Goal: Task Accomplishment & Management: Manage account settings

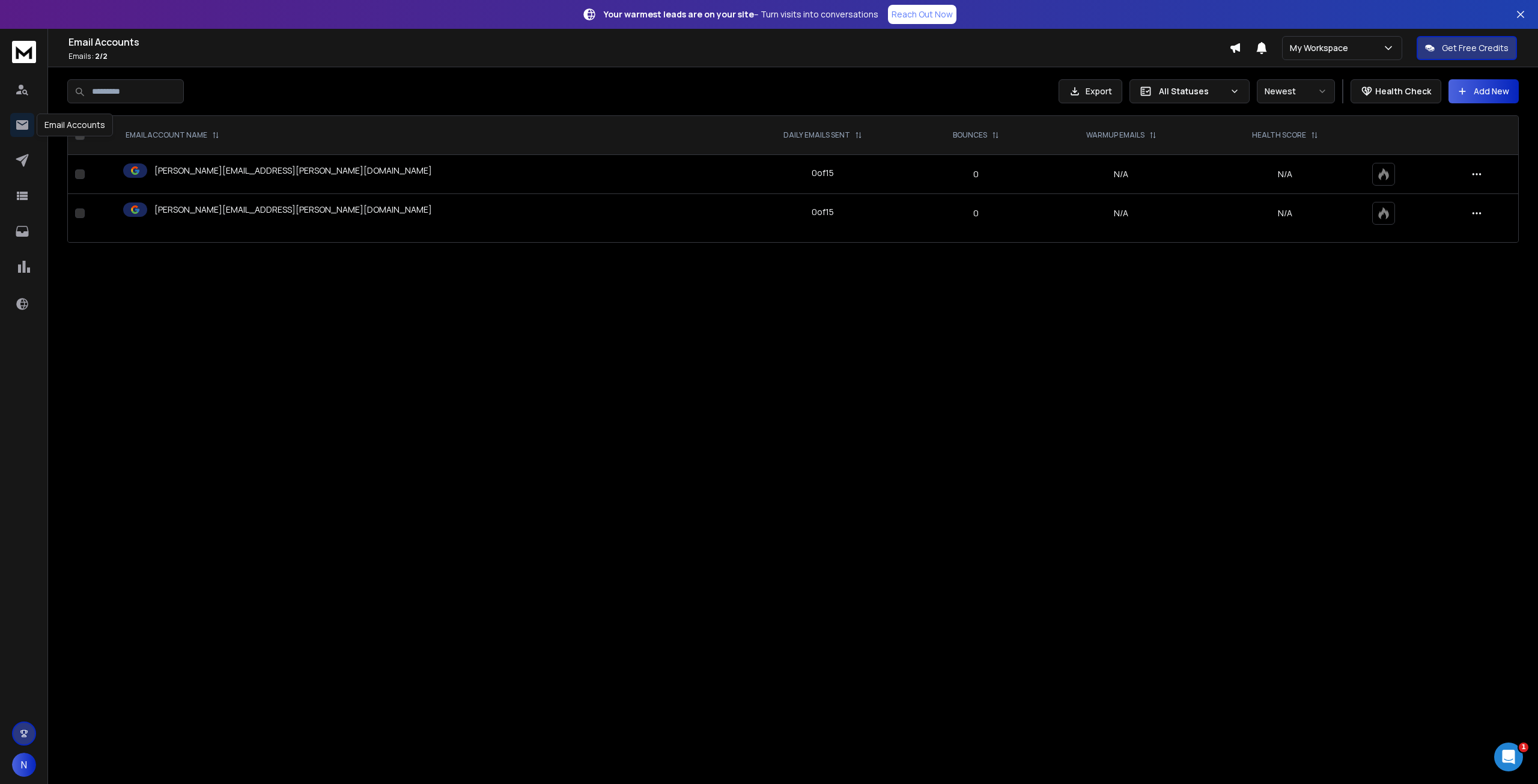
click at [859, 327] on div "Your warmest leads are on your site – Turn visits into conversations Reach Out …" at bounding box center [769, 392] width 1538 height 784
click at [23, 231] on icon at bounding box center [23, 231] width 15 height 15
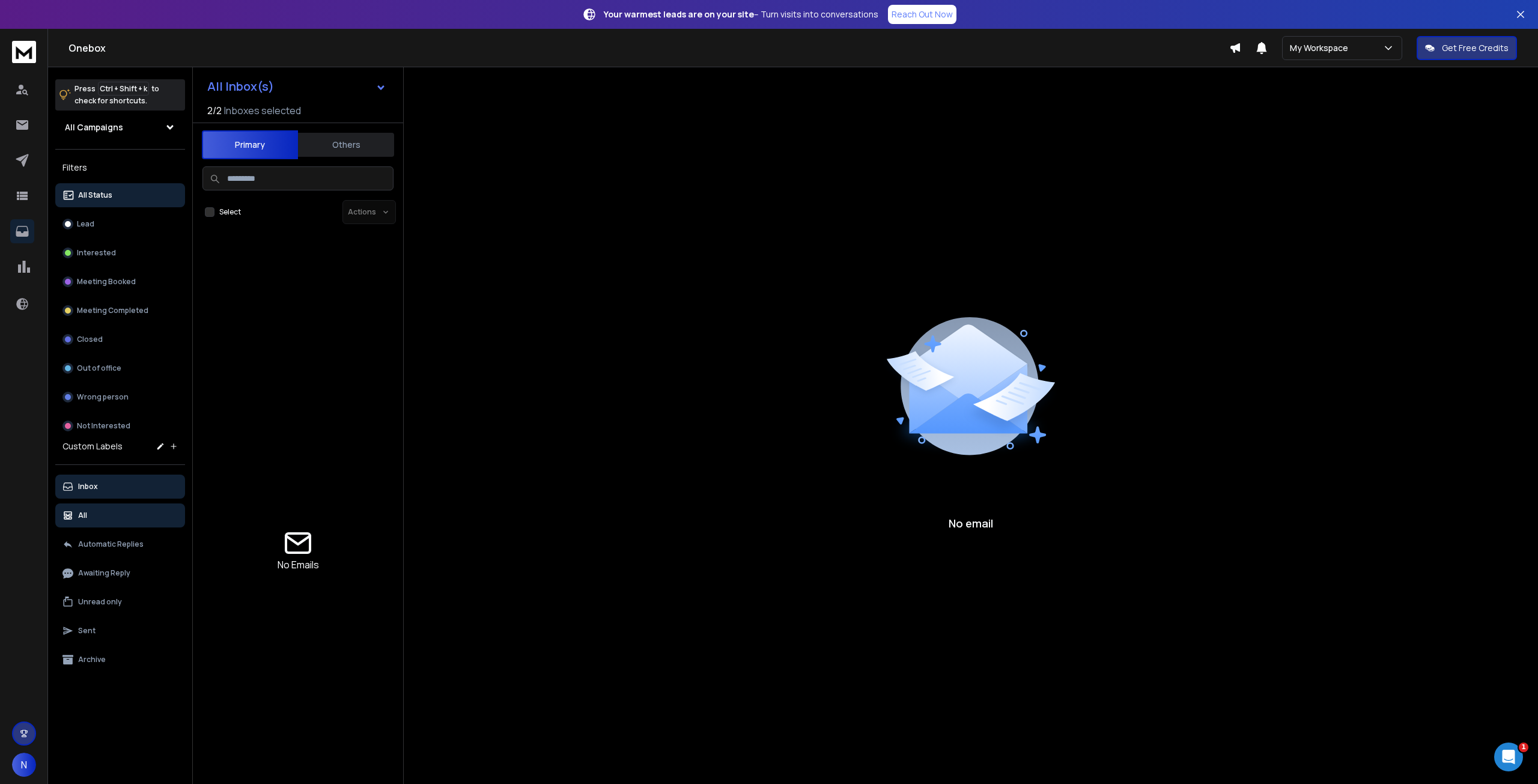
click at [94, 507] on button "All" at bounding box center [120, 515] width 130 height 24
click at [92, 230] on button "Lead" at bounding box center [120, 224] width 130 height 24
click at [86, 248] on p "Interested" at bounding box center [96, 253] width 39 height 10
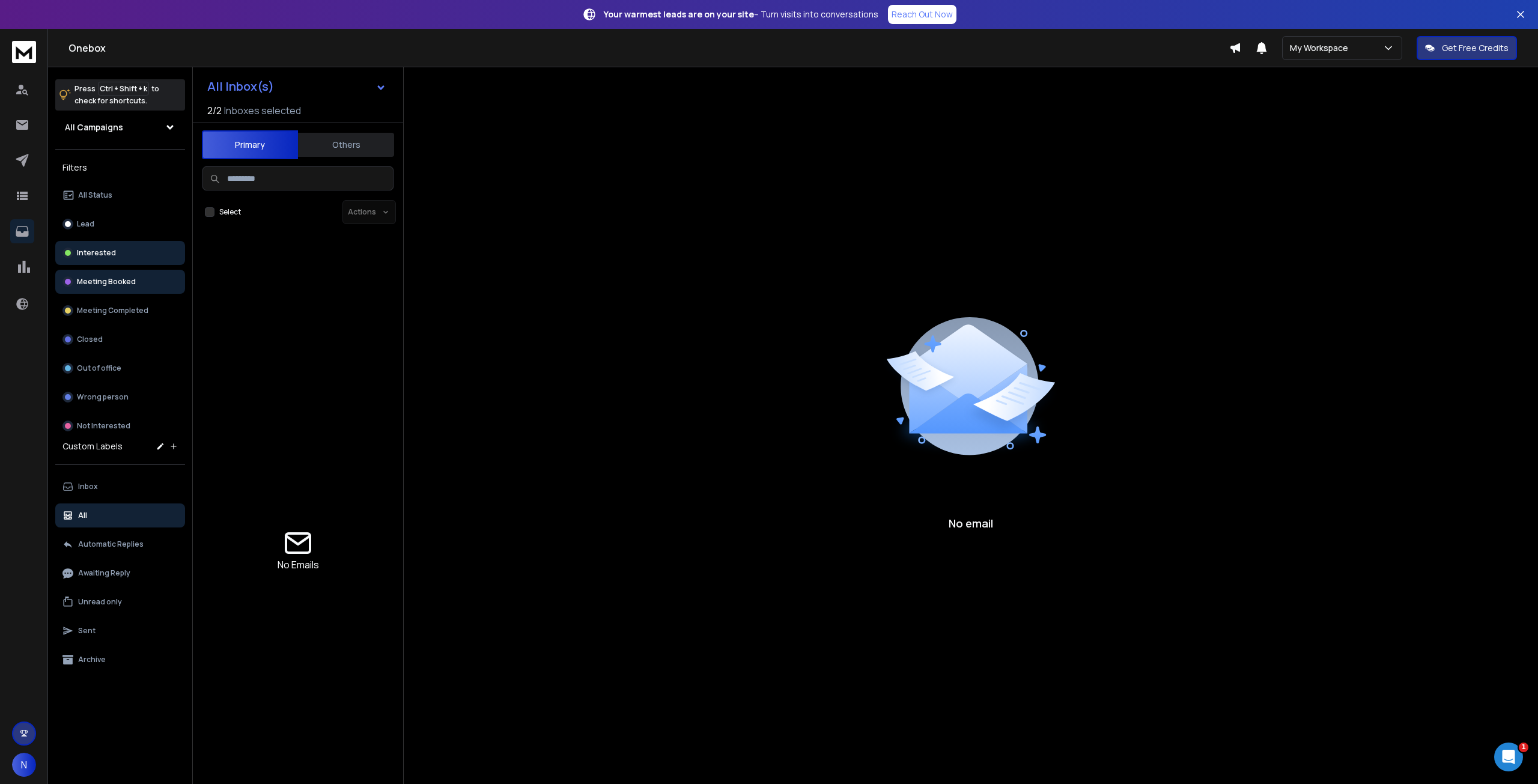
click at [89, 274] on button "Meeting Booked" at bounding box center [120, 281] width 130 height 24
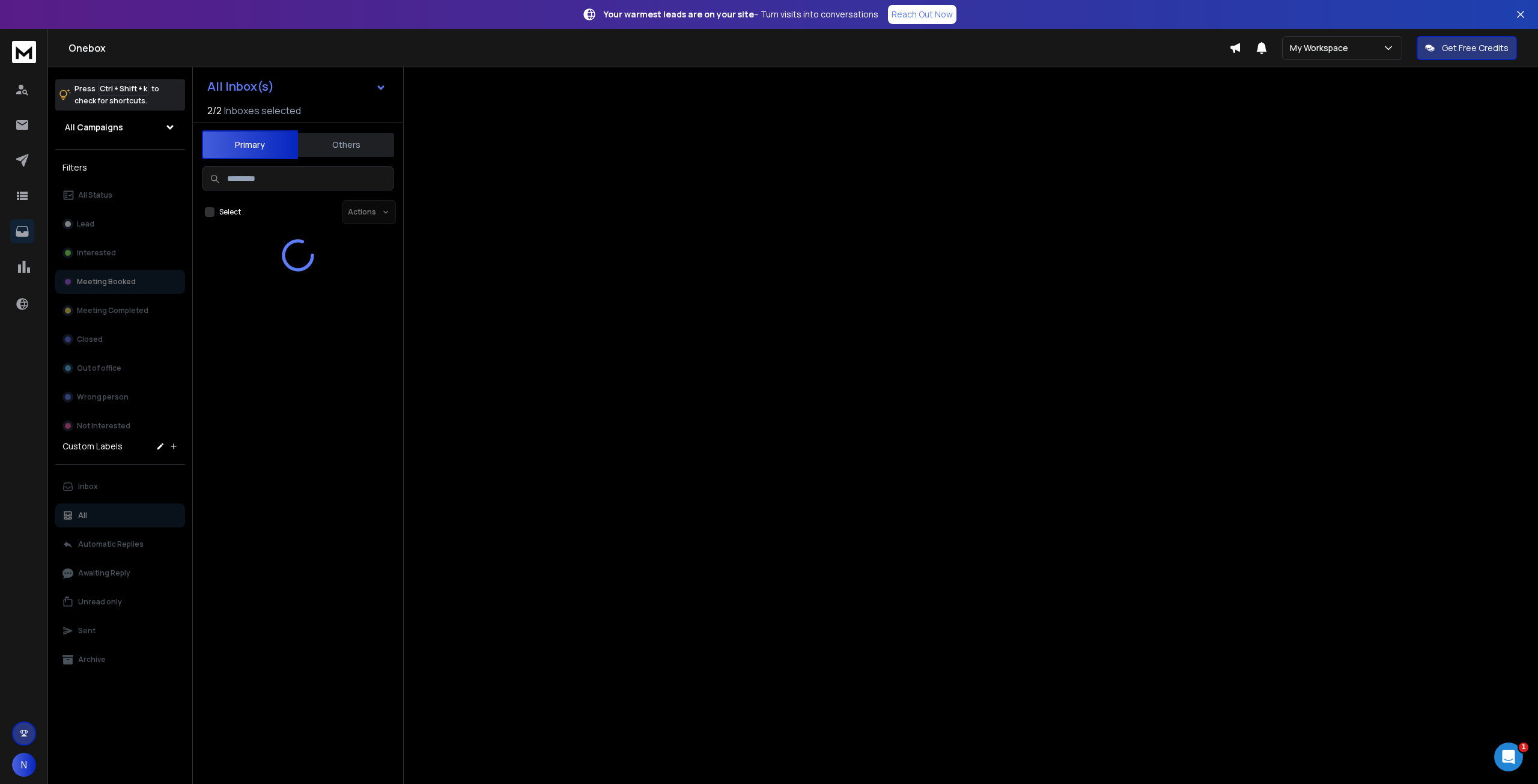
click at [107, 309] on div "All Status Lead Interested Meeting Booked Meeting Completed Closed Out of offic…" at bounding box center [120, 311] width 130 height 255
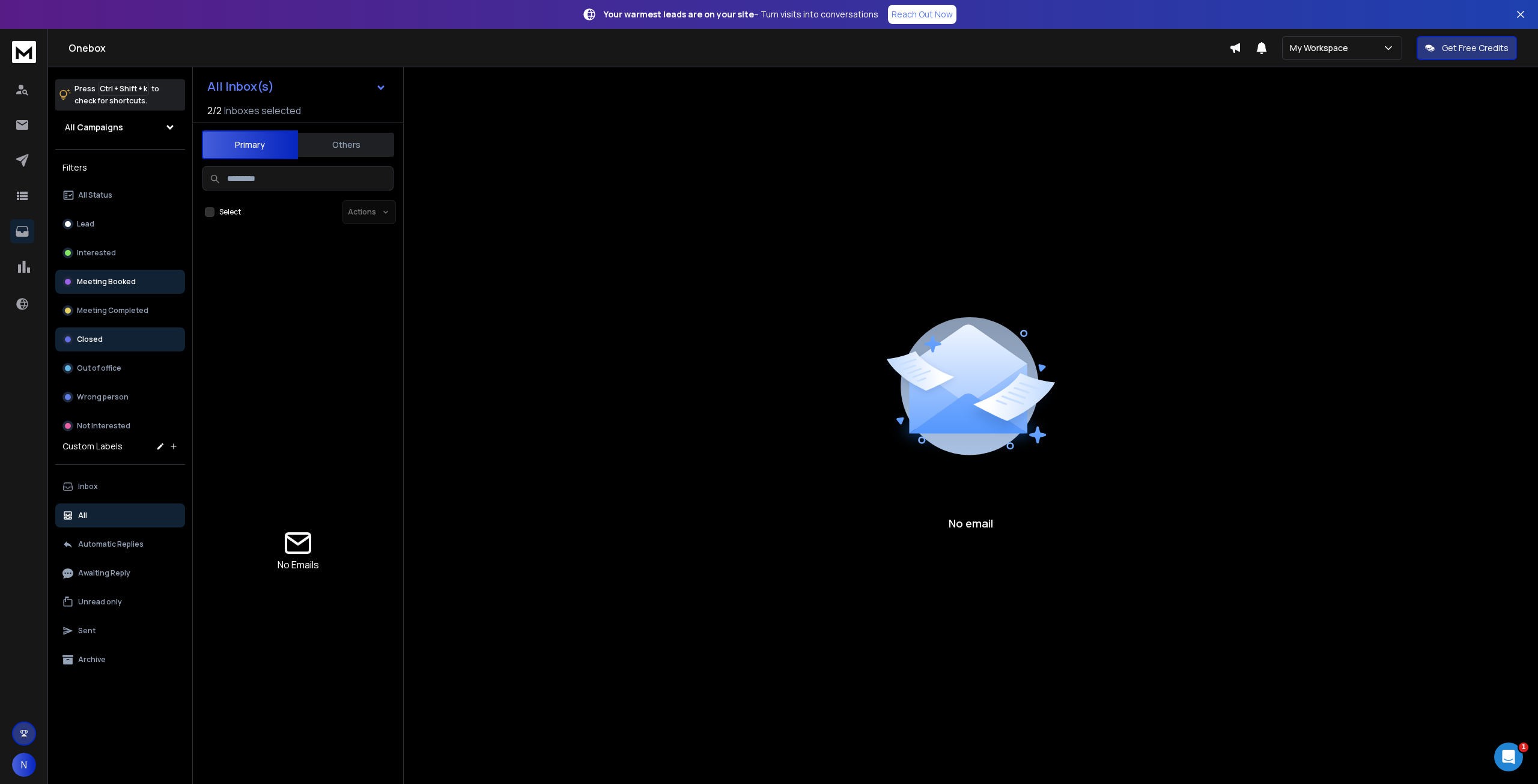
click at [98, 337] on p "Closed" at bounding box center [90, 340] width 26 height 10
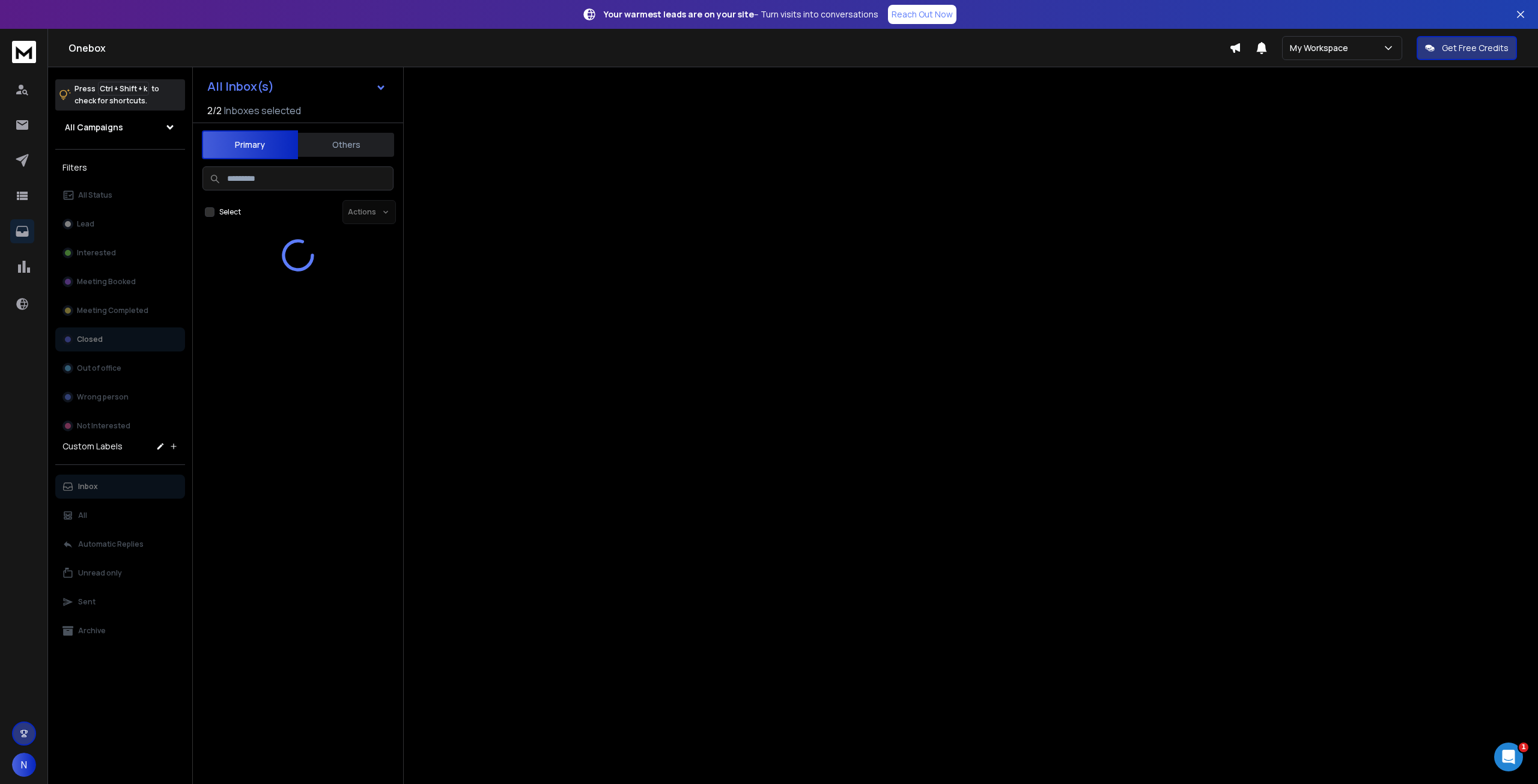
click at [96, 365] on p "Out of office" at bounding box center [98, 369] width 44 height 10
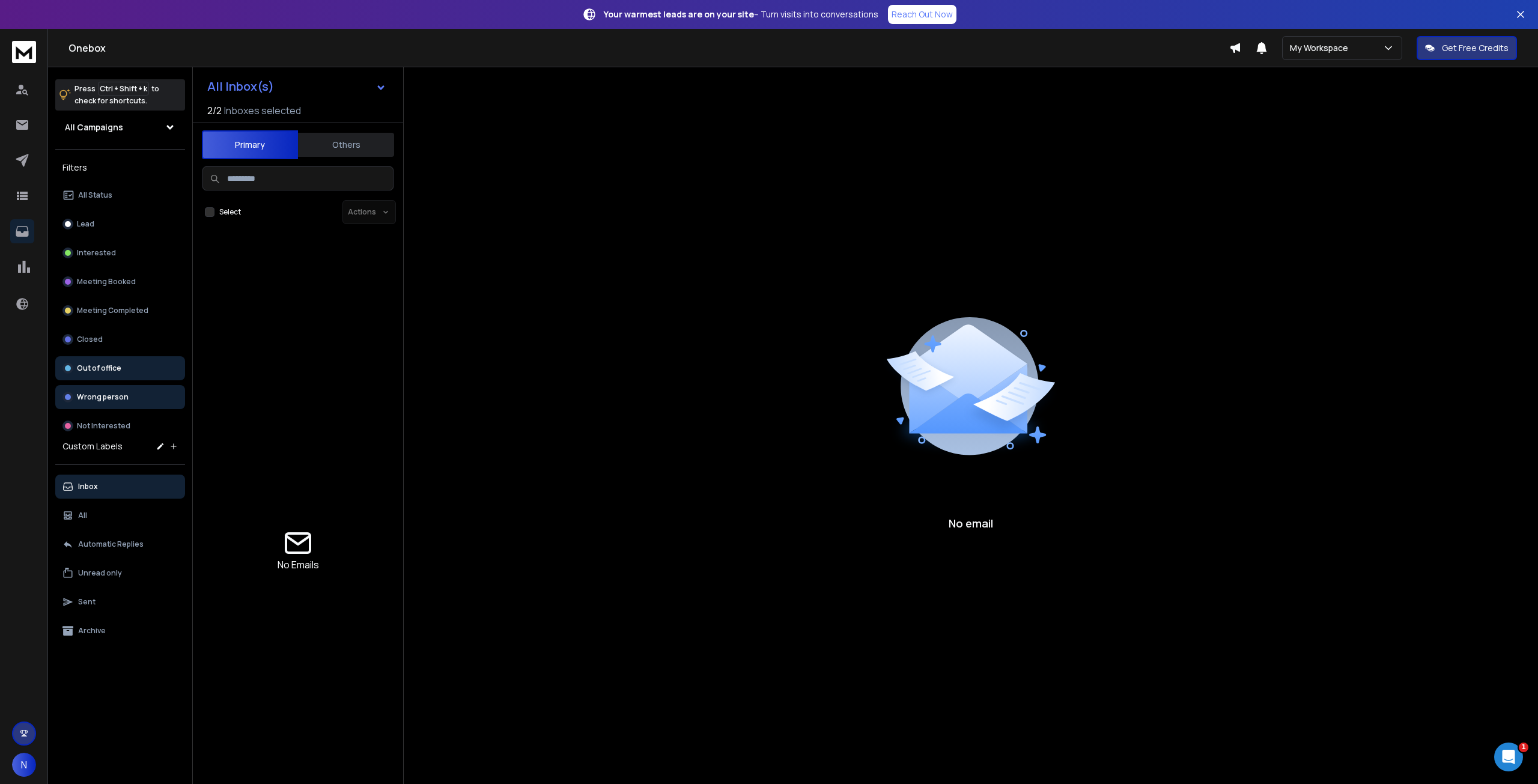
click at [94, 394] on p "Wrong person" at bounding box center [102, 397] width 52 height 10
click at [98, 427] on p "Not Interested" at bounding box center [103, 426] width 53 height 10
click at [27, 125] on icon at bounding box center [22, 125] width 12 height 10
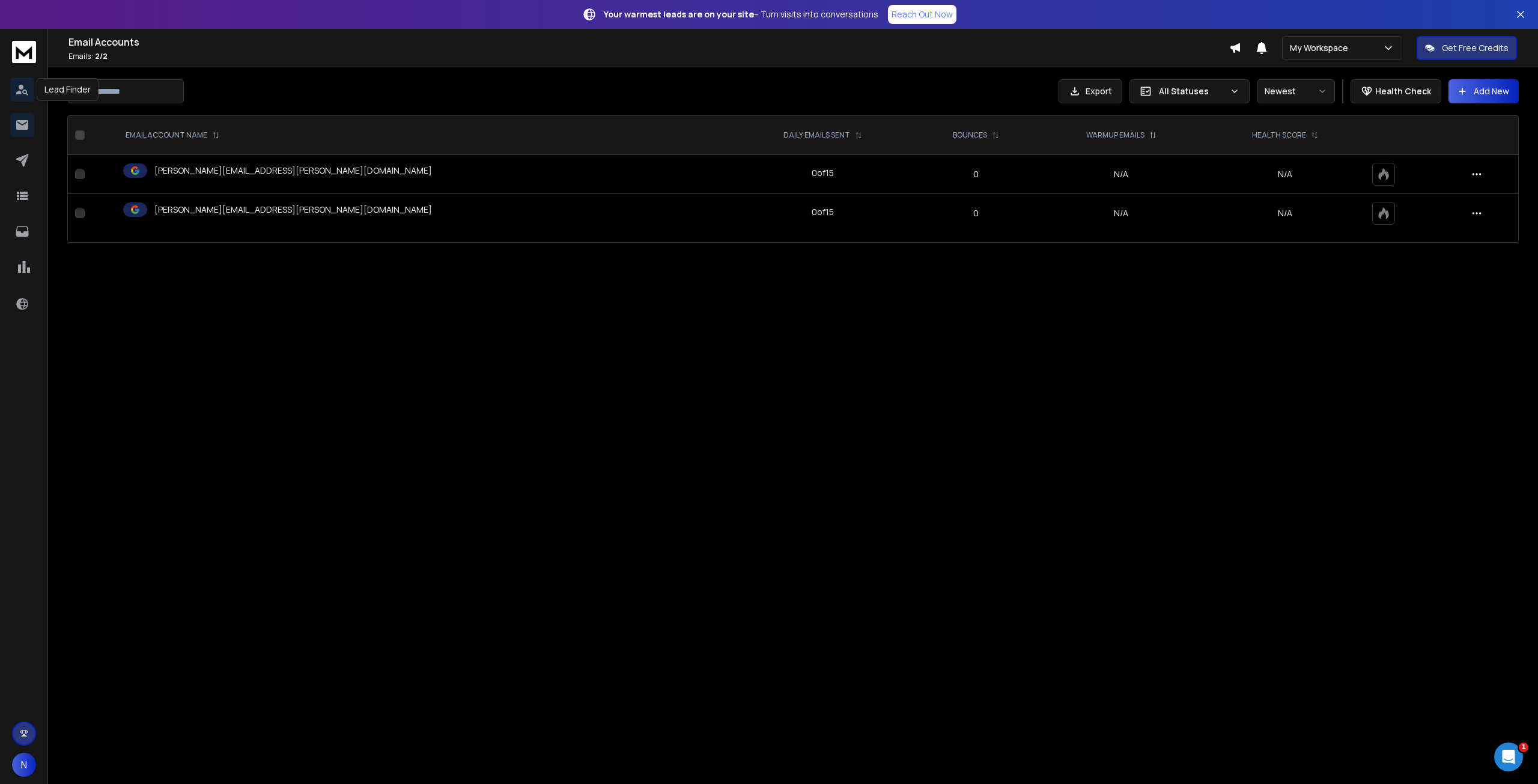
click at [31, 81] on link at bounding box center [23, 90] width 24 height 24
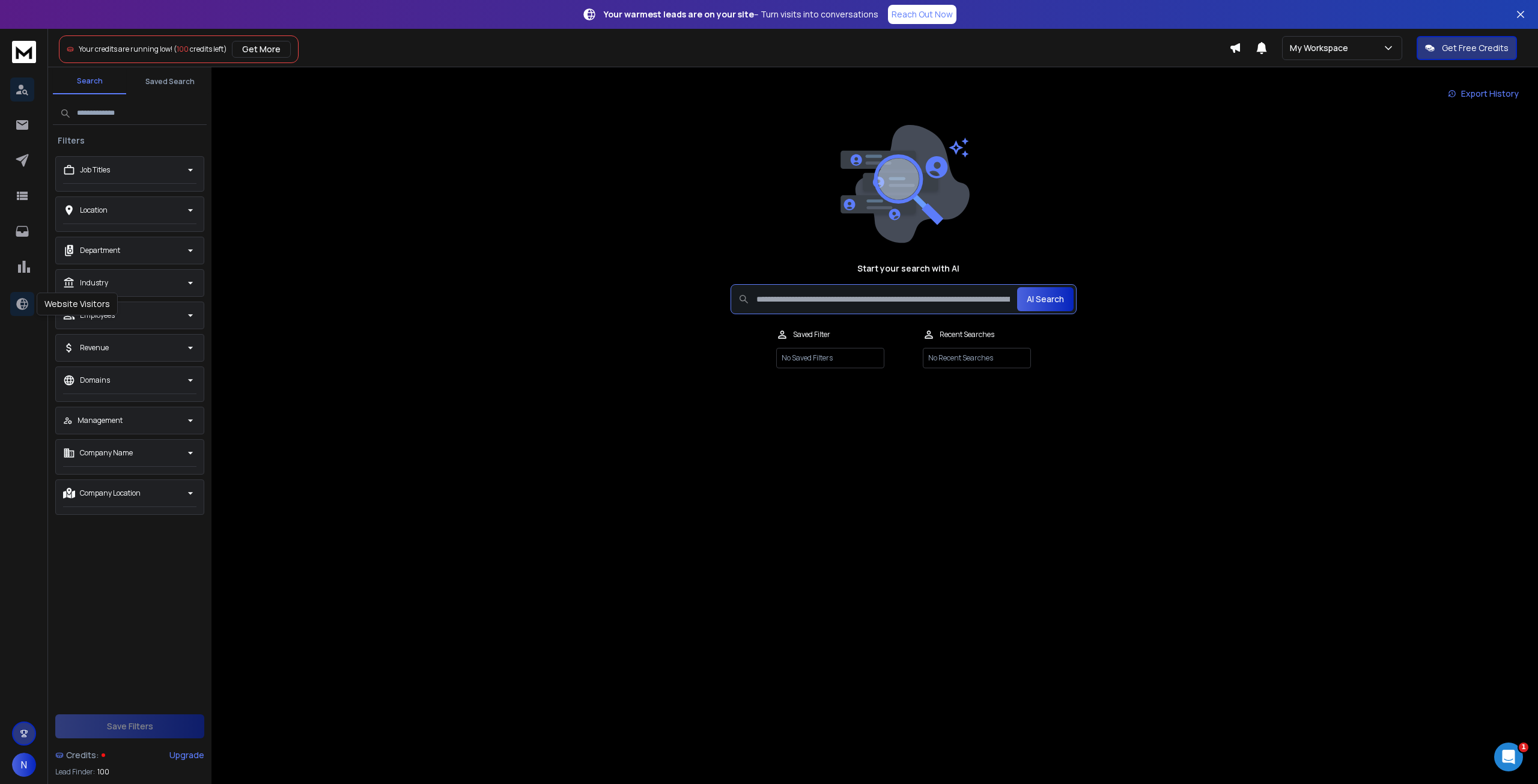
click at [22, 311] on link at bounding box center [23, 304] width 24 height 24
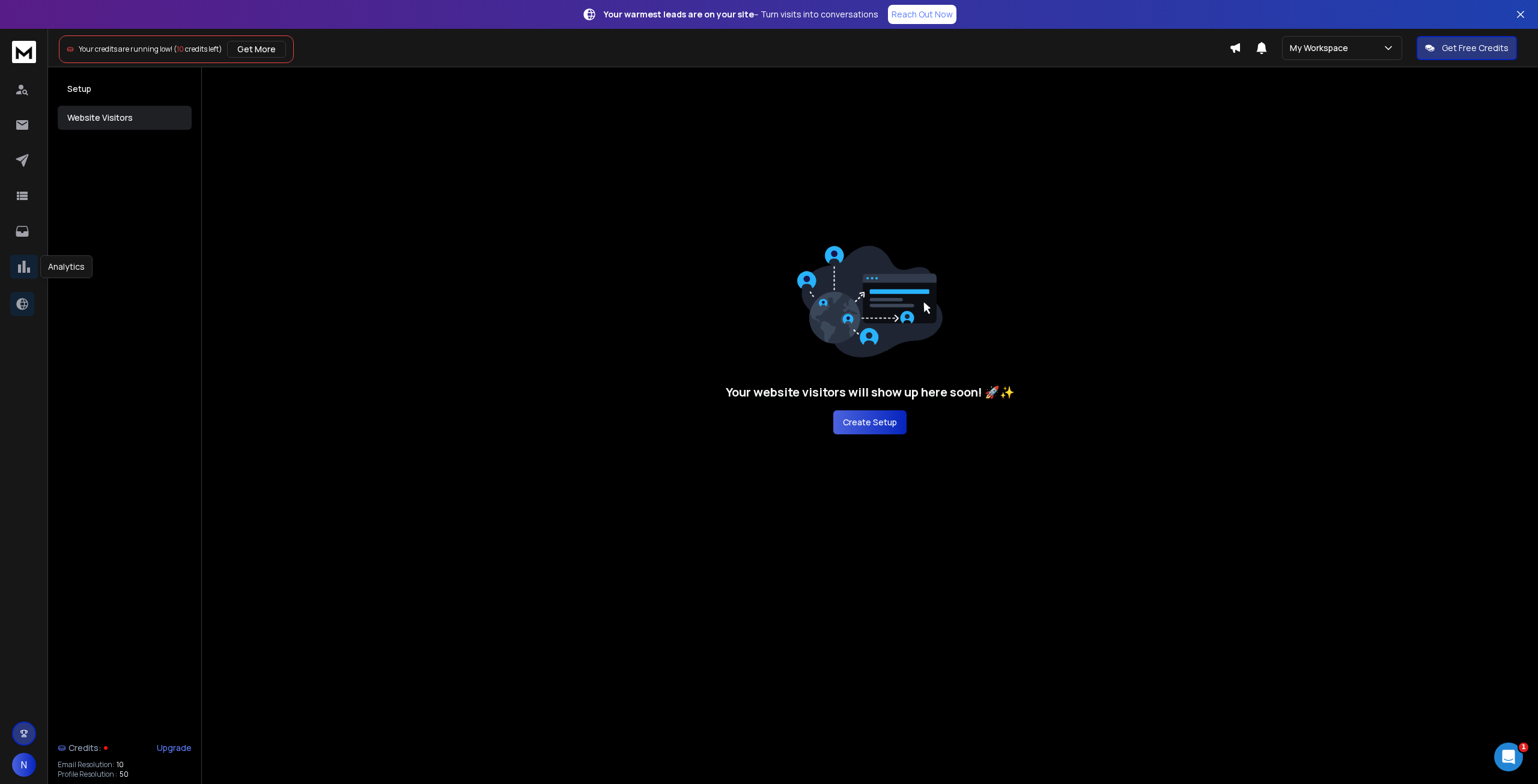
click at [23, 260] on icon at bounding box center [24, 266] width 18 height 18
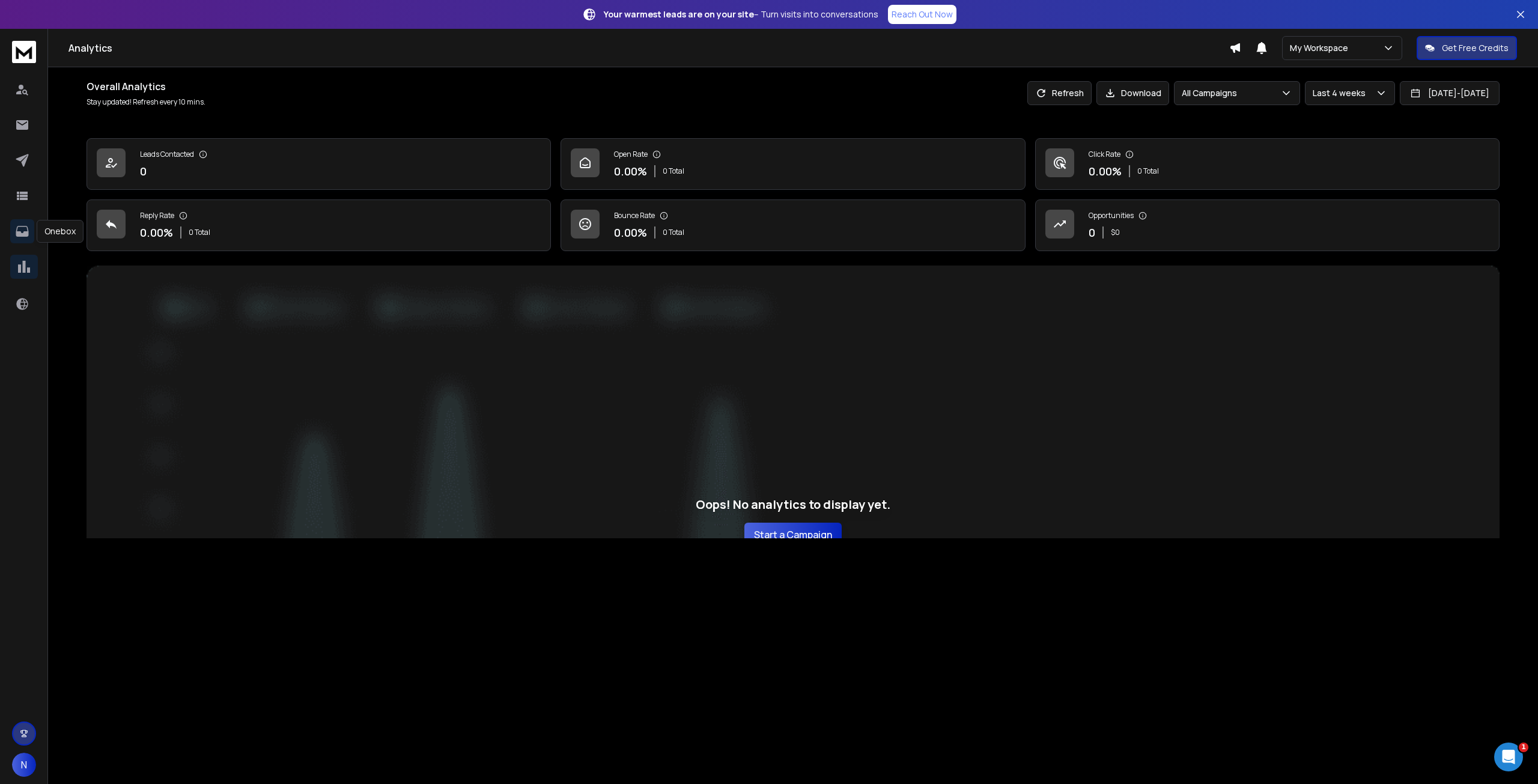
click at [20, 234] on icon at bounding box center [22, 231] width 13 height 10
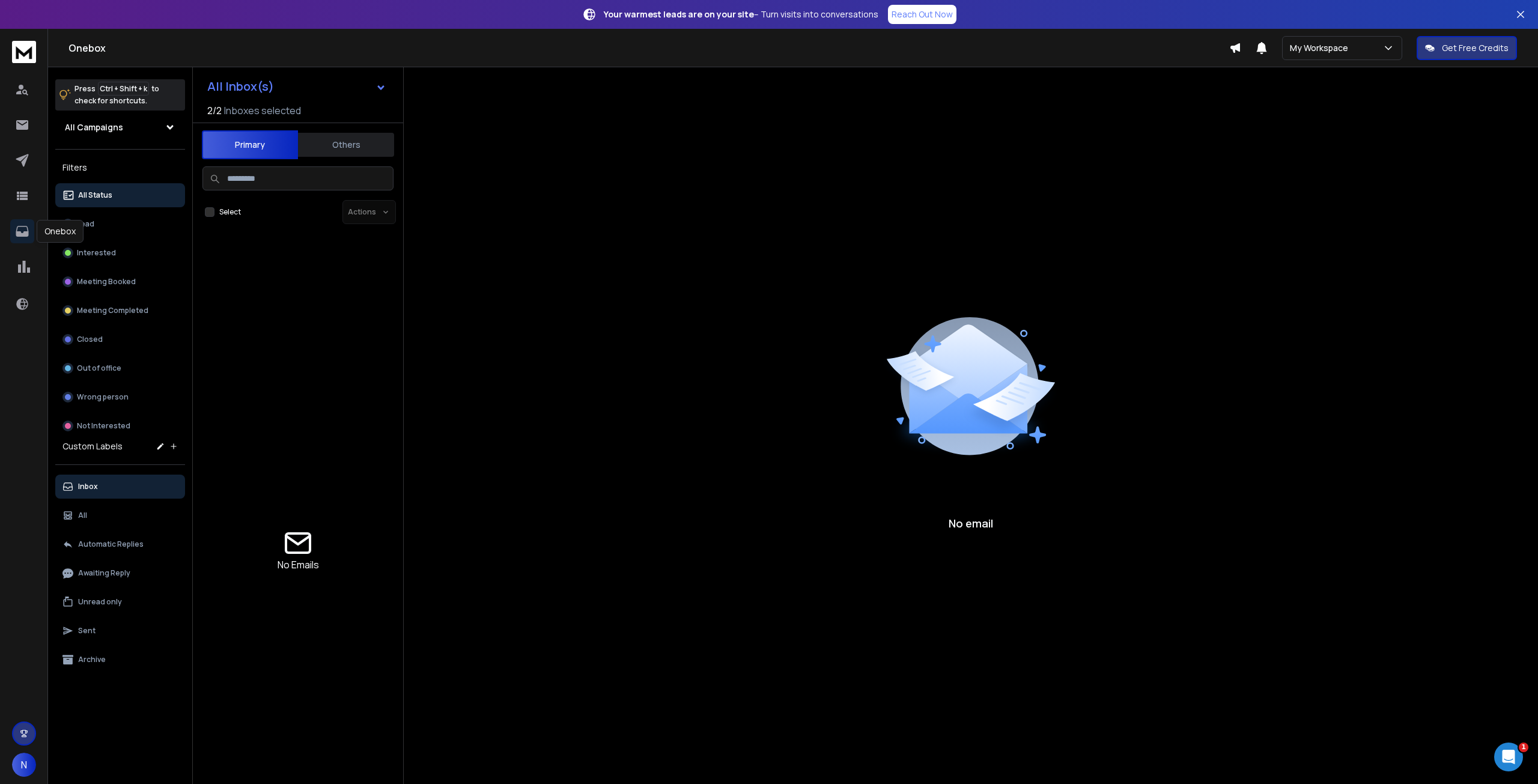
click at [34, 389] on div "N" at bounding box center [24, 409] width 48 height 760
drag, startPoint x: 895, startPoint y: 297, endPoint x: 884, endPoint y: 294, distance: 11.4
click at [896, 297] on div at bounding box center [972, 386] width 397 height 233
click at [27, 88] on icon at bounding box center [23, 90] width 15 height 15
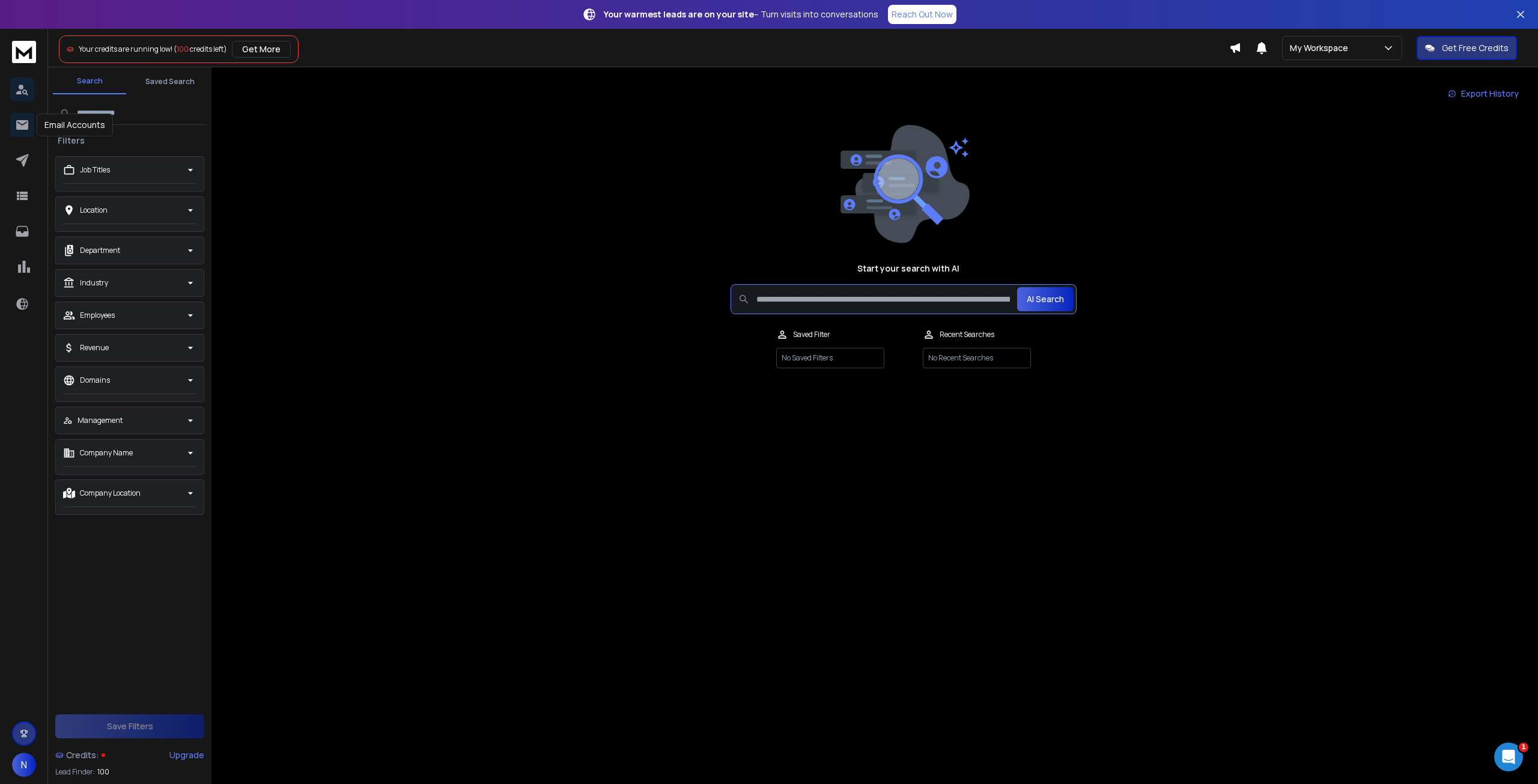
click at [27, 128] on icon at bounding box center [22, 125] width 12 height 10
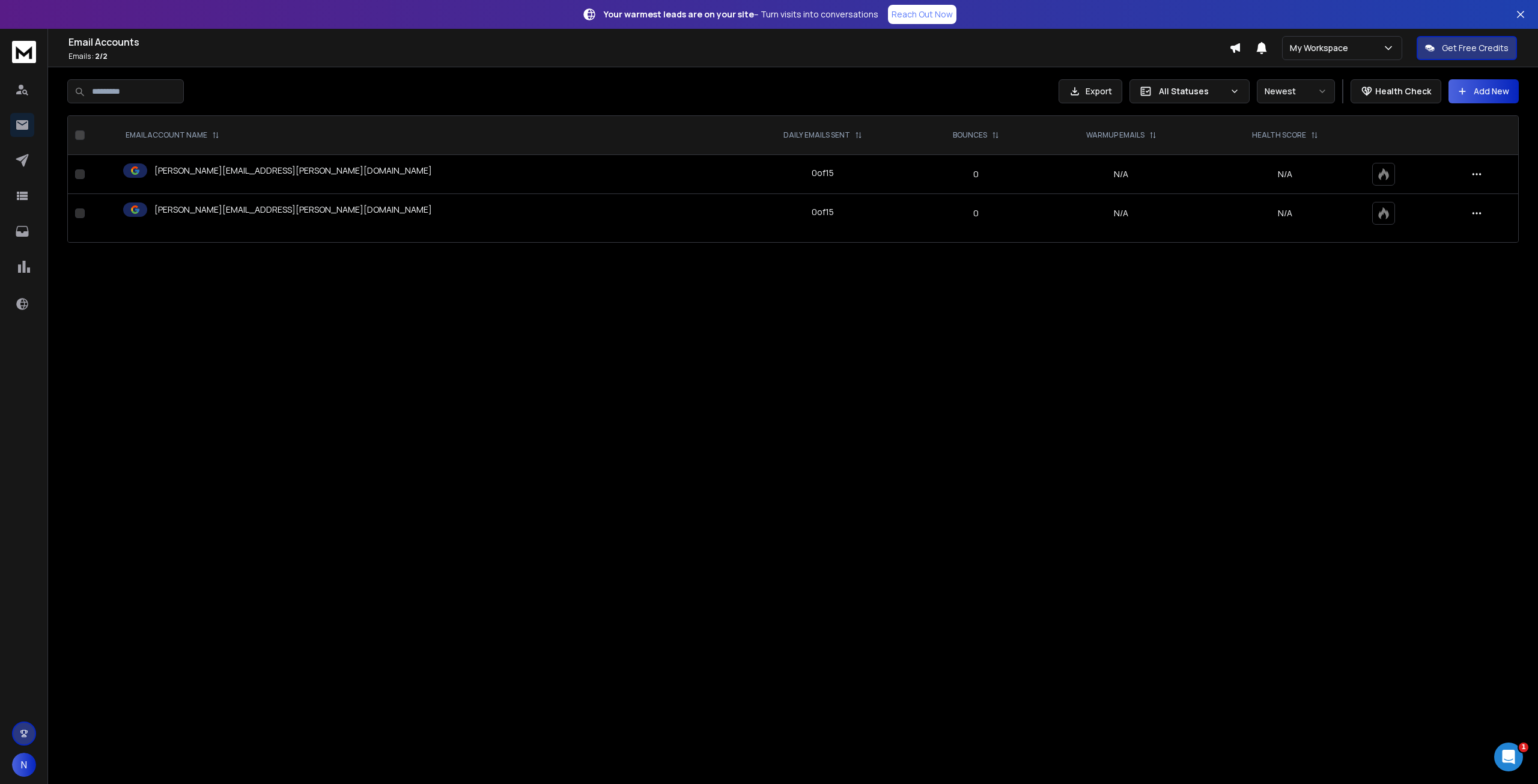
click at [276, 177] on td "amy.johnson@moderneamenities.com" at bounding box center [424, 174] width 616 height 39
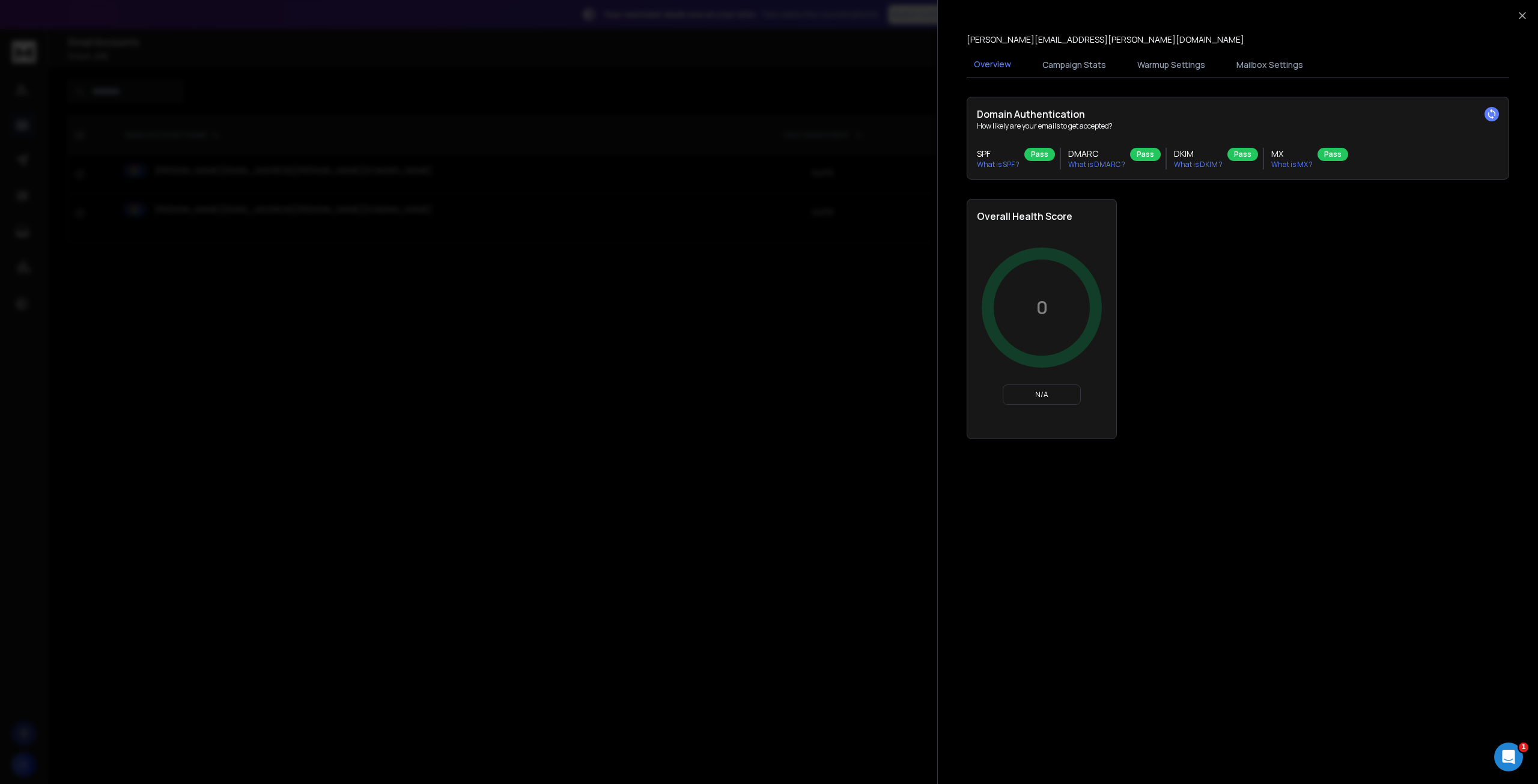
click at [1261, 60] on button "Mailbox Settings" at bounding box center [1270, 65] width 81 height 27
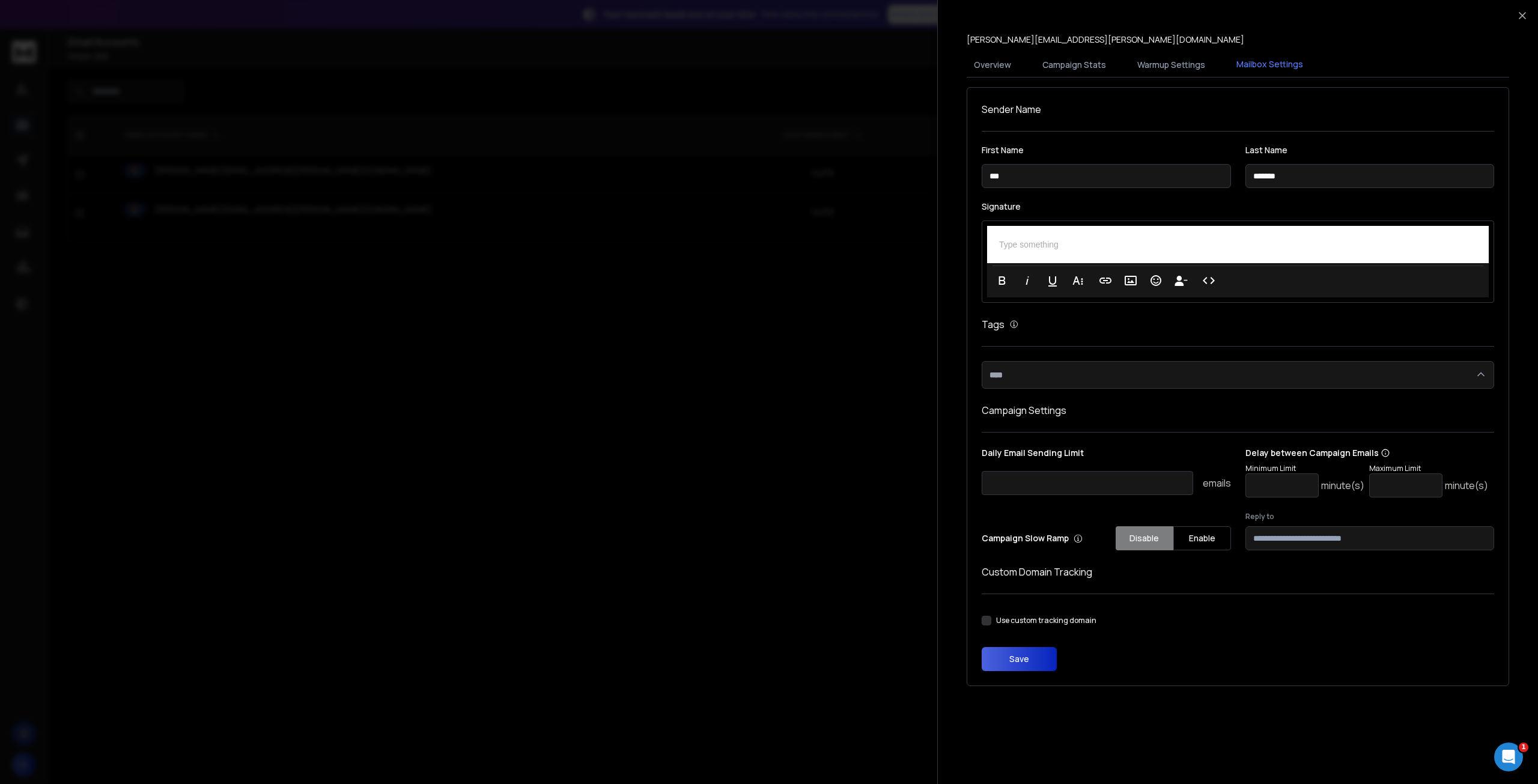
click at [1131, 245] on div at bounding box center [1238, 244] width 478 height 13
click at [1039, 229] on div at bounding box center [1238, 244] width 502 height 37
click at [1377, 254] on div at bounding box center [1238, 244] width 502 height 37
click at [1204, 277] on icon "button" at bounding box center [1209, 281] width 15 height 15
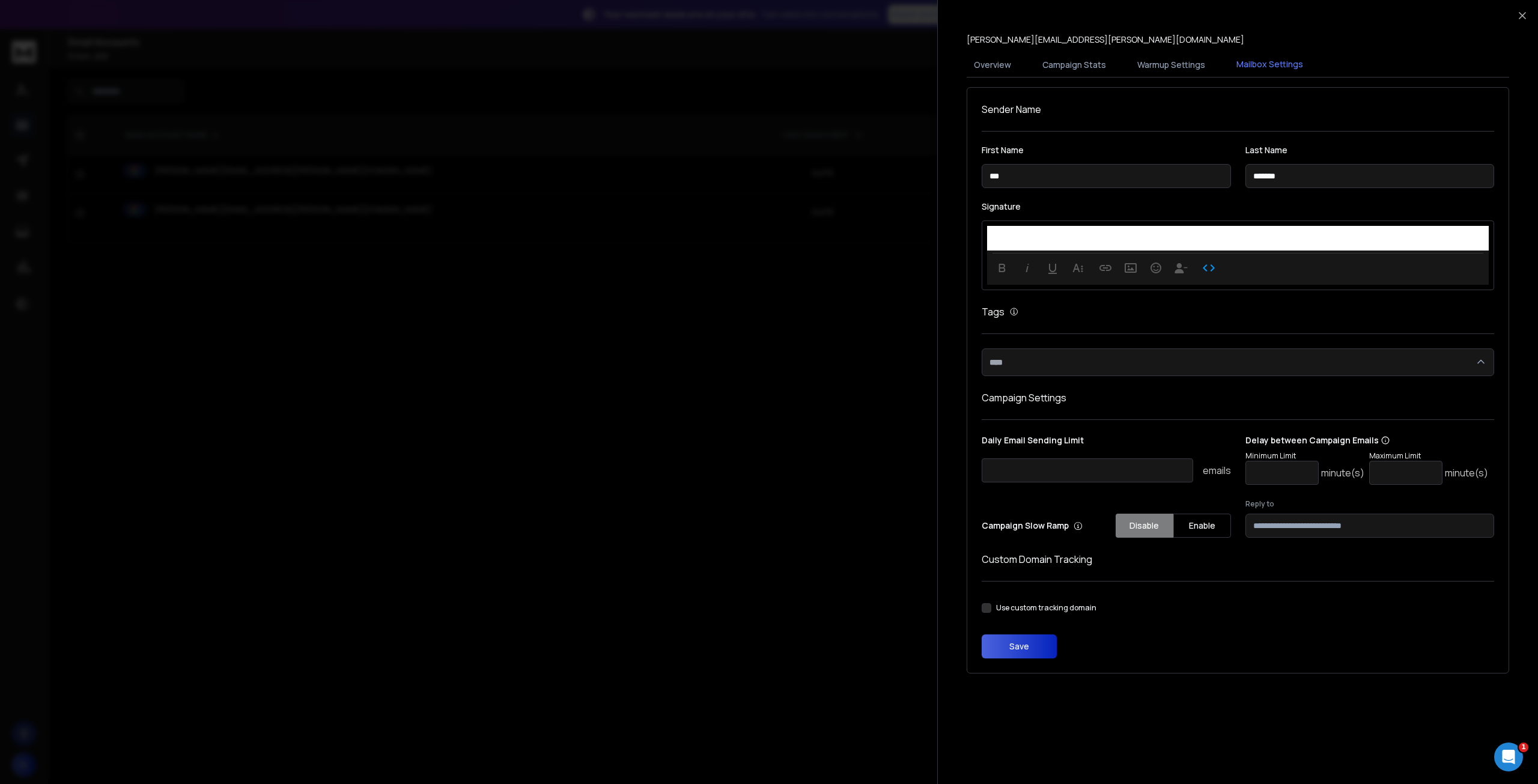
click at [1159, 238] on textarea at bounding box center [1238, 238] width 502 height 25
click at [1524, 14] on icon "button" at bounding box center [1523, 15] width 12 height 12
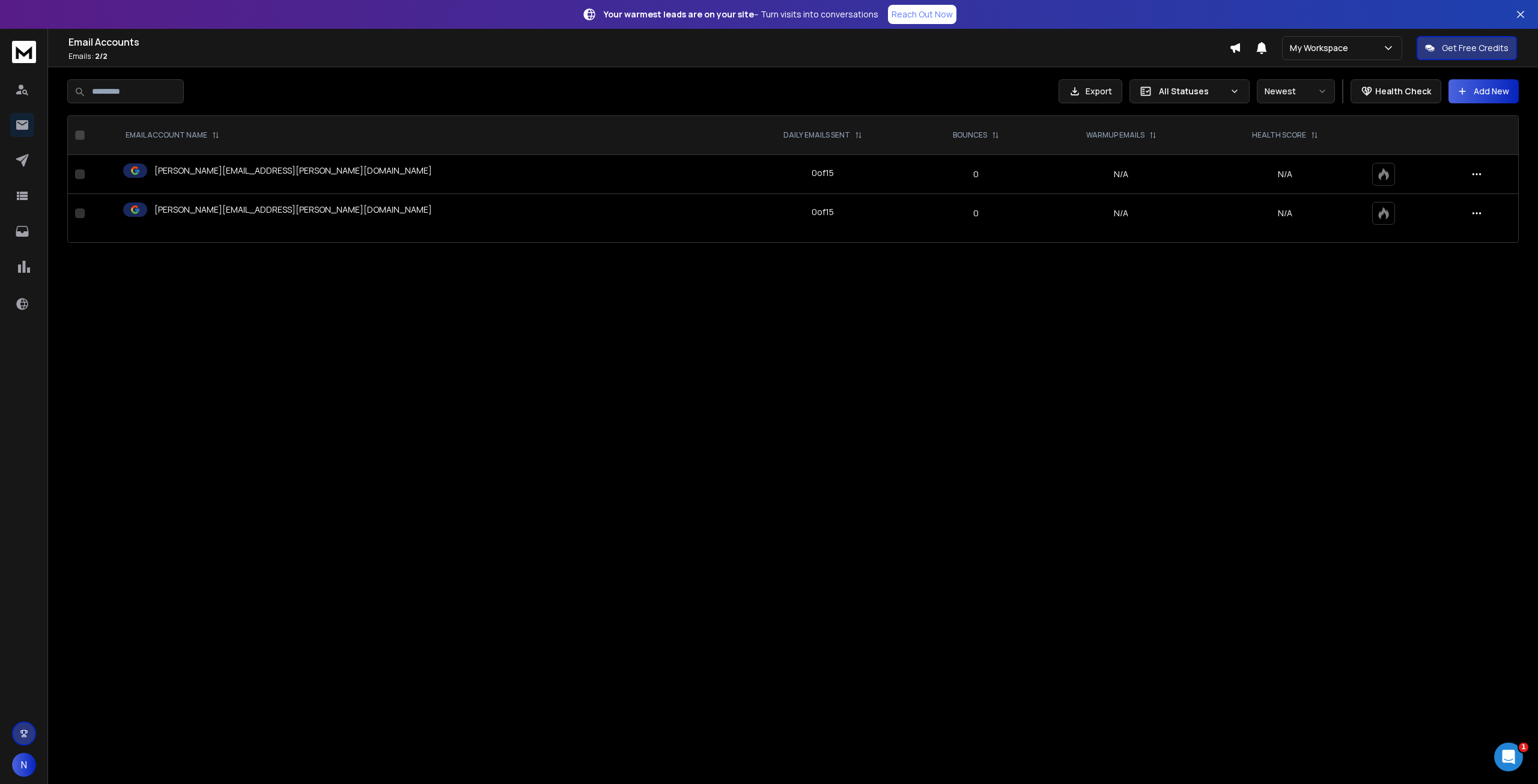
click at [28, 52] on img at bounding box center [24, 52] width 24 height 23
click at [1477, 171] on button at bounding box center [1477, 173] width 69 height 20
click at [1458, 205] on div "Warmup Settings" at bounding box center [1466, 199] width 94 height 19
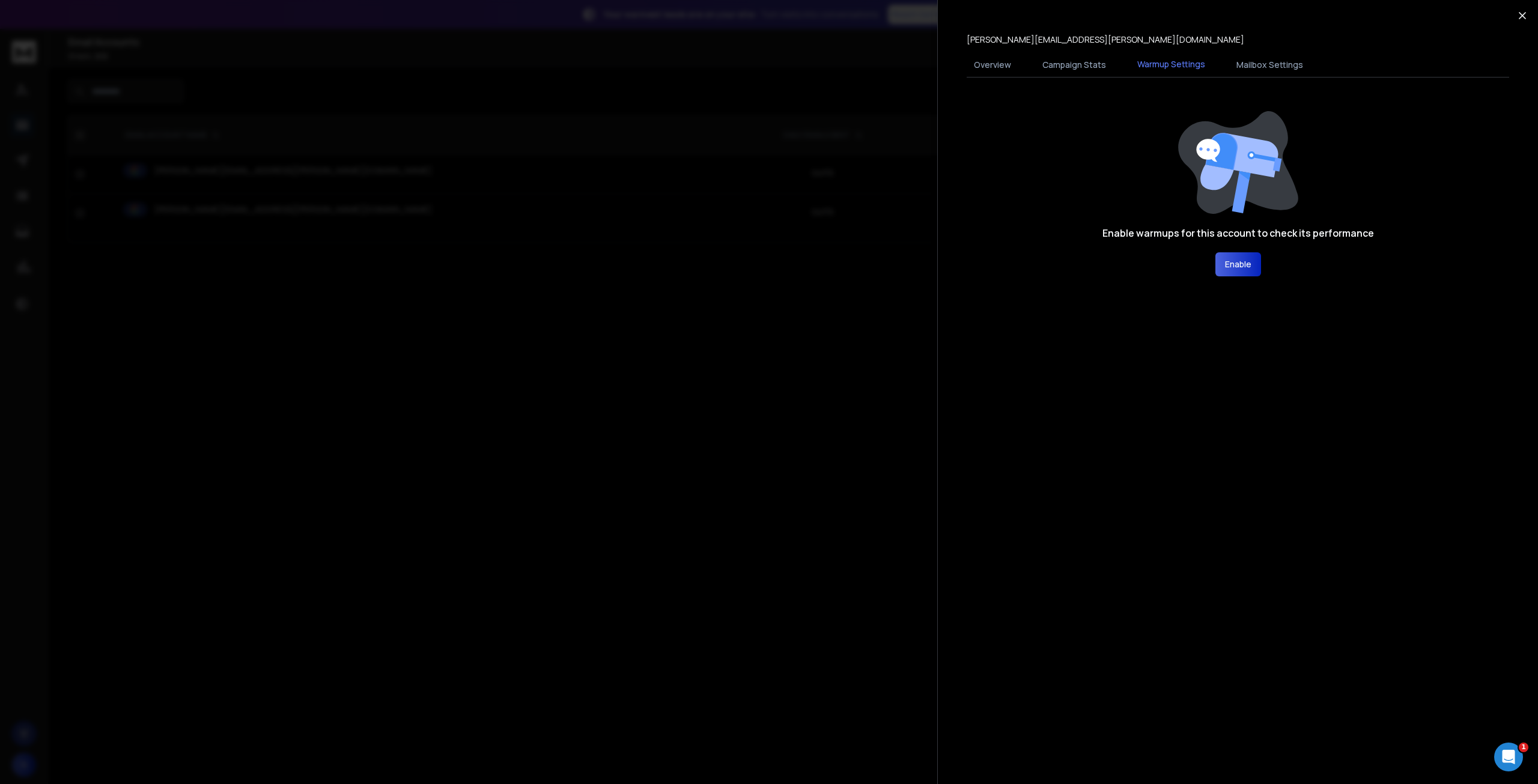
click at [1519, 18] on icon "button" at bounding box center [1523, 15] width 12 height 12
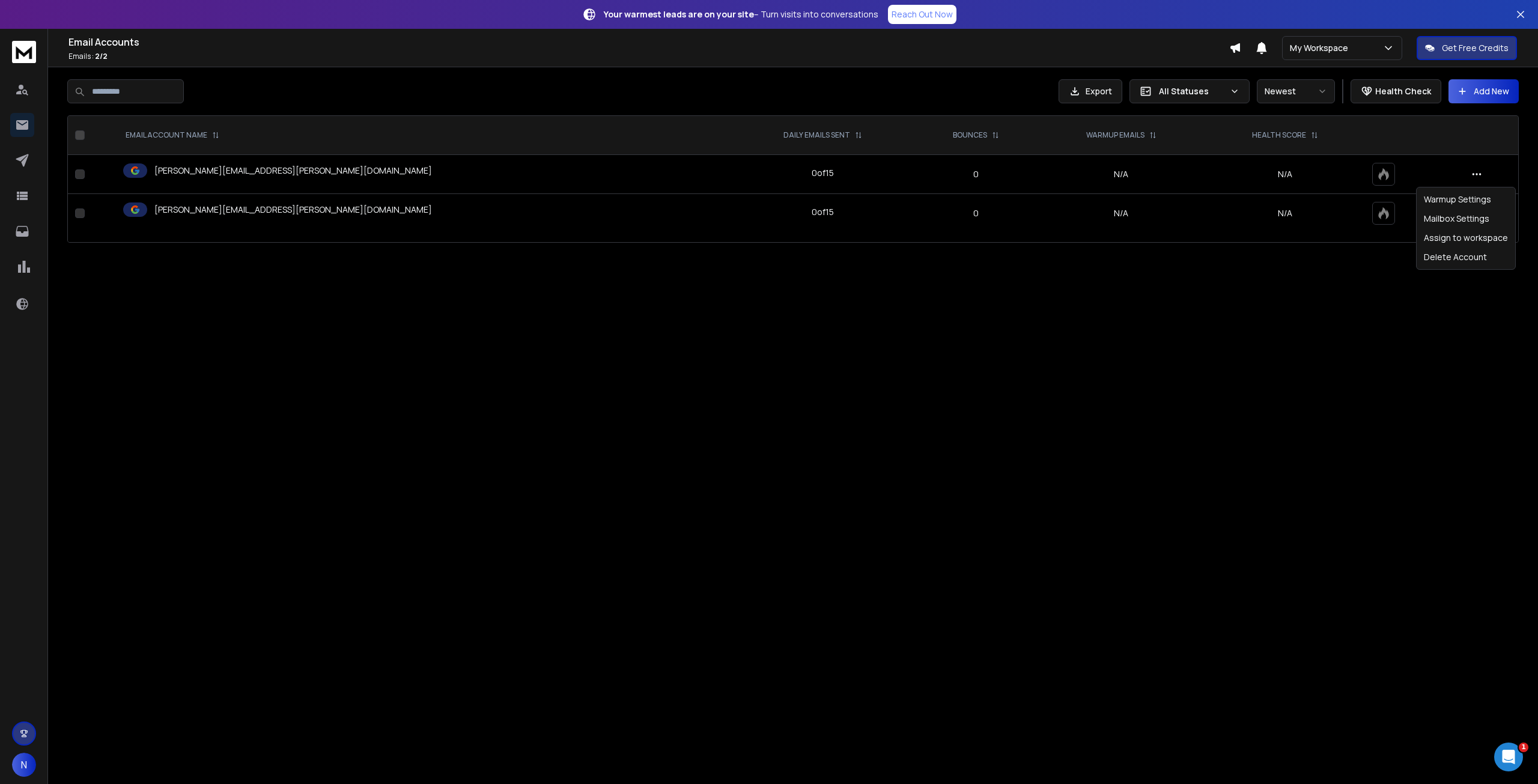
click at [1472, 170] on icon at bounding box center [1477, 173] width 10 height 10
click at [1447, 225] on div "Mailbox Settings" at bounding box center [1466, 219] width 94 height 19
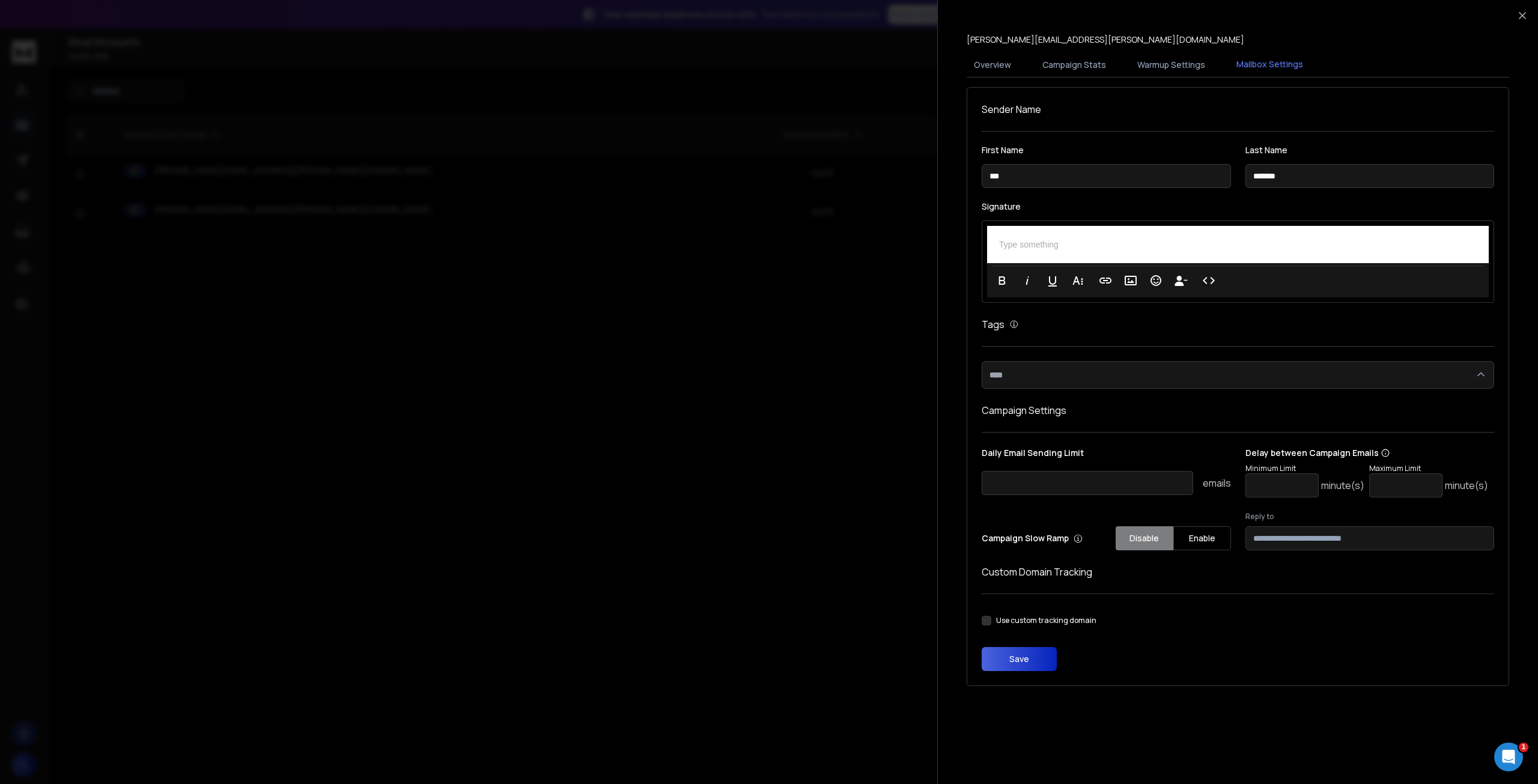
click at [1079, 241] on div at bounding box center [1238, 244] width 478 height 13
click at [1517, 19] on icon "button" at bounding box center [1523, 15] width 12 height 12
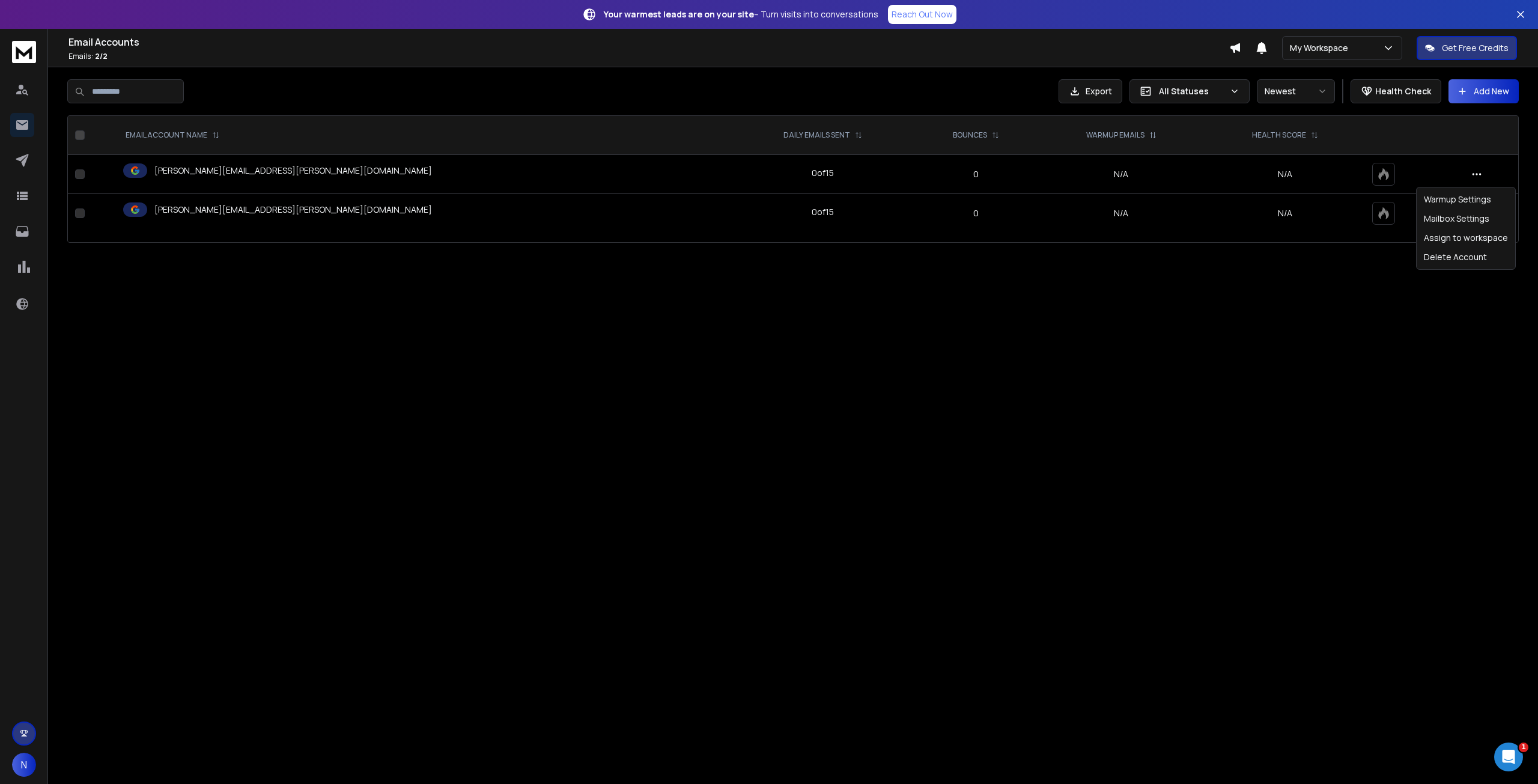
click at [1467, 166] on button at bounding box center [1477, 173] width 69 height 20
click at [1451, 215] on div "Mailbox Settings" at bounding box center [1466, 219] width 94 height 19
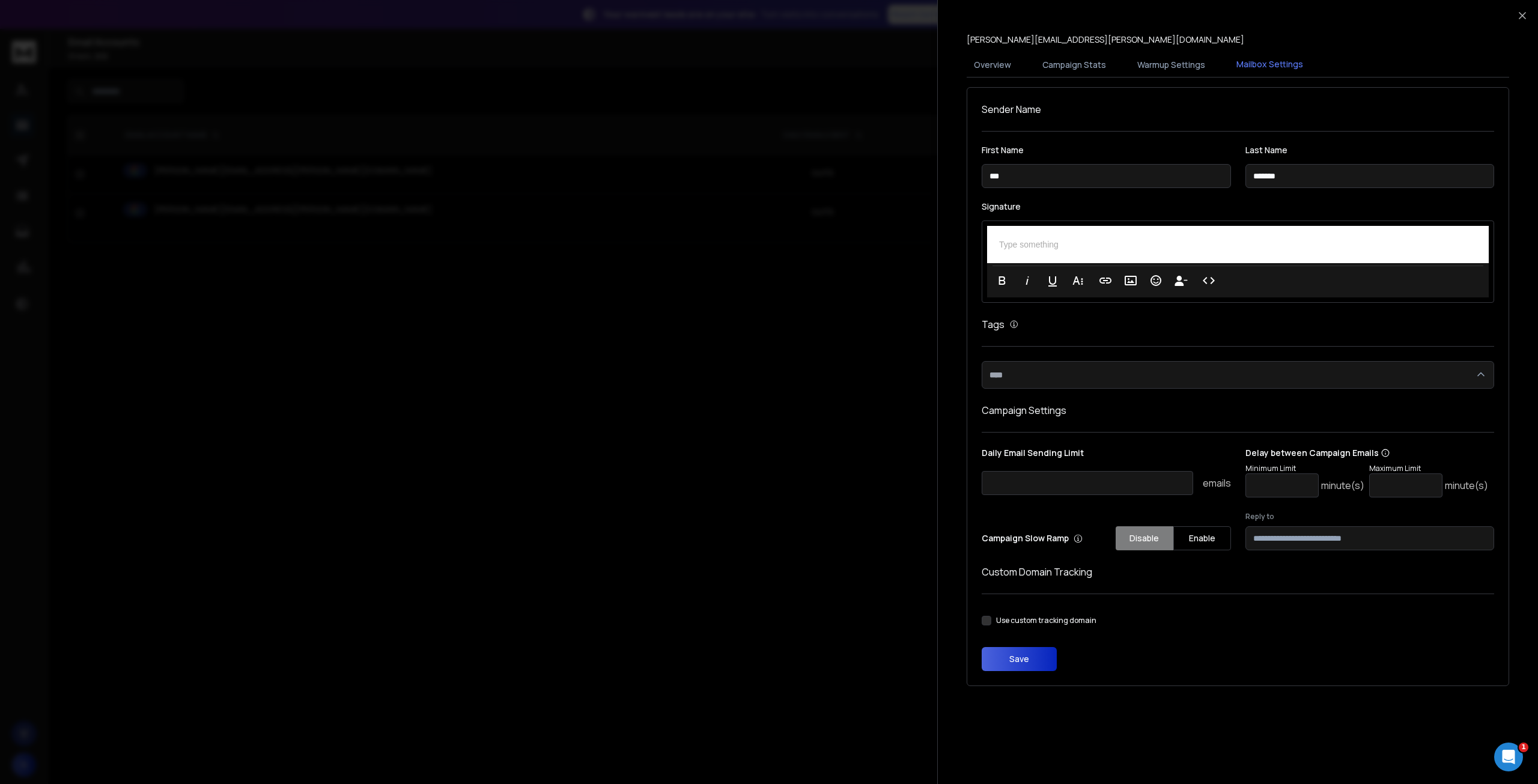
click at [1052, 244] on div at bounding box center [1238, 244] width 478 height 13
click at [1210, 283] on icon "button" at bounding box center [1209, 281] width 15 height 15
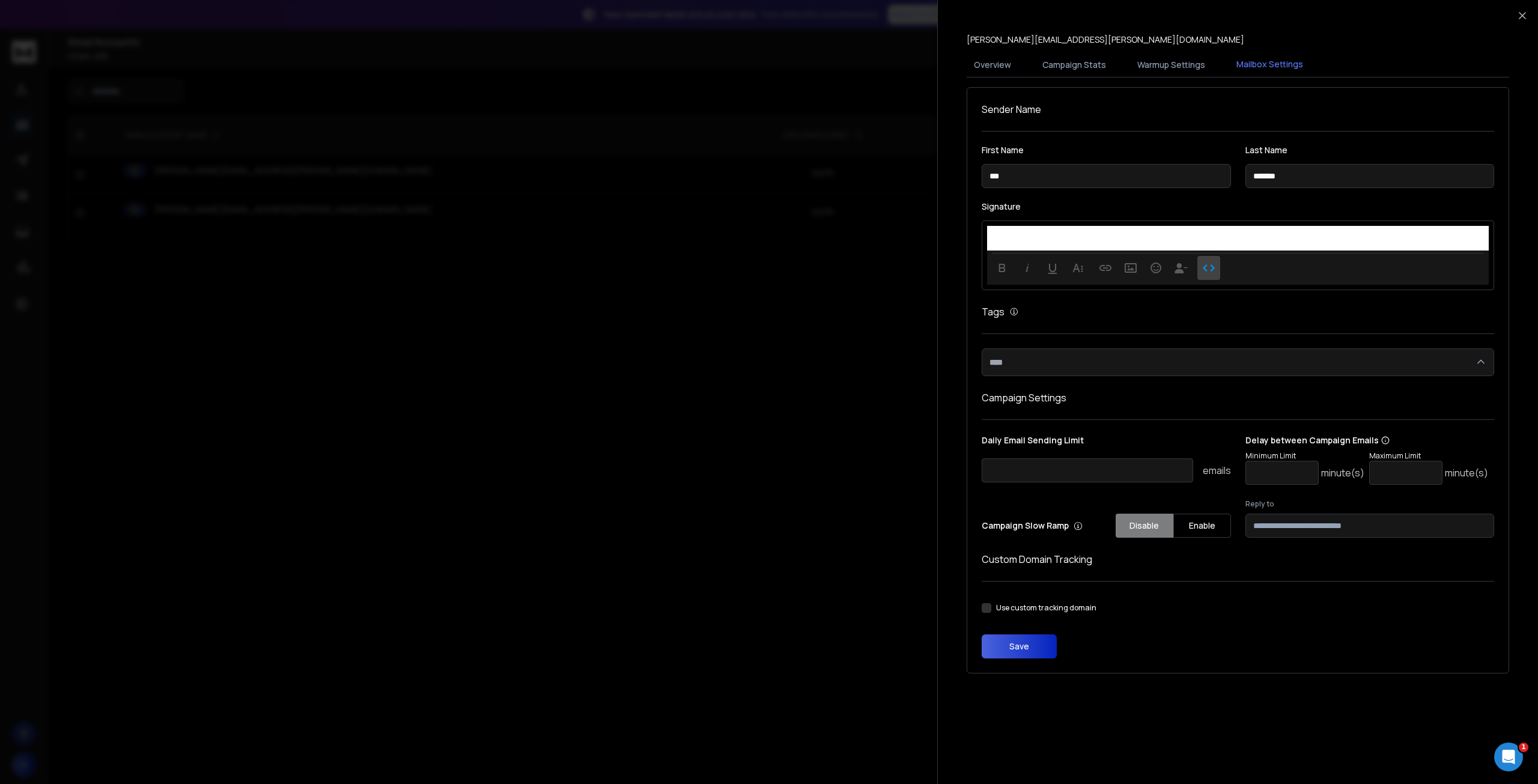
click at [1213, 261] on icon "button" at bounding box center [1209, 268] width 15 height 15
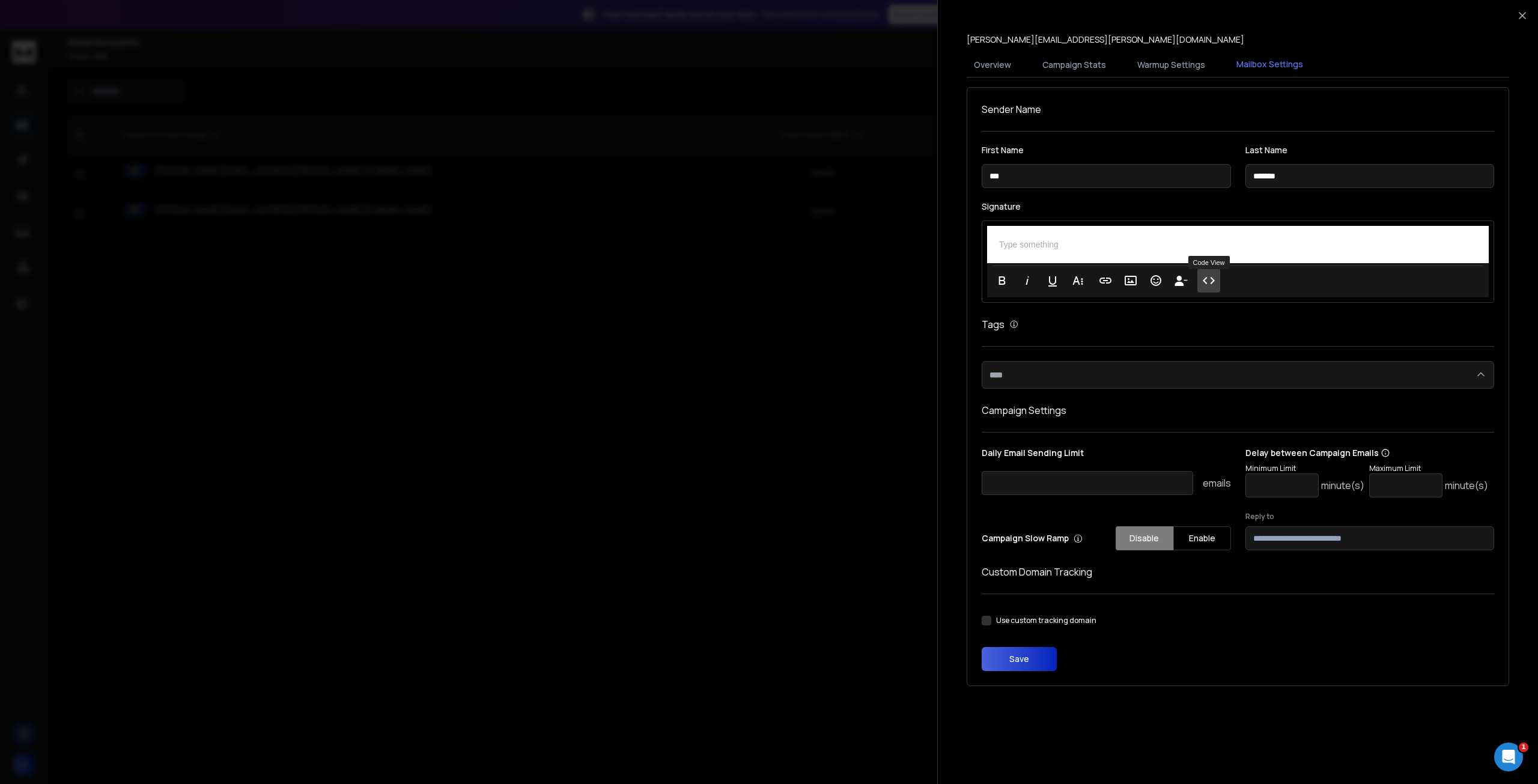
click at [1206, 274] on button "Code View" at bounding box center [1209, 281] width 23 height 24
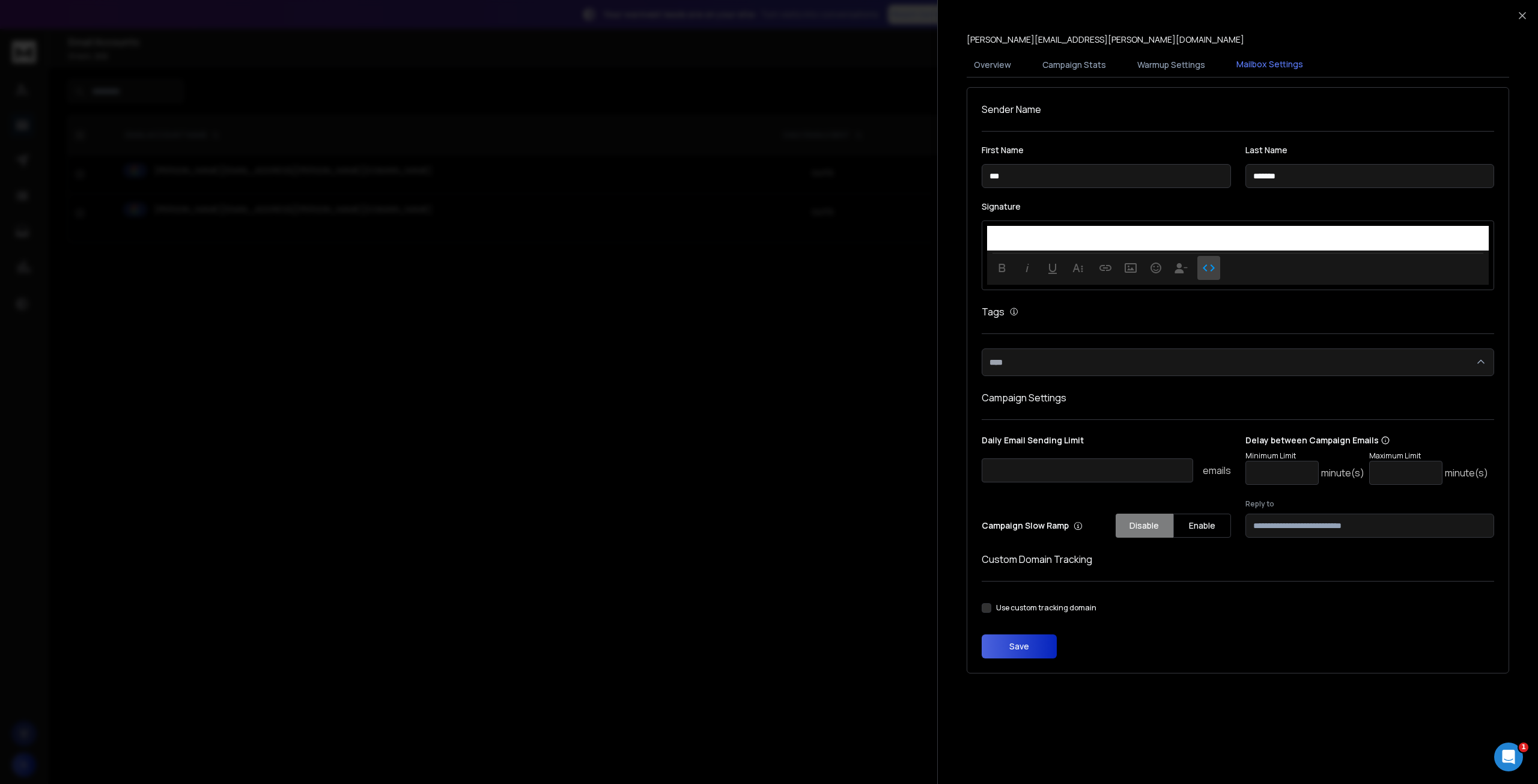
click at [1210, 266] on icon "button" at bounding box center [1209, 268] width 15 height 15
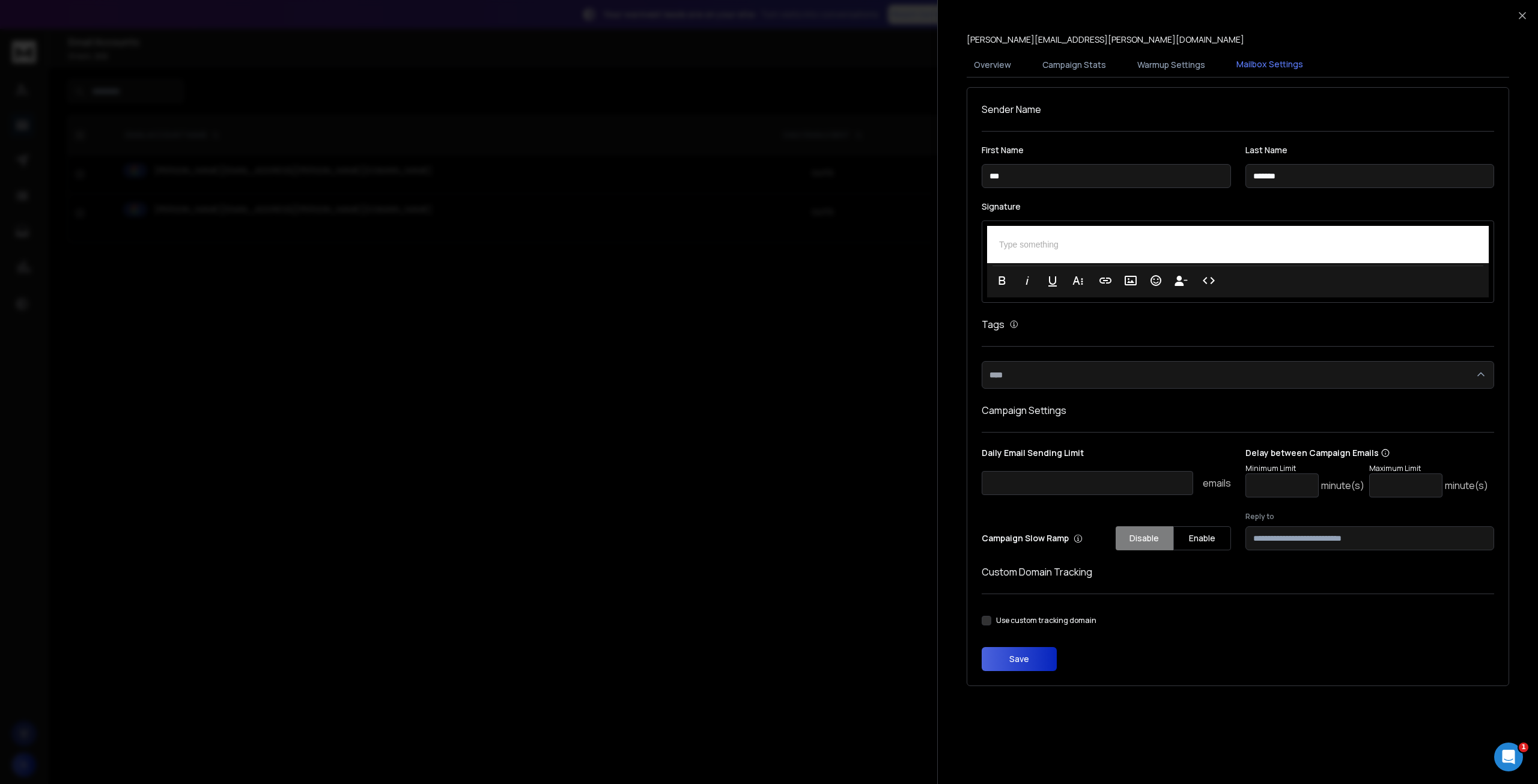
click at [1020, 236] on div at bounding box center [1238, 244] width 502 height 37
click at [1018, 381] on input at bounding box center [1031, 374] width 94 height 22
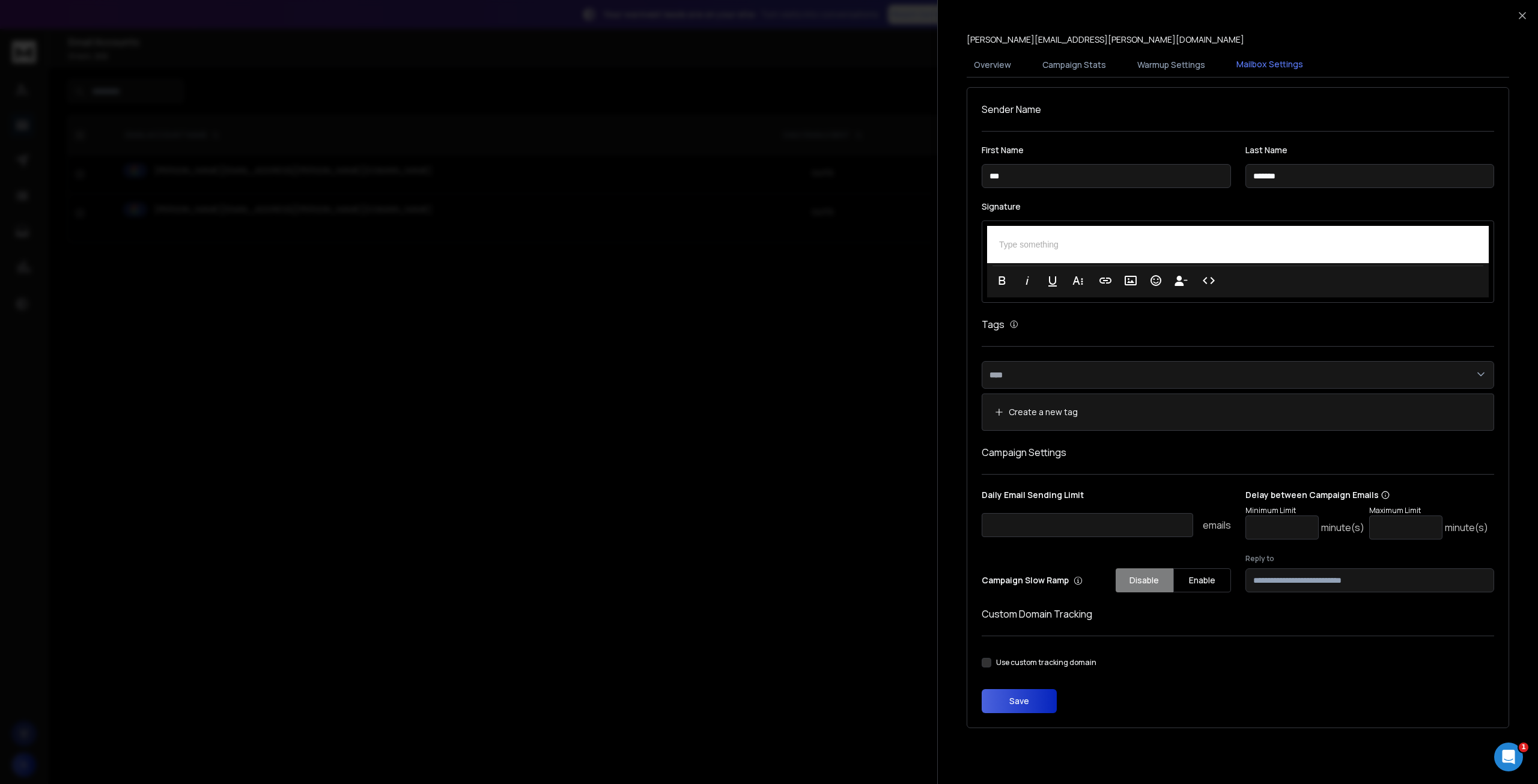
click at [1020, 373] on input at bounding box center [1031, 374] width 94 height 22
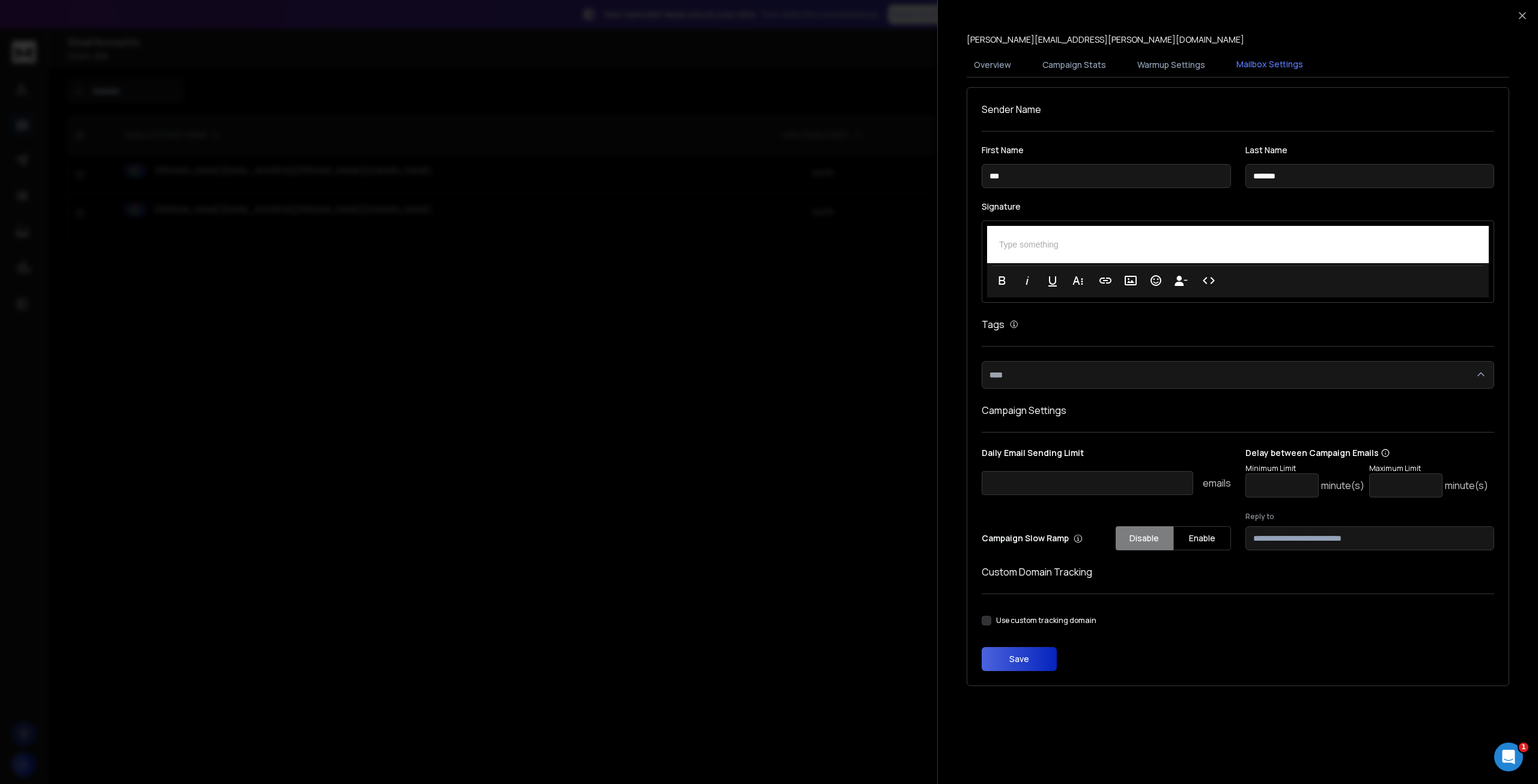
click at [1041, 244] on div at bounding box center [1238, 244] width 478 height 13
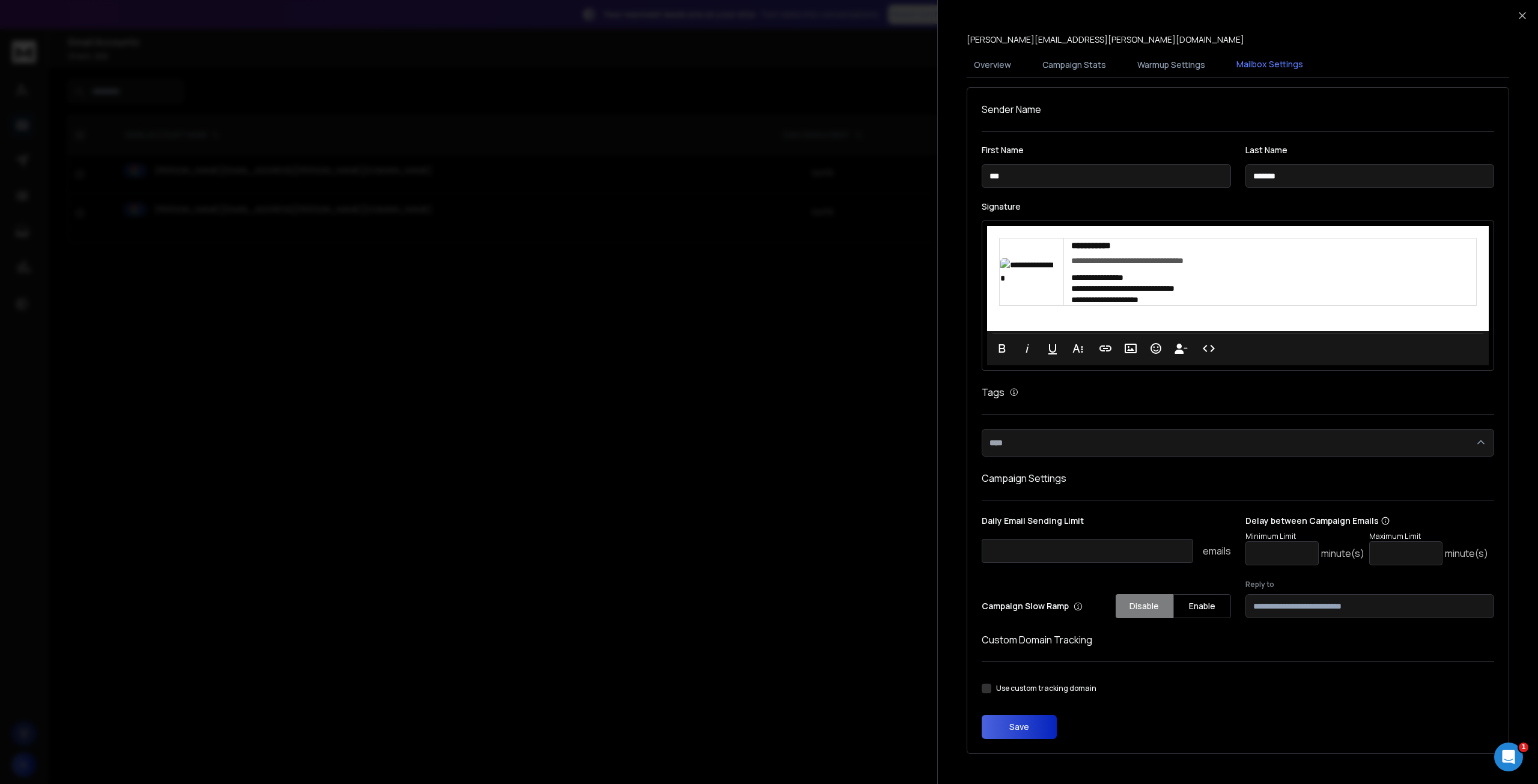
click at [1015, 273] on img at bounding box center [1026, 272] width 54 height 27
click at [1202, 311] on div at bounding box center [1238, 312] width 478 height 13
click at [1026, 269] on img at bounding box center [1026, 272] width 54 height 27
click at [1185, 311] on div at bounding box center [1238, 312] width 478 height 13
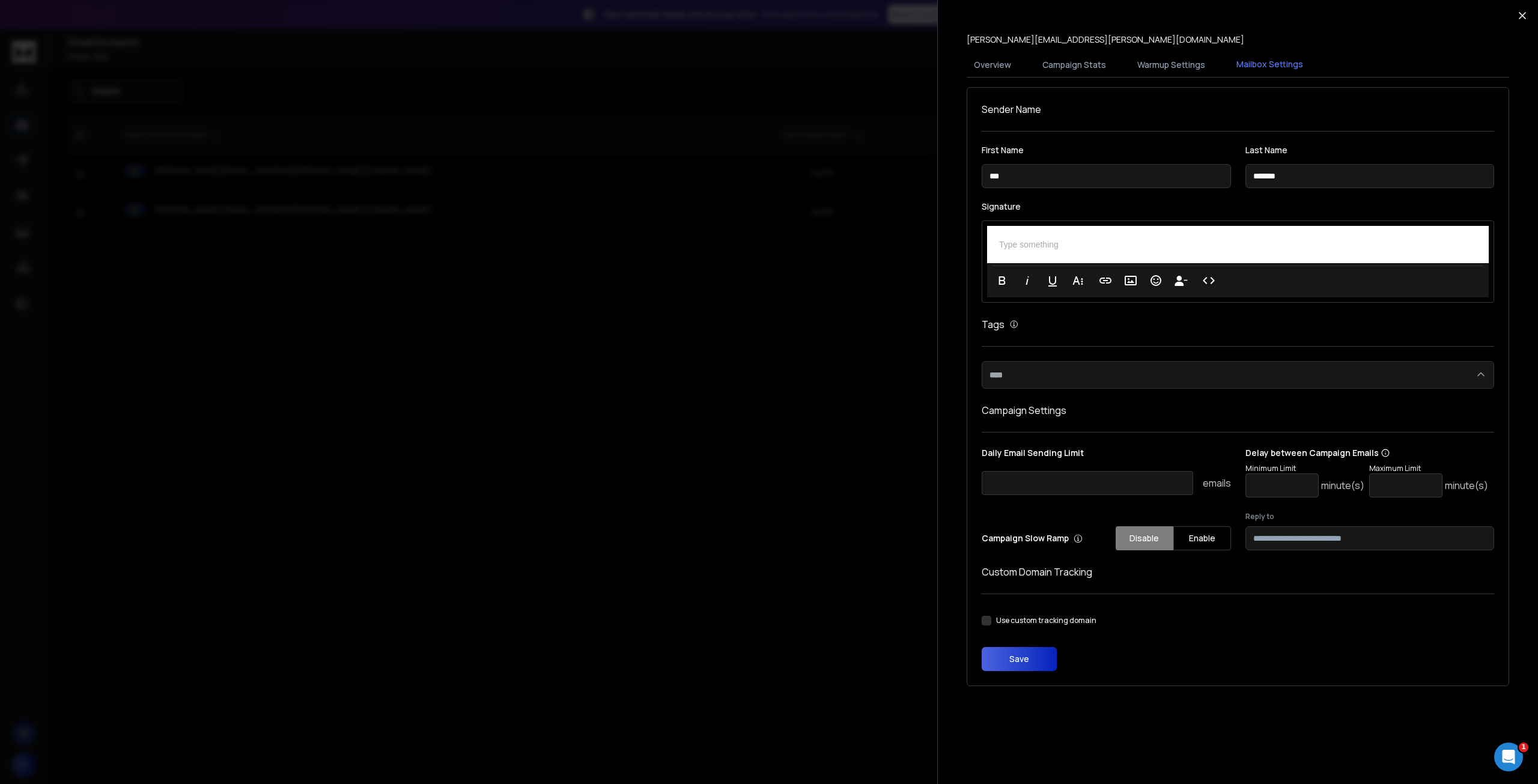
click at [1523, 18] on icon "button" at bounding box center [1523, 15] width 12 height 12
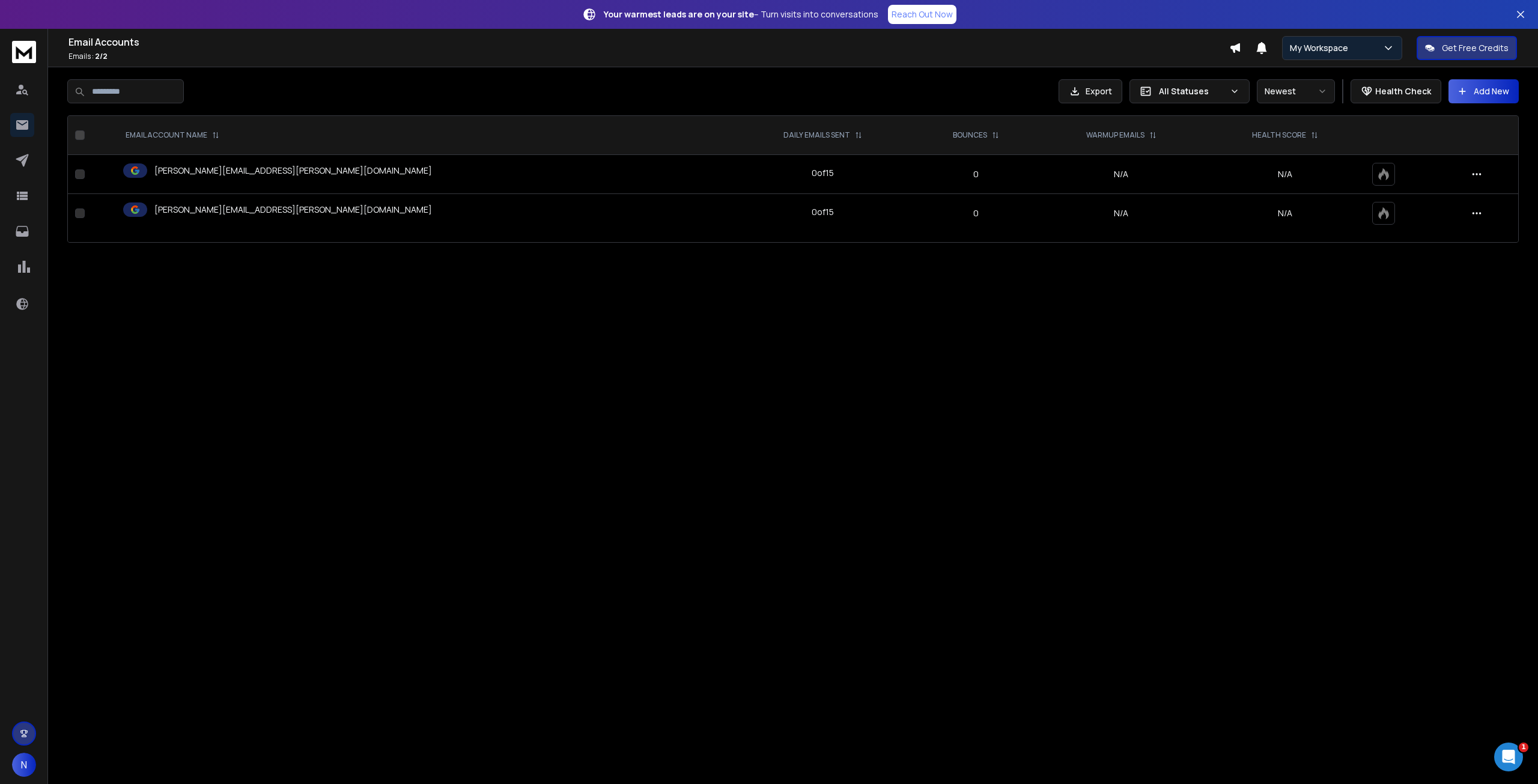
click at [1320, 52] on p "My Workspace" at bounding box center [1322, 48] width 63 height 12
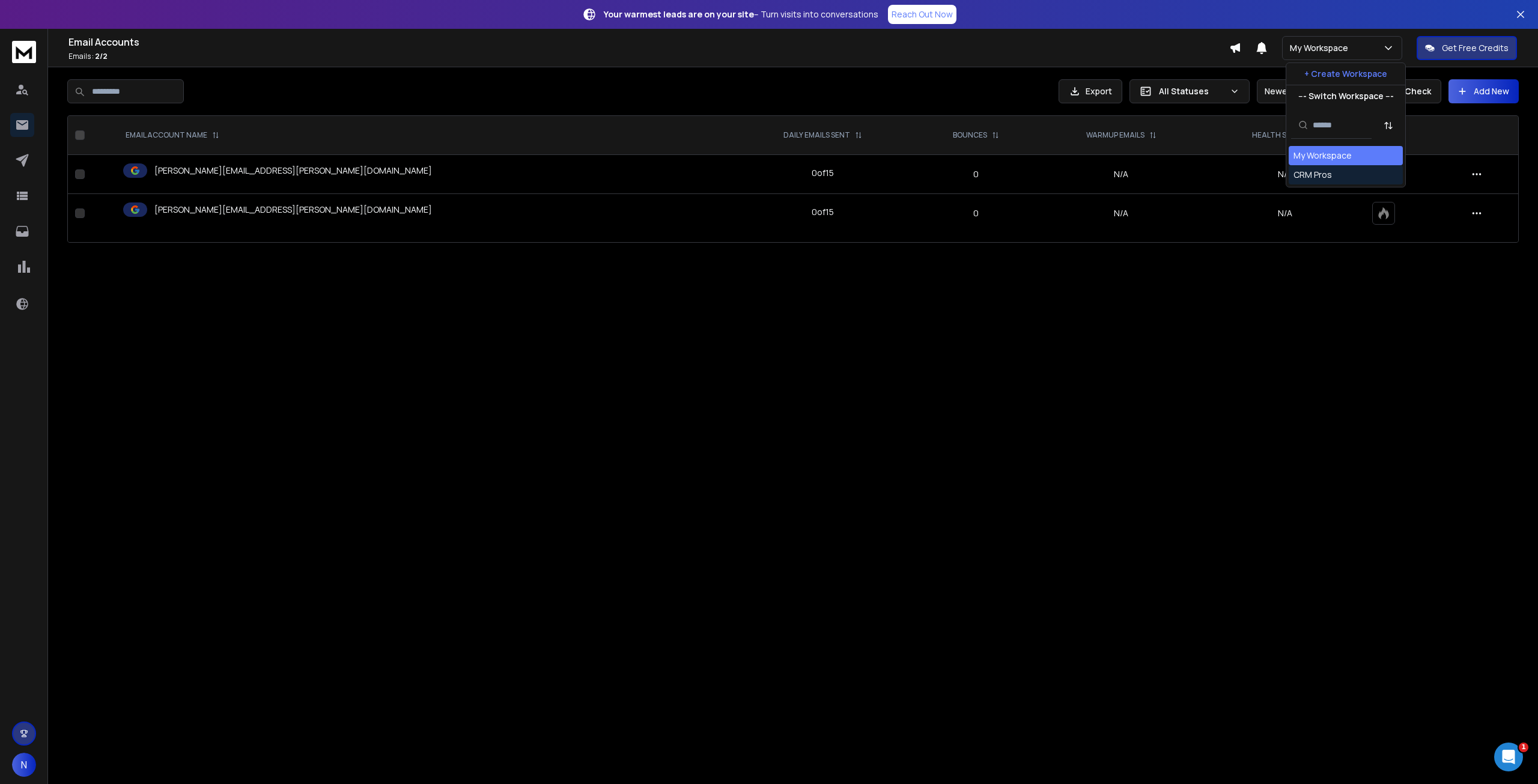
click at [1324, 175] on div "CRM Pros" at bounding box center [1313, 174] width 39 height 12
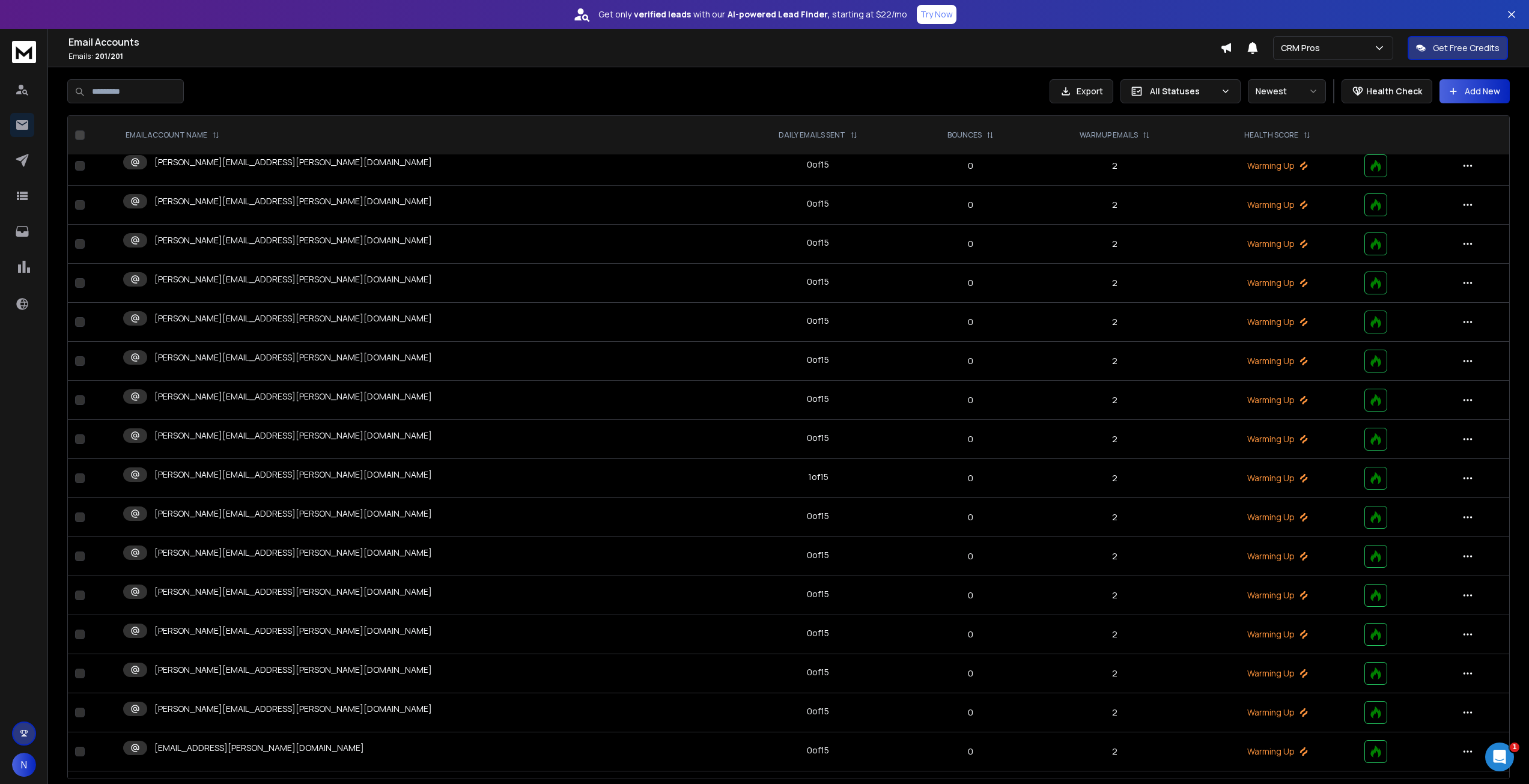
scroll to position [1991, 0]
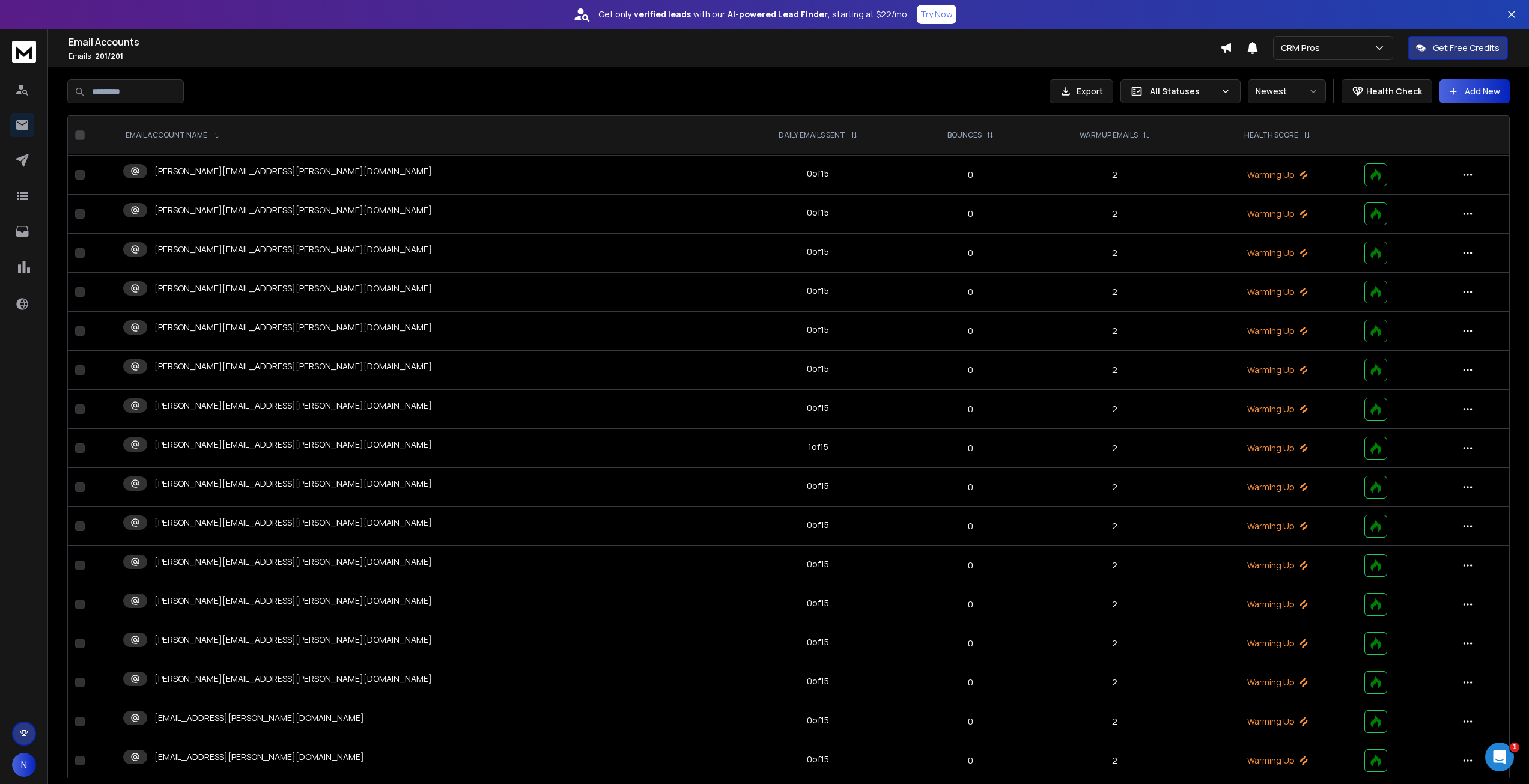
click at [77, 410] on button "button" at bounding box center [80, 409] width 10 height 10
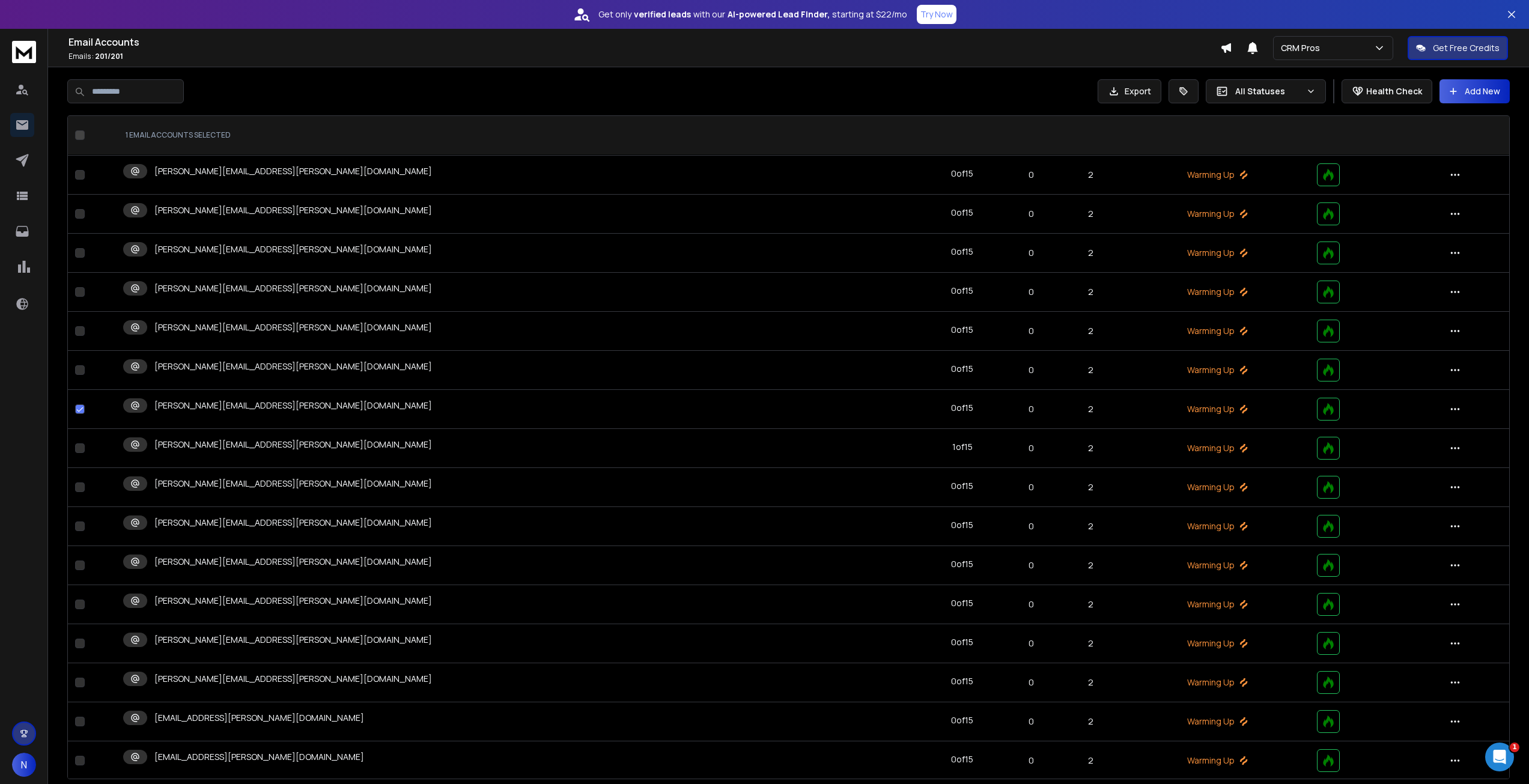
click at [84, 450] on button "button" at bounding box center [80, 448] width 10 height 10
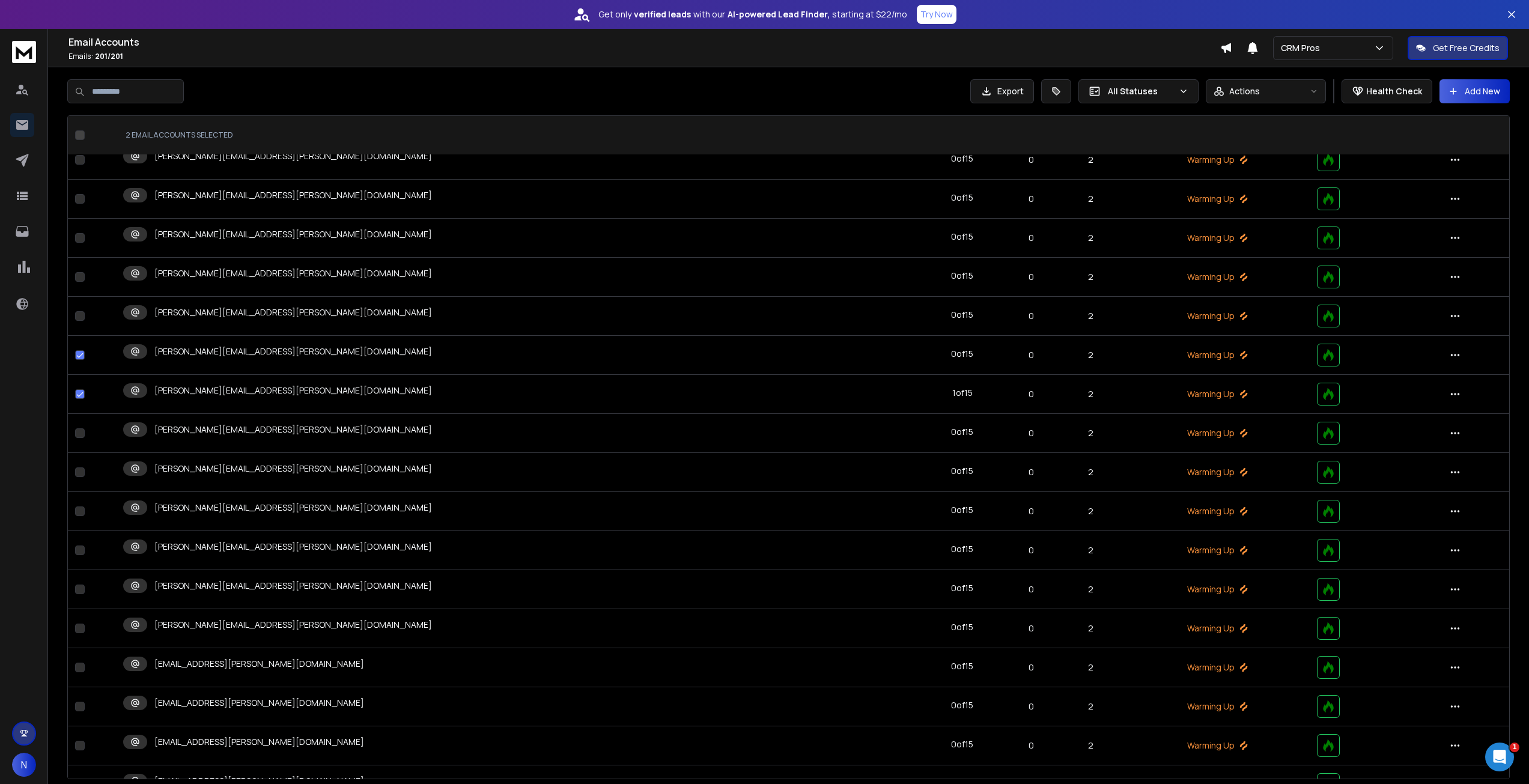
scroll to position [2050, 0]
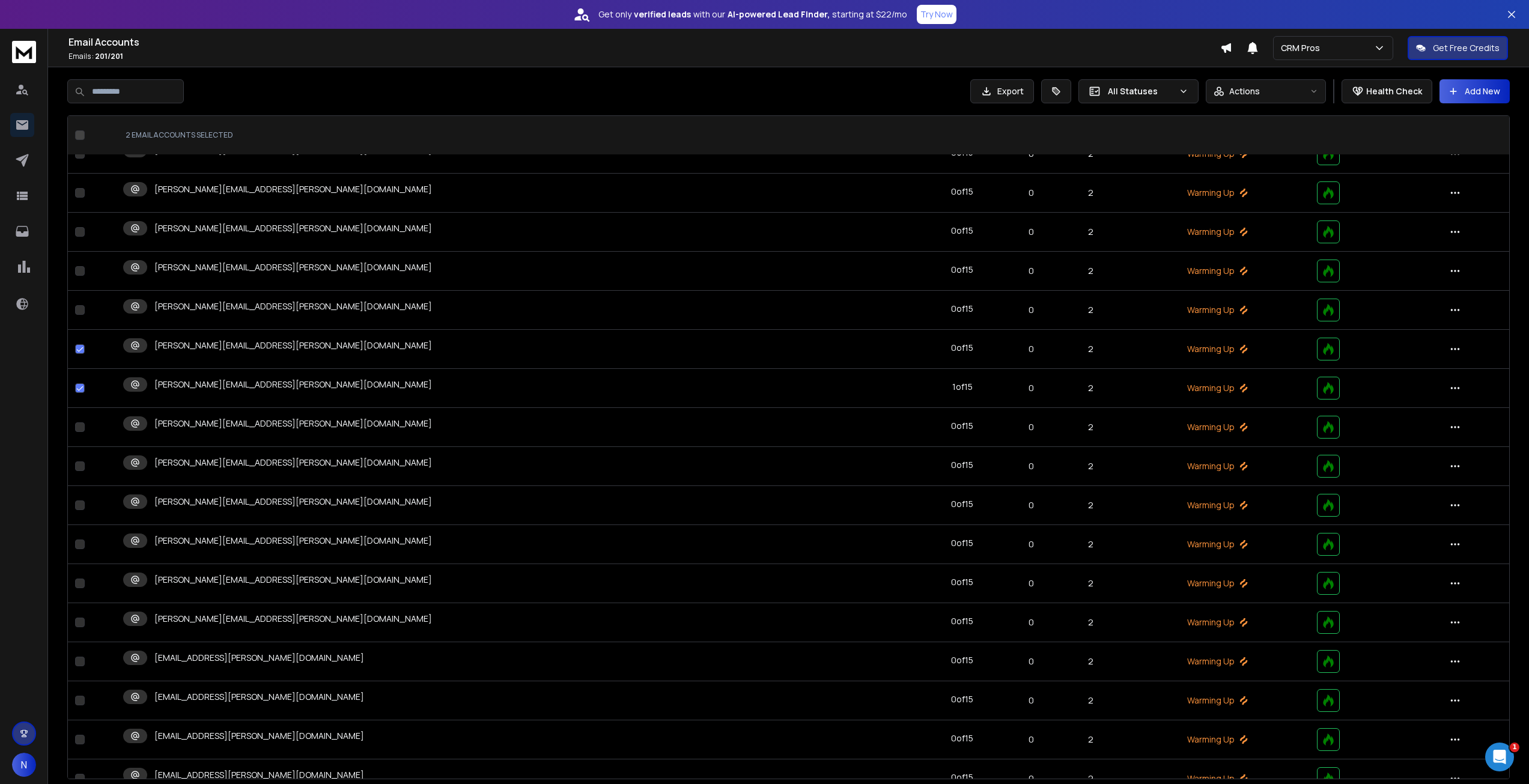
click at [80, 423] on button "button" at bounding box center [80, 427] width 10 height 10
click at [77, 268] on button "button" at bounding box center [80, 271] width 10 height 10
click at [79, 475] on td at bounding box center [92, 466] width 48 height 39
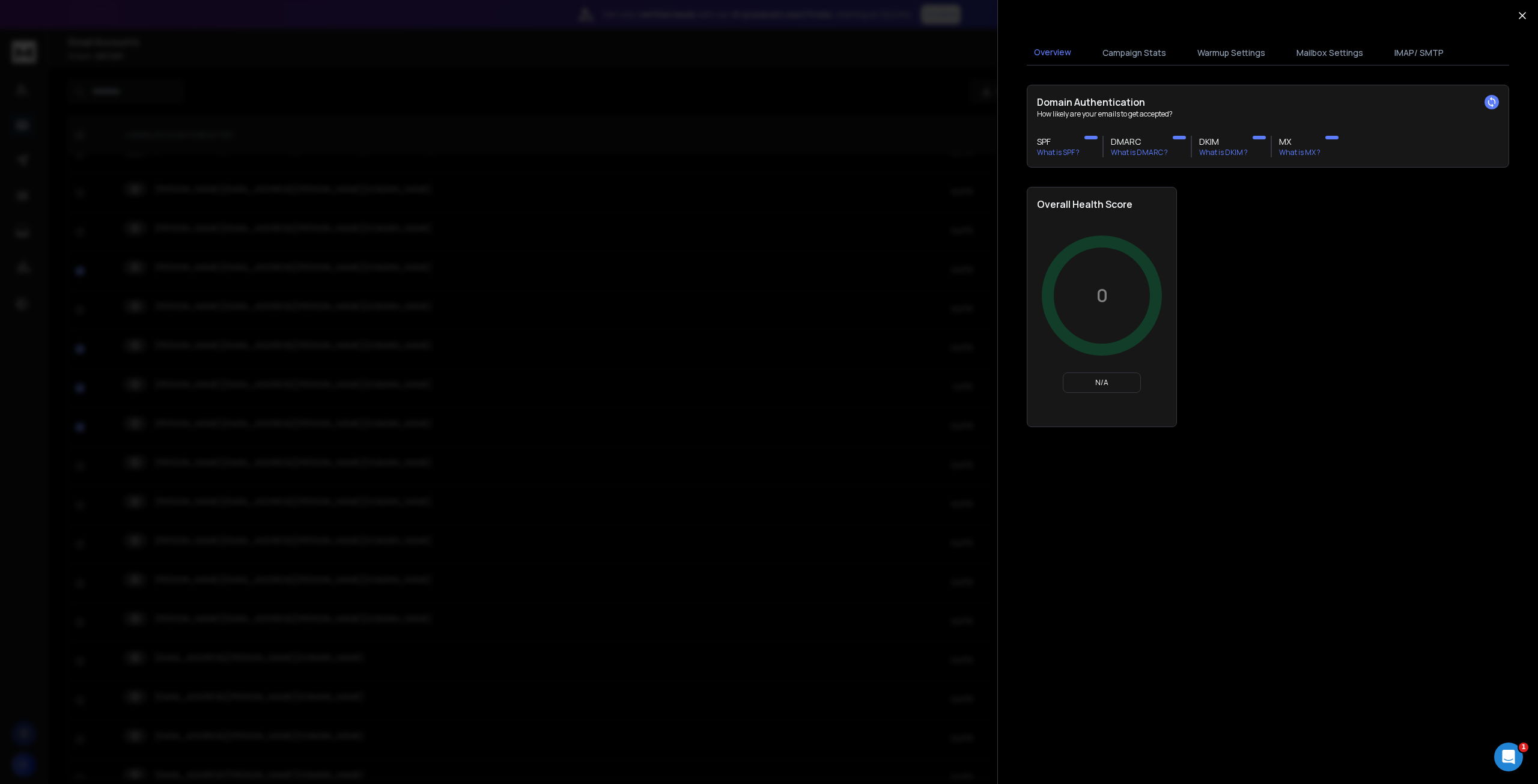
click at [1517, 15] on icon "button" at bounding box center [1523, 15] width 12 height 12
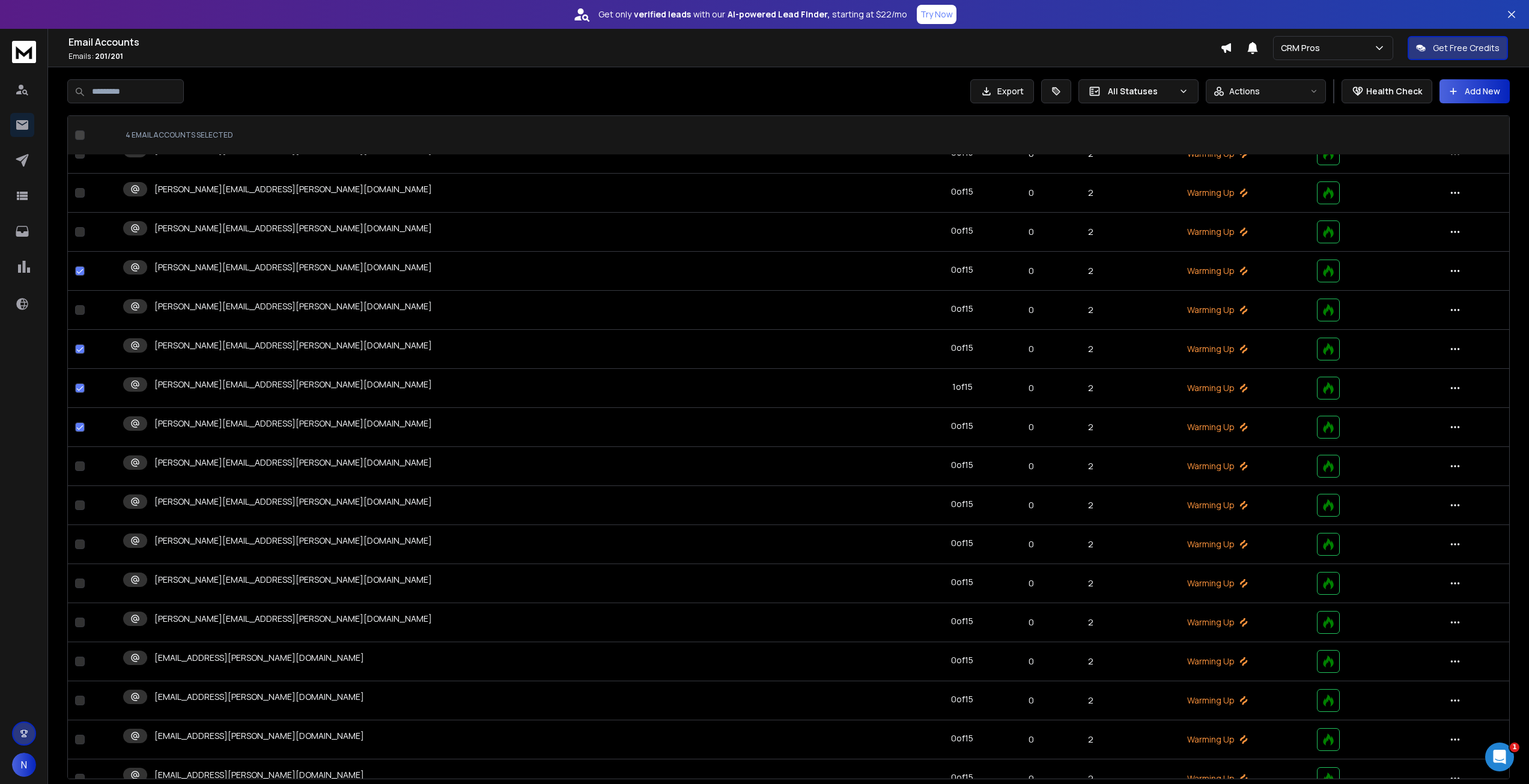
click at [81, 469] on button "button" at bounding box center [80, 466] width 10 height 10
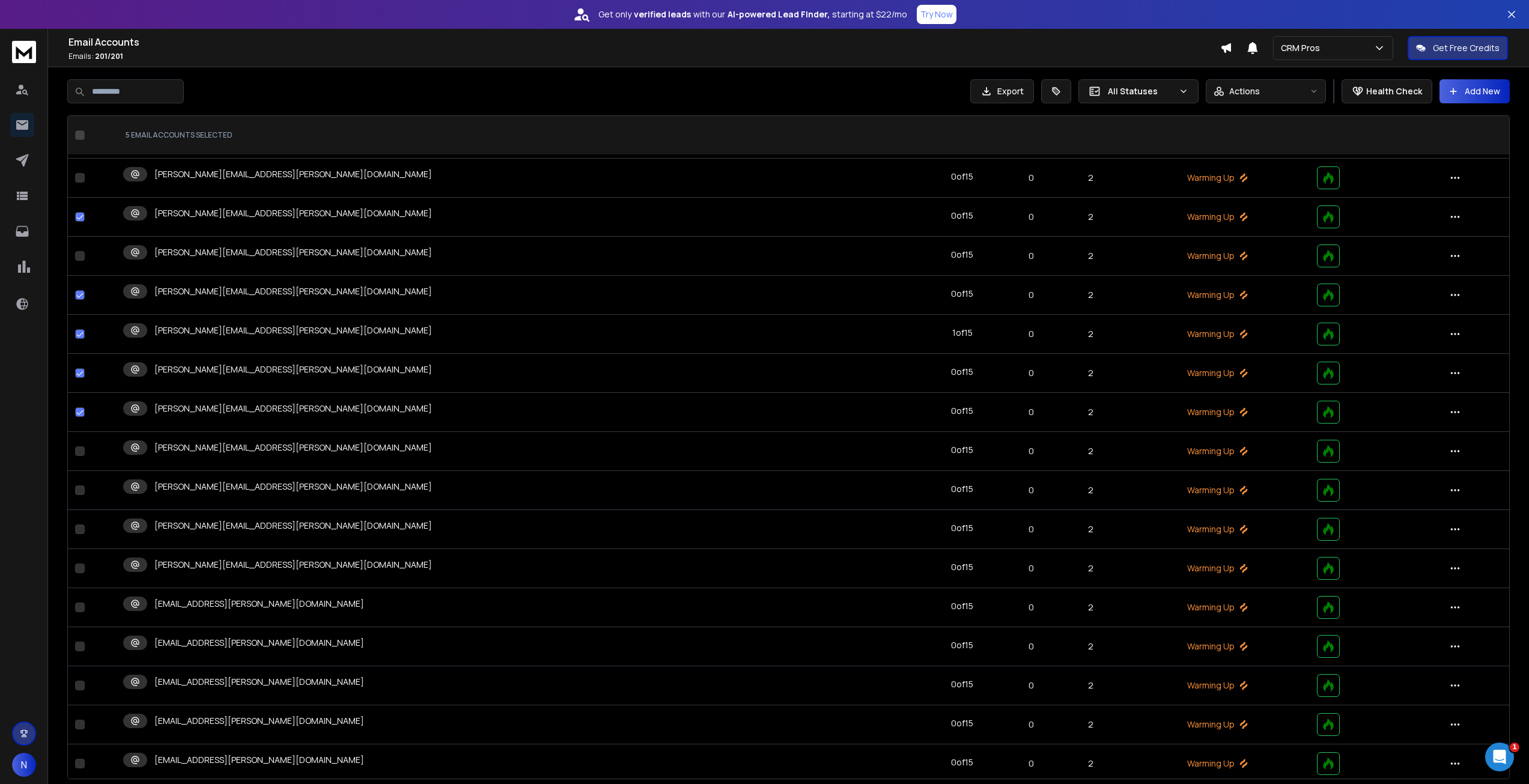
scroll to position [2111, 0]
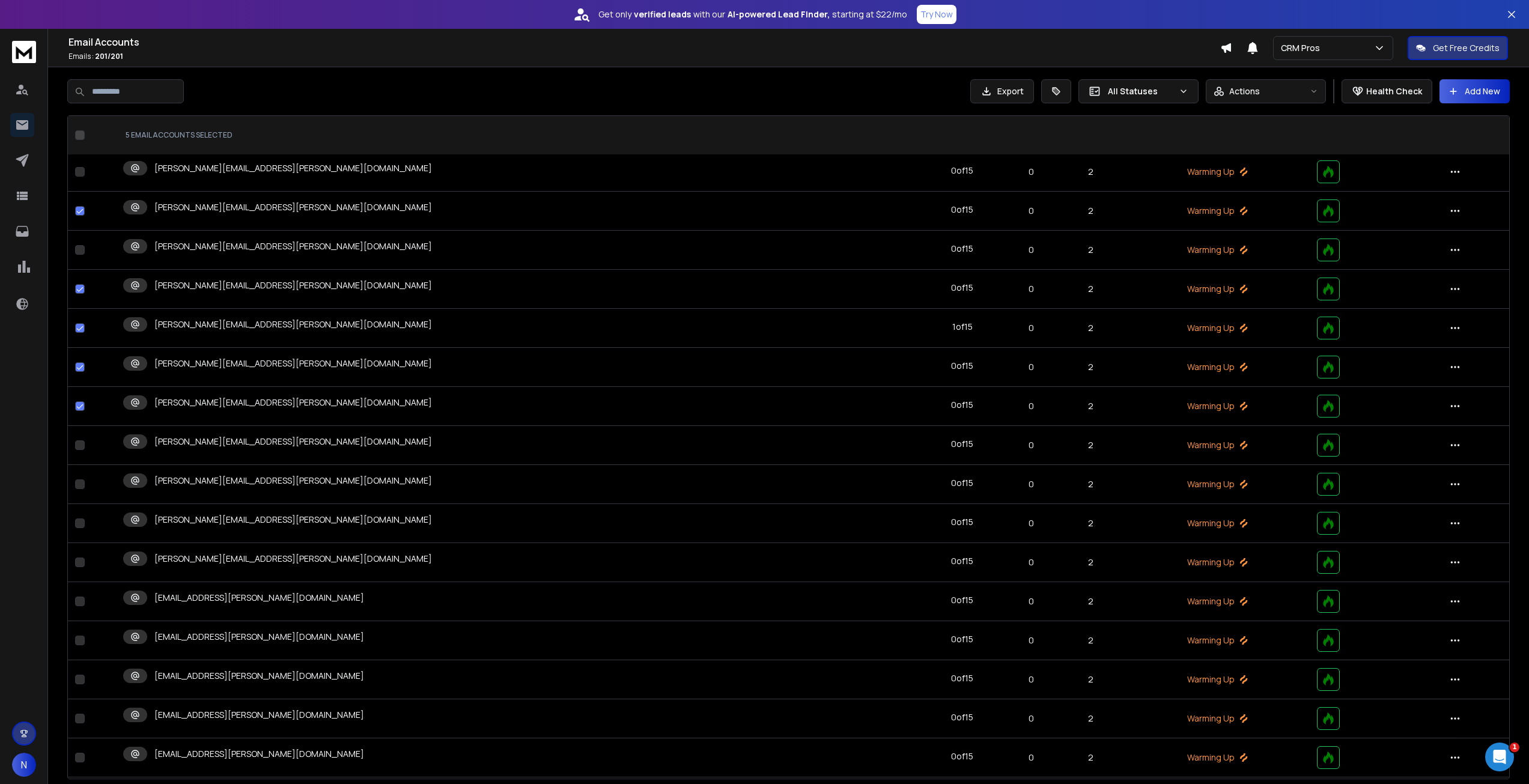
click at [74, 442] on td at bounding box center [92, 445] width 48 height 39
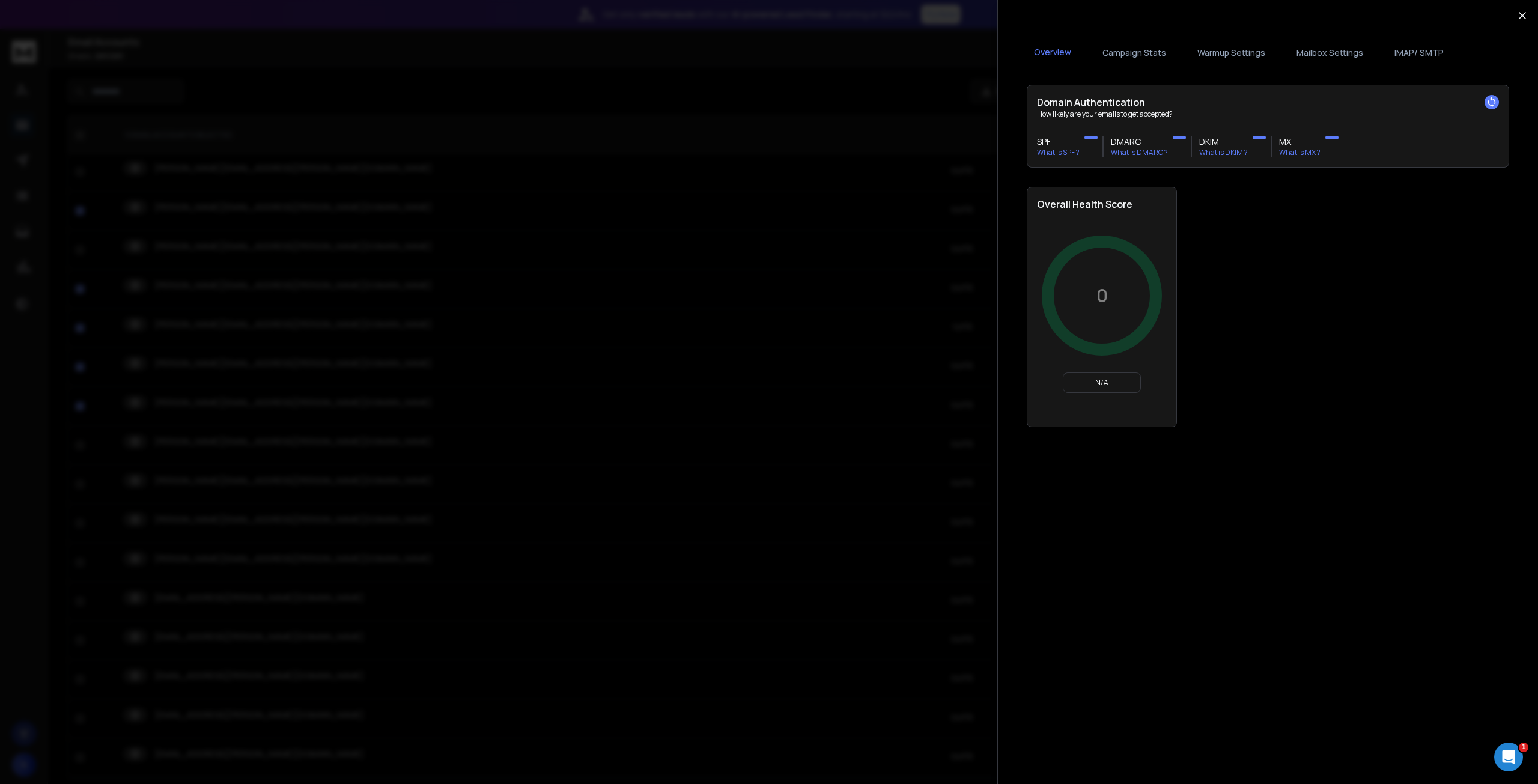
click at [1517, 21] on icon "button" at bounding box center [1523, 15] width 12 height 12
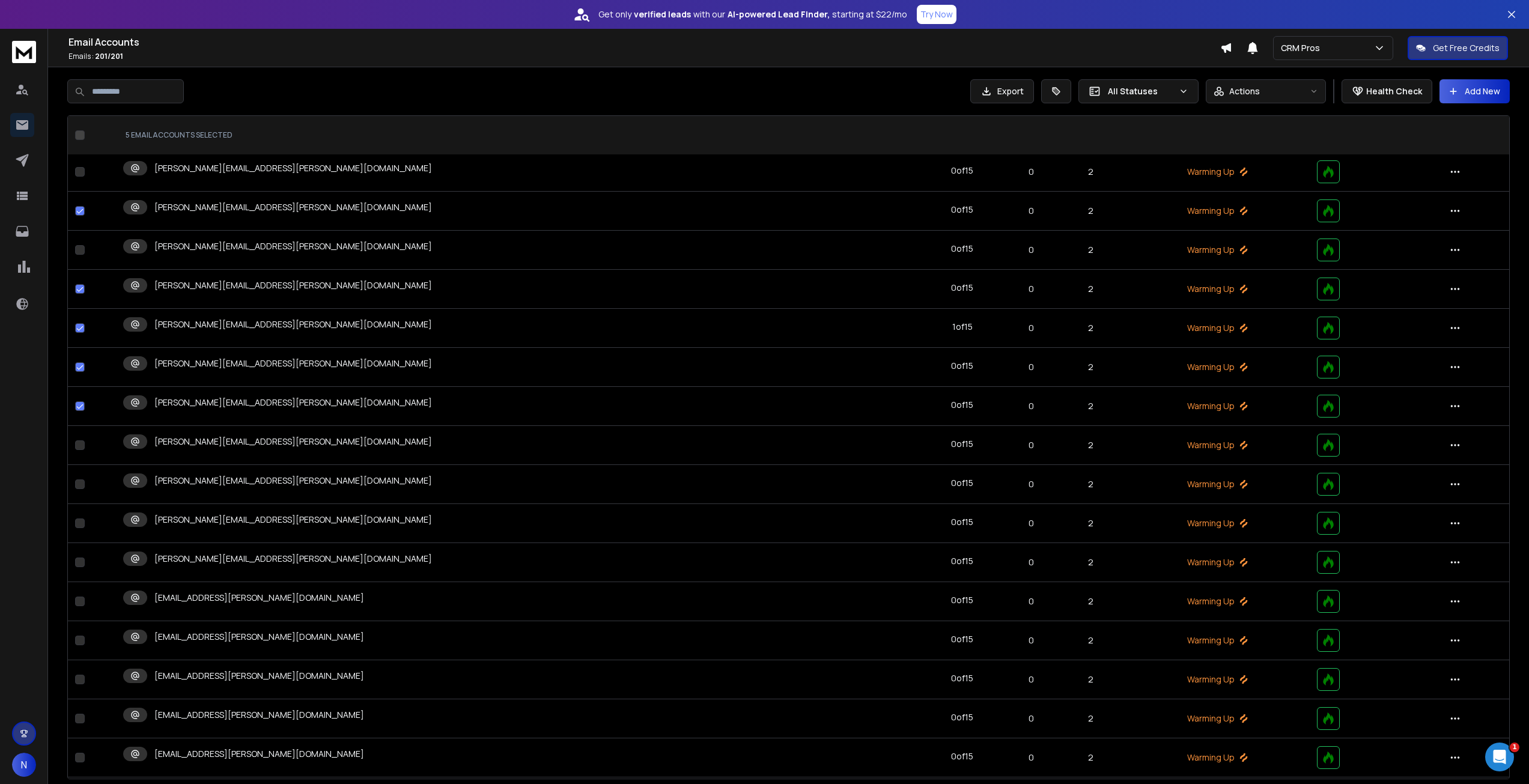
click at [81, 444] on button "button" at bounding box center [80, 445] width 10 height 10
click at [79, 487] on button "button" at bounding box center [80, 484] width 10 height 10
click at [84, 563] on button "button" at bounding box center [80, 562] width 10 height 10
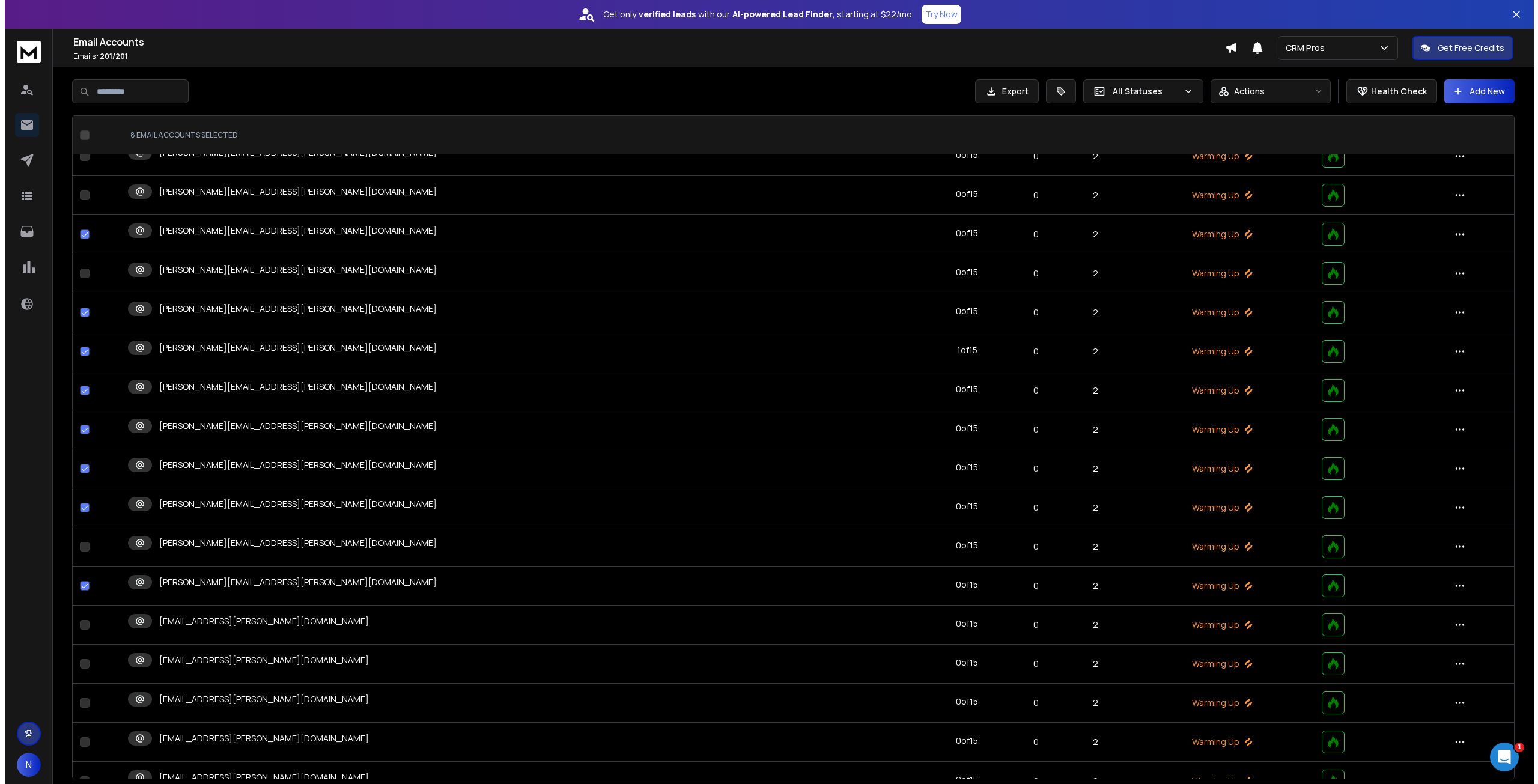
scroll to position [1991, 0]
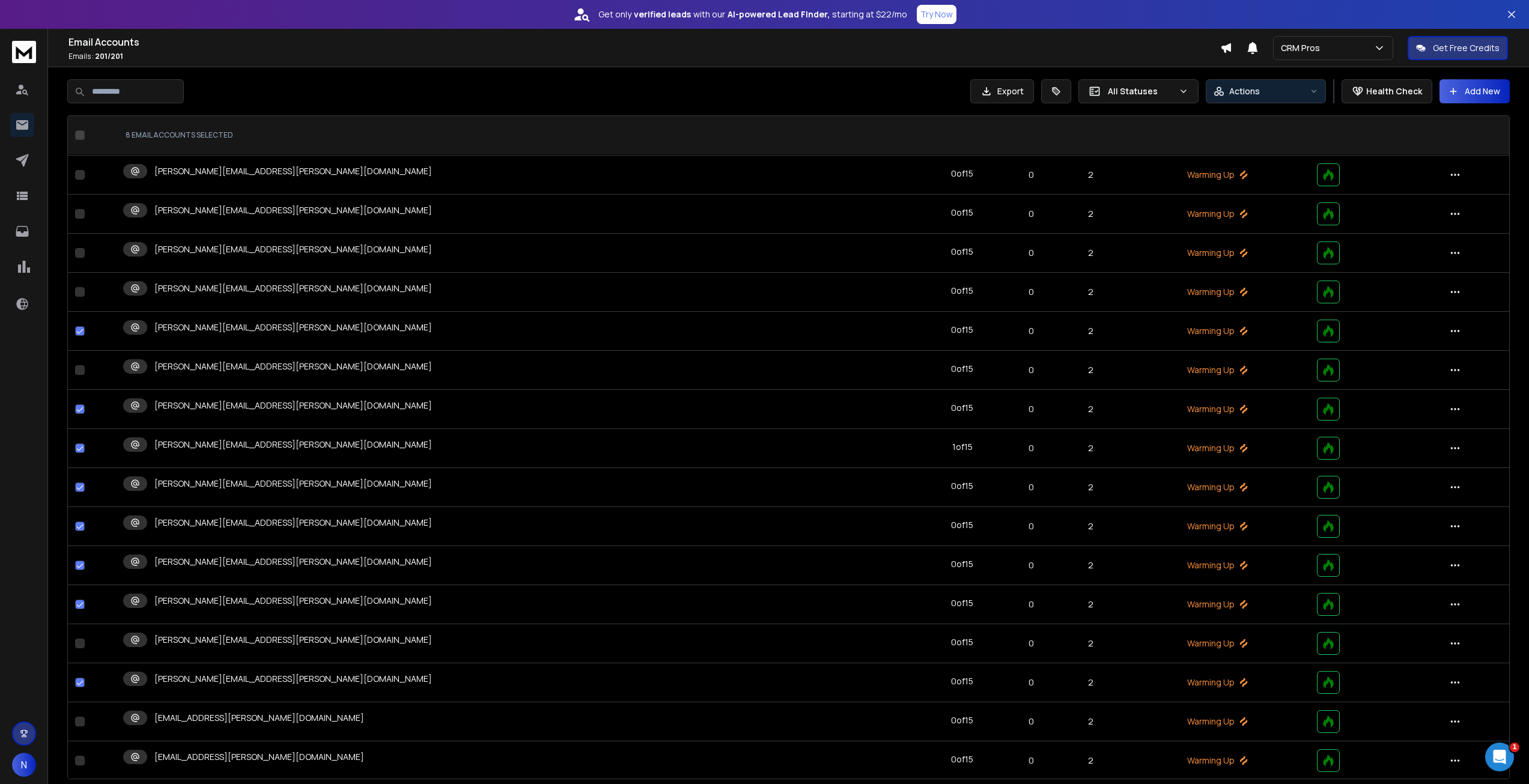
click at [1250, 91] on p "Actions" at bounding box center [1245, 91] width 31 height 12
click at [1260, 116] on div "Bulk Edit" at bounding box center [1251, 118] width 51 height 12
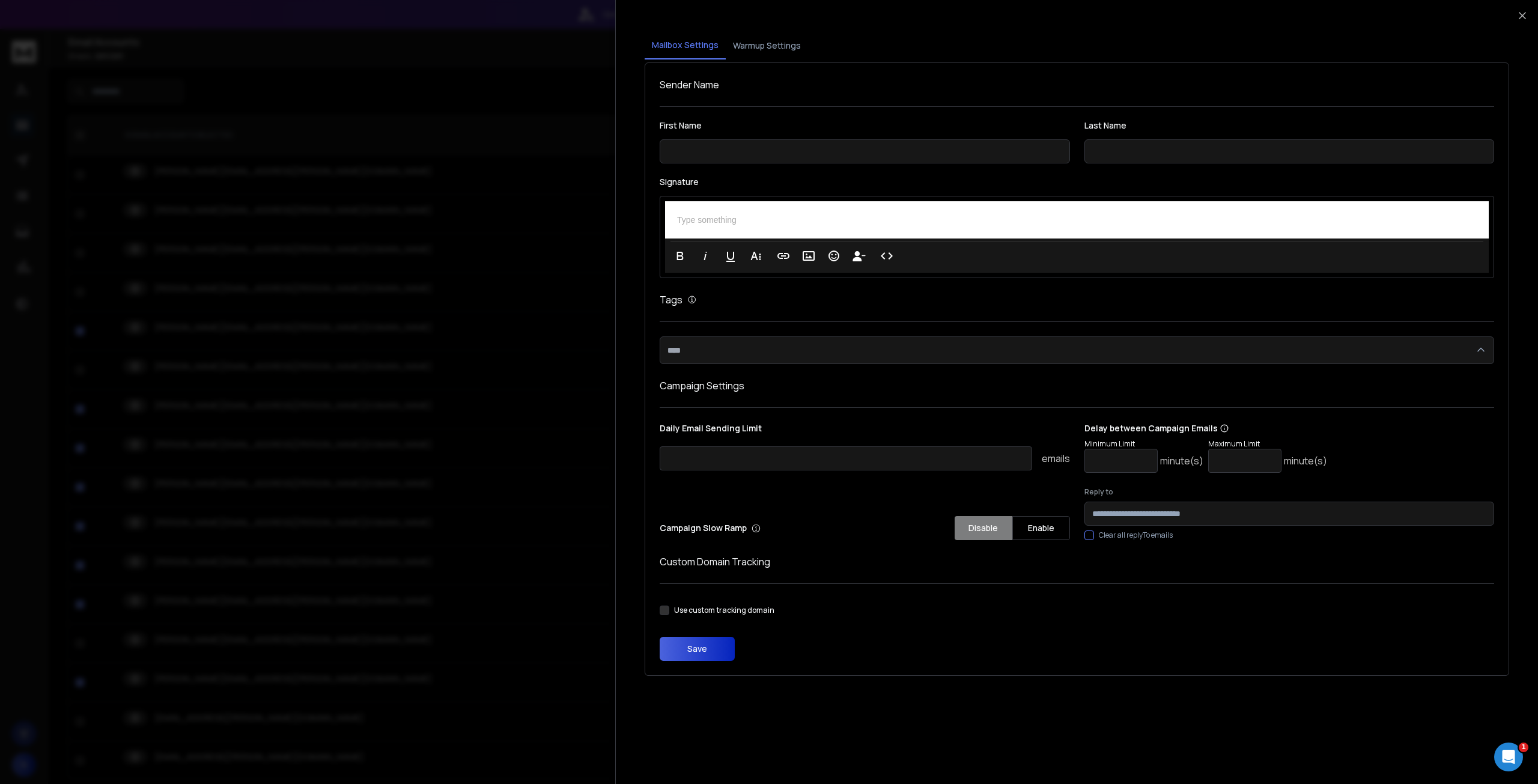
click at [850, 191] on div "Signature Type something Clear Formatting Font Family Arial Georgia Impact Taho…" at bounding box center [1077, 227] width 834 height 100
click at [829, 212] on div at bounding box center [1076, 219] width 824 height 37
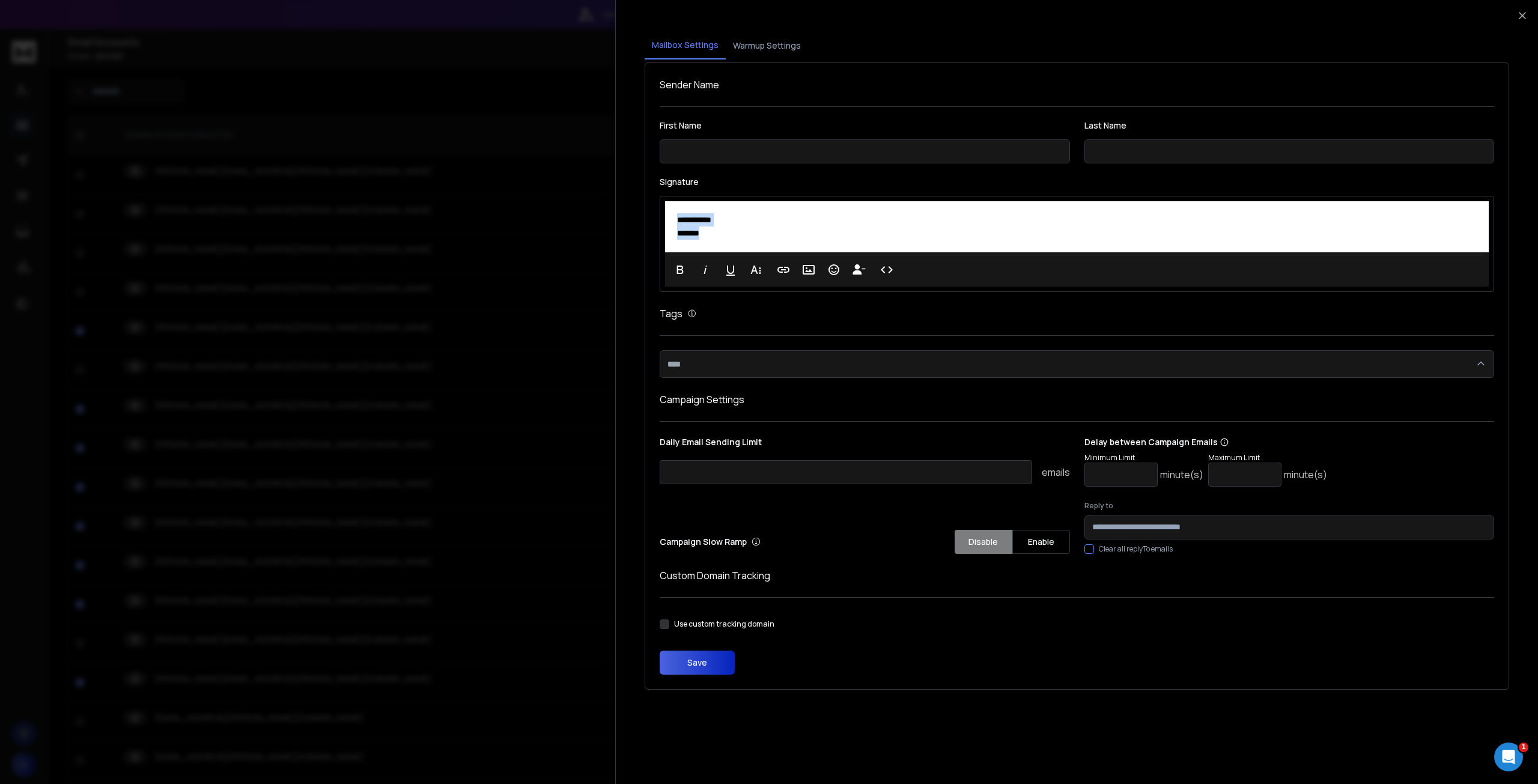
drag, startPoint x: 715, startPoint y: 242, endPoint x: 667, endPoint y: 223, distance: 51.6
click at [667, 223] on div "**********" at bounding box center [1076, 226] width 824 height 51
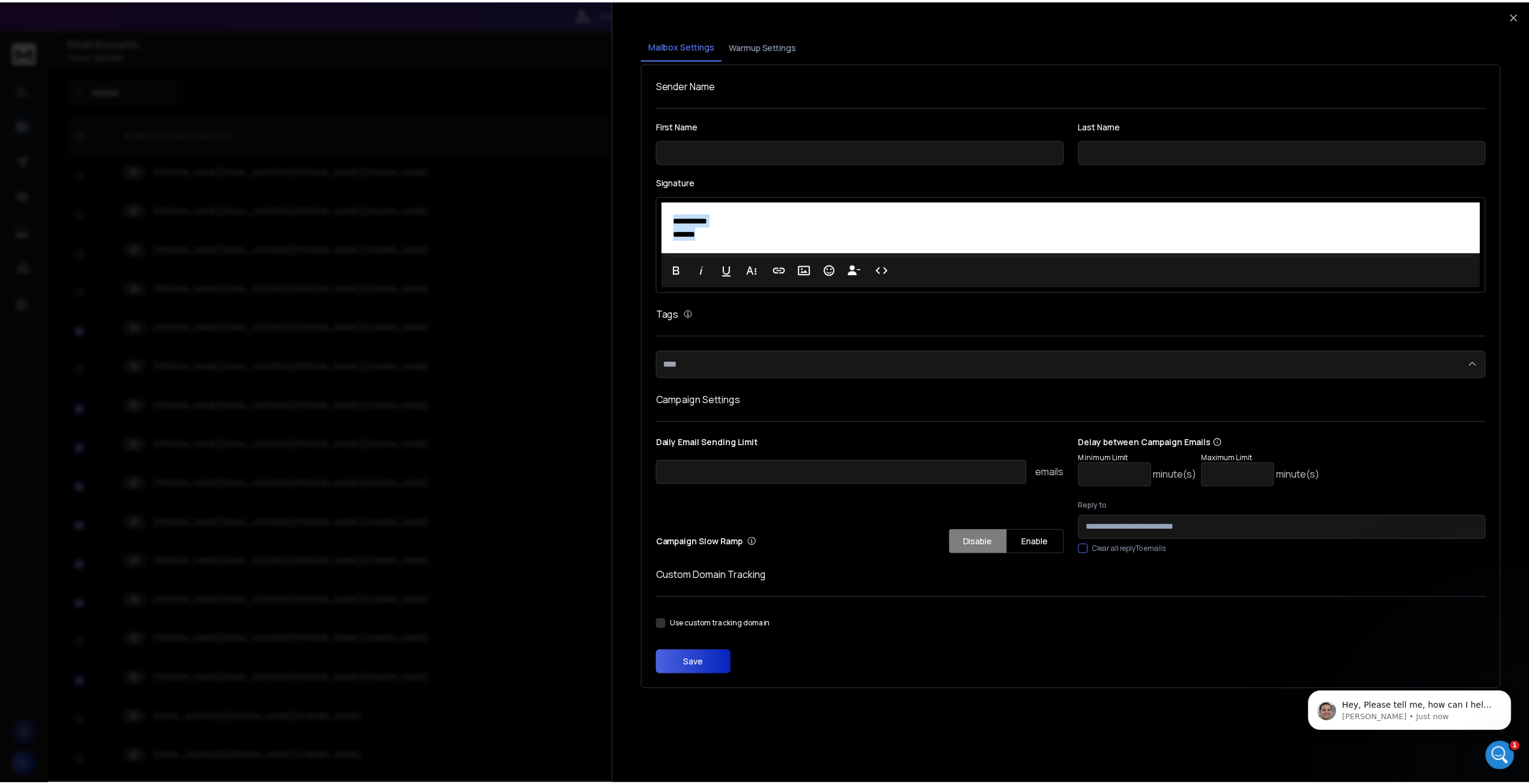
scroll to position [0, 0]
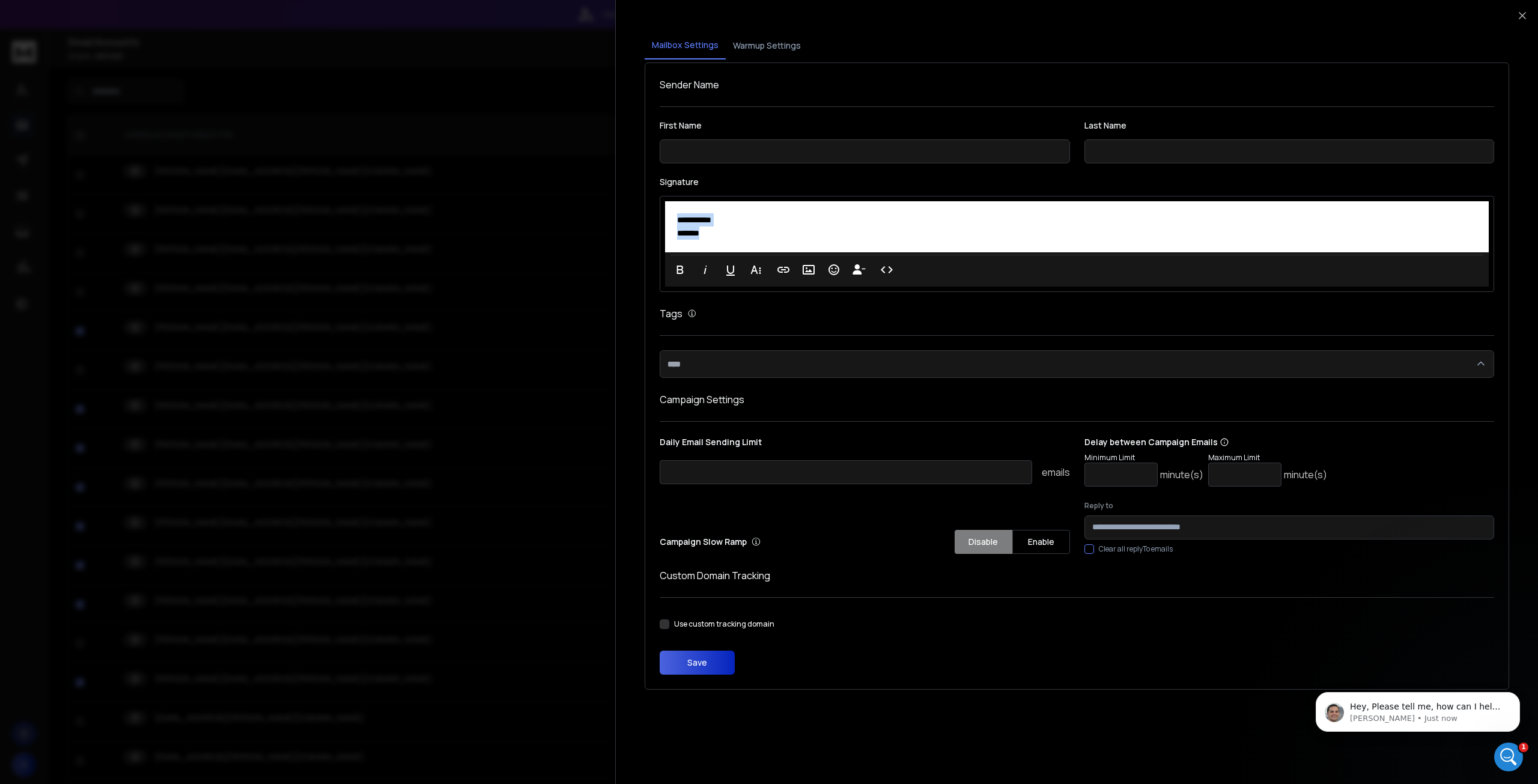
click at [817, 226] on div "**********" at bounding box center [1076, 219] width 800 height 13
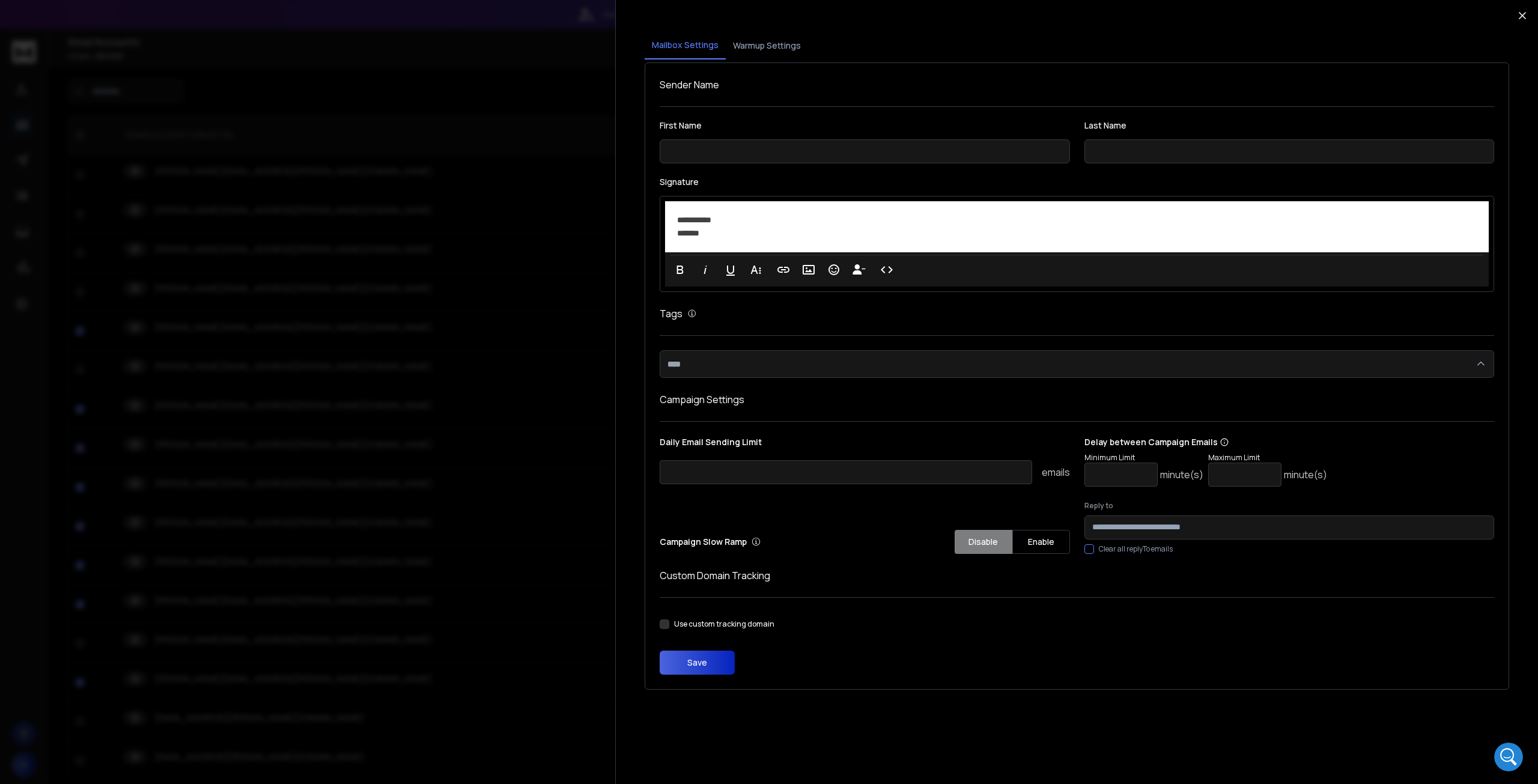
click at [1519, 15] on icon "button" at bounding box center [1523, 15] width 12 height 12
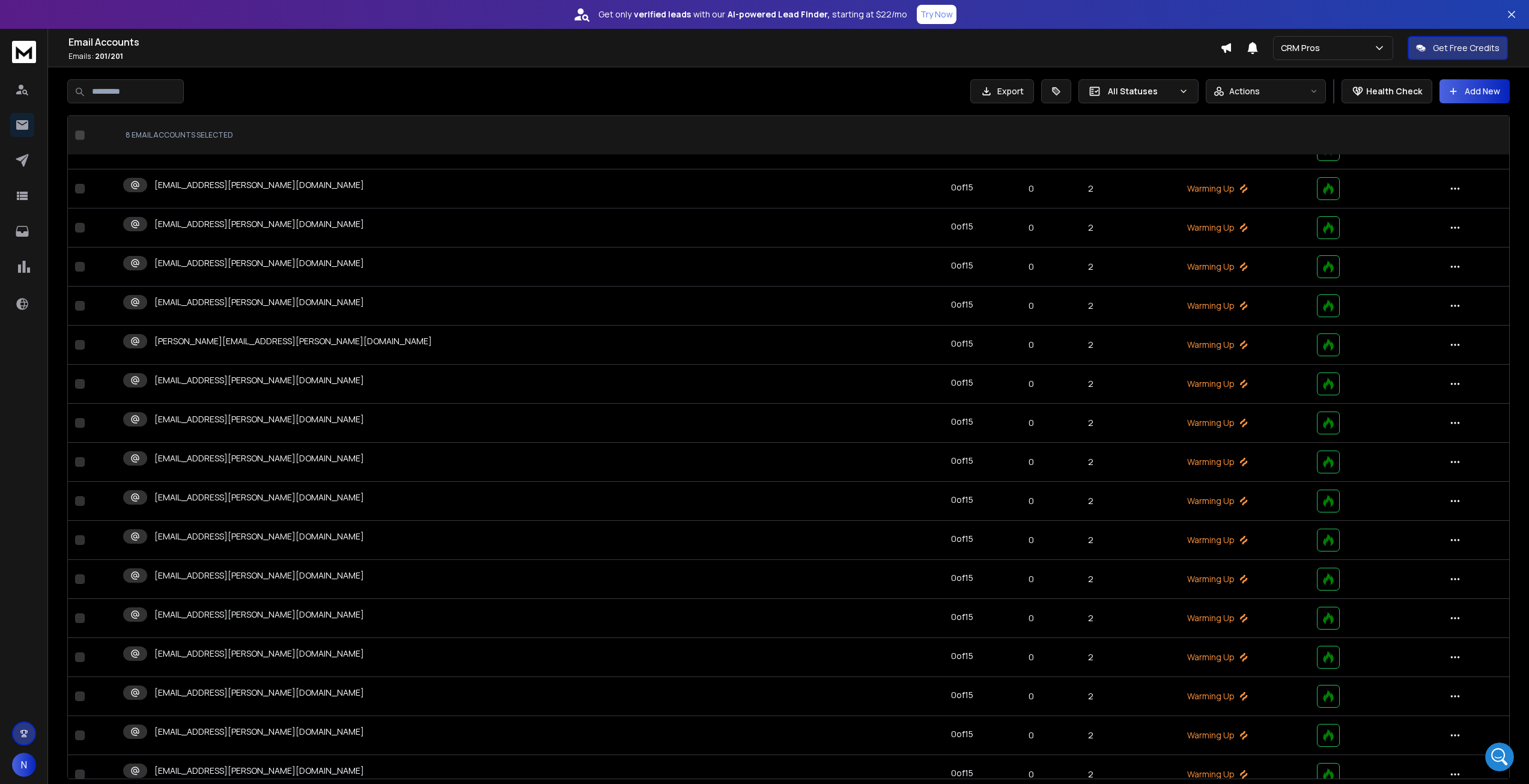
scroll to position [3094, 0]
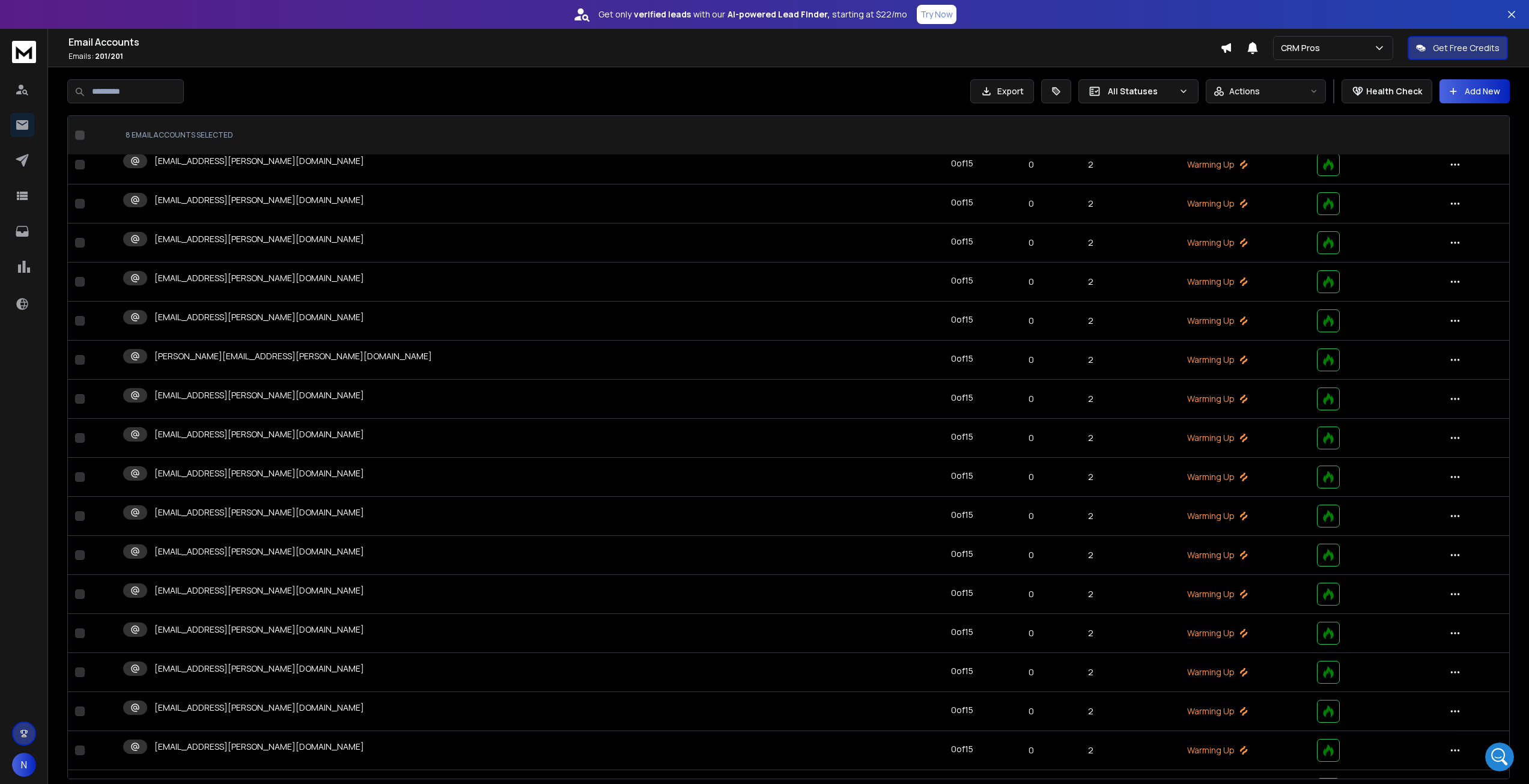
click at [78, 357] on button "button" at bounding box center [80, 360] width 10 height 10
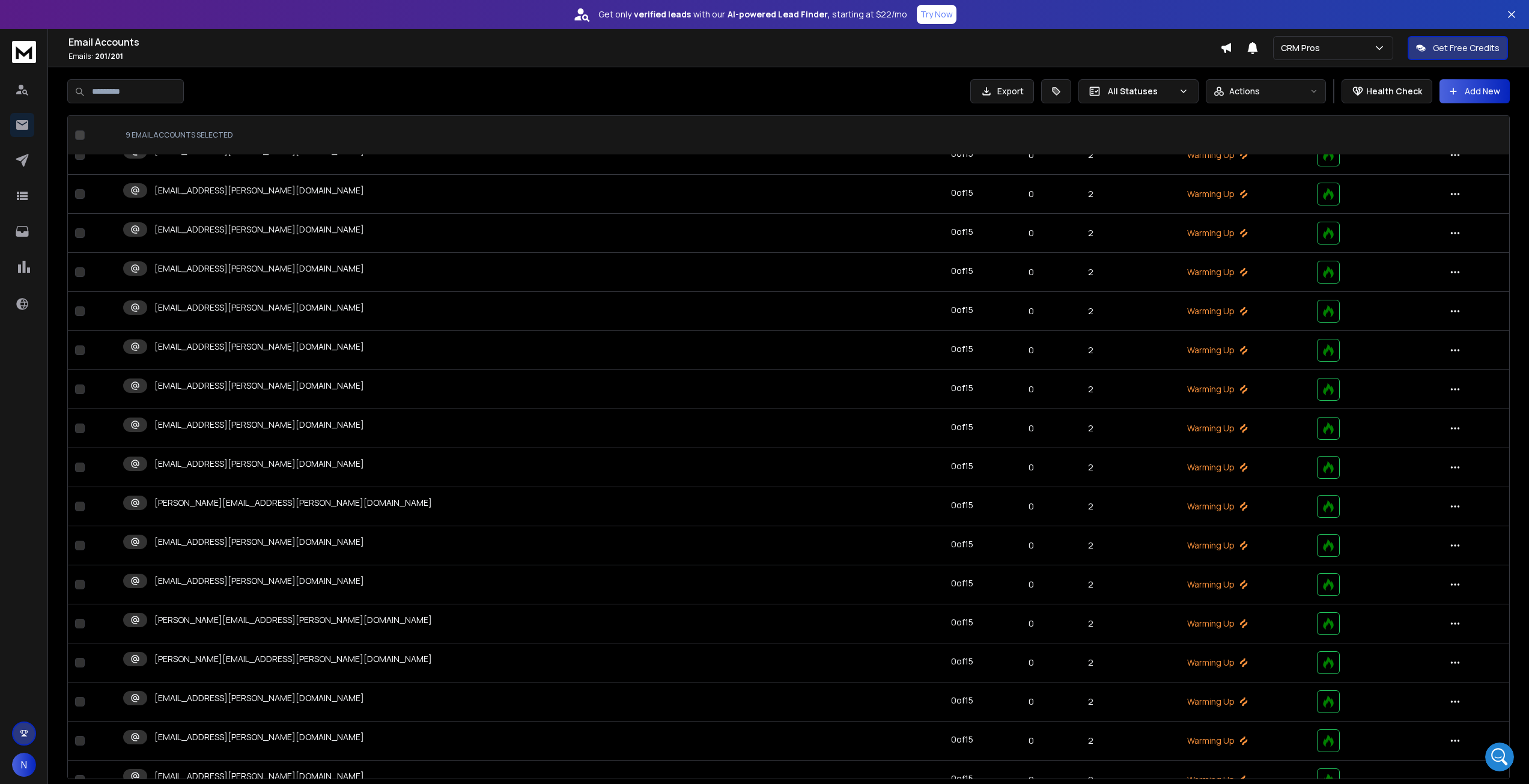
scroll to position [5376, 0]
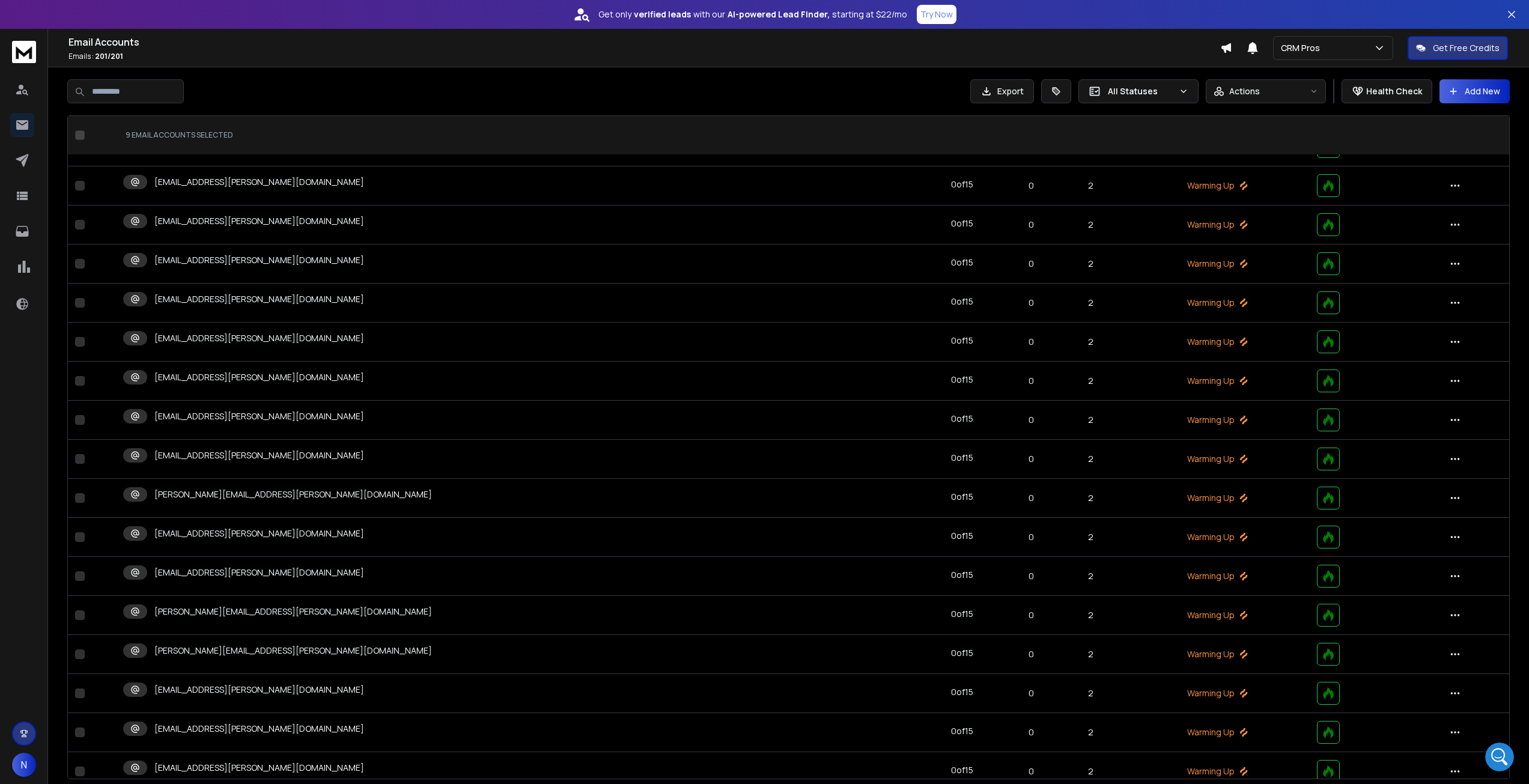
click at [74, 614] on td at bounding box center [92, 615] width 48 height 39
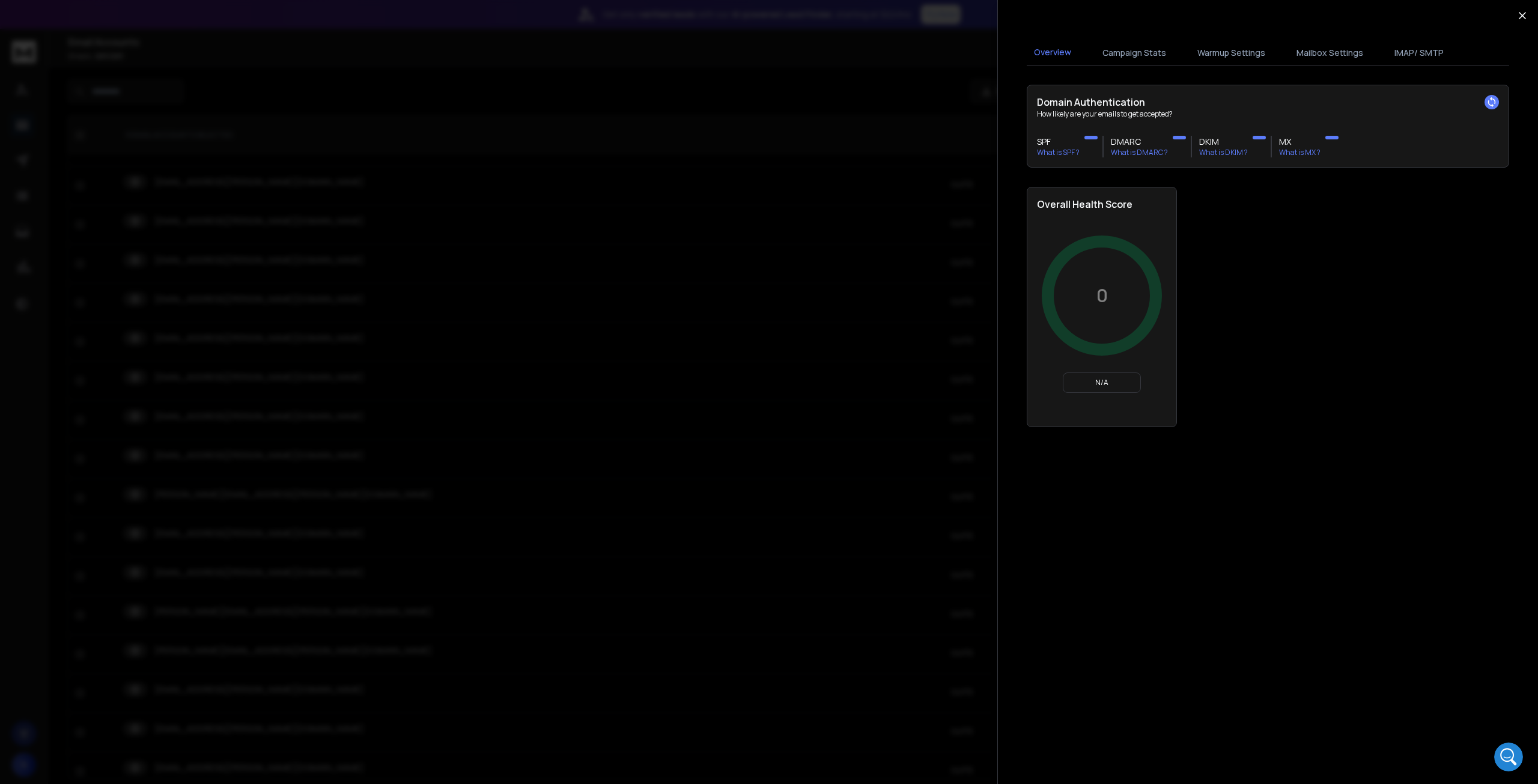
click at [1518, 20] on icon "button" at bounding box center [1523, 15] width 12 height 12
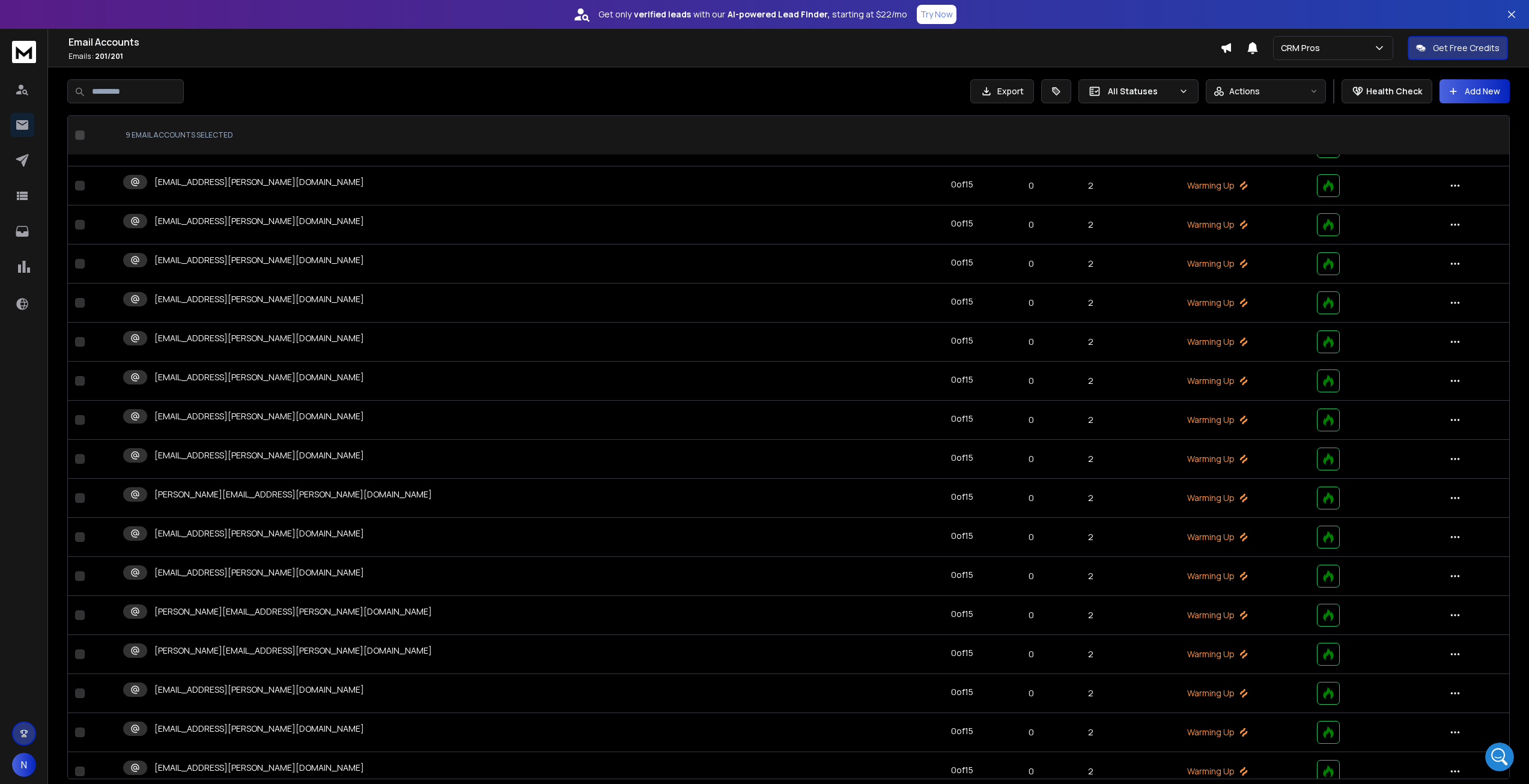
click at [77, 613] on button "button" at bounding box center [80, 615] width 10 height 10
click at [79, 655] on button "button" at bounding box center [80, 654] width 10 height 10
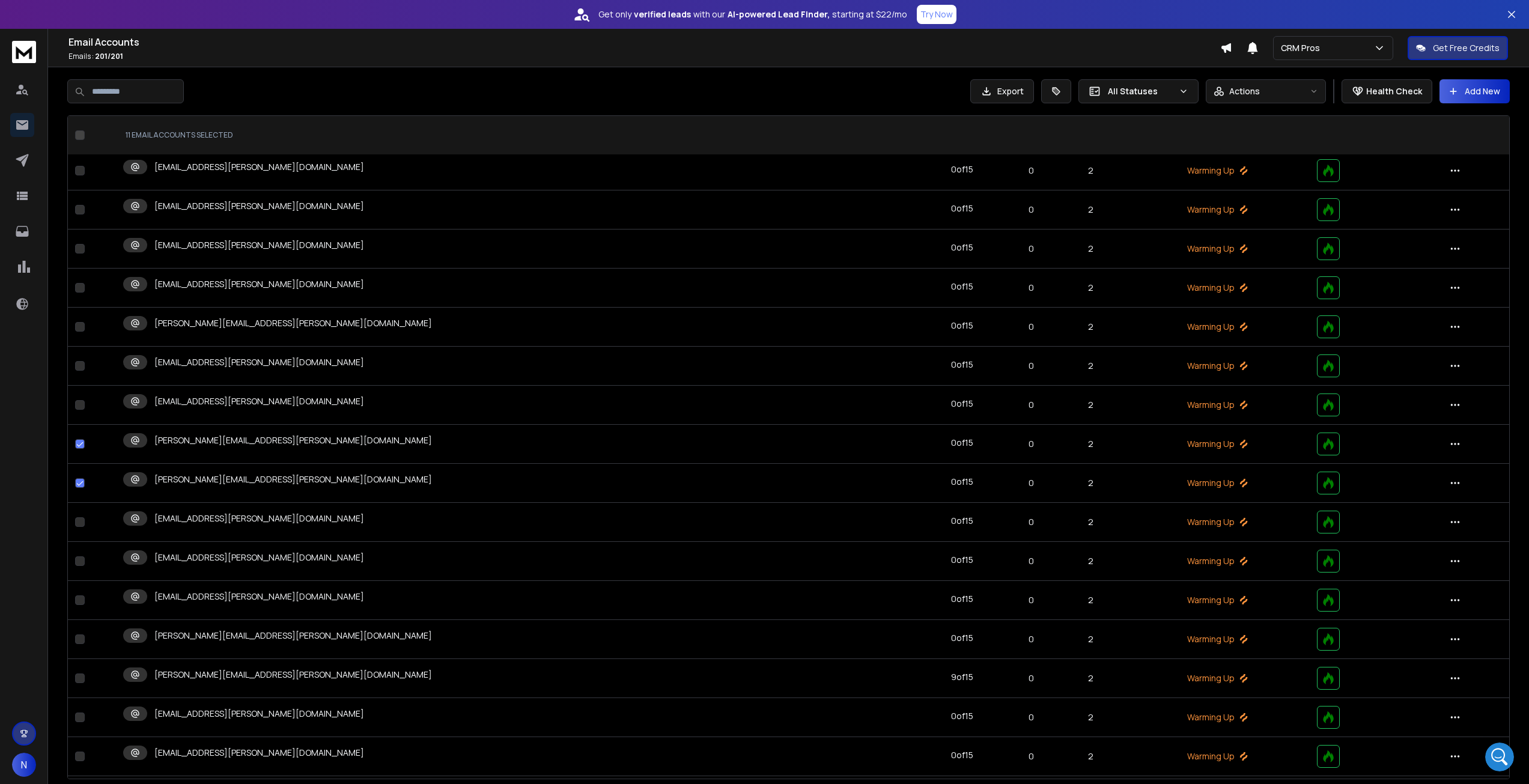
scroll to position [5557, 0]
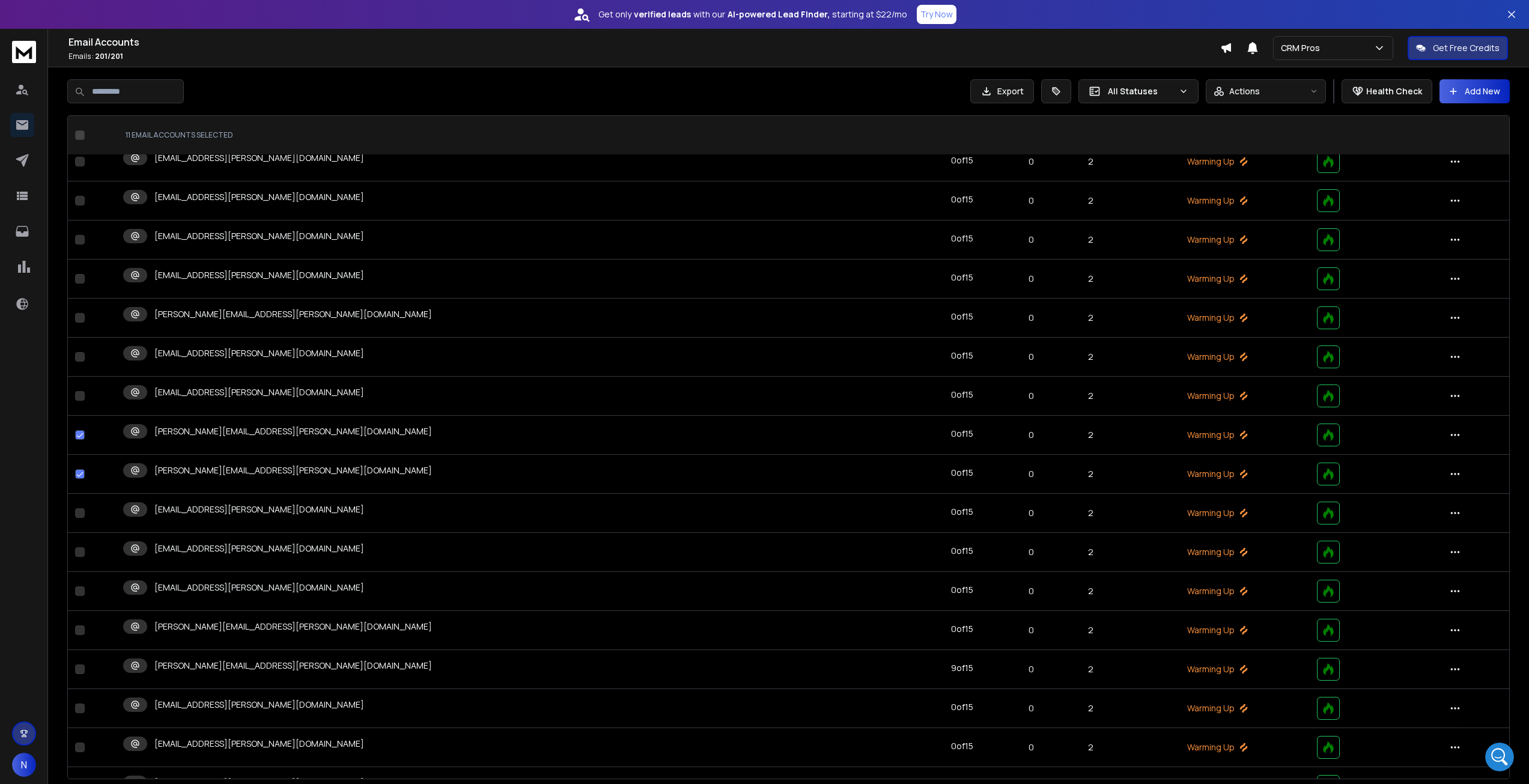
click at [77, 633] on button "button" at bounding box center [80, 630] width 10 height 10
click at [73, 672] on td at bounding box center [92, 669] width 48 height 39
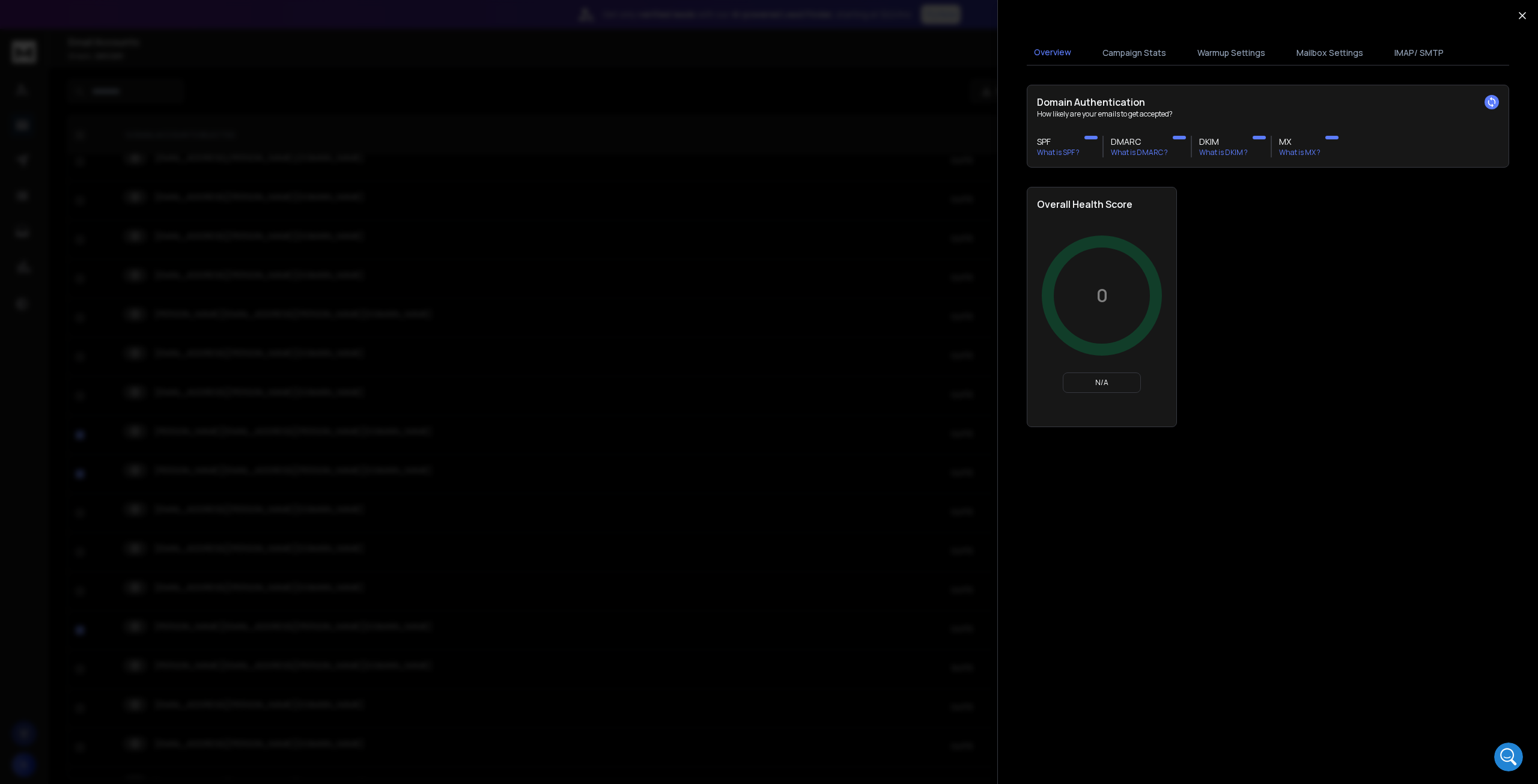
click at [1525, 19] on div "Multi Select Table Sheet Overview Campaign Stats Warmup Settings Mailbox Settin…" at bounding box center [1268, 392] width 541 height 784
click at [1519, 18] on icon "button" at bounding box center [1523, 15] width 12 height 12
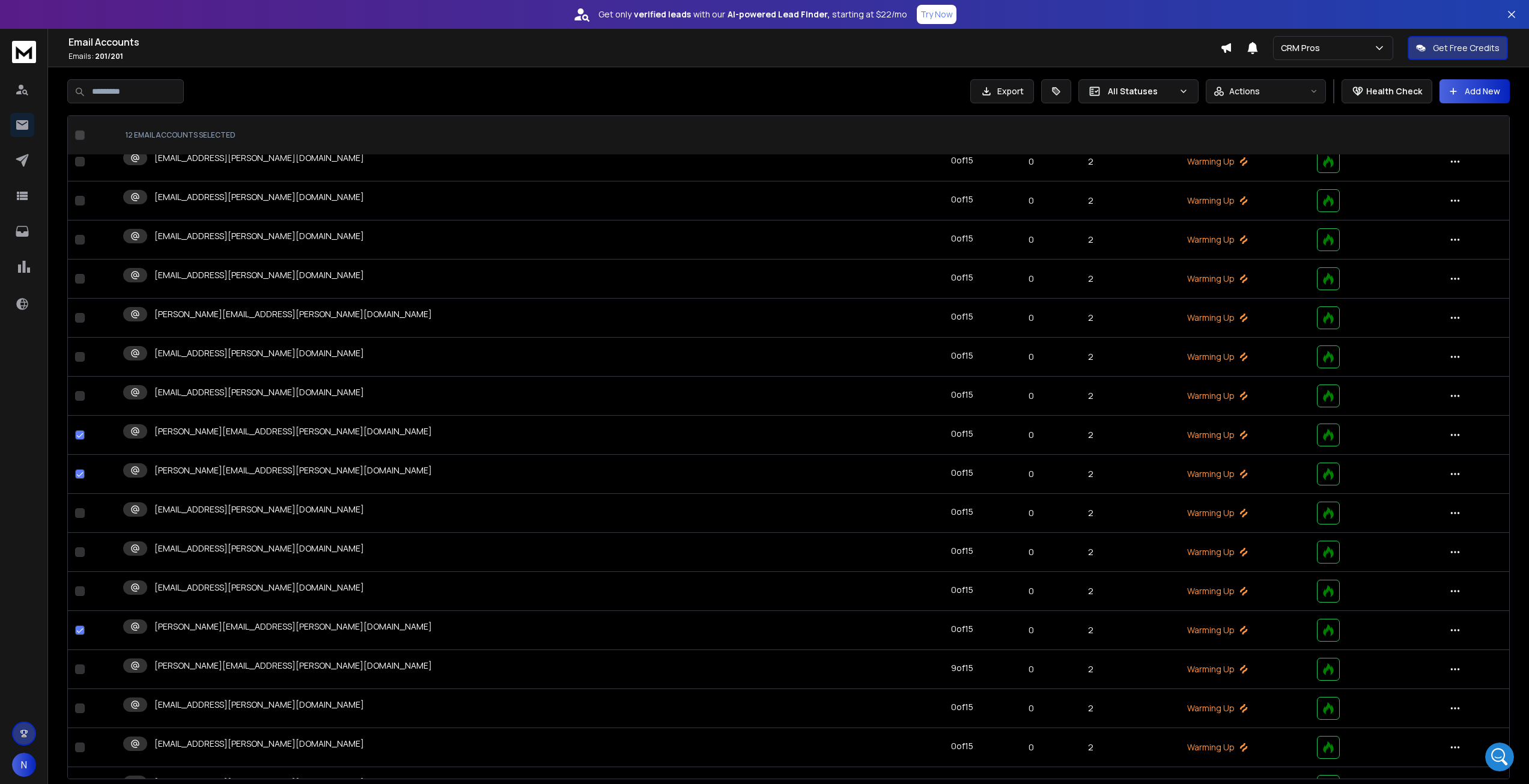
click at [80, 630] on button "button" at bounding box center [80, 630] width 10 height 10
click at [79, 474] on button "button" at bounding box center [80, 474] width 10 height 10
drag, startPoint x: 151, startPoint y: 428, endPoint x: 278, endPoint y: 433, distance: 127.1
click at [278, 433] on div "amy.johnson@medspaoutbound07.com" at bounding box center [278, 432] width 309 height 15
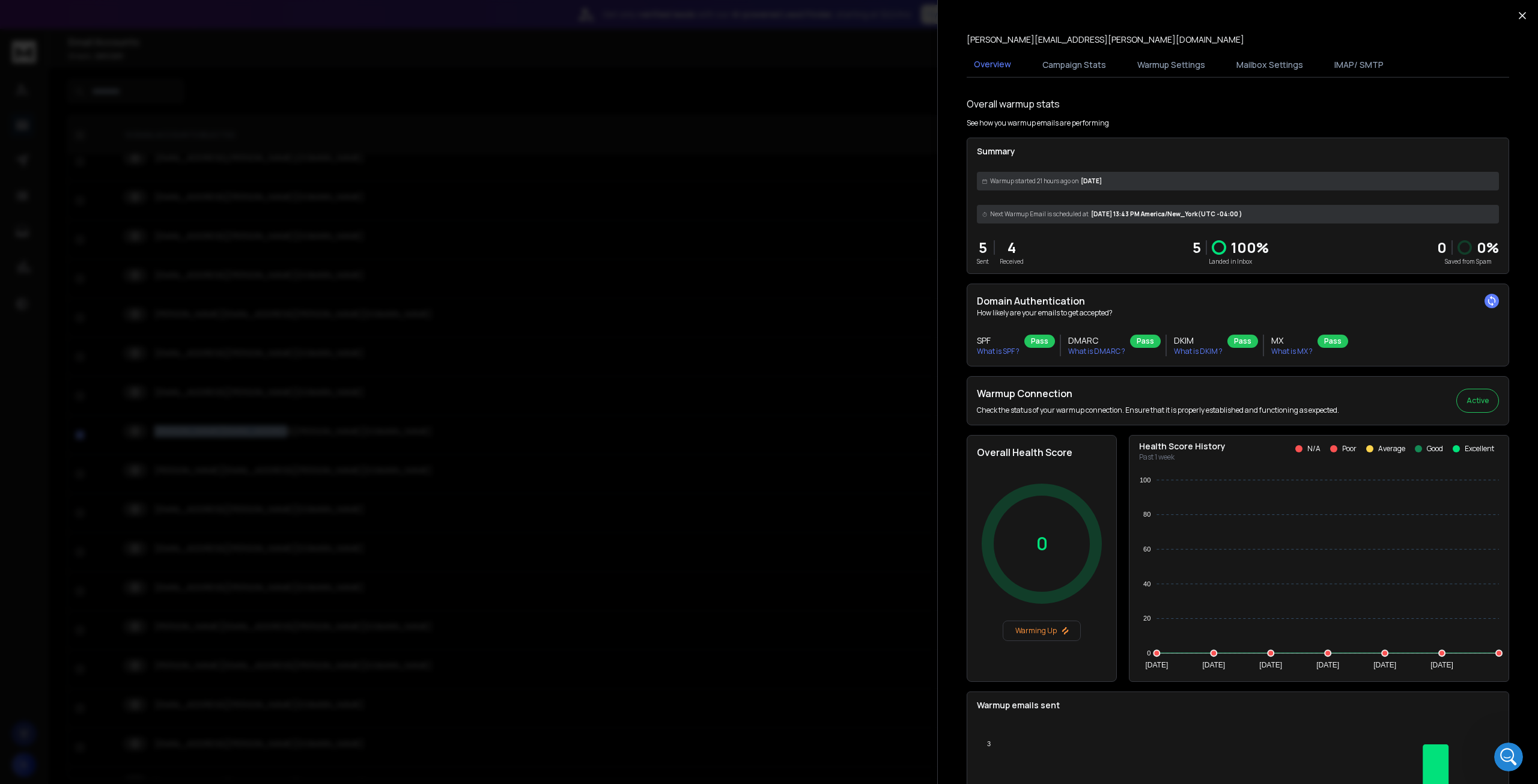
click at [1523, 17] on icon "button" at bounding box center [1523, 15] width 12 height 12
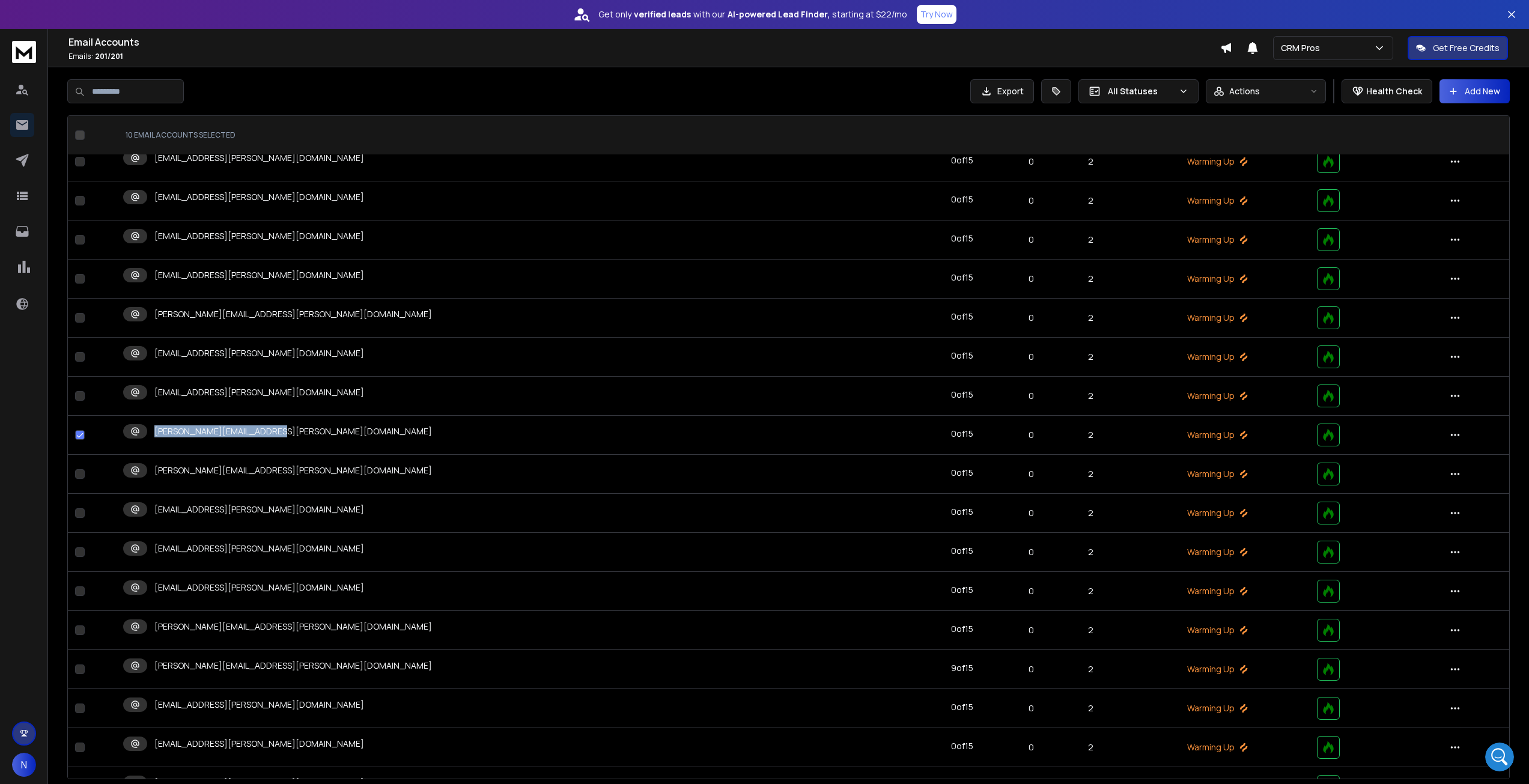
copy p "amy.johnson@medspaoutbound"
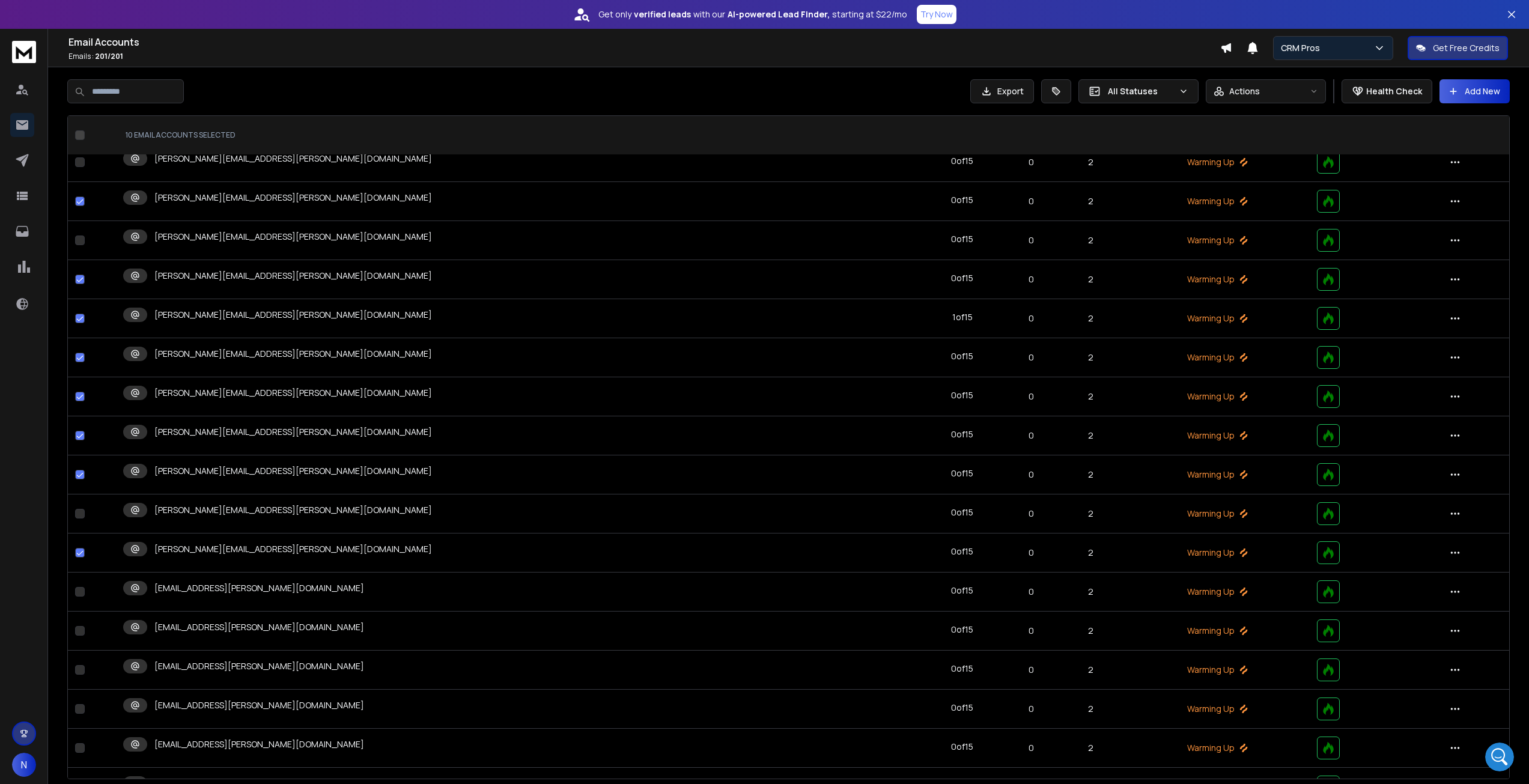
scroll to position [3003, 0]
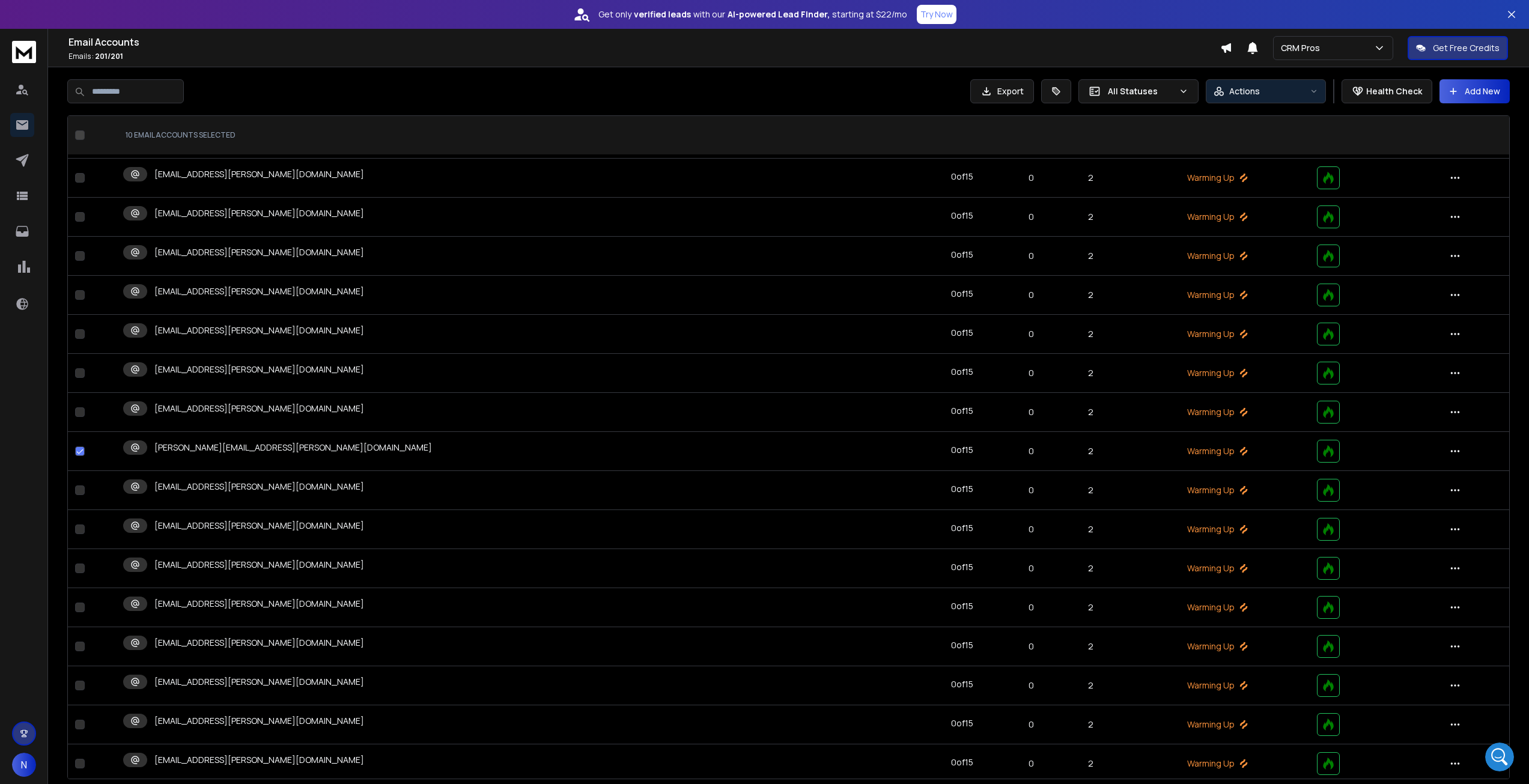
click at [1300, 90] on div "Actions" at bounding box center [1259, 91] width 91 height 12
click at [1254, 119] on div "Bulk Edit" at bounding box center [1251, 118] width 51 height 12
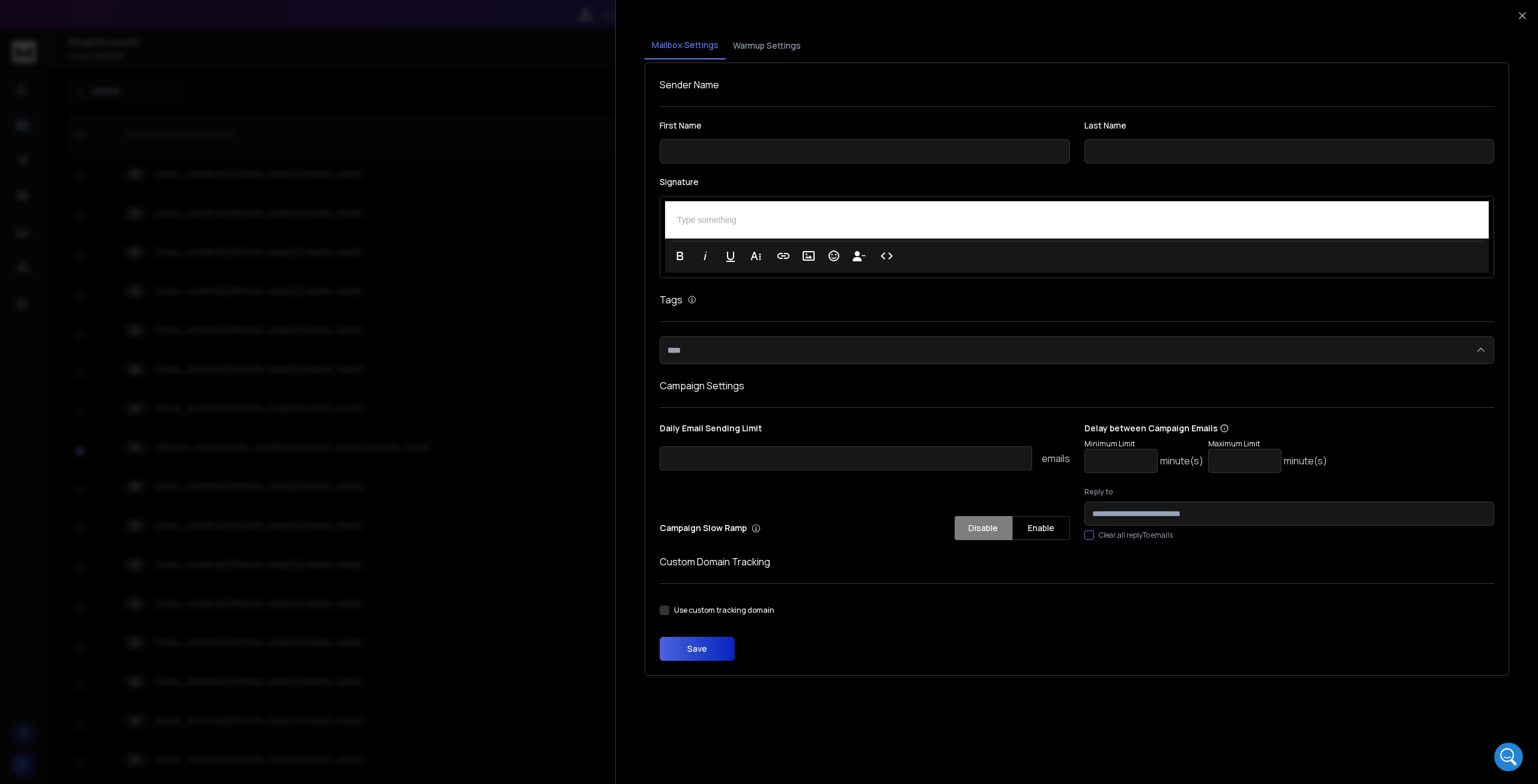
click at [725, 216] on div at bounding box center [1076, 219] width 800 height 13
click at [668, 216] on div at bounding box center [1076, 219] width 824 height 37
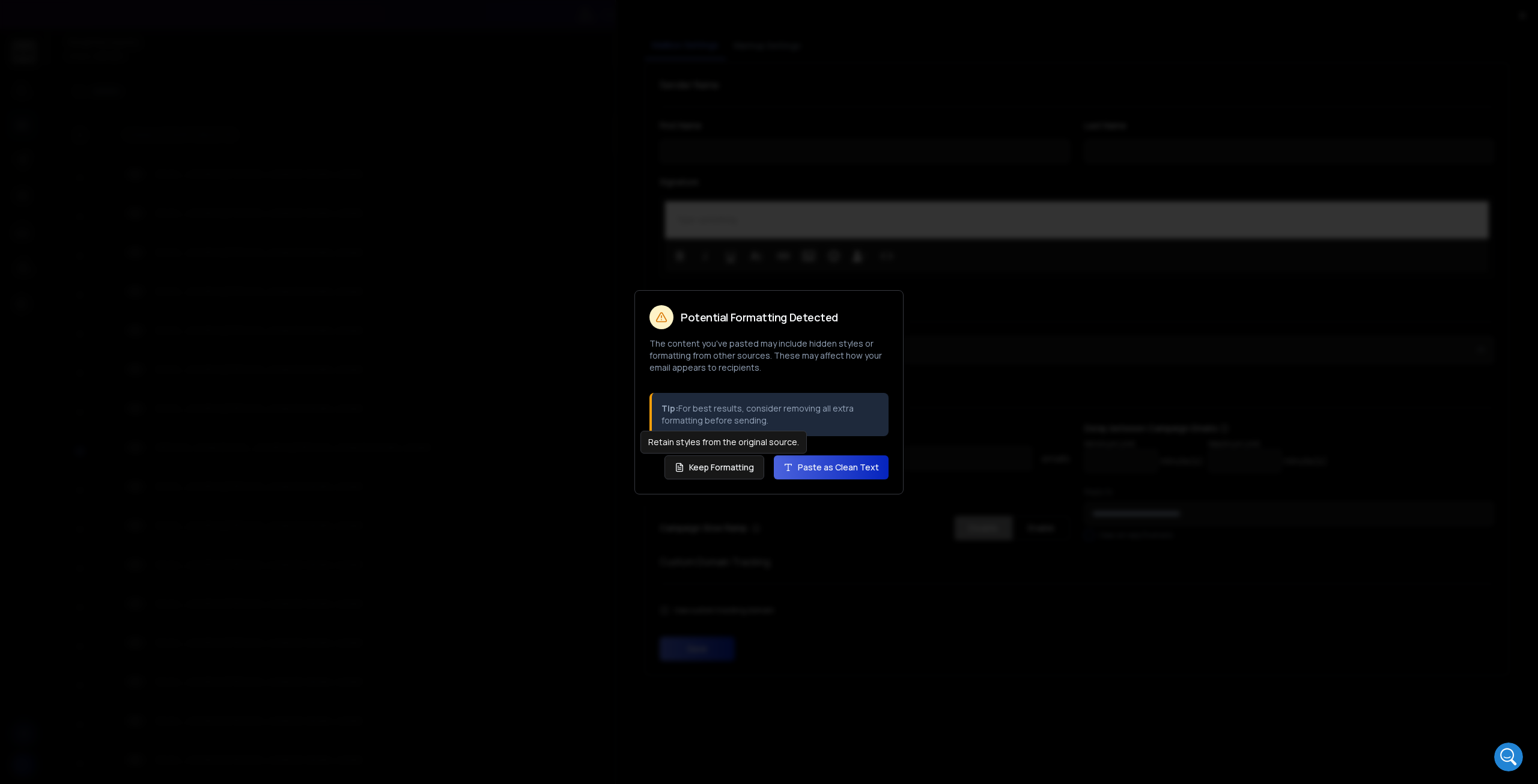
click at [757, 219] on div at bounding box center [769, 392] width 1538 height 784
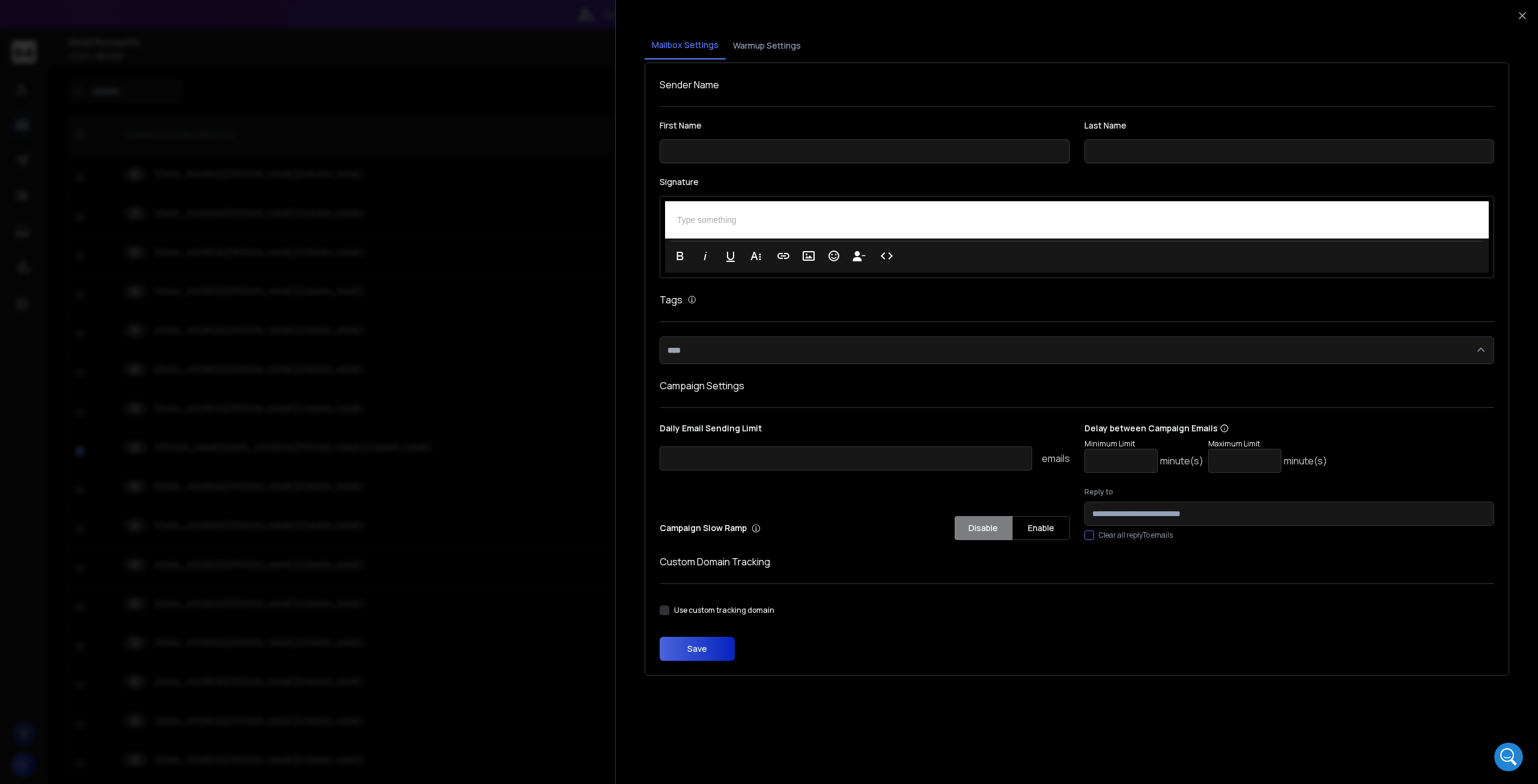
click at [727, 222] on div at bounding box center [1076, 219] width 800 height 13
drag, startPoint x: 727, startPoint y: 222, endPoint x: 658, endPoint y: 234, distance: 70.0
click at [658, 234] on div "Sender Name First Name Last Name Signature *** Type something Clear Formatting …" at bounding box center [1077, 369] width 865 height 613
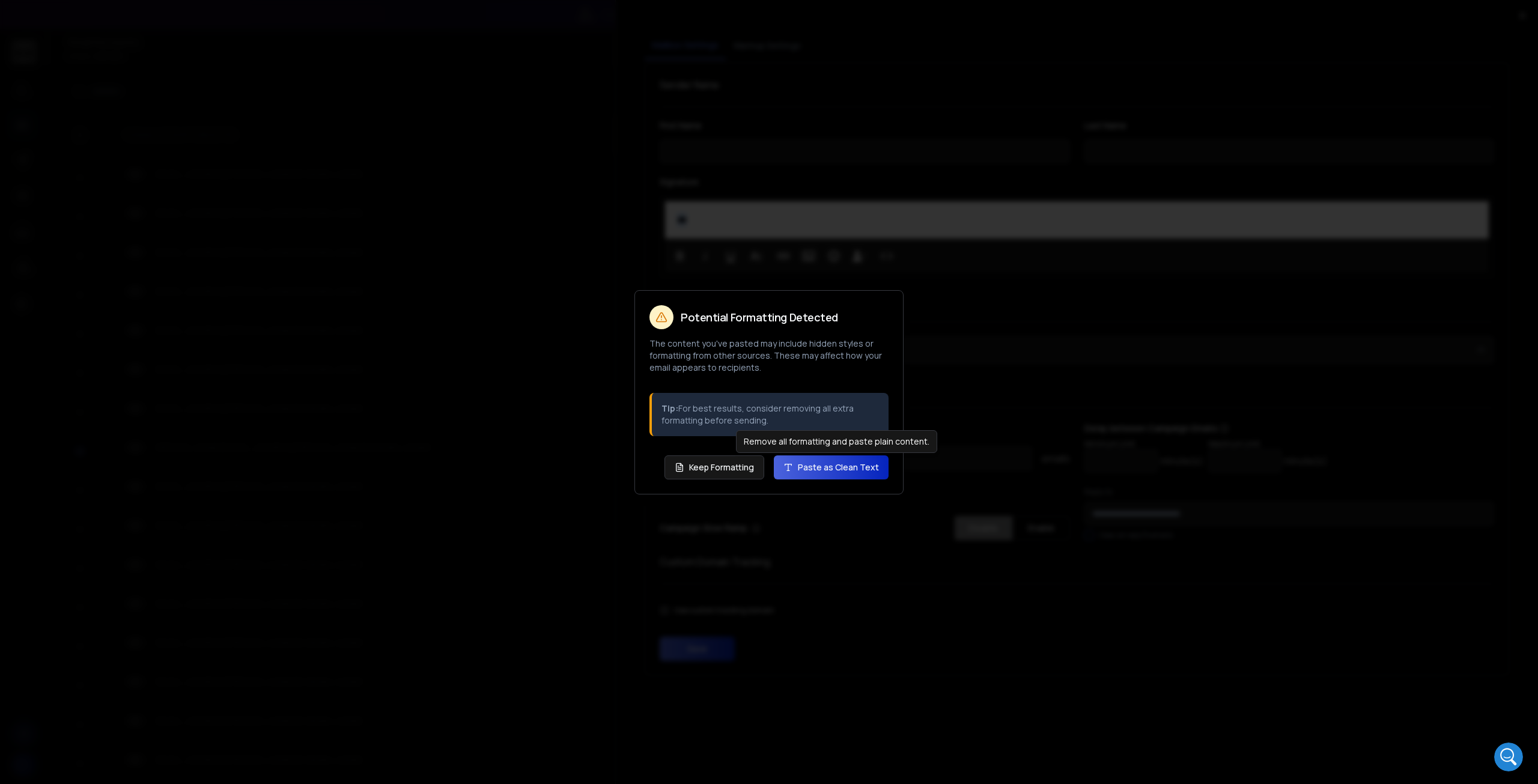
click at [809, 474] on button "Paste as Clean Text" at bounding box center [831, 467] width 115 height 24
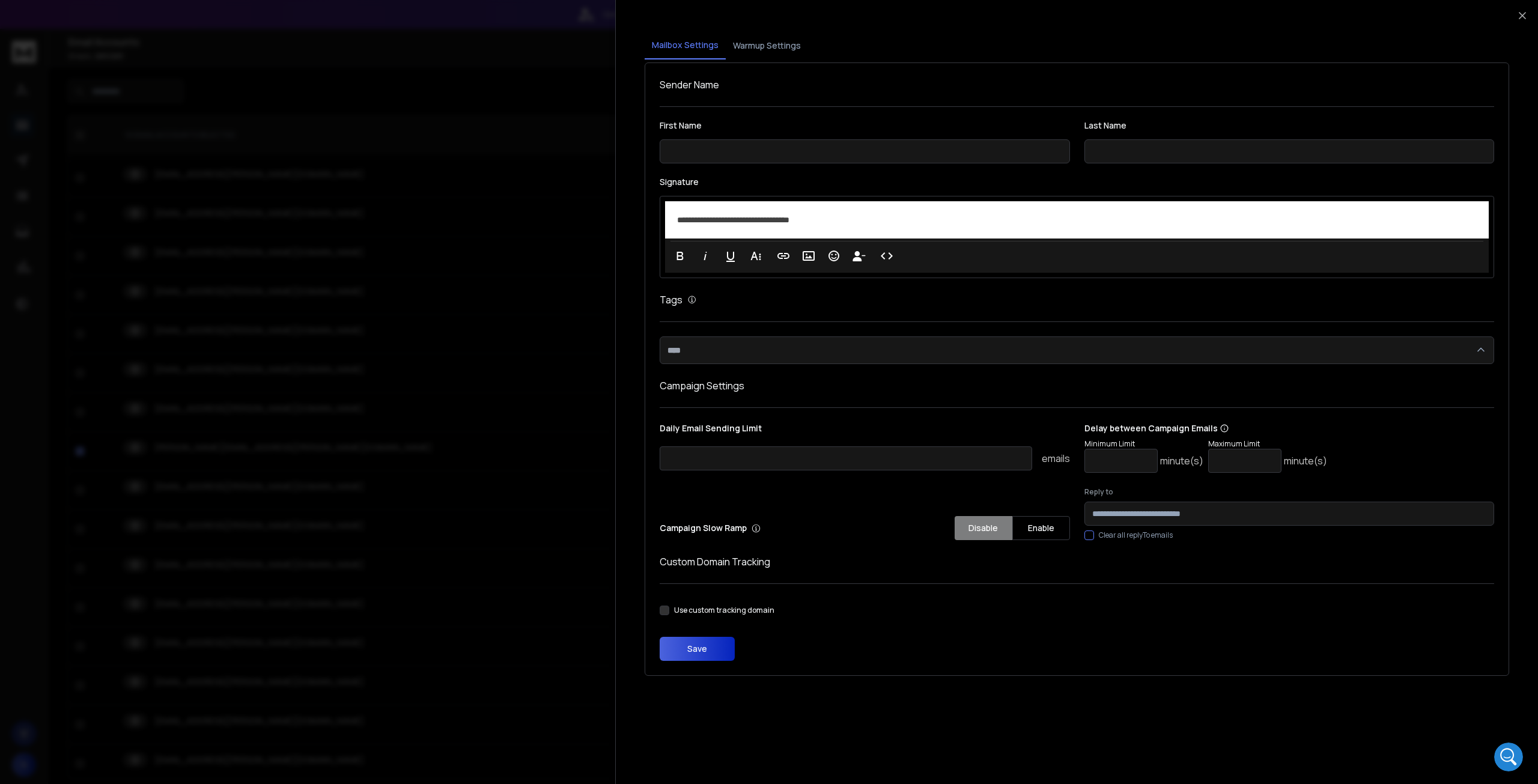
click at [783, 215] on div "**********" at bounding box center [1076, 219] width 800 height 13
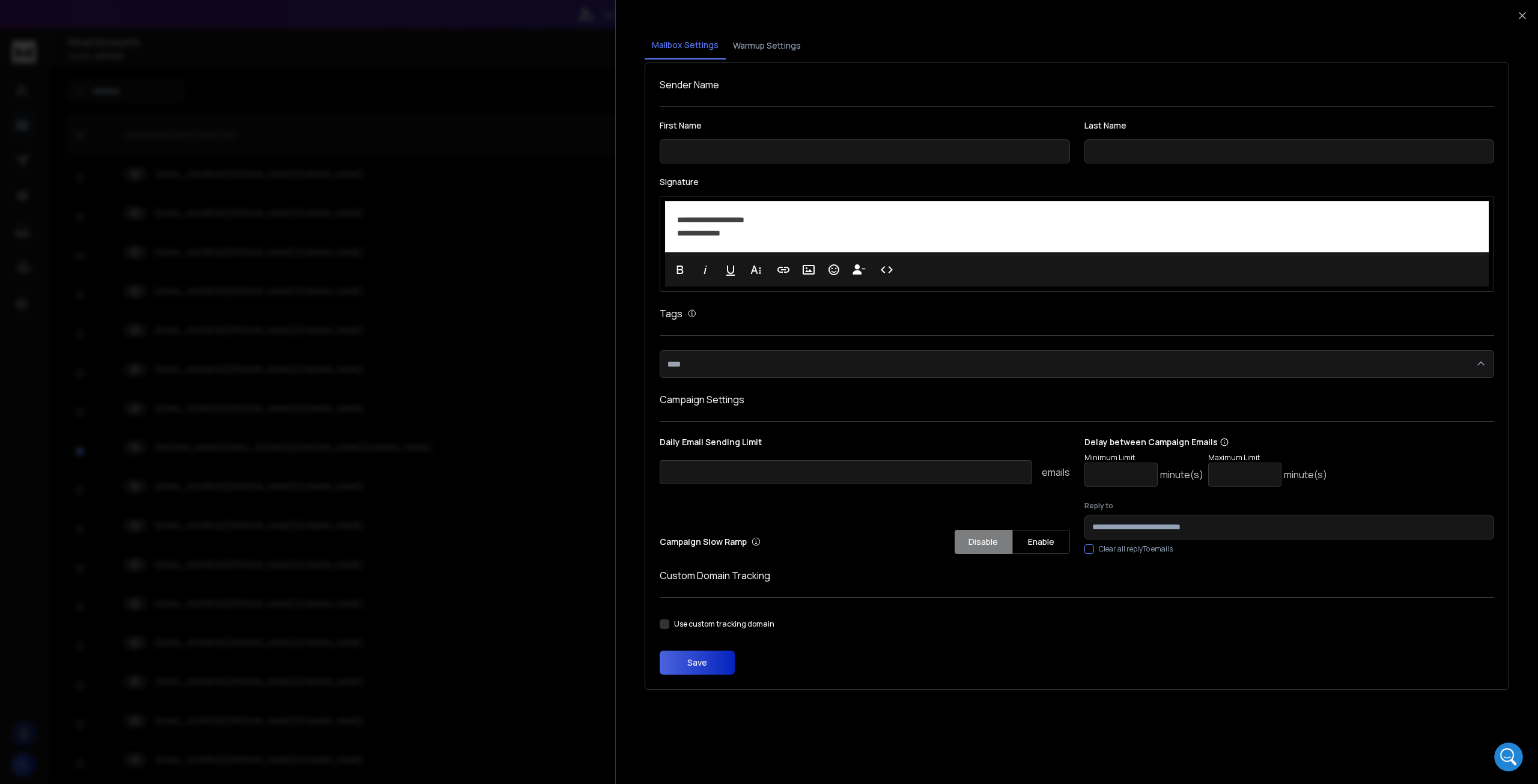
click at [730, 220] on div "**********" at bounding box center [1076, 219] width 800 height 13
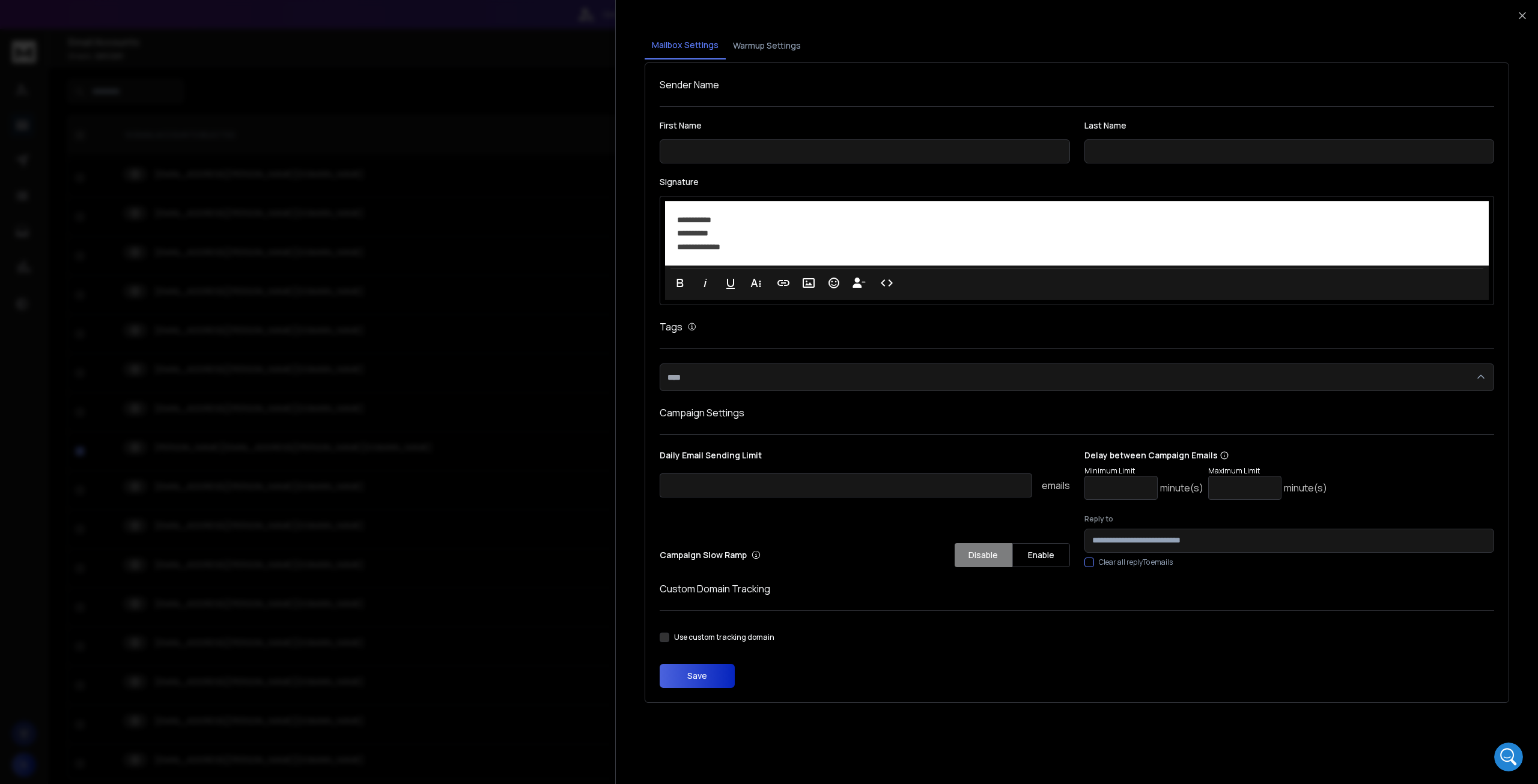
click at [679, 248] on div "**********" at bounding box center [1076, 247] width 800 height 13
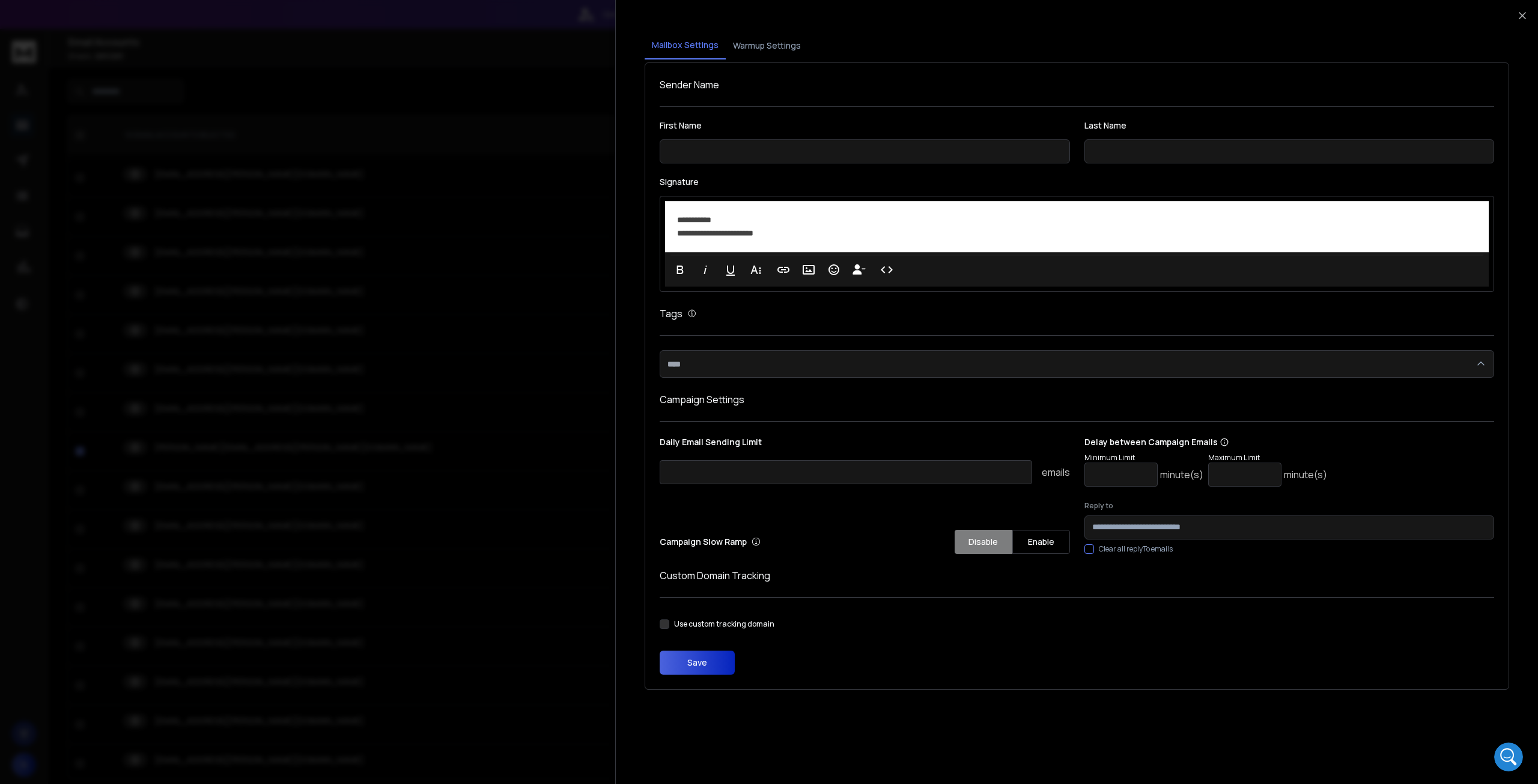
click at [779, 226] on div "**********" at bounding box center [1076, 219] width 800 height 13
click at [678, 234] on div "**********" at bounding box center [1076, 233] width 800 height 13
drag, startPoint x: 804, startPoint y: 236, endPoint x: 665, endPoint y: 240, distance: 139.1
click at [665, 240] on div "**********" at bounding box center [1077, 244] width 834 height 96
click at [681, 265] on icon "button" at bounding box center [680, 269] width 6 height 8
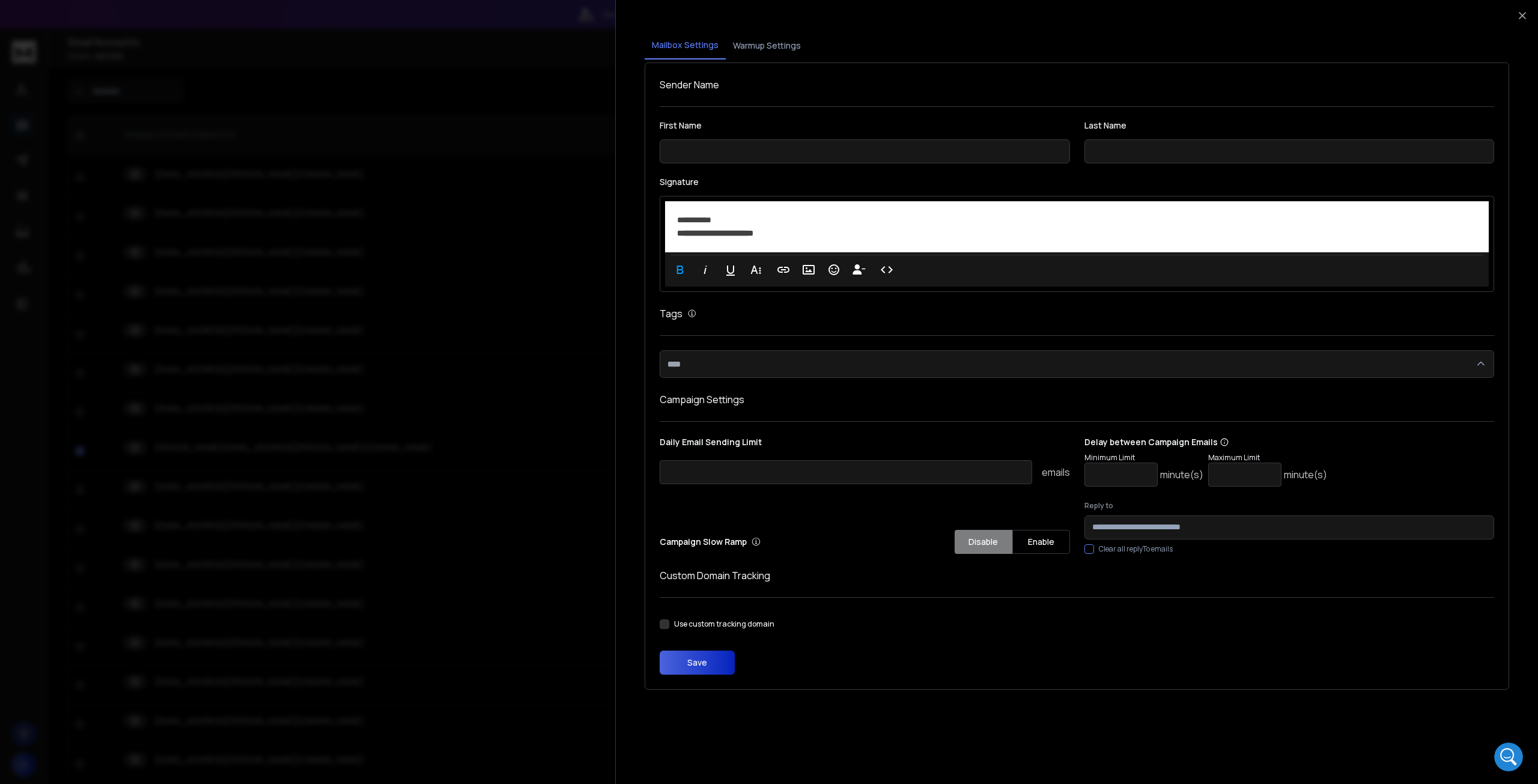
click at [866, 220] on div "**********" at bounding box center [1076, 219] width 800 height 13
click at [679, 220] on div "**********" at bounding box center [1076, 219] width 800 height 13
click at [788, 211] on div "**********" at bounding box center [1076, 226] width 824 height 51
click at [679, 218] on div "**********" at bounding box center [1076, 219] width 800 height 13
drag, startPoint x: 839, startPoint y: 235, endPoint x: 667, endPoint y: 213, distance: 173.4
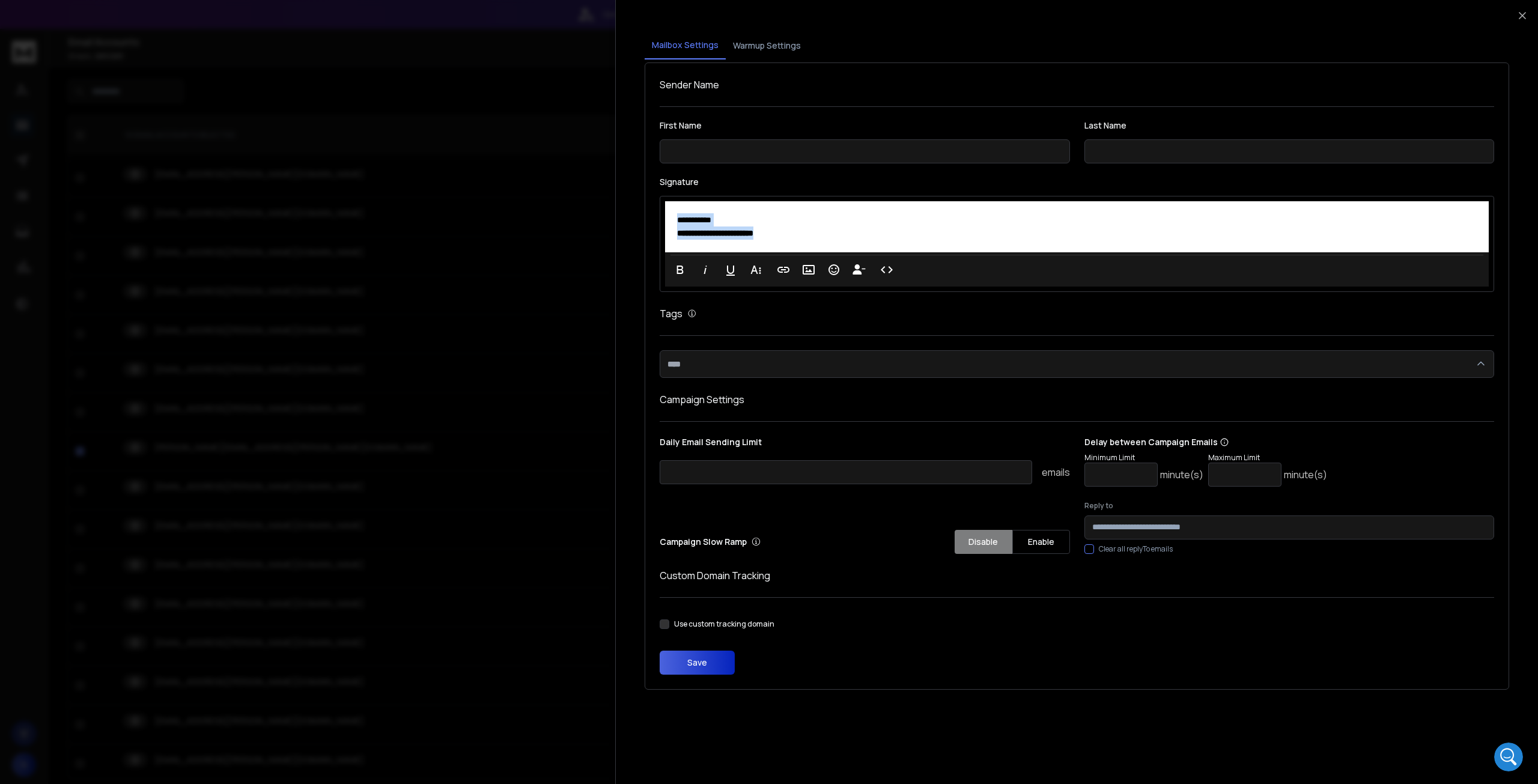
click at [667, 213] on div "**********" at bounding box center [1076, 226] width 824 height 51
click at [886, 234] on div "**********" at bounding box center [1076, 233] width 800 height 13
drag, startPoint x: 821, startPoint y: 236, endPoint x: 664, endPoint y: 238, distance: 157.0
click at [664, 238] on div "**********" at bounding box center [1077, 244] width 834 height 96
click at [679, 264] on icon "button" at bounding box center [680, 269] width 15 height 15
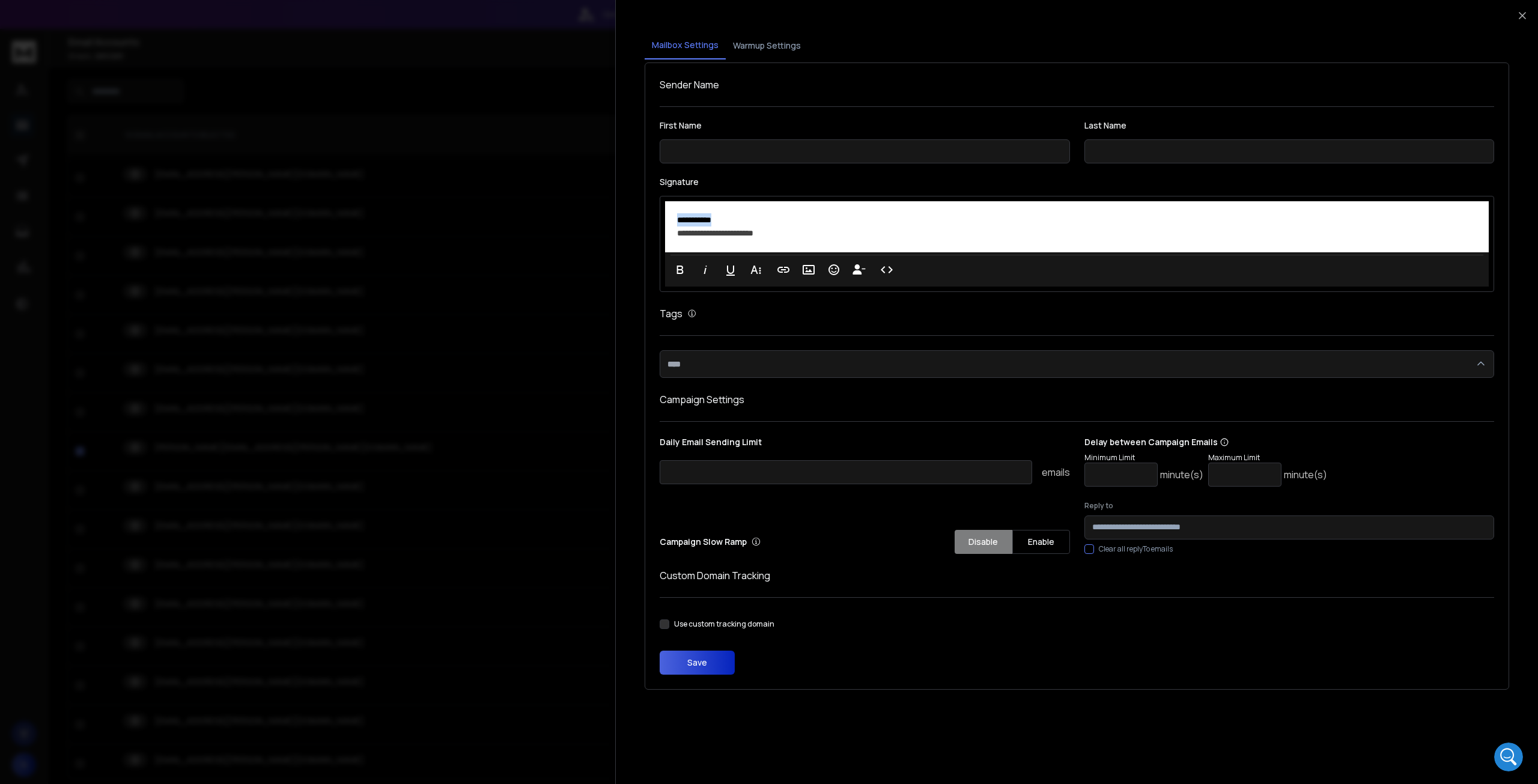
drag, startPoint x: 729, startPoint y: 219, endPoint x: 678, endPoint y: 220, distance: 51.0
click at [678, 220] on div "**********" at bounding box center [1076, 219] width 800 height 13
click at [678, 268] on icon "button" at bounding box center [680, 269] width 6 height 8
click at [816, 194] on div "**********" at bounding box center [1077, 234] width 834 height 114
drag, startPoint x: 830, startPoint y: 236, endPoint x: 646, endPoint y: 218, distance: 184.9
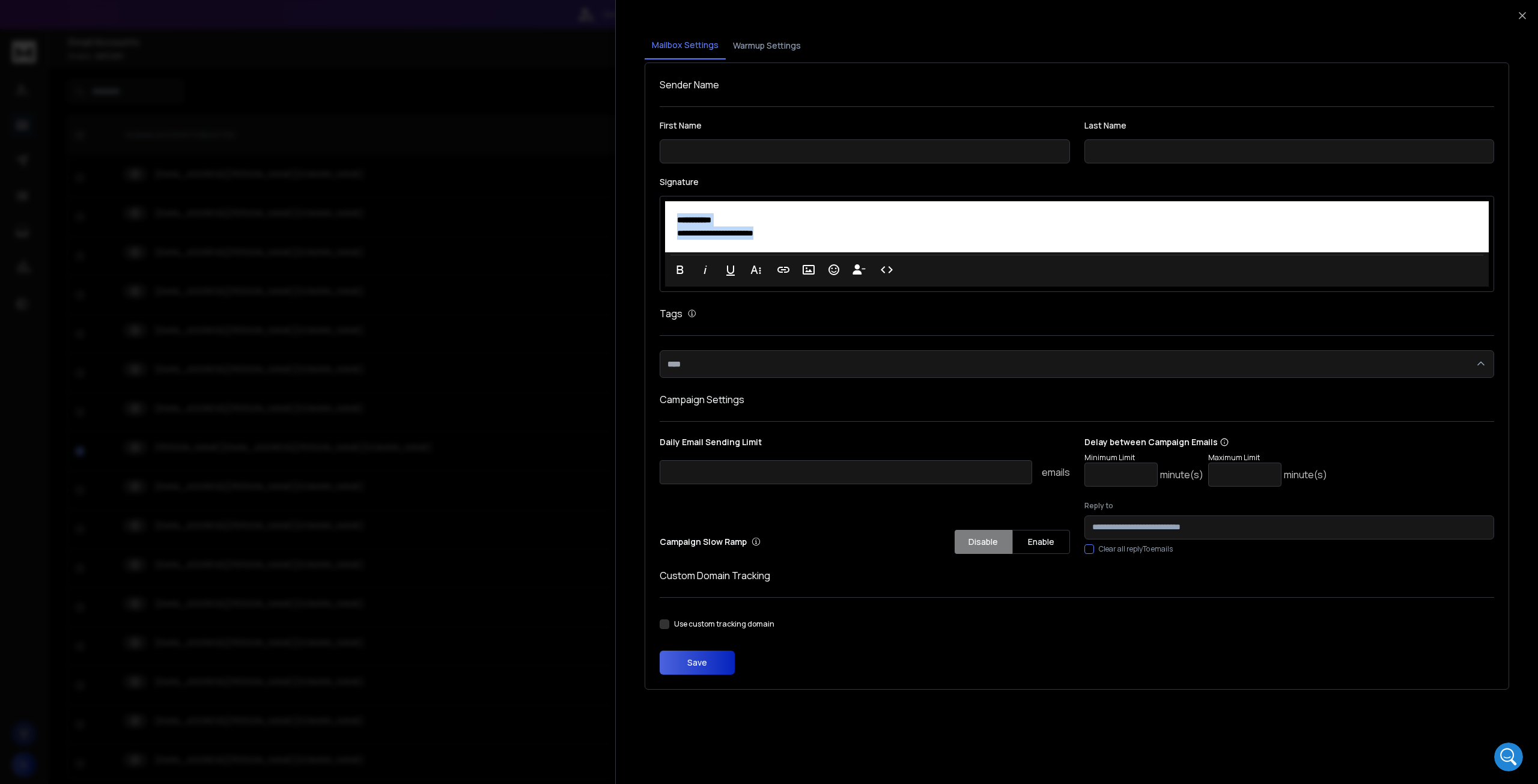
click at [646, 218] on div "**********" at bounding box center [1077, 375] width 865 height 627
copy div "**********"
click at [689, 662] on button "Save" at bounding box center [697, 662] width 75 height 24
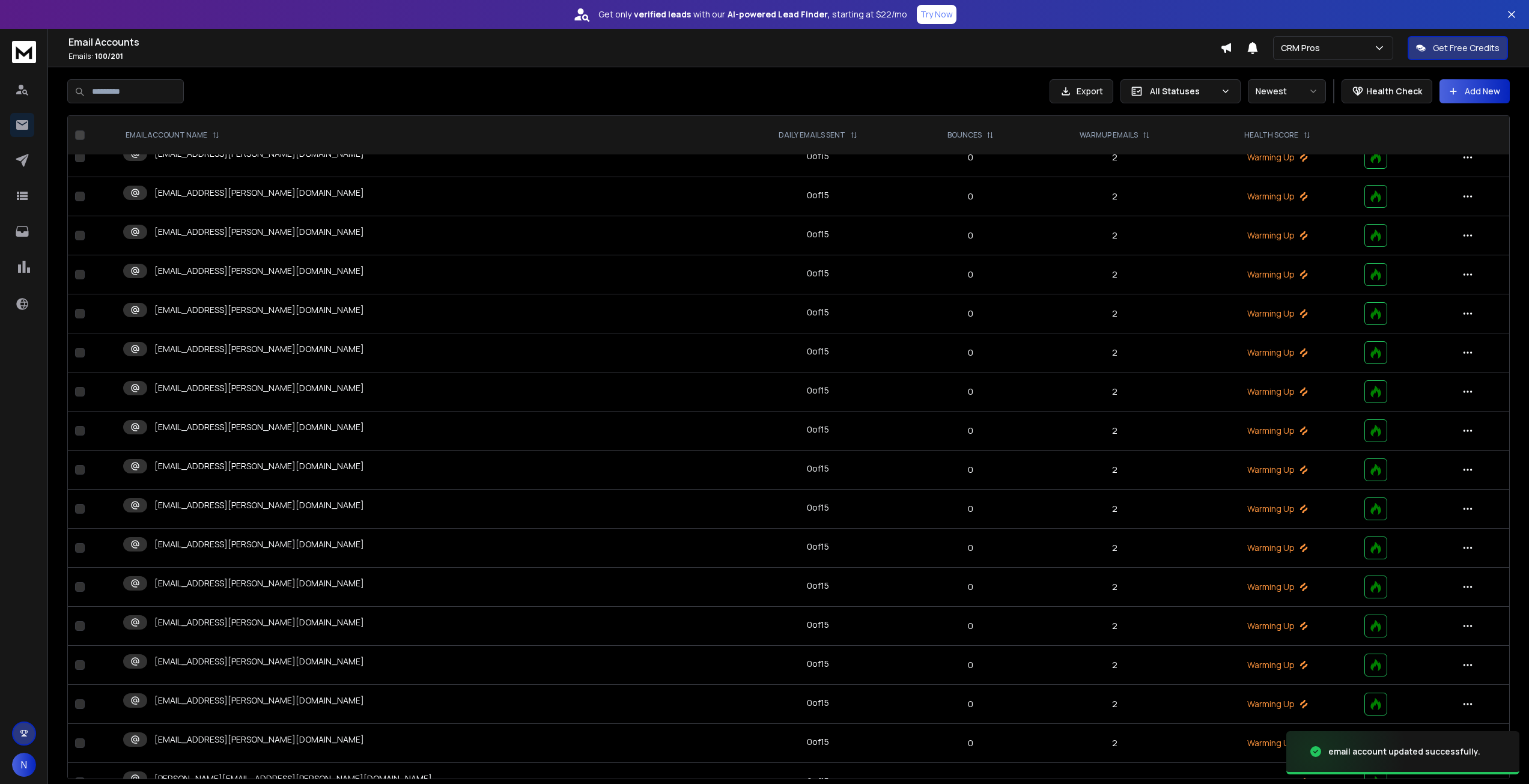
scroll to position [2642, 0]
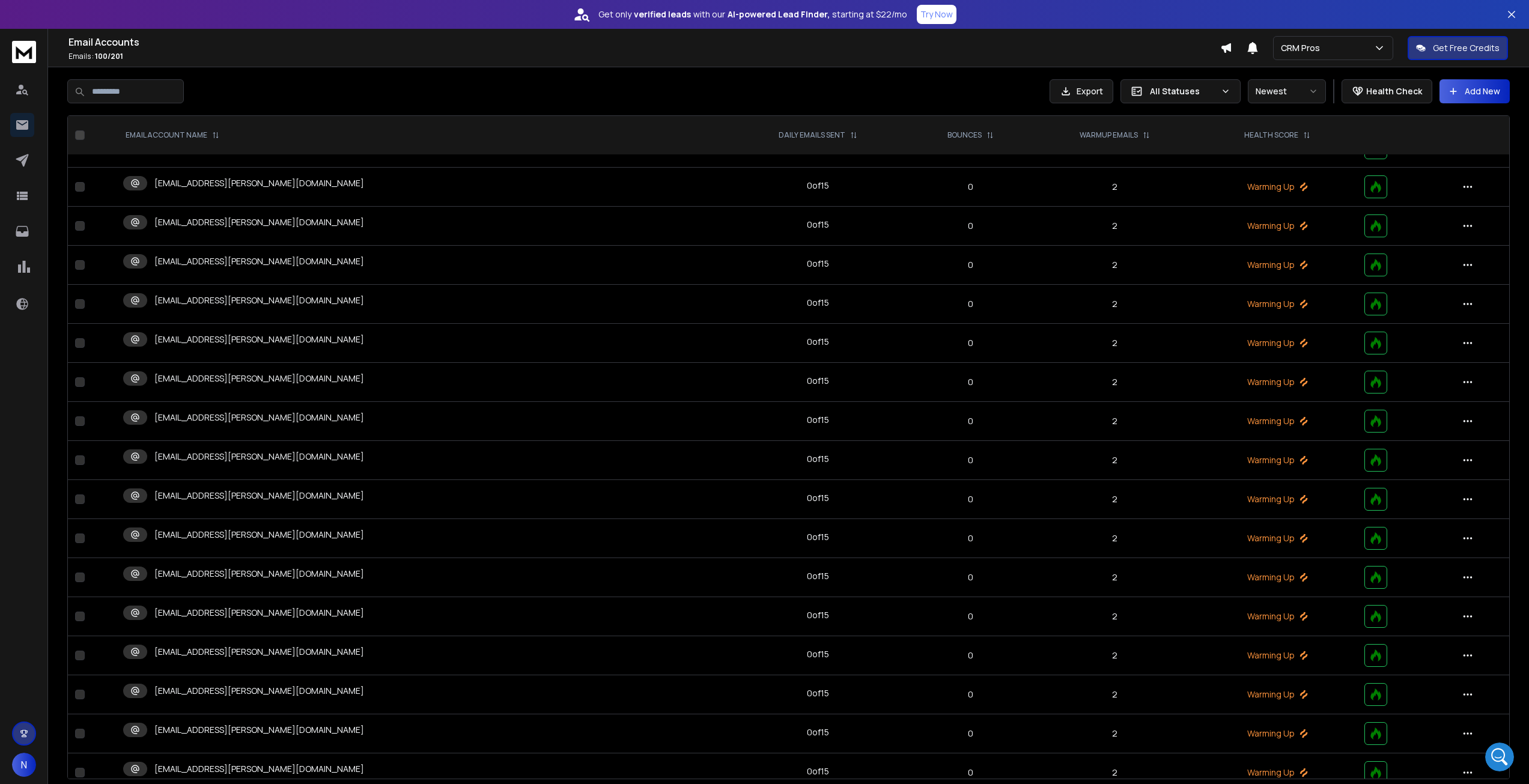
click at [839, 60] on p "Emails : 100 / 201" at bounding box center [645, 56] width 1152 height 10
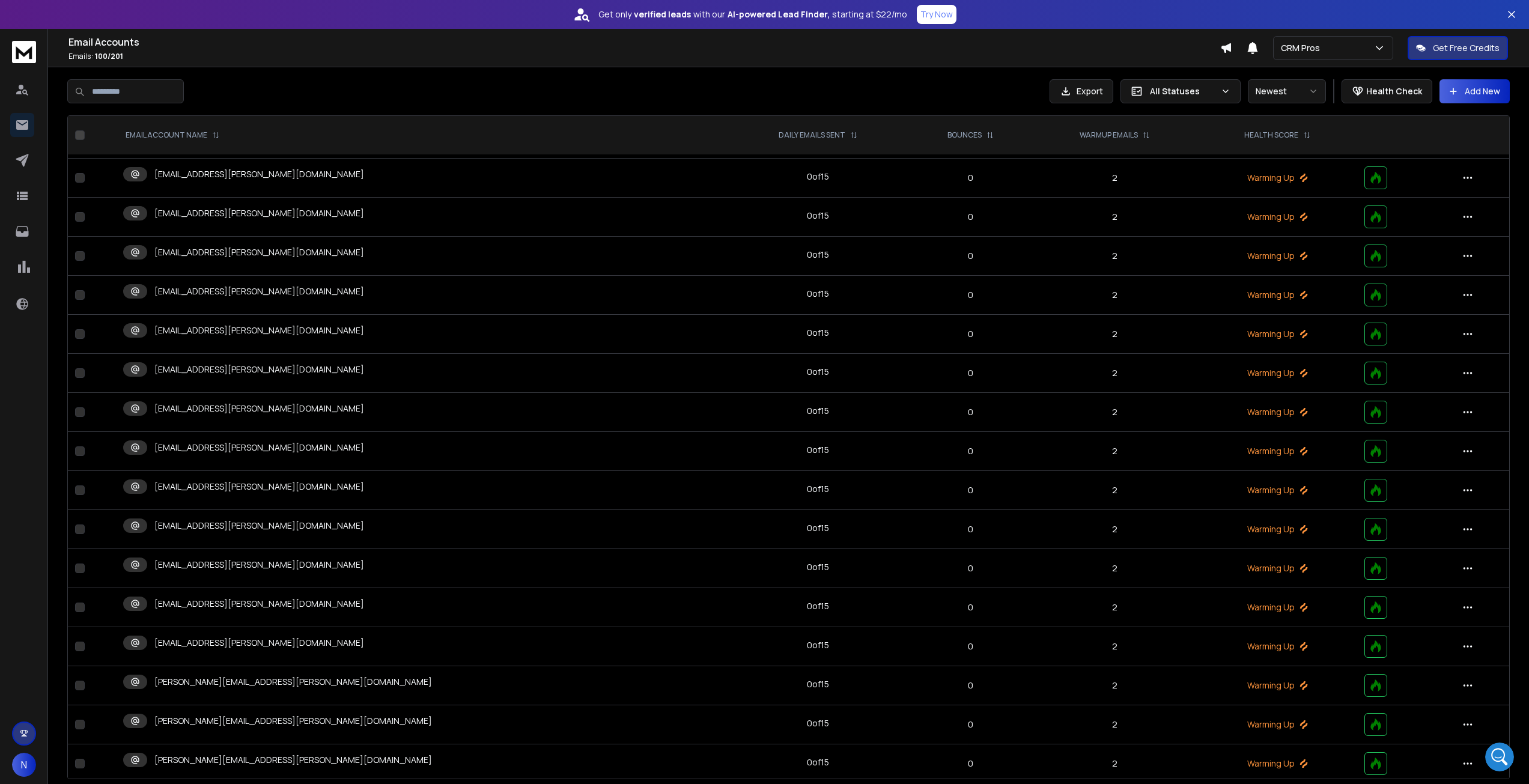
scroll to position [2300, 0]
click at [153, 723] on div "bianca.simms@medspaoutbound07.com" at bounding box center [244, 721] width 241 height 15
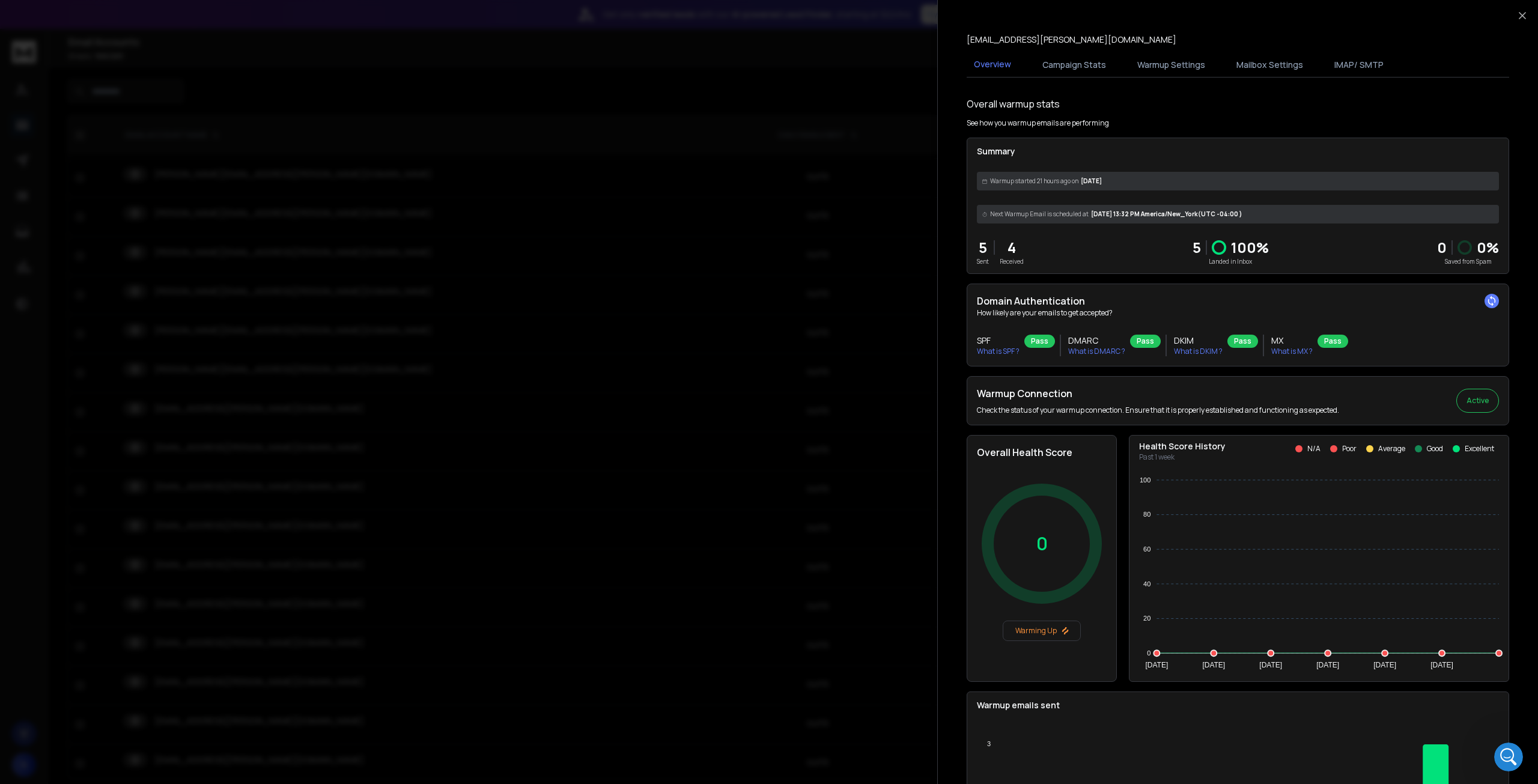
click at [1511, 11] on div "Multi Select Table Sheet bianca.simms@medspaoutbound07.com Overview Campaign St…" at bounding box center [1238, 392] width 601 height 784
click at [1517, 15] on icon "button" at bounding box center [1523, 15] width 12 height 12
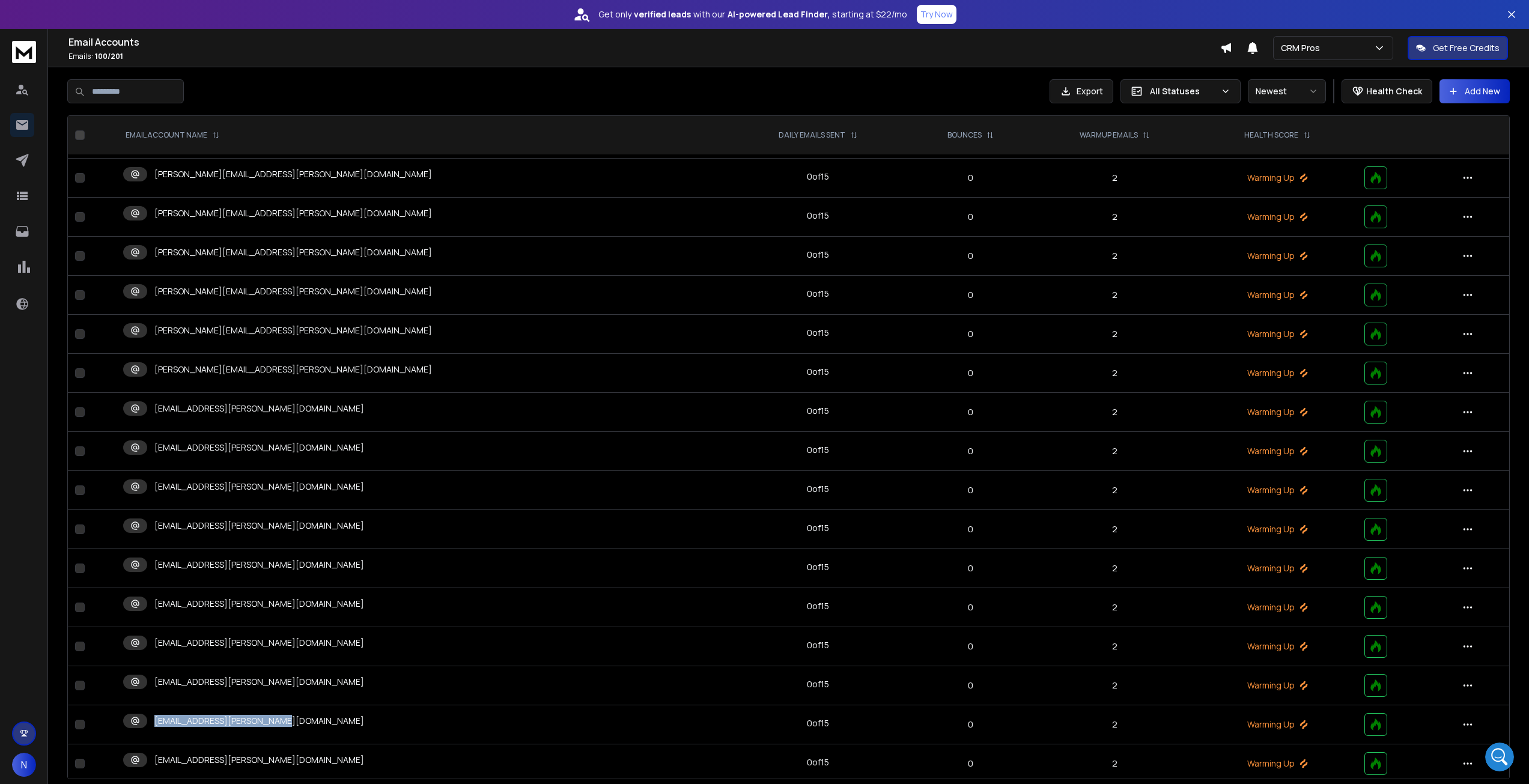
drag, startPoint x: 153, startPoint y: 728, endPoint x: 283, endPoint y: 724, distance: 130.1
click at [283, 724] on td "bianca.simms@medspaoutbound07.com" at bounding box center [421, 724] width 611 height 39
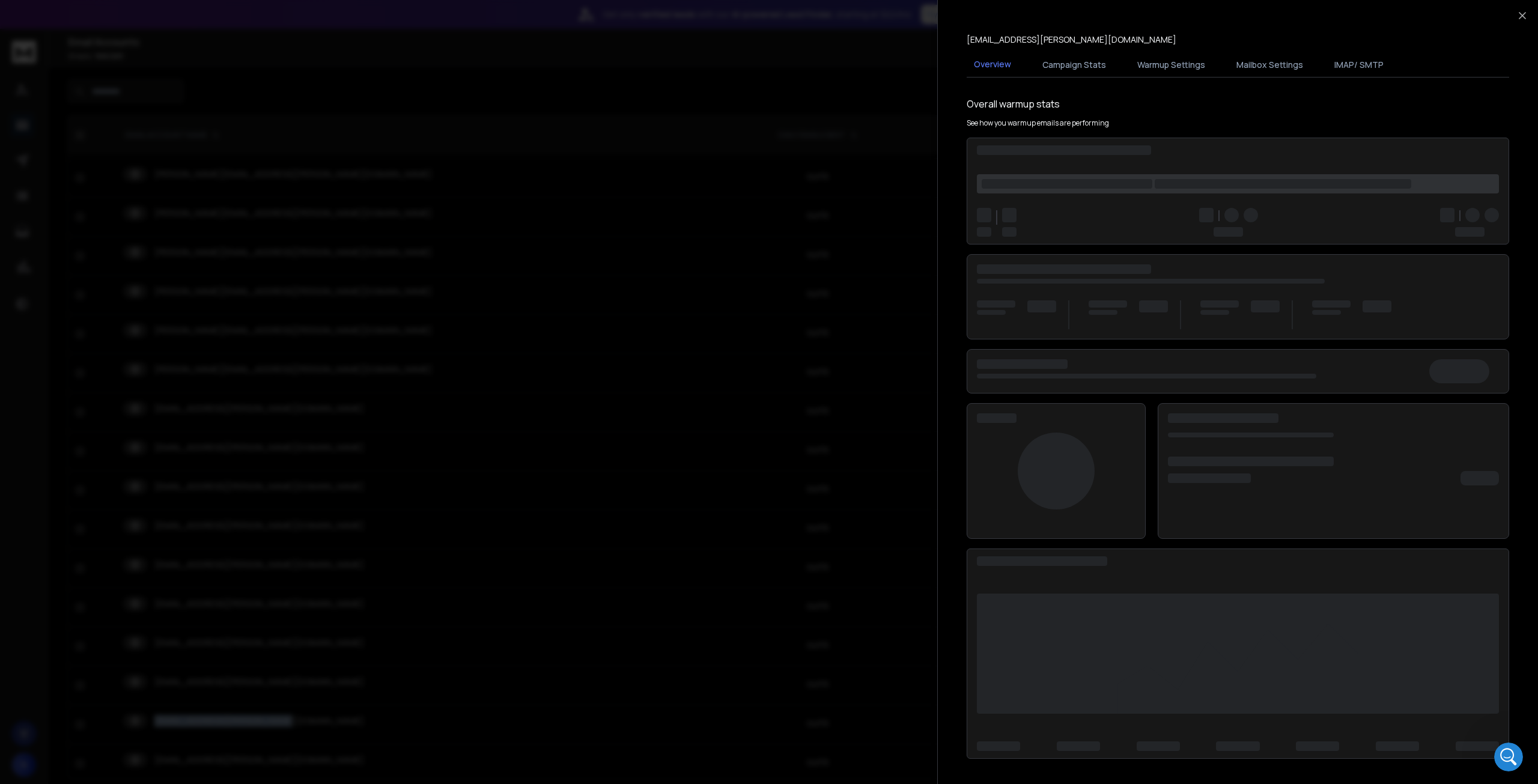
copy p "bianca.simms@medspaoutbound"
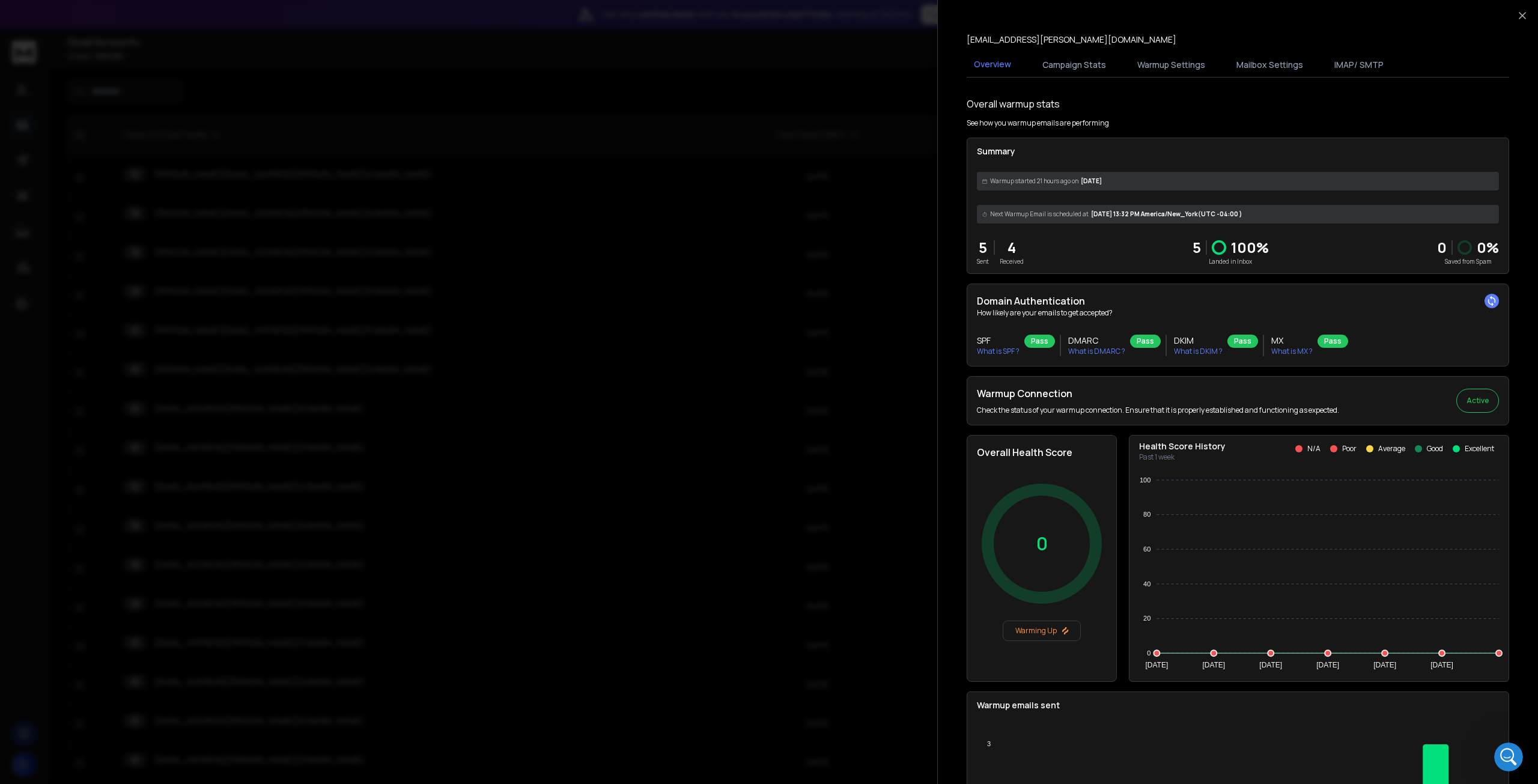
click at [1512, 15] on div "bianca.simms@medspaoutbound07.com Overview Campaign Stats Warmup Settings Mailb…" at bounding box center [1238, 493] width 571 height 957
click at [1519, 15] on icon "button" at bounding box center [1522, 15] width 6 height 6
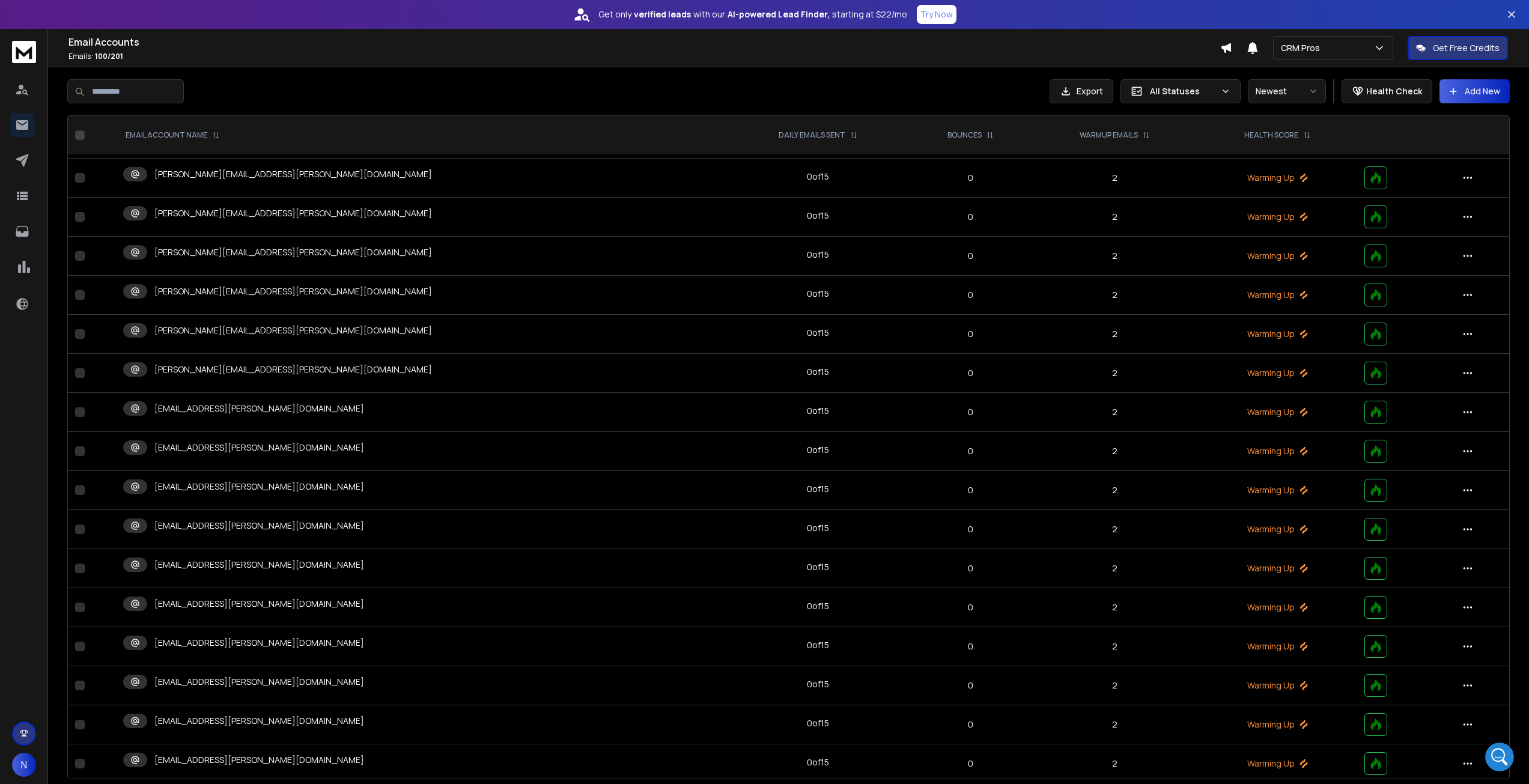
click at [154, 728] on td "bianca.simms@medspaoutbound07.com" at bounding box center [421, 724] width 611 height 39
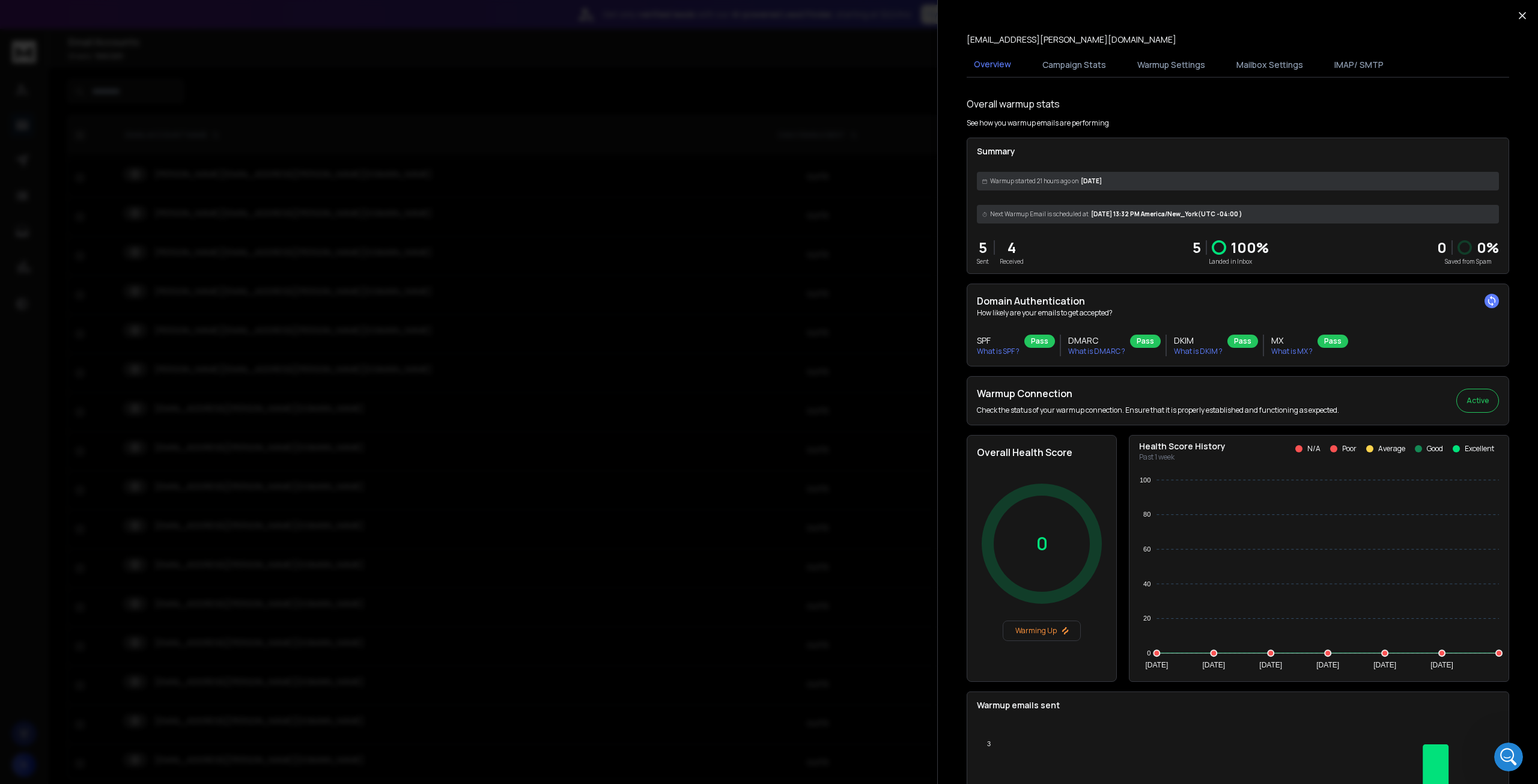
click at [1521, 16] on icon "button" at bounding box center [1523, 15] width 12 height 12
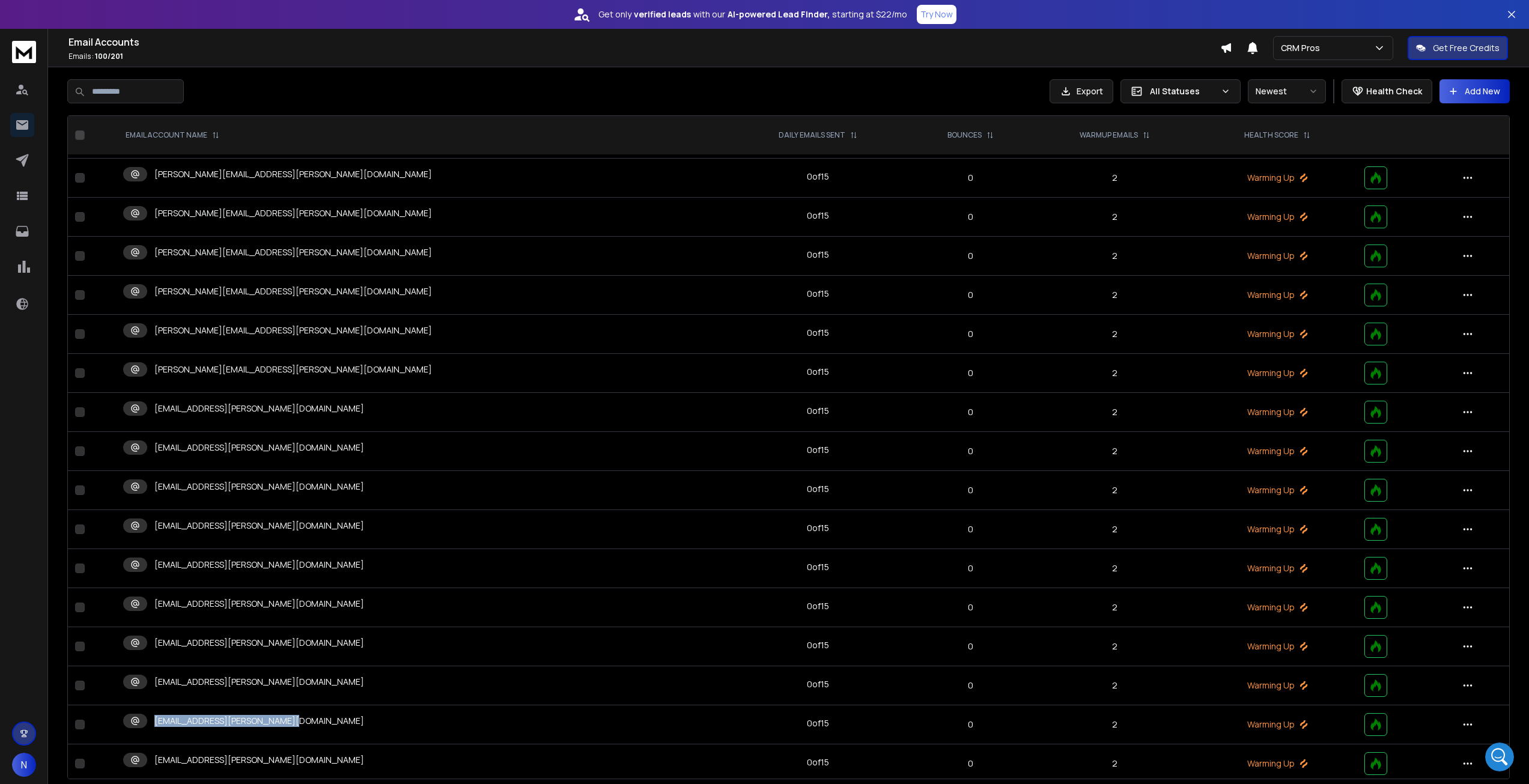
drag, startPoint x: 154, startPoint y: 728, endPoint x: 292, endPoint y: 728, distance: 138.0
click at [292, 728] on td "bianca.simms@medspaoutbound07.com" at bounding box center [421, 724] width 611 height 39
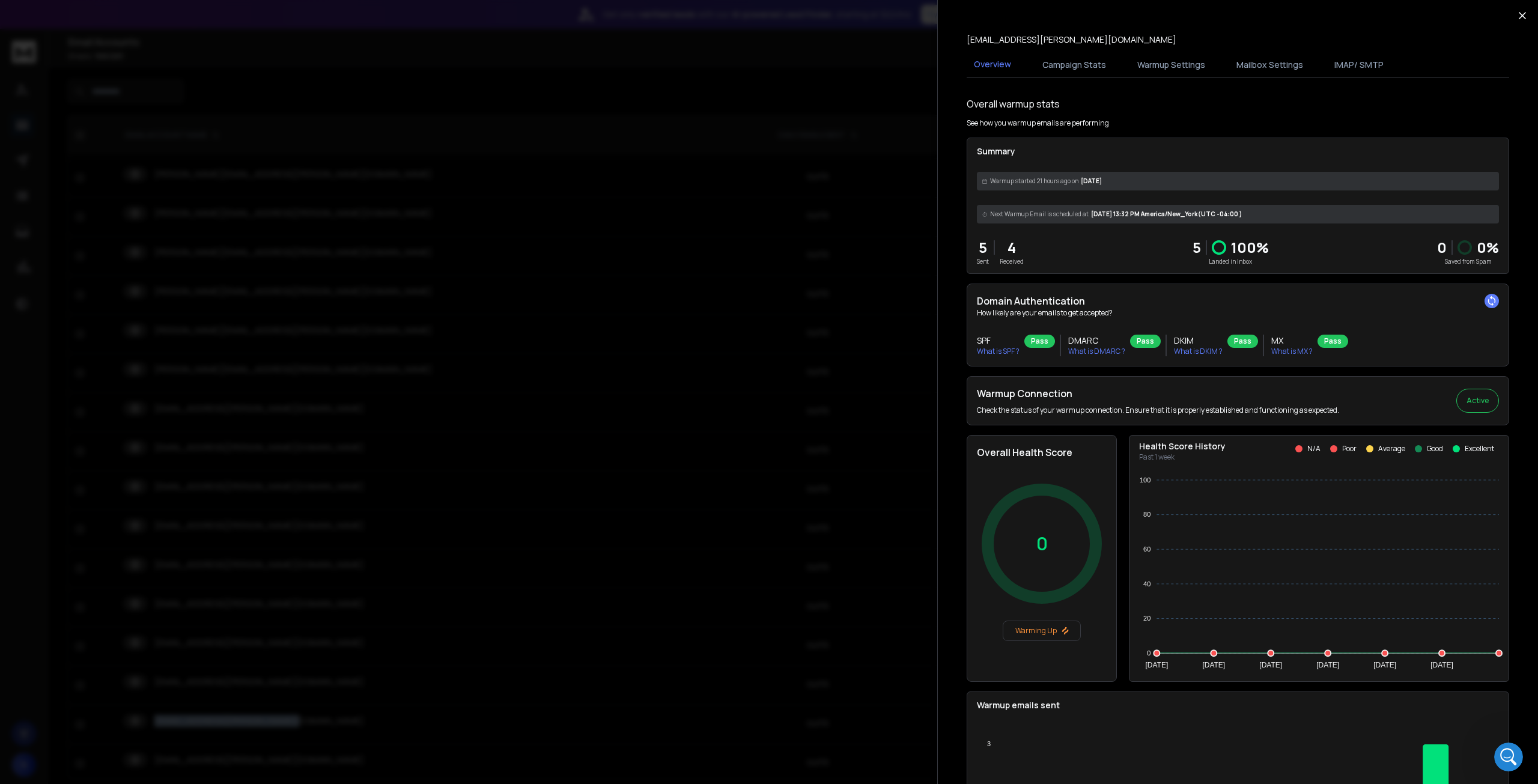
click at [1523, 20] on icon "button" at bounding box center [1523, 15] width 12 height 12
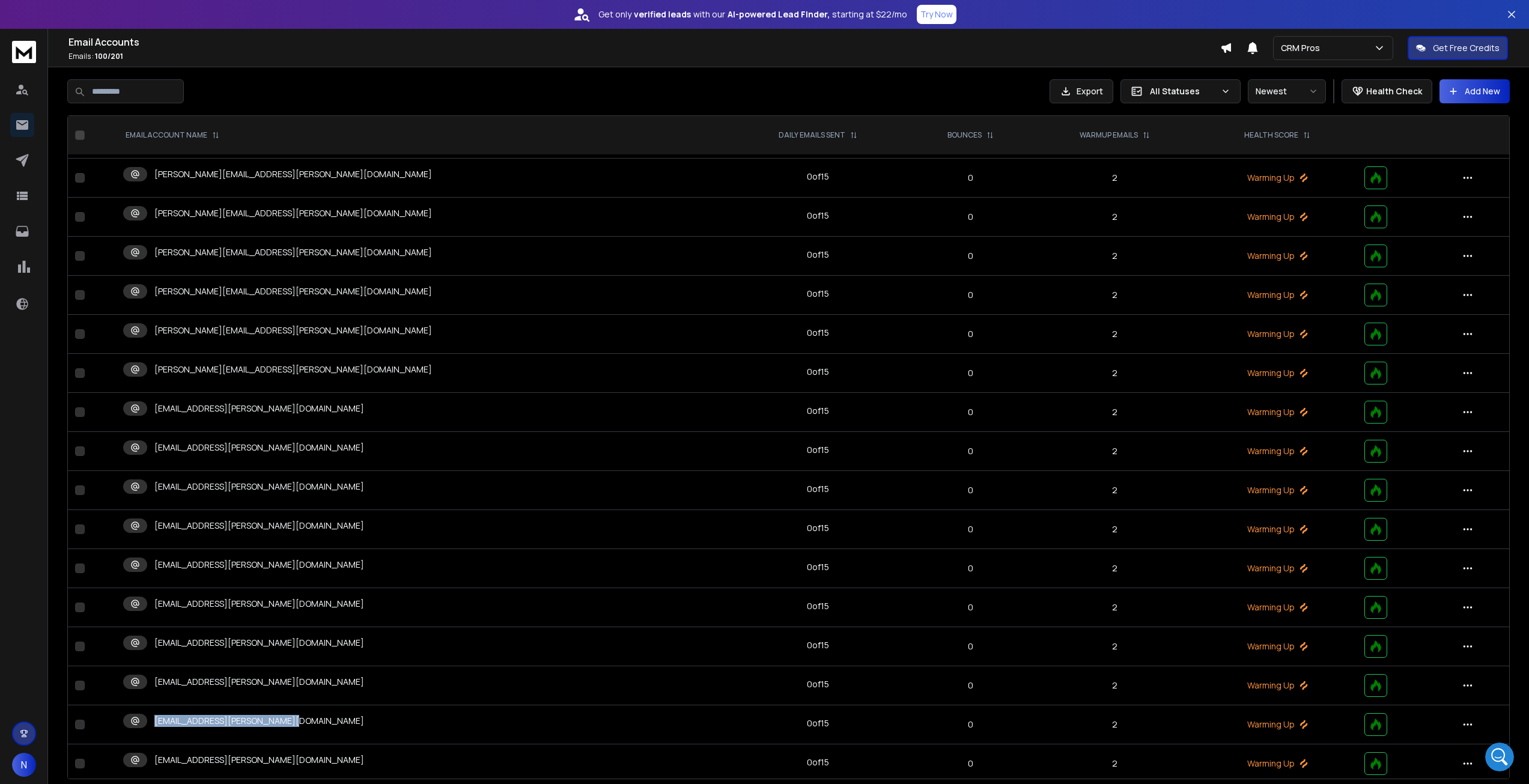
copy p "bianca.simms@medspaoutbound07"
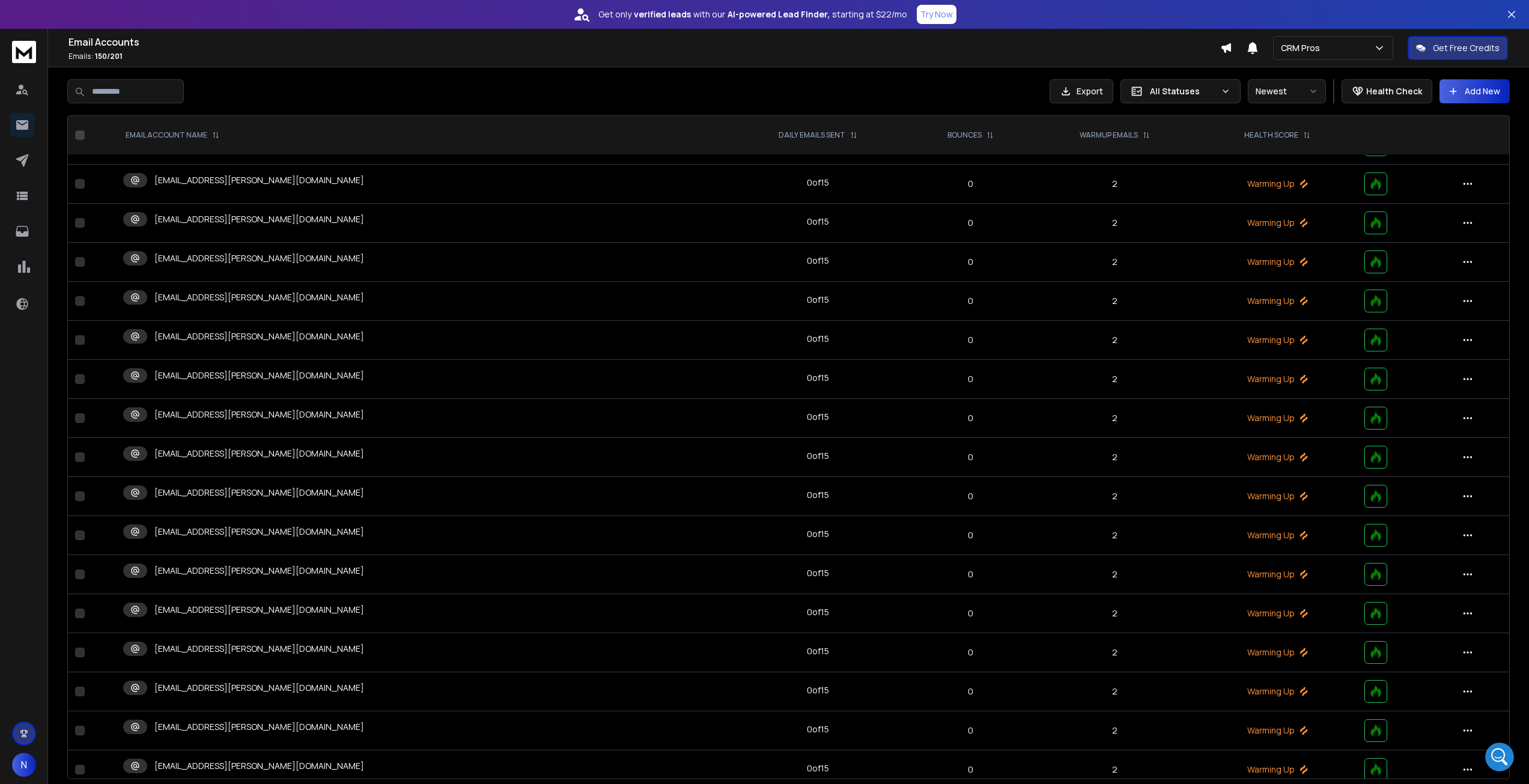
click at [79, 295] on td at bounding box center [92, 301] width 48 height 39
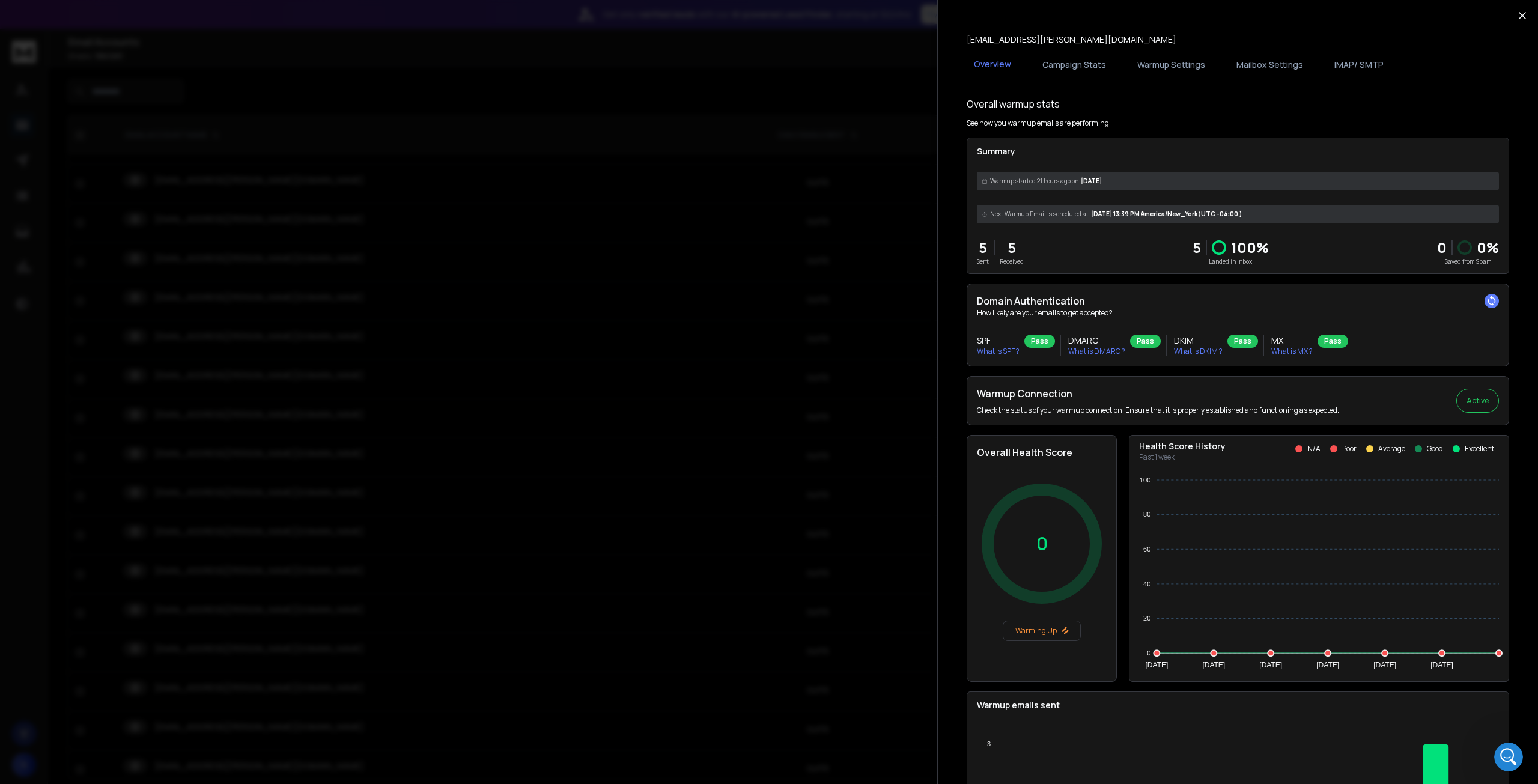
click at [1527, 20] on div "Multi Select Table Sheet bianca.simms@medspaoutbound07.com Overview Campaign St…" at bounding box center [1238, 392] width 601 height 784
click at [1519, 18] on icon "button" at bounding box center [1523, 15] width 12 height 12
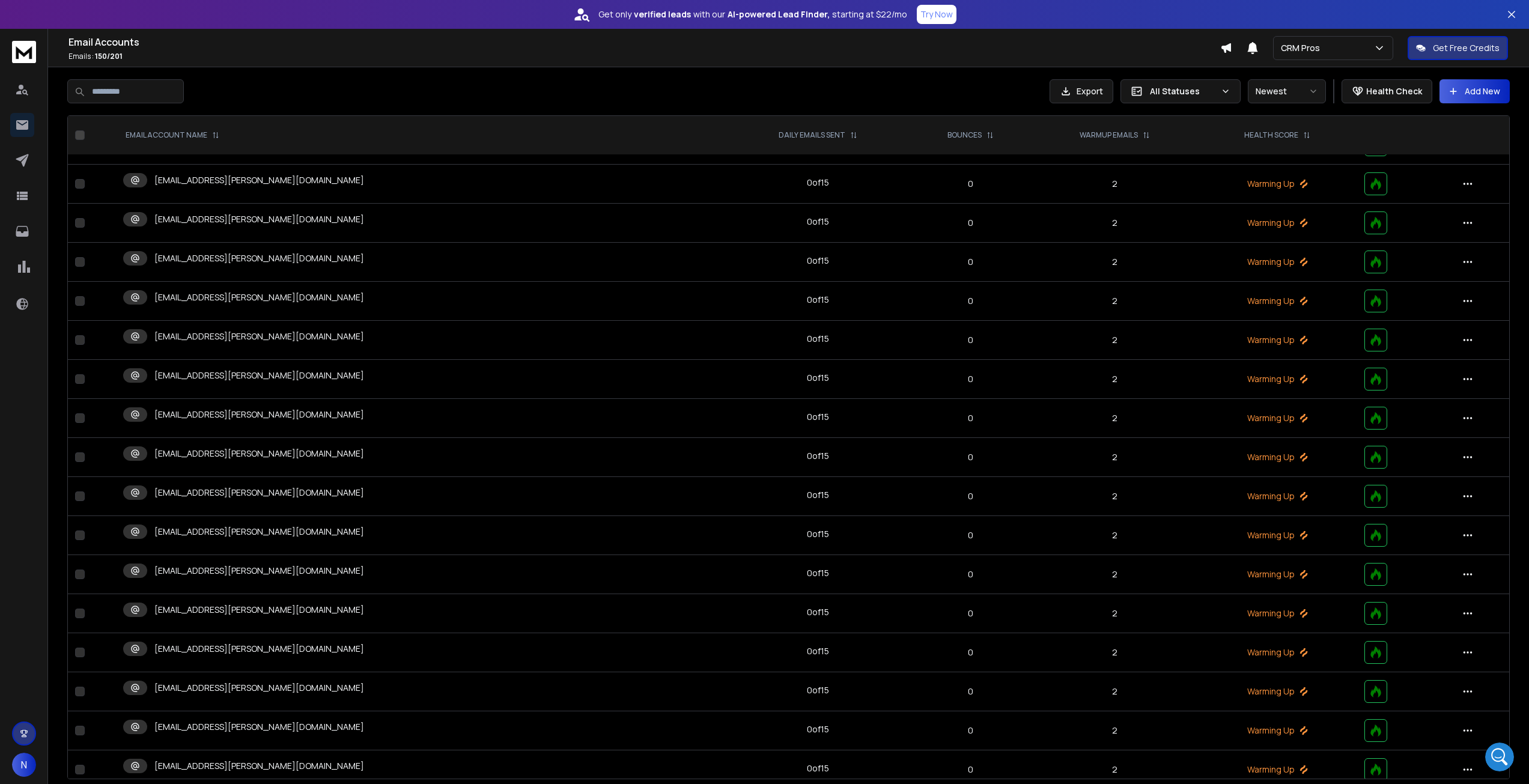
click at [81, 302] on button "button" at bounding box center [80, 301] width 10 height 10
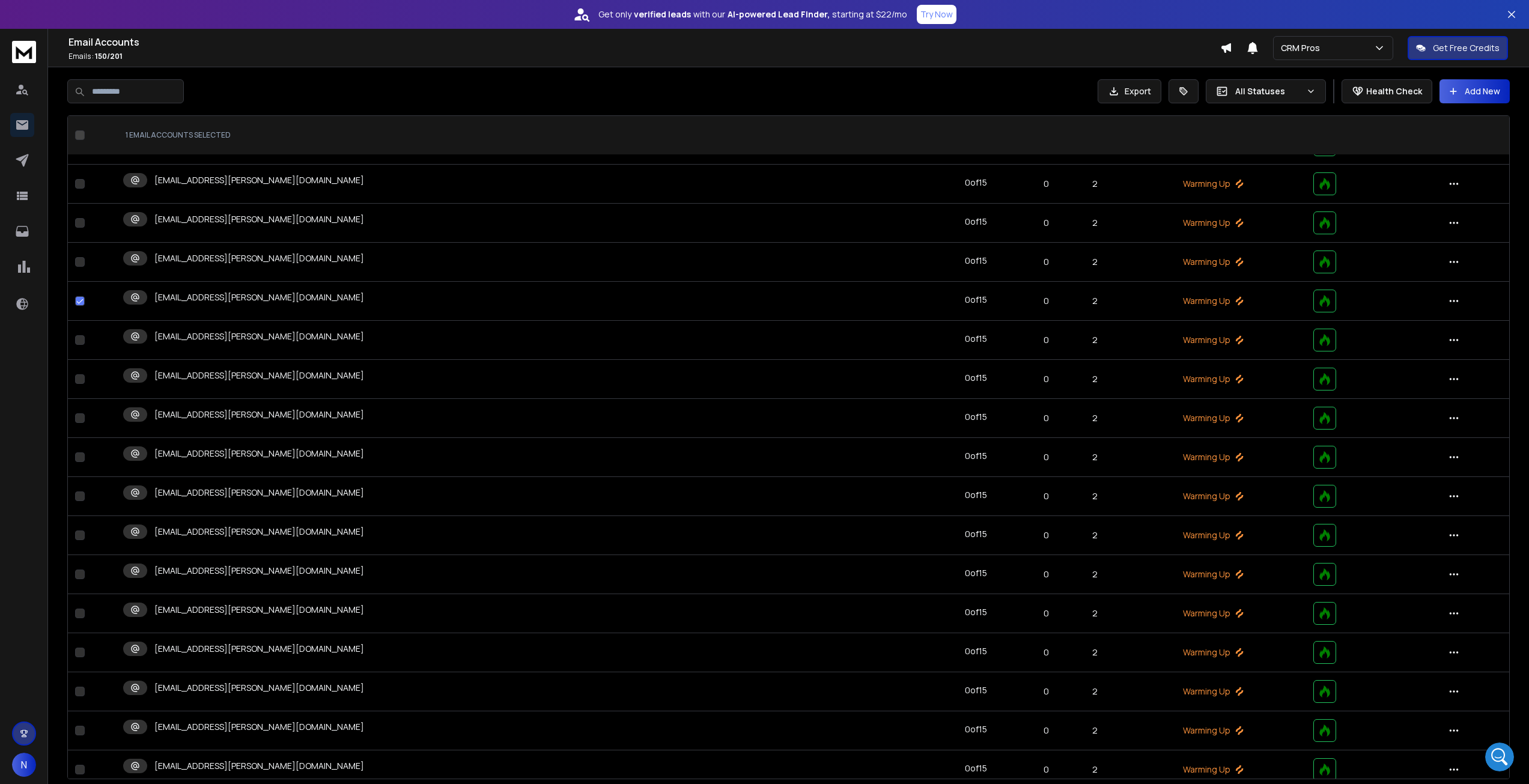
click at [77, 418] on button "button" at bounding box center [80, 418] width 10 height 10
click at [80, 498] on button "button" at bounding box center [80, 496] width 10 height 10
click at [81, 652] on button "button" at bounding box center [80, 653] width 10 height 10
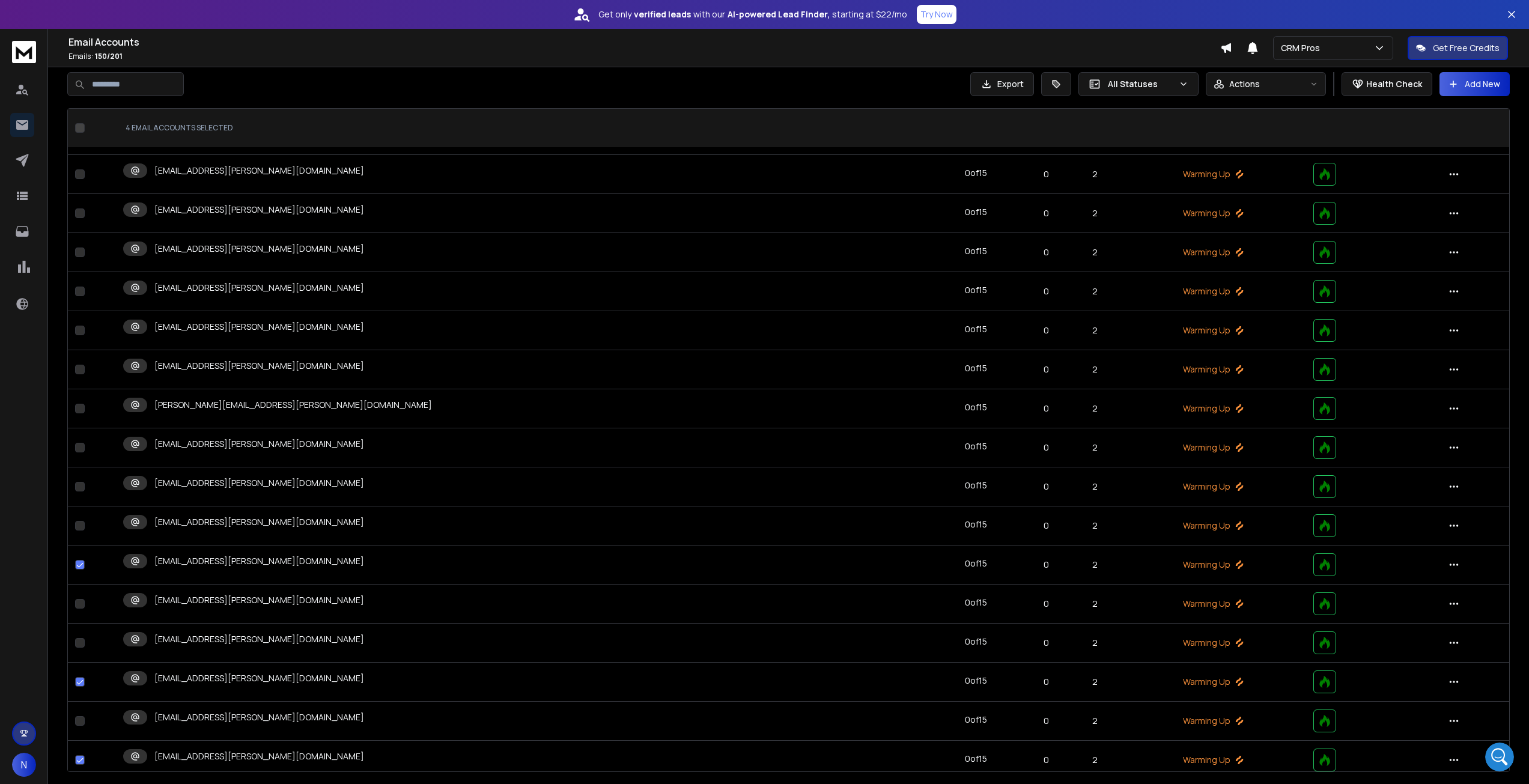
scroll to position [3009, 0]
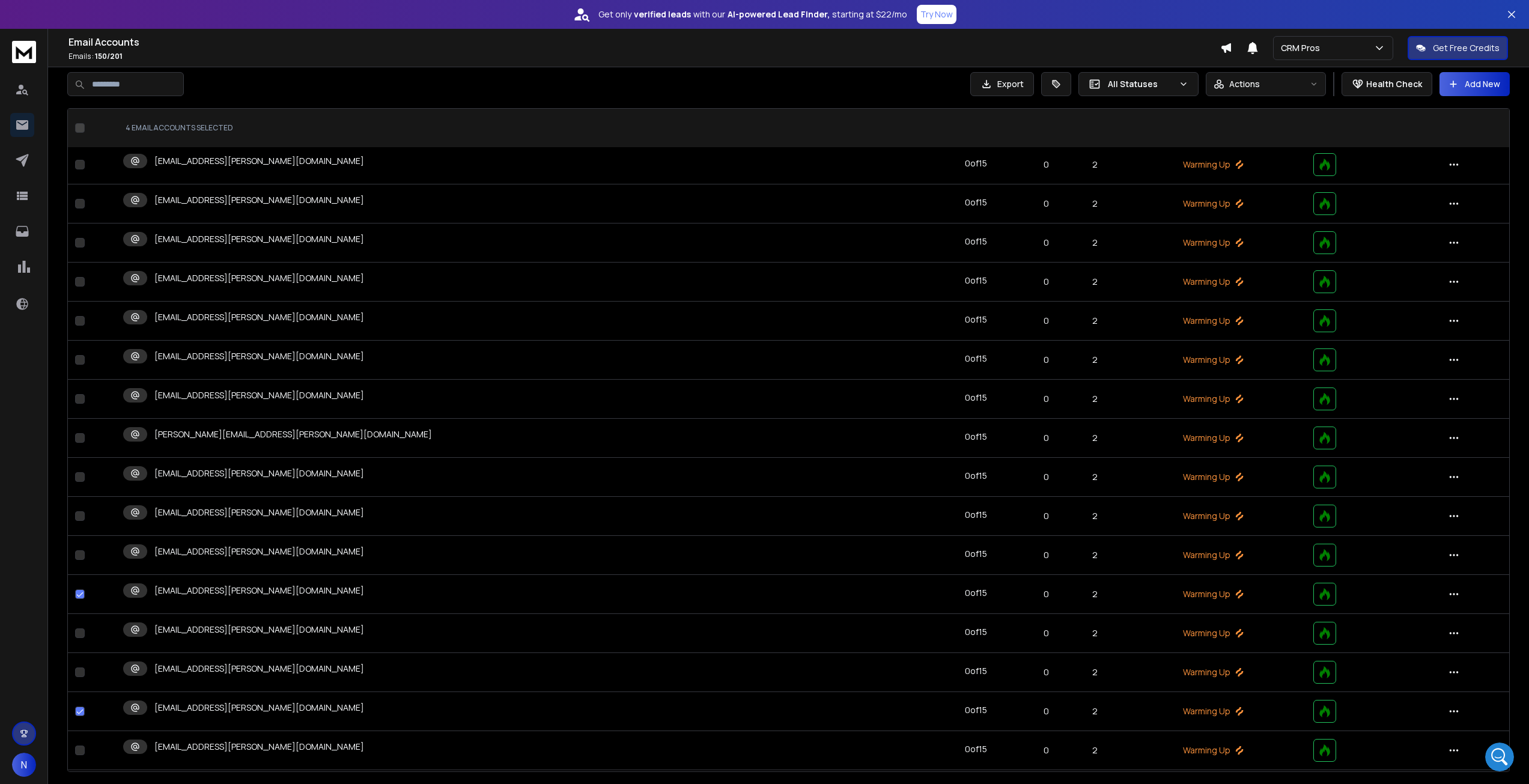
click at [81, 401] on button "button" at bounding box center [80, 398] width 10 height 10
click at [77, 204] on button "button" at bounding box center [80, 203] width 10 height 10
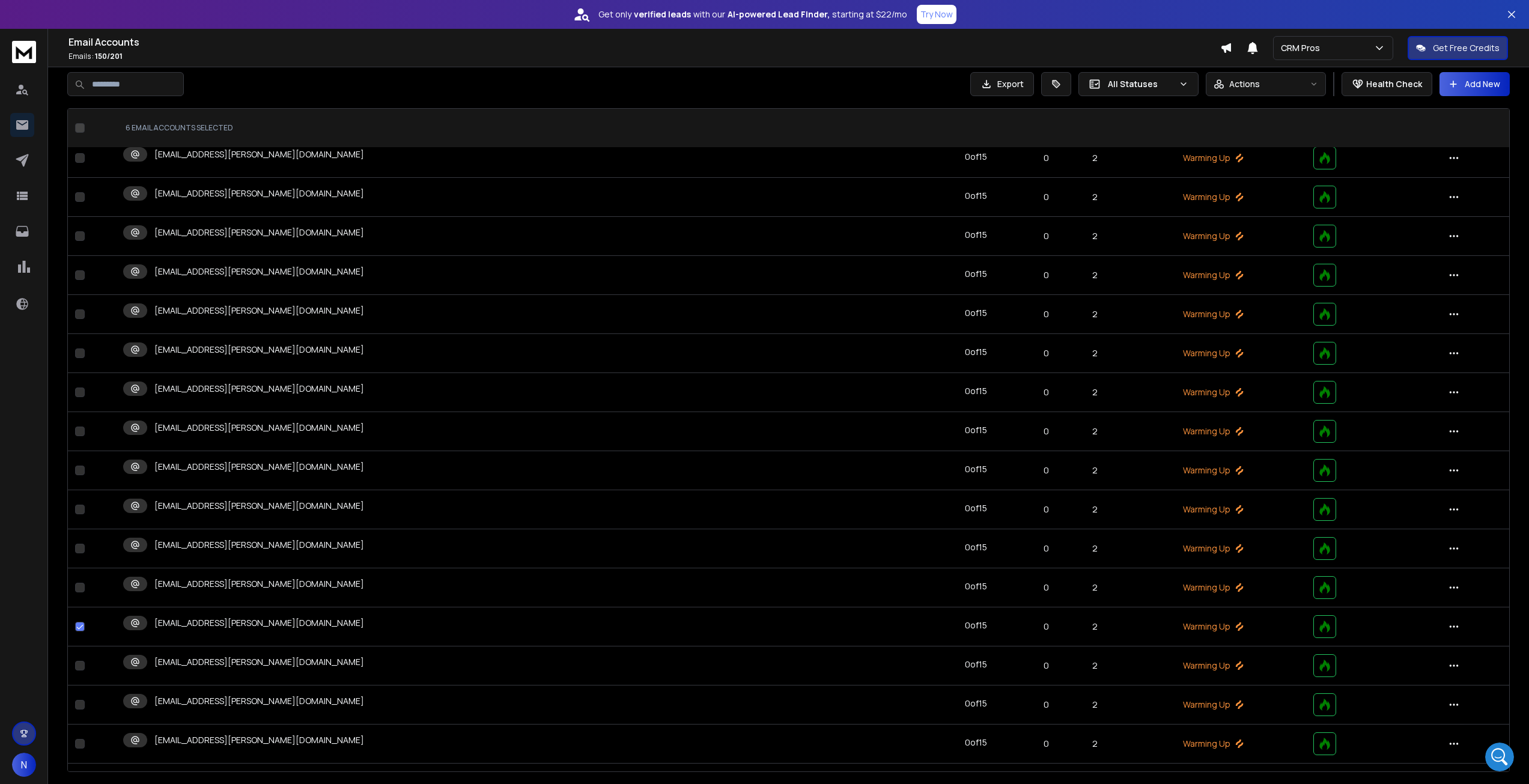
scroll to position [2528, 0]
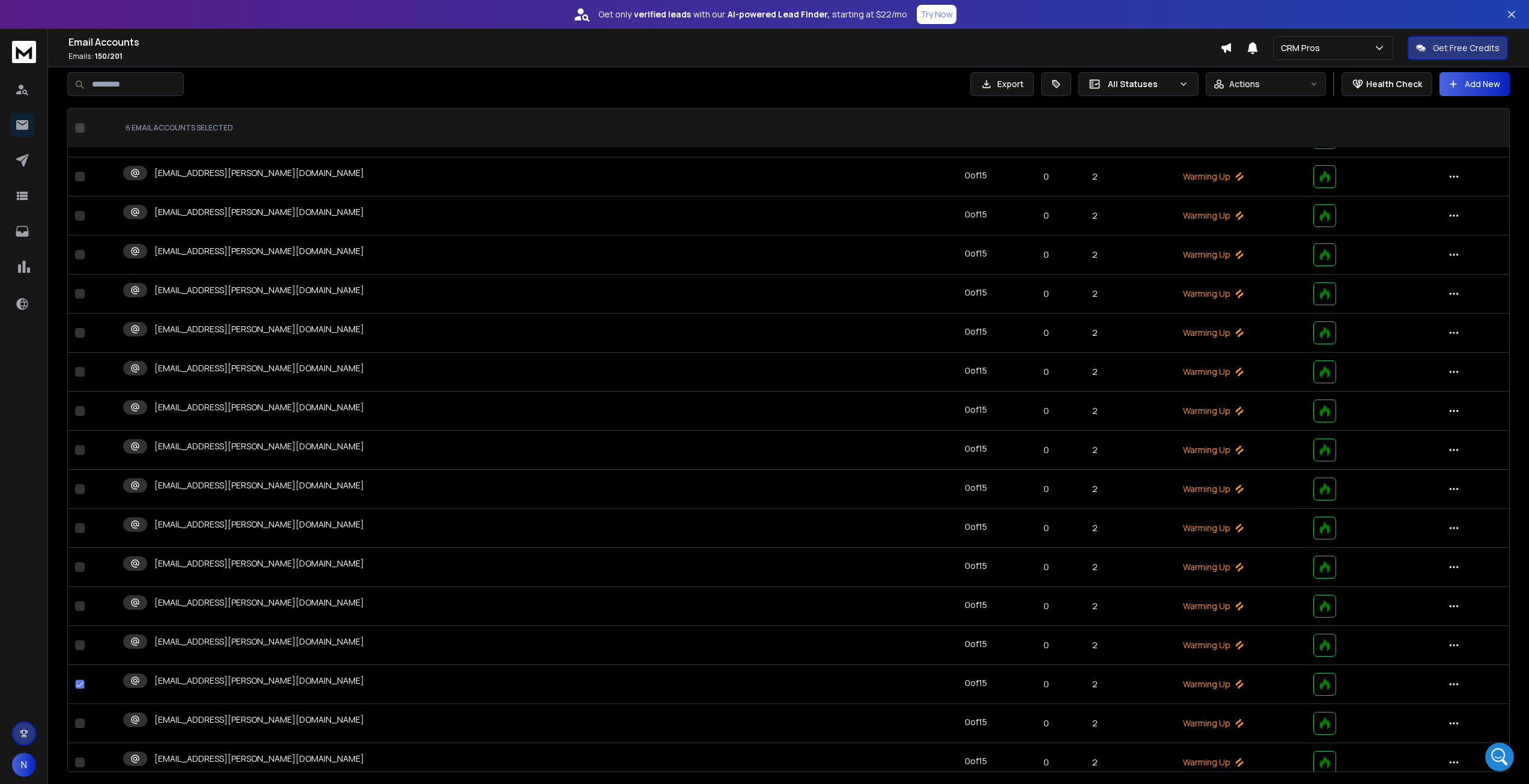
click at [77, 491] on button "button" at bounding box center [80, 489] width 10 height 10
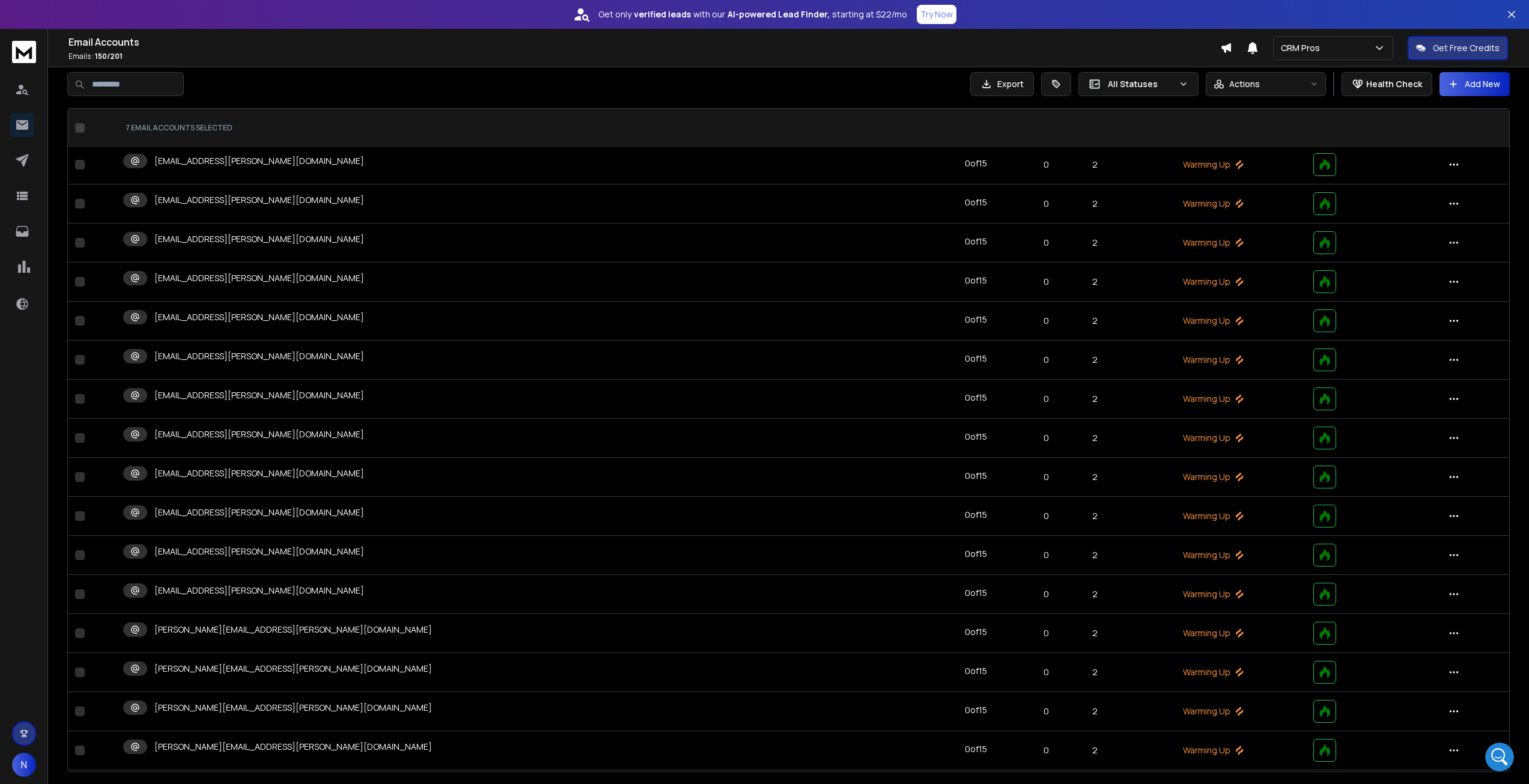
scroll to position [5261, 0]
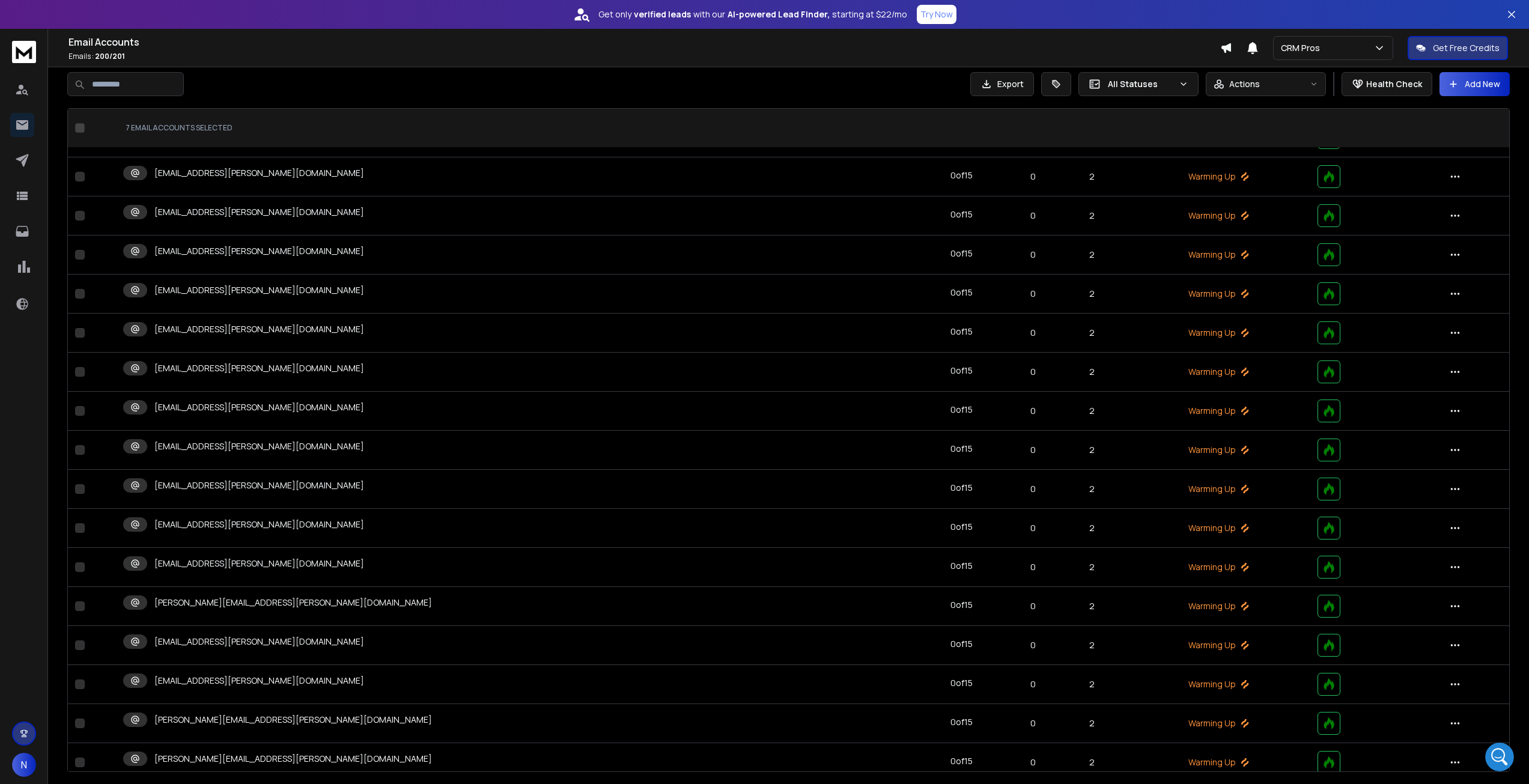
click at [76, 569] on button "button" at bounding box center [80, 567] width 10 height 10
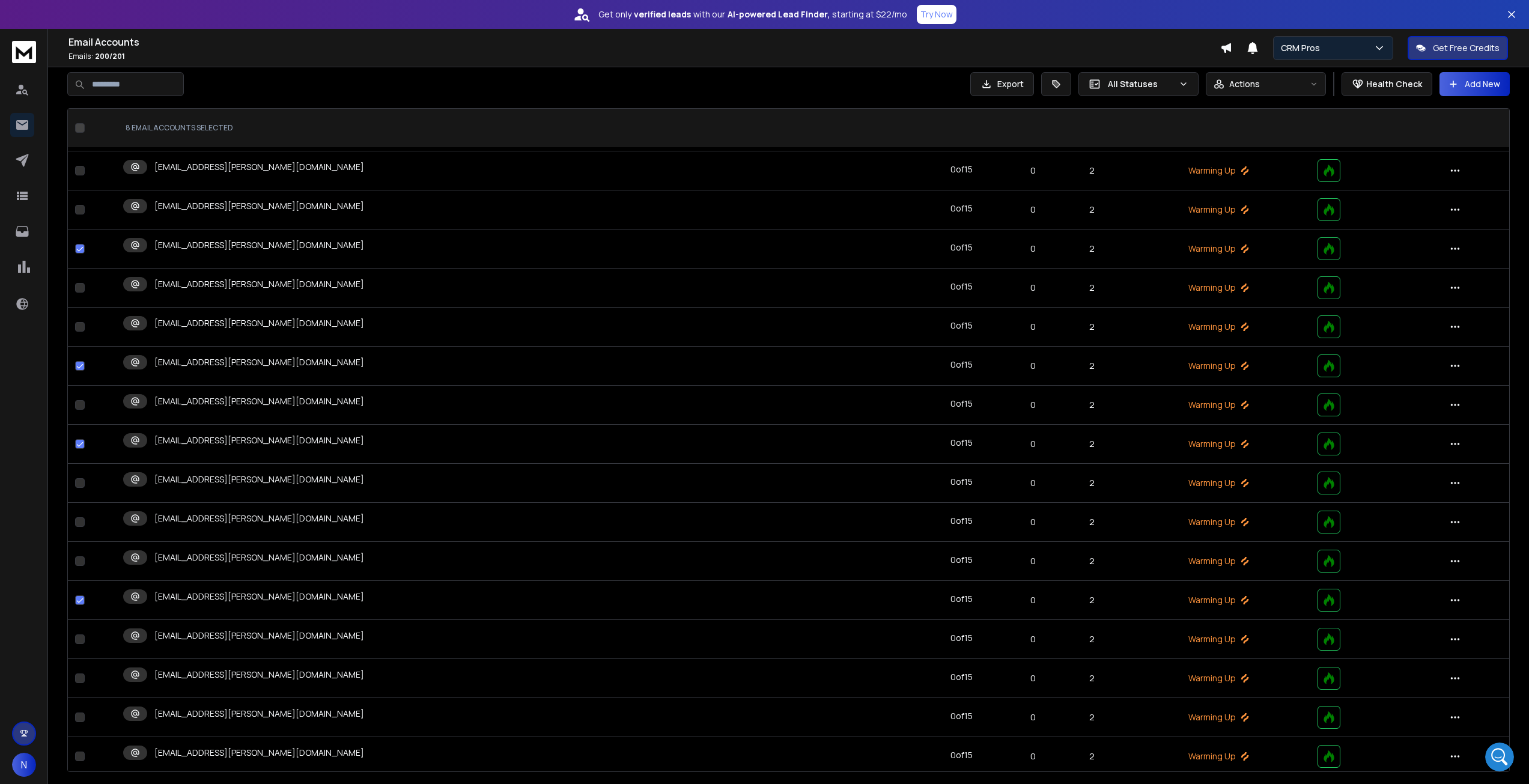
scroll to position [3744, 0]
click at [85, 447] on div at bounding box center [95, 444] width 41 height 10
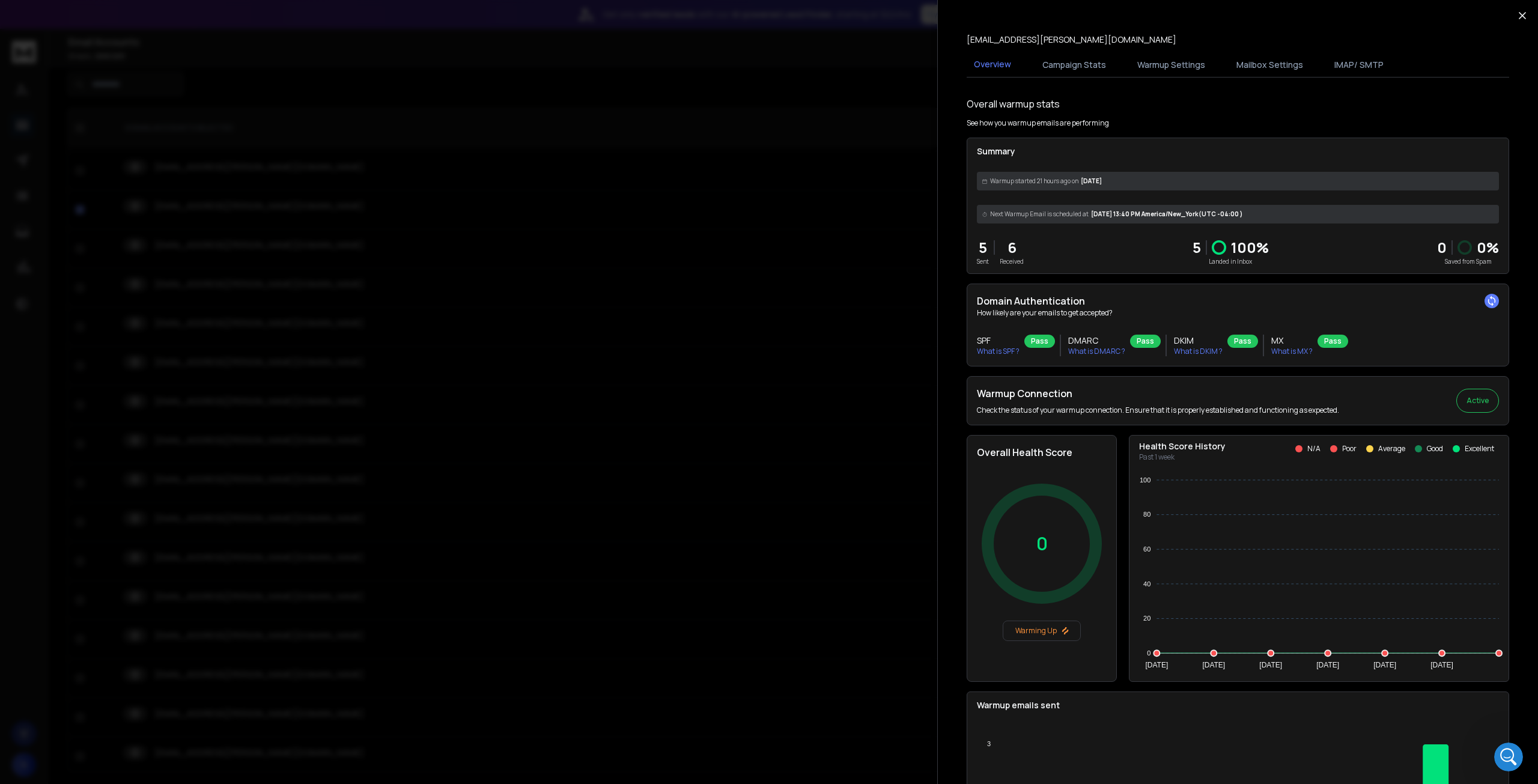
click at [1519, 19] on icon "button" at bounding box center [1523, 15] width 12 height 12
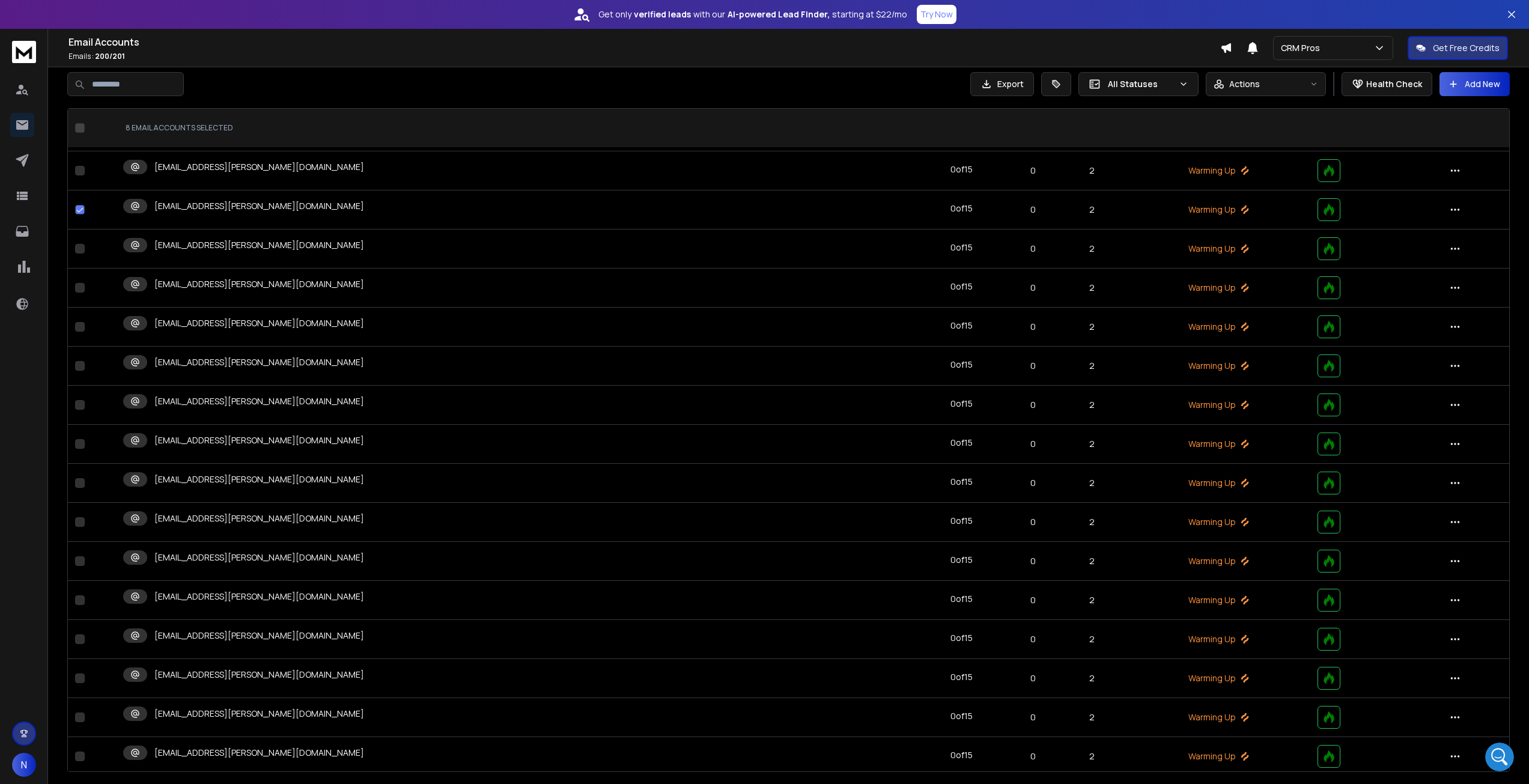
click at [78, 443] on button "button" at bounding box center [80, 444] width 10 height 10
click at [80, 440] on button "button" at bounding box center [80, 444] width 10 height 10
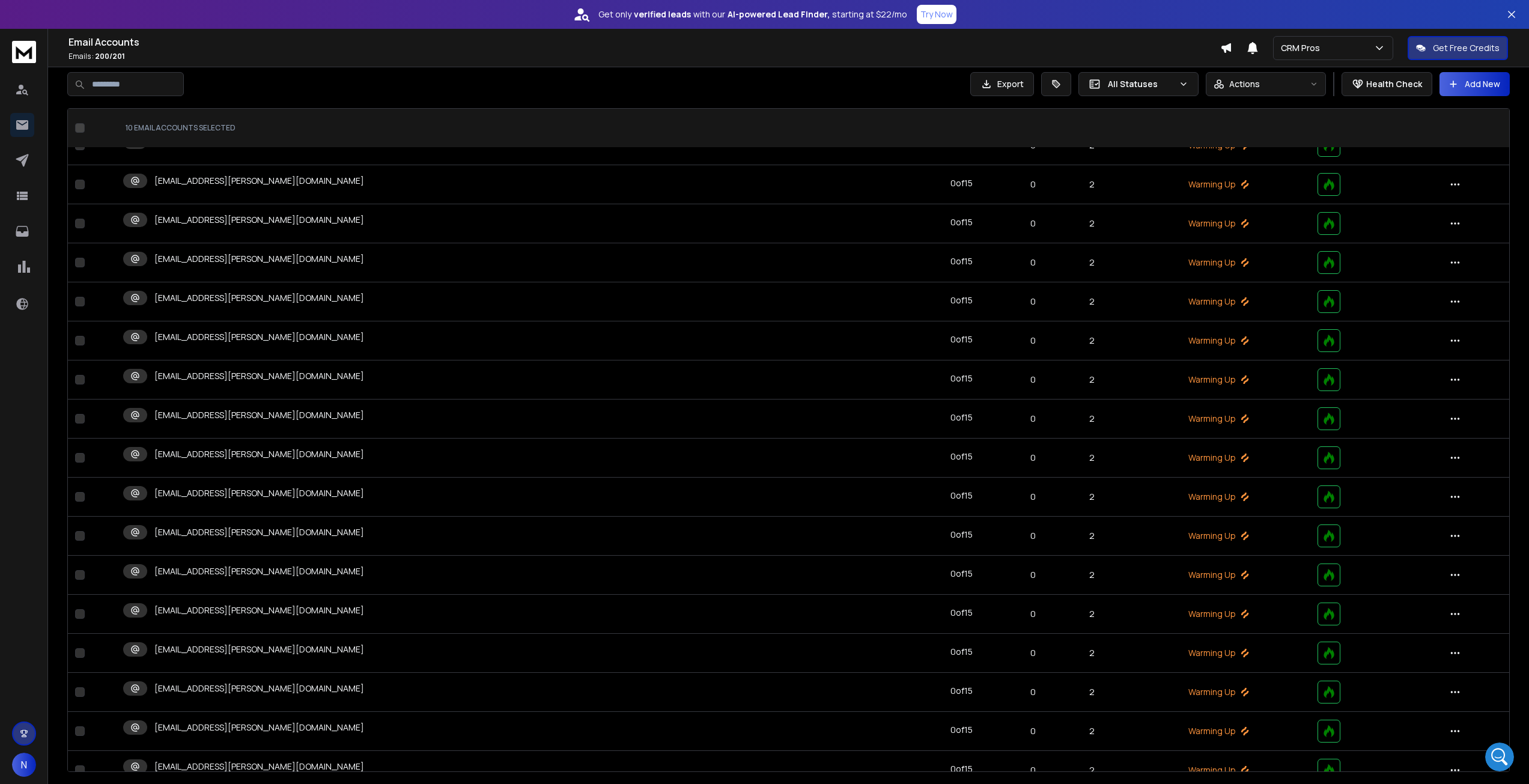
scroll to position [536, 0]
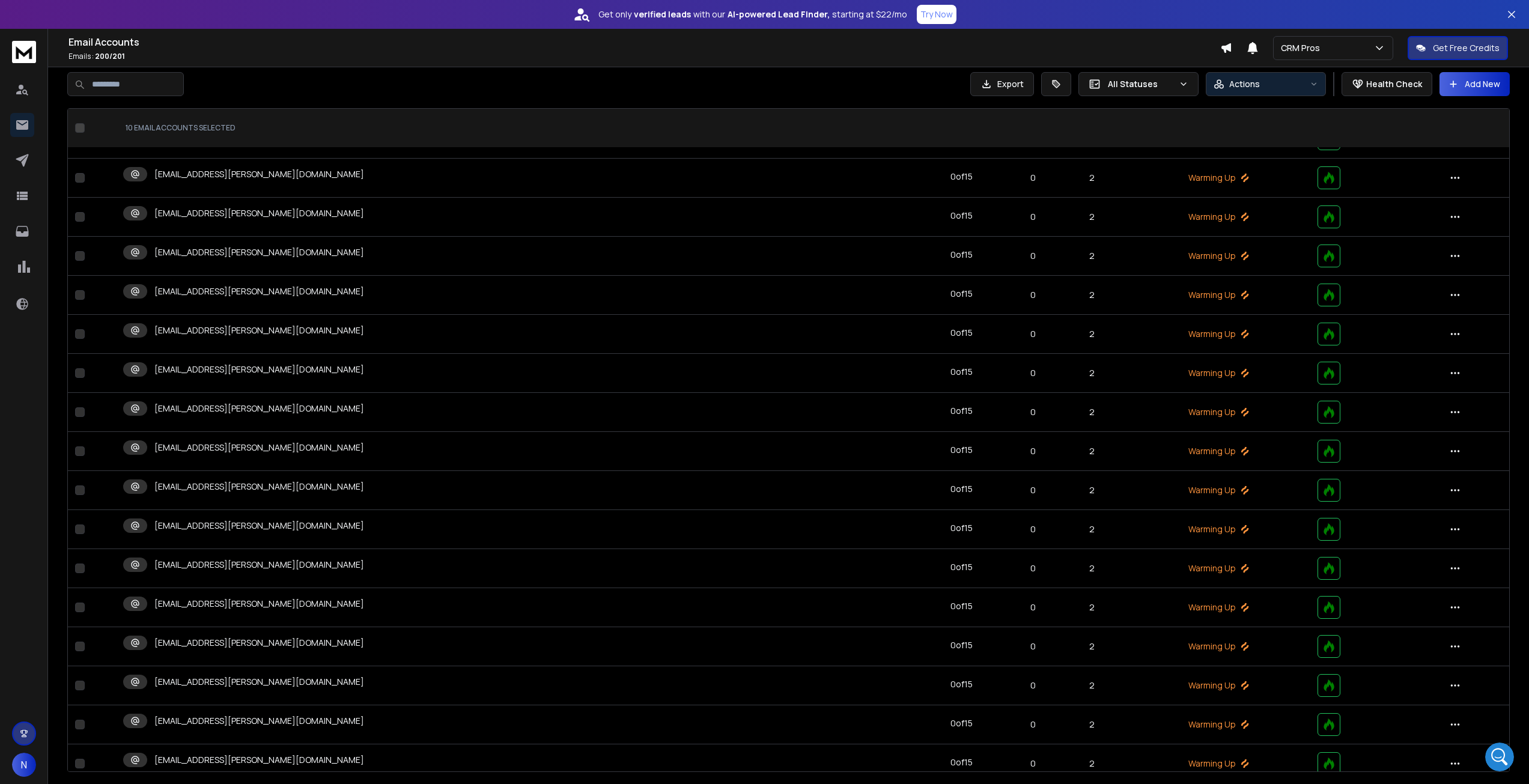
click at [1260, 83] on p "Actions" at bounding box center [1245, 84] width 31 height 12
click at [1253, 112] on div "Bulk Edit" at bounding box center [1251, 111] width 51 height 12
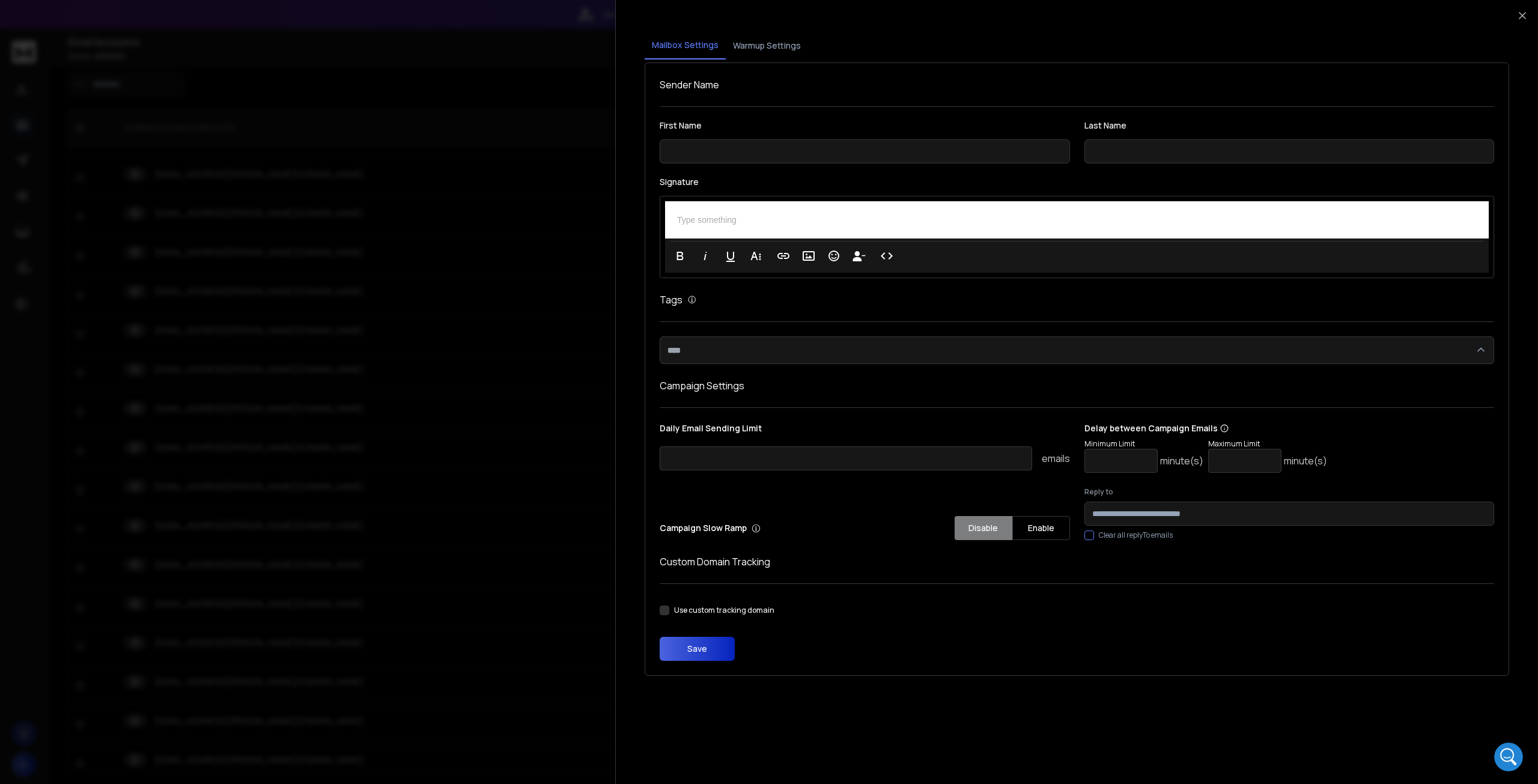
click at [712, 219] on div at bounding box center [1076, 219] width 800 height 13
click at [694, 211] on div at bounding box center [1076, 219] width 824 height 37
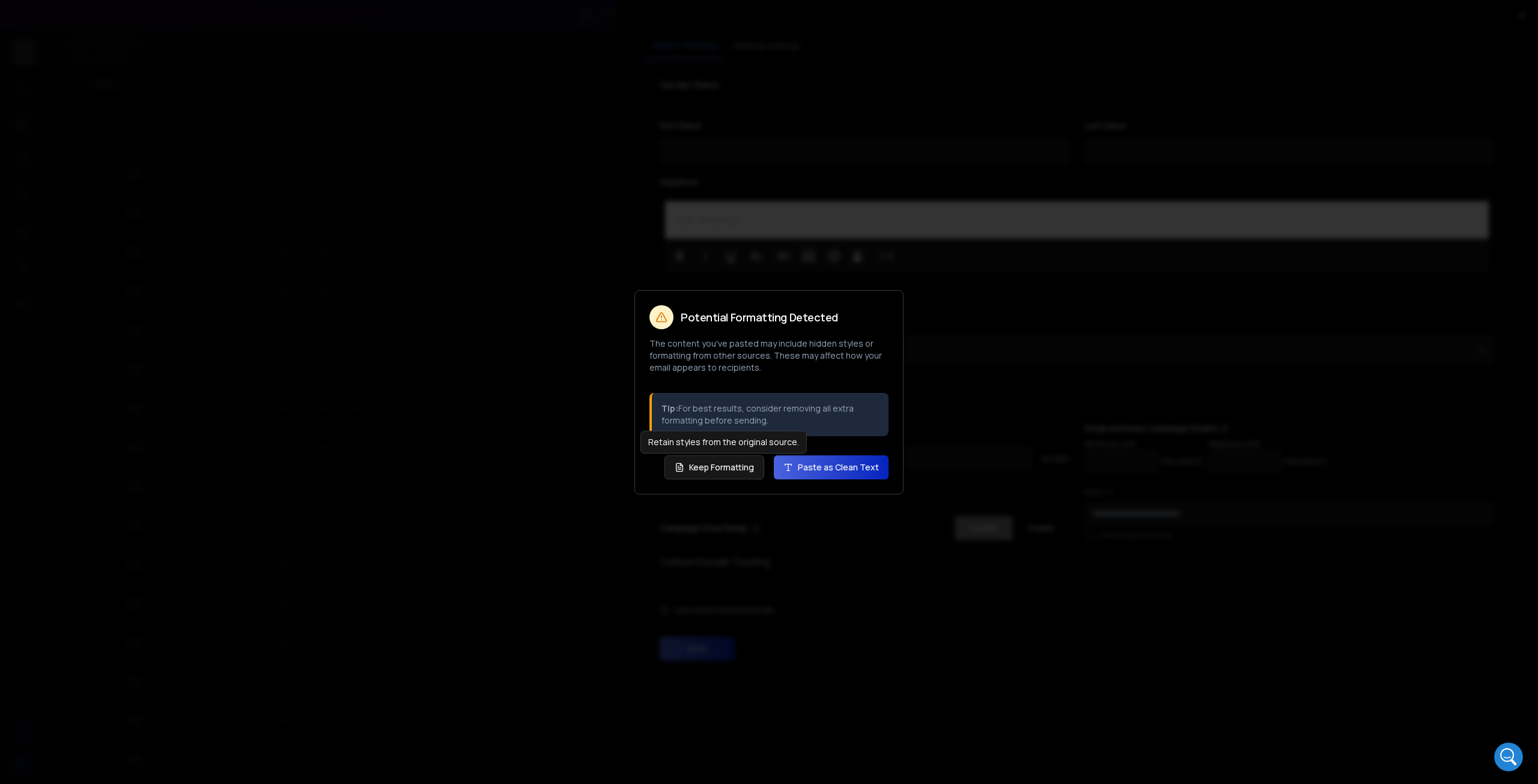
click at [738, 206] on div at bounding box center [769, 392] width 1538 height 784
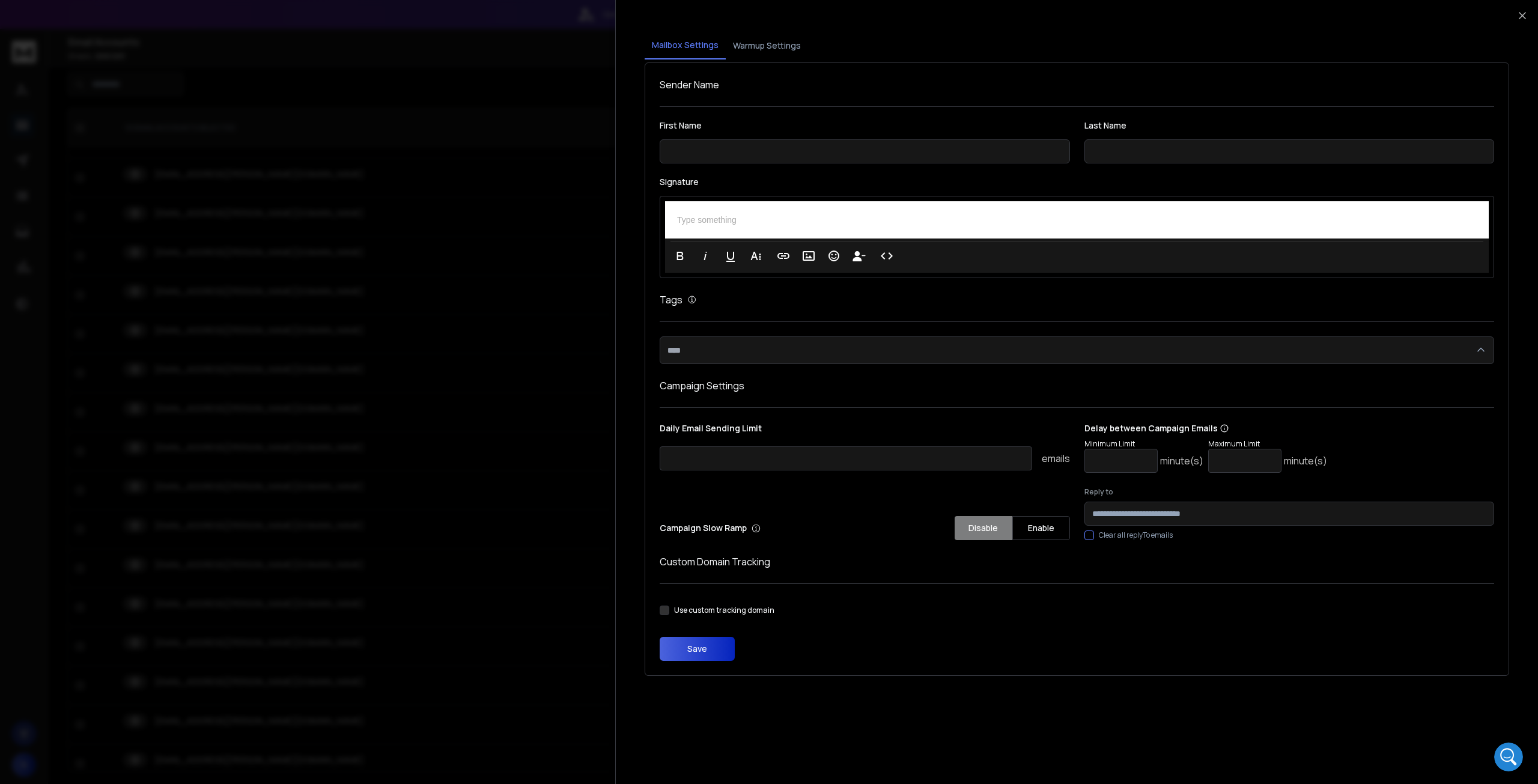
click at [729, 218] on div at bounding box center [1076, 219] width 800 height 13
drag, startPoint x: 751, startPoint y: 222, endPoint x: 685, endPoint y: 229, distance: 66.4
click at [665, 223] on div "**********" at bounding box center [1077, 237] width 834 height 82
click at [683, 253] on icon "button" at bounding box center [680, 256] width 15 height 15
click at [761, 220] on div "**********" at bounding box center [1076, 219] width 800 height 13
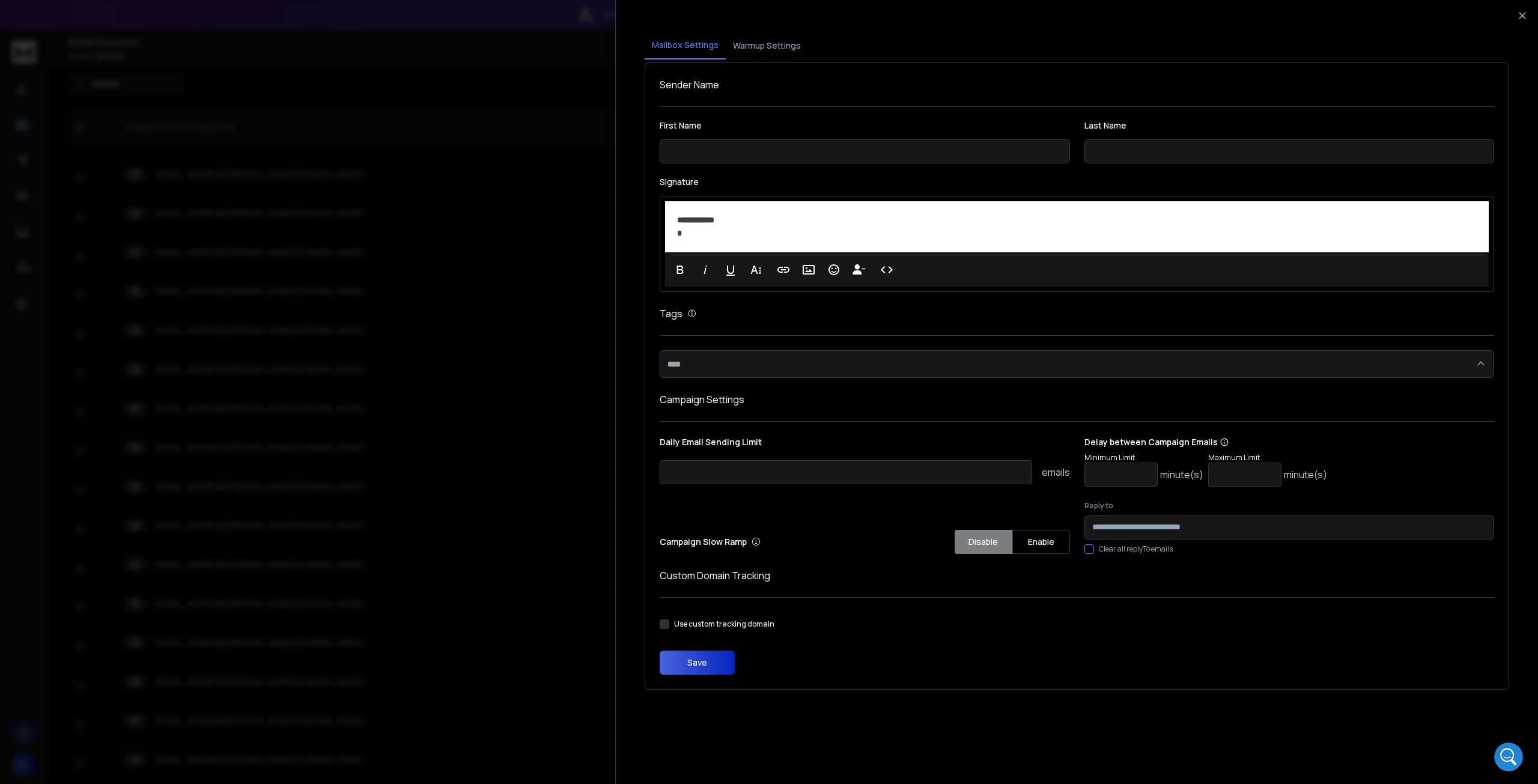
click at [687, 239] on div "*" at bounding box center [1076, 233] width 800 height 13
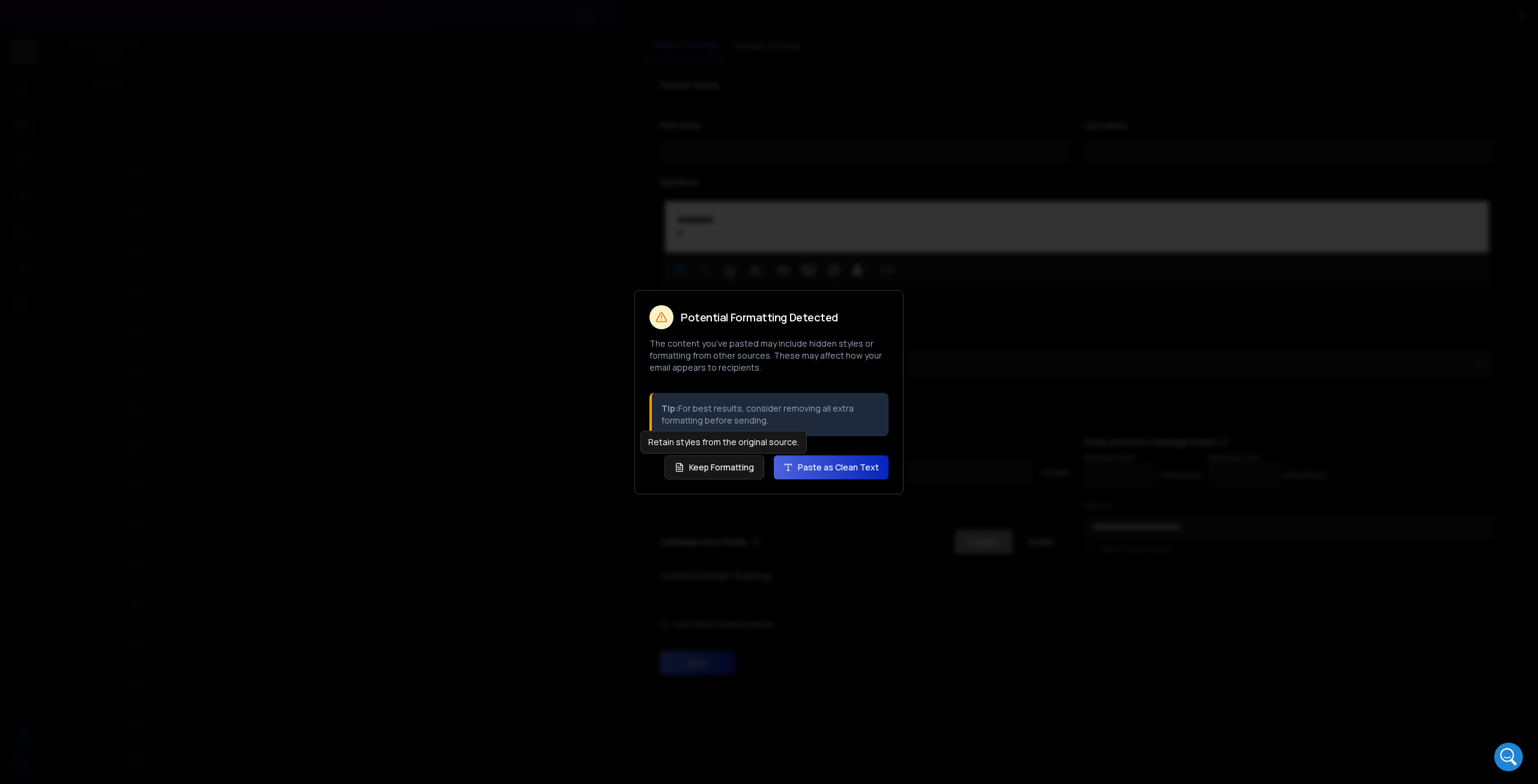
click at [792, 234] on div at bounding box center [769, 392] width 1538 height 784
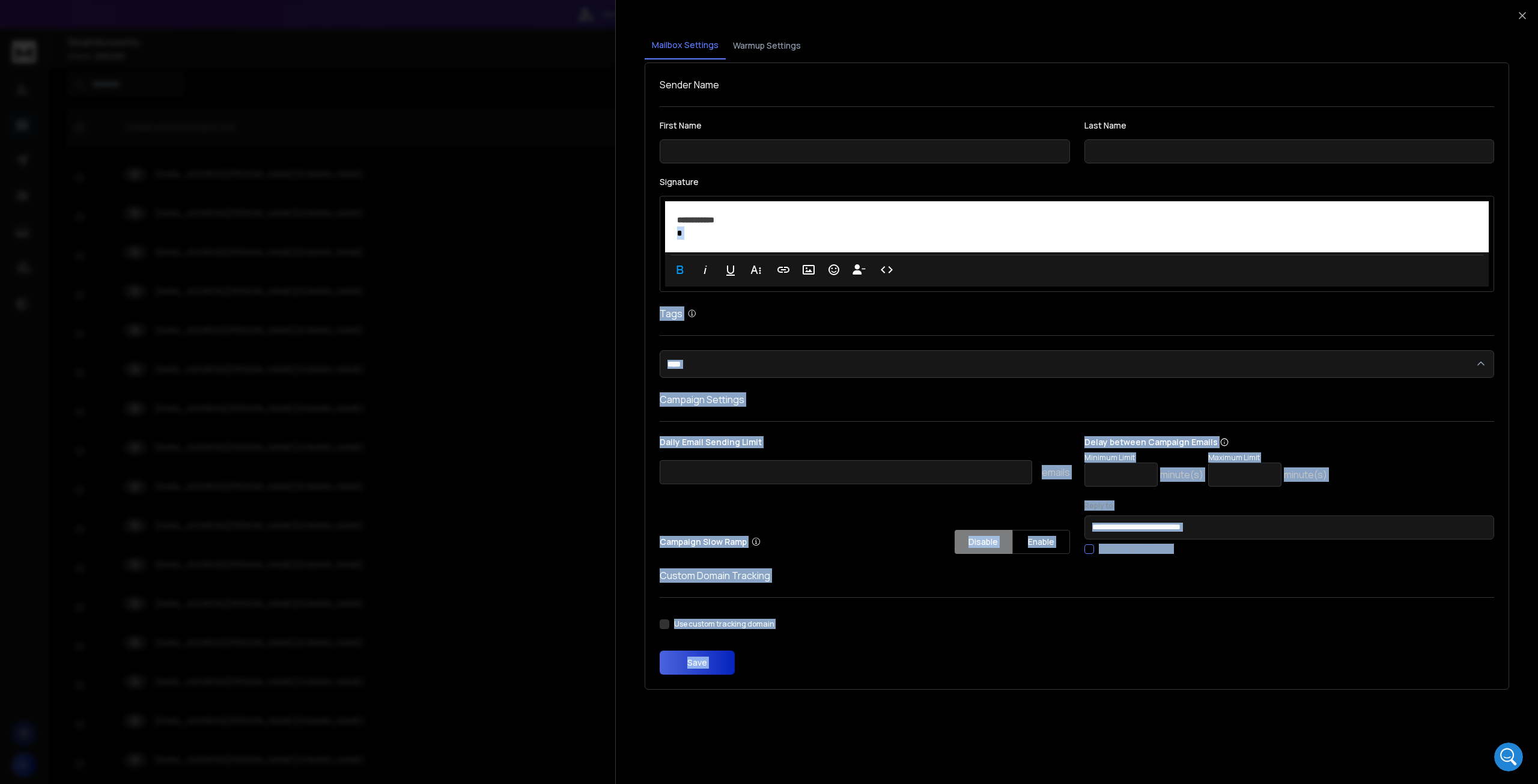
click at [709, 235] on div "*" at bounding box center [1076, 233] width 800 height 13
click at [701, 232] on div "*" at bounding box center [1076, 233] width 800 height 13
click at [696, 234] on div "*" at bounding box center [1076, 233] width 800 height 13
click at [683, 234] on div "*" at bounding box center [1076, 233] width 800 height 13
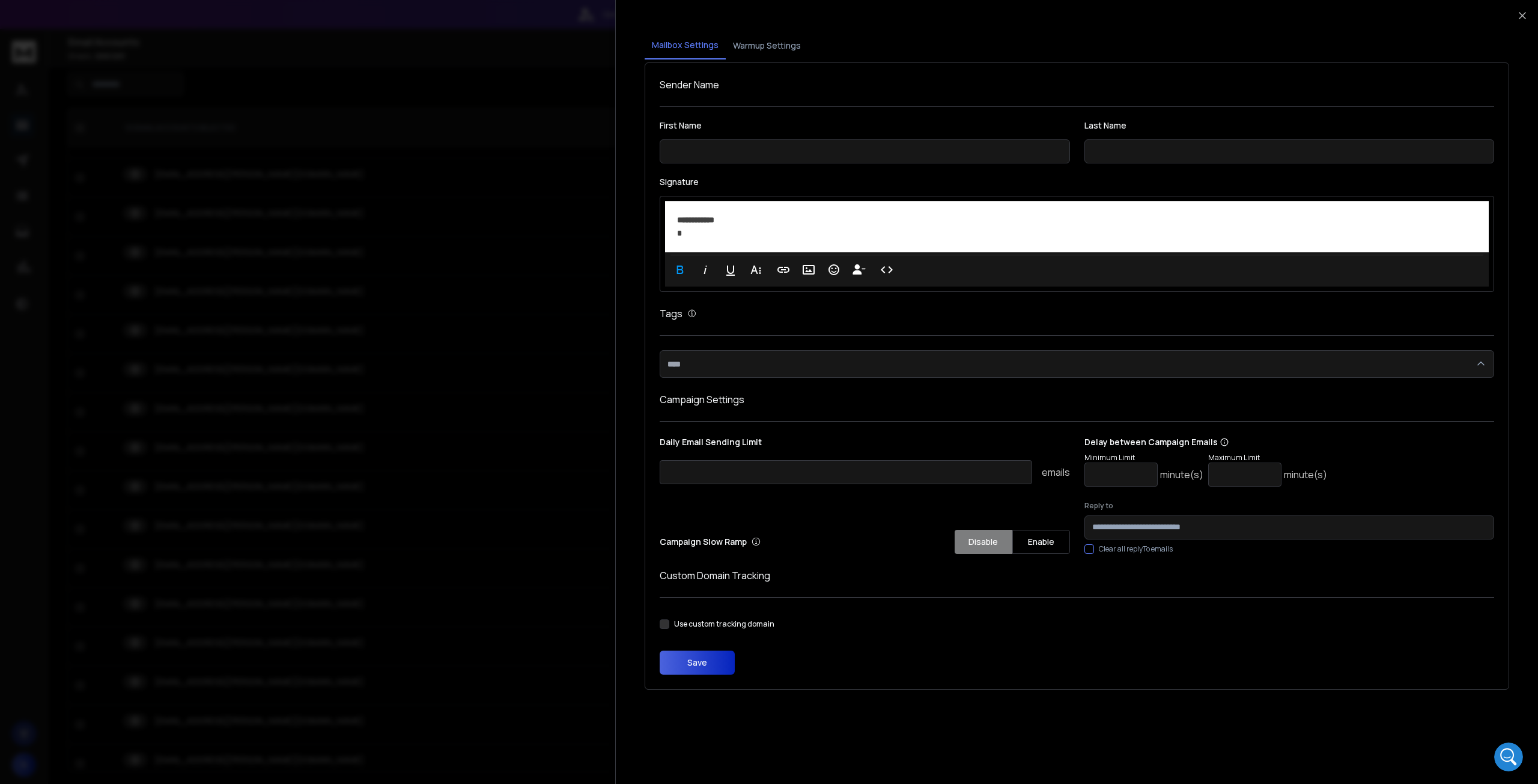
click at [761, 227] on div "*" at bounding box center [1076, 233] width 800 height 13
drag, startPoint x: 809, startPoint y: 233, endPoint x: 675, endPoint y: 240, distance: 134.2
click at [675, 240] on div "**********" at bounding box center [1076, 226] width 824 height 51
click at [676, 272] on icon "button" at bounding box center [680, 269] width 15 height 15
click at [834, 213] on div "**********" at bounding box center [1076, 219] width 800 height 13
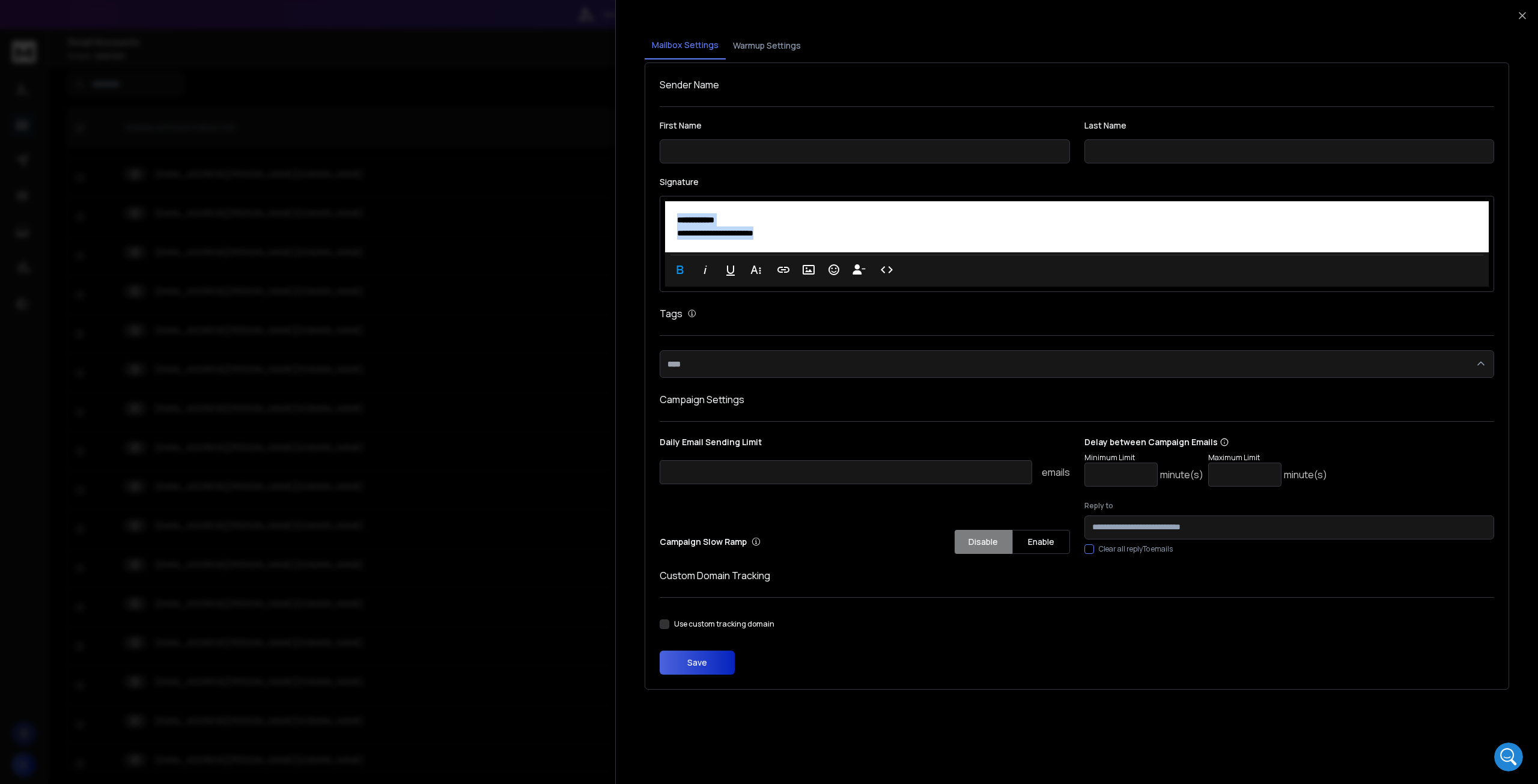
drag, startPoint x: 676, startPoint y: 222, endPoint x: 823, endPoint y: 243, distance: 148.5
click at [823, 243] on div "**********" at bounding box center [1076, 226] width 824 height 51
copy div "**********"
click at [892, 239] on div "**********" at bounding box center [1076, 233] width 800 height 13
click at [840, 227] on div "**********" at bounding box center [1076, 233] width 800 height 13
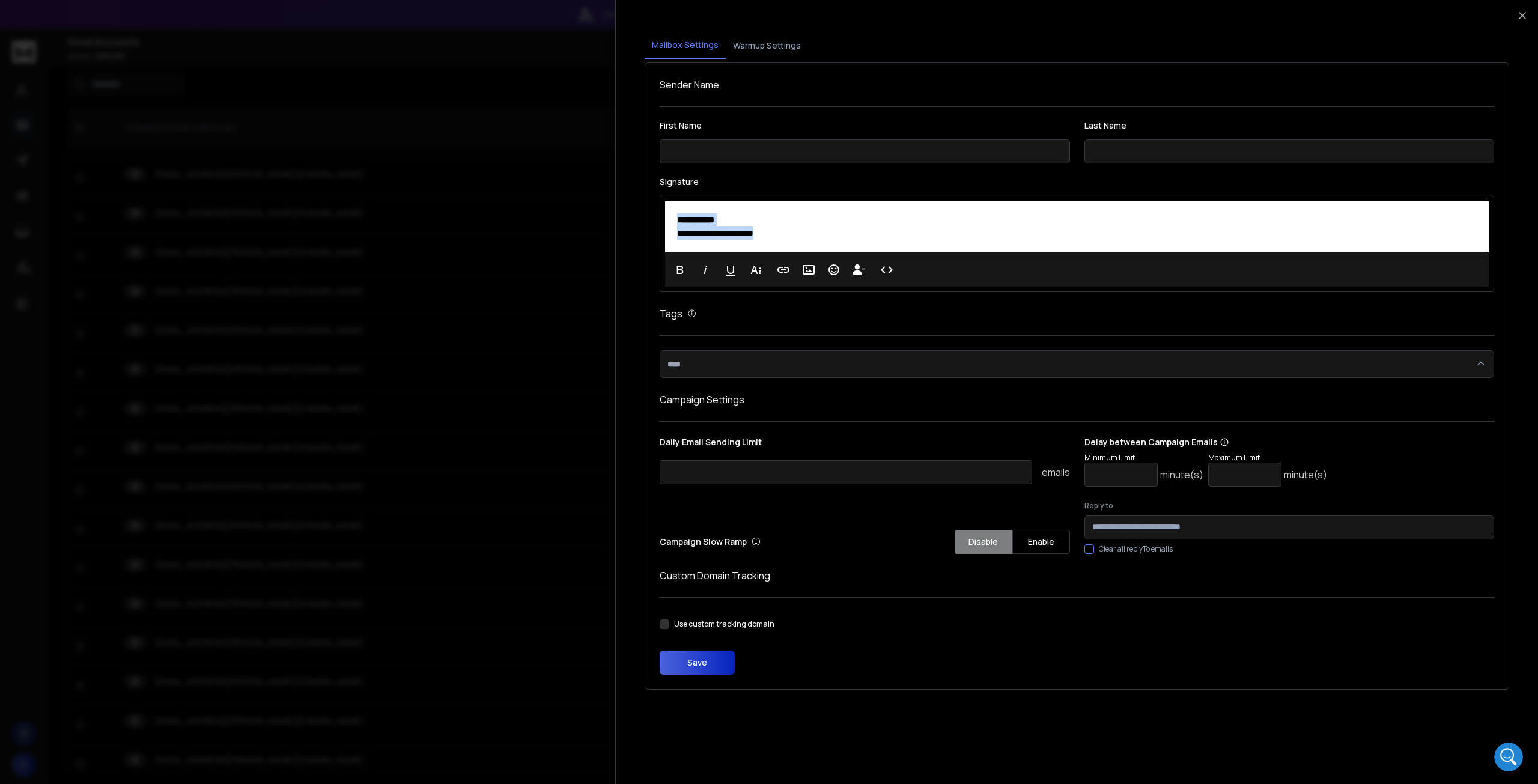
drag, startPoint x: 840, startPoint y: 227, endPoint x: 646, endPoint y: 207, distance: 195.0
click at [646, 207] on div "**********" at bounding box center [1077, 375] width 865 height 627
copy div "**********"
click at [938, 193] on div "**********" at bounding box center [1077, 234] width 834 height 114
click at [933, 227] on div "**********" at bounding box center [1076, 233] width 800 height 13
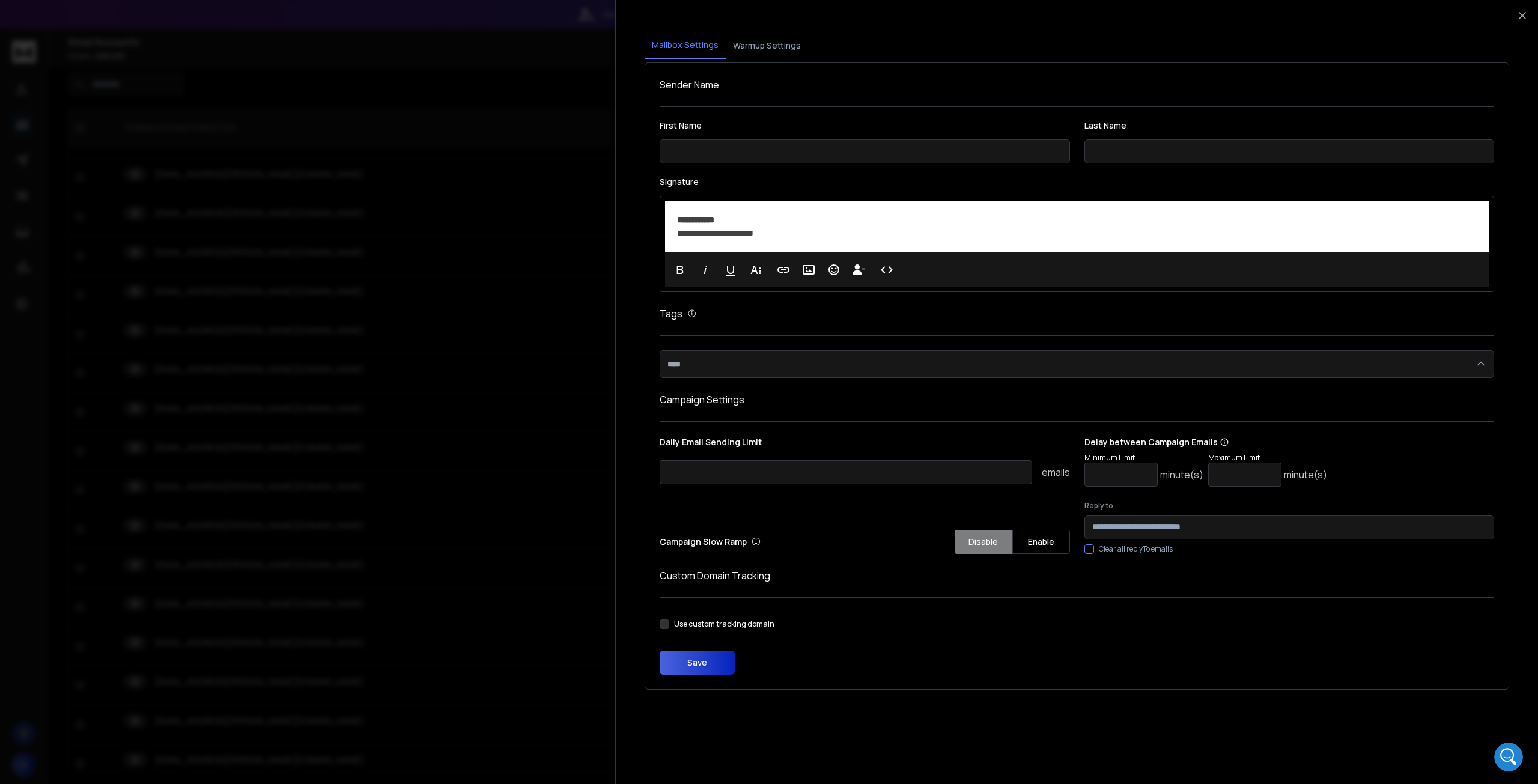
click at [714, 670] on button "Save" at bounding box center [697, 662] width 75 height 24
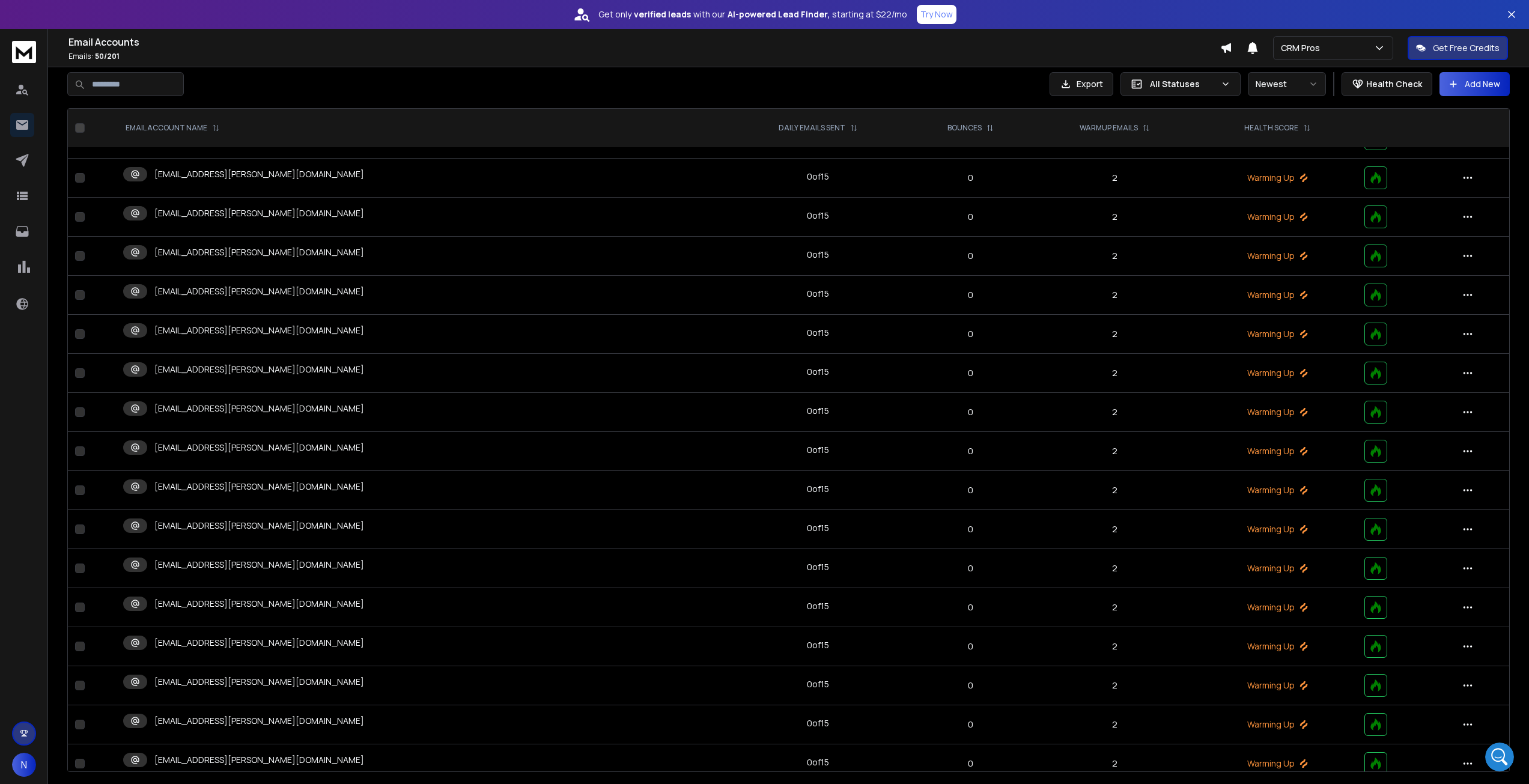
click at [621, 88] on div at bounding box center [554, 84] width 975 height 24
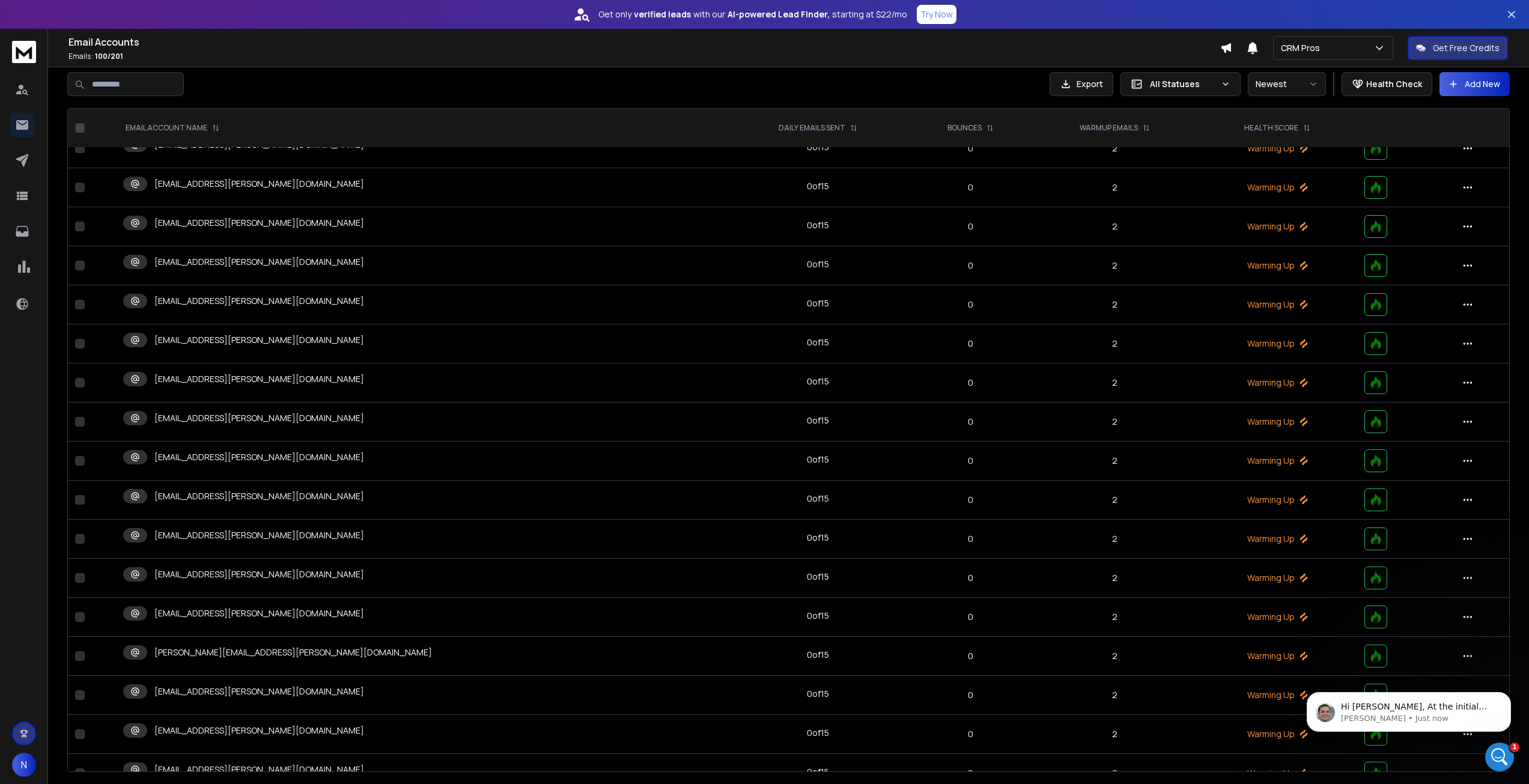
scroll to position [2798, 0]
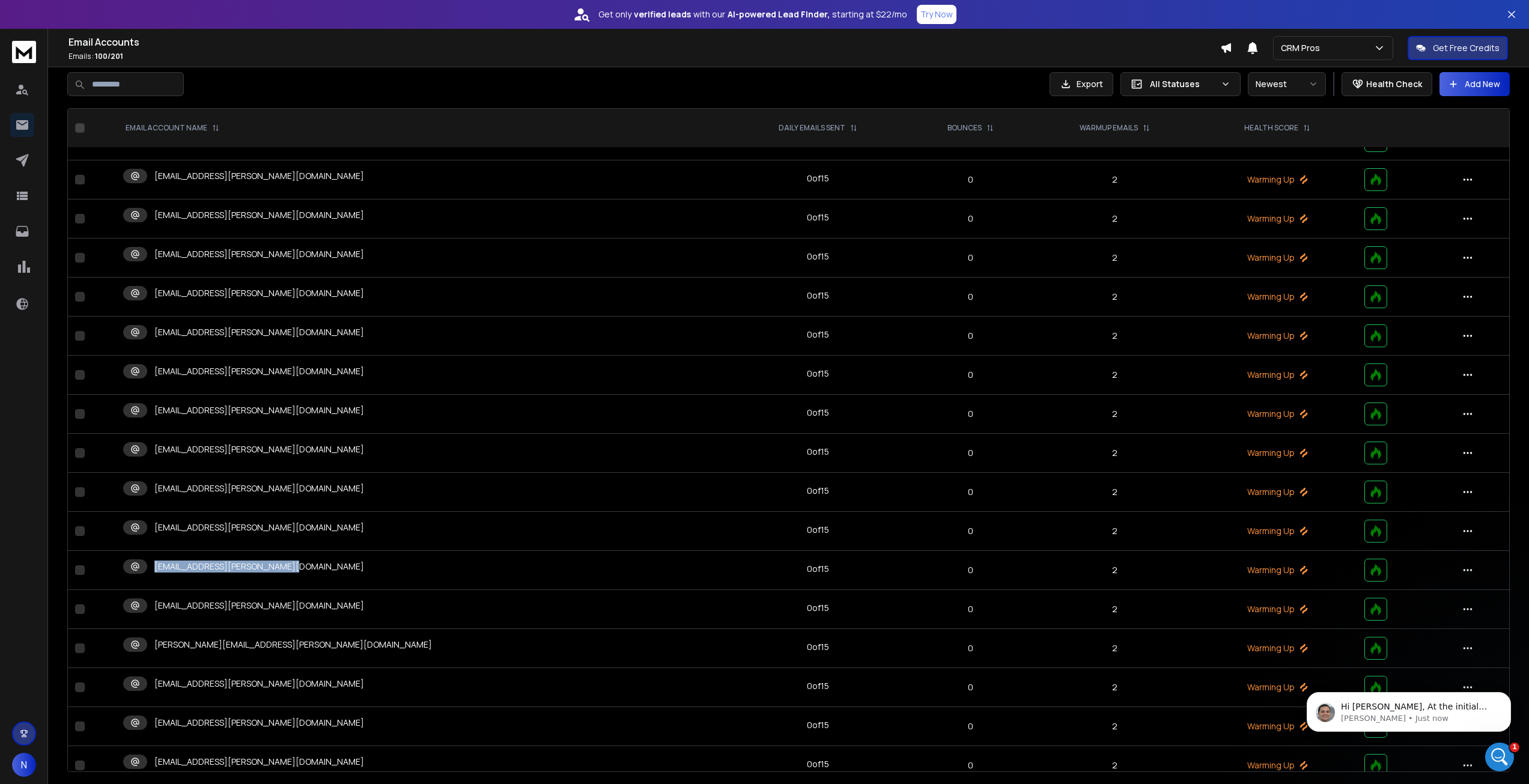
drag, startPoint x: 154, startPoint y: 569, endPoint x: 290, endPoint y: 568, distance: 136.0
click at [290, 568] on p "celine.sampson@medspaoutbound03.com" at bounding box center [259, 566] width 210 height 12
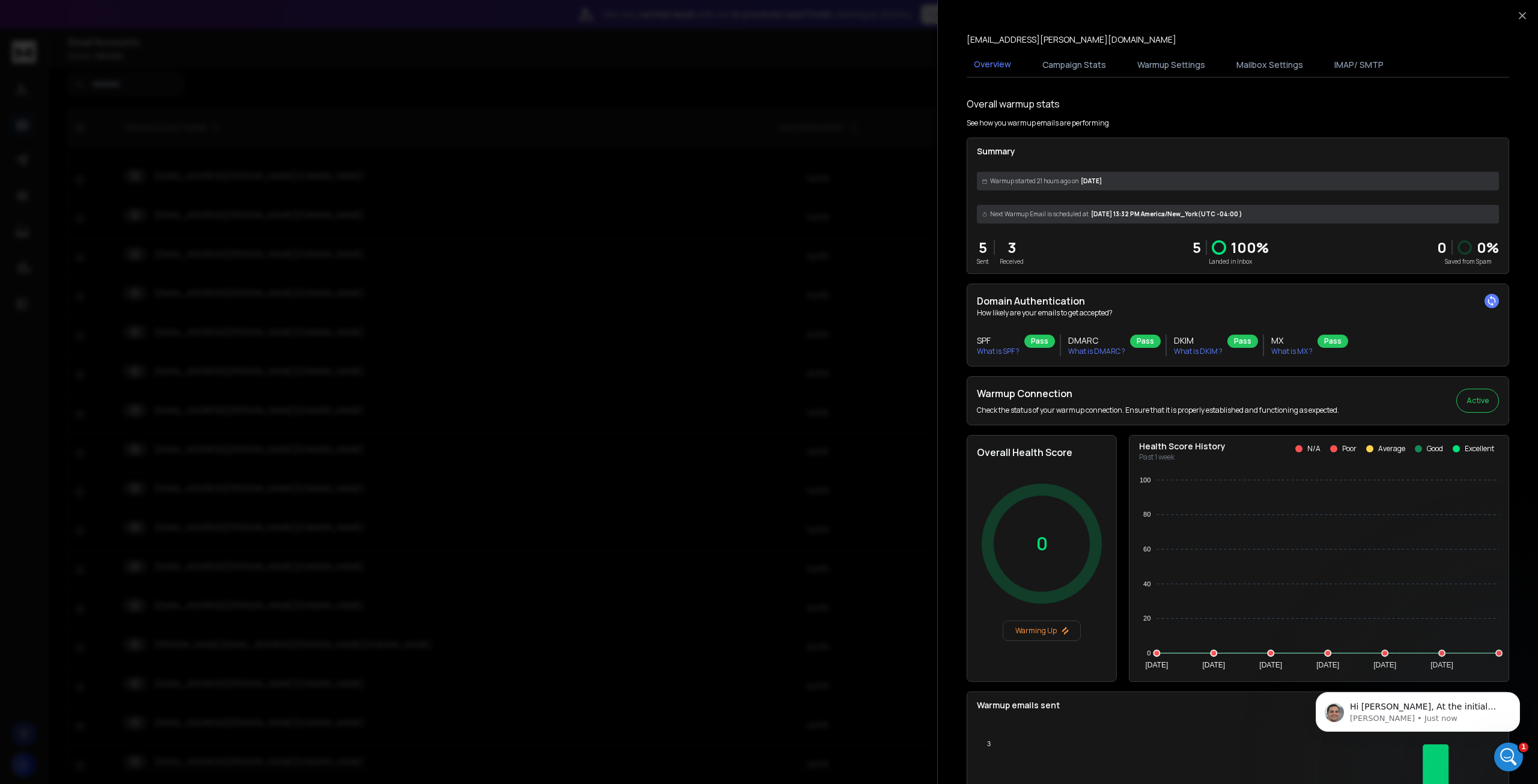
click at [1512, 14] on div "Multi Select Table Sheet celine.sampson@medspaoutbound03.com Overview Campaign …" at bounding box center [1238, 392] width 601 height 784
click at [1517, 15] on icon "button" at bounding box center [1523, 15] width 12 height 12
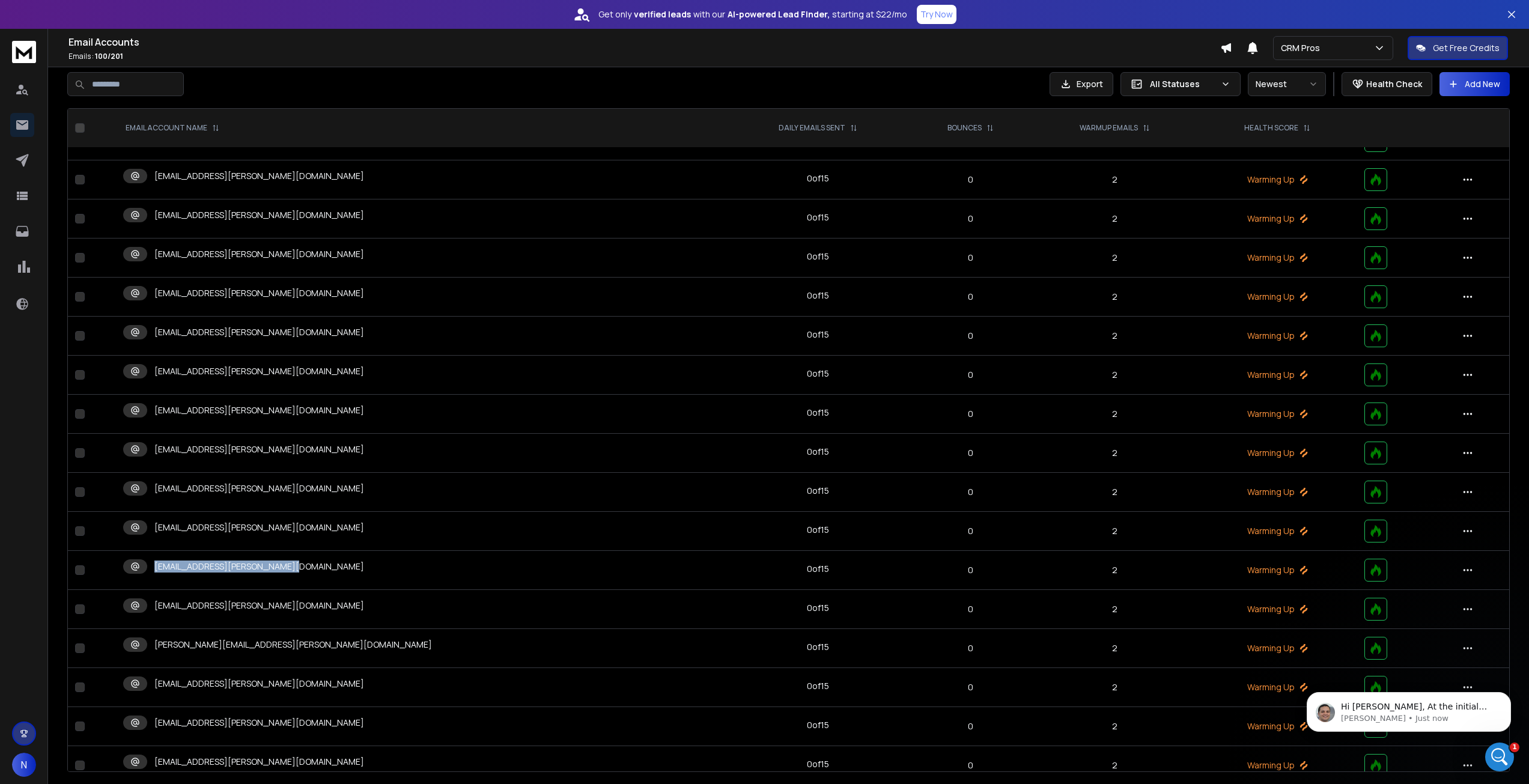
drag, startPoint x: 162, startPoint y: 569, endPoint x: 295, endPoint y: 571, distance: 133.0
click at [295, 571] on div "celine.sampson@medspaoutbound03.com" at bounding box center [244, 566] width 241 height 15
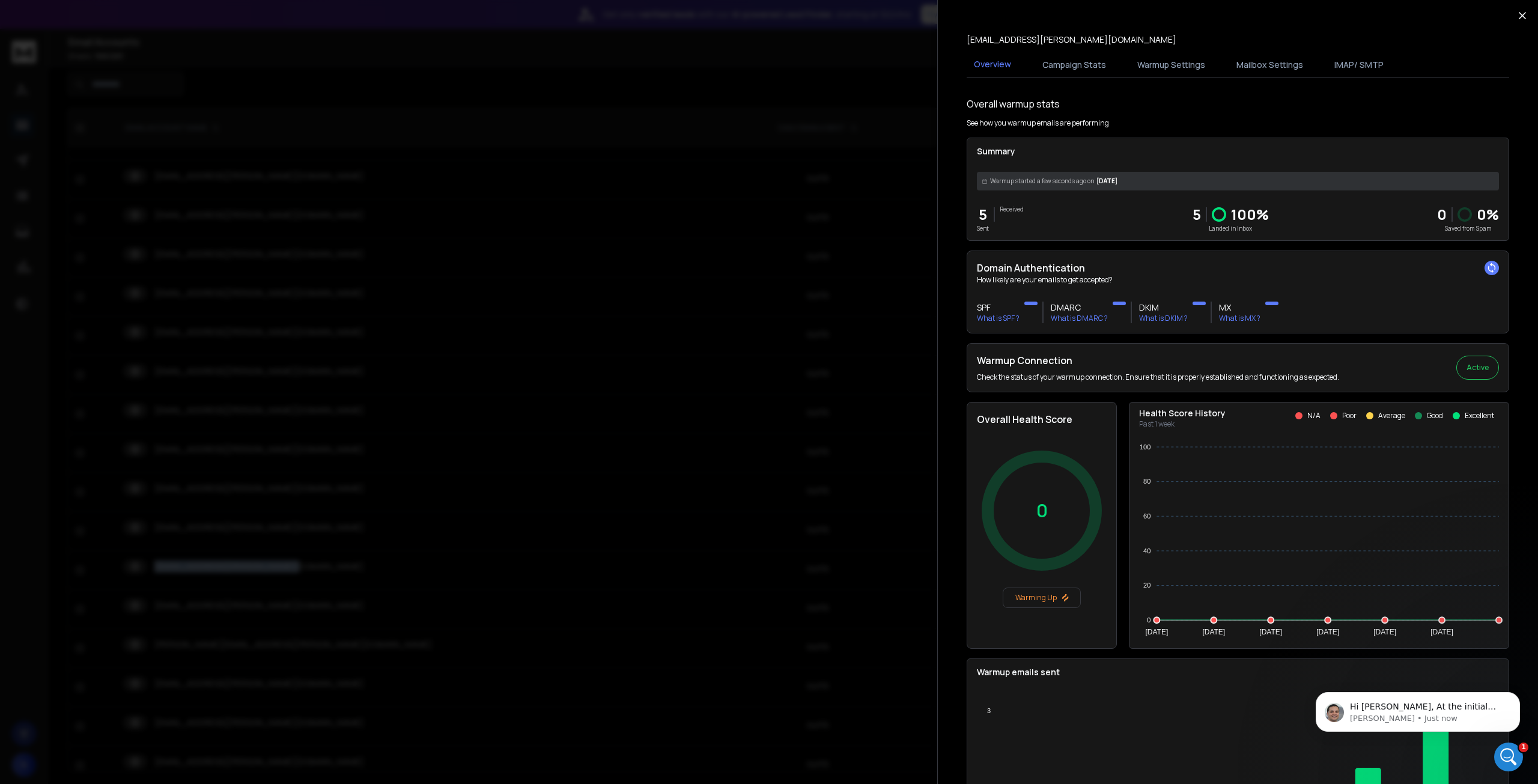
click at [1523, 13] on icon "button" at bounding box center [1523, 15] width 12 height 12
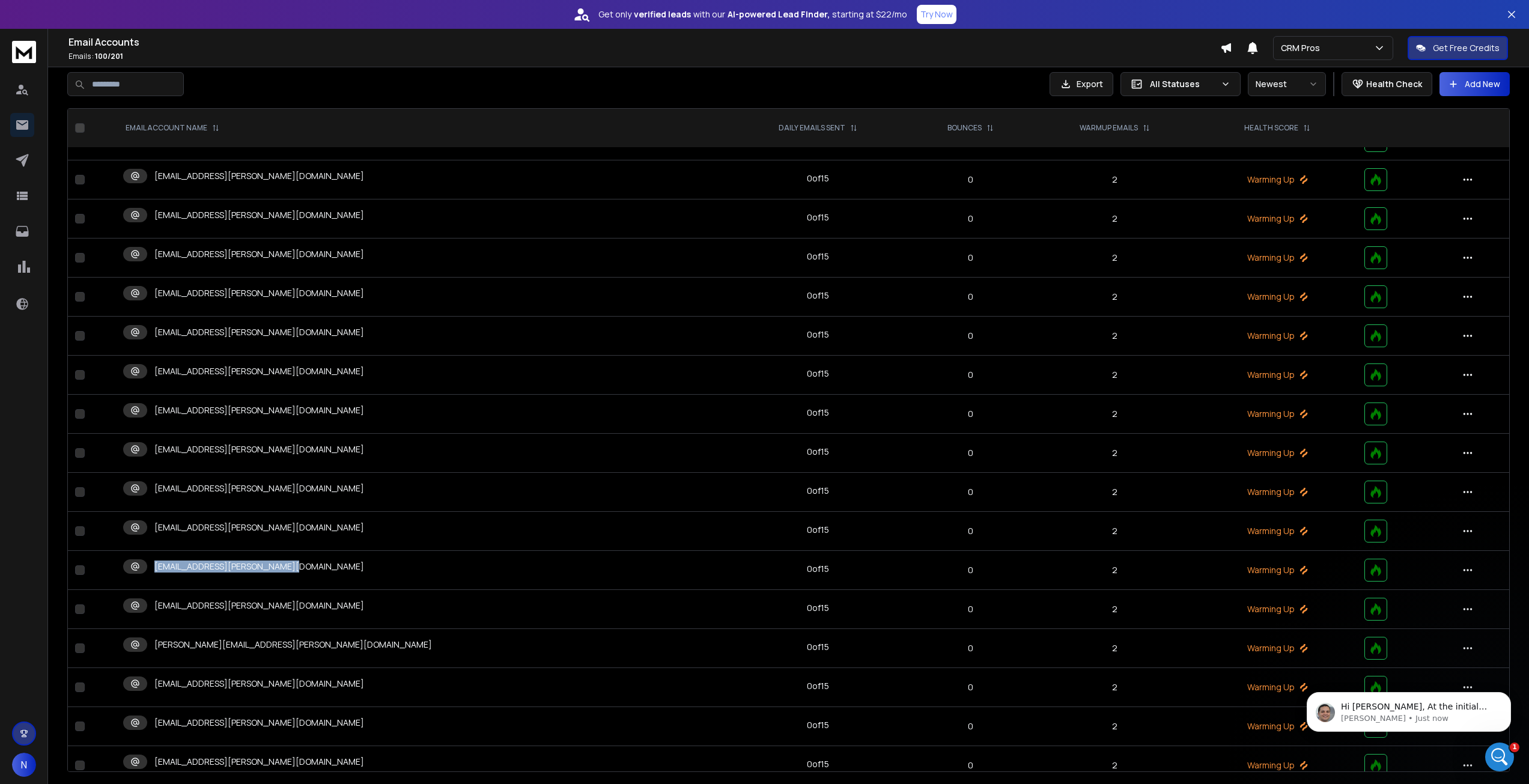
copy p "celine.sampson@medspaoutbound"
click at [79, 337] on button "button" at bounding box center [80, 336] width 10 height 10
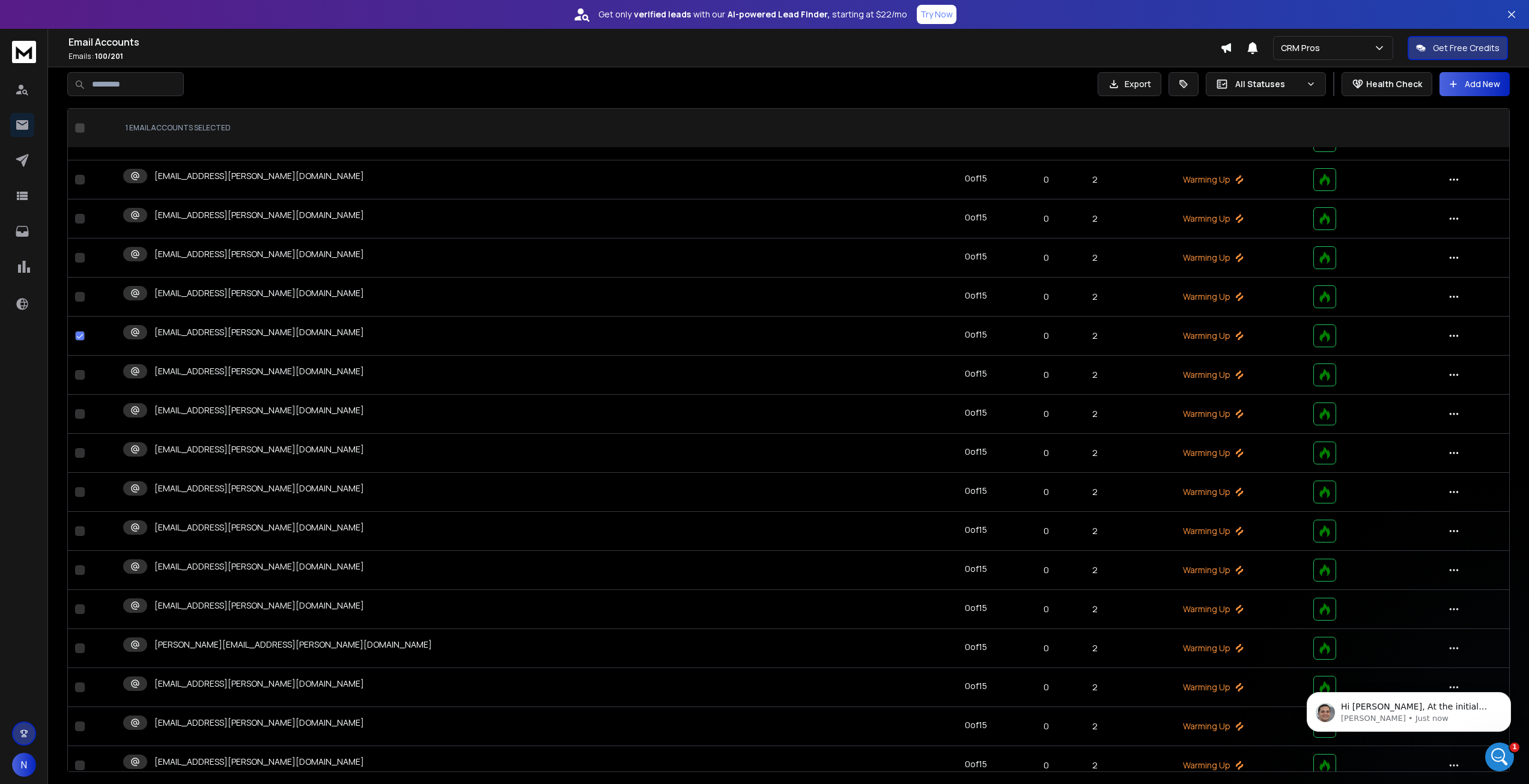
click at [79, 489] on button "button" at bounding box center [80, 492] width 10 height 10
click at [79, 571] on button "button" at bounding box center [80, 570] width 10 height 10
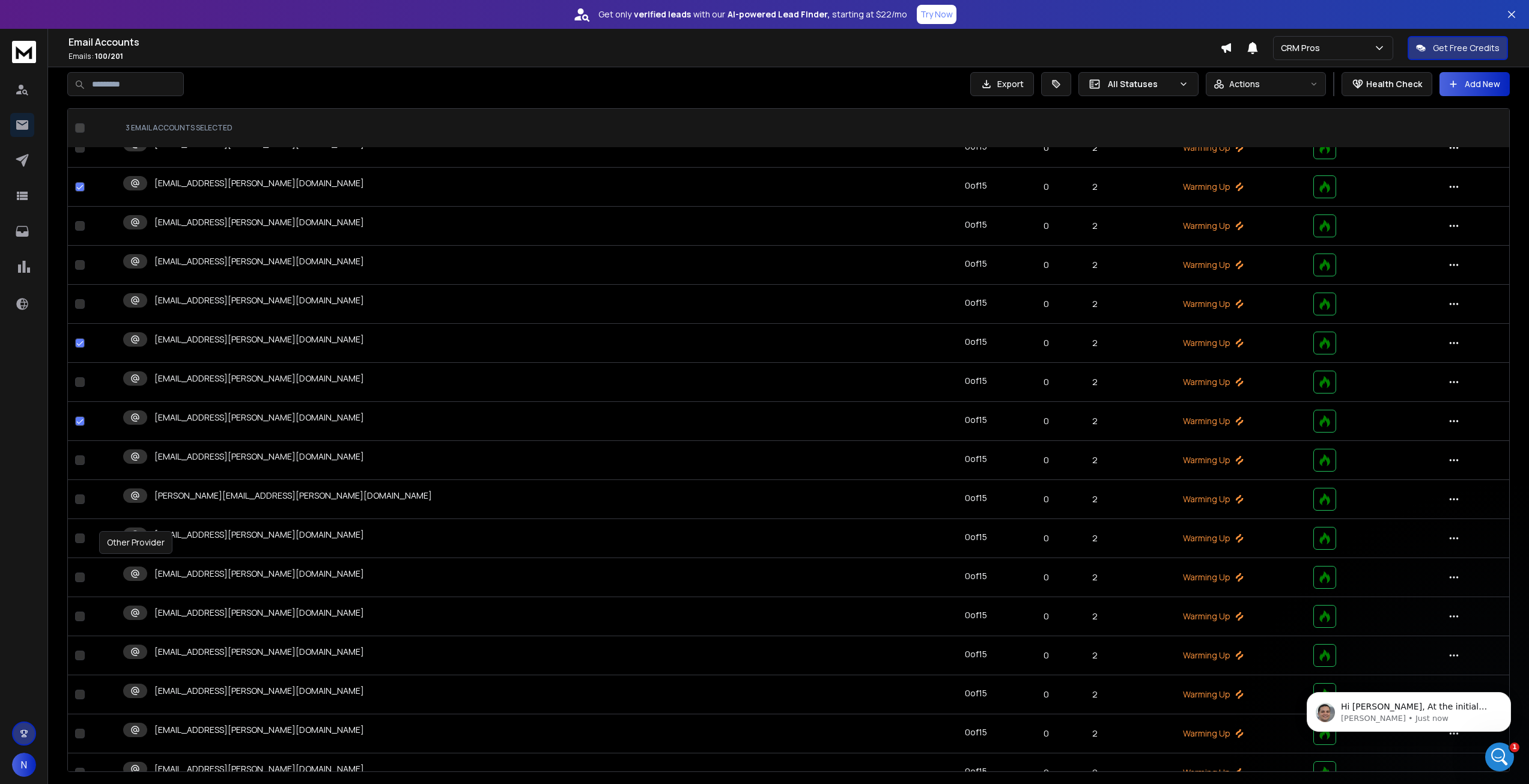
scroll to position [3038, 0]
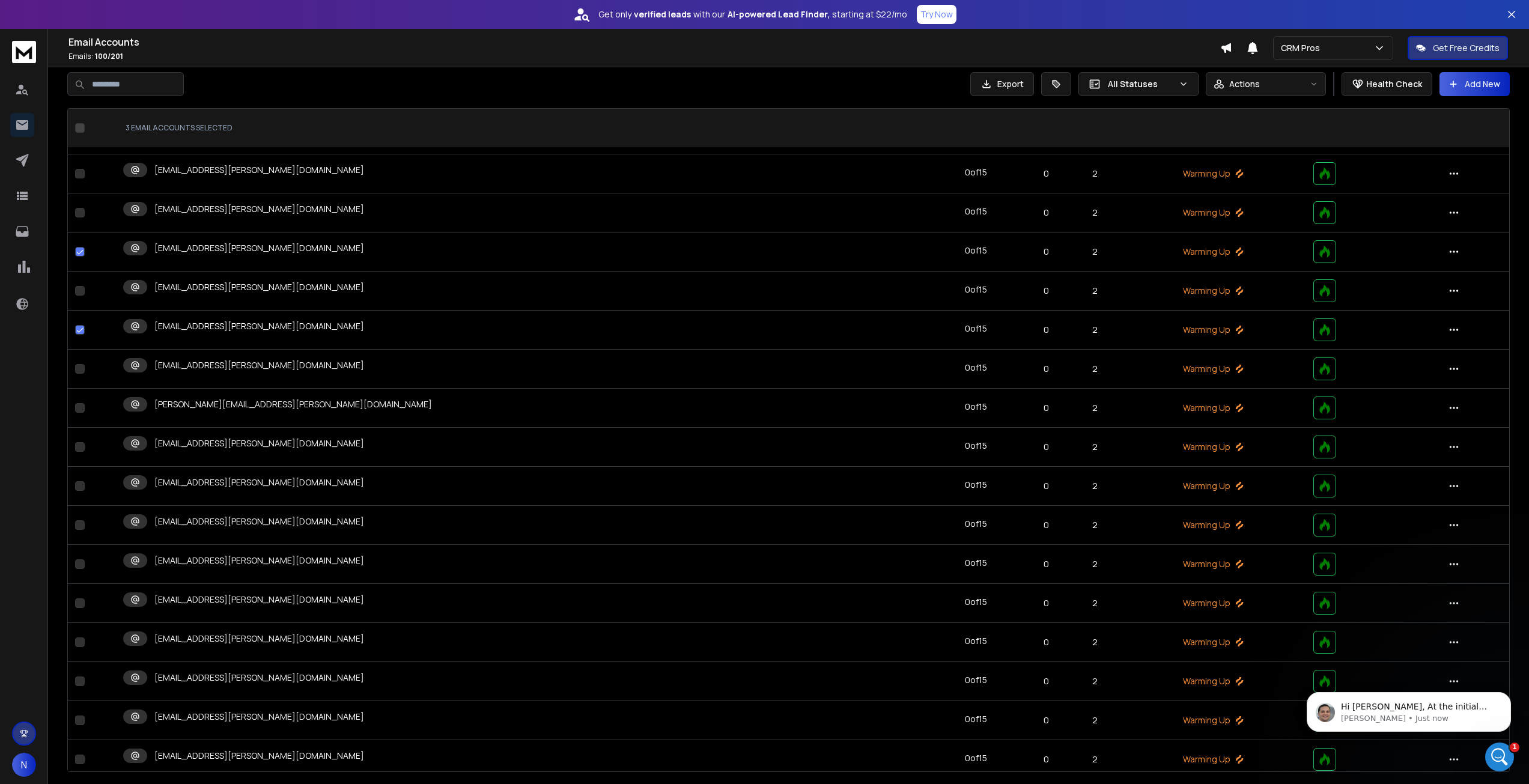
click at [81, 524] on button "button" at bounding box center [80, 525] width 10 height 10
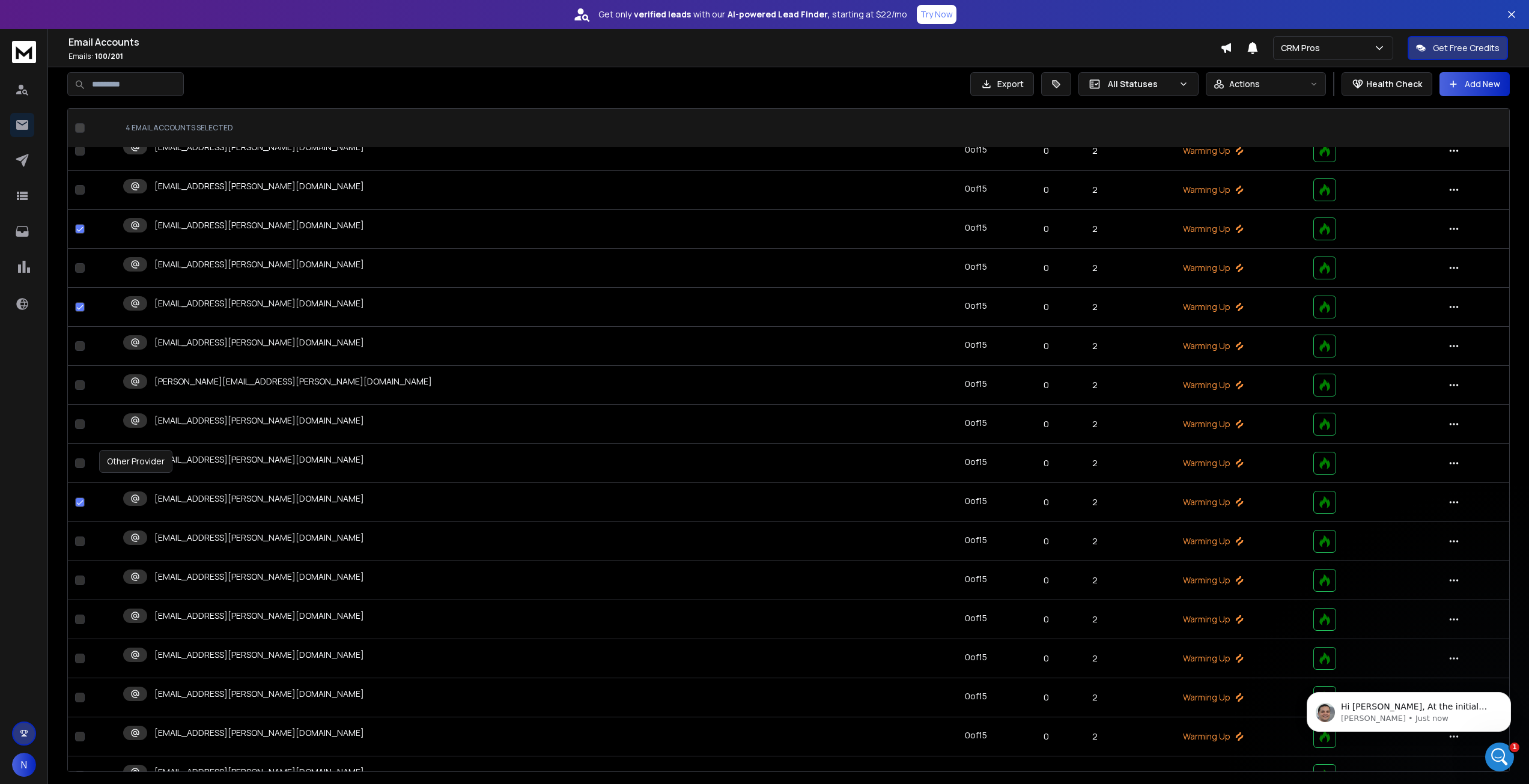
scroll to position [3219, 0]
click at [78, 541] on button "button" at bounding box center [80, 540] width 10 height 10
click at [79, 653] on button "button" at bounding box center [80, 657] width 10 height 10
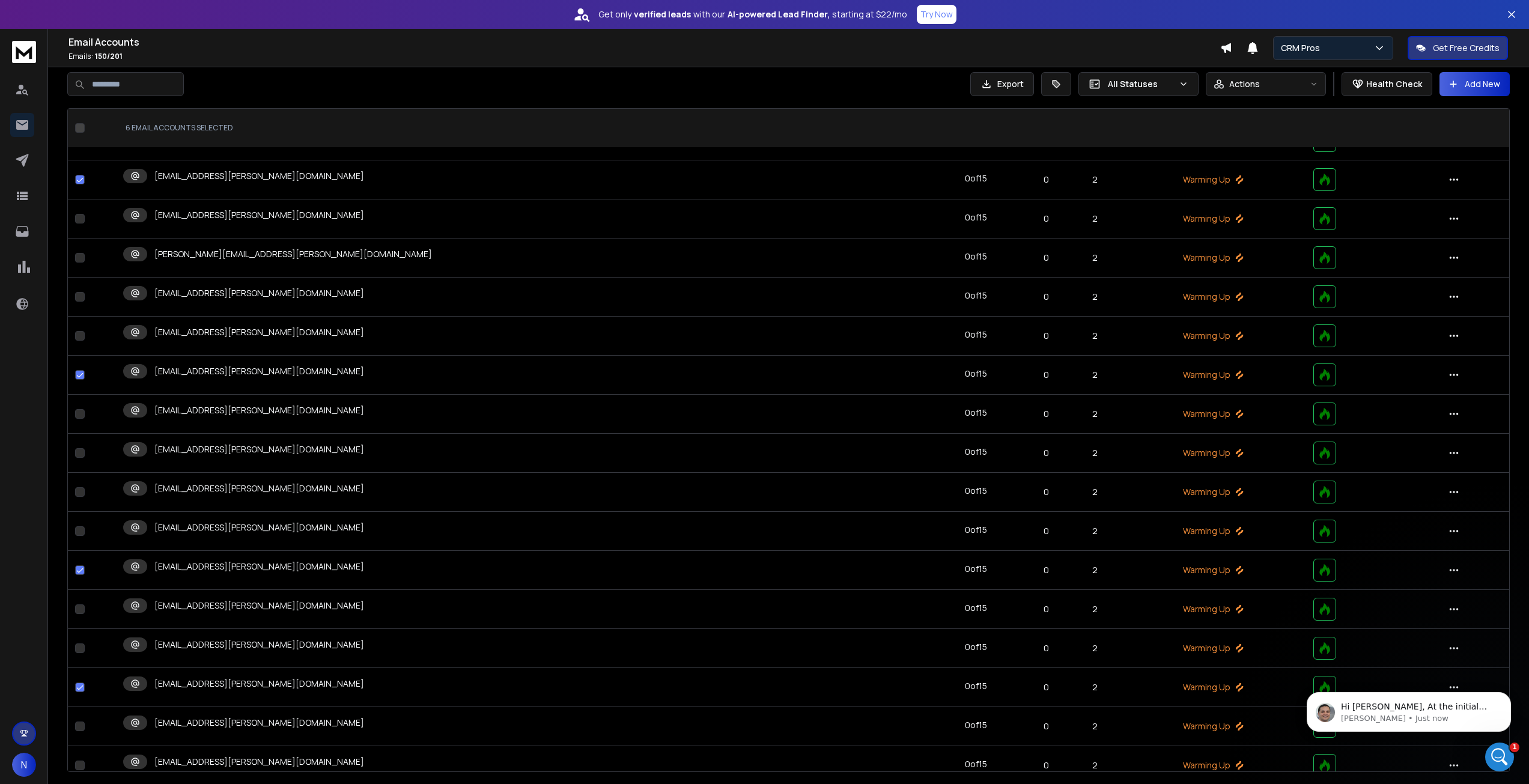
scroll to position [3627, 0]
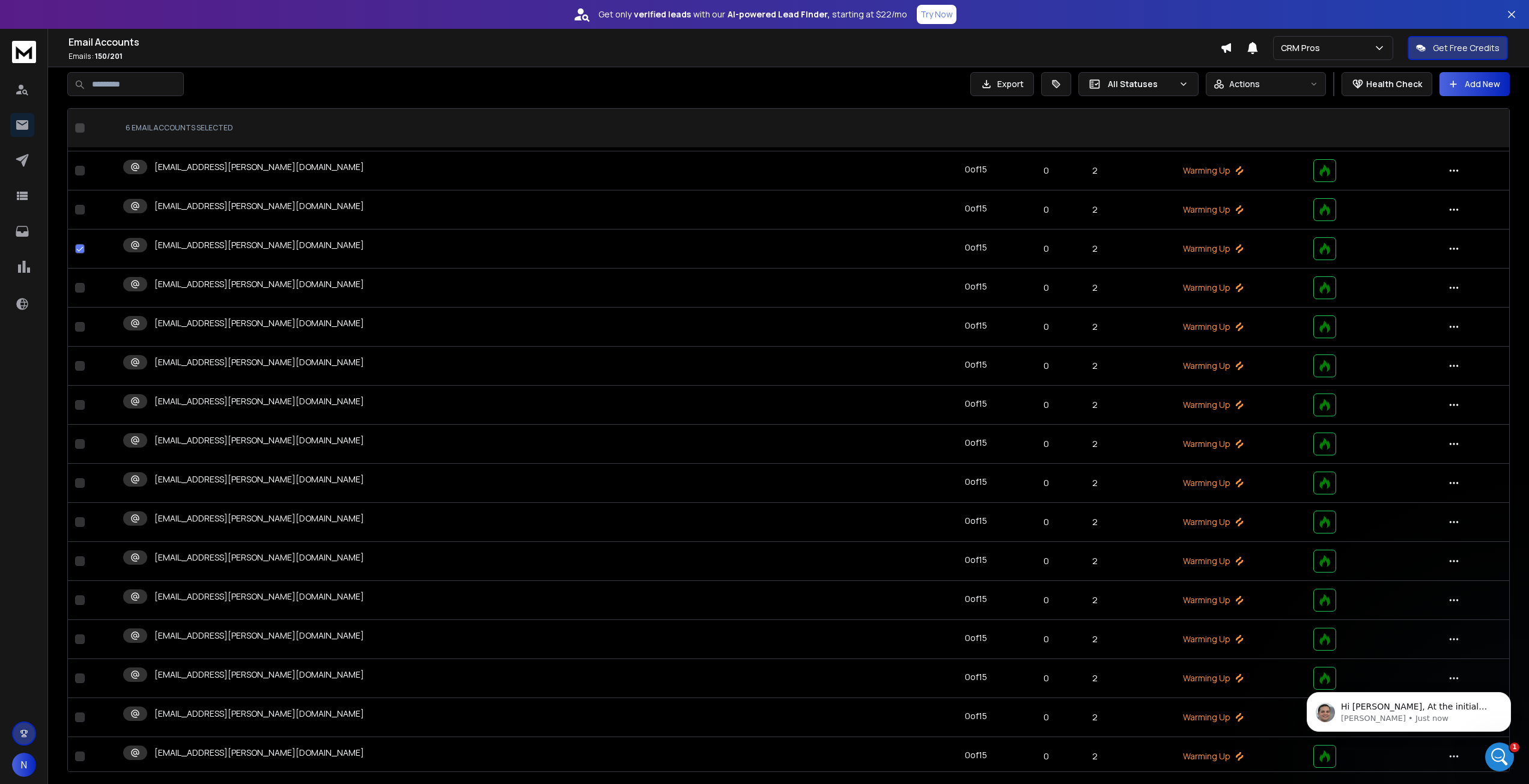
click at [81, 488] on td at bounding box center [92, 483] width 48 height 39
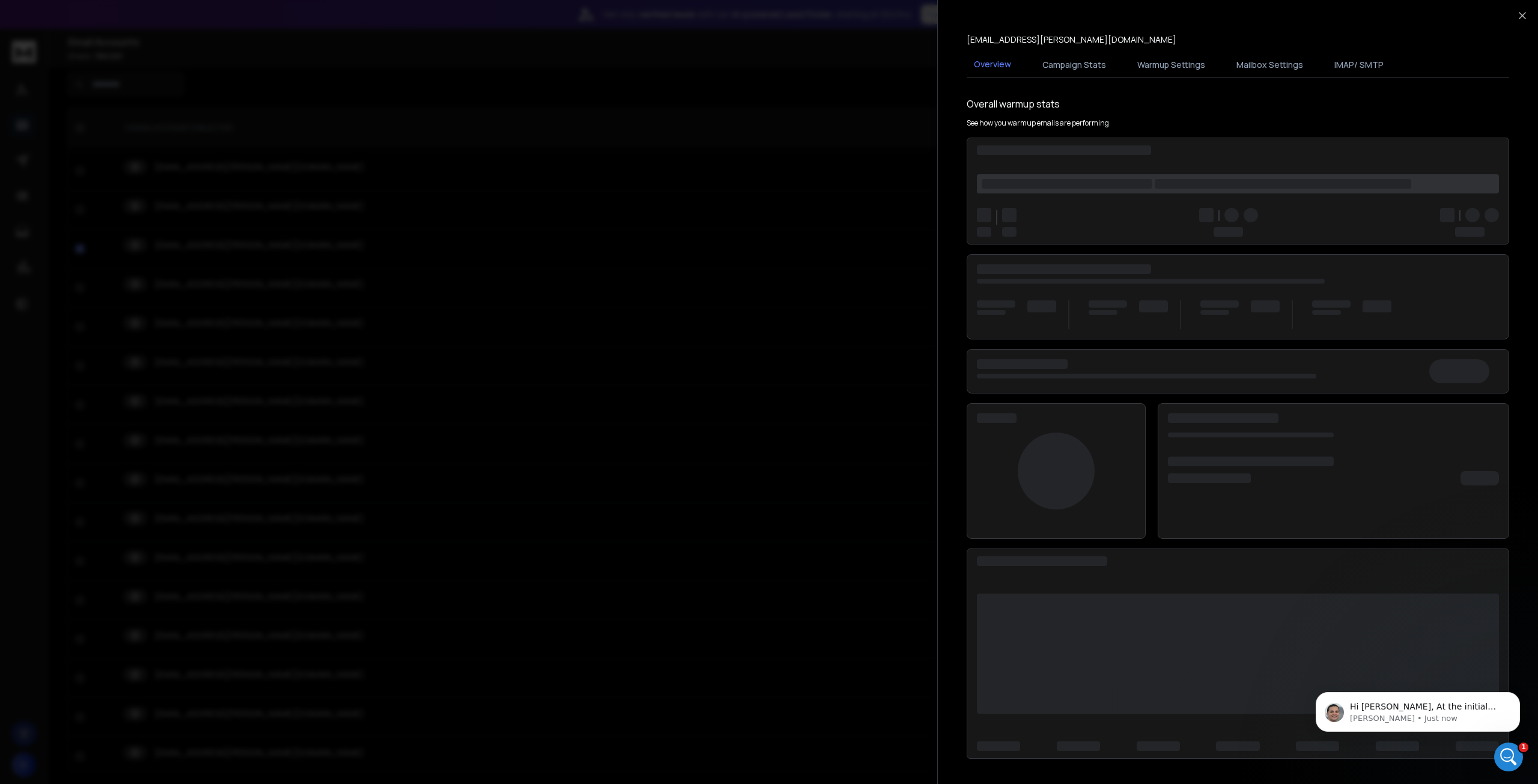
click at [76, 450] on div at bounding box center [769, 392] width 1538 height 784
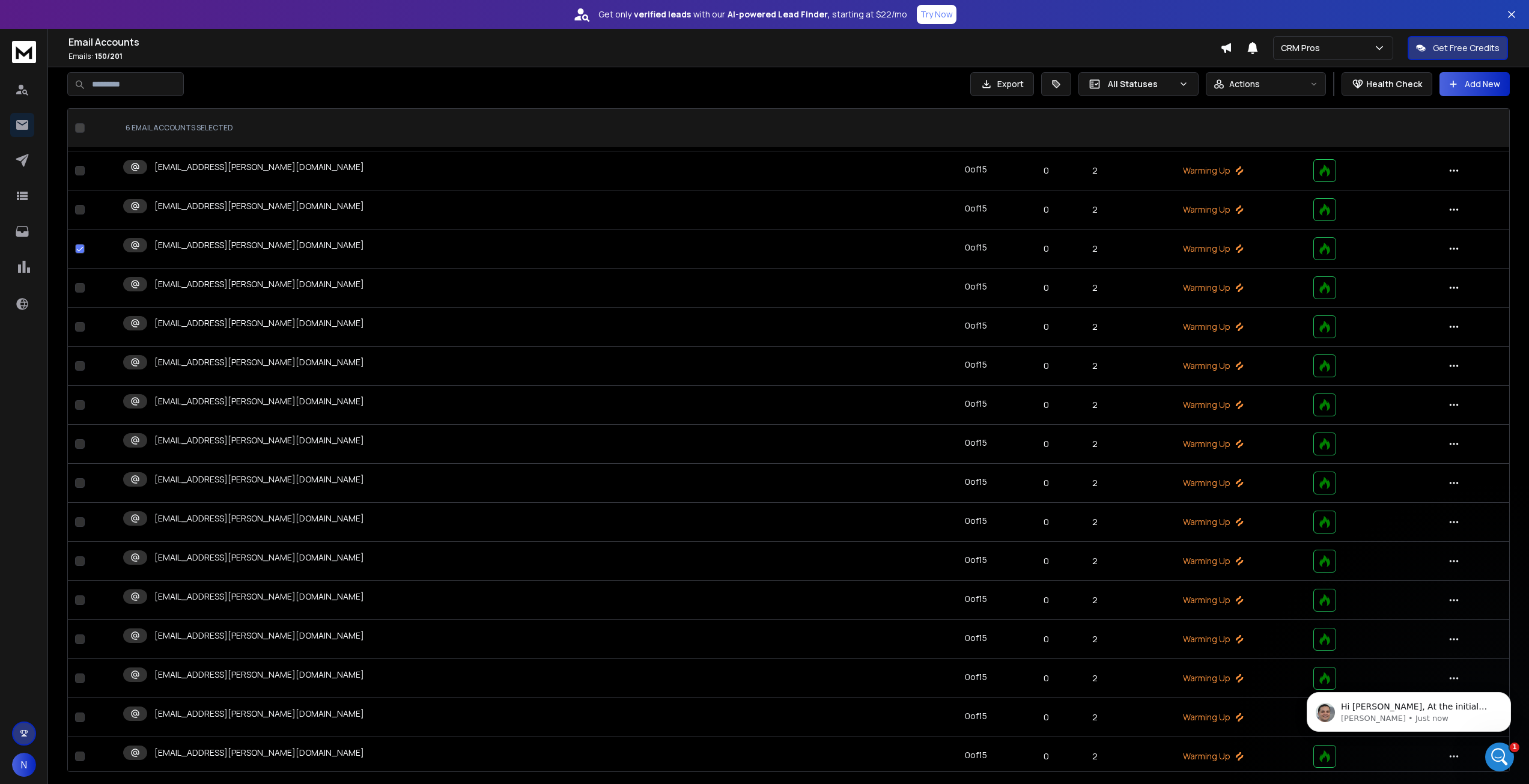
click at [85, 480] on div at bounding box center [95, 483] width 41 height 10
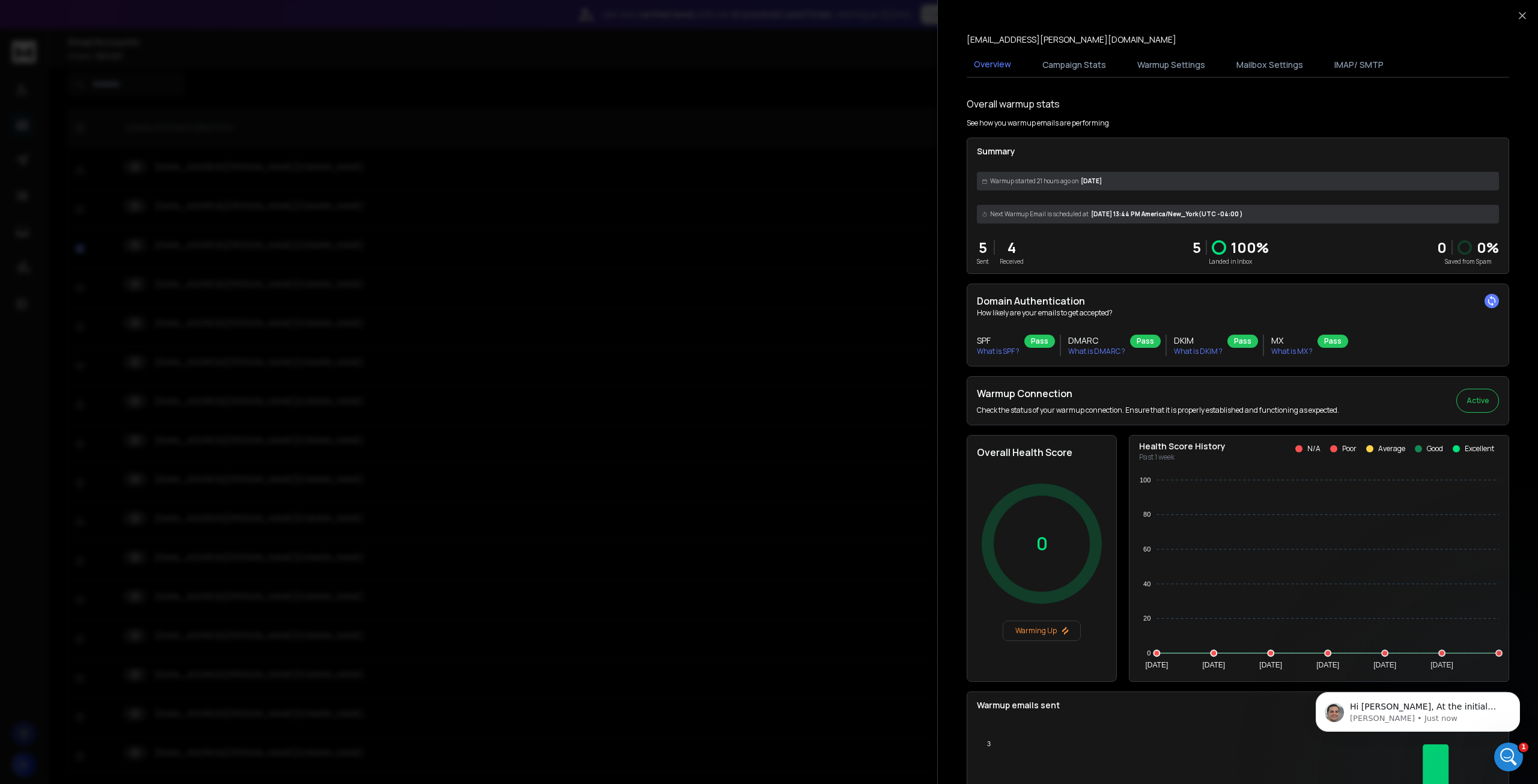
click at [68, 505] on div at bounding box center [769, 392] width 1538 height 784
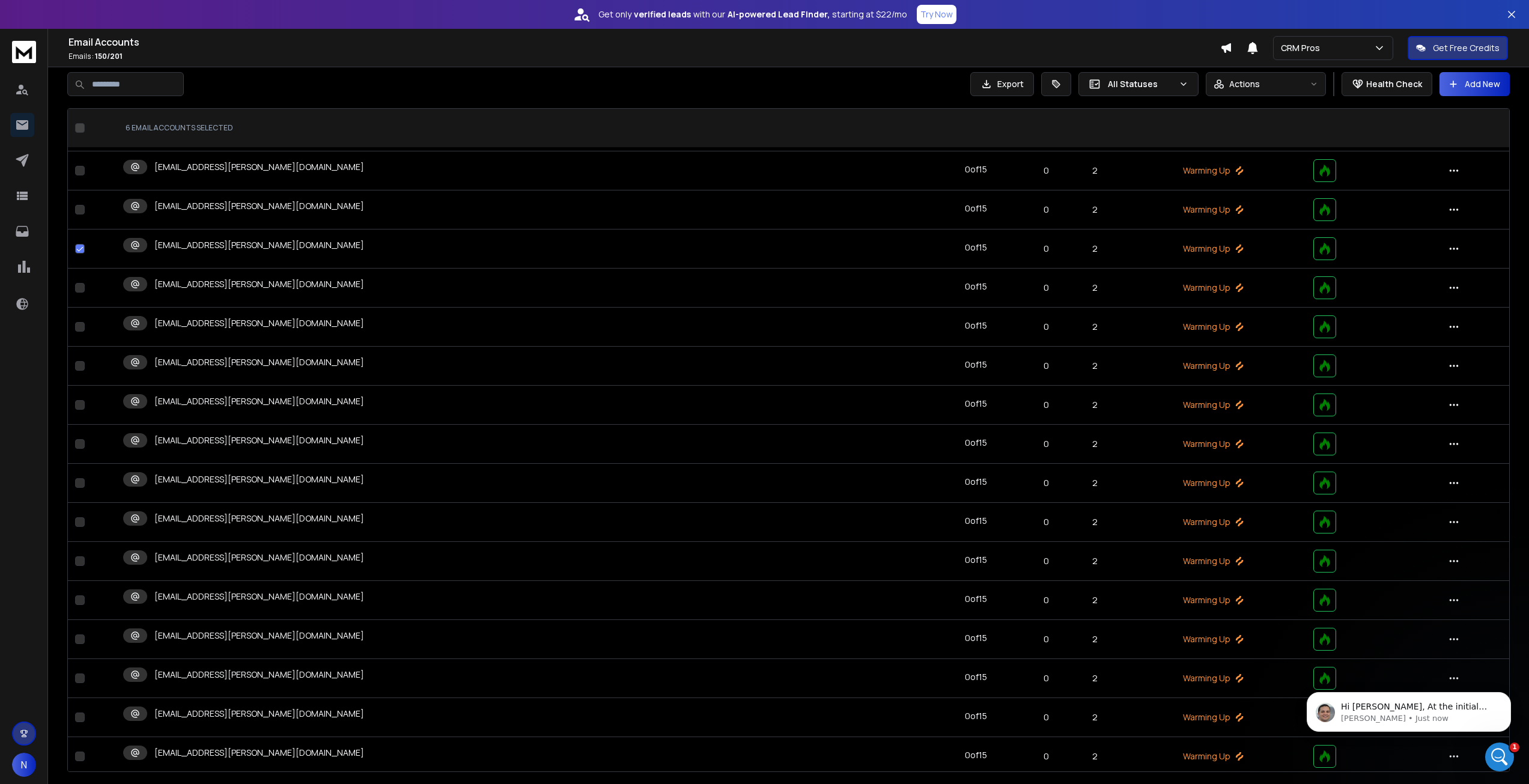
drag, startPoint x: 79, startPoint y: 518, endPoint x: 60, endPoint y: 482, distance: 40.7
click at [60, 482] on div "Export All Statuses Actions Health Check Add New 6 EMAIL ACCOUNTS SELECTED amy.…" at bounding box center [789, 421] width 1481 height 724
click at [77, 486] on button "button" at bounding box center [80, 483] width 10 height 10
click at [77, 446] on button "button" at bounding box center [80, 444] width 10 height 10
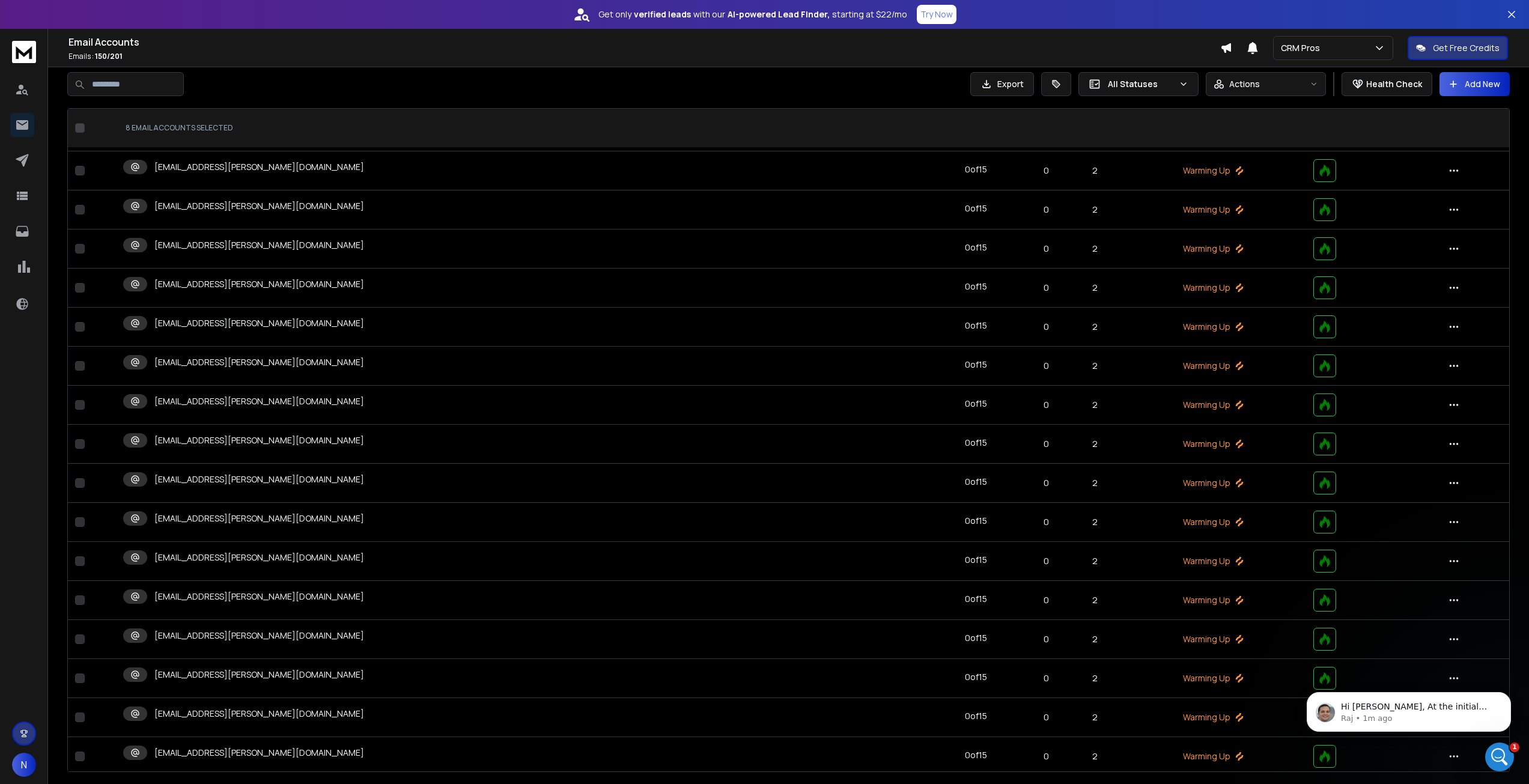
click at [81, 440] on button "button" at bounding box center [80, 444] width 10 height 10
drag, startPoint x: 81, startPoint y: 444, endPoint x: 95, endPoint y: 439, distance: 14.9
click at [81, 444] on button "button" at bounding box center [80, 444] width 10 height 10
click at [224, 634] on p "celine.sampson@medspaoutbound08.com" at bounding box center [259, 635] width 210 height 12
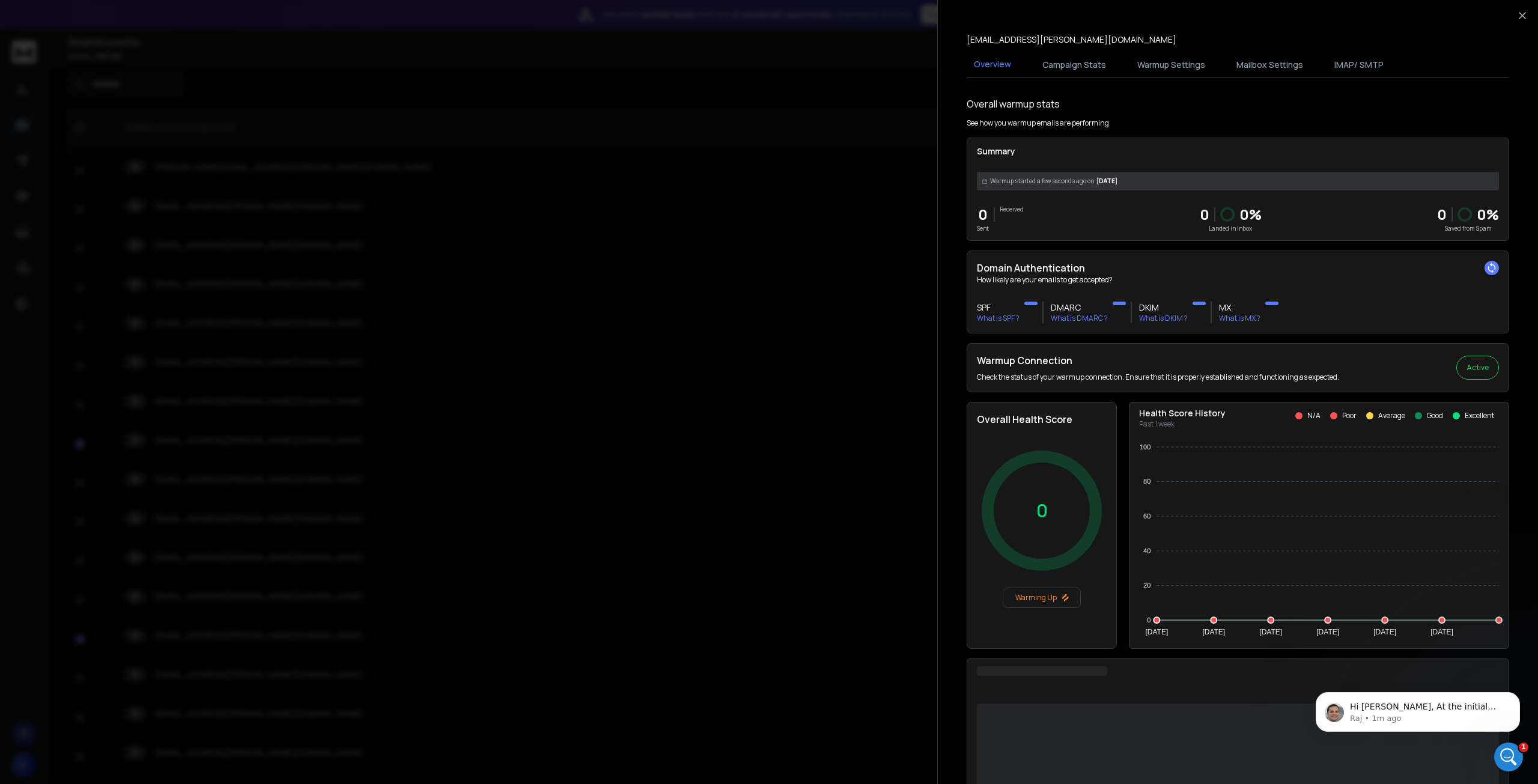
click at [1528, 19] on div "Multi Select Table Sheet celine.sampson@medspaoutbound08.com Overview Campaign …" at bounding box center [1238, 392] width 601 height 784
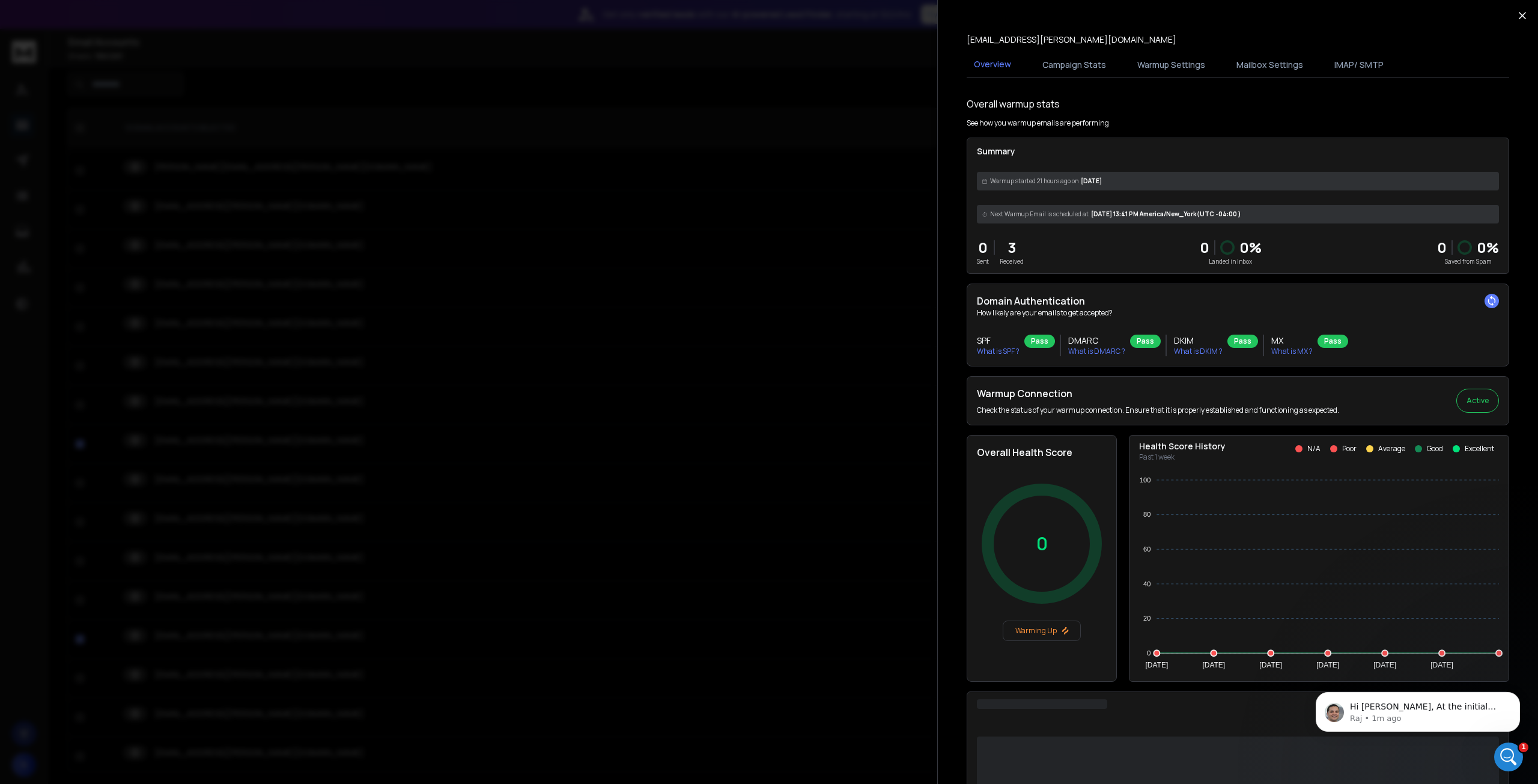
click at [1520, 13] on icon "button" at bounding box center [1523, 15] width 12 height 12
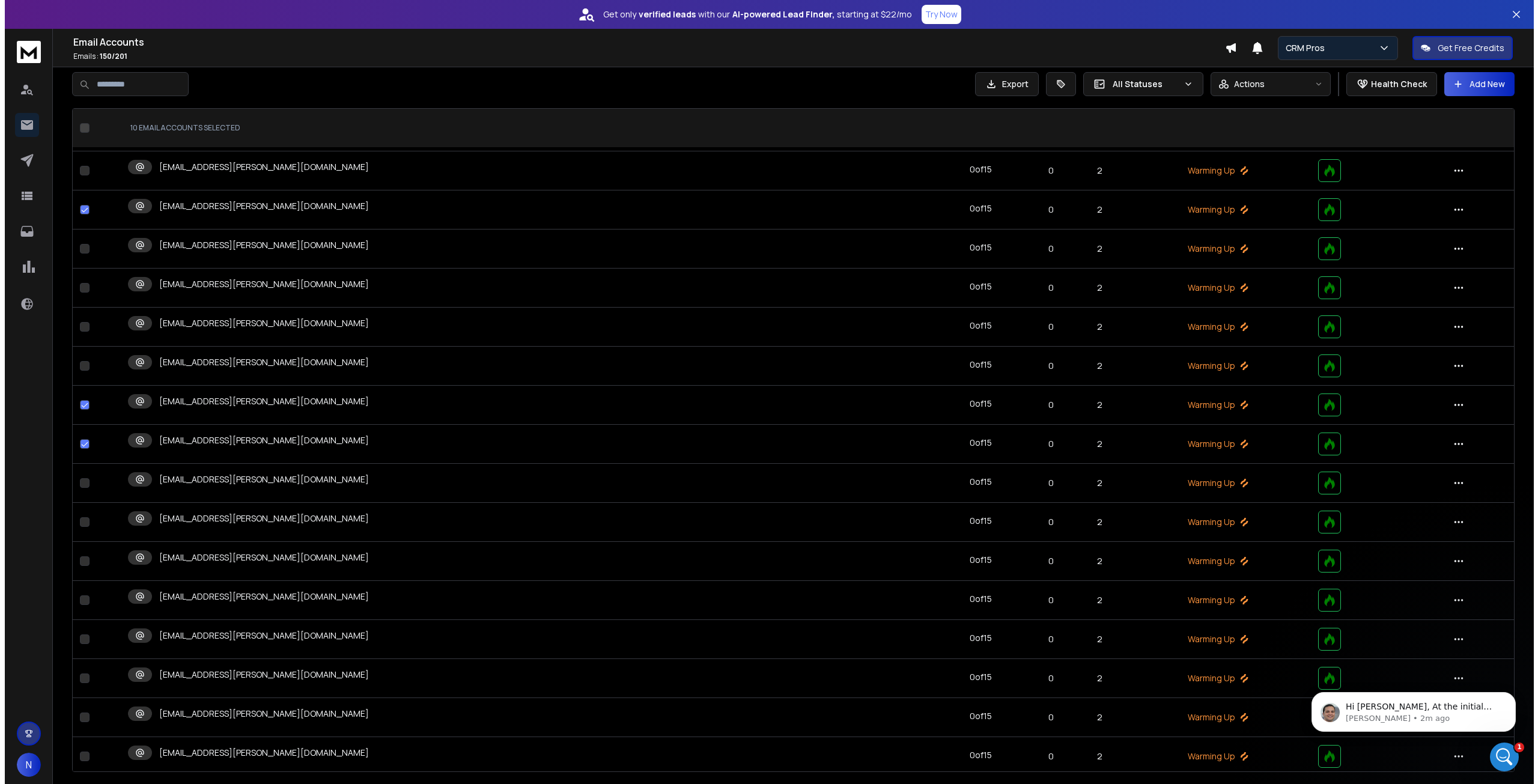
scroll to position [4877, 0]
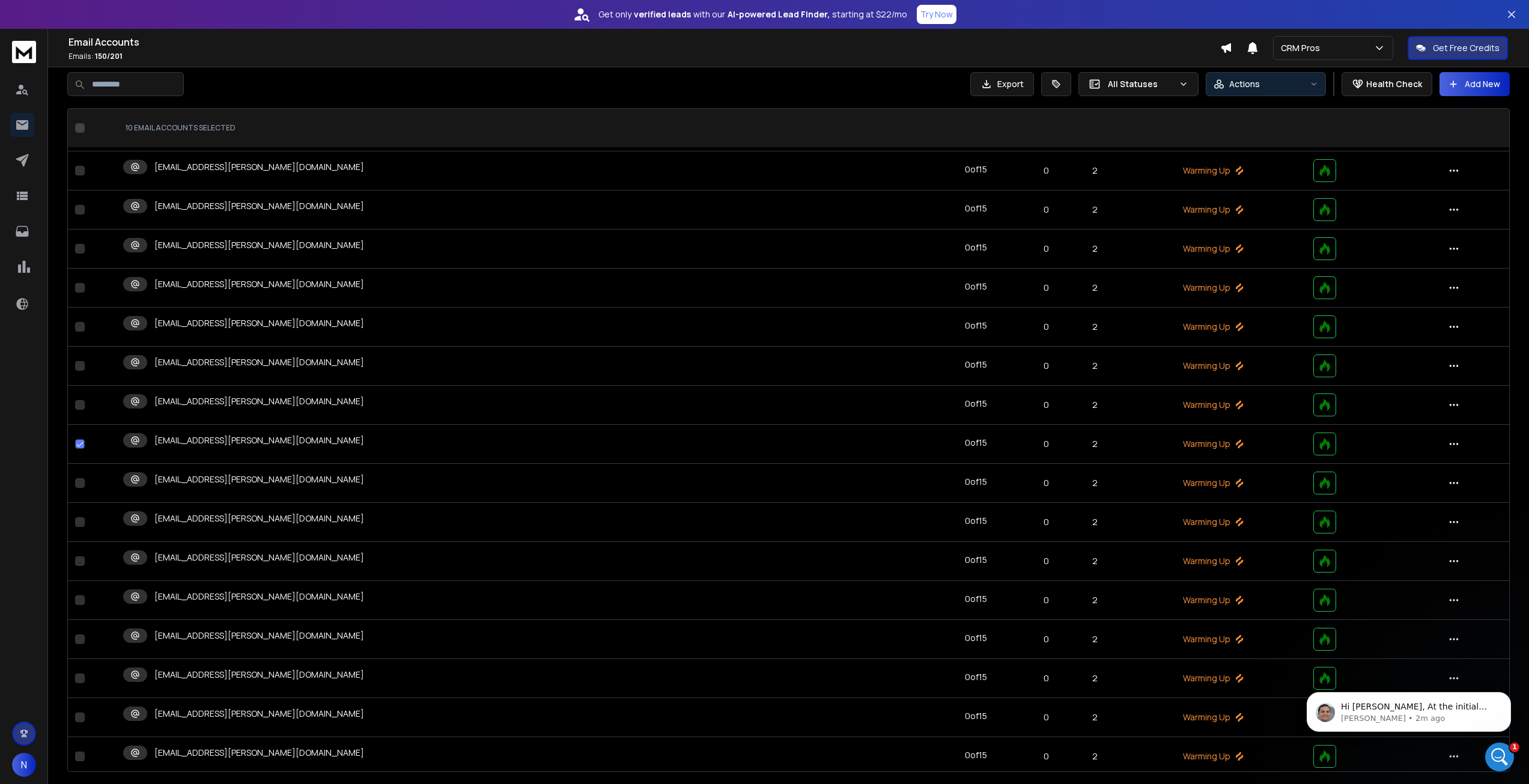
click at [1305, 90] on div "Actions" at bounding box center [1259, 84] width 91 height 12
click at [1293, 118] on div "Bulk Edit" at bounding box center [1277, 111] width 114 height 19
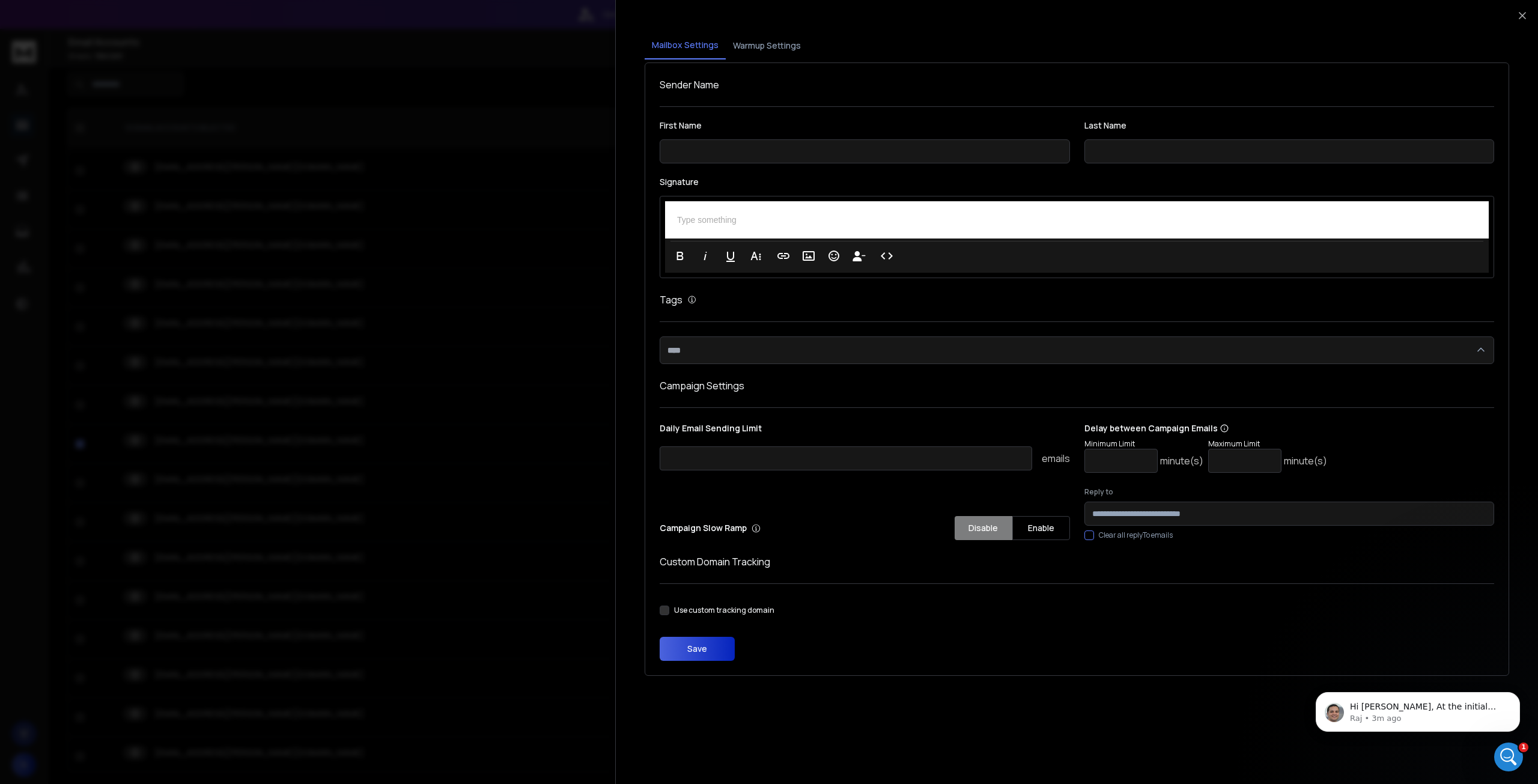
click at [765, 229] on div at bounding box center [1076, 219] width 824 height 37
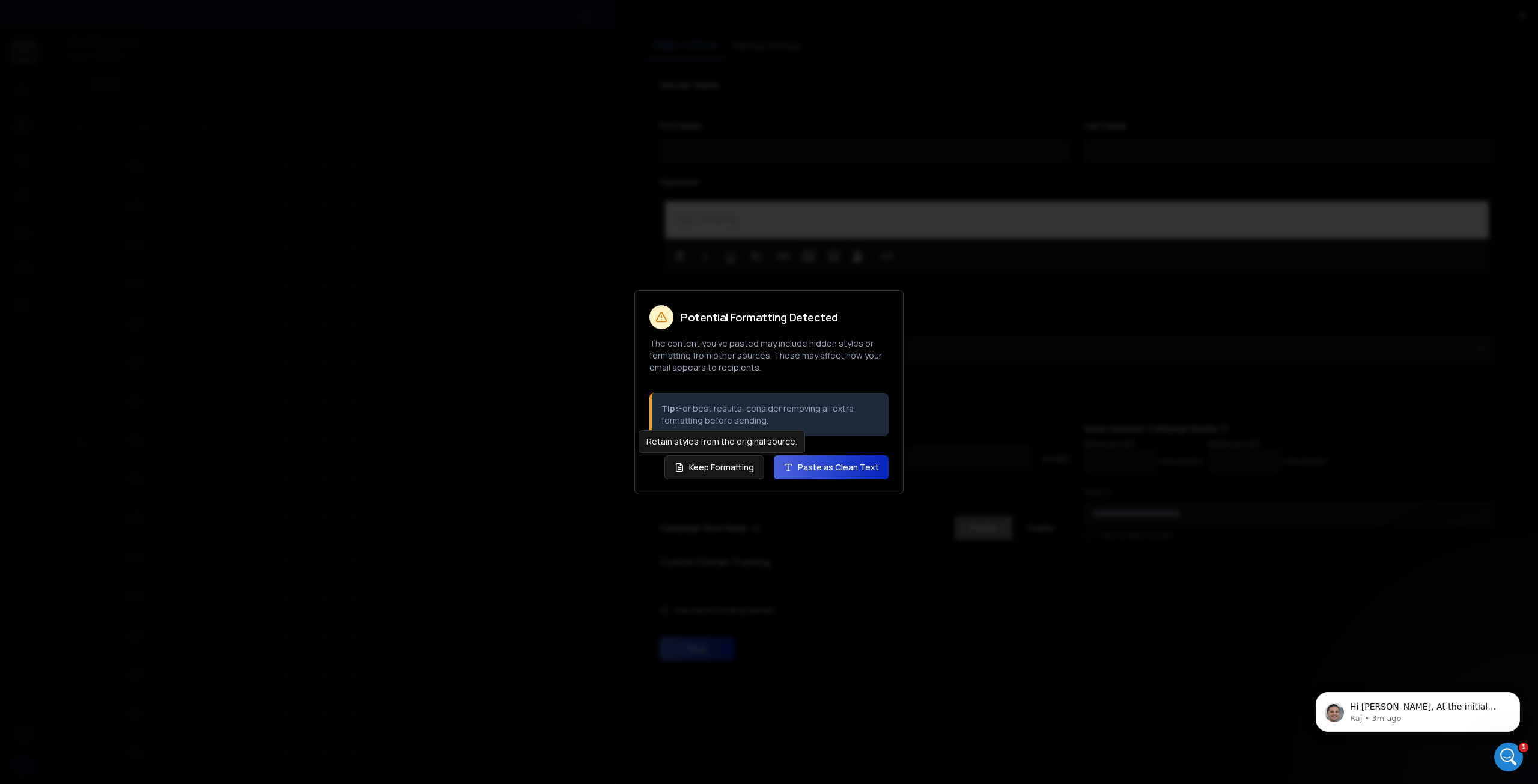
click at [748, 223] on div at bounding box center [769, 392] width 1538 height 784
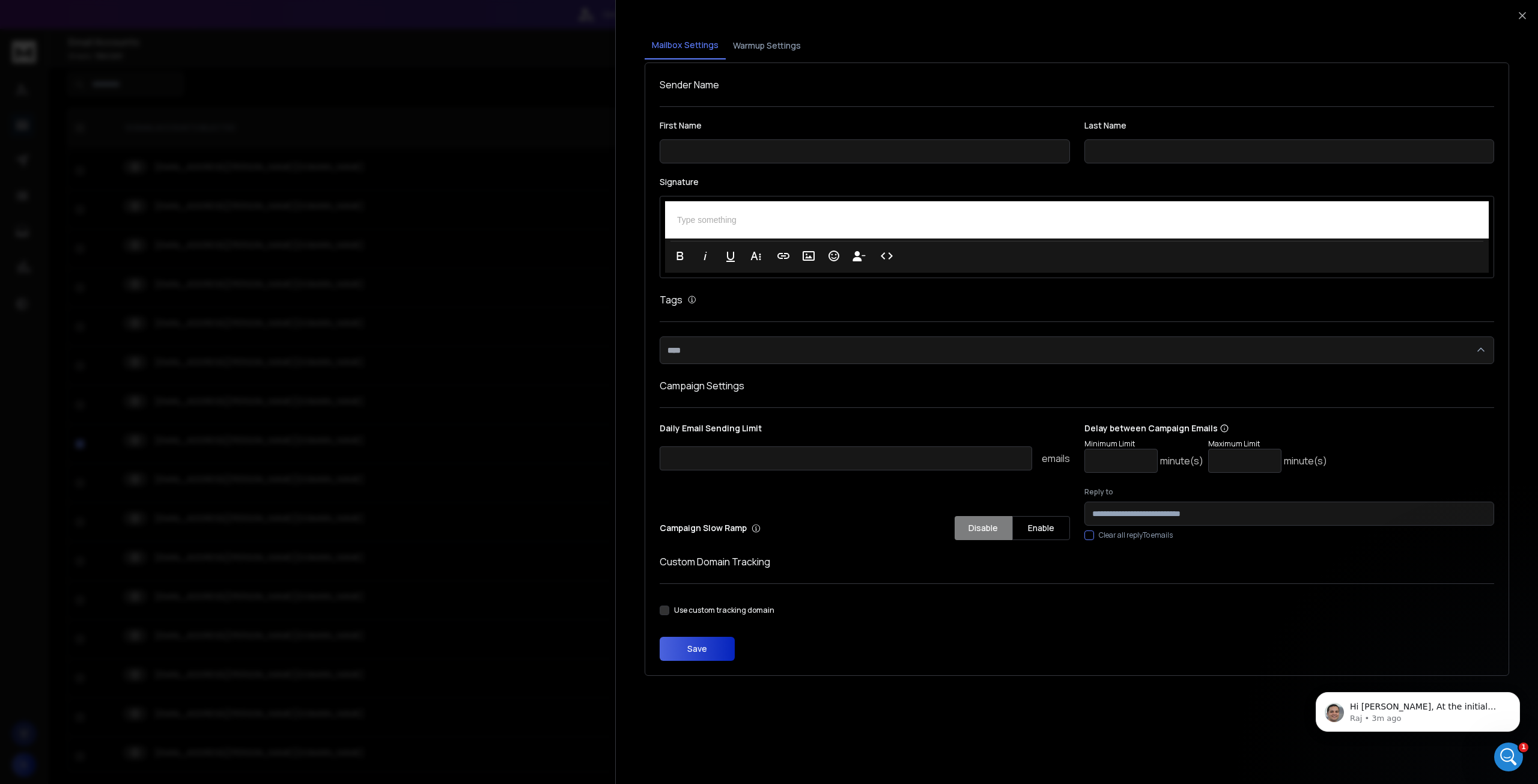
click at [748, 223] on div at bounding box center [1076, 219] width 800 height 13
click at [693, 205] on div at bounding box center [1076, 219] width 824 height 37
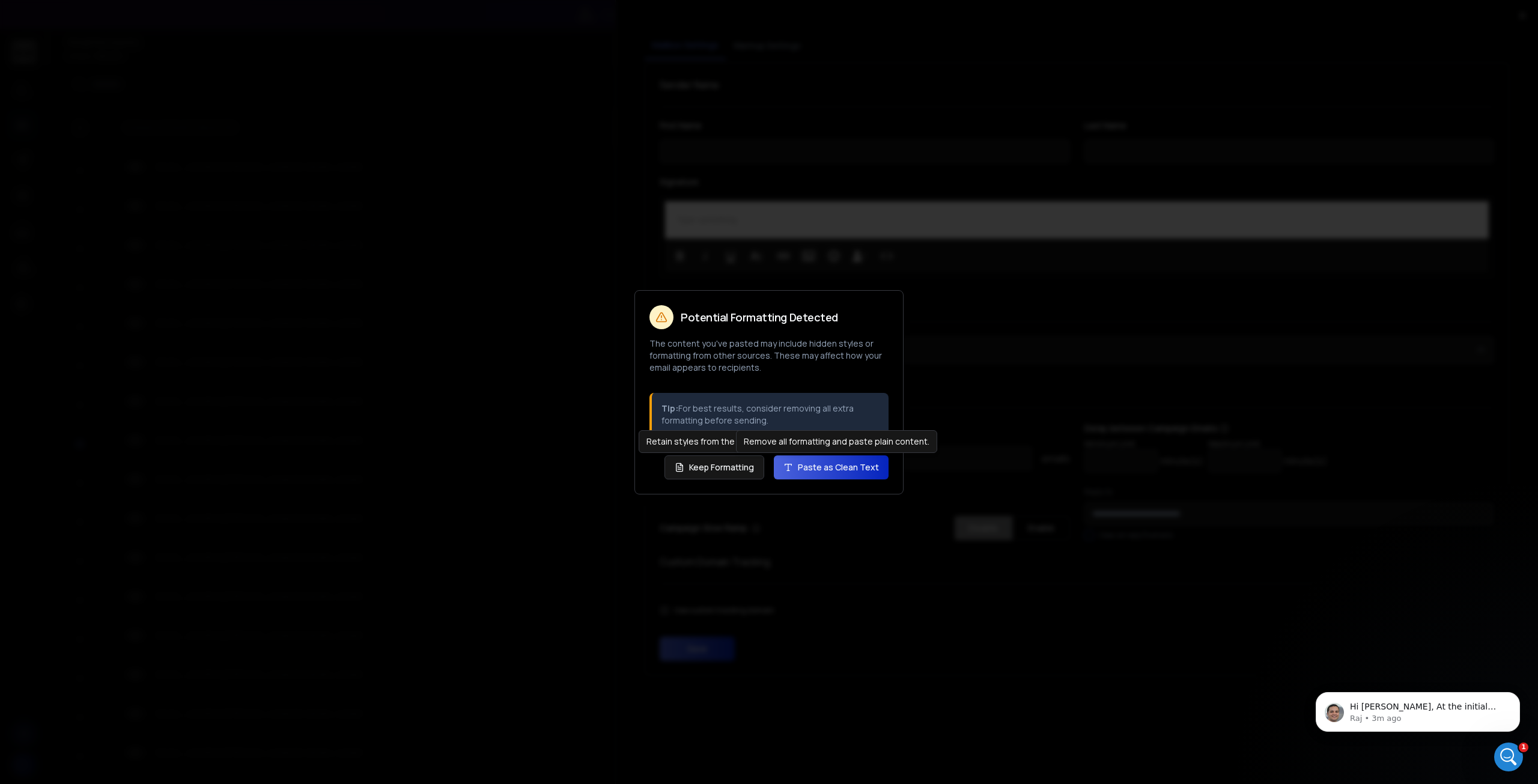
click at [793, 470] on icon at bounding box center [788, 467] width 10 height 10
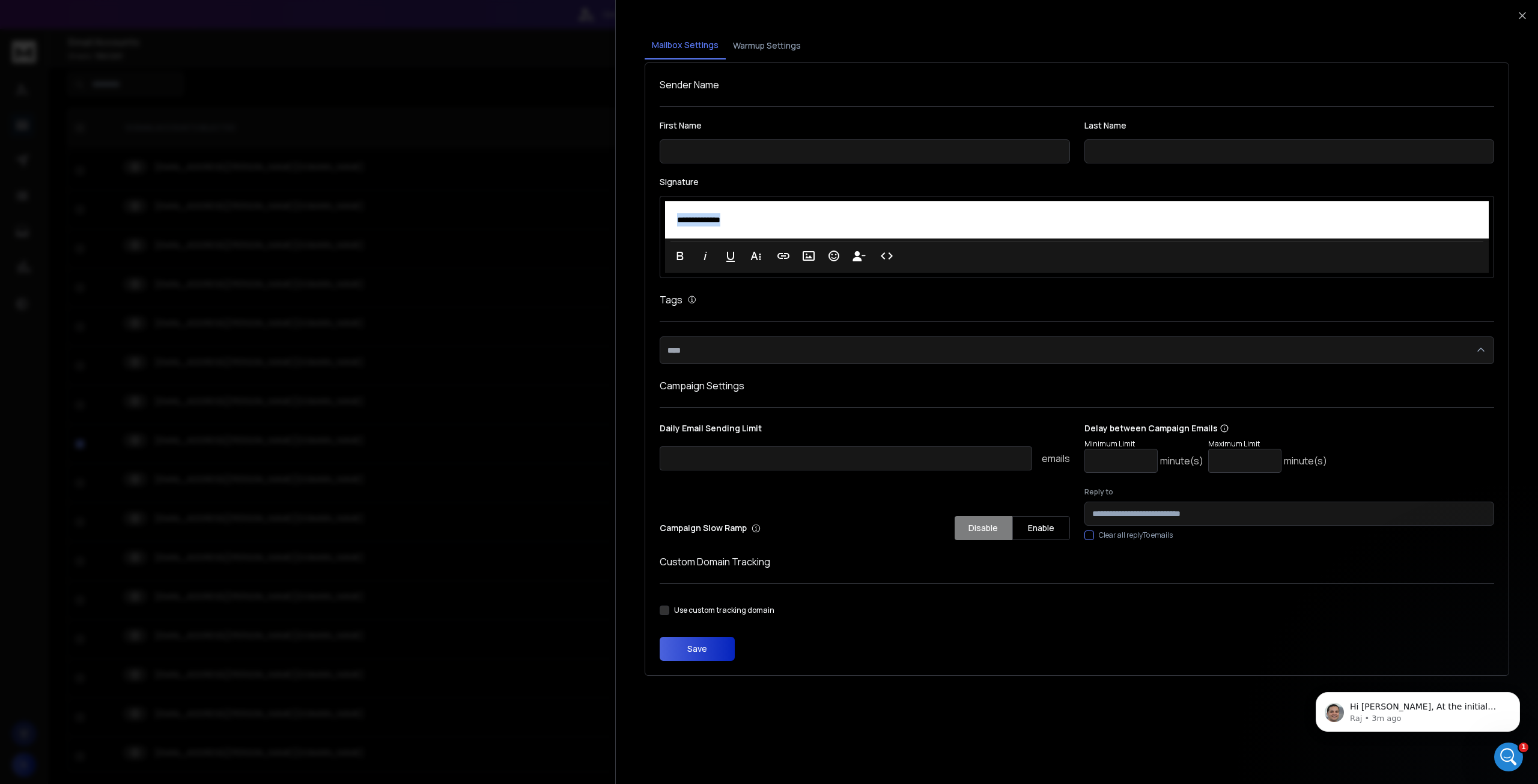
drag, startPoint x: 754, startPoint y: 223, endPoint x: 655, endPoint y: 227, distance: 99.1
click at [655, 227] on div "**********" at bounding box center [1077, 369] width 865 height 613
click at [676, 251] on icon "button" at bounding box center [680, 256] width 15 height 15
click at [773, 219] on div "**********" at bounding box center [1076, 219] width 800 height 13
click at [759, 223] on div "**********" at bounding box center [1076, 219] width 800 height 13
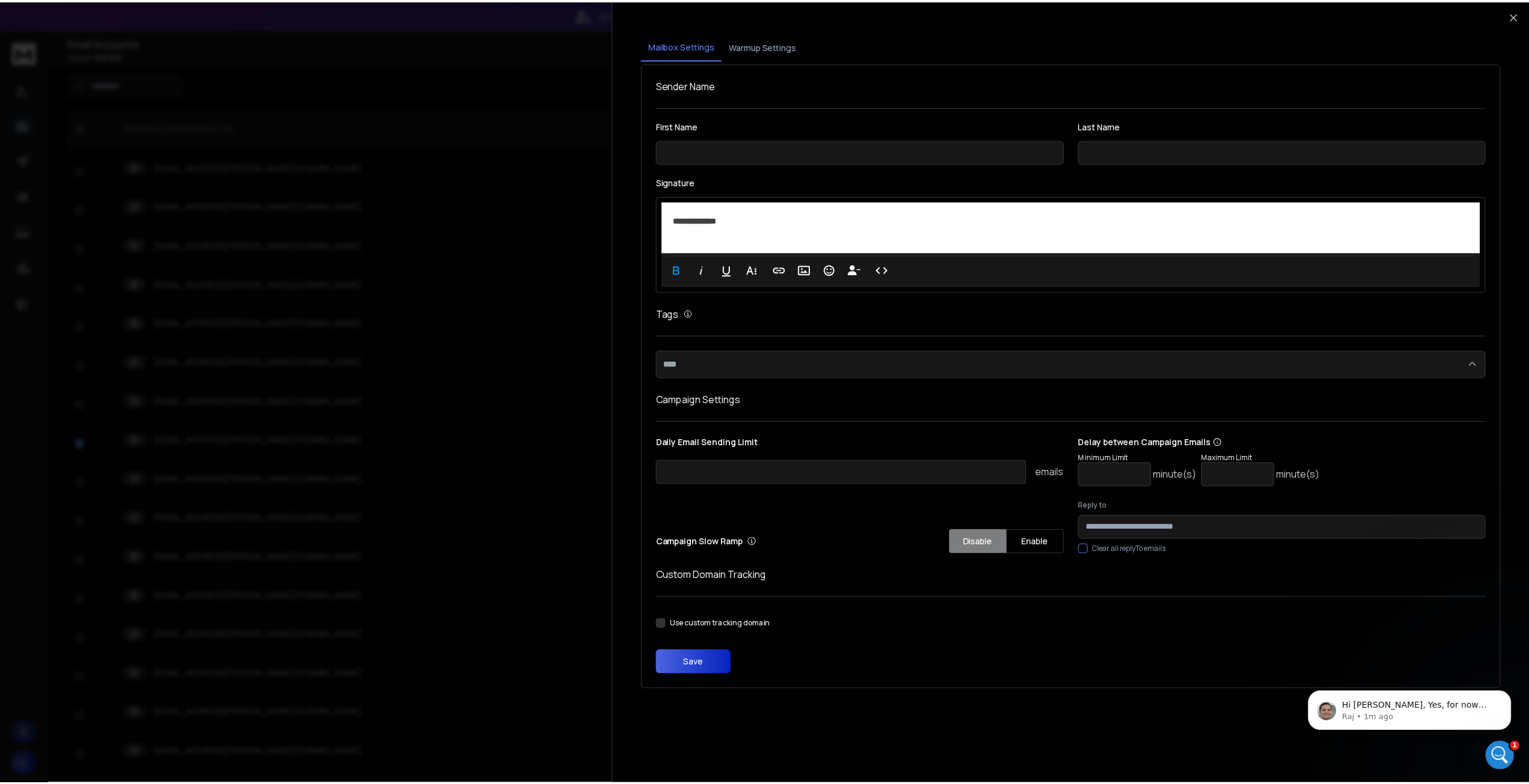
scroll to position [0, 0]
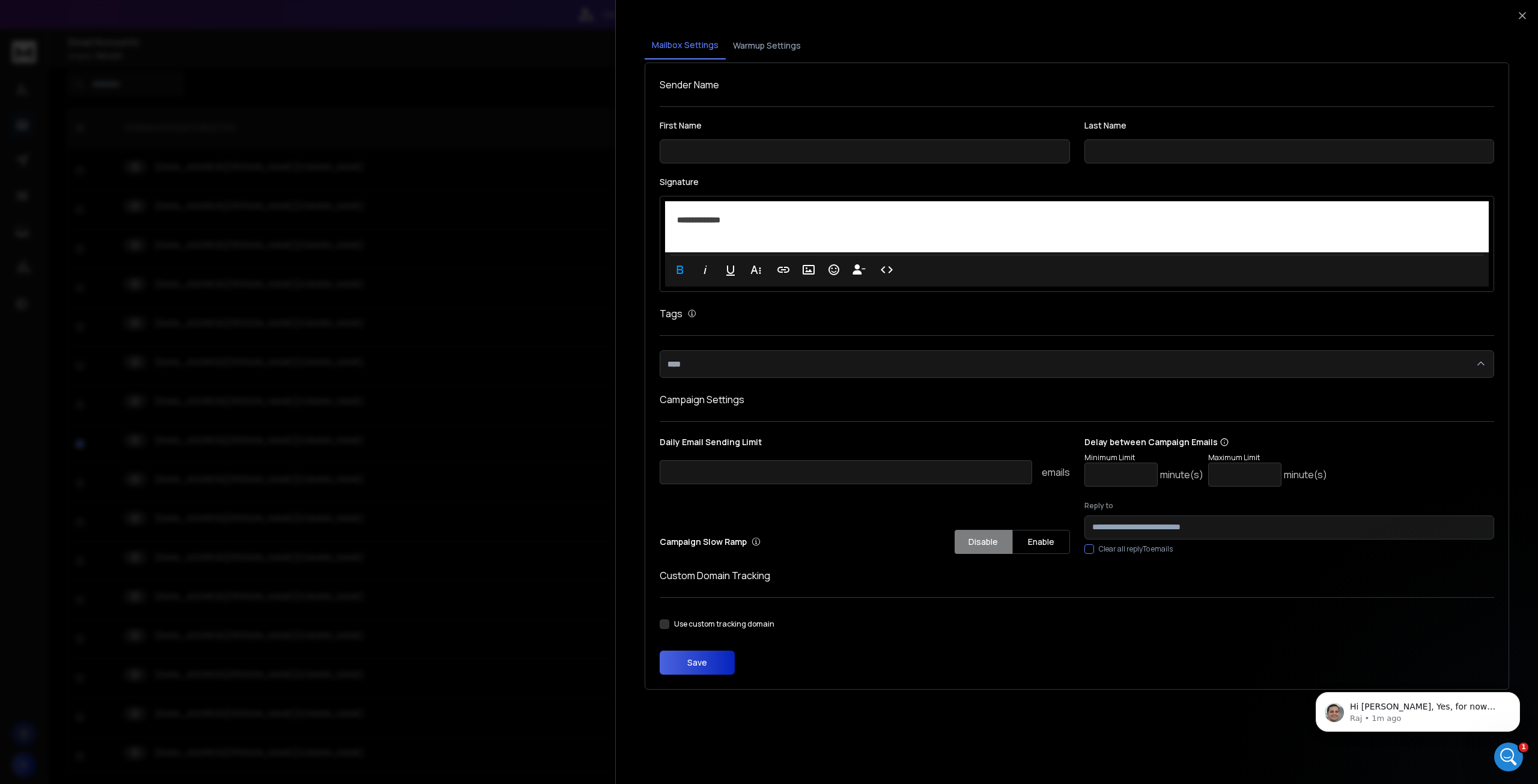
click at [763, 237] on div at bounding box center [1076, 233] width 800 height 13
click at [758, 231] on div at bounding box center [1076, 233] width 800 height 13
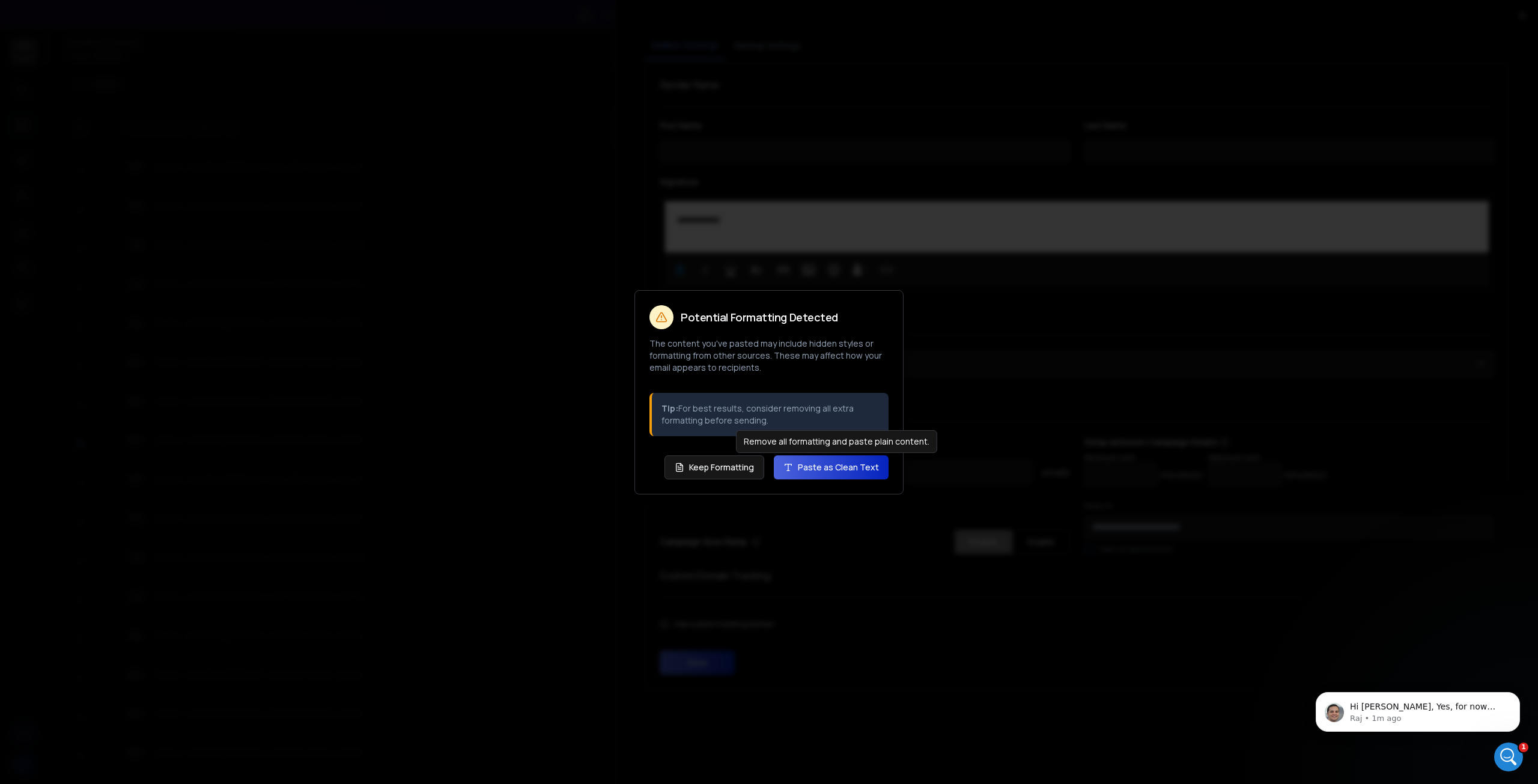
click at [820, 469] on button "Paste as Clean Text" at bounding box center [831, 467] width 115 height 24
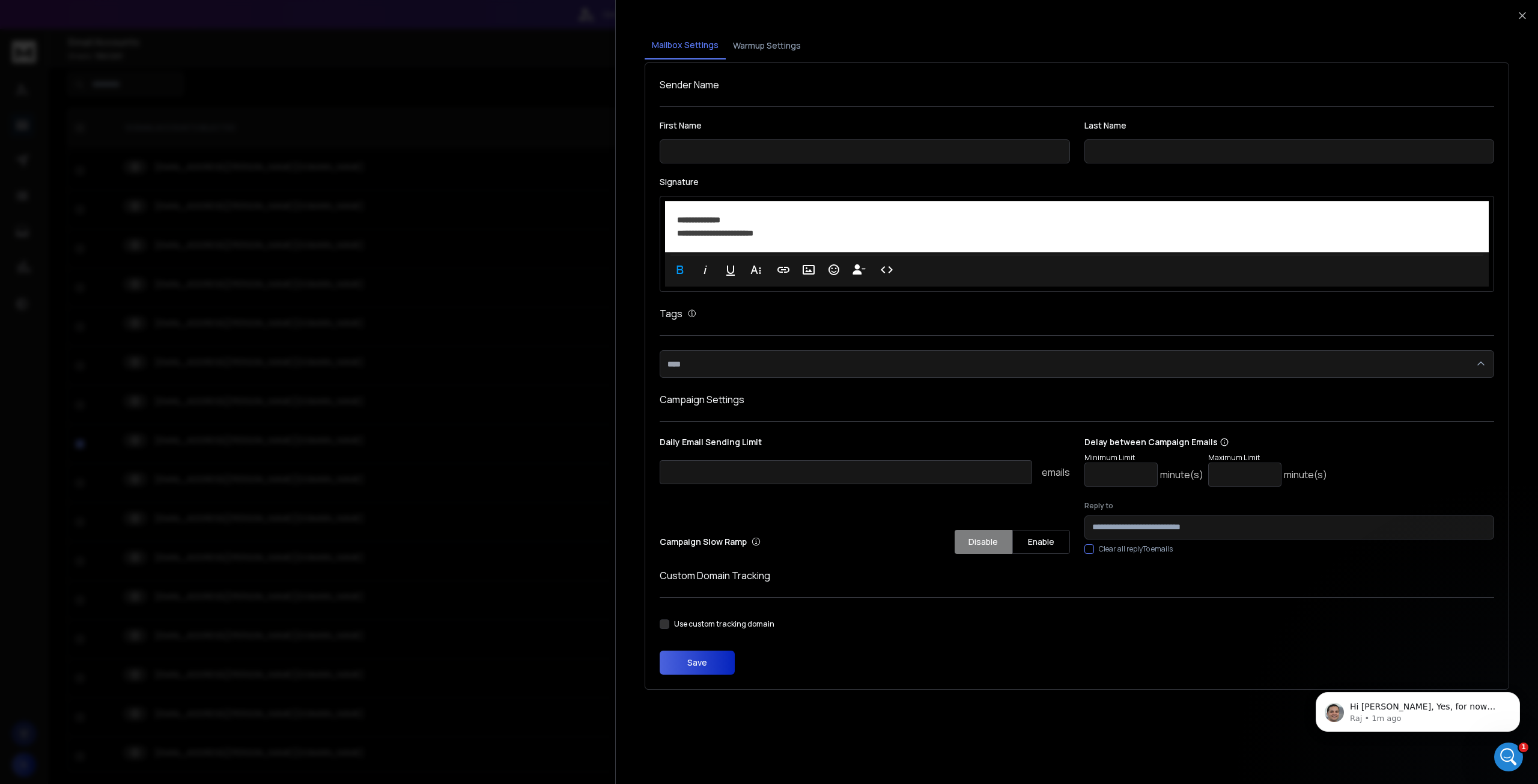
click at [805, 233] on div "**********" at bounding box center [1076, 233] width 800 height 13
drag, startPoint x: 806, startPoint y: 233, endPoint x: 642, endPoint y: 232, distance: 164.0
click at [642, 232] on div "**********" at bounding box center [1076, 361] width 893 height 694
click at [679, 272] on icon "button" at bounding box center [680, 269] width 15 height 15
click at [678, 236] on div "**********" at bounding box center [1076, 233] width 800 height 13
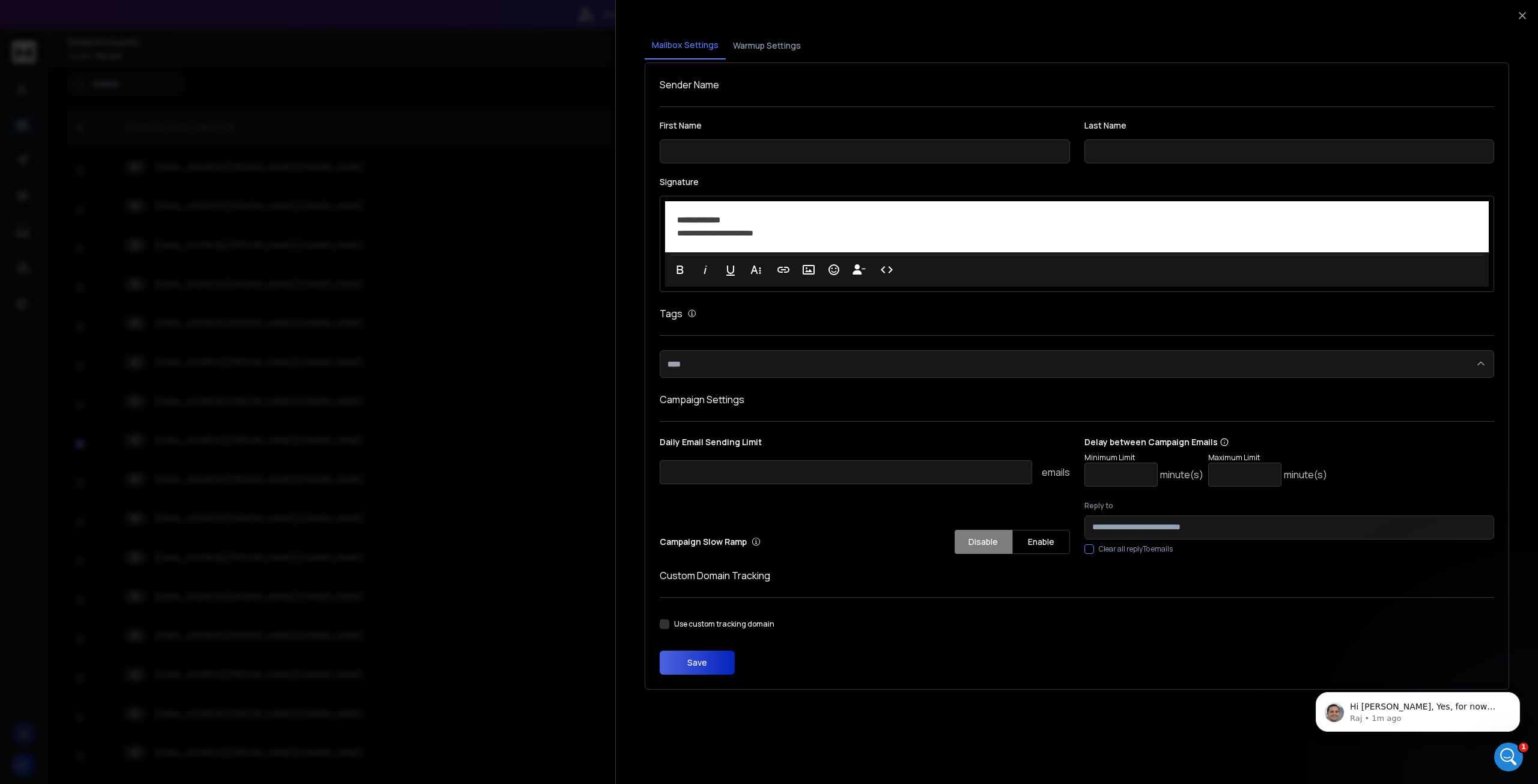
click at [822, 229] on div "**********" at bounding box center [1076, 233] width 800 height 13
click at [555, 77] on div at bounding box center [769, 392] width 1538 height 784
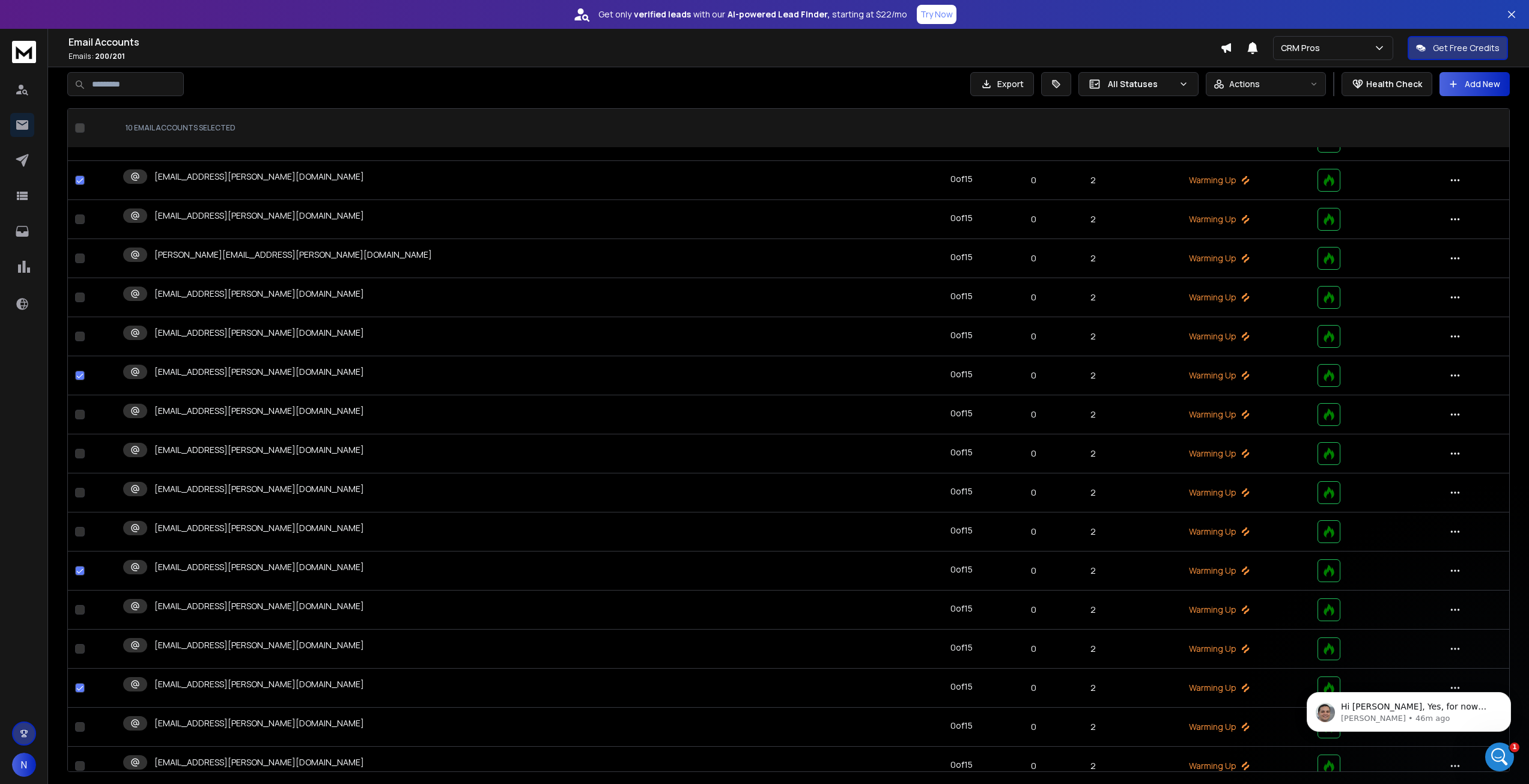
scroll to position [3159, 0]
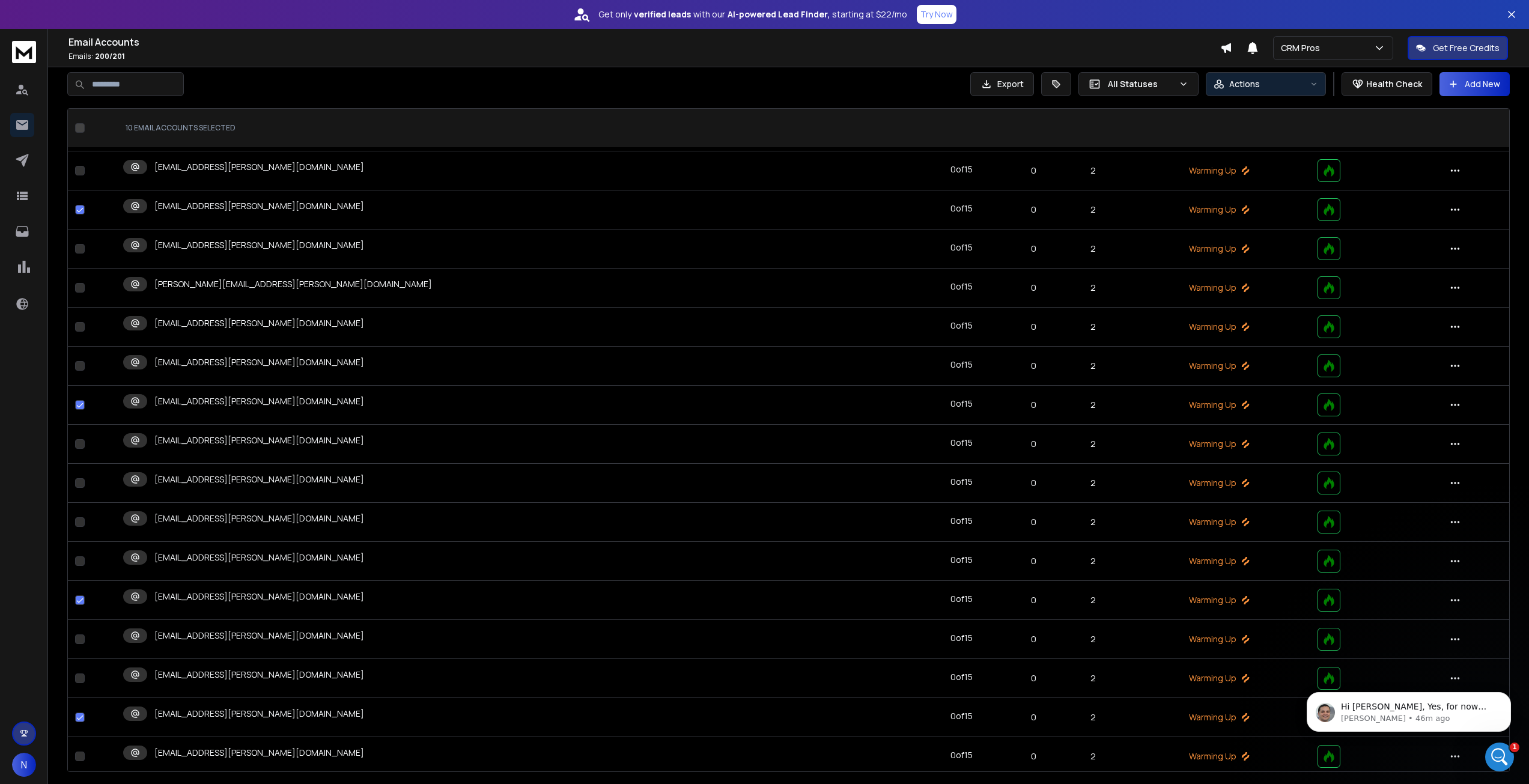
click at [1263, 90] on div "Actions" at bounding box center [1259, 84] width 91 height 12
click at [1263, 117] on div "Bulk Edit" at bounding box center [1277, 111] width 114 height 19
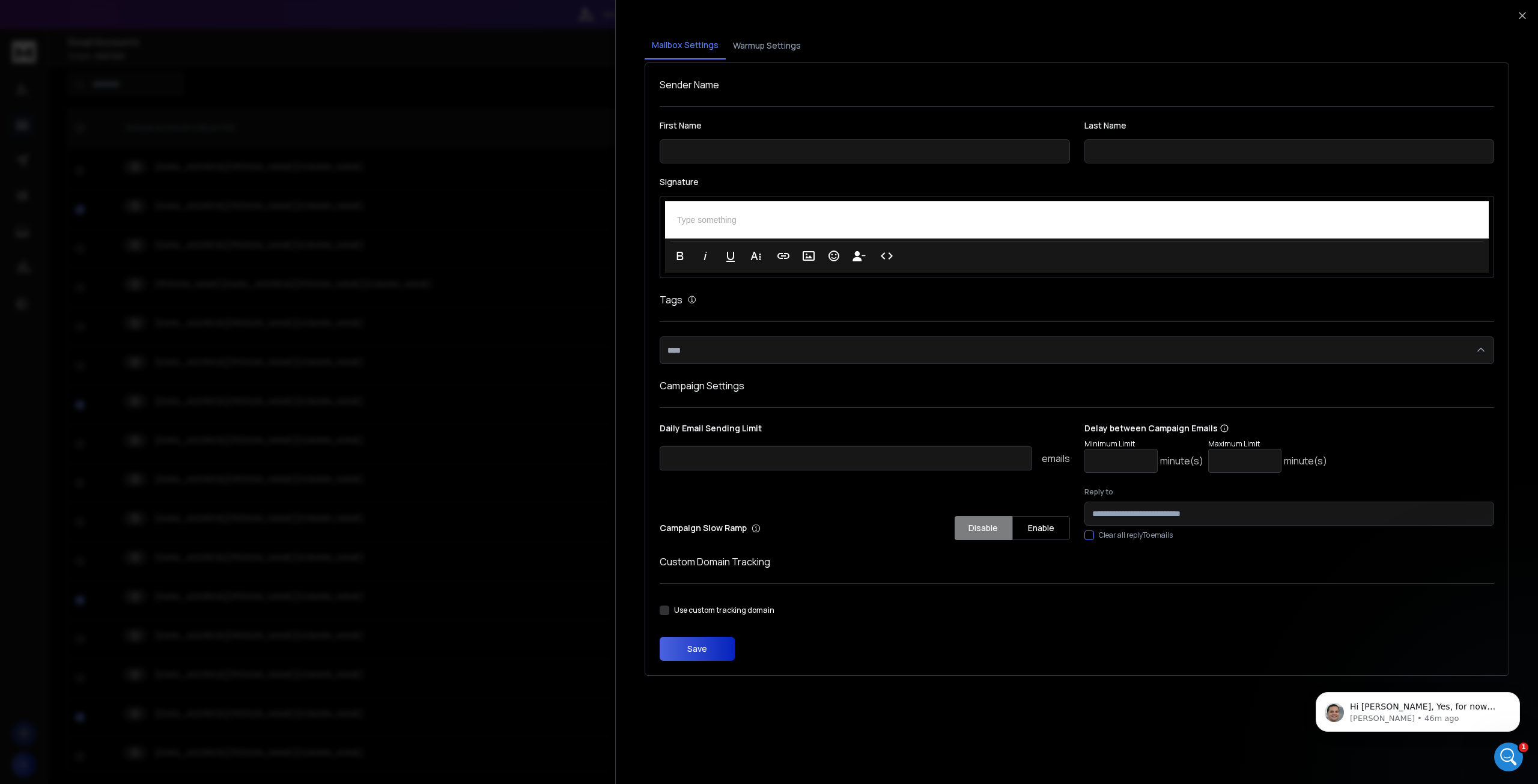
click at [826, 227] on div at bounding box center [1076, 219] width 800 height 13
click at [904, 225] on div at bounding box center [1076, 219] width 800 height 13
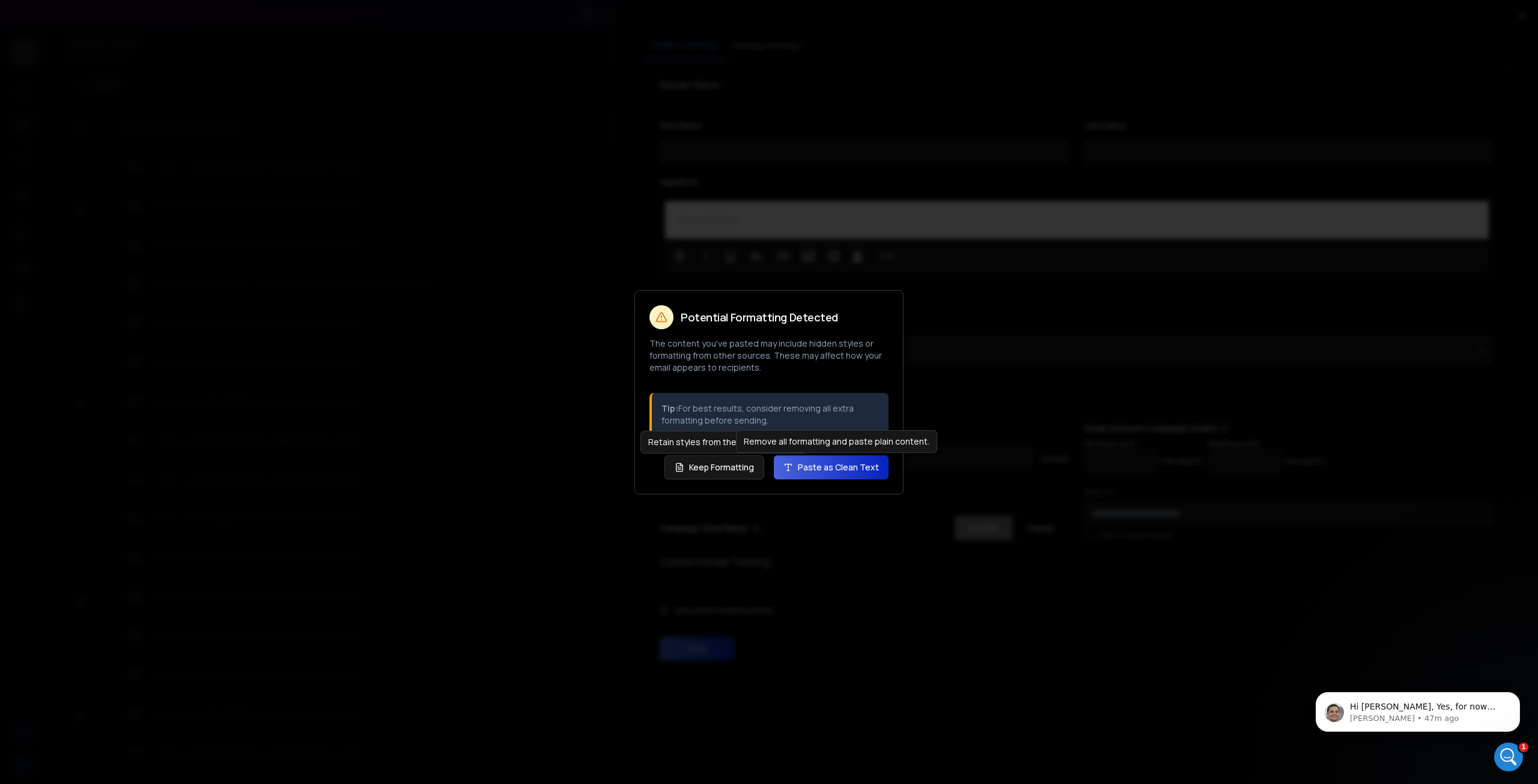
click at [838, 470] on button "Paste as Clean Text" at bounding box center [831, 467] width 115 height 24
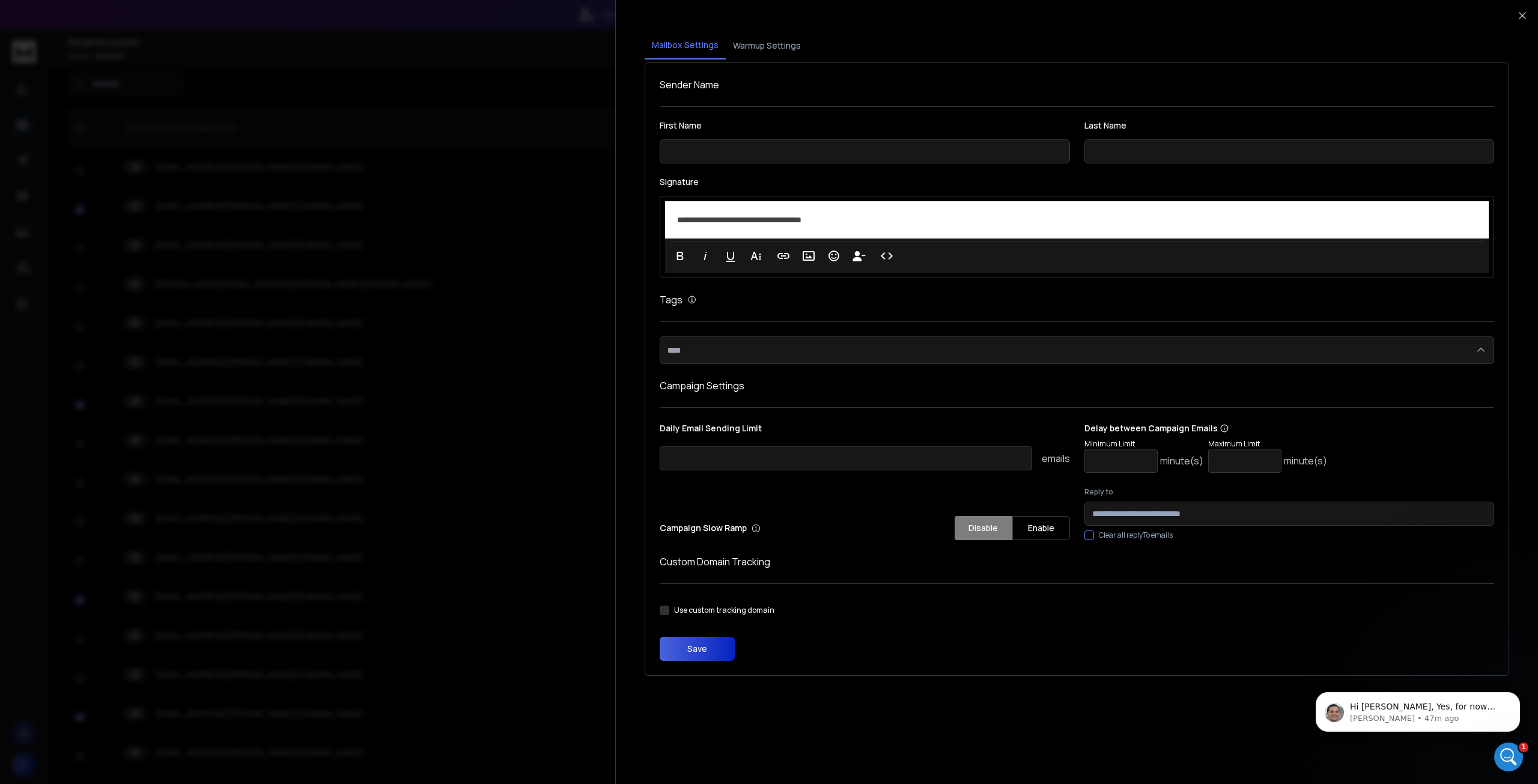
click at [982, 220] on div "**********" at bounding box center [1076, 219] width 800 height 13
click at [744, 214] on div "**********" at bounding box center [1076, 219] width 800 height 13
click at [681, 211] on div "**********" at bounding box center [1076, 219] width 824 height 37
click at [677, 211] on div "**********" at bounding box center [1076, 219] width 824 height 37
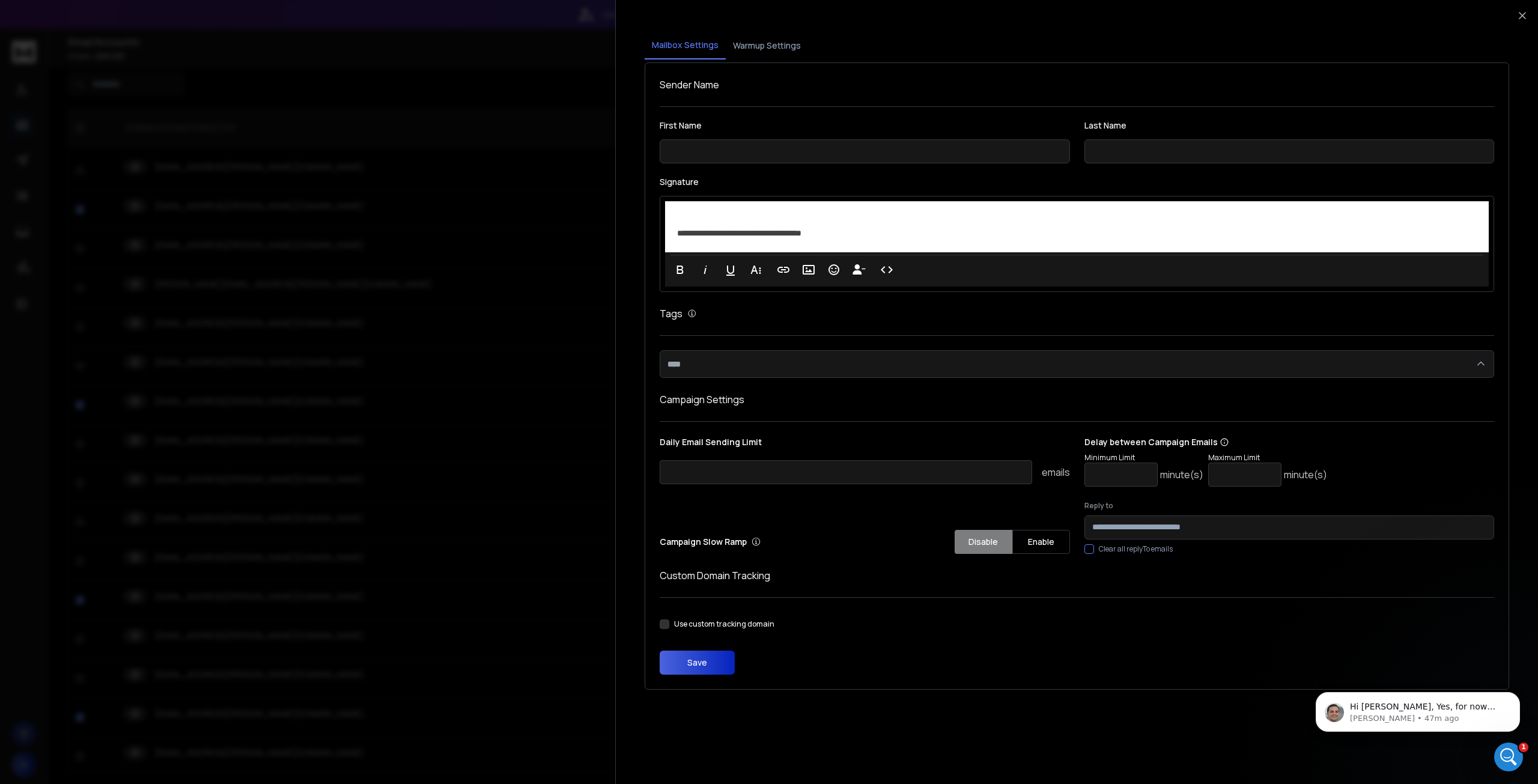
click at [686, 210] on div "**********" at bounding box center [1076, 226] width 824 height 51
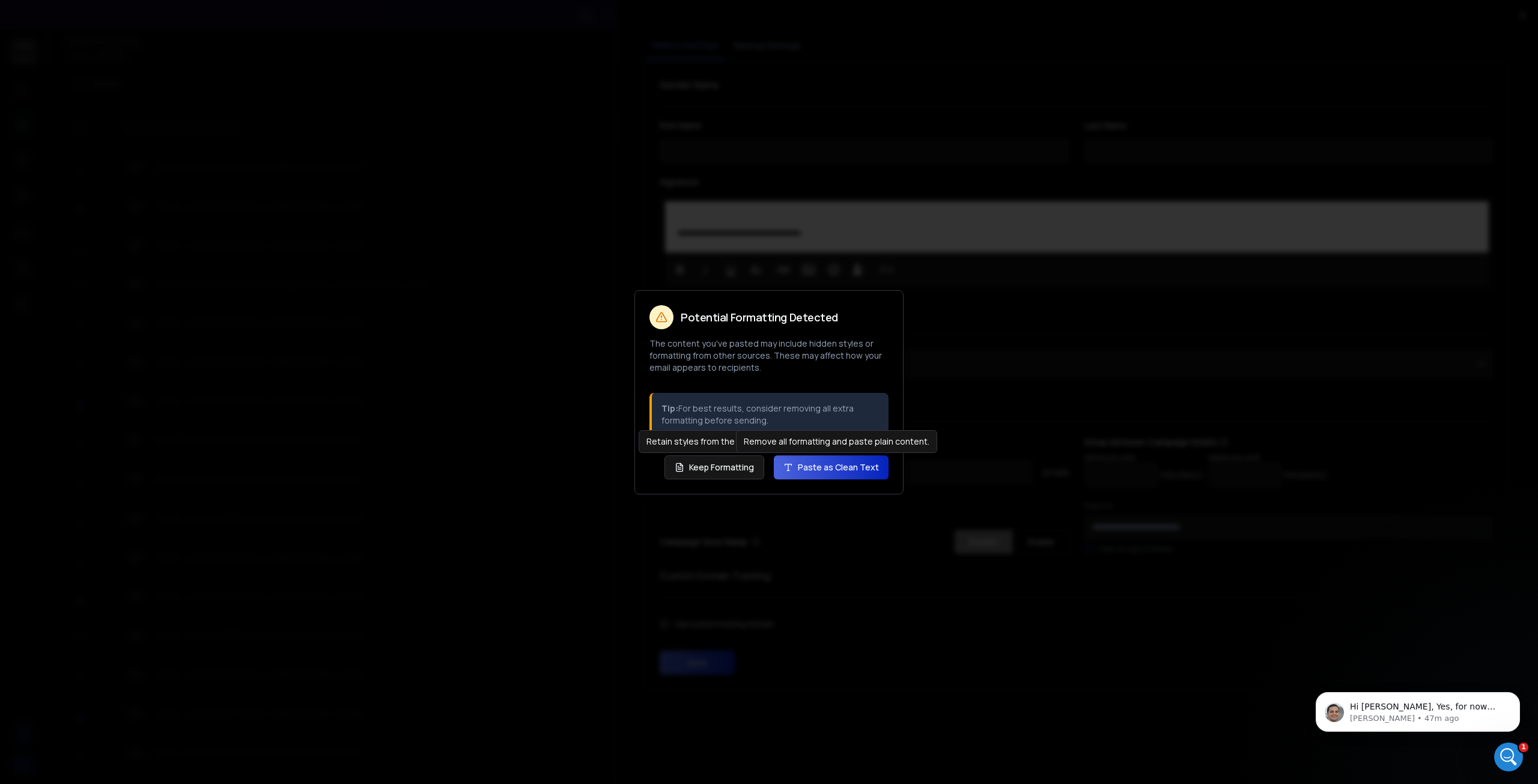
click at [823, 461] on button "Paste as Clean Text" at bounding box center [831, 467] width 115 height 24
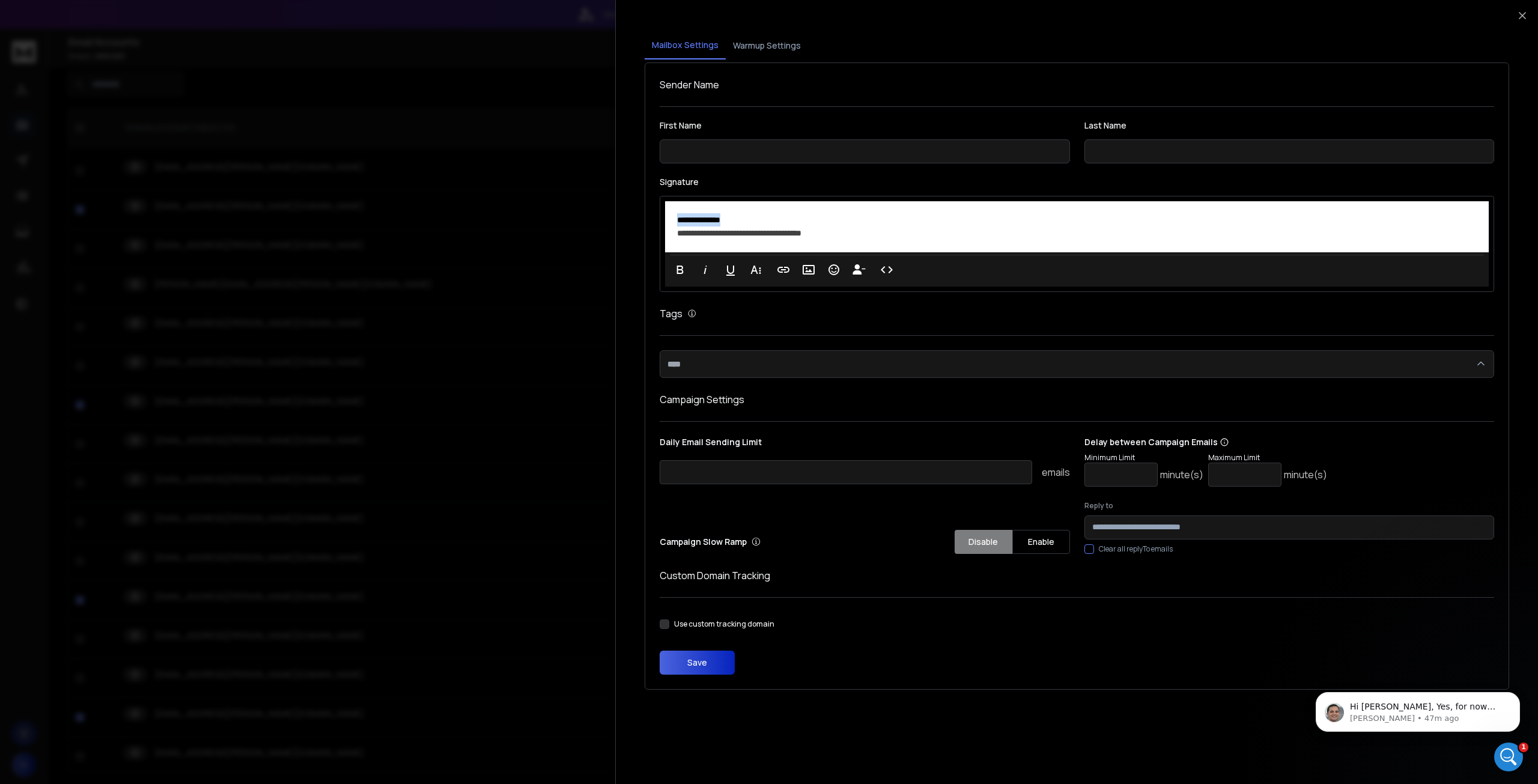
drag, startPoint x: 748, startPoint y: 220, endPoint x: 668, endPoint y: 225, distance: 80.2
click at [668, 225] on div "**********" at bounding box center [1076, 226] width 824 height 51
click at [687, 264] on icon "button" at bounding box center [680, 269] width 15 height 15
click at [839, 206] on div "**********" at bounding box center [1076, 226] width 824 height 51
click at [714, 661] on button "Save" at bounding box center [697, 662] width 75 height 24
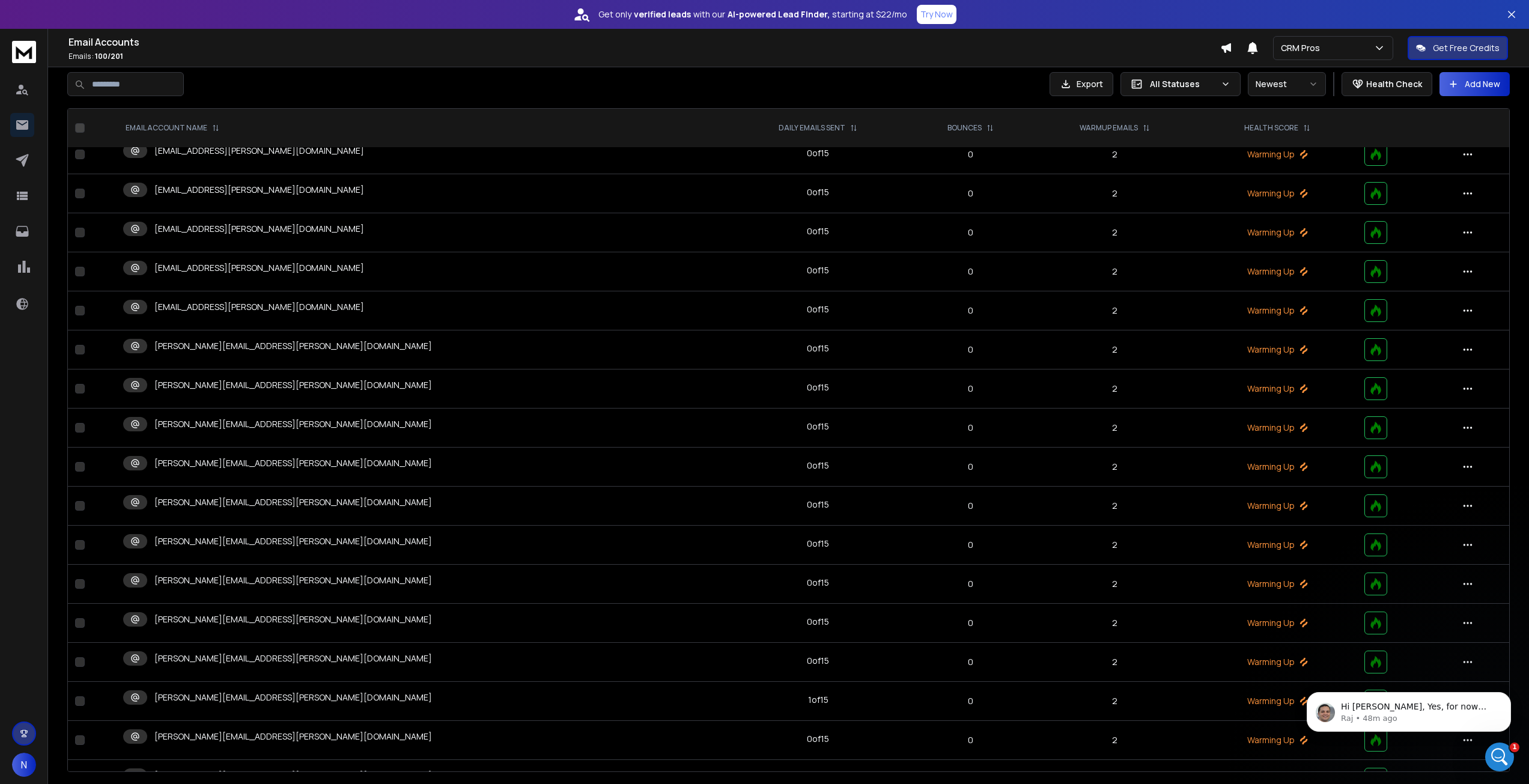
scroll to position [1756, 0]
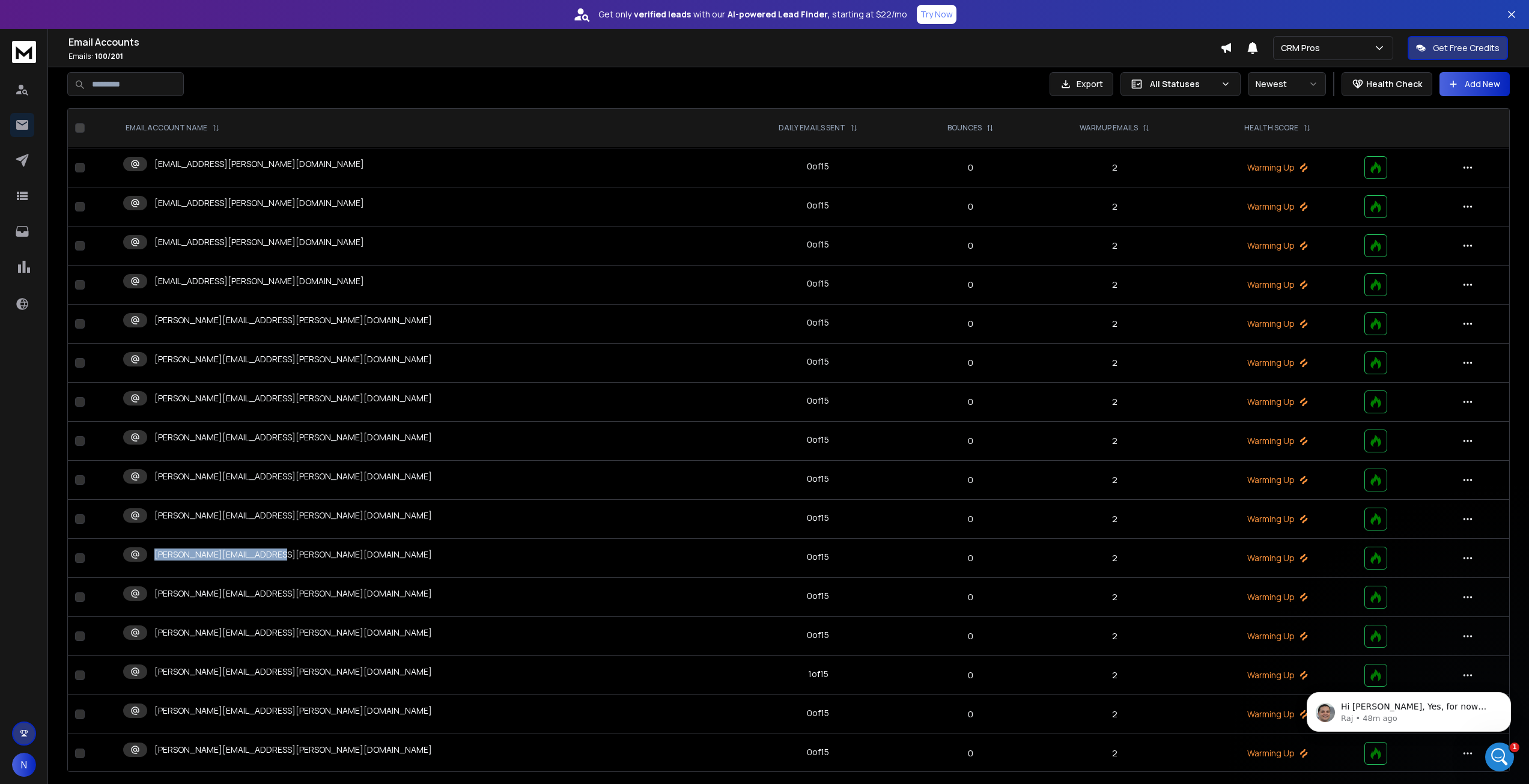
drag, startPoint x: 151, startPoint y: 559, endPoint x: 279, endPoint y: 554, distance: 128.1
click at [279, 554] on div "amy.johnson@medspaoutbound02.com" at bounding box center [278, 554] width 309 height 15
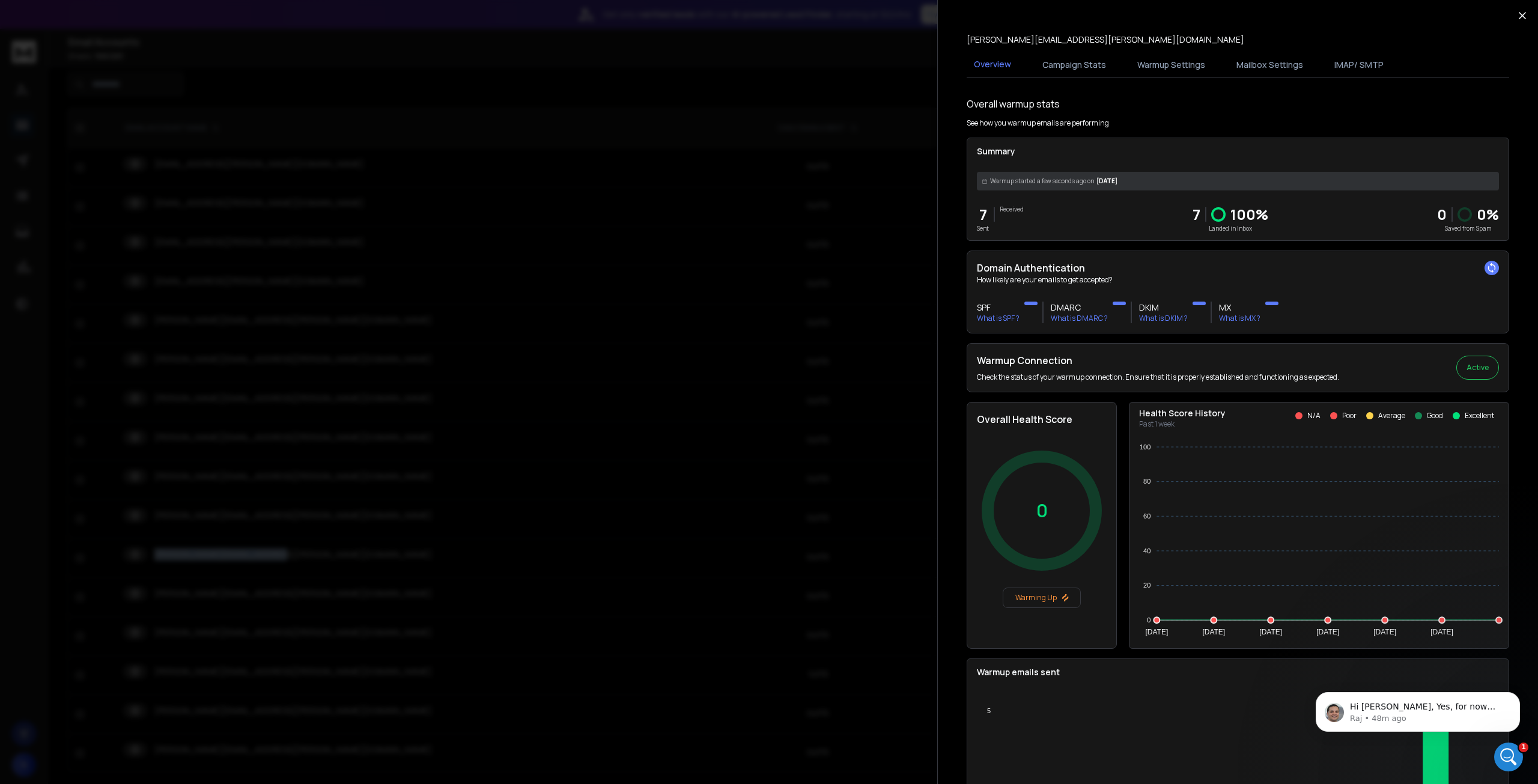
click at [1517, 19] on icon "button" at bounding box center [1523, 15] width 12 height 12
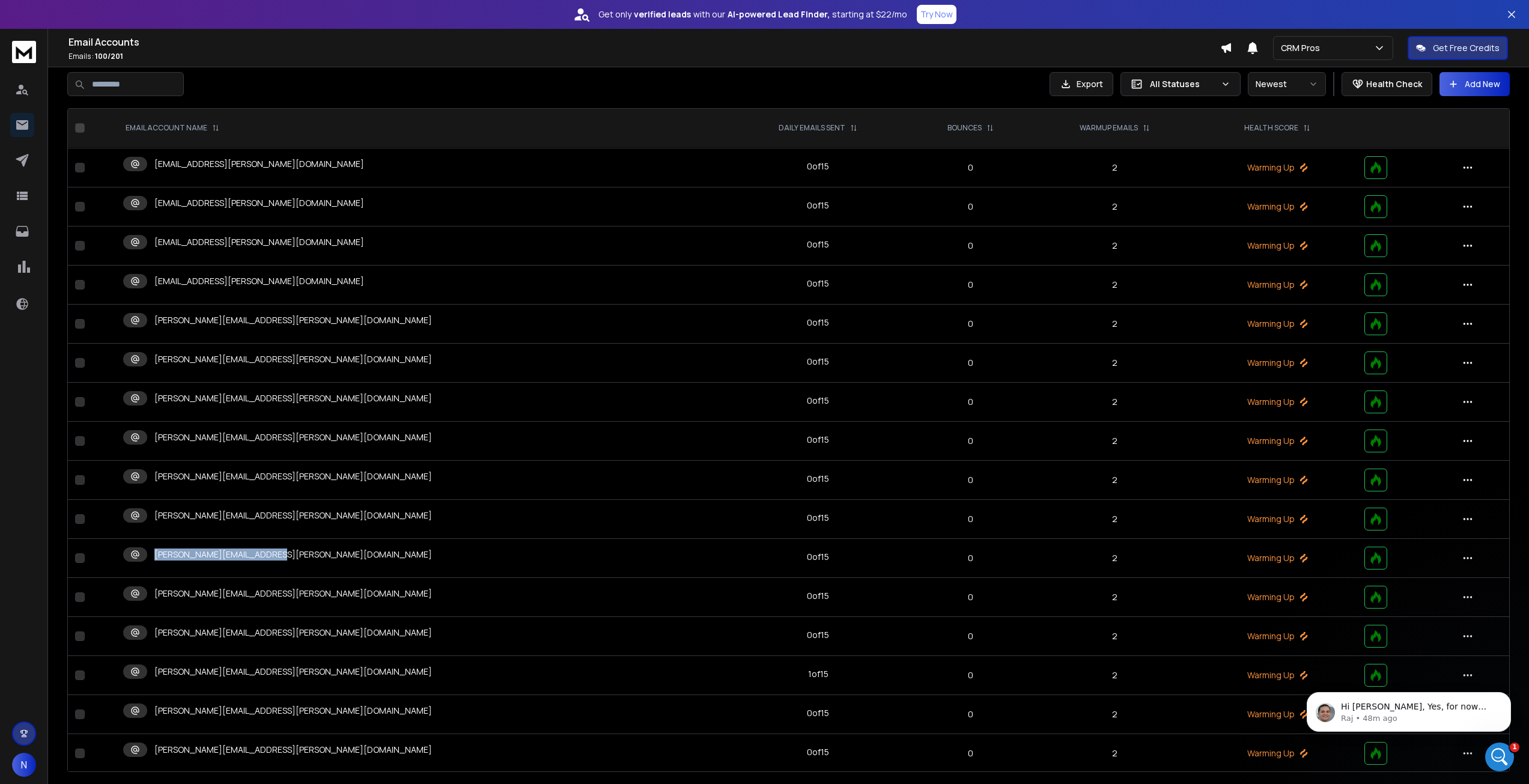
copy p "amy.johnson@medspaoutbound"
click at [84, 558] on button "button" at bounding box center [80, 558] width 10 height 10
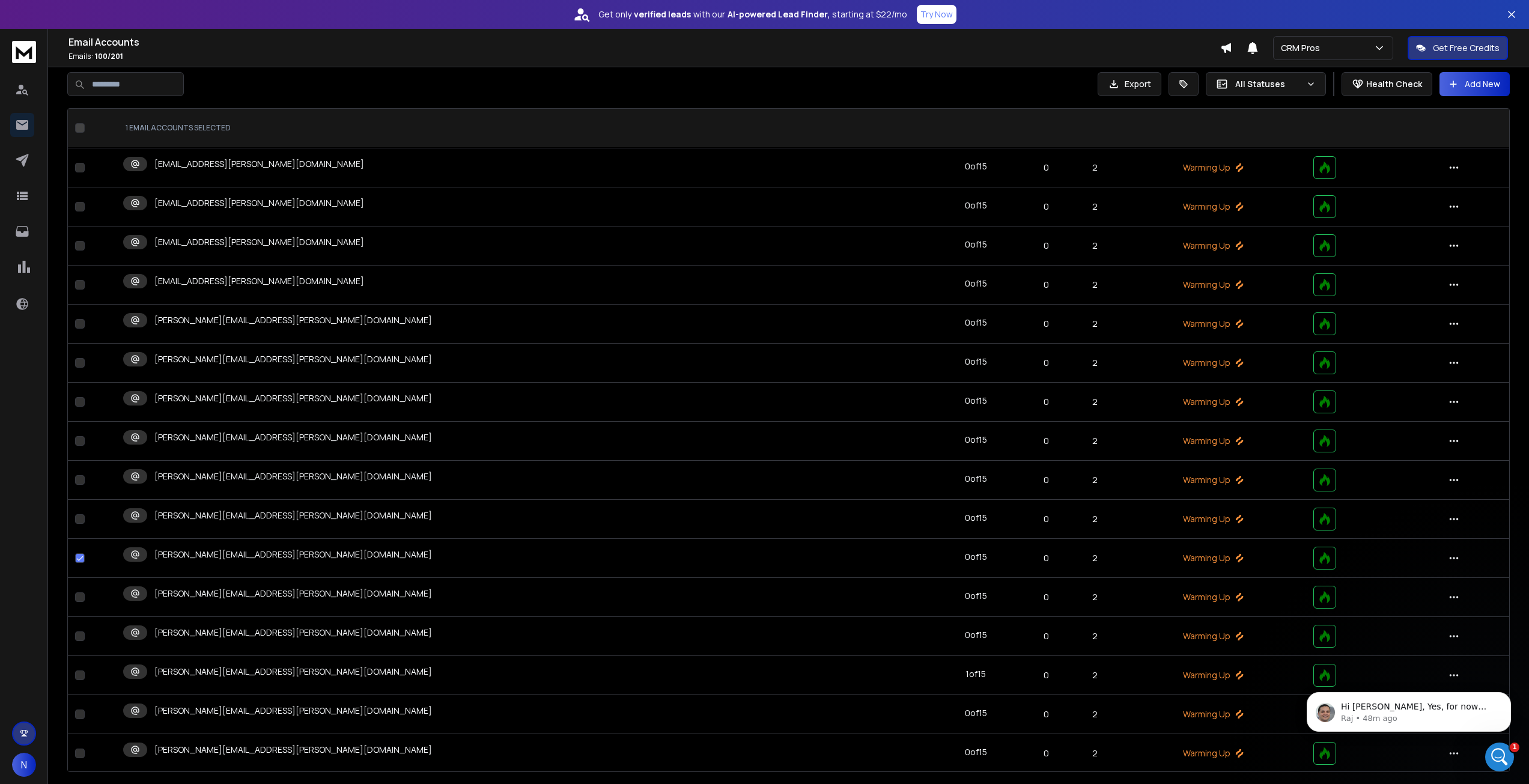
click at [76, 639] on button "button" at bounding box center [80, 636] width 10 height 10
click at [84, 678] on button "button" at bounding box center [80, 675] width 10 height 10
click at [70, 601] on td at bounding box center [92, 594] width 48 height 39
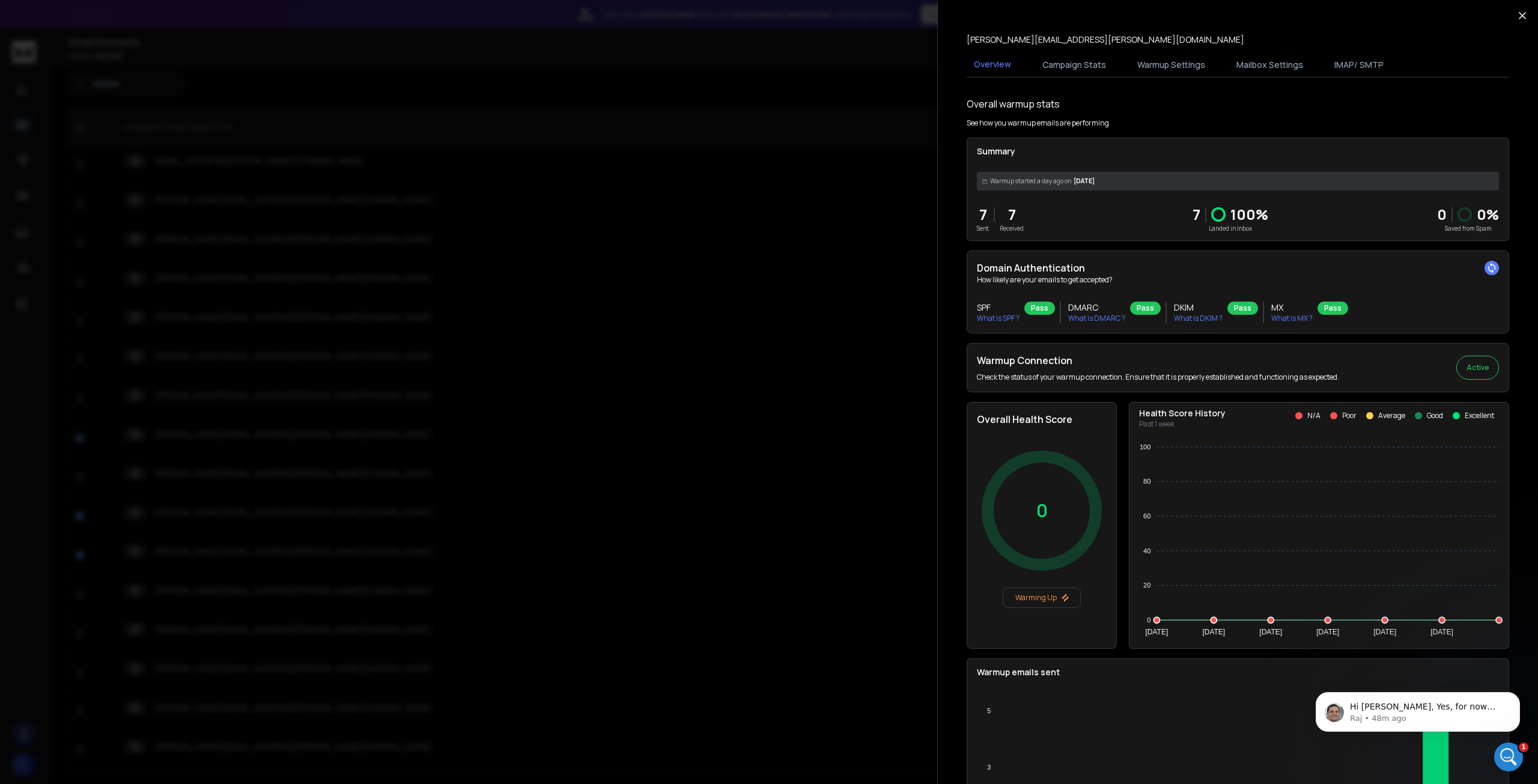
click at [1519, 18] on icon "button" at bounding box center [1522, 15] width 6 height 6
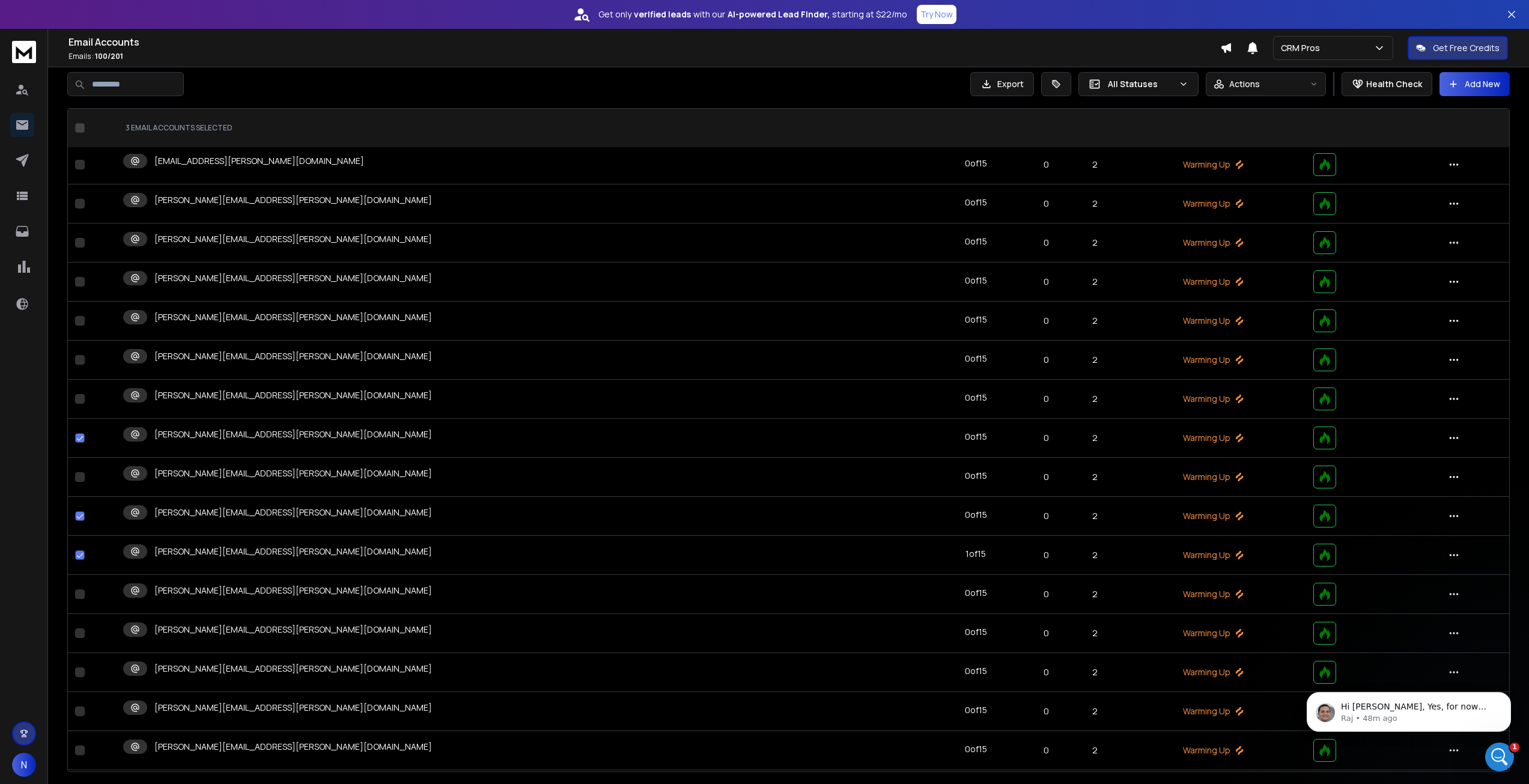
click at [78, 598] on button "button" at bounding box center [80, 594] width 10 height 10
click at [77, 635] on button "button" at bounding box center [80, 633] width 10 height 10
click at [77, 677] on td at bounding box center [92, 672] width 48 height 39
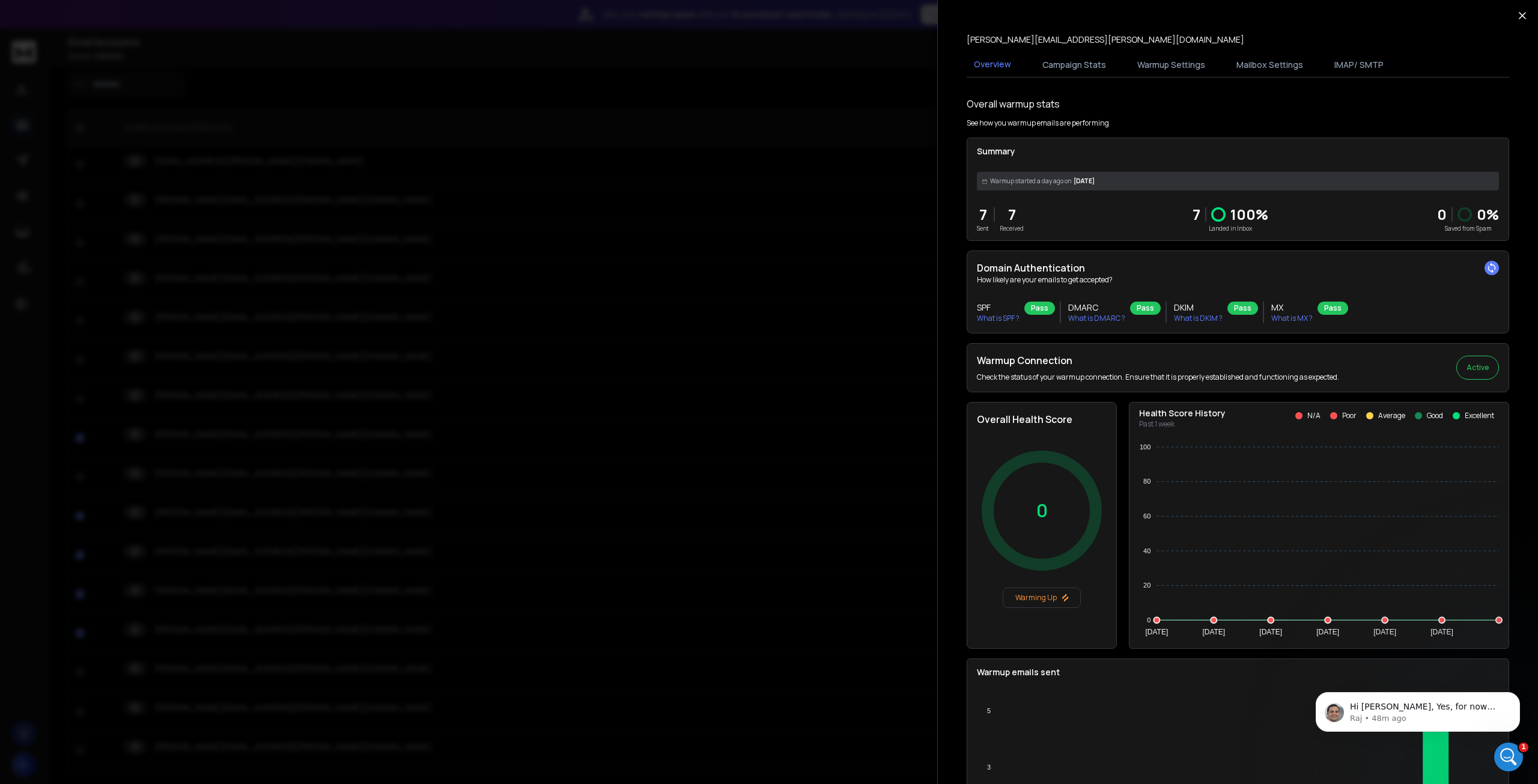
click at [1517, 16] on icon "button" at bounding box center [1523, 15] width 12 height 12
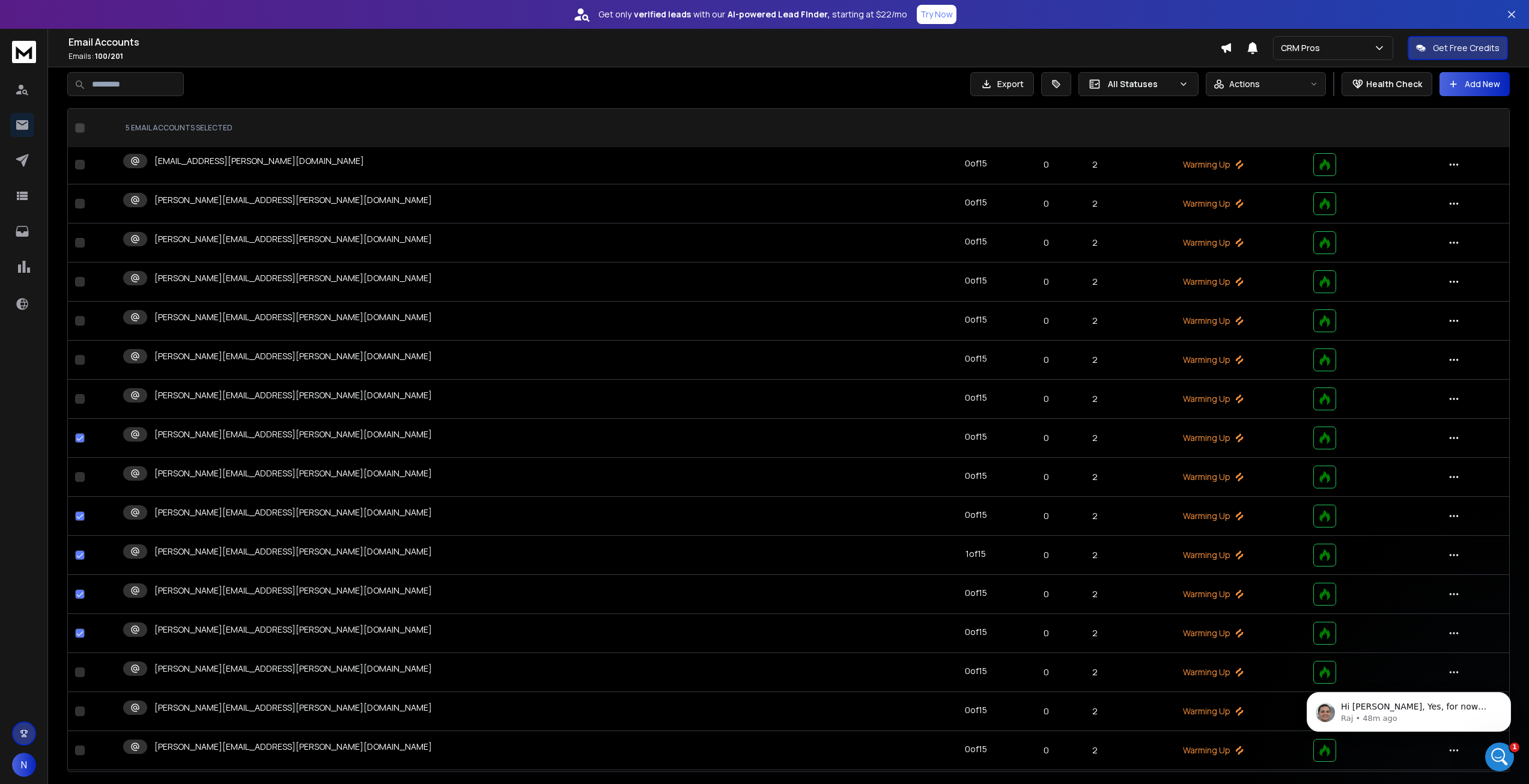
click at [81, 677] on td at bounding box center [92, 672] width 48 height 39
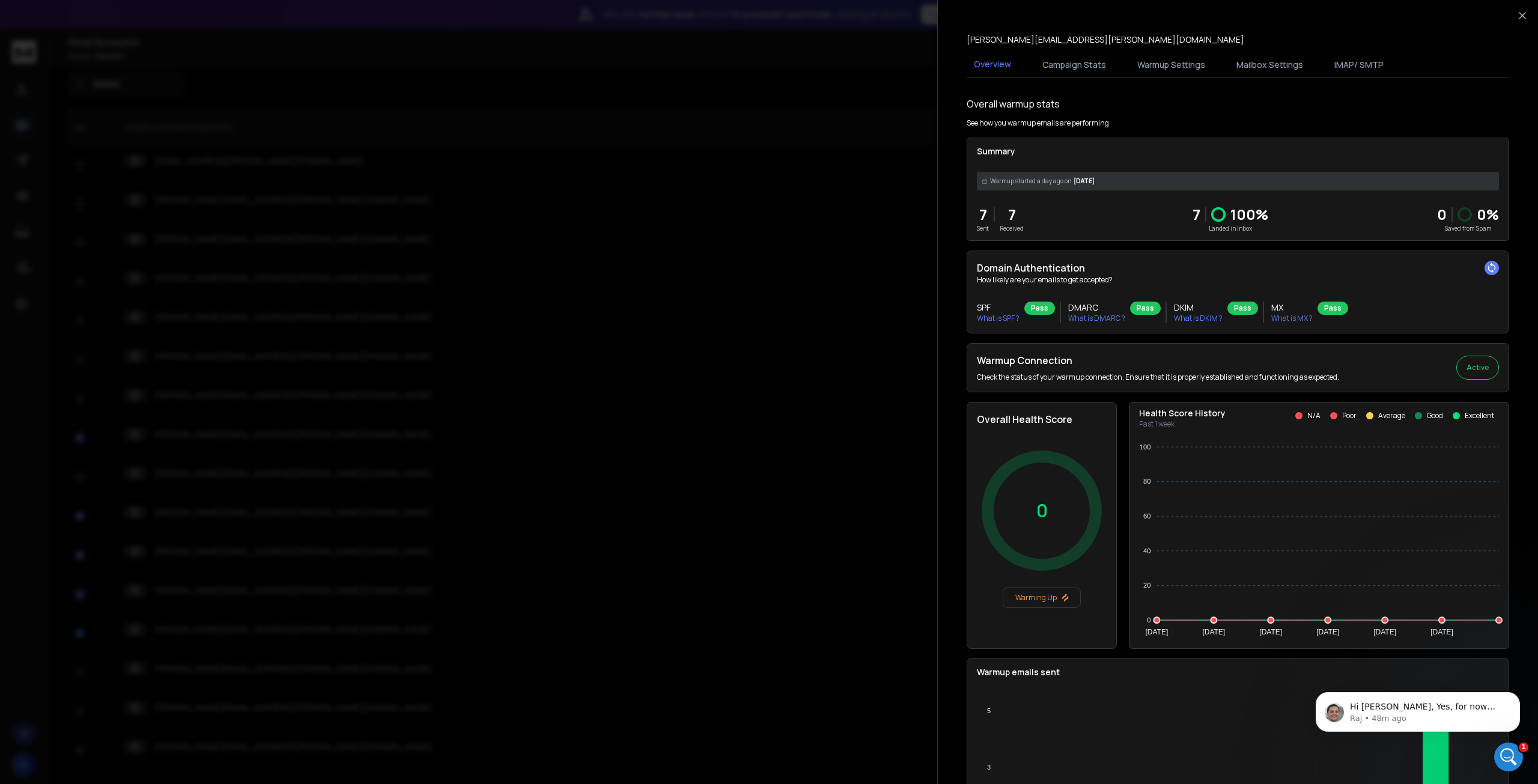
click at [1511, 20] on div "amy.johnson@medspaoutbound02.com Overview Campaign Stats Warmup Settings Mailbo…" at bounding box center [1238, 477] width 571 height 924
click at [1523, 20] on icon "button" at bounding box center [1523, 15] width 12 height 12
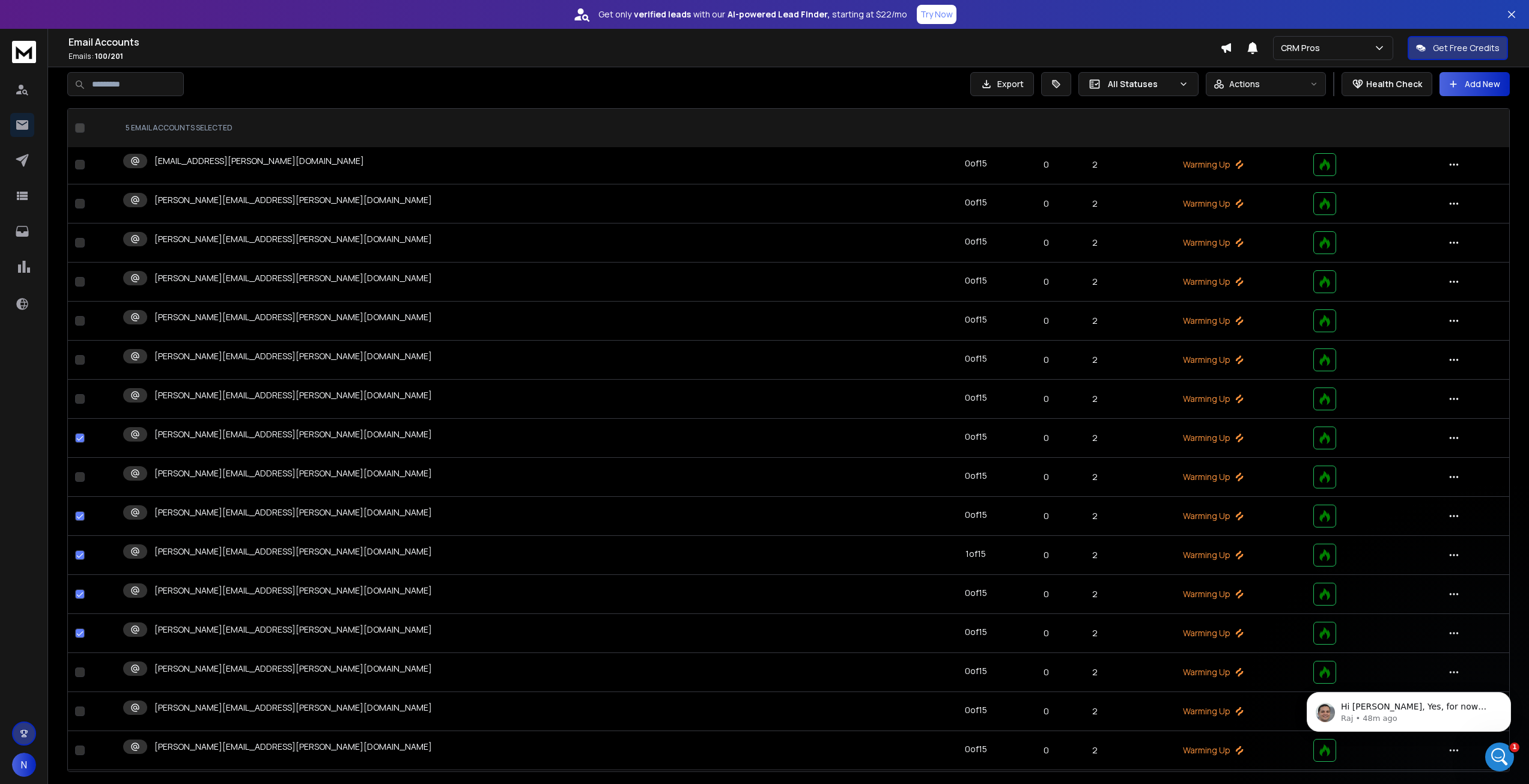
click at [82, 676] on button "button" at bounding box center [80, 672] width 10 height 10
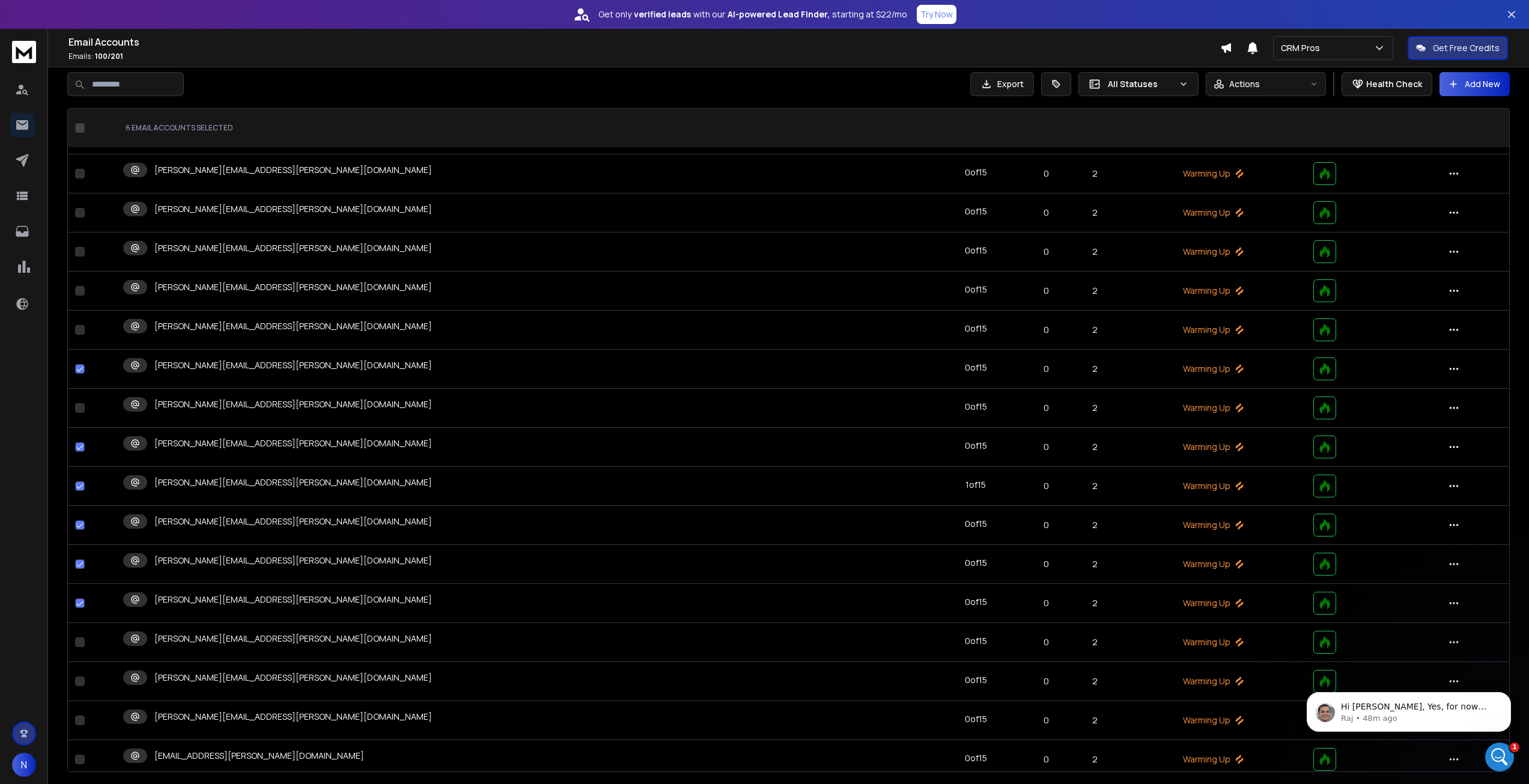
scroll to position [1996, 0]
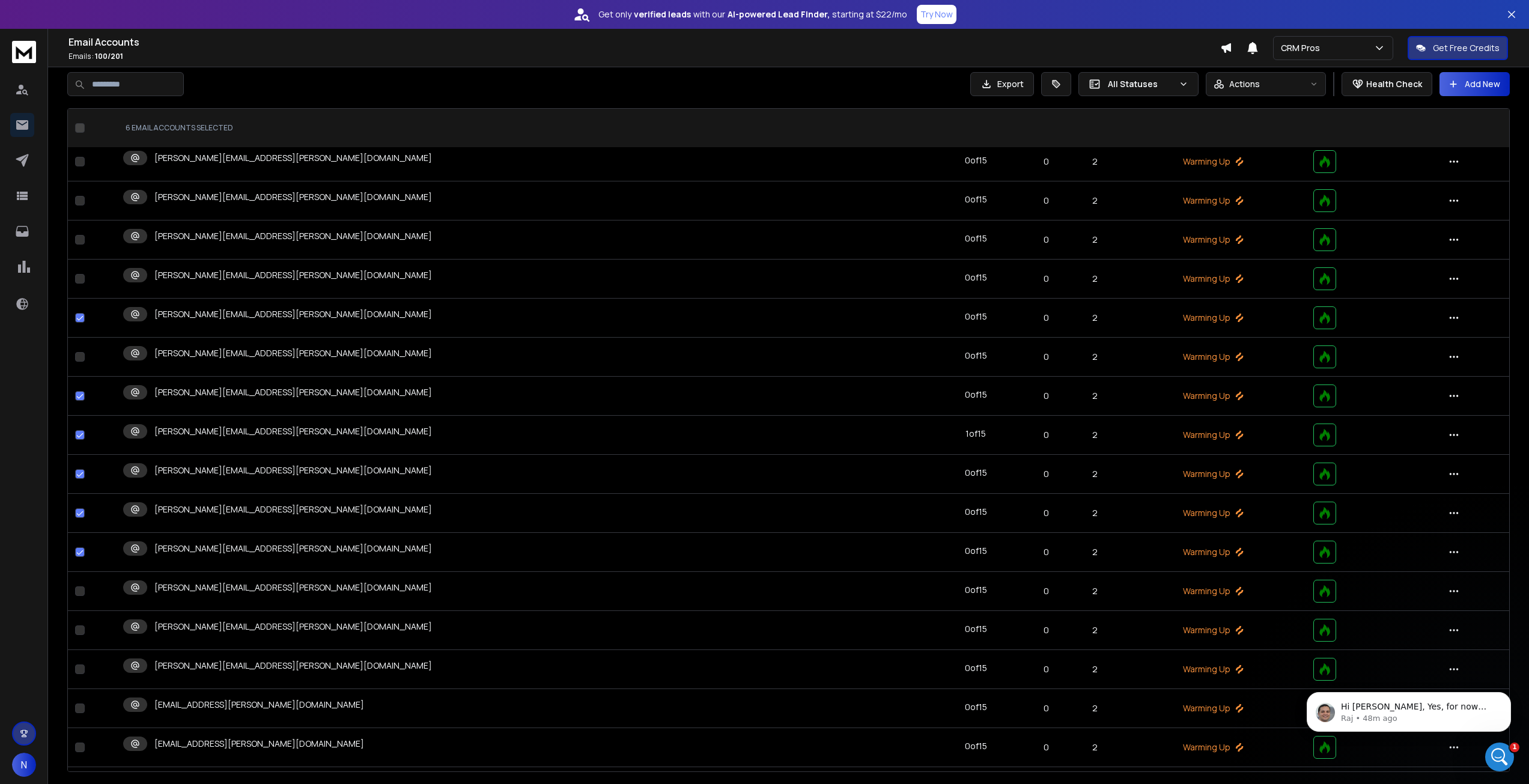
click at [77, 592] on button "button" at bounding box center [80, 591] width 10 height 10
click at [81, 672] on button "button" at bounding box center [80, 669] width 10 height 10
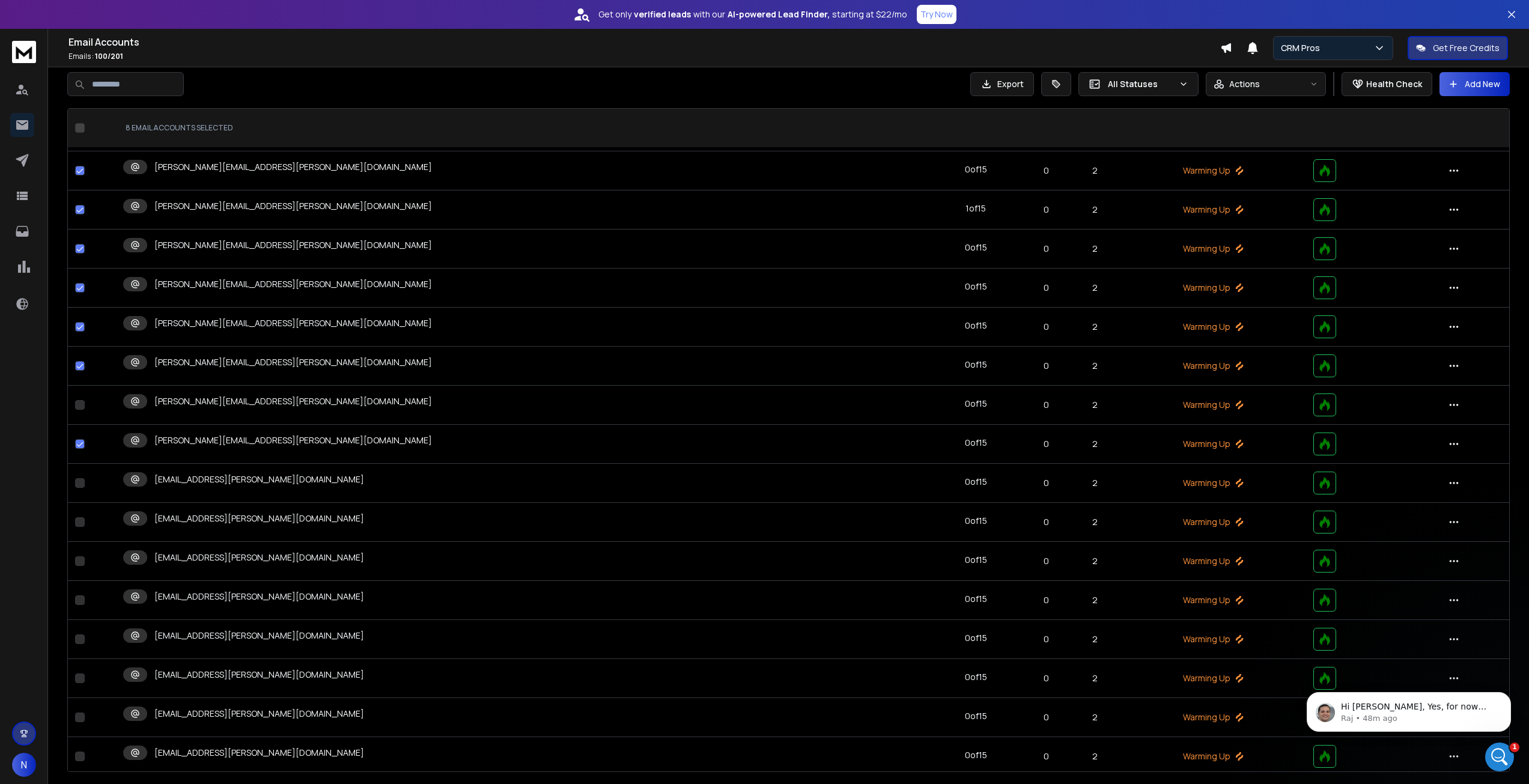
scroll to position [3003, 0]
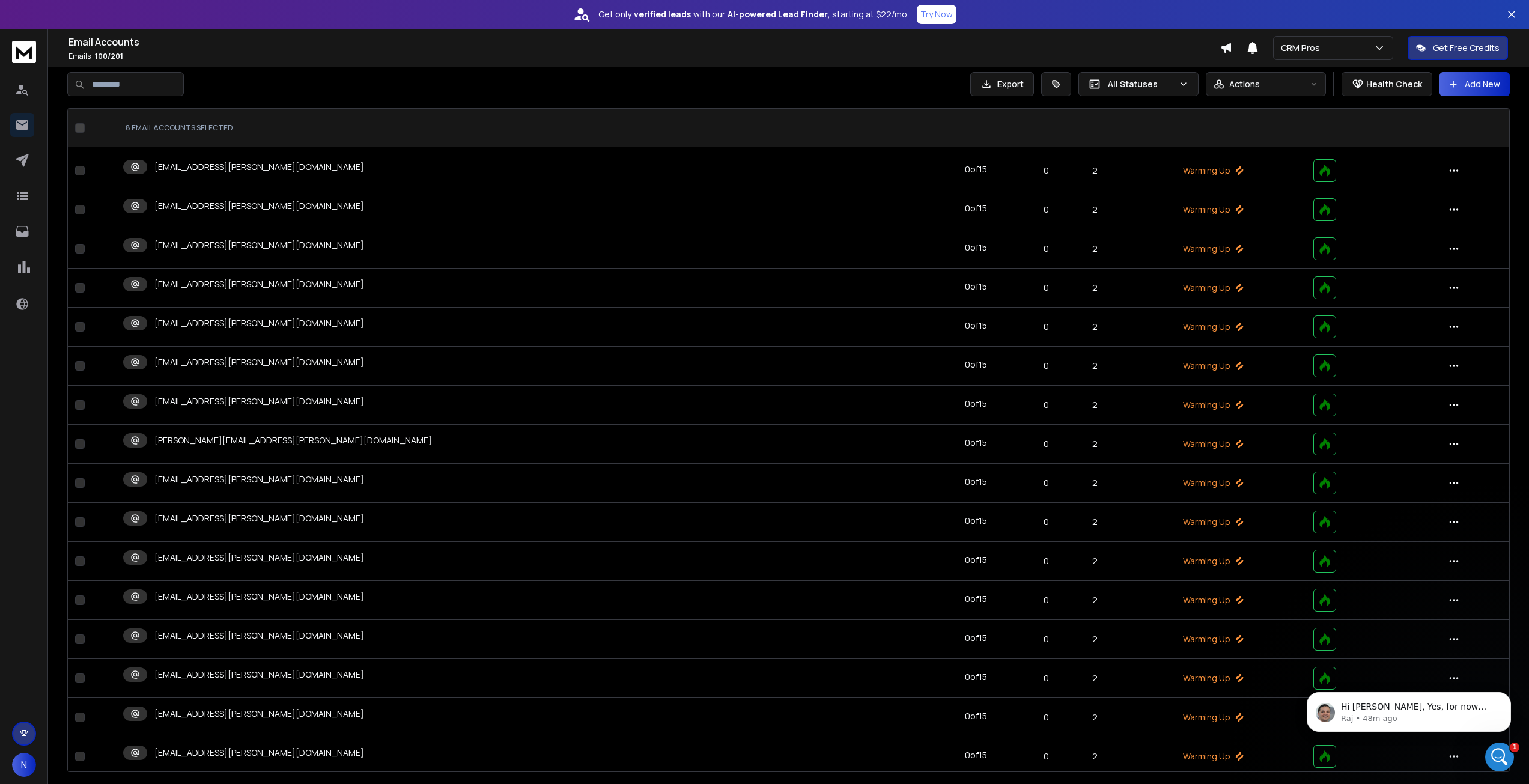
click at [77, 443] on button "button" at bounding box center [80, 444] width 10 height 10
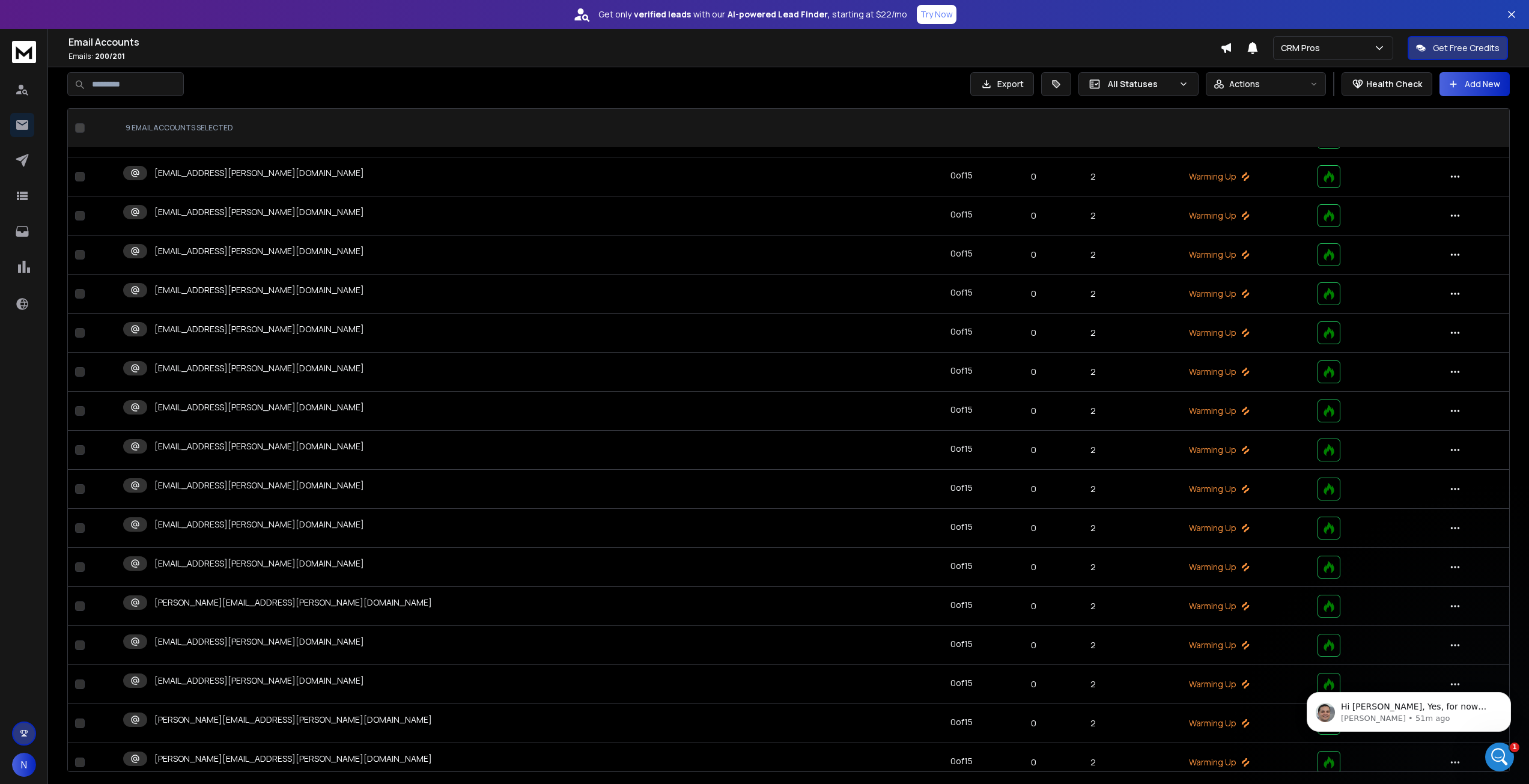
click at [82, 724] on button "button" at bounding box center [80, 724] width 10 height 10
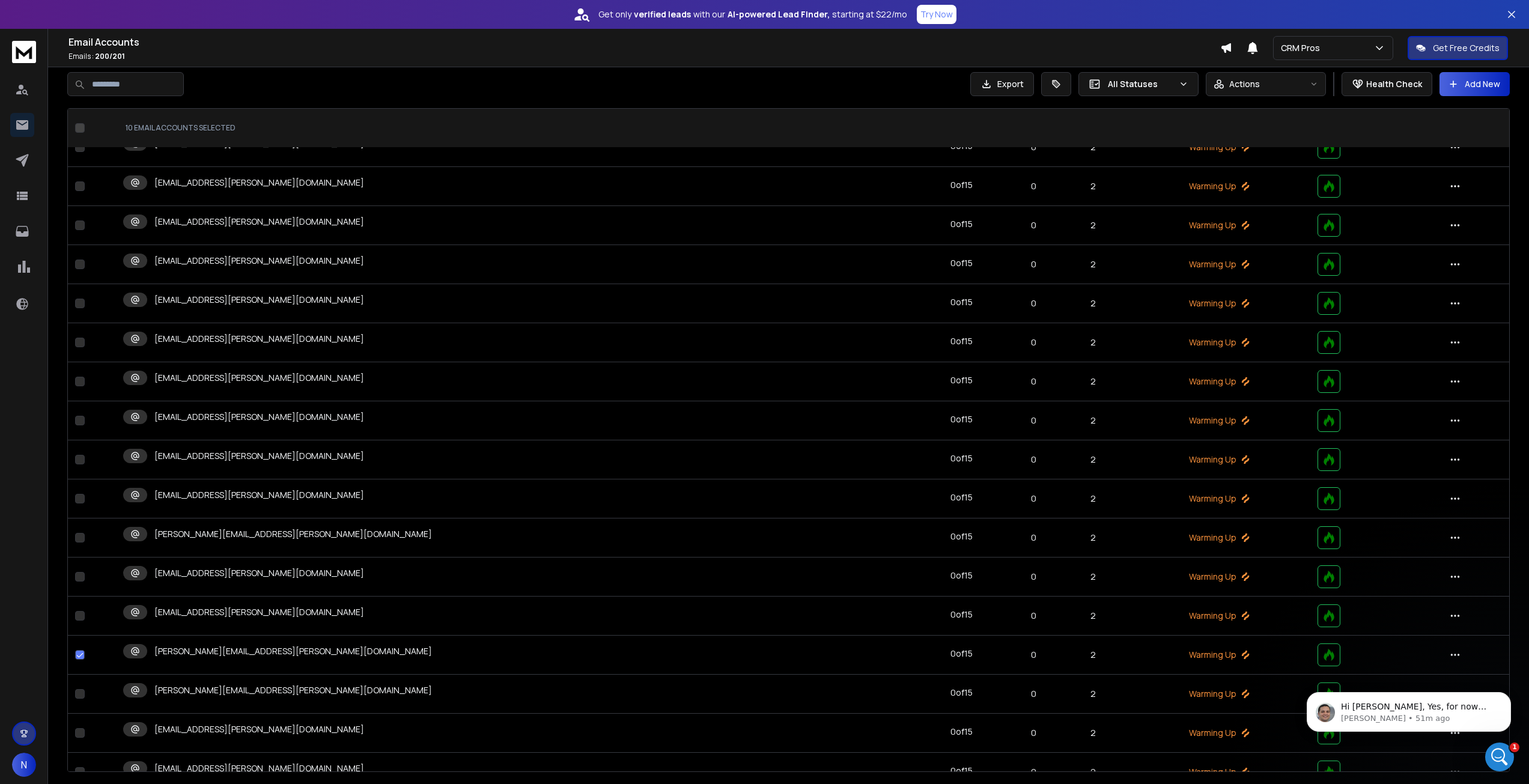
scroll to position [5381, 0]
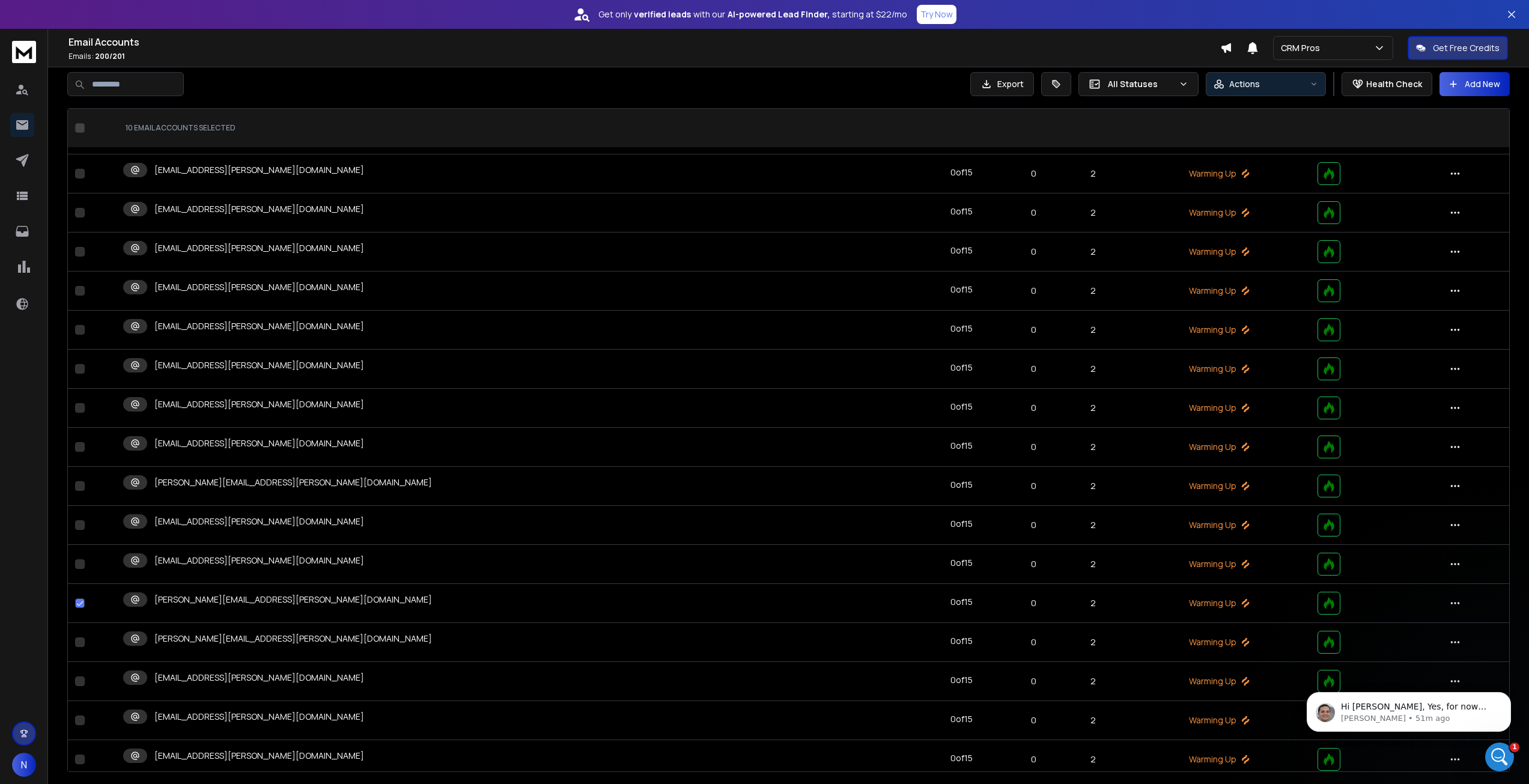
click at [1234, 85] on p "Actions" at bounding box center [1245, 84] width 31 height 12
click at [1263, 112] on div "Bulk Edit" at bounding box center [1251, 111] width 51 height 12
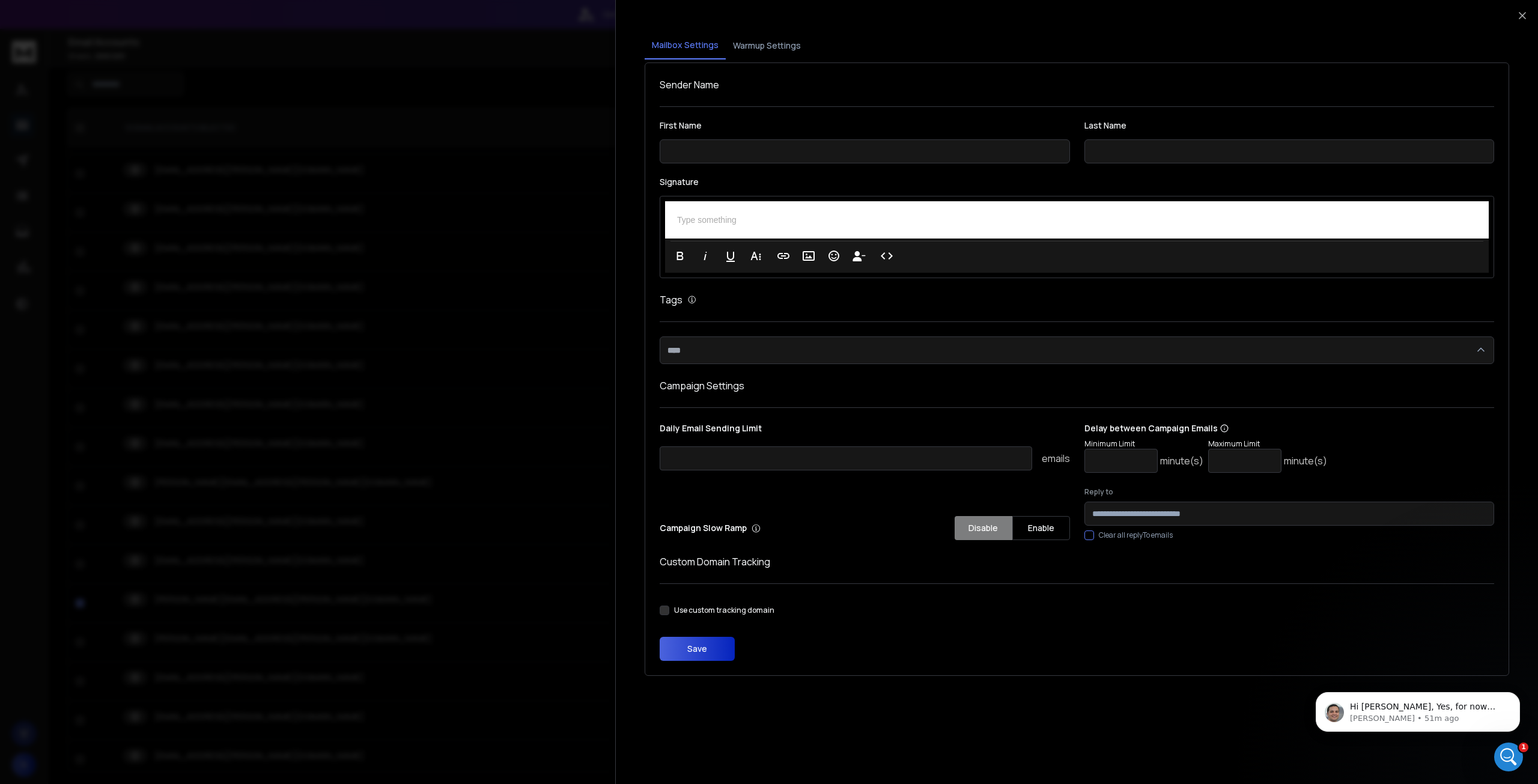
click at [784, 216] on div at bounding box center [1076, 219] width 800 height 13
click at [821, 212] on div at bounding box center [1076, 219] width 824 height 37
click at [759, 215] on div at bounding box center [1076, 219] width 800 height 13
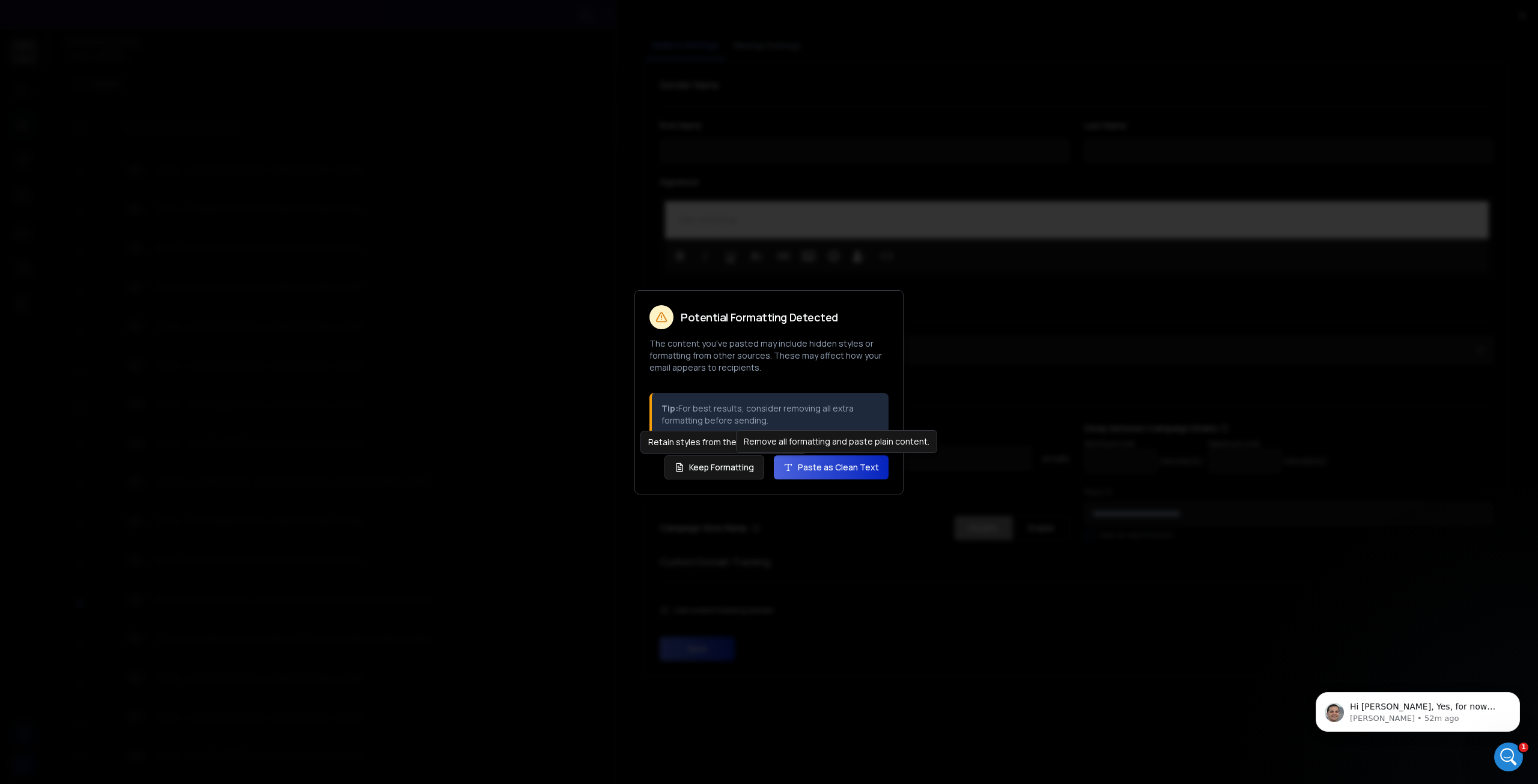
click at [833, 476] on button "Paste as Clean Text" at bounding box center [831, 467] width 115 height 24
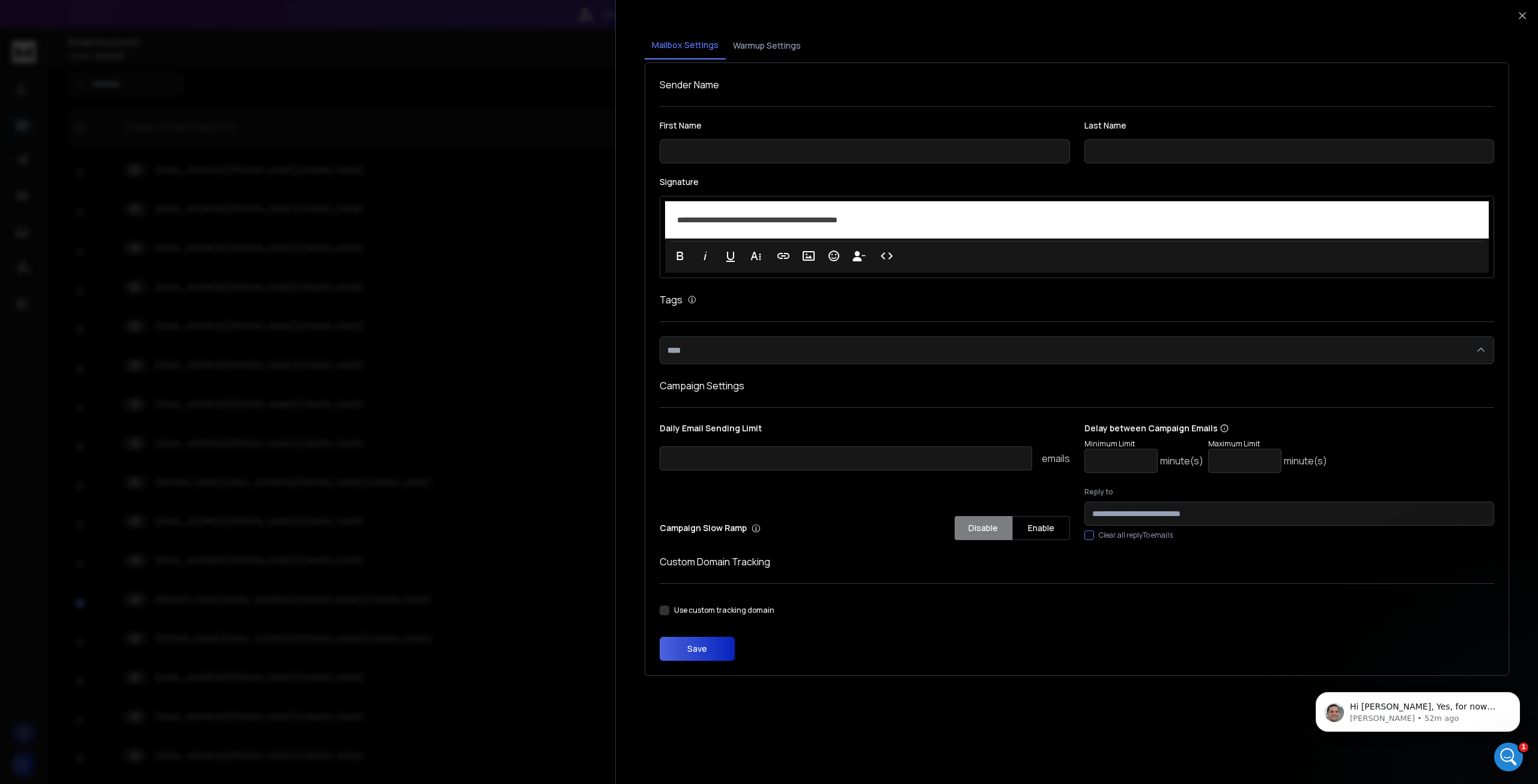
drag, startPoint x: 730, startPoint y: 219, endPoint x: 739, endPoint y: 219, distance: 9.0
click at [731, 219] on div "**********" at bounding box center [1076, 219] width 800 height 13
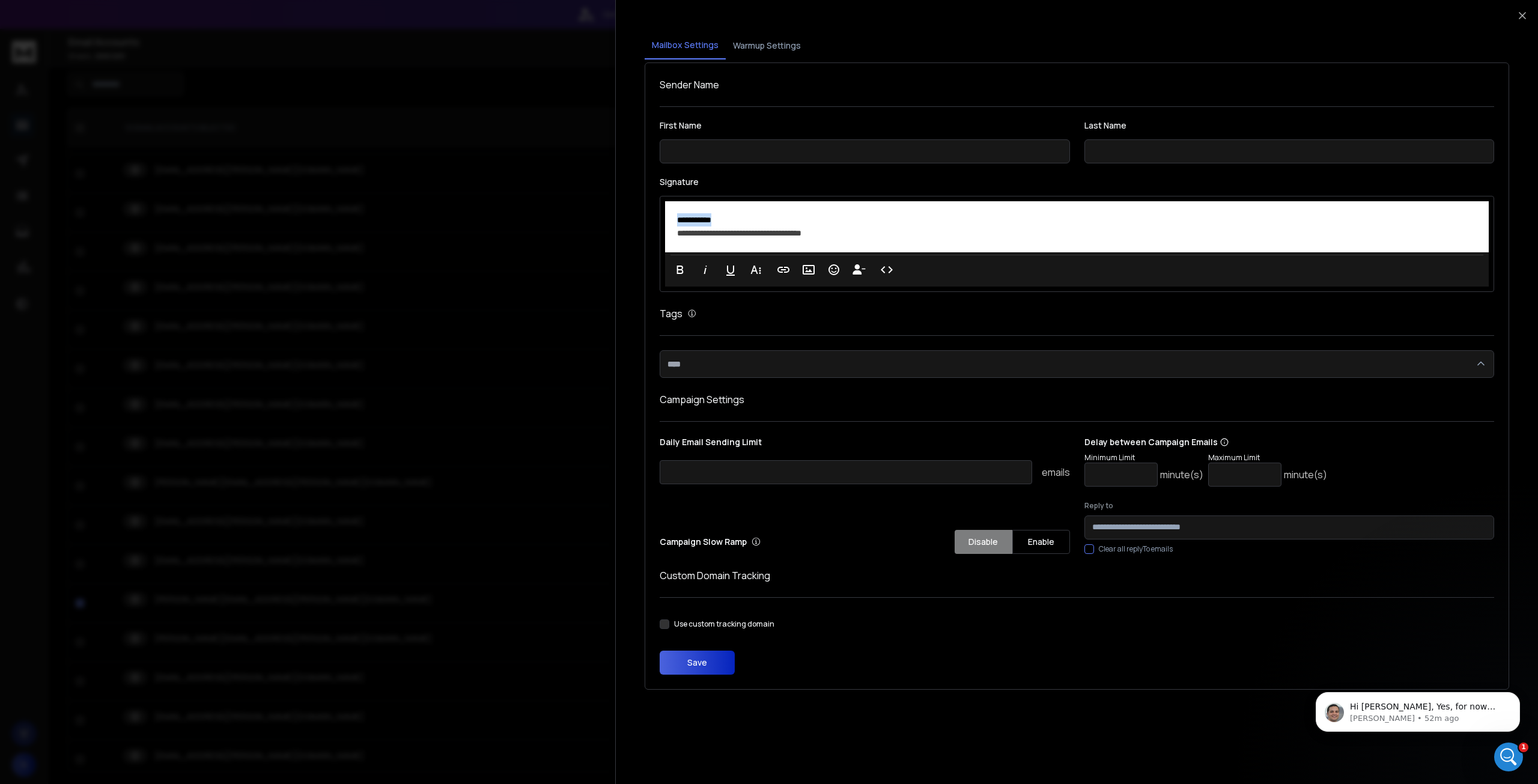
drag, startPoint x: 738, startPoint y: 220, endPoint x: 672, endPoint y: 226, distance: 66.3
click at [672, 226] on div "**********" at bounding box center [1076, 226] width 824 height 51
click at [676, 273] on icon "button" at bounding box center [680, 269] width 15 height 15
click at [917, 244] on div "**********" at bounding box center [1076, 226] width 824 height 51
click at [683, 661] on button "Save" at bounding box center [697, 662] width 75 height 24
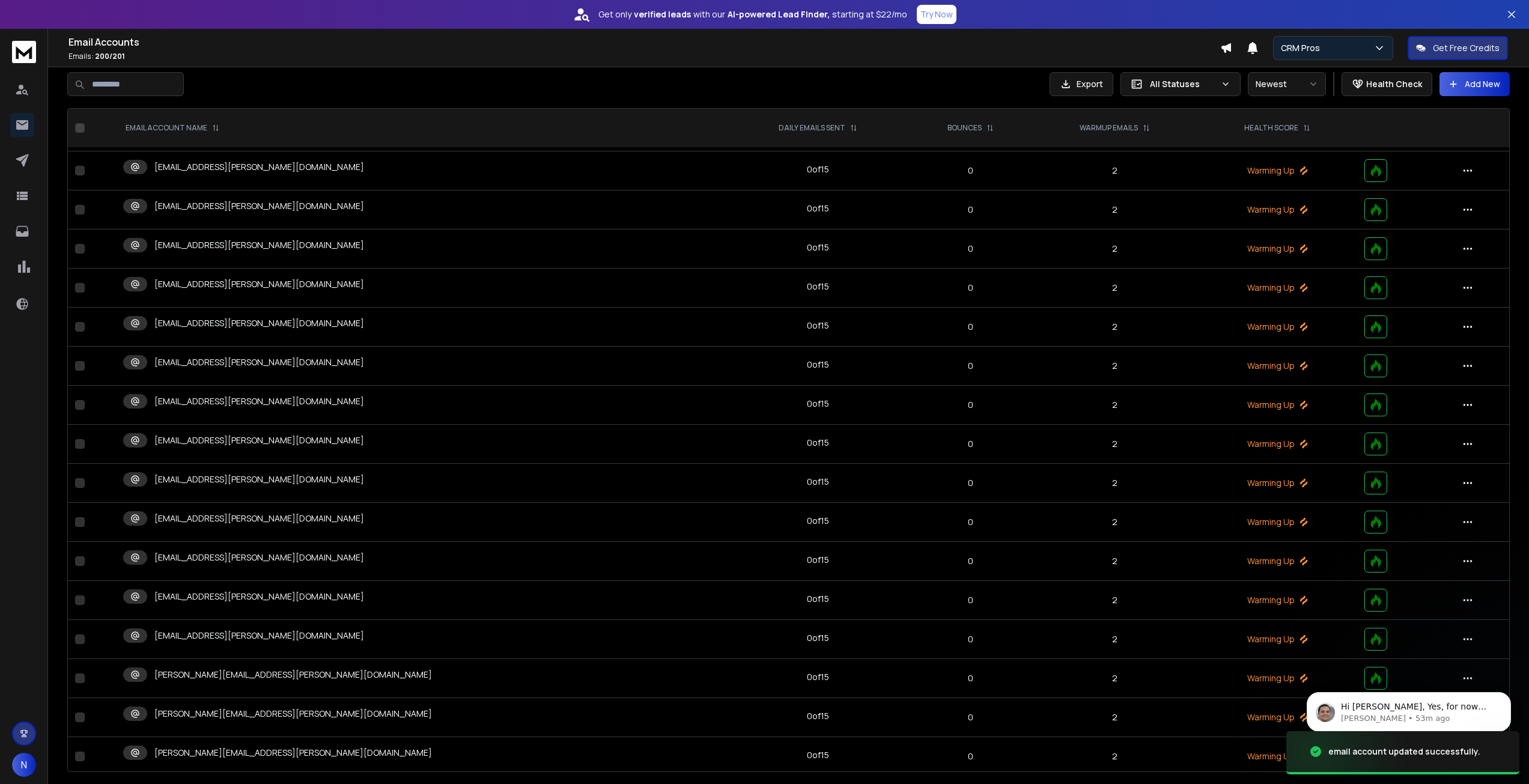
scroll to position [2300, 0]
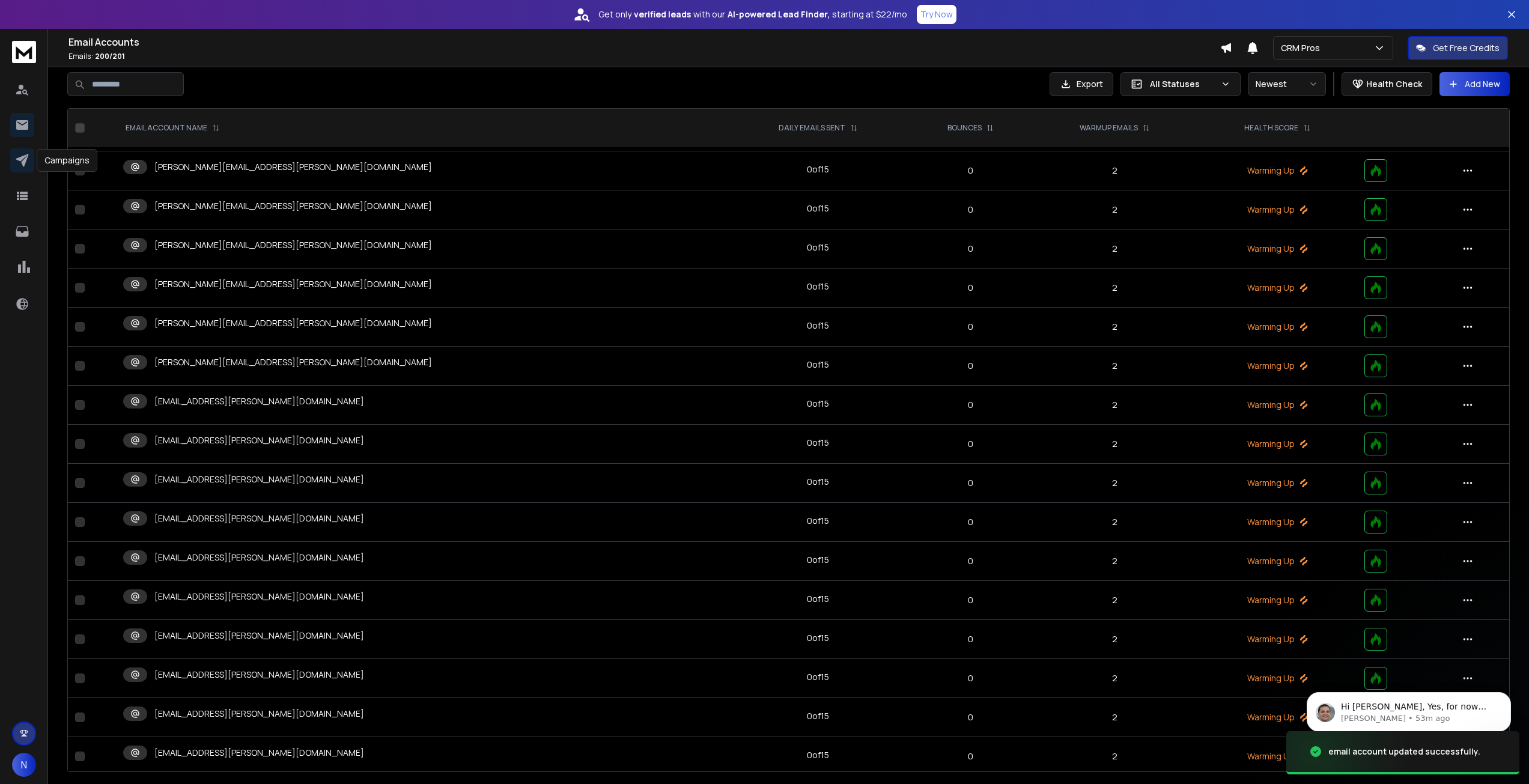
click at [16, 149] on link at bounding box center [23, 161] width 24 height 24
click at [20, 159] on icon at bounding box center [22, 161] width 13 height 13
click at [25, 160] on icon at bounding box center [22, 161] width 13 height 13
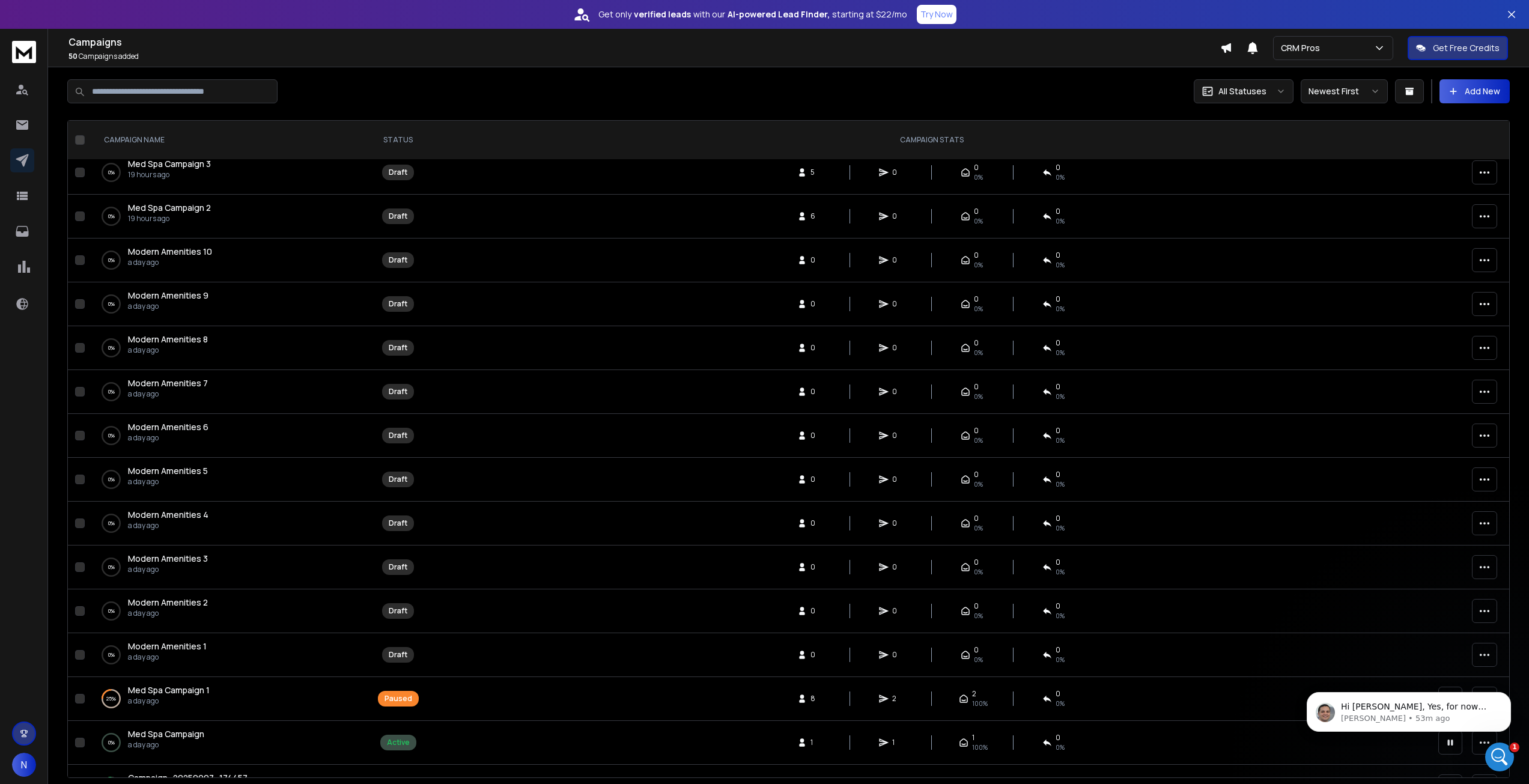
scroll to position [361, 0]
click at [56, 578] on div "Campaigns 50 Campaigns Added All Statuses Newest First Add New CAMPAIGN NAME ST…" at bounding box center [789, 471] width 1481 height 808
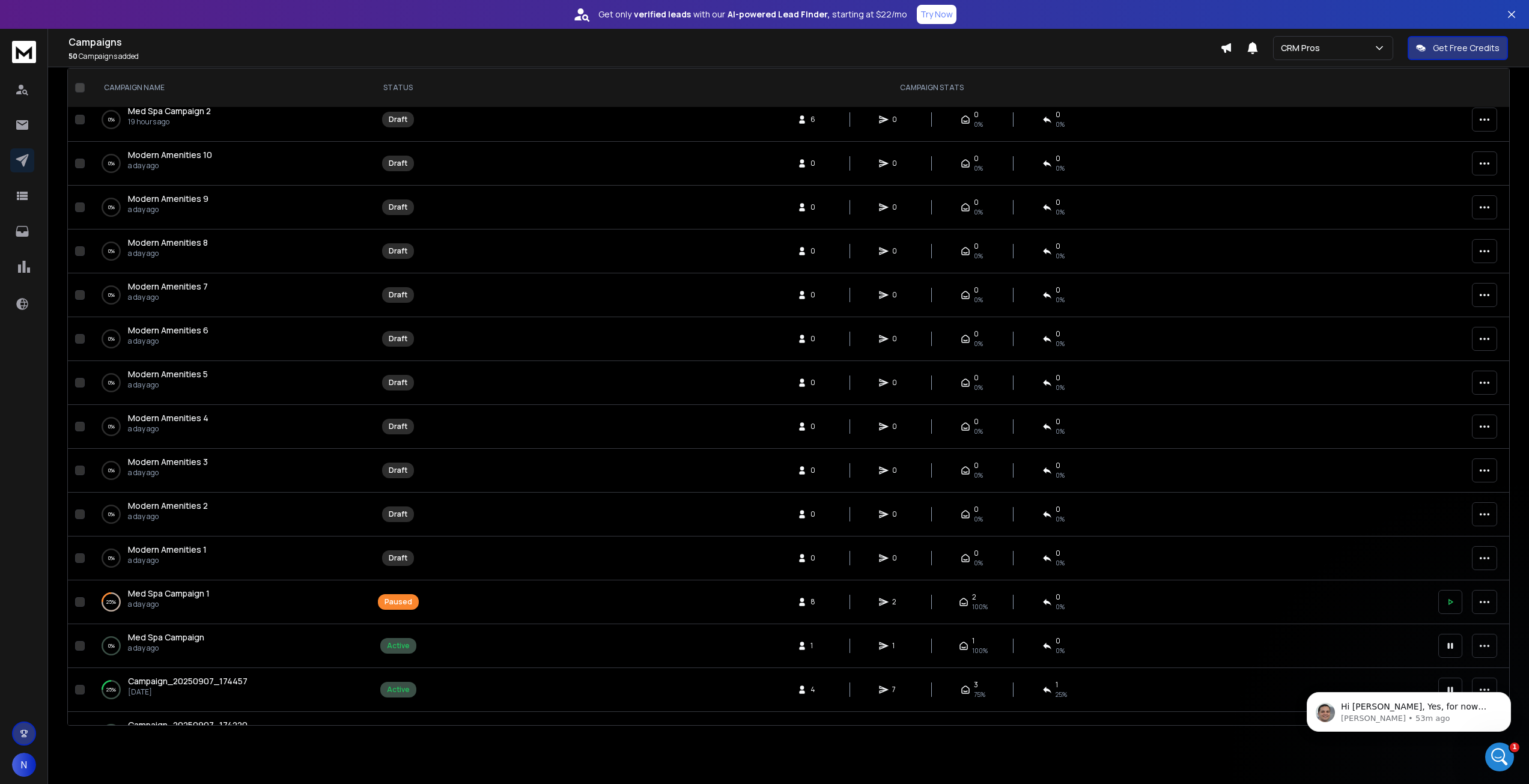
scroll to position [60, 0]
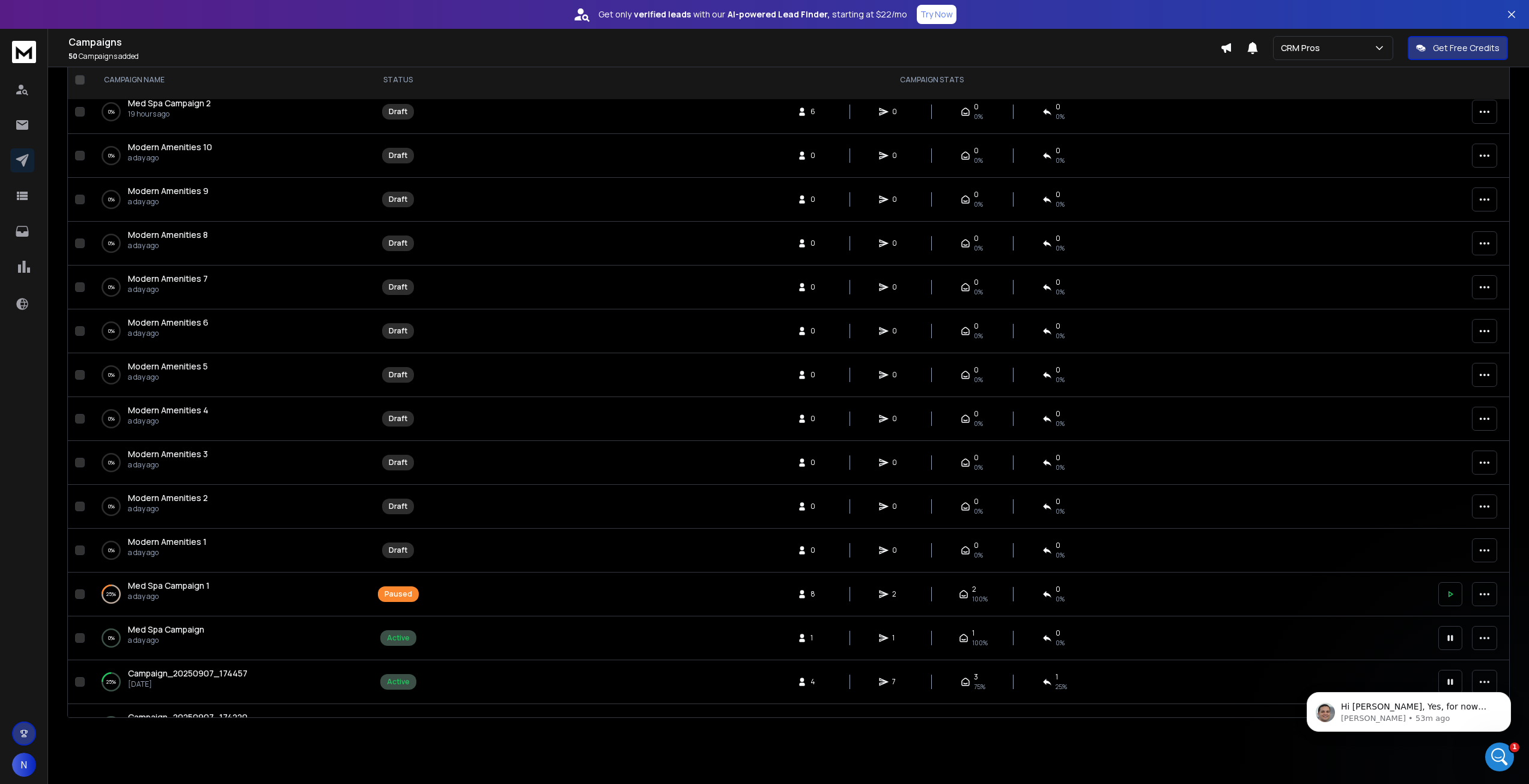
click at [1479, 550] on icon "button" at bounding box center [1485, 550] width 12 height 12
click at [31, 611] on div "N" at bounding box center [24, 409] width 48 height 760
click at [80, 599] on td at bounding box center [78, 594] width 22 height 44
click at [84, 594] on button "button" at bounding box center [80, 594] width 10 height 10
click at [1479, 591] on icon "button" at bounding box center [1485, 594] width 12 height 12
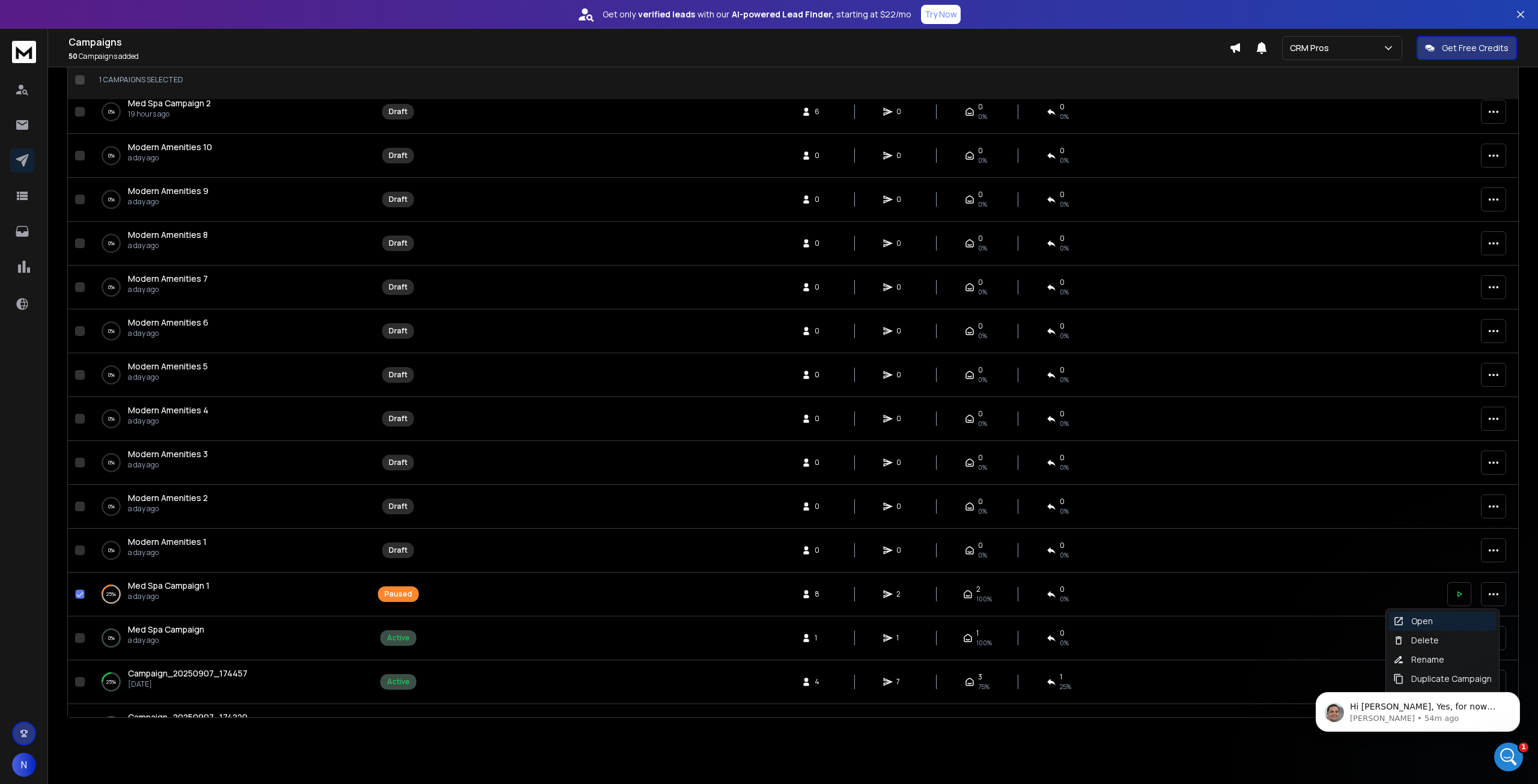
click at [1446, 626] on div "Open" at bounding box center [1443, 621] width 108 height 19
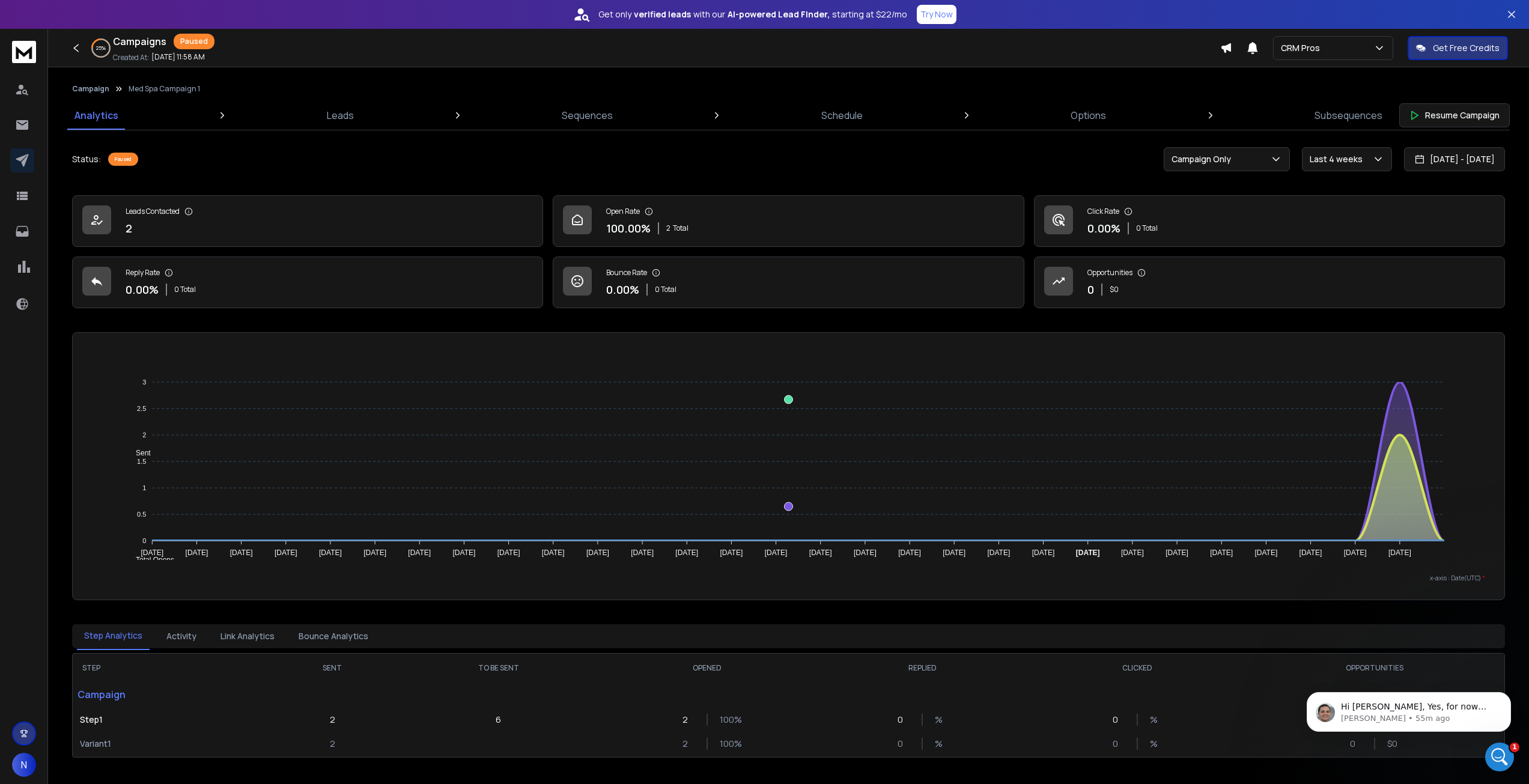
click at [13, 347] on div "N" at bounding box center [24, 409] width 48 height 760
click at [81, 52] on icon at bounding box center [76, 48] width 10 height 10
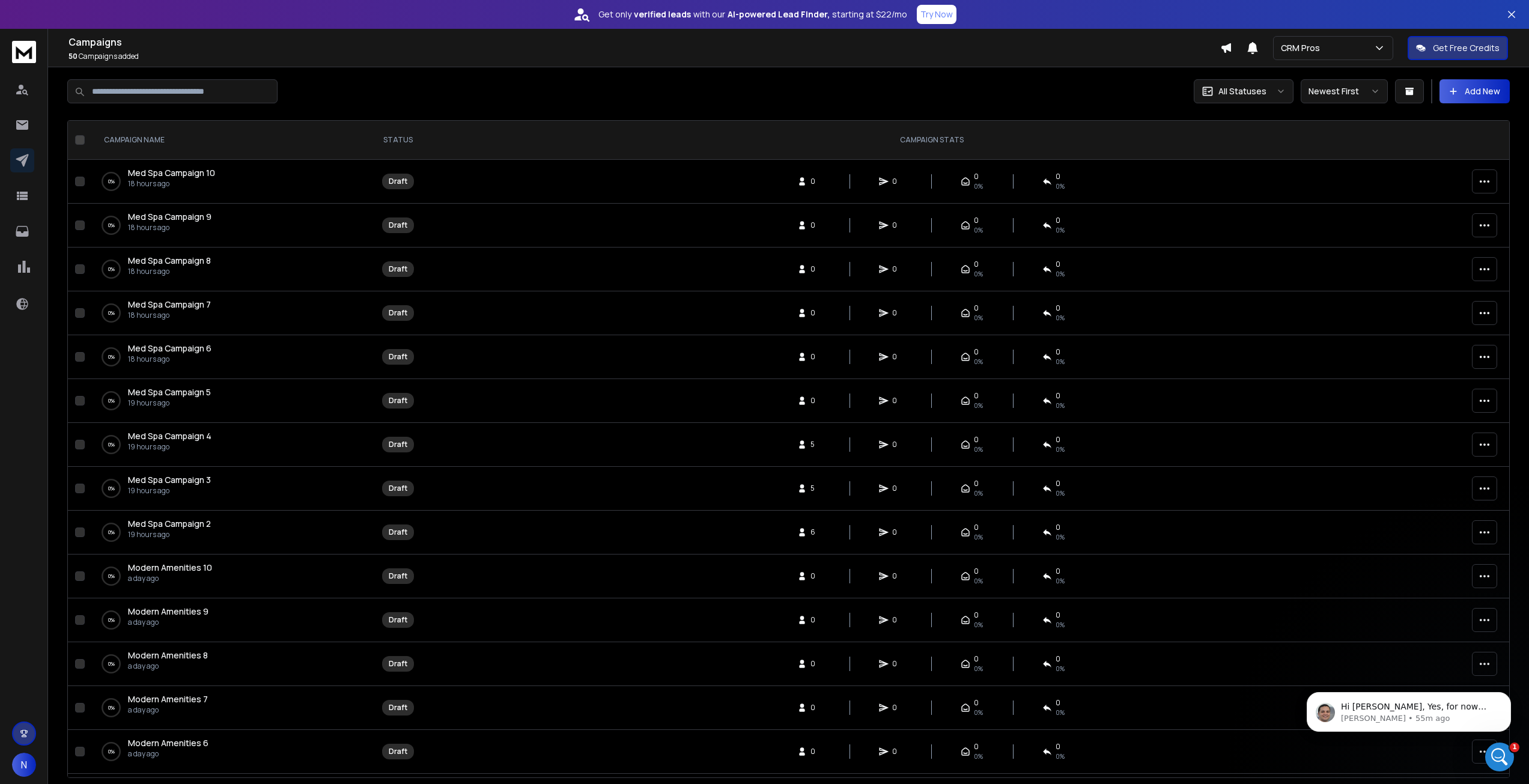
click at [38, 643] on div "N" at bounding box center [24, 409] width 48 height 760
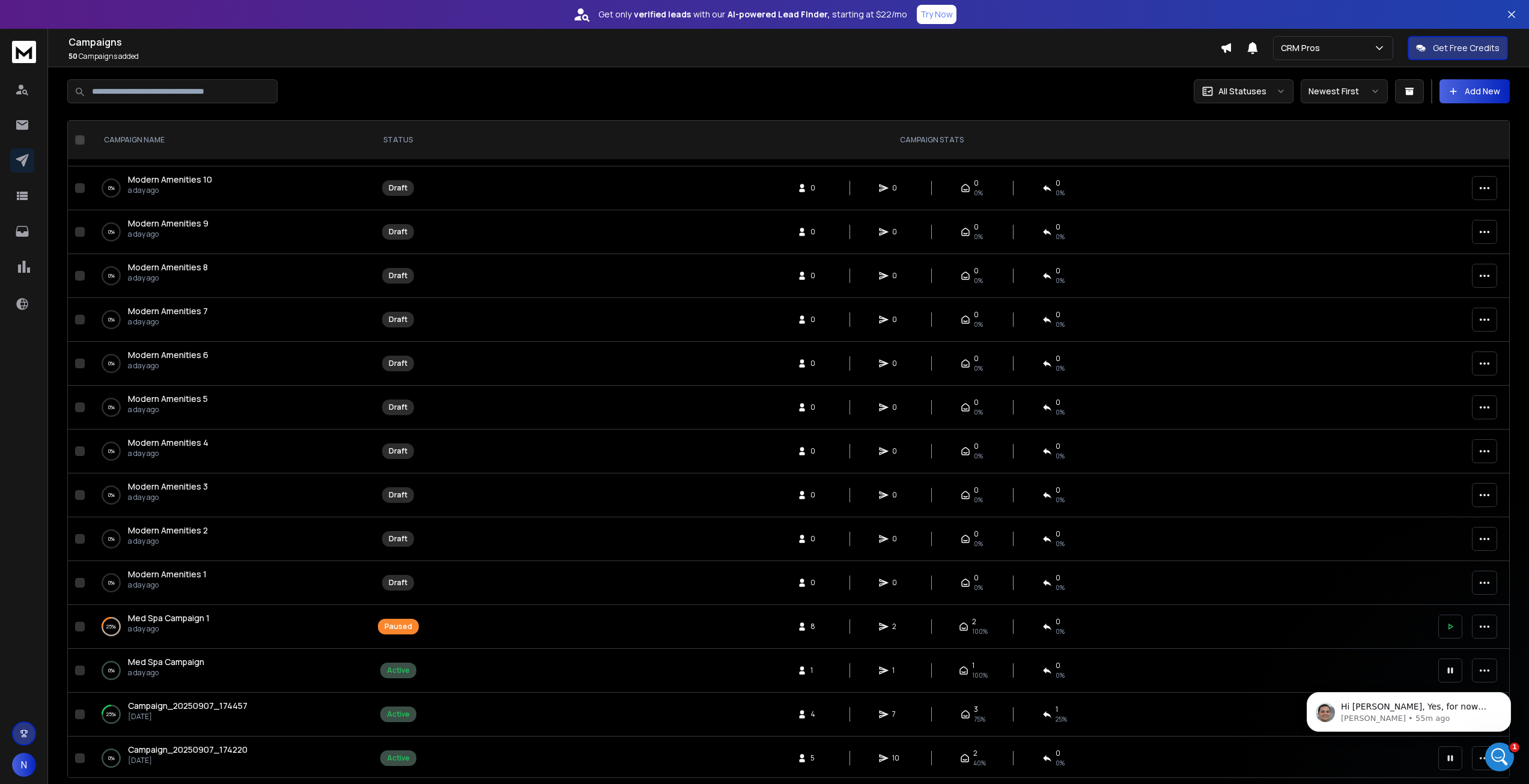
scroll to position [420, 0]
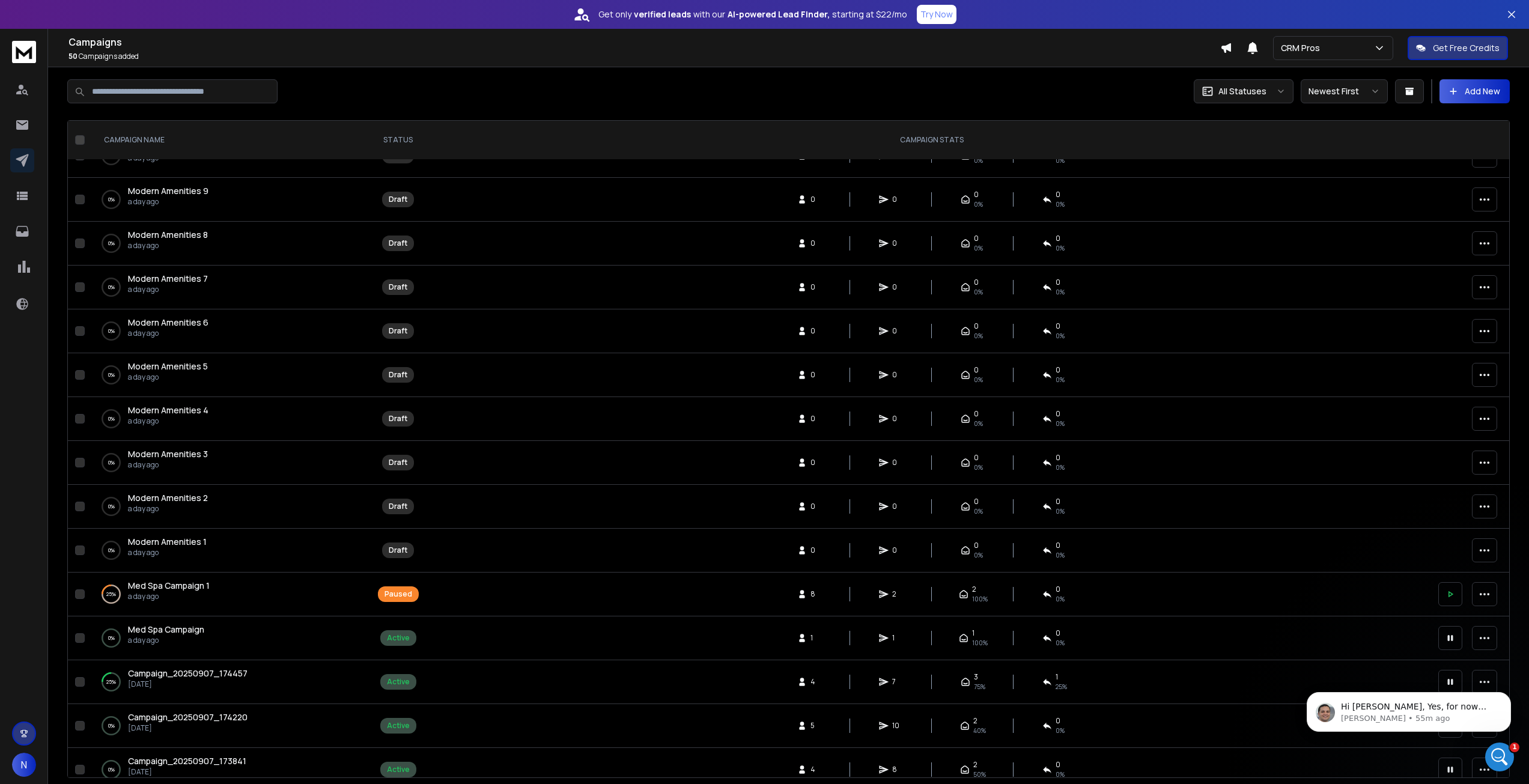
click at [1480, 594] on icon "button" at bounding box center [1485, 594] width 10 height 2
click at [1490, 594] on button "button" at bounding box center [1493, 594] width 25 height 24
click at [1480, 593] on icon "button" at bounding box center [1485, 594] width 12 height 12
click at [1519, 691] on button "Dismiss notification" at bounding box center [1516, 695] width 15 height 15
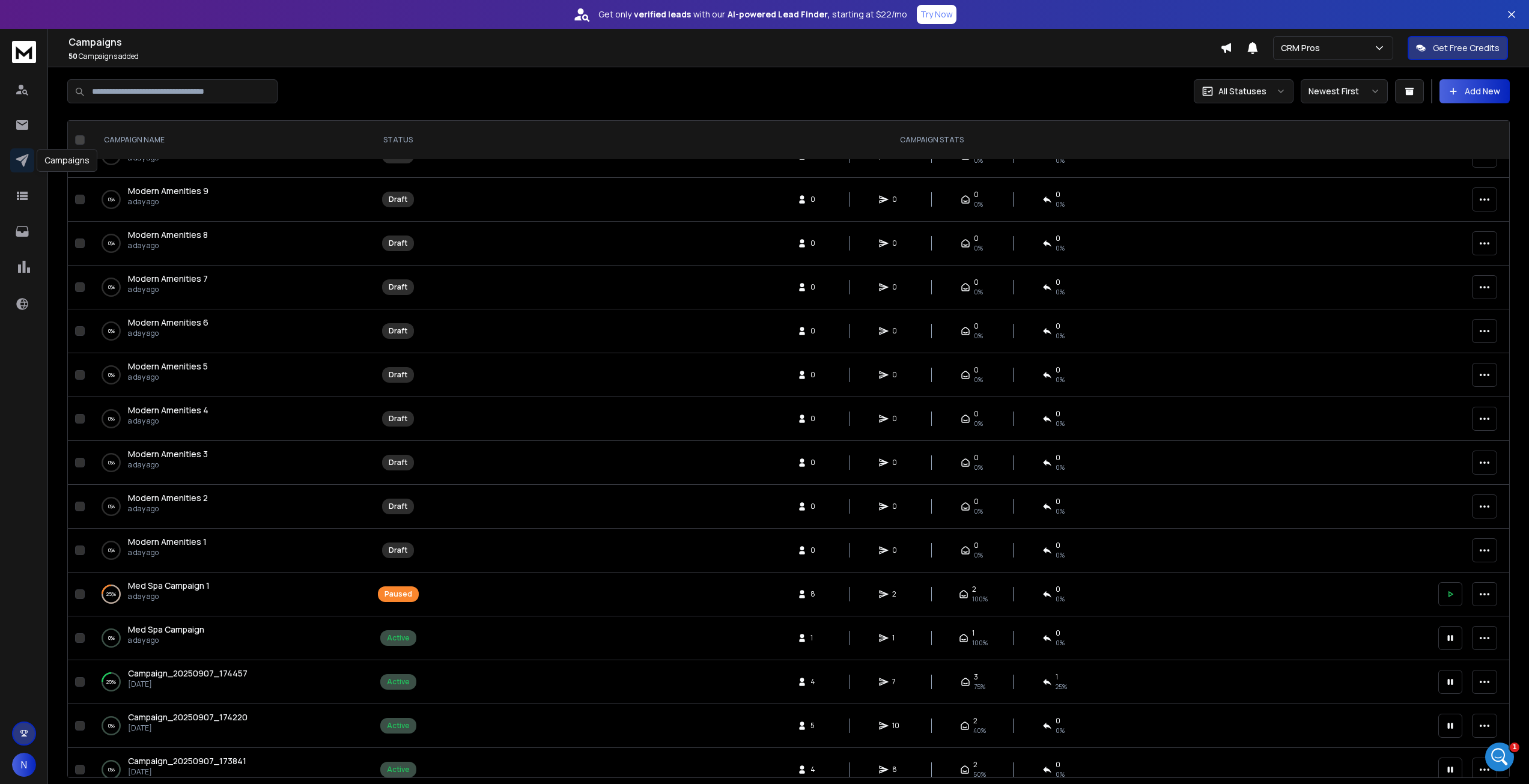
click at [28, 165] on icon at bounding box center [23, 161] width 15 height 15
click at [1368, 92] on button "Newest First" at bounding box center [1344, 91] width 87 height 24
click at [1277, 92] on icon "button" at bounding box center [1281, 91] width 10 height 10
click at [1331, 93] on button "Newest First" at bounding box center [1353, 91] width 87 height 24
click at [88, 602] on td at bounding box center [78, 594] width 22 height 44
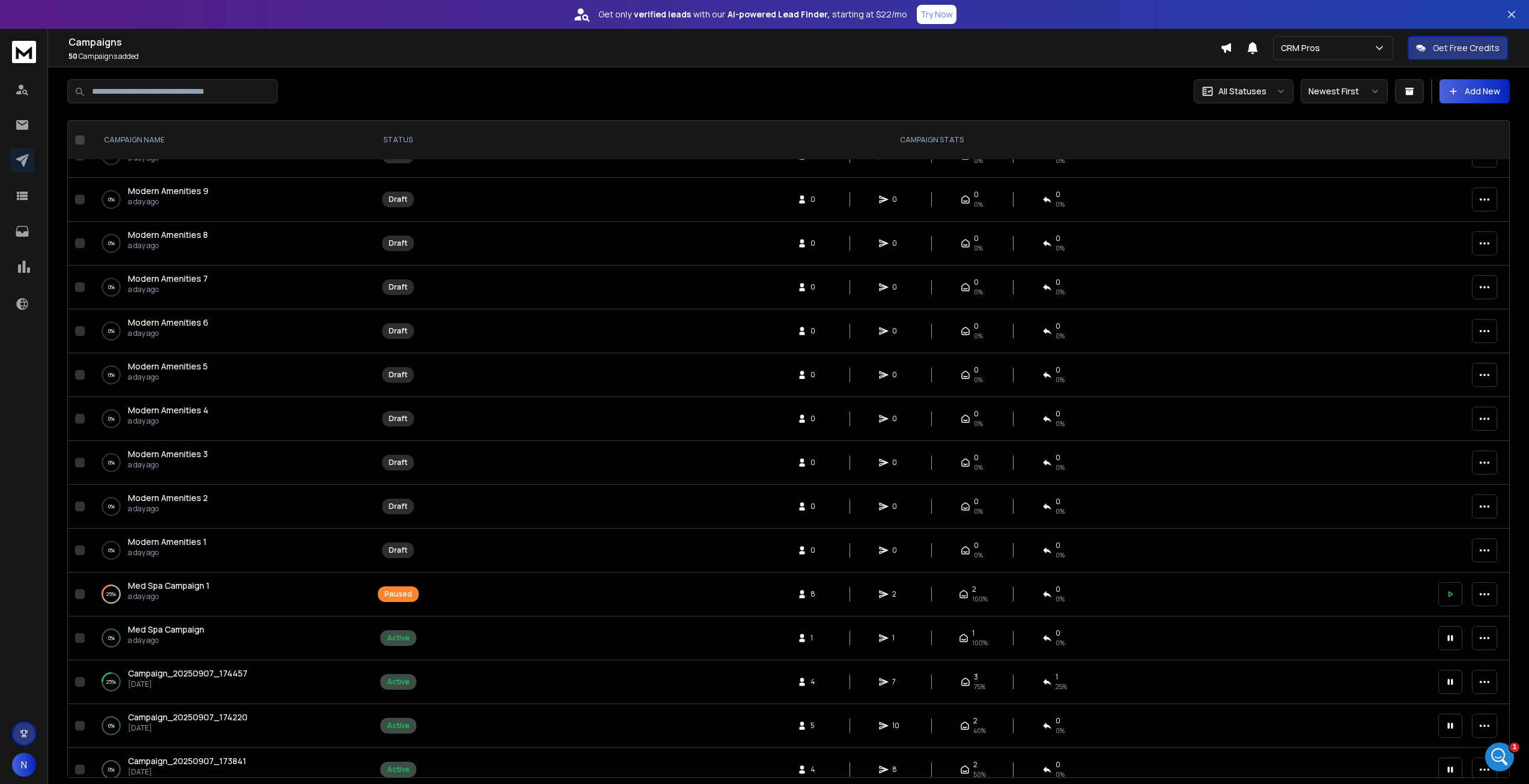
click at [84, 599] on td at bounding box center [78, 594] width 22 height 44
click at [84, 590] on button "button" at bounding box center [80, 594] width 10 height 10
click at [22, 121] on icon at bounding box center [22, 125] width 12 height 10
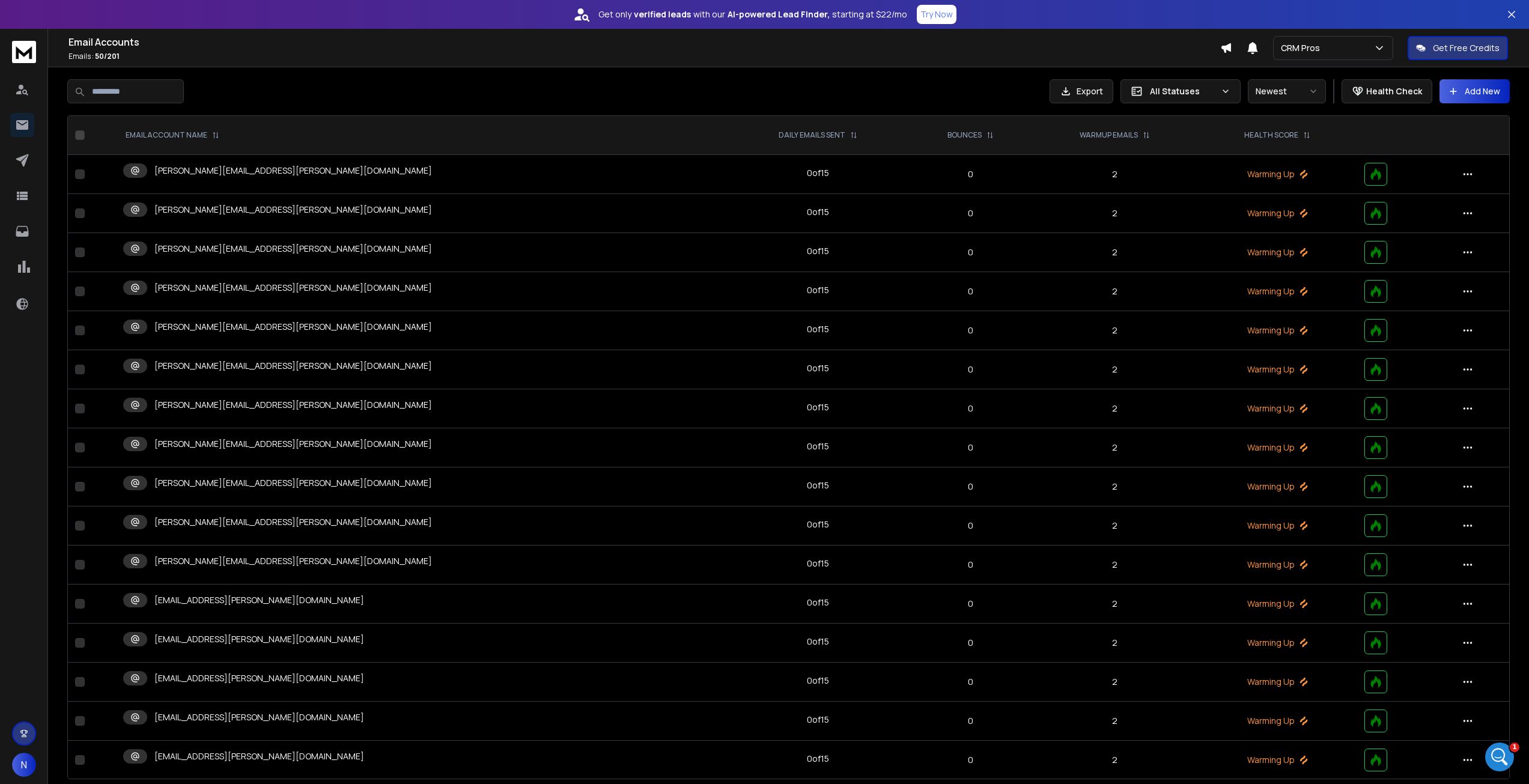
click at [950, 55] on p "Emails : 50 / 201" at bounding box center [645, 56] width 1152 height 10
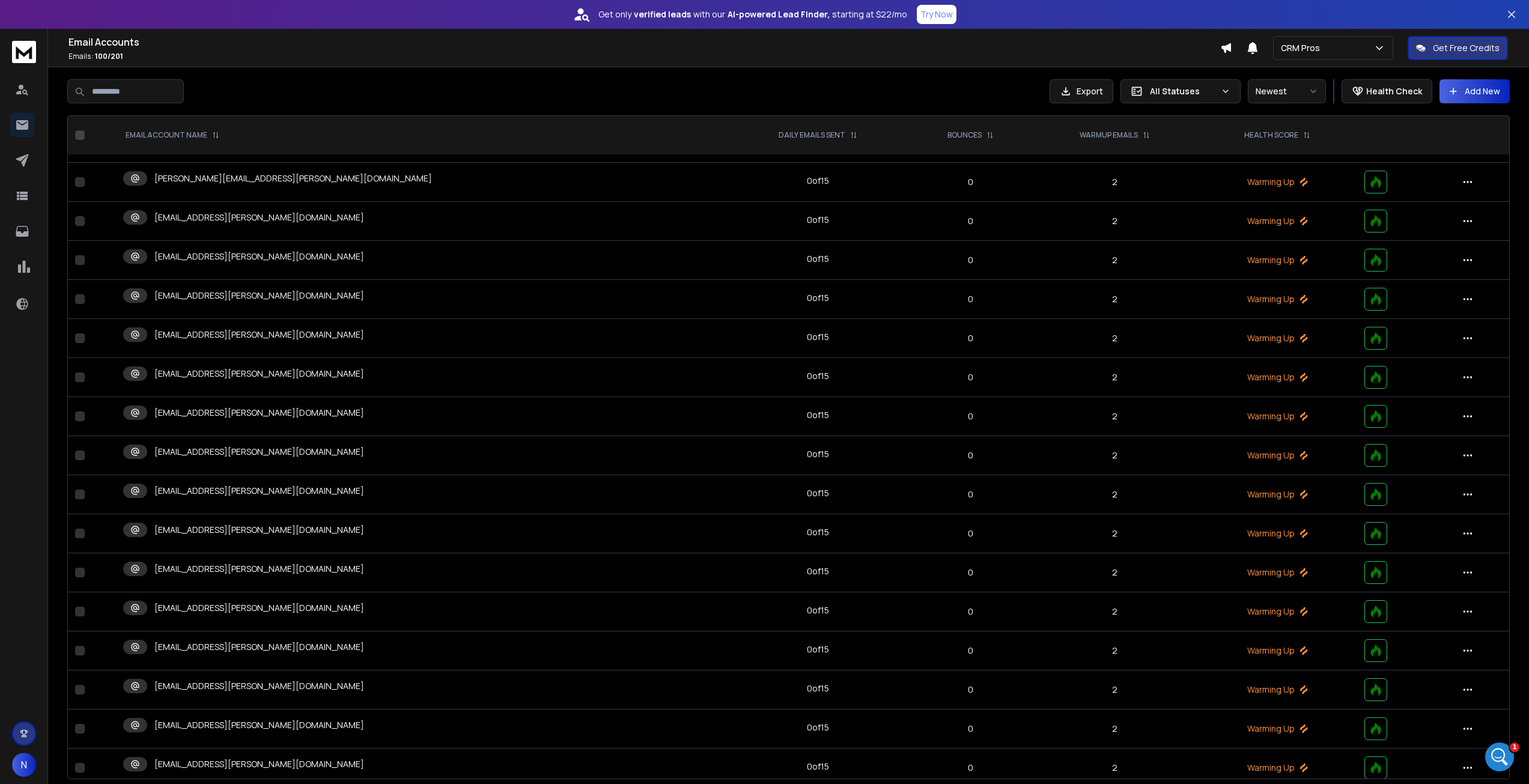
scroll to position [2498, 0]
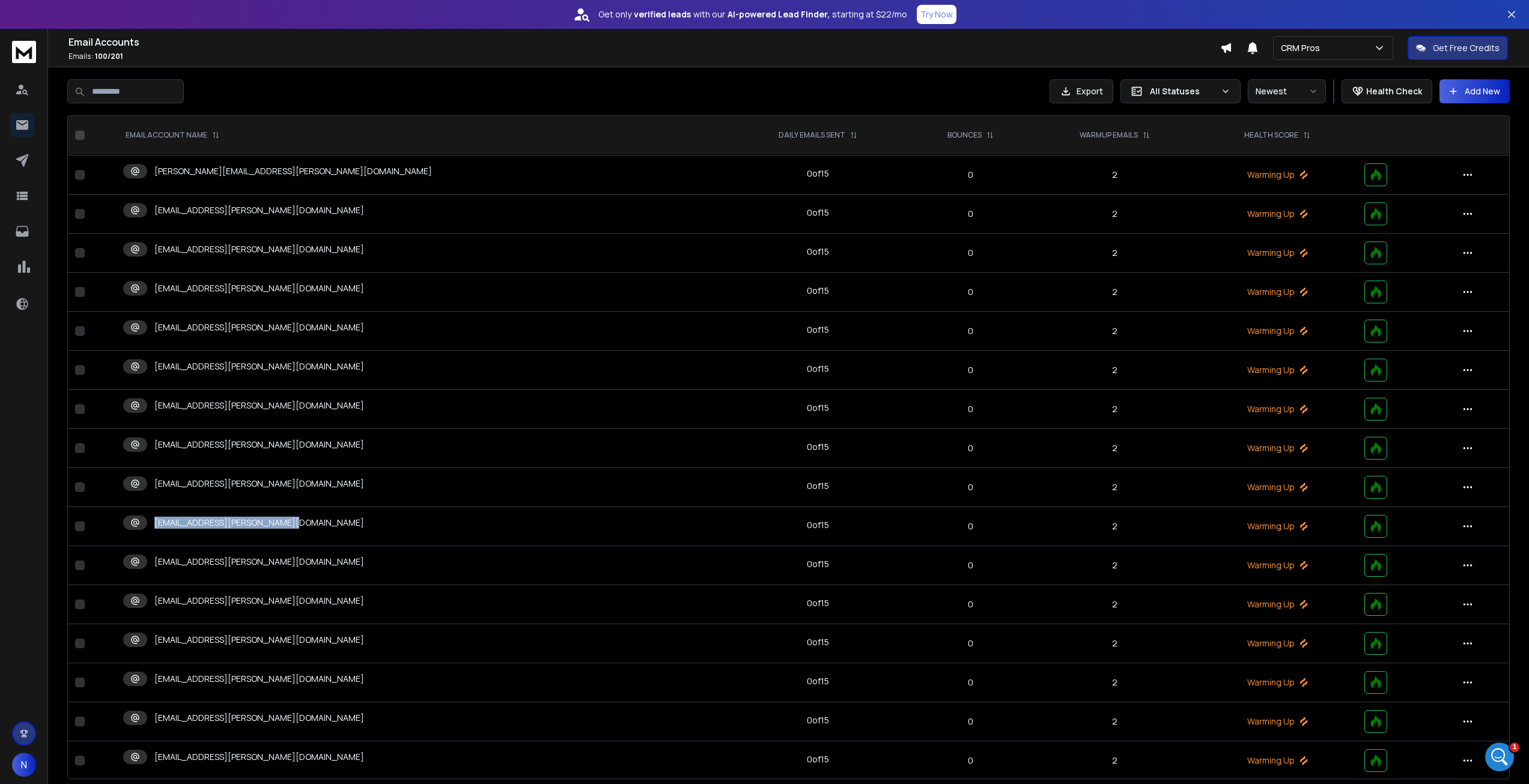
drag, startPoint x: 157, startPoint y: 526, endPoint x: 292, endPoint y: 528, distance: 135.0
click at [292, 528] on p "bianca.simms@medspaoutbound07.com" at bounding box center [259, 522] width 210 height 12
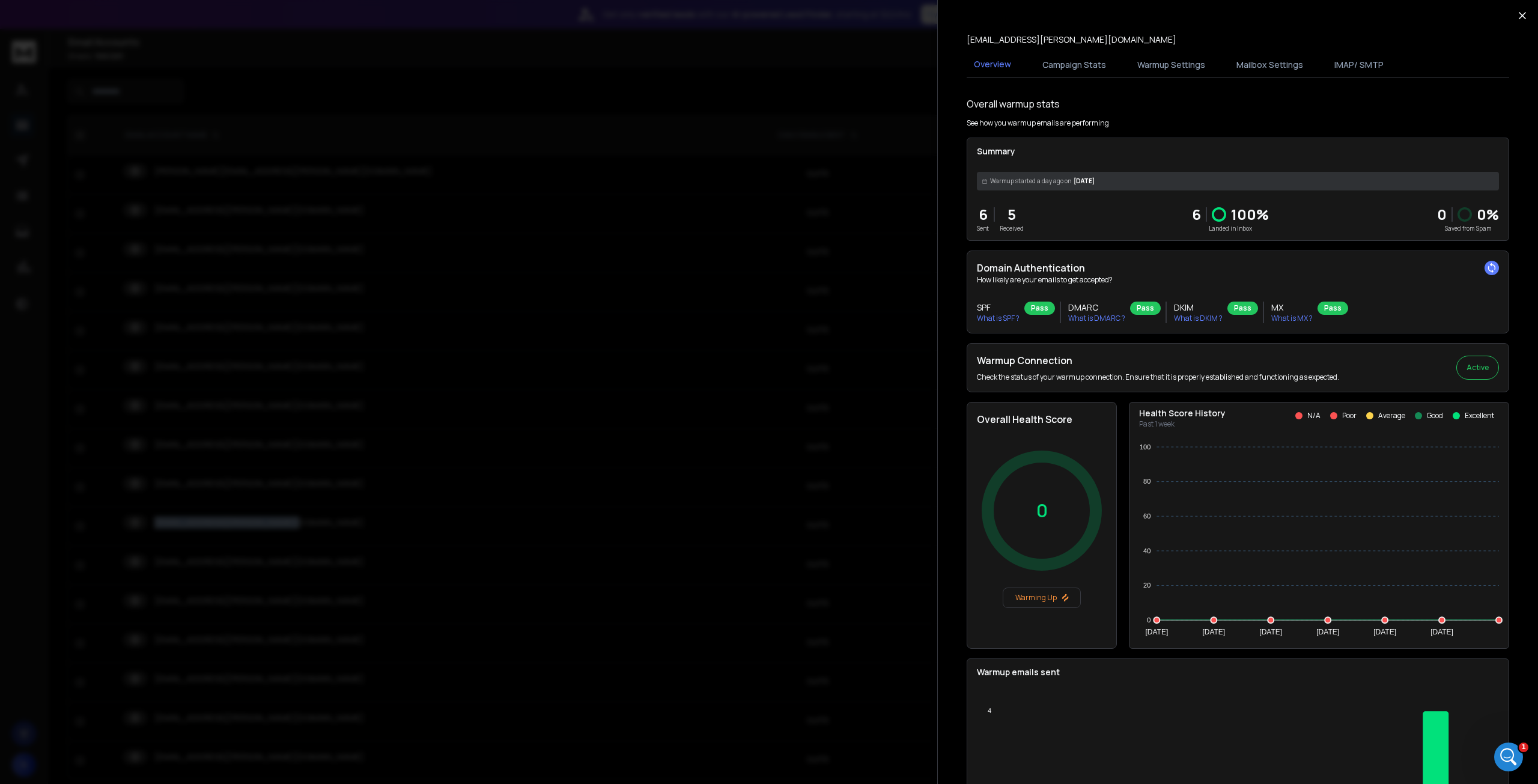
click at [1522, 20] on icon "button" at bounding box center [1523, 15] width 12 height 12
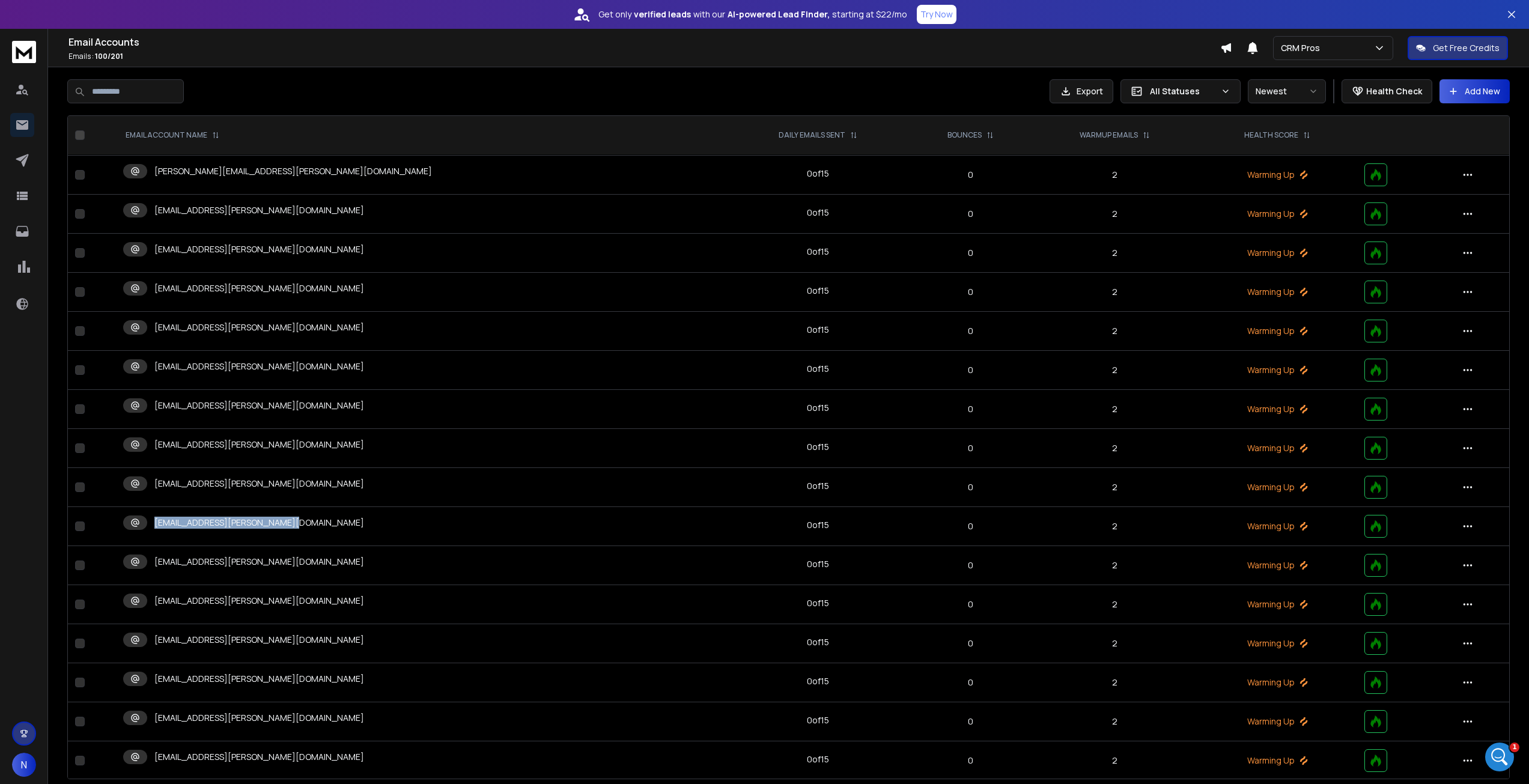
copy p "bianca.simms@medspaoutbound07"
click at [78, 523] on button "button" at bounding box center [80, 526] width 10 height 10
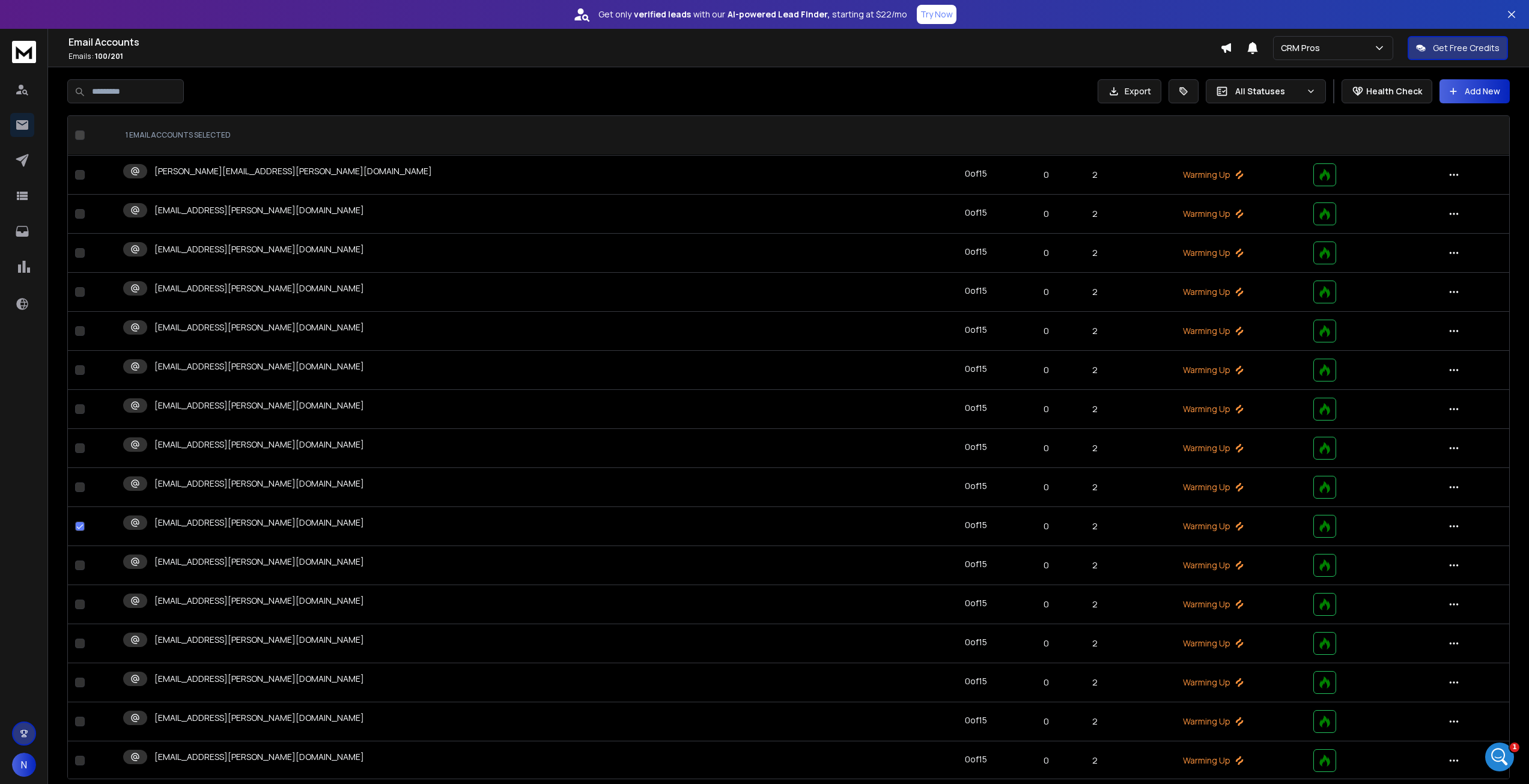
click at [79, 724] on button "button" at bounding box center [80, 721] width 10 height 10
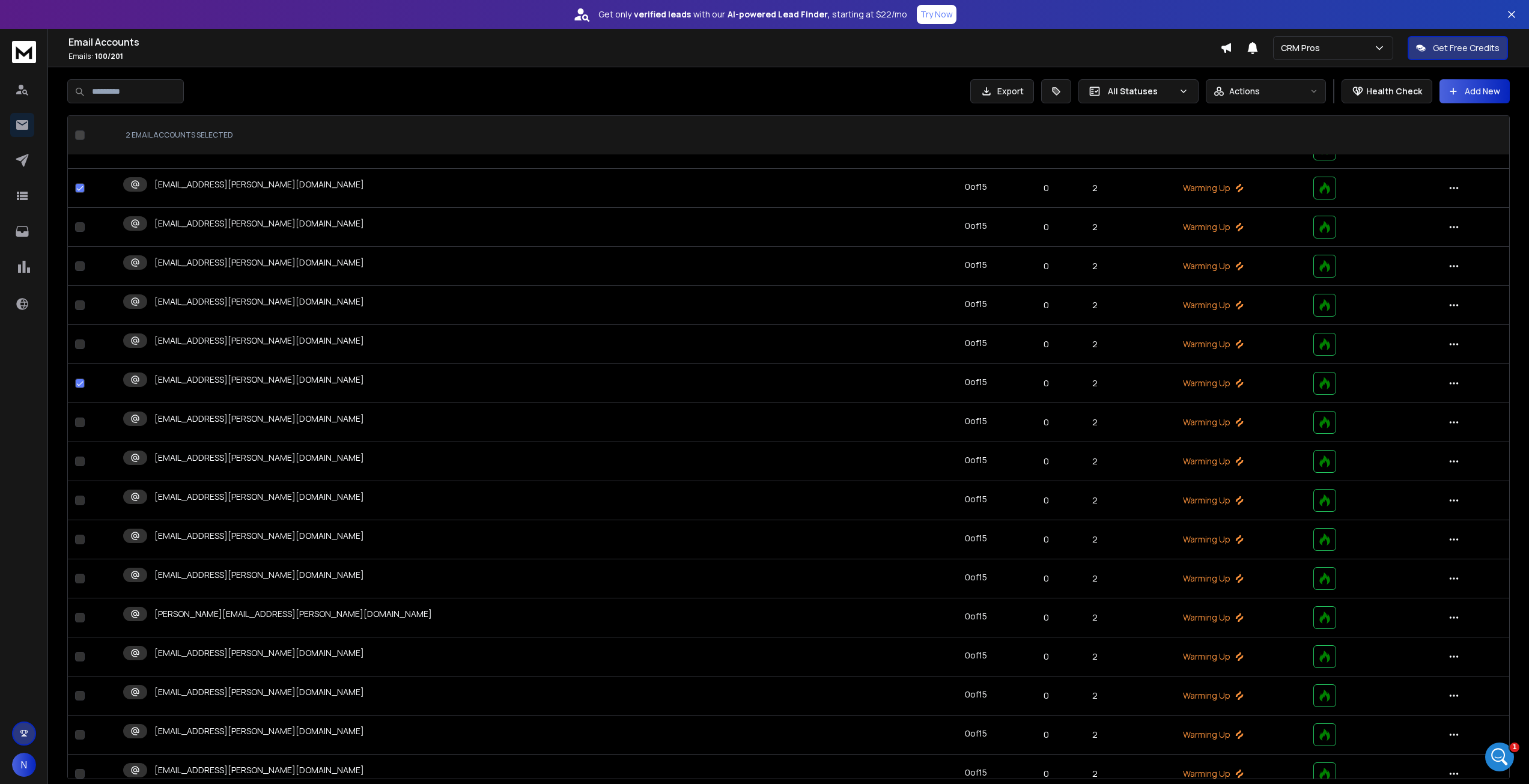
scroll to position [2859, 0]
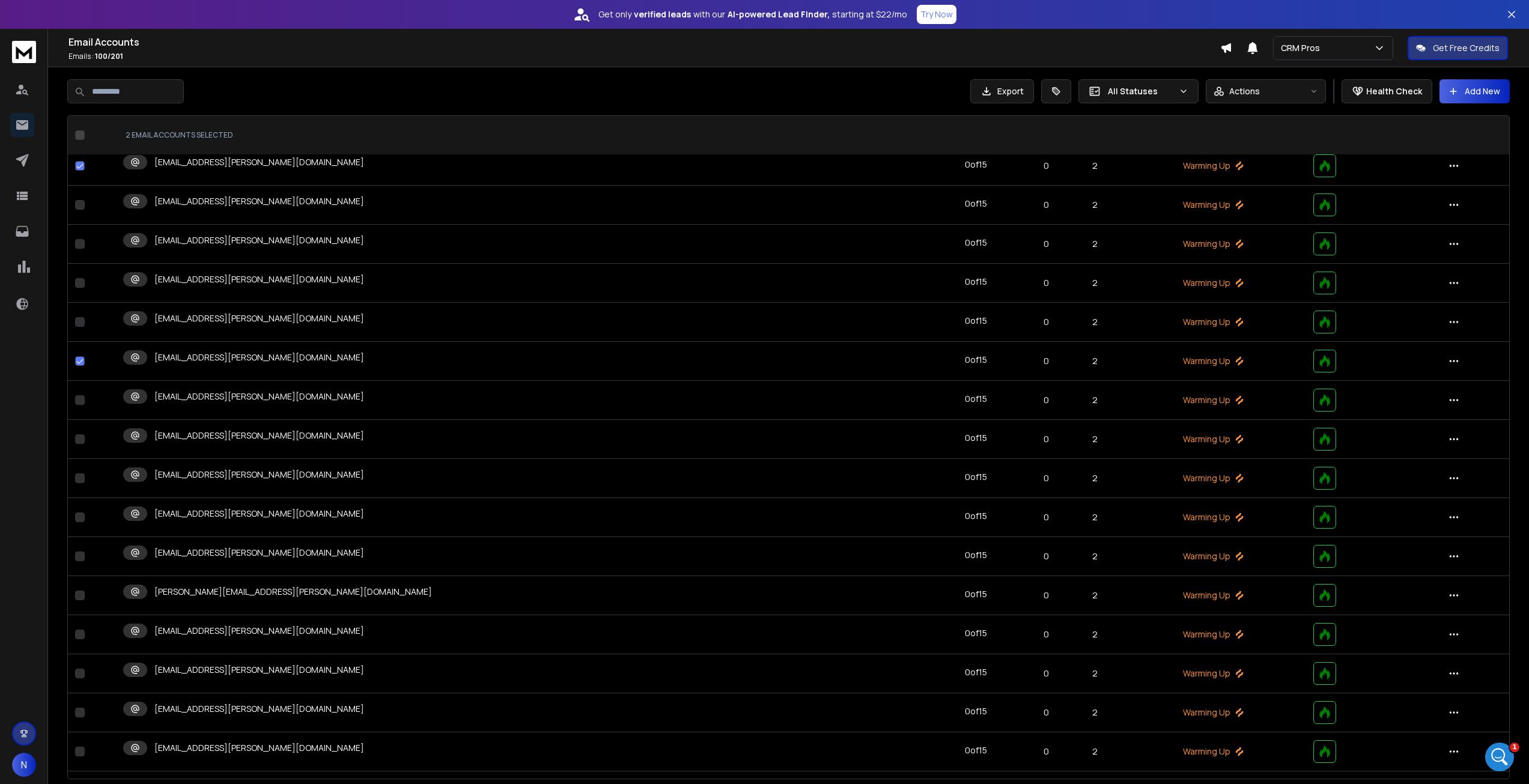
click at [87, 557] on div at bounding box center [95, 557] width 41 height 10
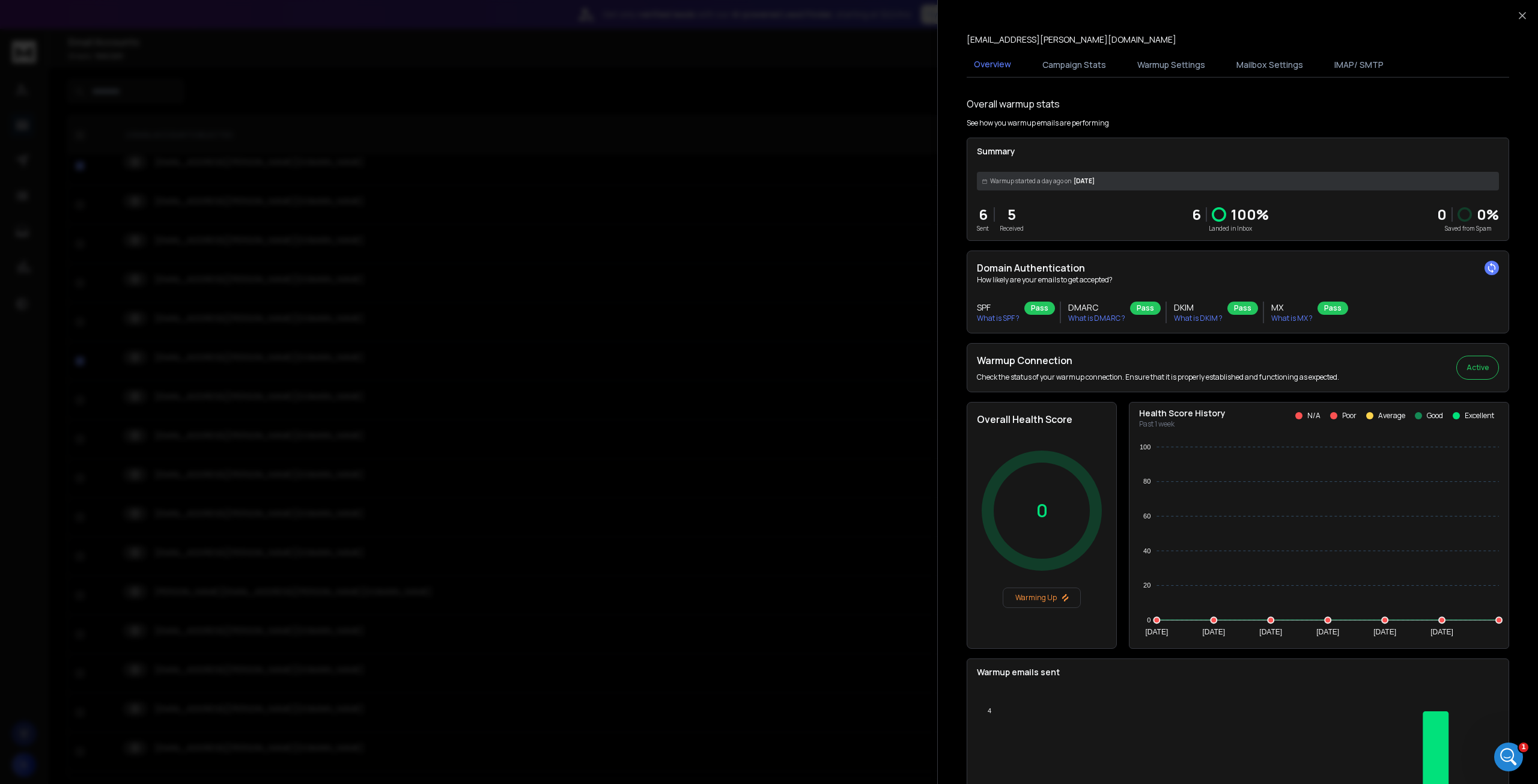
click at [1526, 15] on div "Multi Select Table Sheet bianca.simms@medspaoutbound07.com Overview Campaign St…" at bounding box center [1238, 392] width 601 height 784
click at [1521, 15] on icon "button" at bounding box center [1523, 15] width 12 height 12
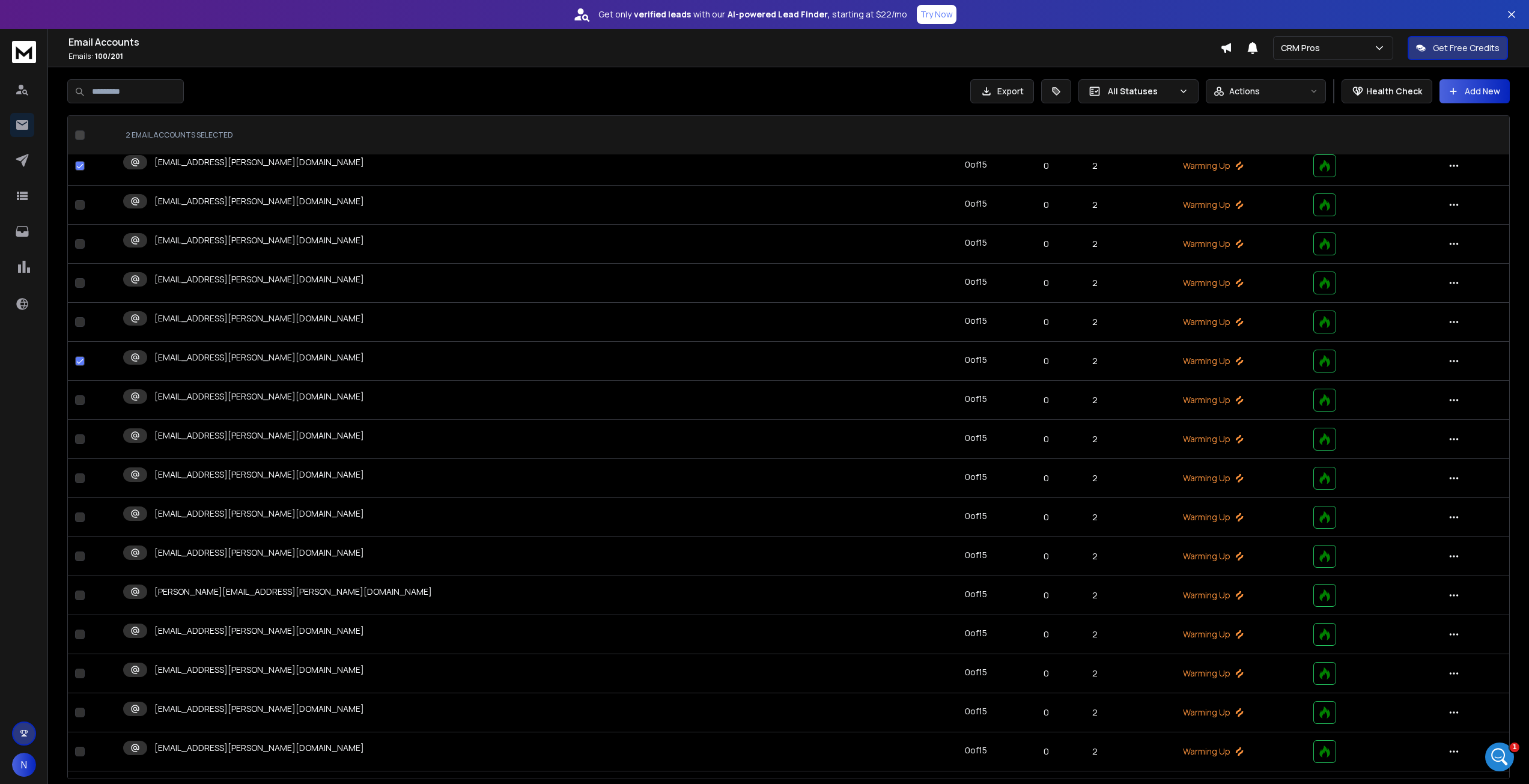
click at [75, 556] on button "button" at bounding box center [80, 557] width 10 height 10
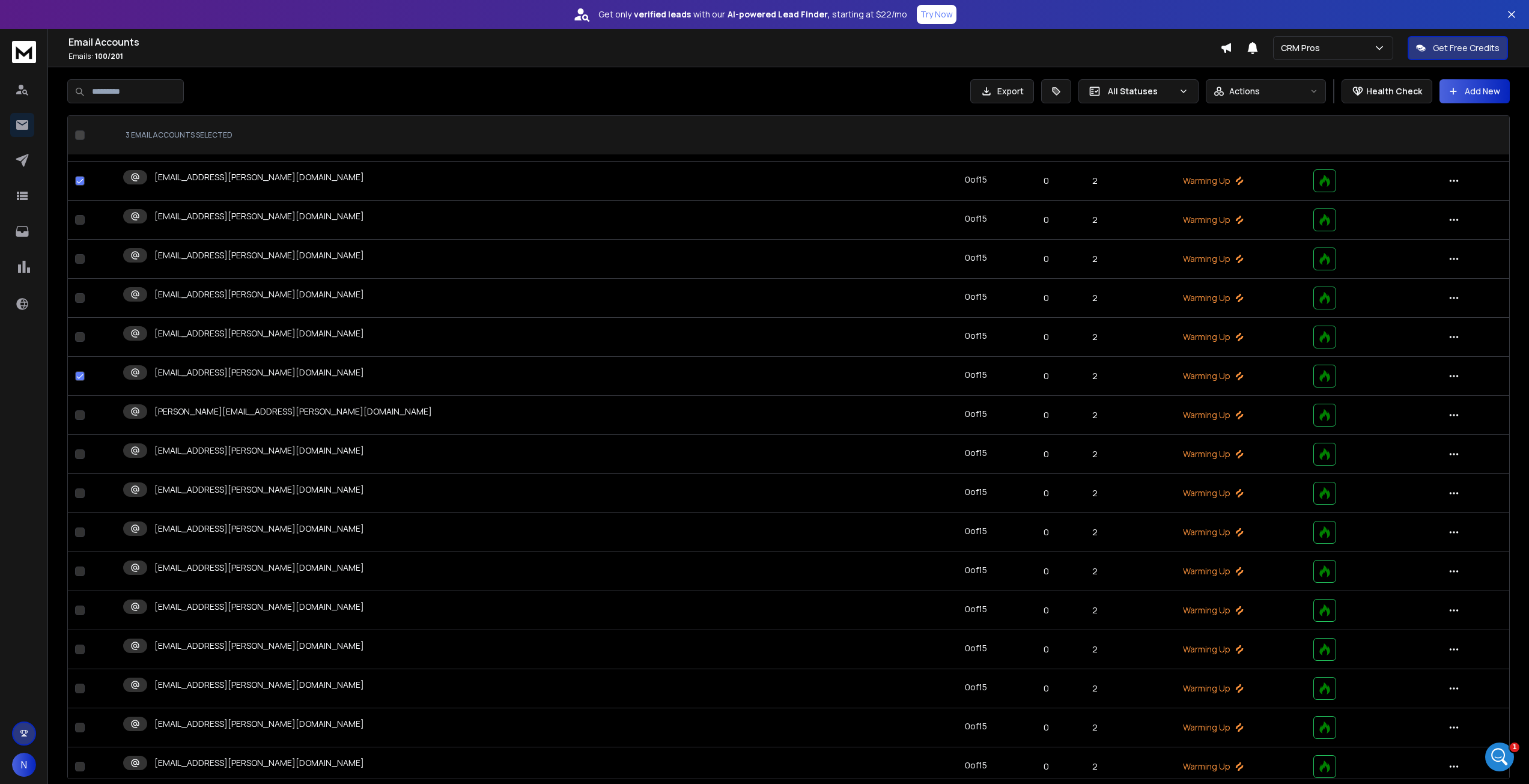
click at [79, 575] on button "button" at bounding box center [80, 571] width 10 height 10
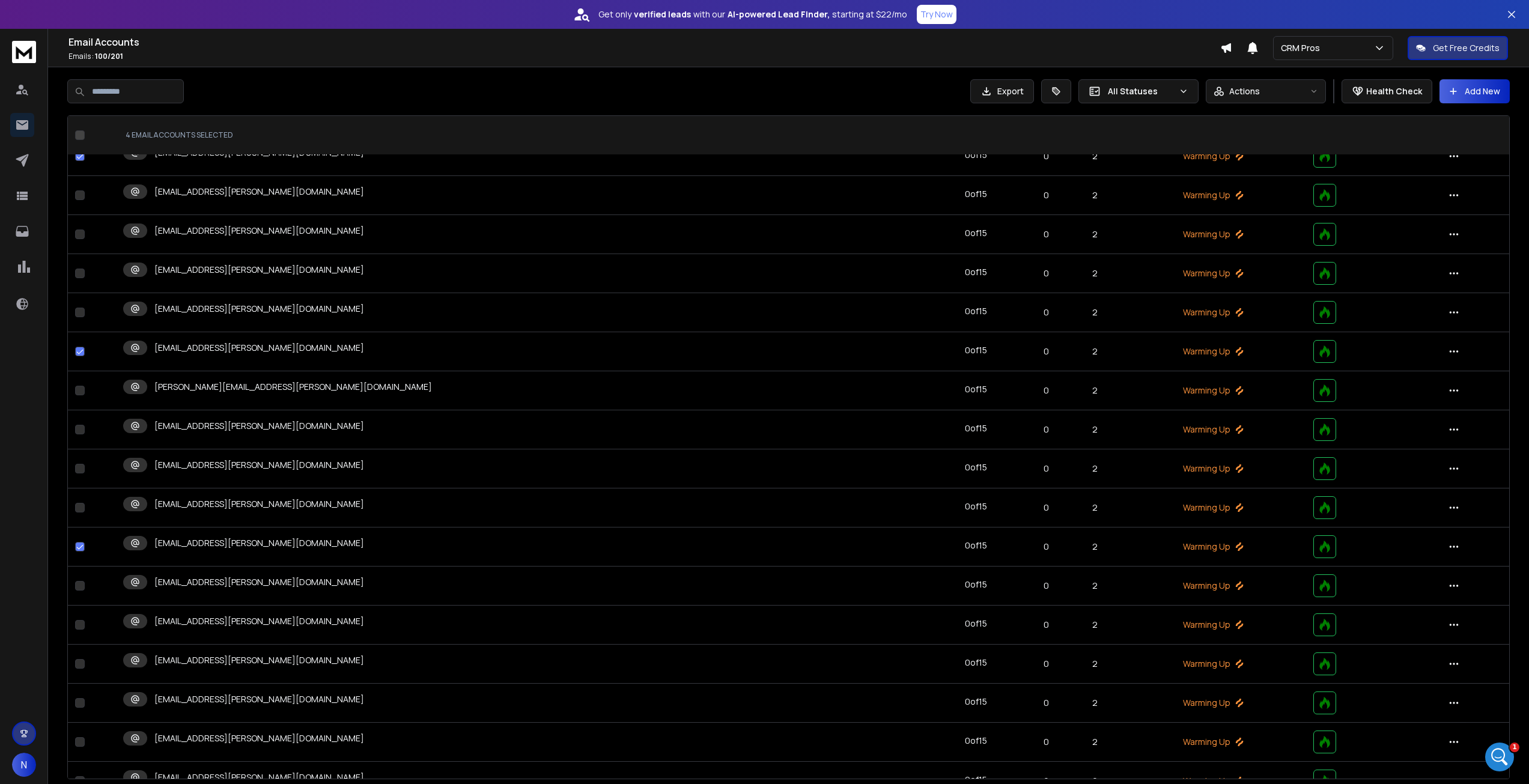
scroll to position [3159, 0]
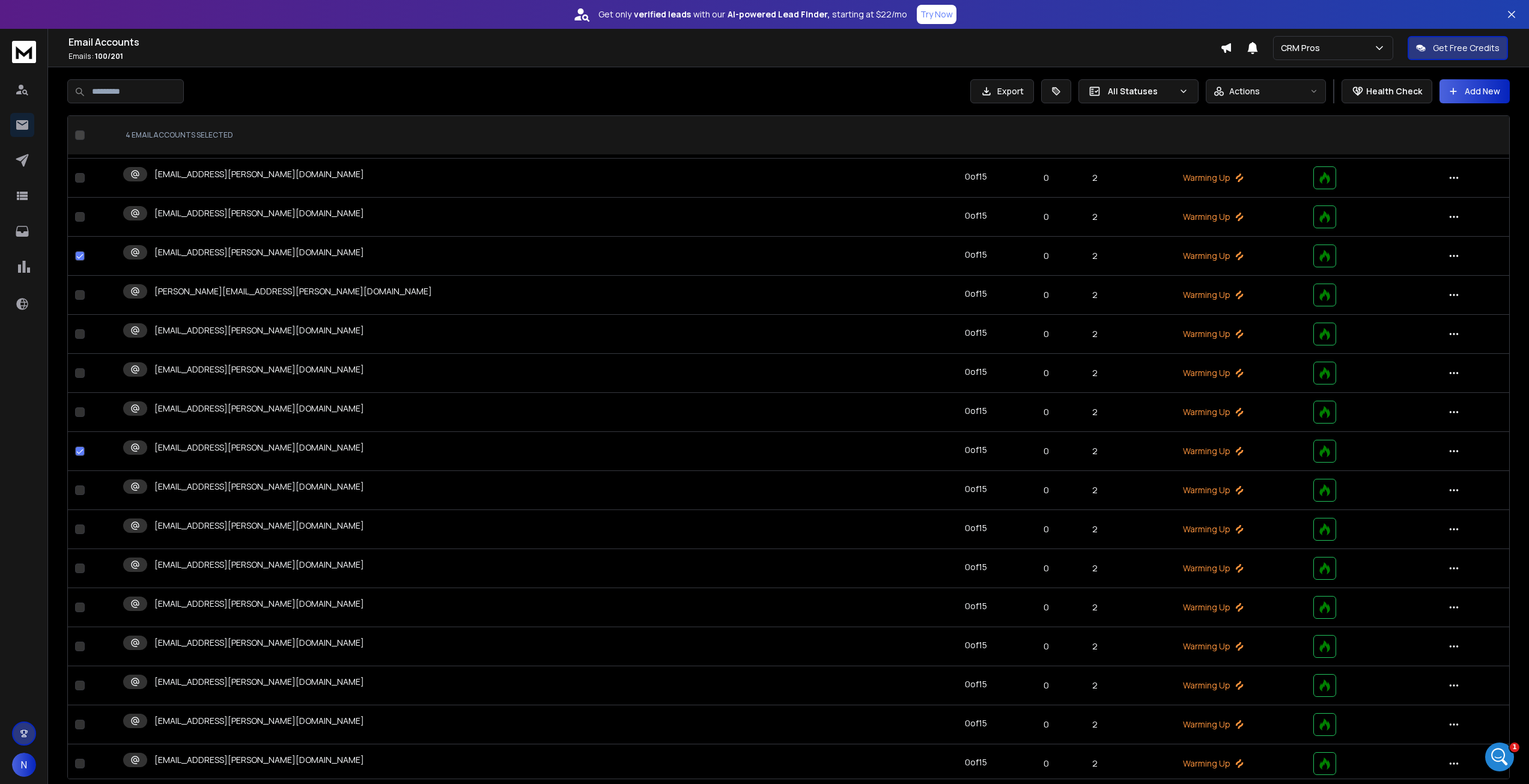
drag, startPoint x: 81, startPoint y: 571, endPoint x: 79, endPoint y: 585, distance: 14.1
click at [80, 571] on button "button" at bounding box center [80, 568] width 10 height 10
click at [79, 644] on button "button" at bounding box center [80, 646] width 10 height 10
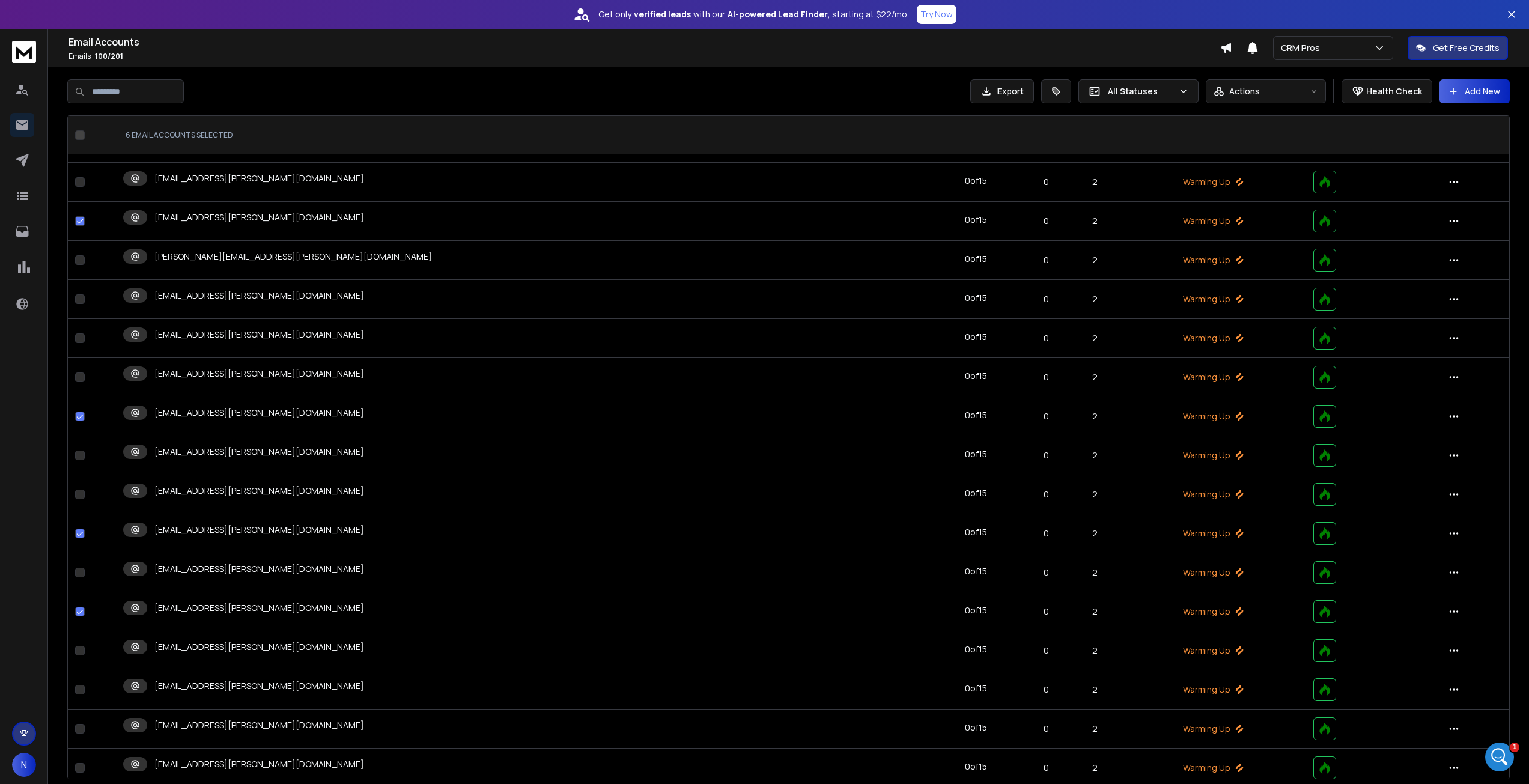
scroll to position [3309, 0]
click at [81, 651] on button "button" at bounding box center [80, 653] width 10 height 10
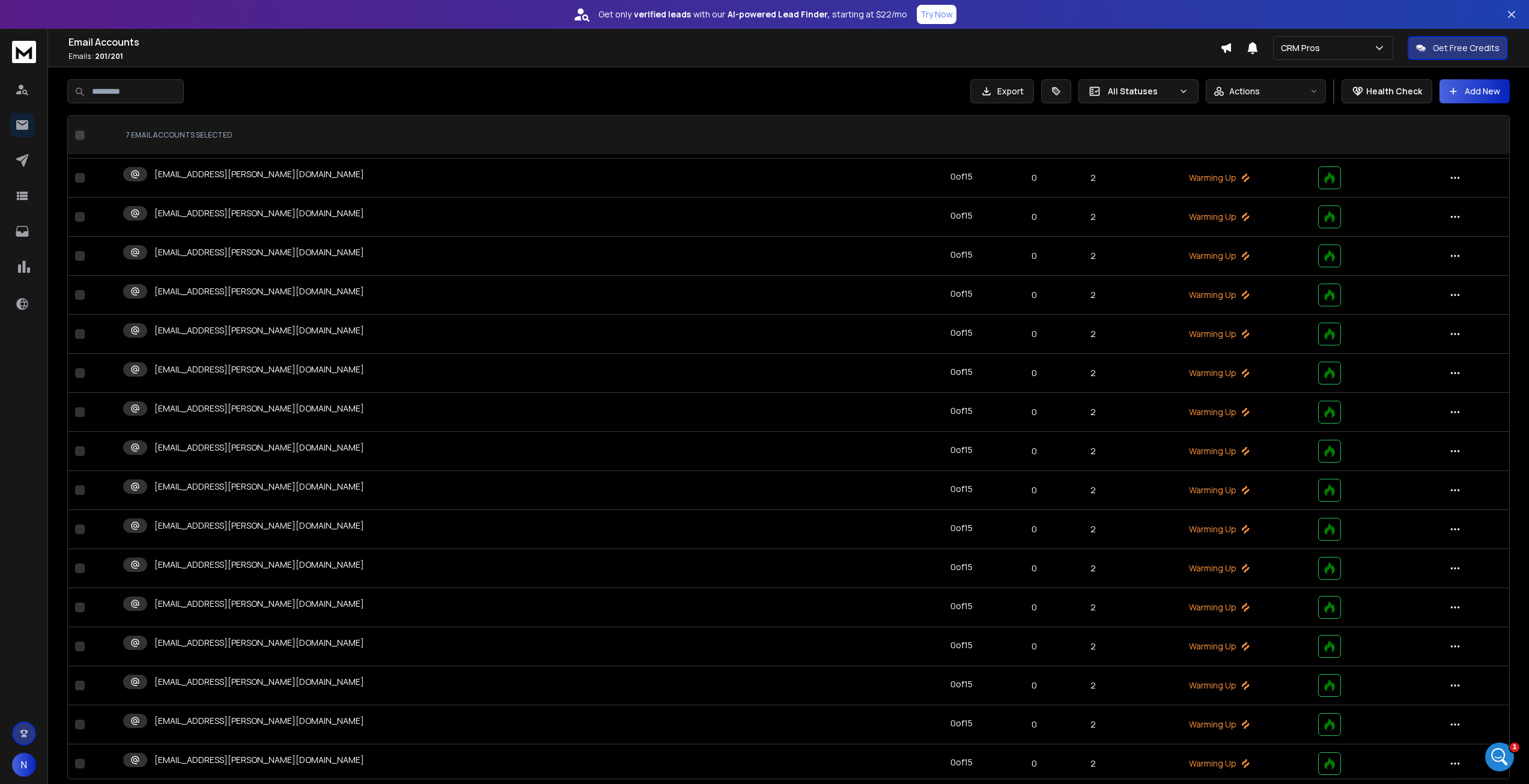
scroll to position [3744, 0]
click at [77, 447] on button "button" at bounding box center [80, 451] width 10 height 10
click at [77, 453] on button "button" at bounding box center [80, 451] width 10 height 10
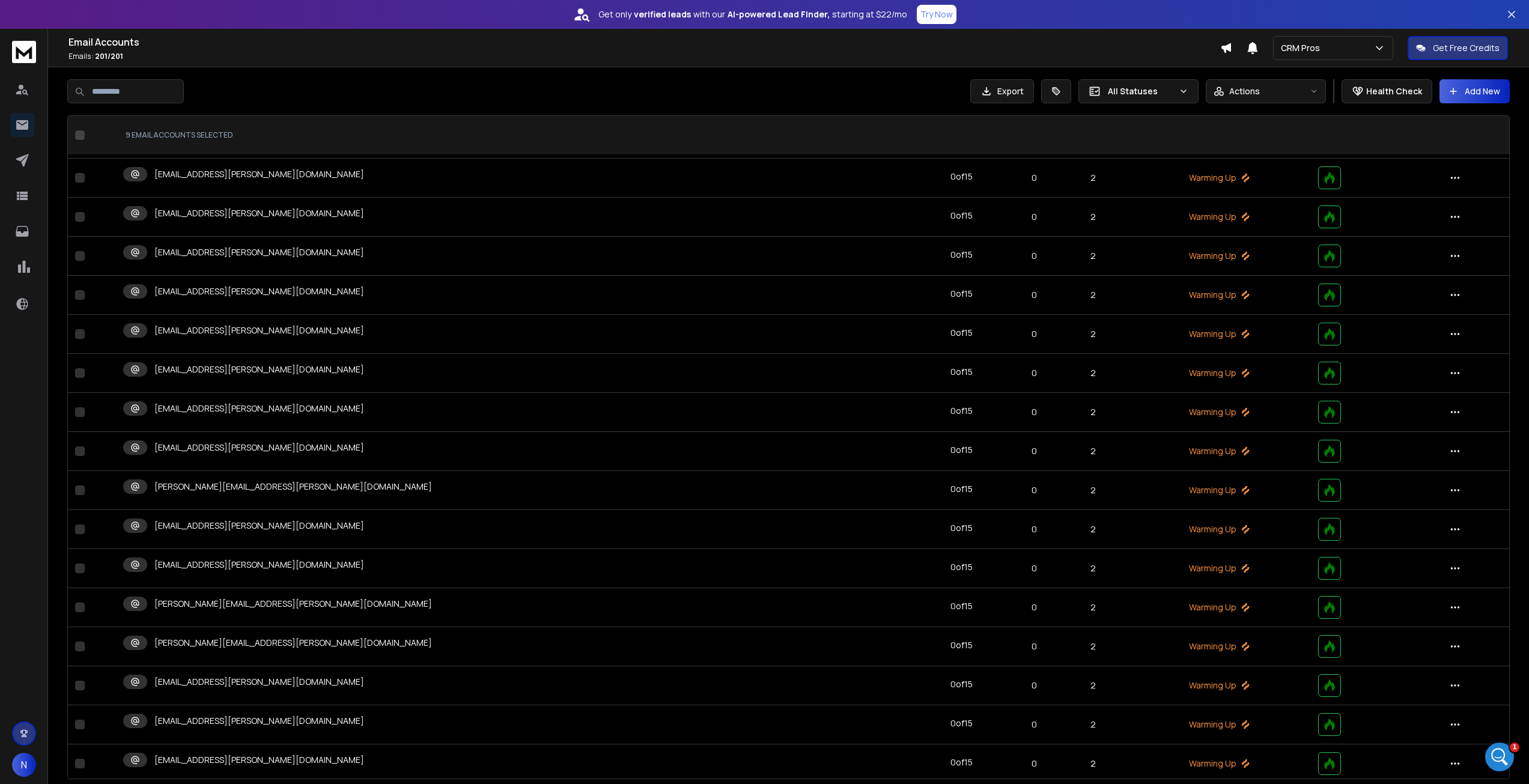
click at [78, 452] on button "button" at bounding box center [80, 451] width 10 height 10
click at [1281, 90] on div "Actions" at bounding box center [1259, 91] width 91 height 12
click at [1274, 119] on div "Bulk Edit" at bounding box center [1251, 118] width 51 height 12
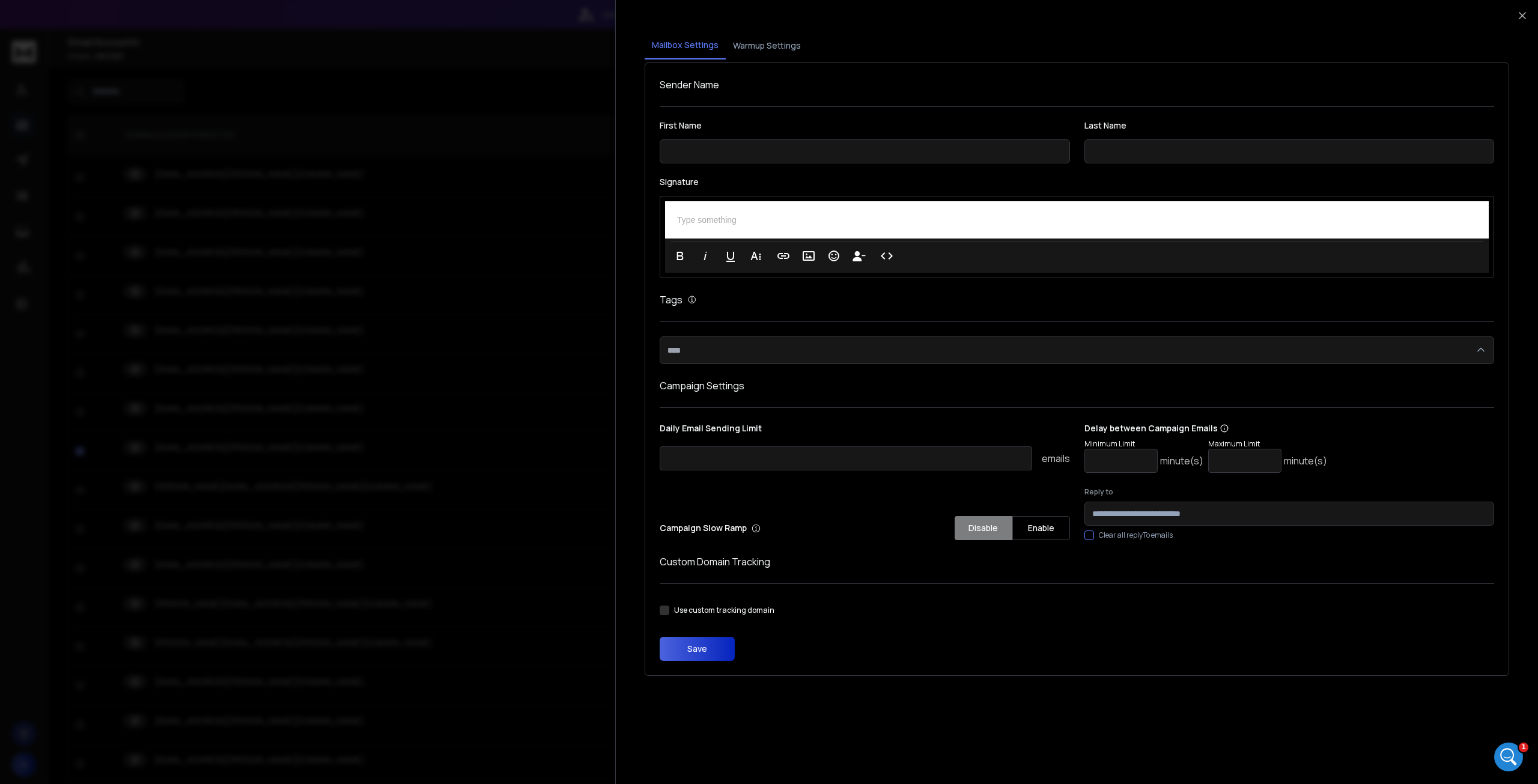
click at [712, 211] on div at bounding box center [1076, 219] width 824 height 37
click at [892, 211] on div at bounding box center [1076, 219] width 824 height 37
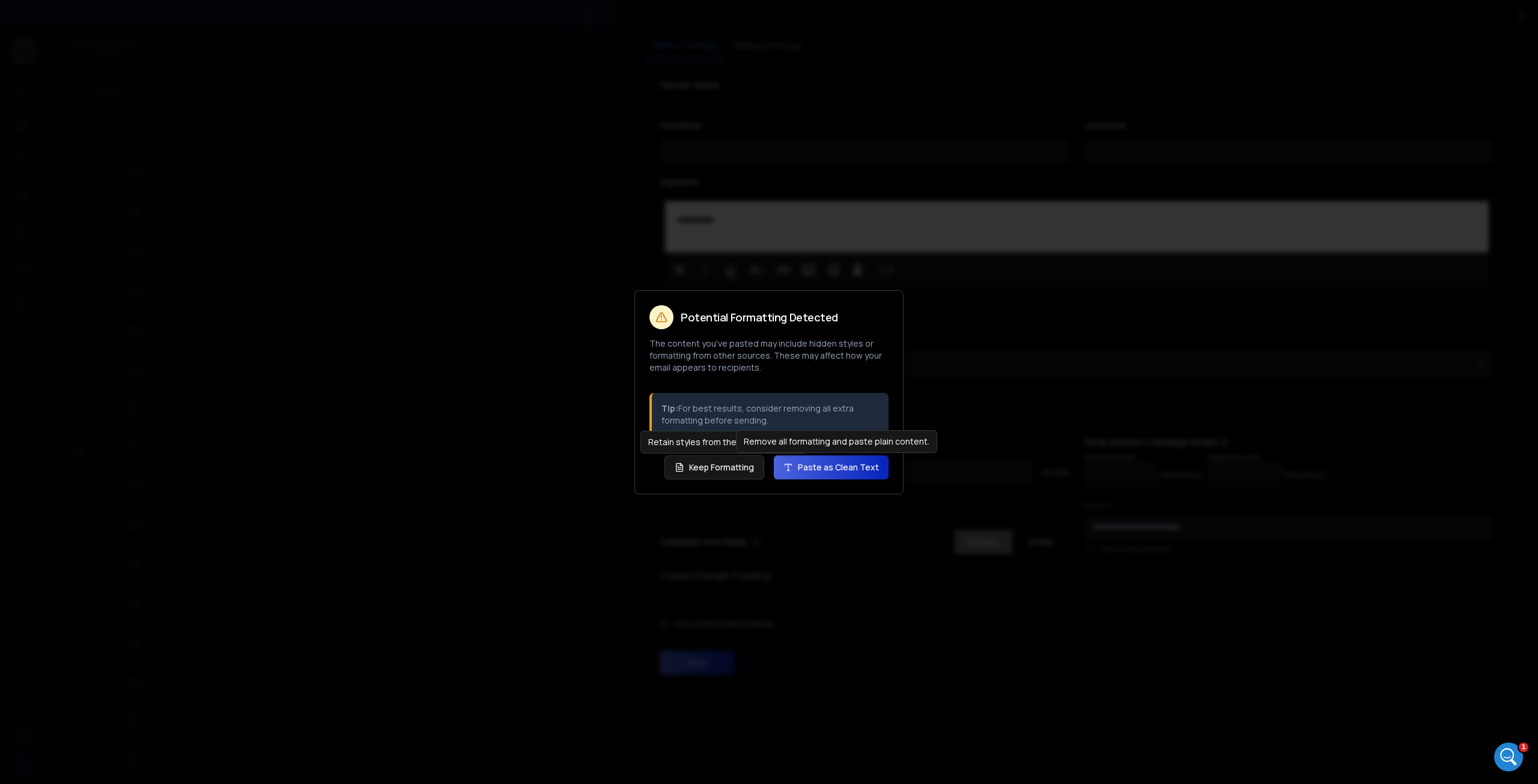
click at [821, 472] on button "Paste as Clean Text" at bounding box center [831, 467] width 115 height 24
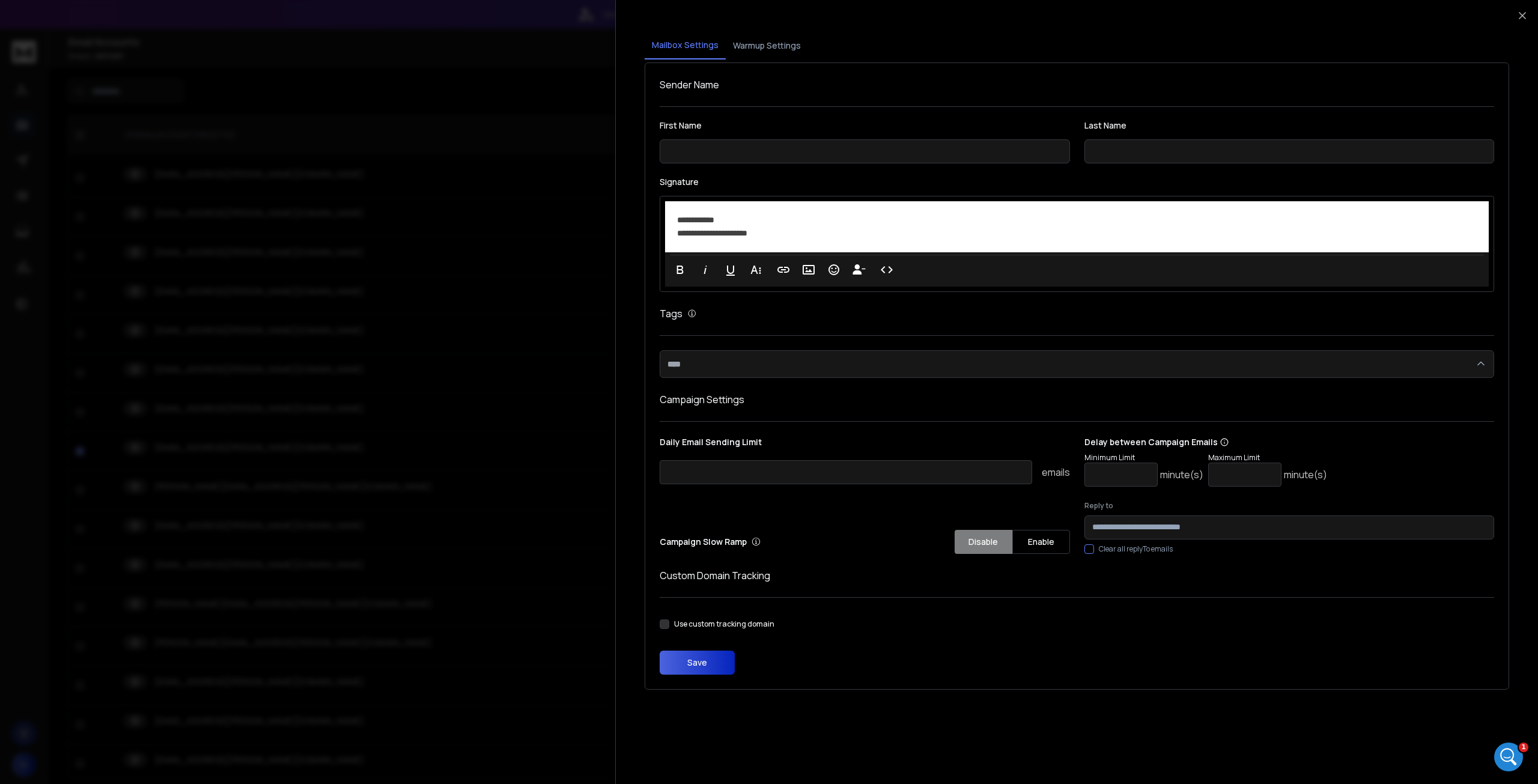
drag, startPoint x: 813, startPoint y: 231, endPoint x: 799, endPoint y: 228, distance: 14.3
click at [810, 231] on div "**********" at bounding box center [1076, 233] width 800 height 13
drag, startPoint x: 748, startPoint y: 219, endPoint x: 662, endPoint y: 224, distance: 86.1
click at [662, 224] on div "**********" at bounding box center [1077, 244] width 834 height 96
click at [672, 268] on button "Bold" at bounding box center [680, 269] width 23 height 24
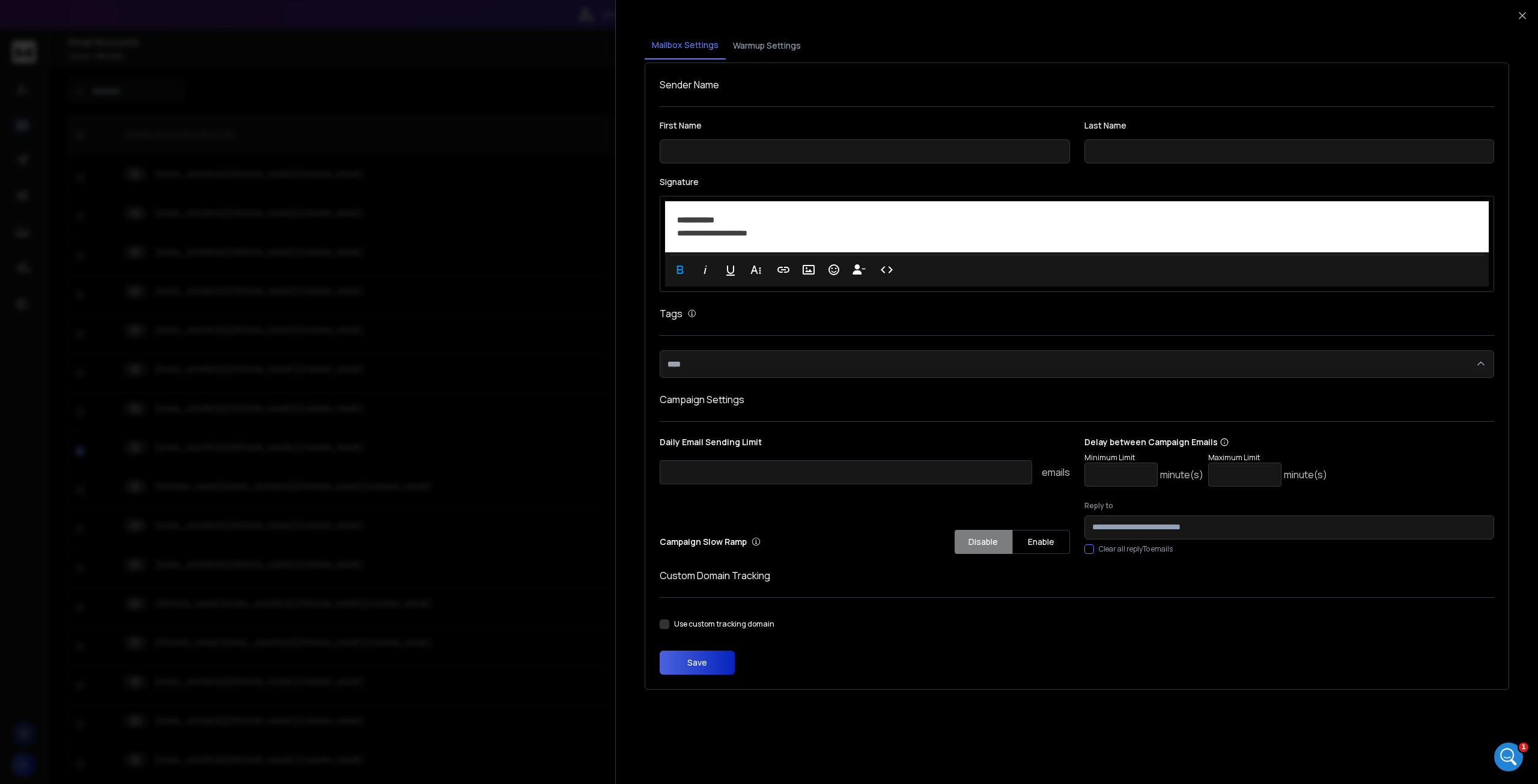
click at [832, 229] on div "**********" at bounding box center [1076, 233] width 800 height 13
drag, startPoint x: 799, startPoint y: 237, endPoint x: 633, endPoint y: 219, distance: 167.0
click at [633, 219] on div "**********" at bounding box center [1076, 361] width 893 height 694
click at [829, 239] on div "**********" at bounding box center [1076, 233] width 800 height 13
drag, startPoint x: 829, startPoint y: 239, endPoint x: 664, endPoint y: 221, distance: 166.0
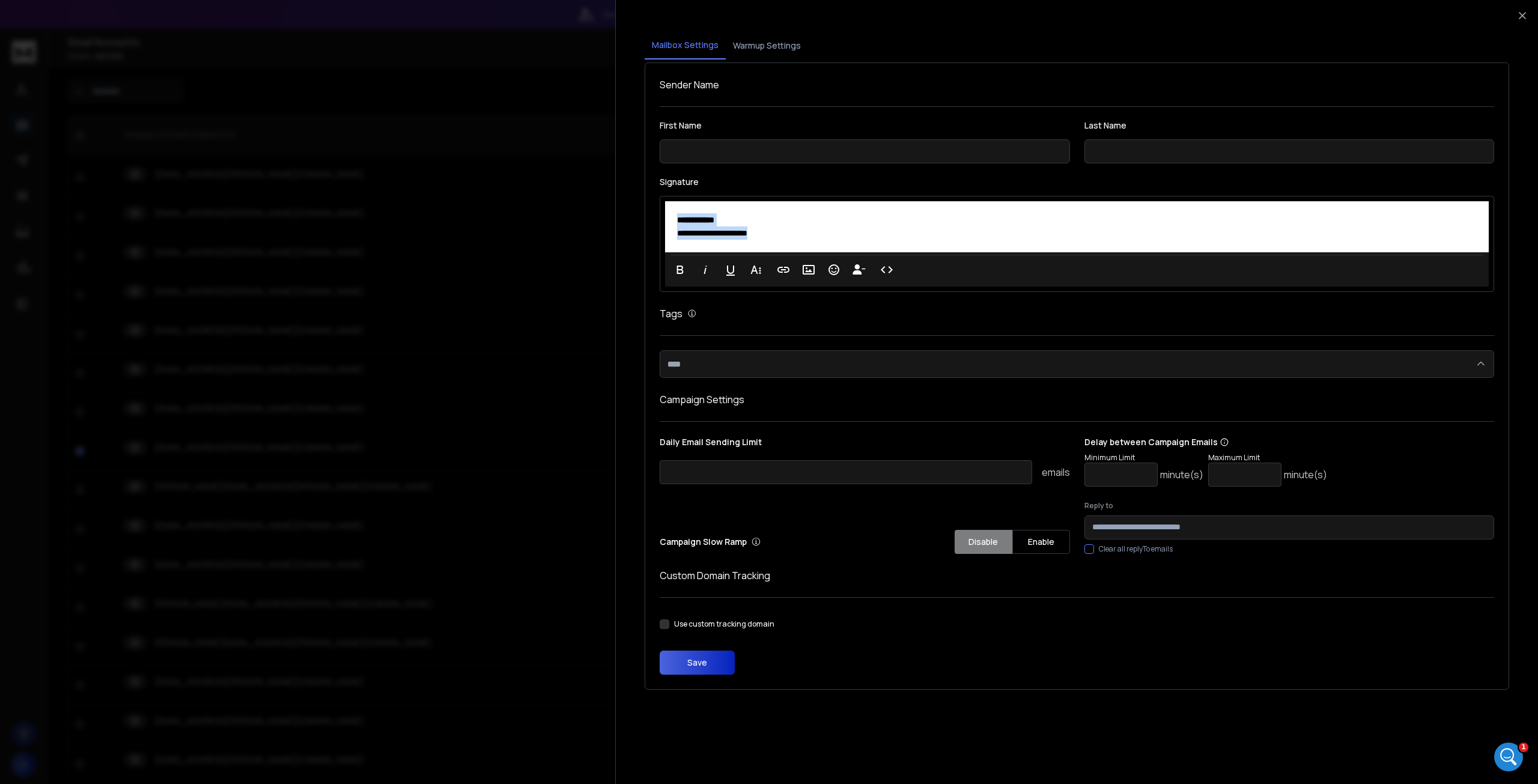
click at [664, 221] on div "**********" at bounding box center [1077, 244] width 834 height 96
click at [681, 231] on div "**********" at bounding box center [1076, 233] width 800 height 13
click at [671, 233] on div "**********" at bounding box center [1076, 226] width 824 height 51
drag, startPoint x: 787, startPoint y: 233, endPoint x: 626, endPoint y: 218, distance: 161.7
click at [626, 218] on div "**********" at bounding box center [1077, 392] width 923 height 784
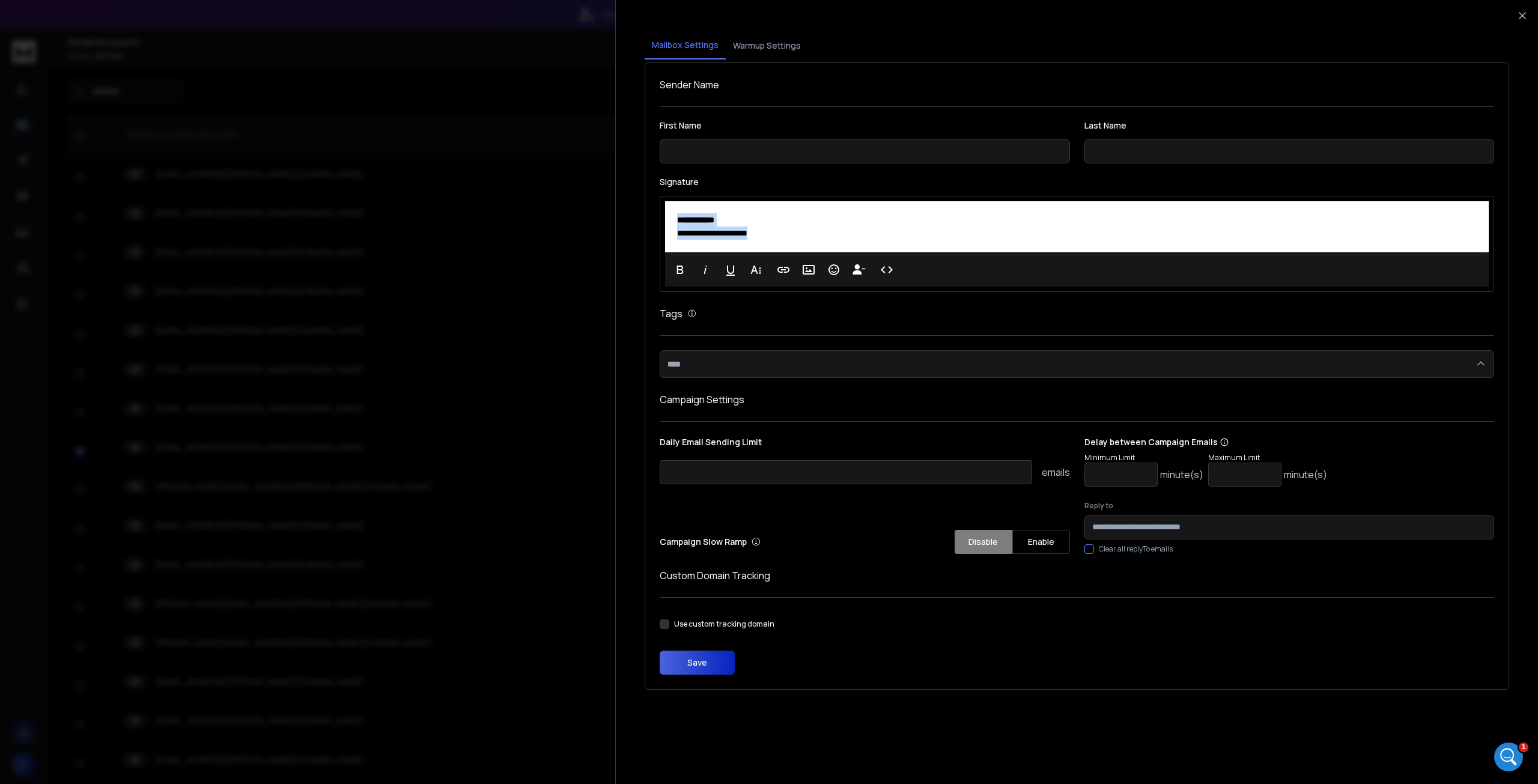
click at [704, 240] on div "**********" at bounding box center [1076, 233] width 800 height 13
drag, startPoint x: 817, startPoint y: 239, endPoint x: 611, endPoint y: 212, distance: 207.8
click at [611, 212] on body "Get only verified leads with our AI-powered Lead Finder, starting at $22/mo Try…" at bounding box center [764, 392] width 1529 height 784
copy div "**********"
click at [696, 665] on button "Save" at bounding box center [697, 662] width 75 height 24
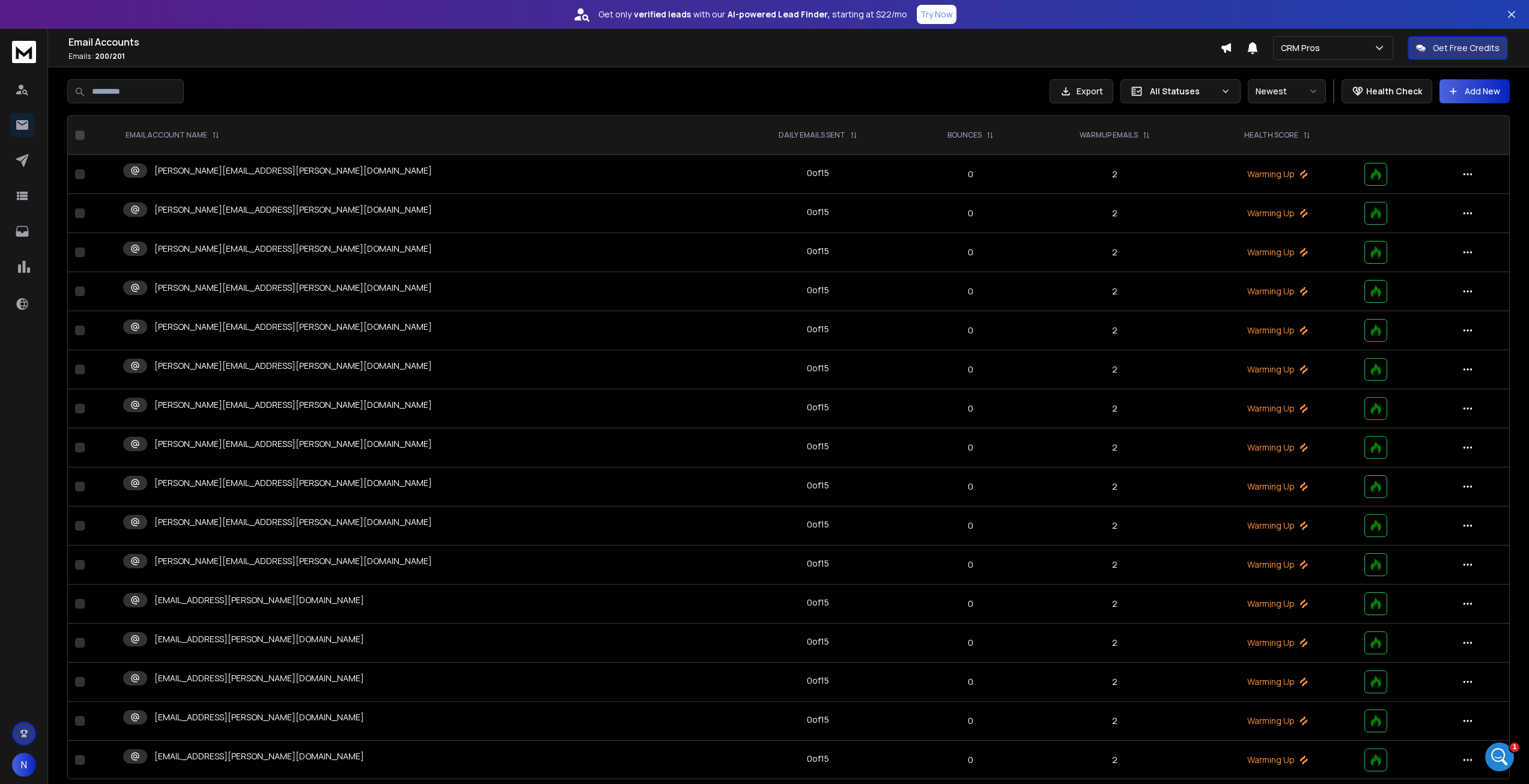
scroll to position [1870, 0]
click at [77, 451] on button "button" at bounding box center [80, 451] width 10 height 10
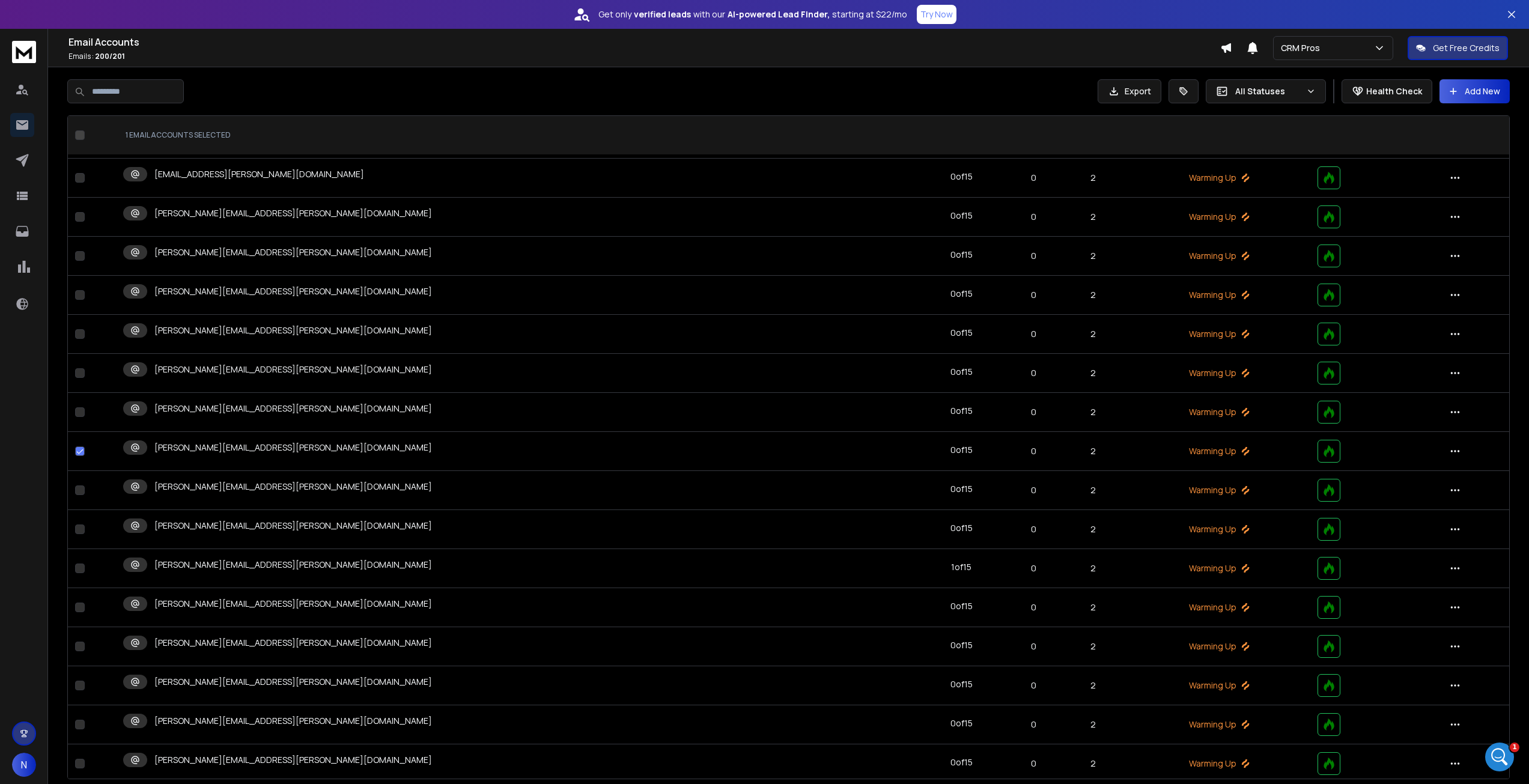
click at [78, 528] on button "button" at bounding box center [80, 529] width 10 height 10
click at [81, 567] on button "button" at bounding box center [80, 568] width 10 height 10
click at [79, 599] on td at bounding box center [92, 607] width 48 height 39
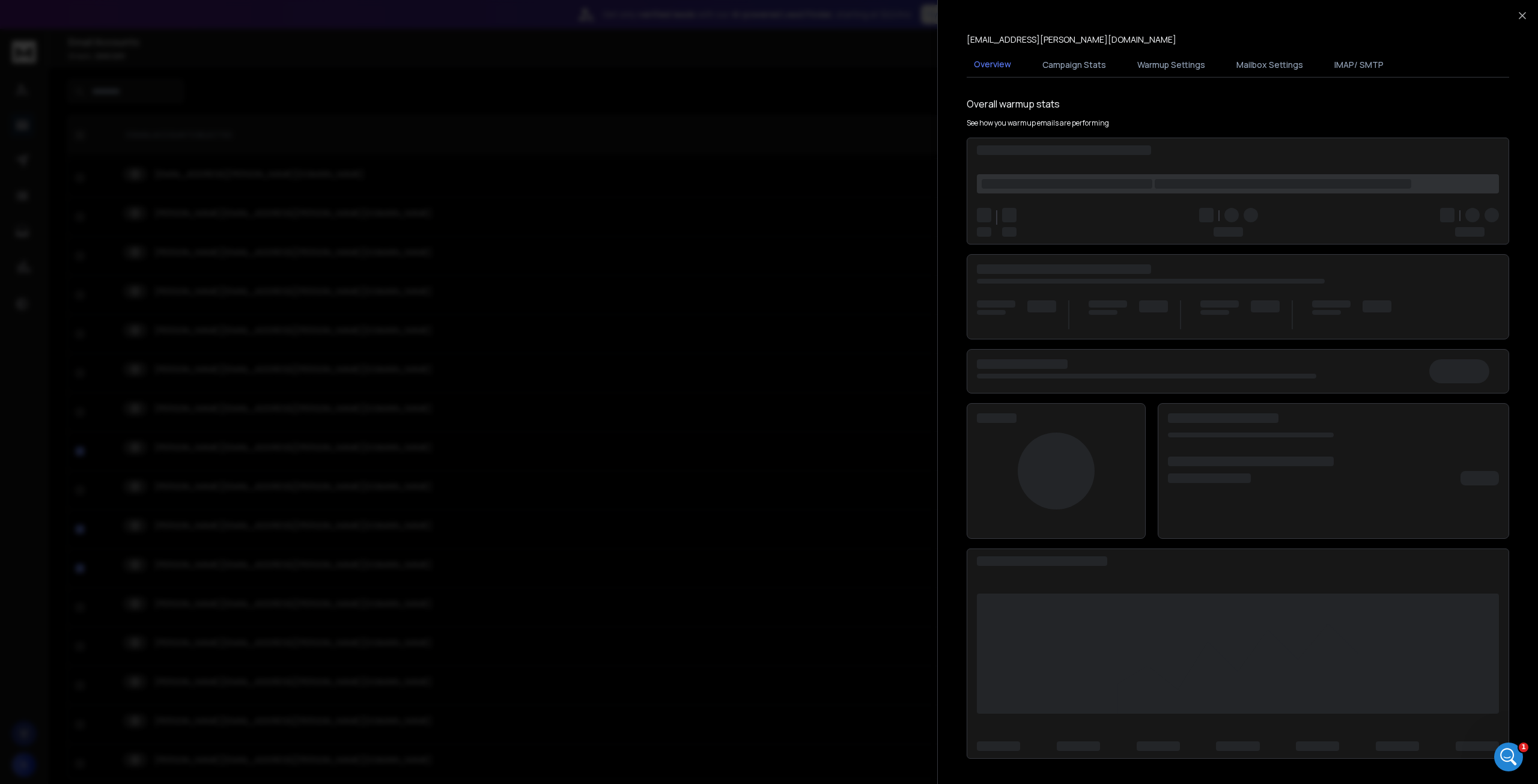
click at [78, 606] on div at bounding box center [769, 392] width 1538 height 784
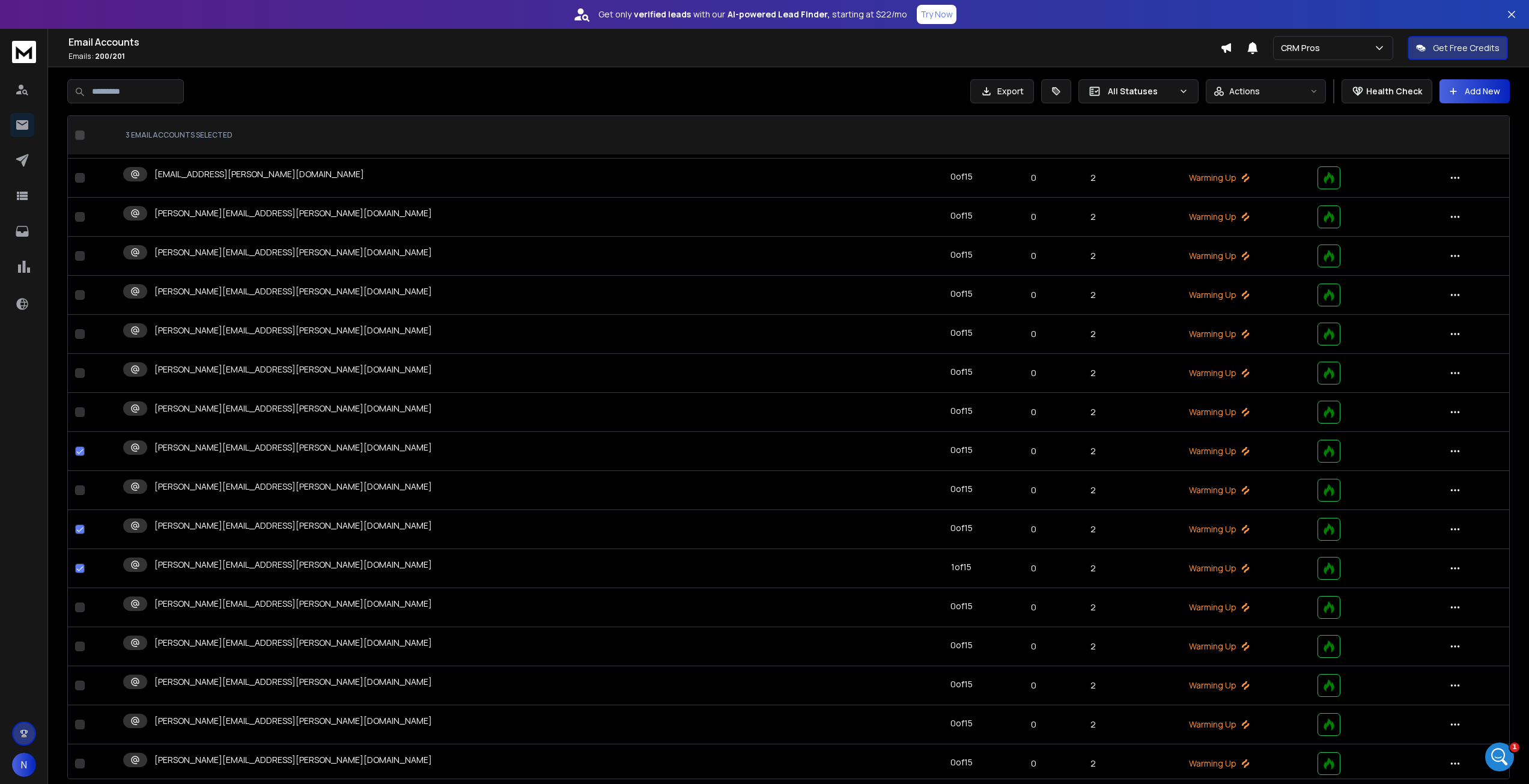
click at [84, 612] on td at bounding box center [92, 607] width 48 height 39
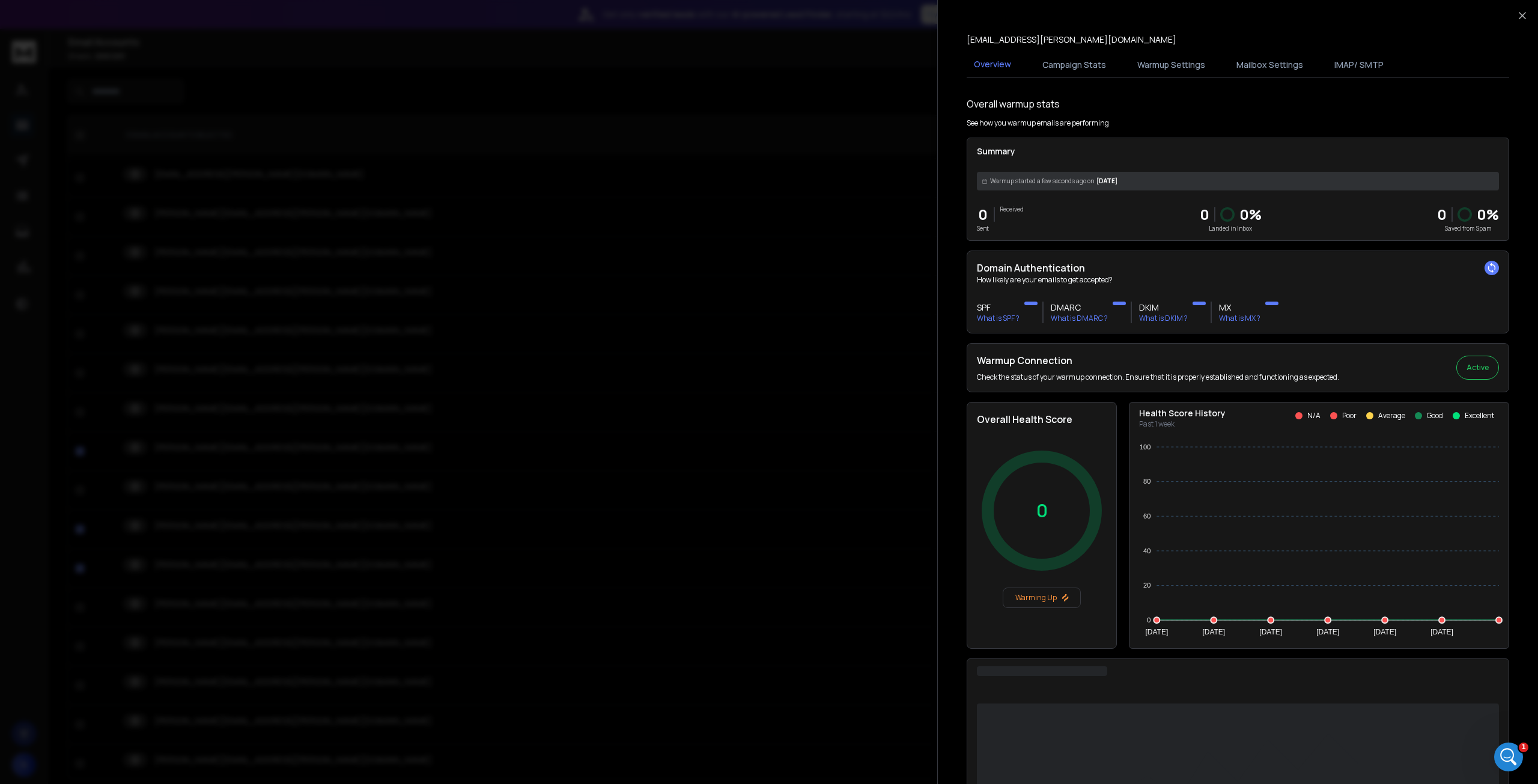
click at [84, 615] on div at bounding box center [769, 392] width 1538 height 784
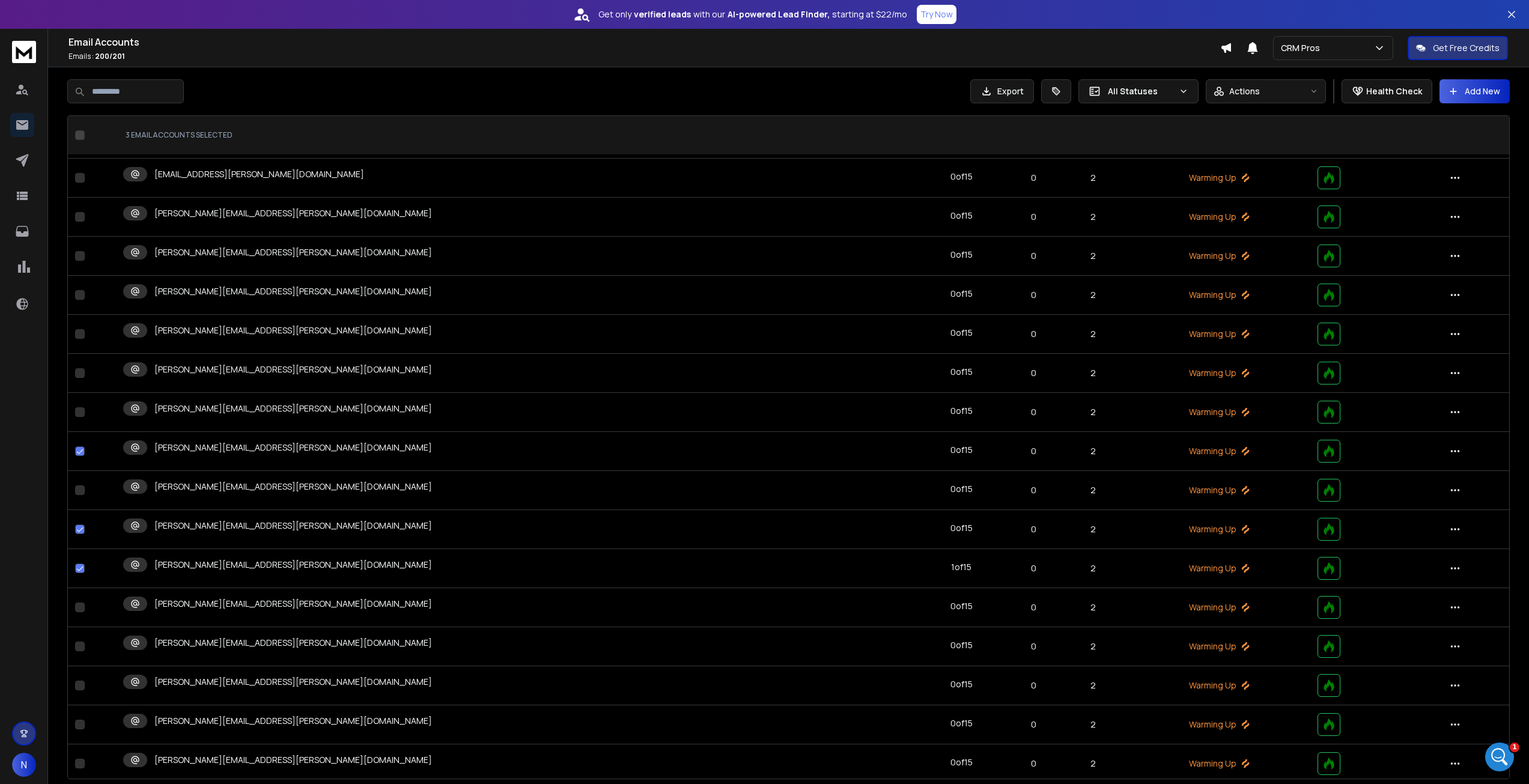
click at [77, 608] on button "button" at bounding box center [80, 607] width 10 height 10
click at [79, 646] on button "button" at bounding box center [80, 646] width 10 height 10
click at [79, 561] on button "button" at bounding box center [80, 565] width 10 height 10
click at [77, 606] on button "button" at bounding box center [80, 604] width 10 height 10
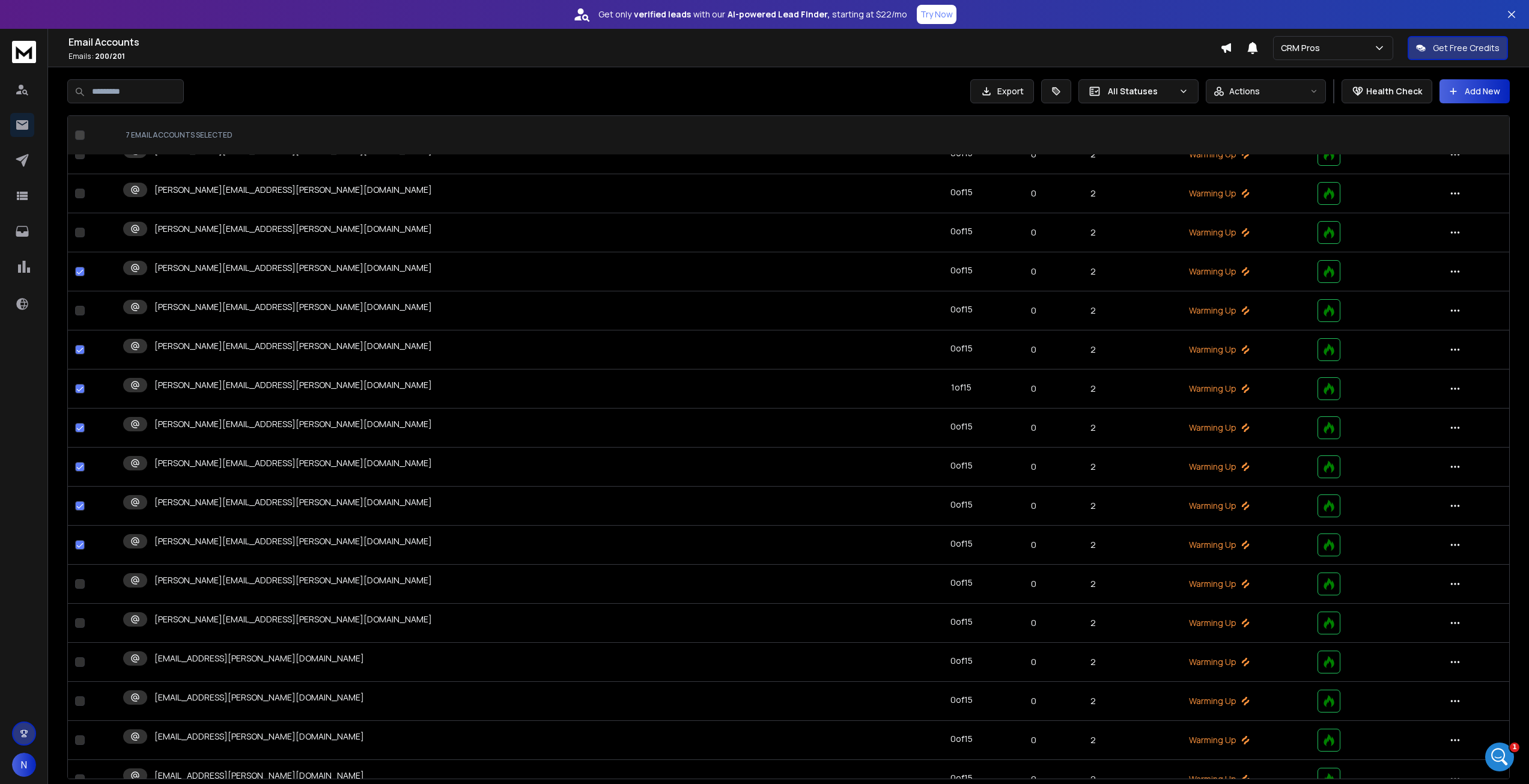
scroll to position [2050, 0]
click at [77, 619] on button "button" at bounding box center [80, 623] width 10 height 10
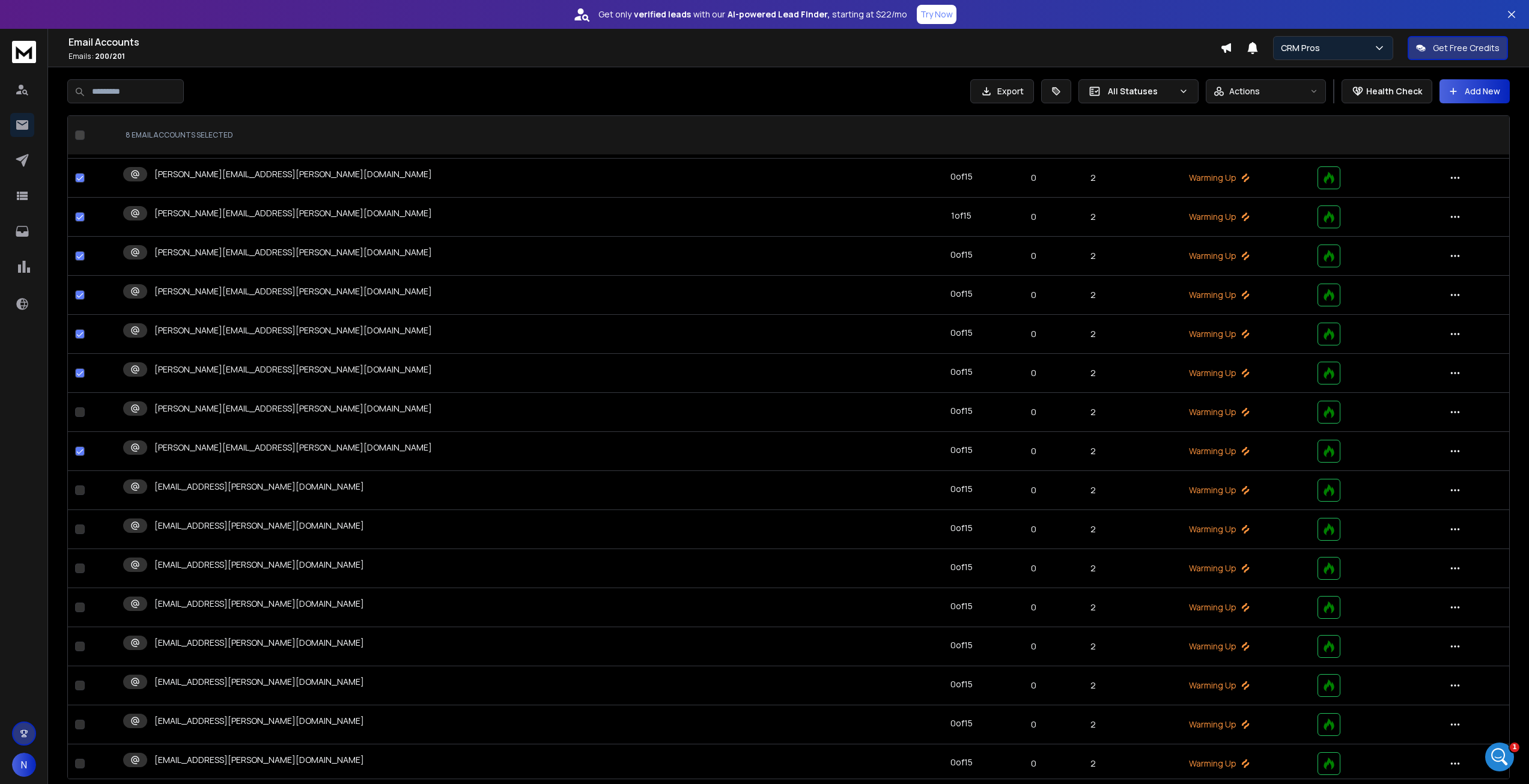
scroll to position [3003, 0]
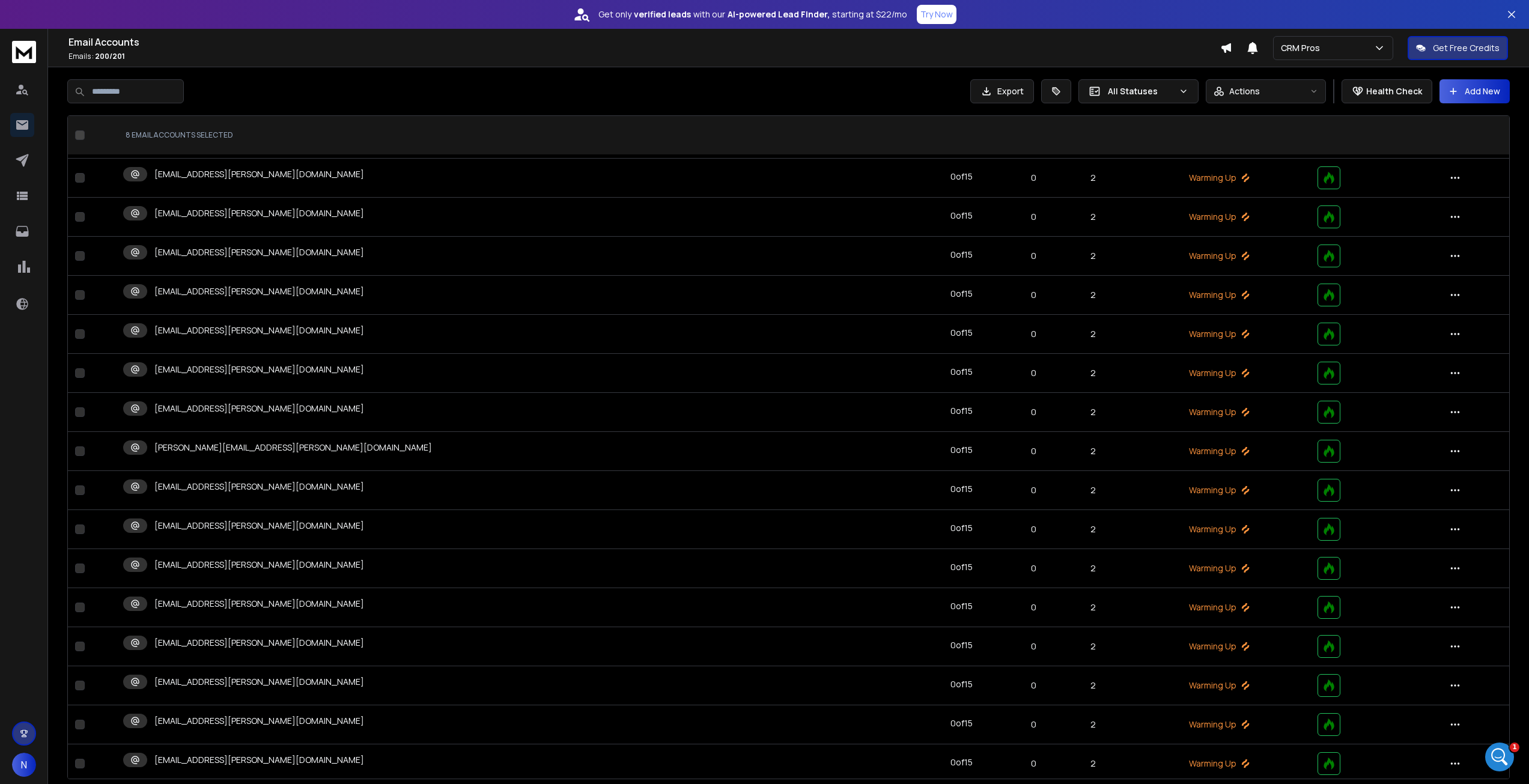
click at [79, 450] on button "button" at bounding box center [80, 451] width 10 height 10
click at [78, 456] on td at bounding box center [92, 451] width 48 height 39
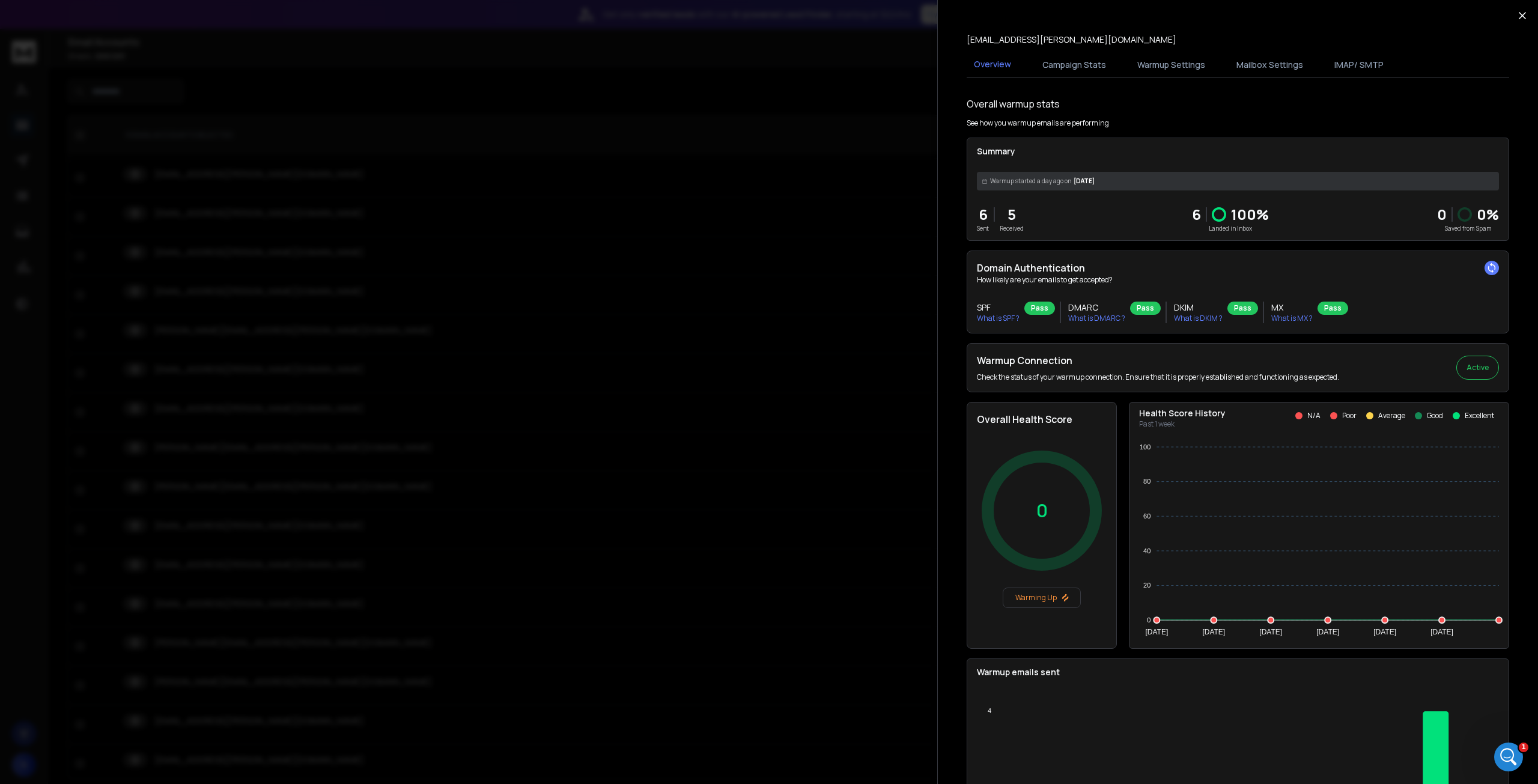
click at [1519, 19] on icon "button" at bounding box center [1523, 15] width 12 height 12
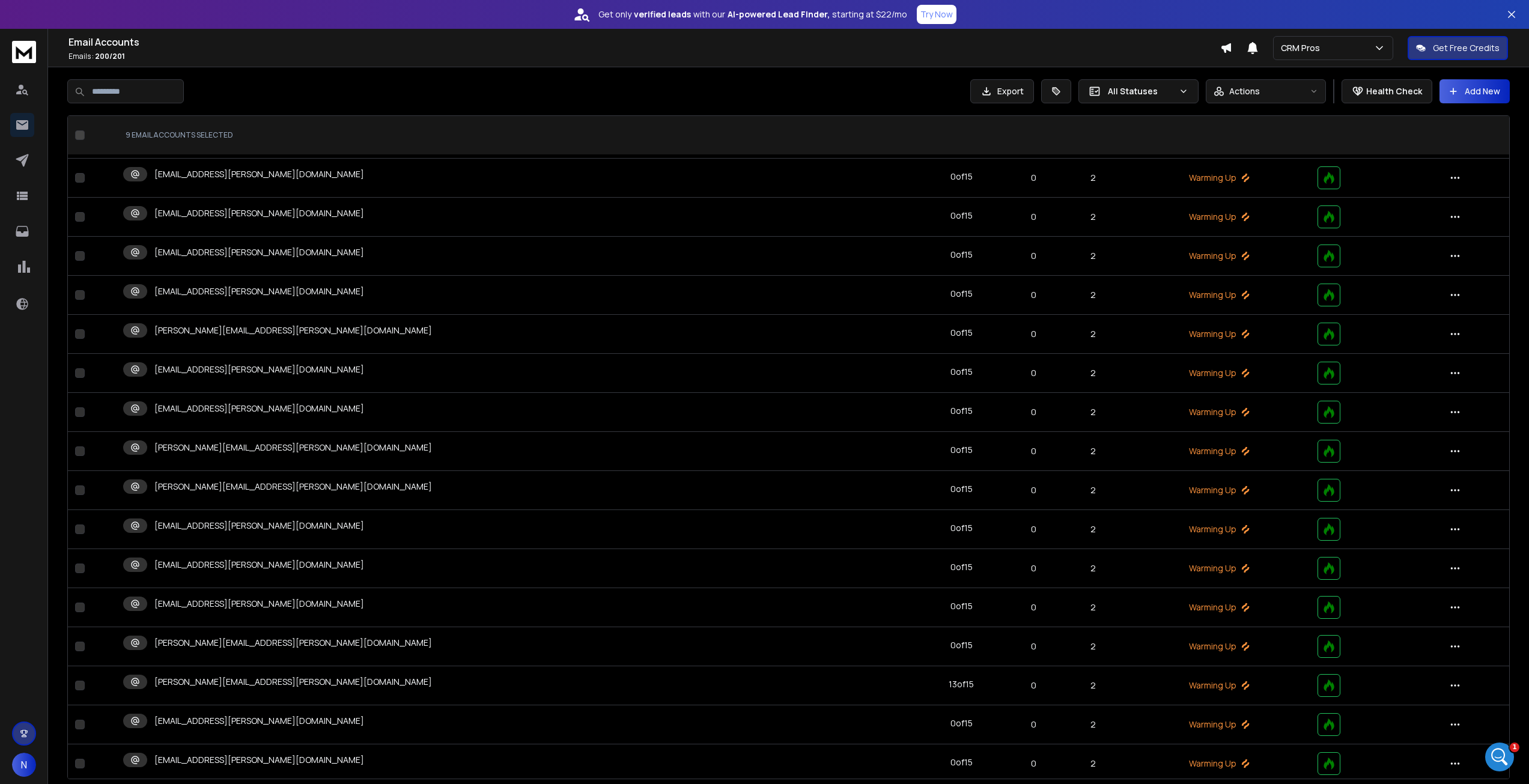
click at [80, 452] on button "button" at bounding box center [80, 451] width 10 height 10
click at [1281, 90] on div "Actions" at bounding box center [1259, 91] width 91 height 12
click at [1274, 119] on div "Bulk Edit" at bounding box center [1251, 118] width 51 height 12
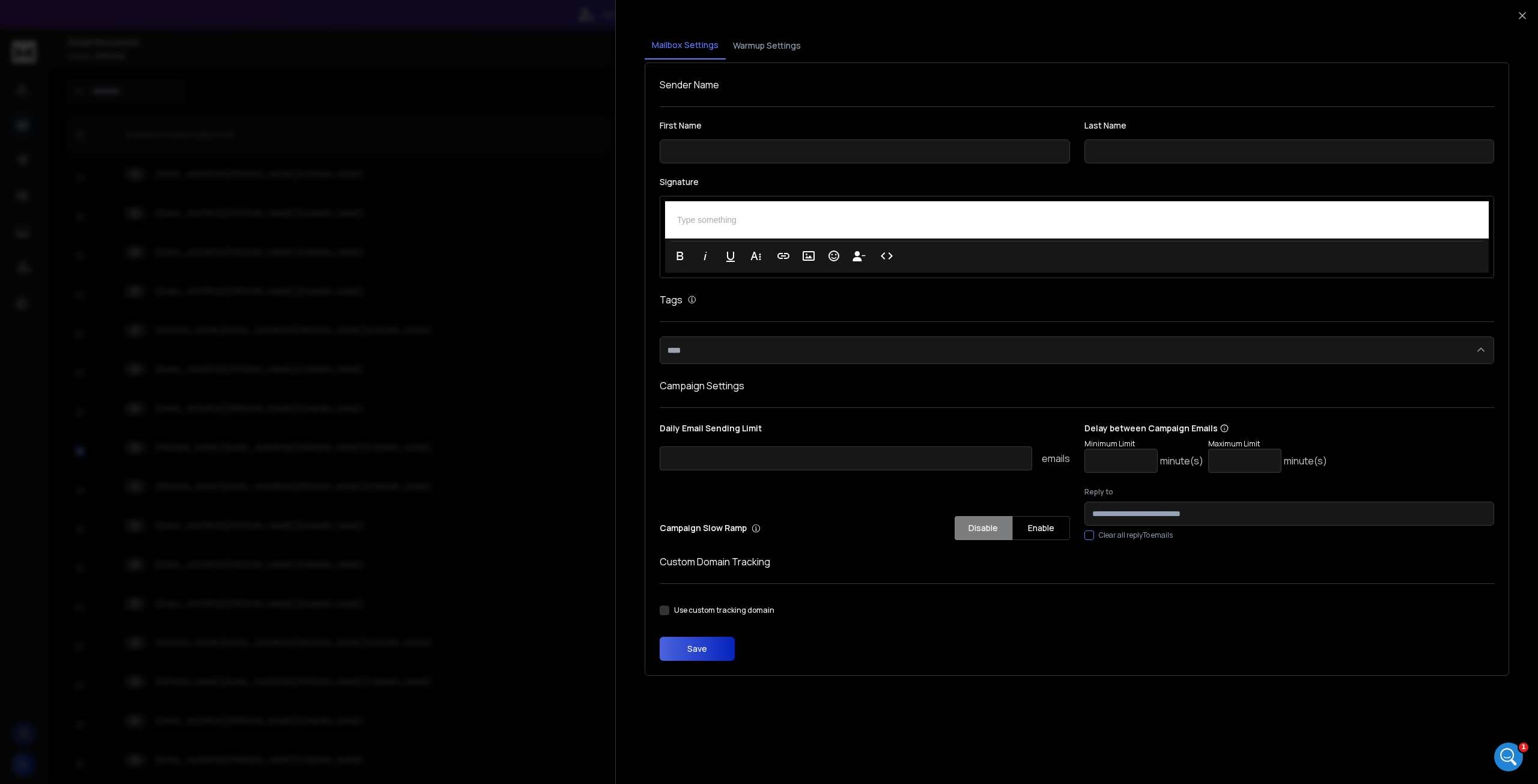
click at [820, 223] on div at bounding box center [1076, 219] width 800 height 13
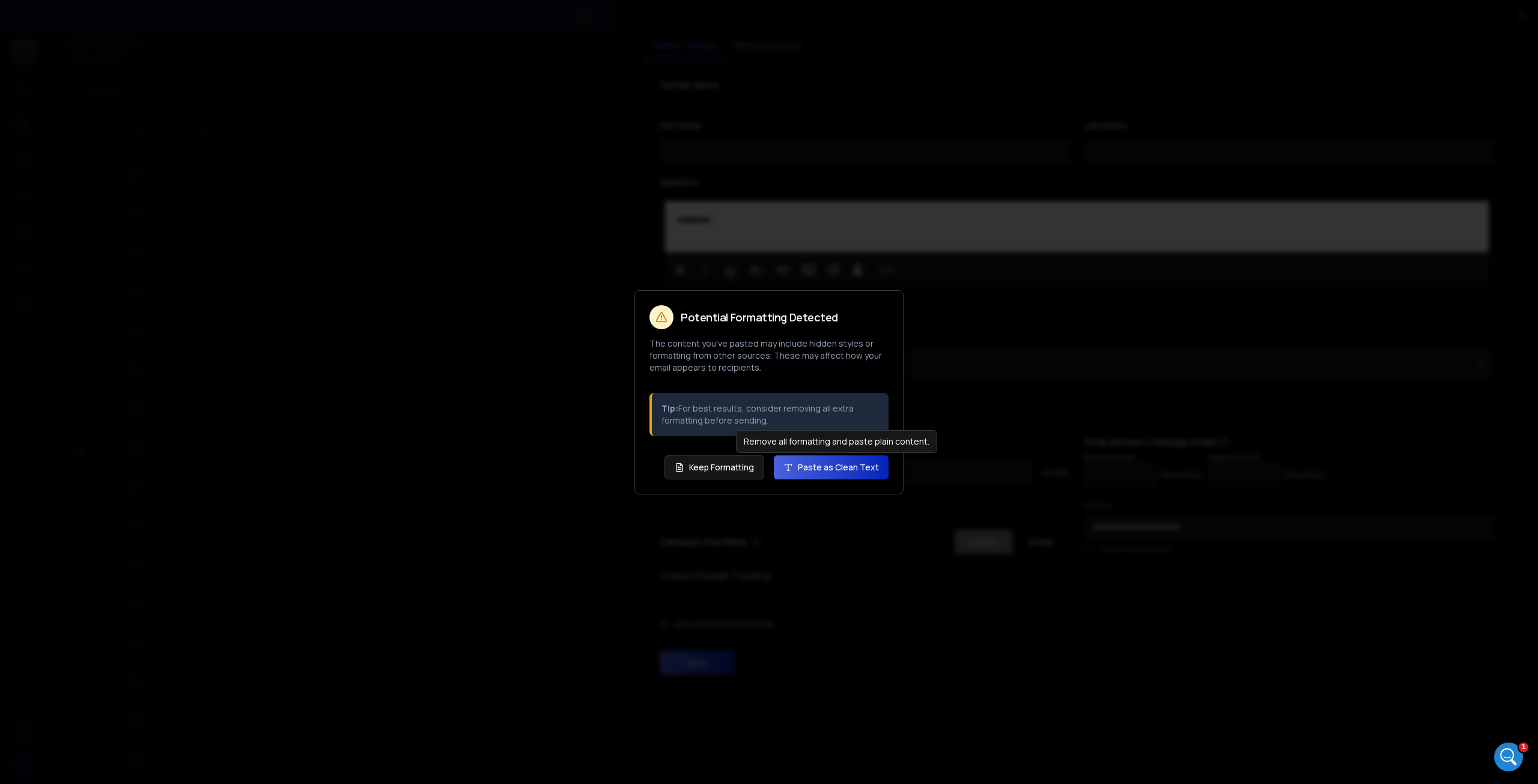
click at [793, 467] on icon at bounding box center [788, 467] width 10 height 10
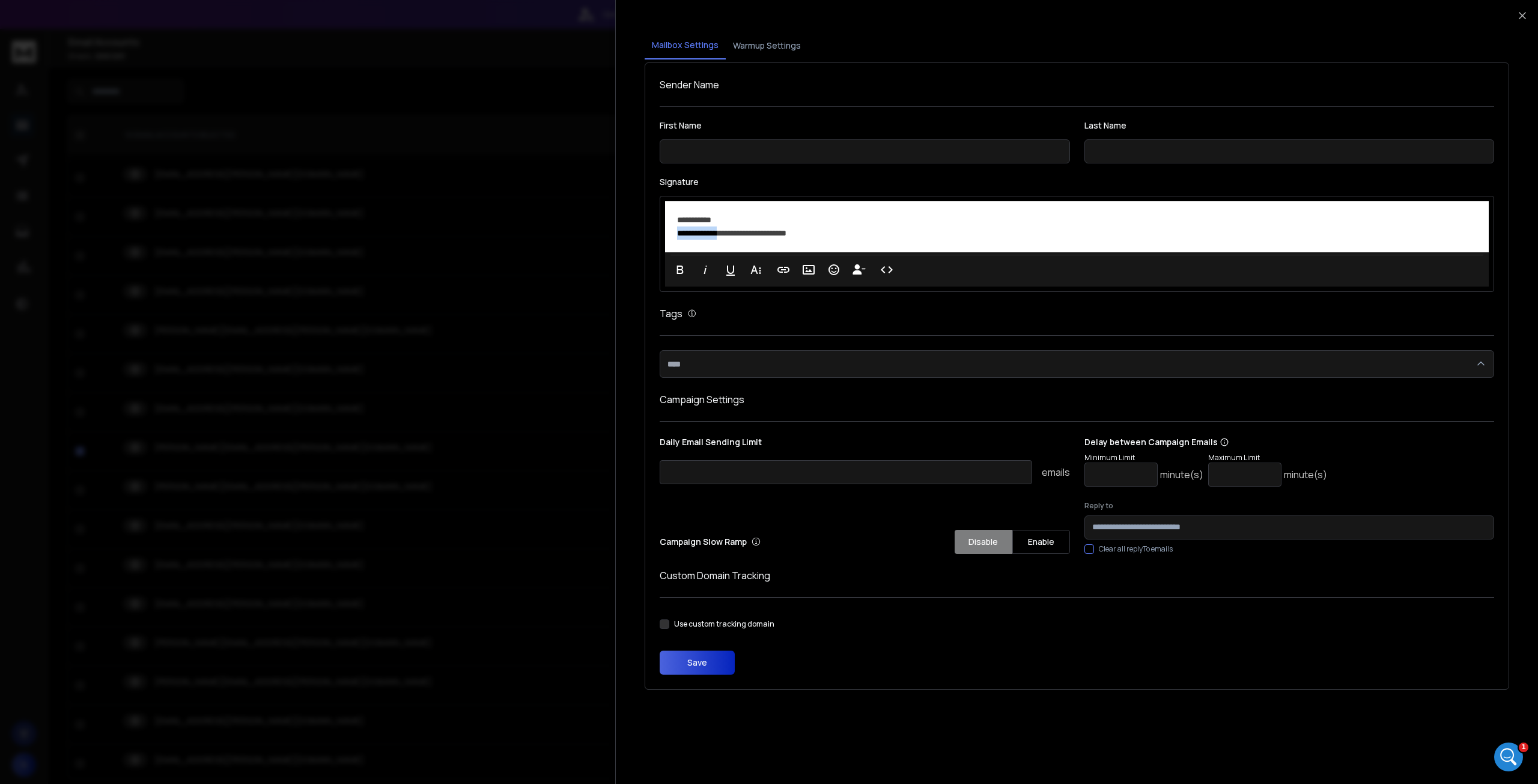
drag, startPoint x: 733, startPoint y: 229, endPoint x: 654, endPoint y: 253, distance: 82.6
click at [654, 253] on div "**********" at bounding box center [1077, 375] width 865 height 627
drag, startPoint x: 740, startPoint y: 221, endPoint x: 657, endPoint y: 216, distance: 83.2
click at [657, 216] on div "**********" at bounding box center [1077, 375] width 865 height 627
click at [675, 270] on icon "button" at bounding box center [680, 269] width 15 height 15
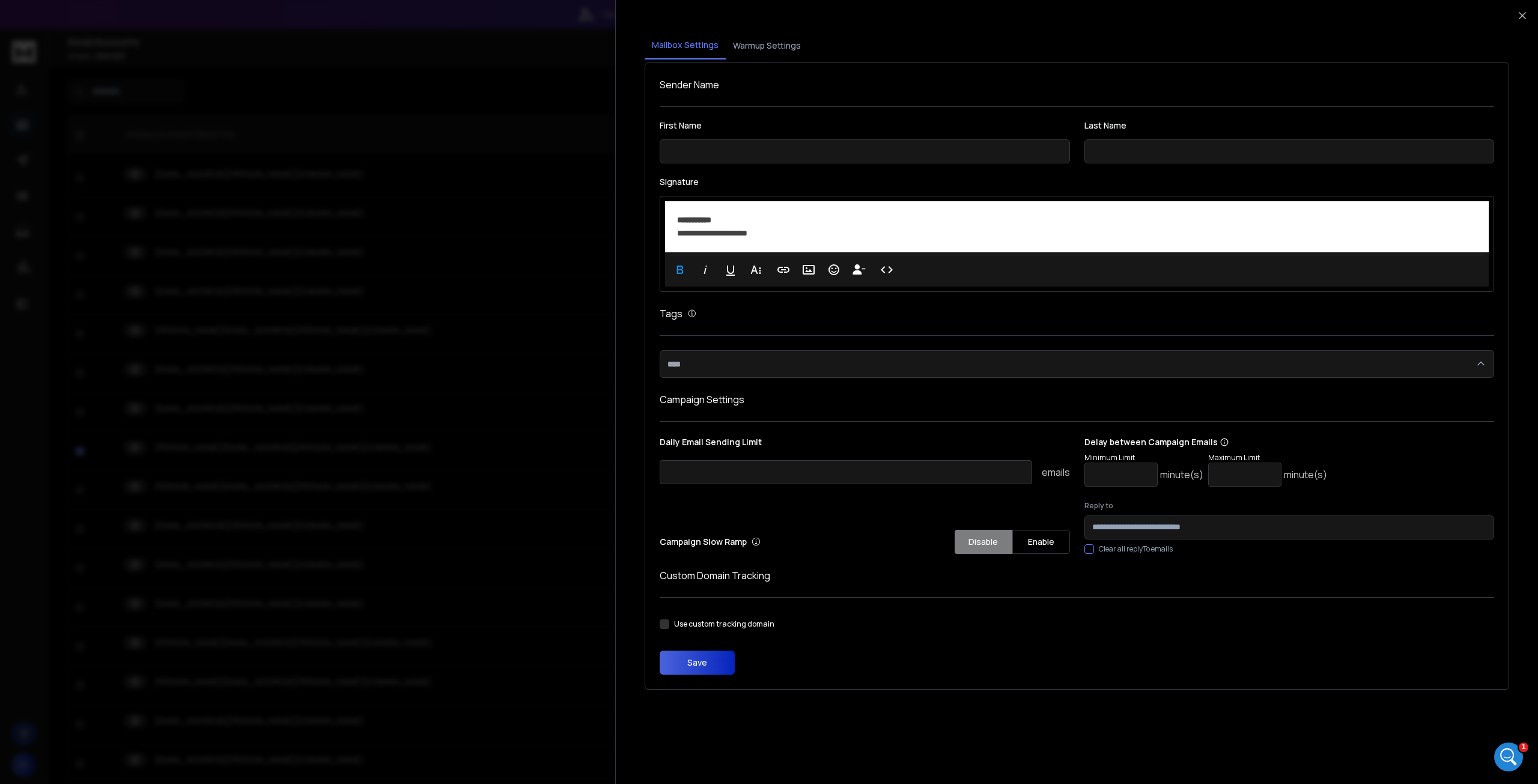
click at [795, 227] on div "**********" at bounding box center [1076, 233] width 800 height 13
click at [679, 229] on div "**********" at bounding box center [1076, 233] width 800 height 13
click at [842, 256] on div "Insert Link Insert Image Emoticons Insert Unsubscribe Link" at bounding box center [821, 269] width 101 height 29
click at [838, 240] on div "**********" at bounding box center [1076, 233] width 800 height 13
click at [704, 660] on button "Save" at bounding box center [697, 662] width 75 height 24
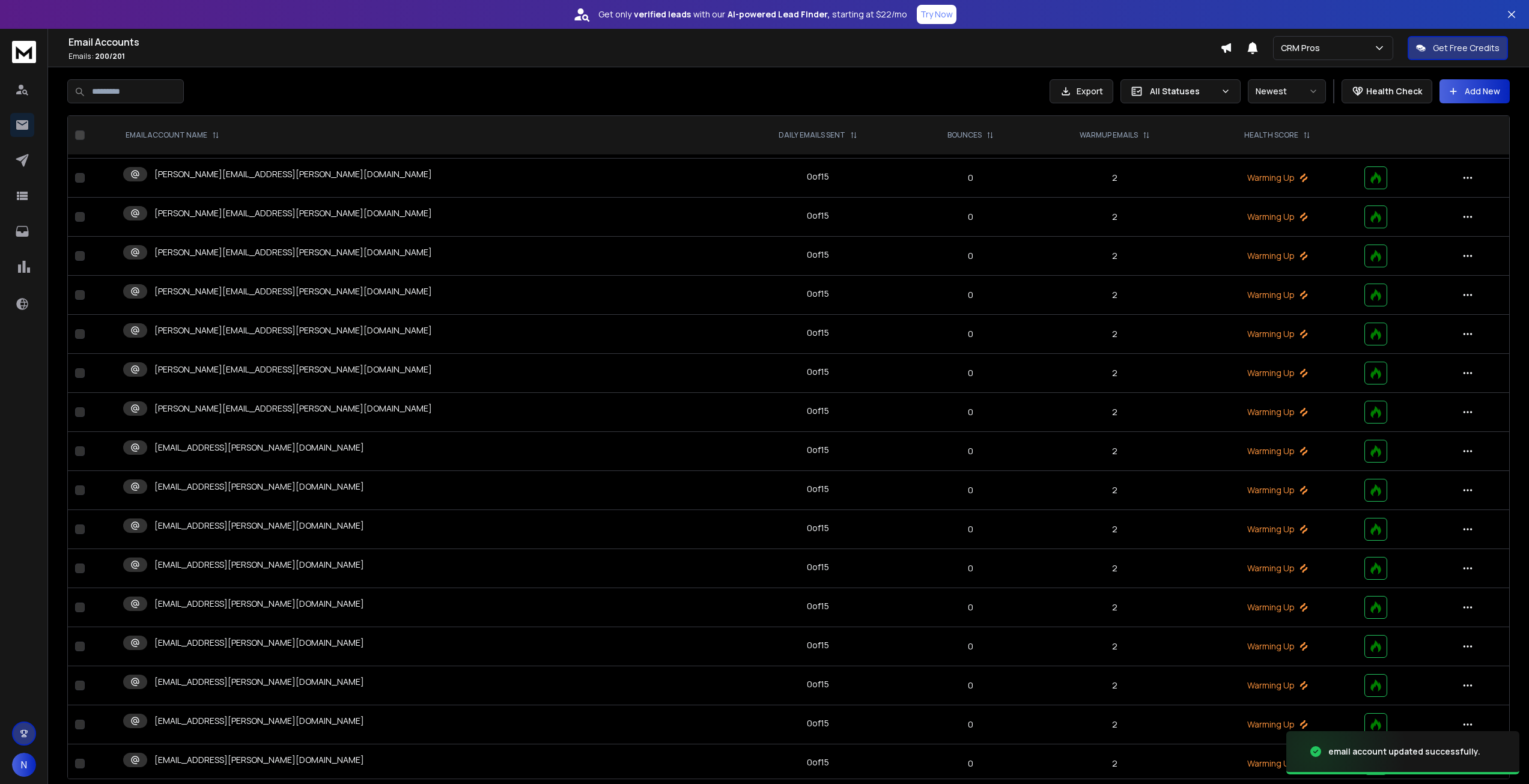
scroll to position [2417, 0]
click at [77, 531] on button "button" at bounding box center [80, 529] width 10 height 10
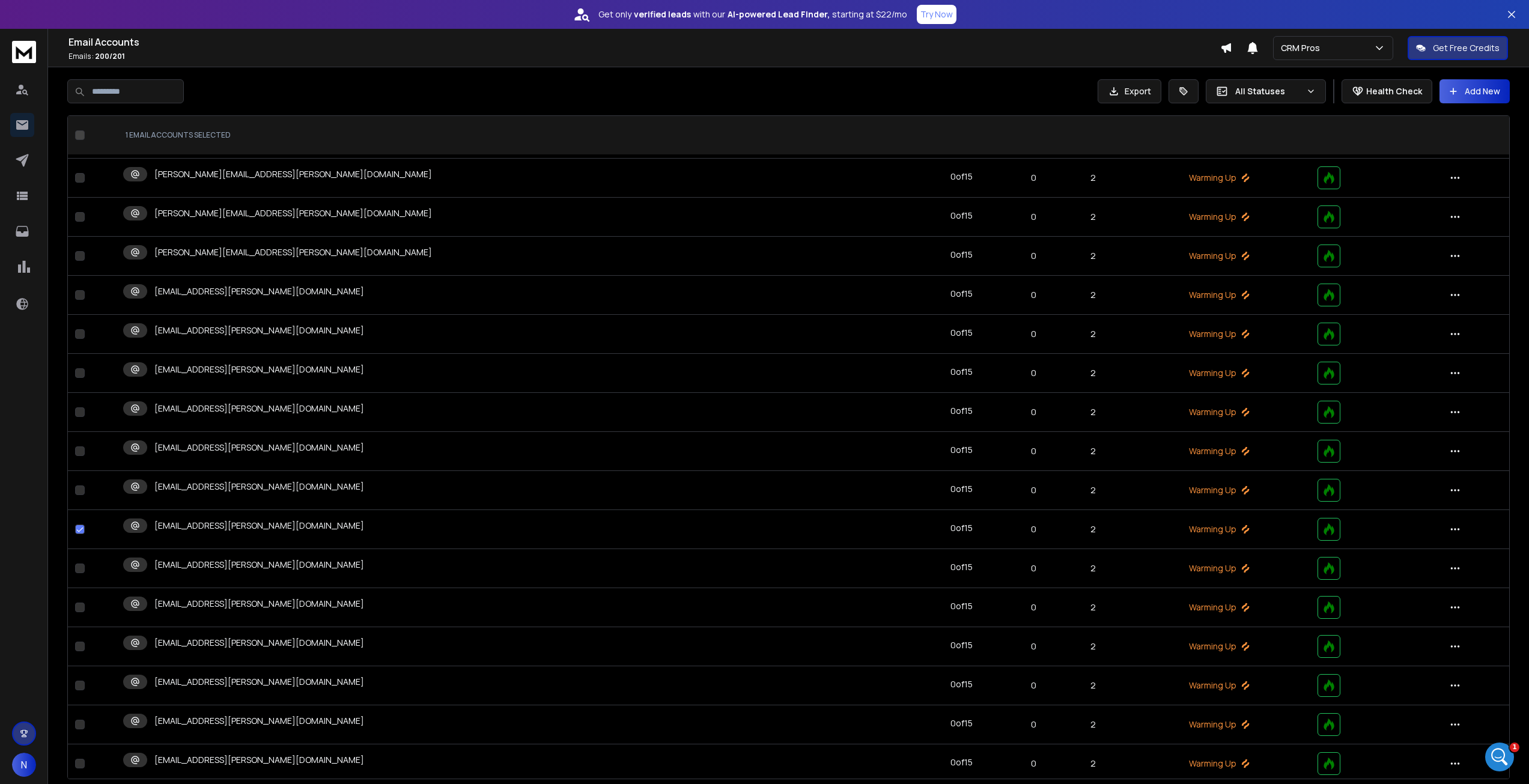
click at [77, 725] on button "button" at bounding box center [80, 724] width 10 height 10
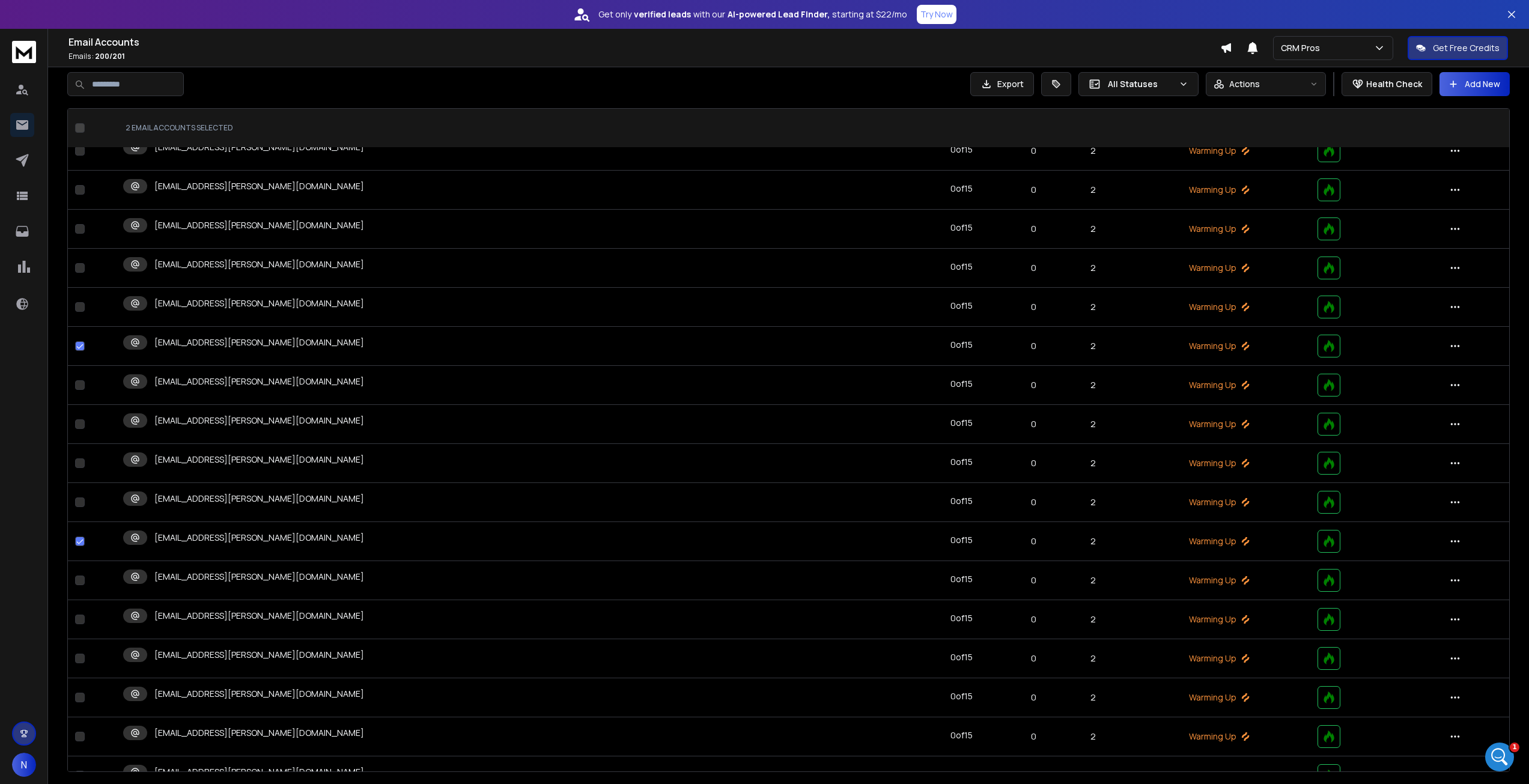
scroll to position [2597, 0]
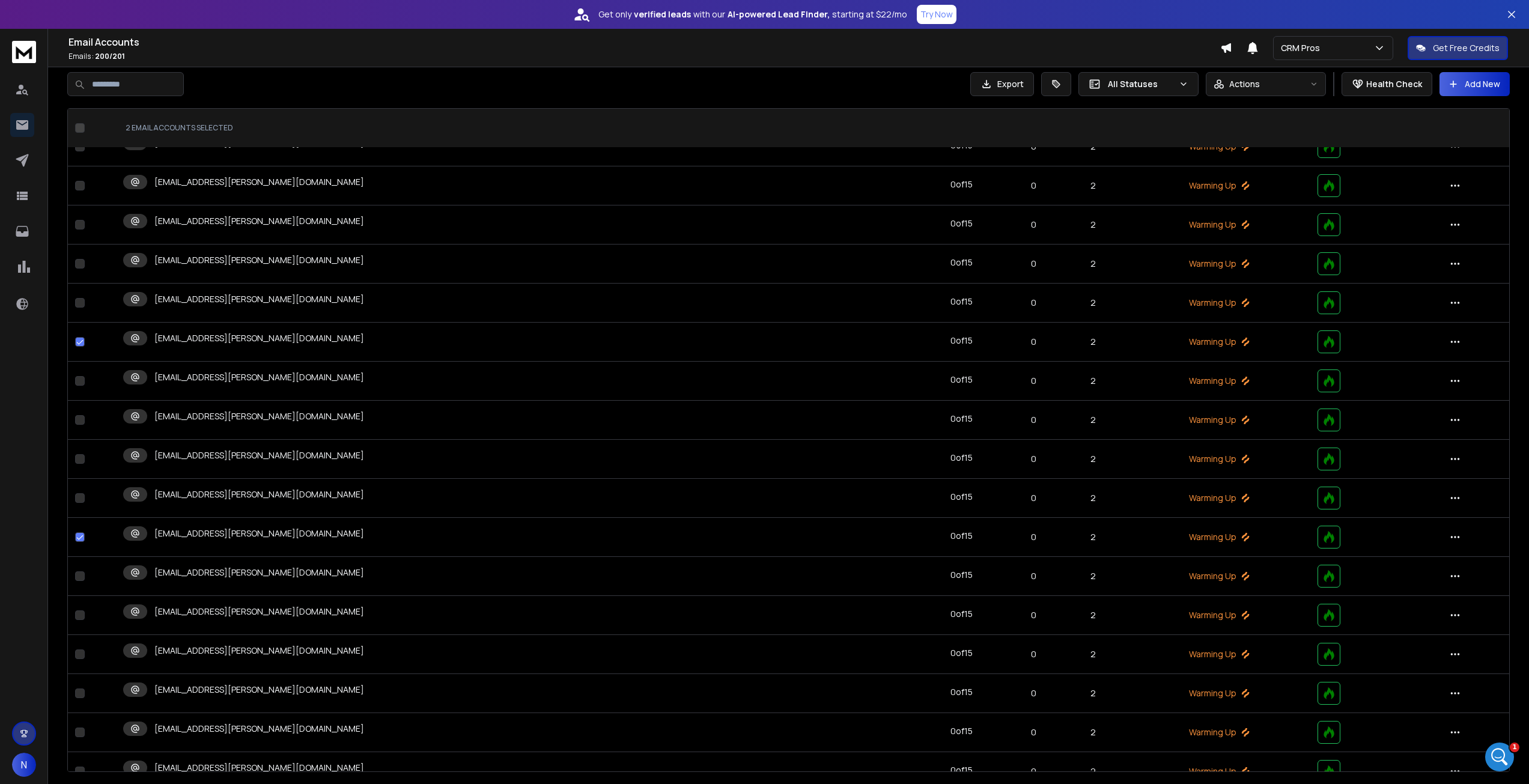
click at [84, 690] on button "button" at bounding box center [80, 693] width 10 height 10
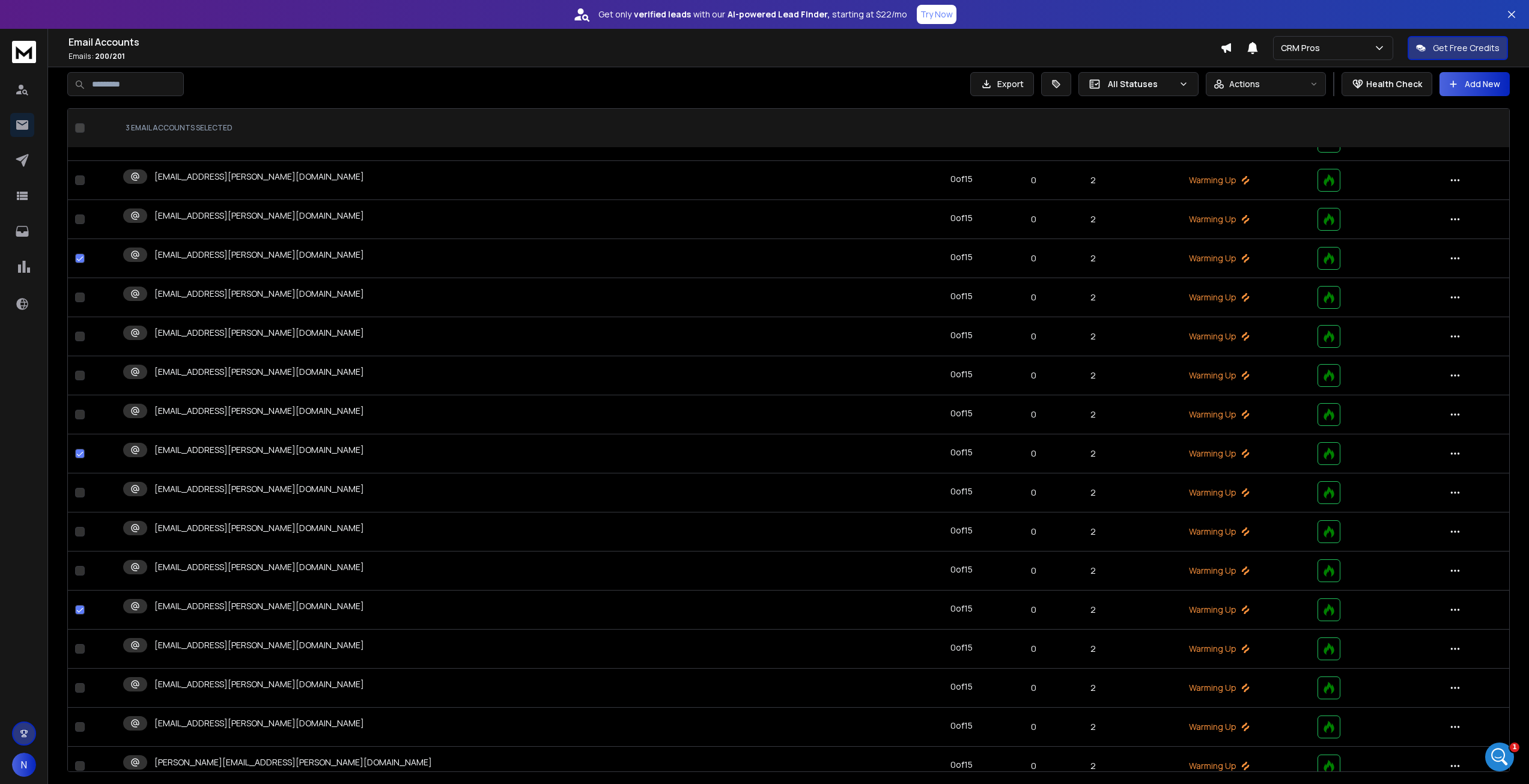
scroll to position [2777, 0]
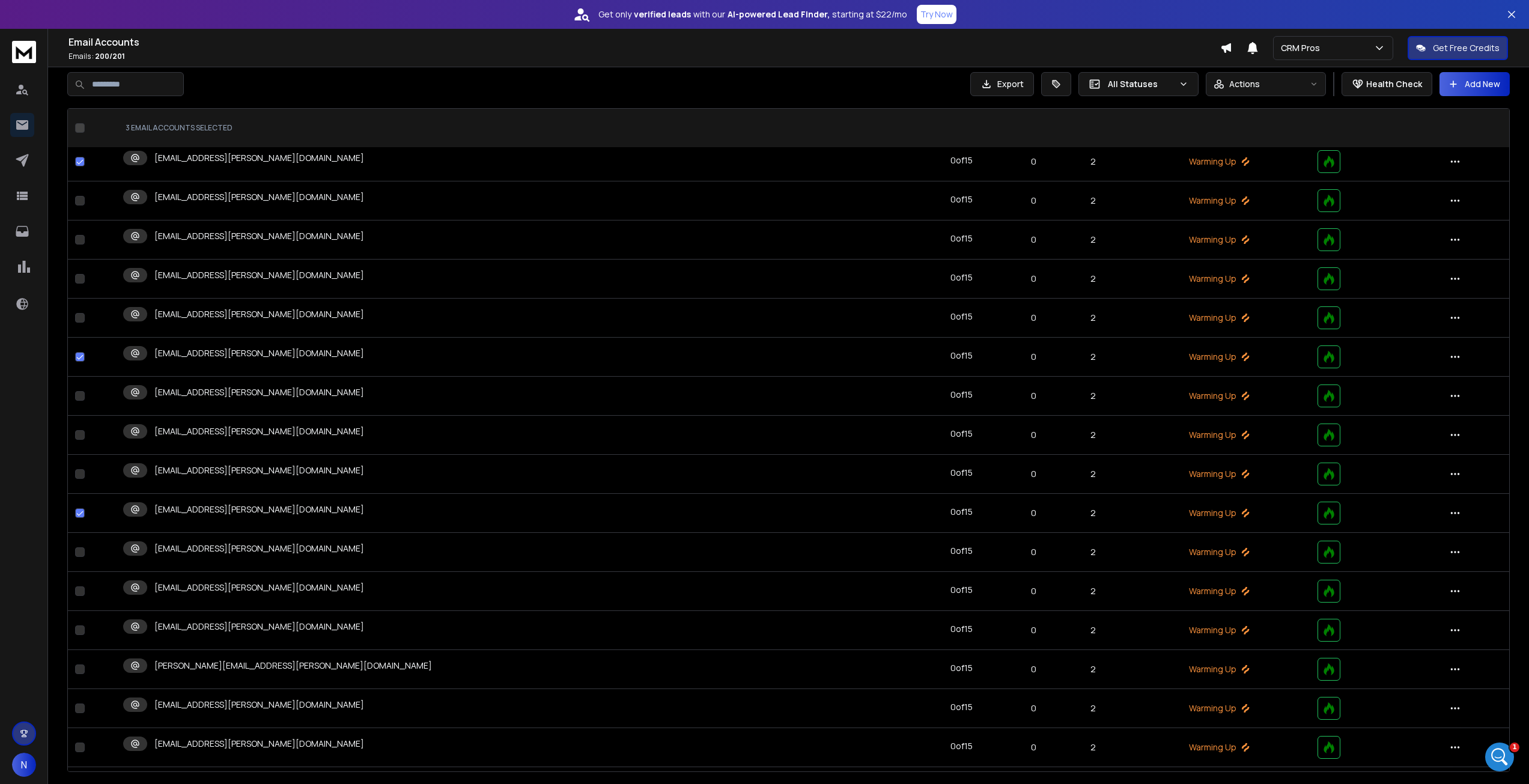
click at [82, 595] on button "button" at bounding box center [80, 591] width 10 height 10
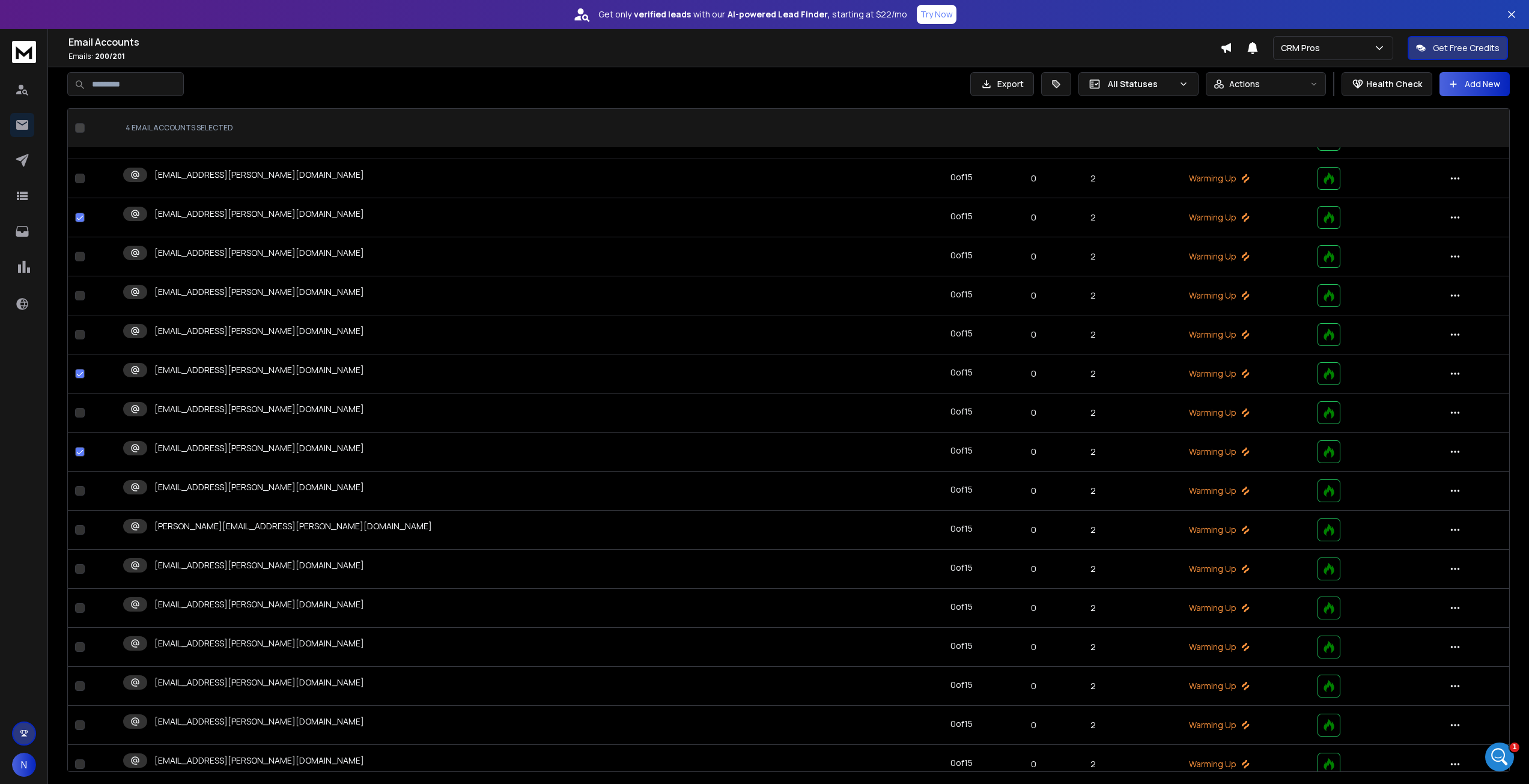
scroll to position [2958, 0]
click at [80, 611] on td at bounding box center [92, 607] width 48 height 39
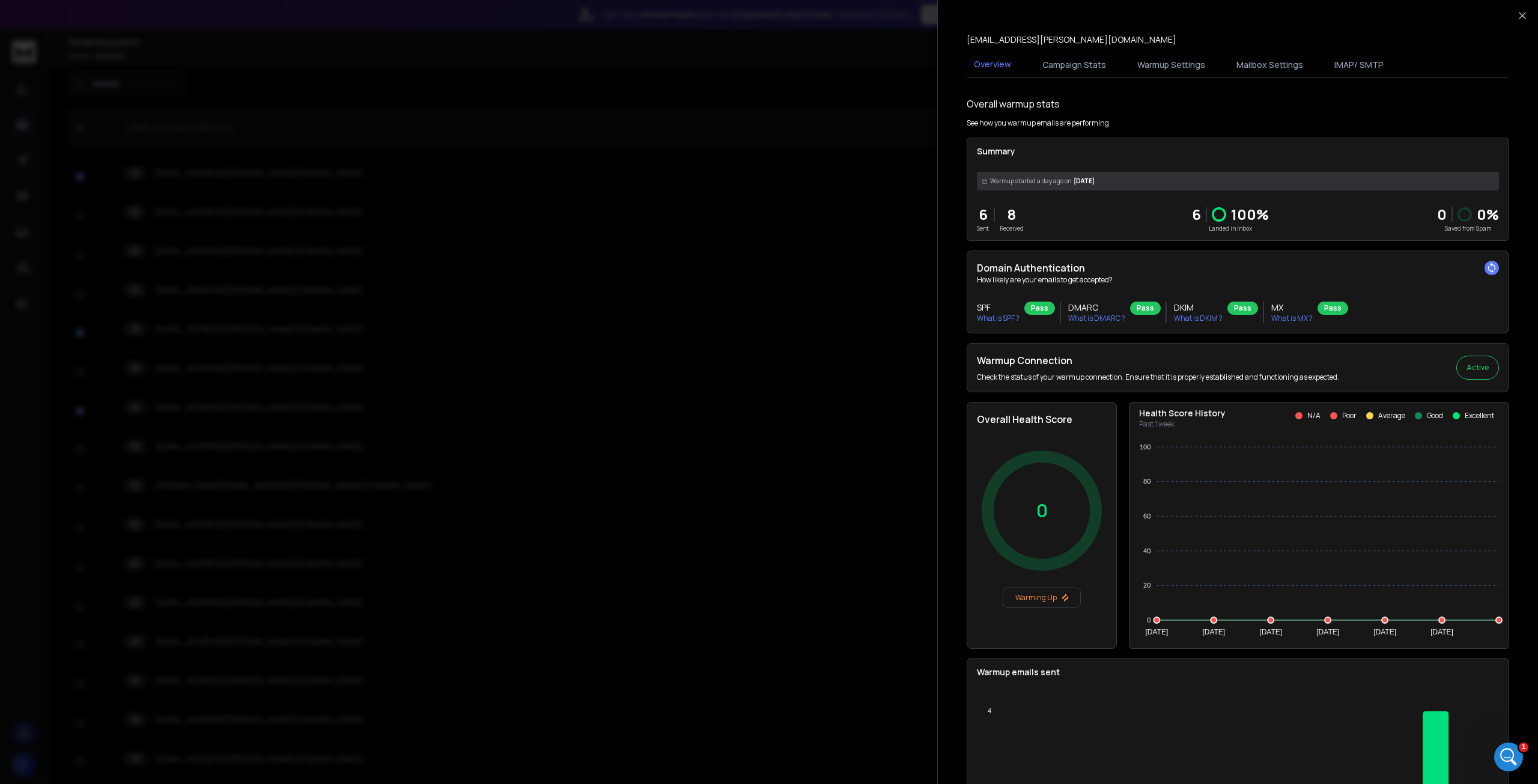
click at [49, 596] on div at bounding box center [769, 392] width 1538 height 784
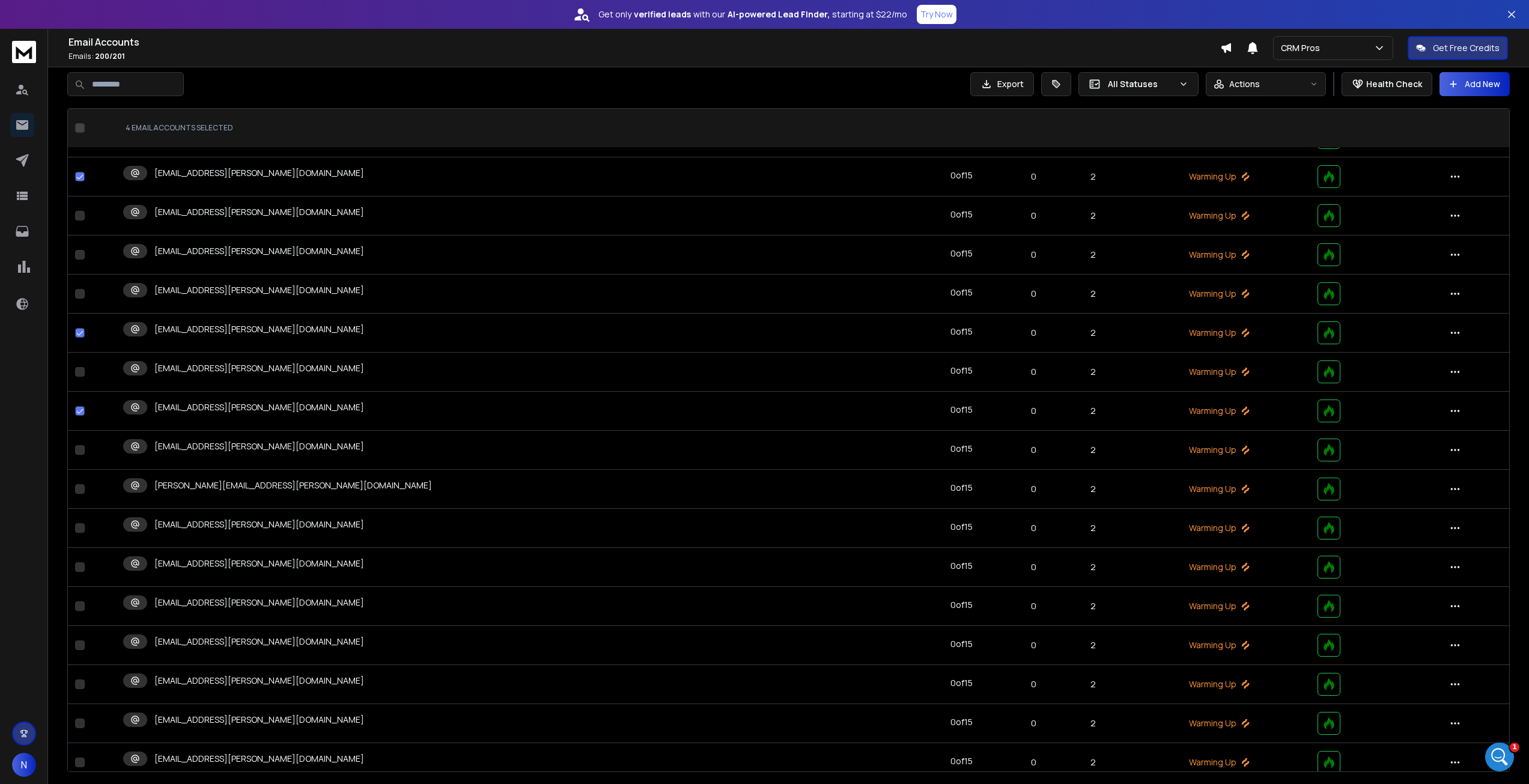
click at [77, 608] on button "button" at bounding box center [80, 606] width 10 height 10
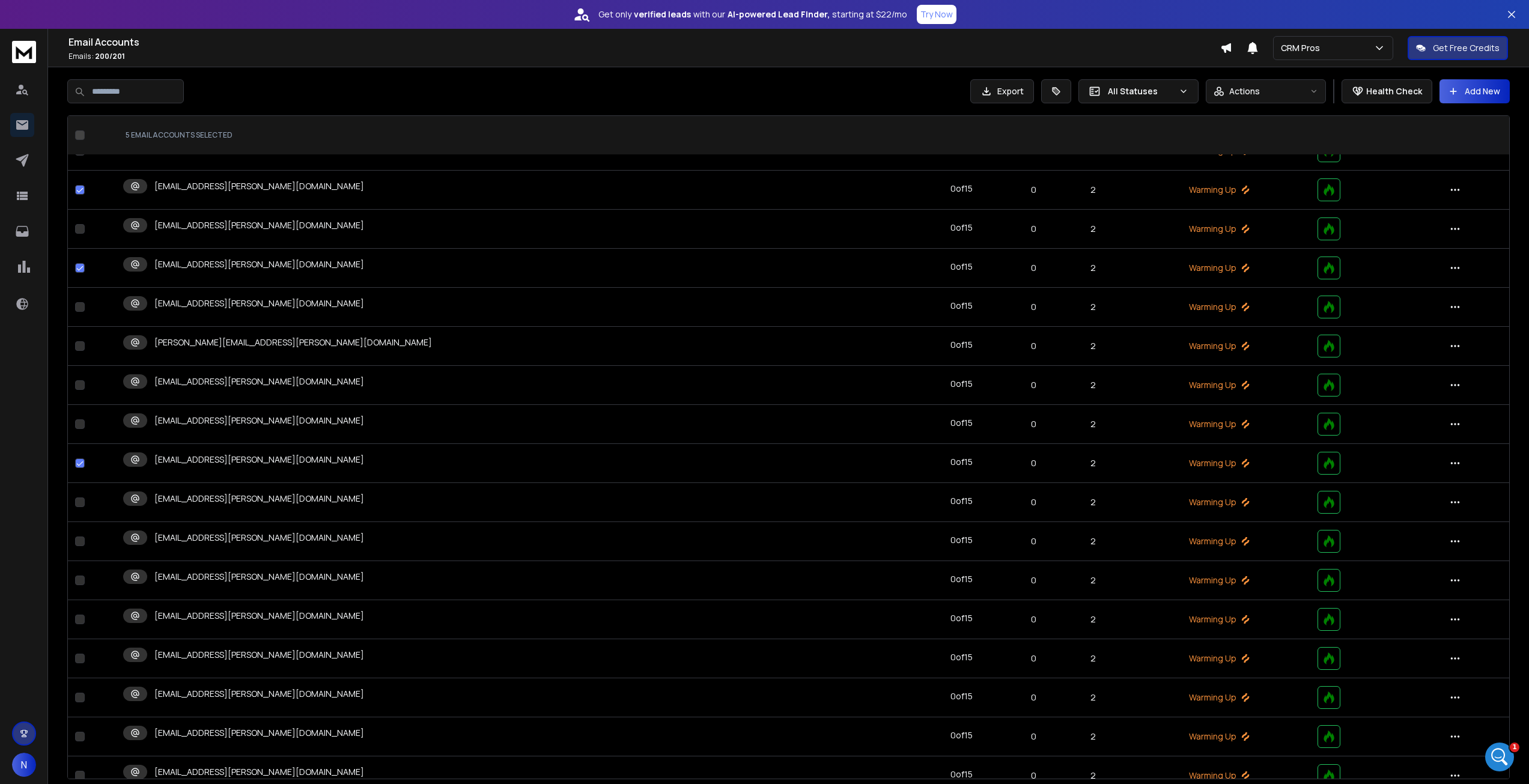
scroll to position [3138, 0]
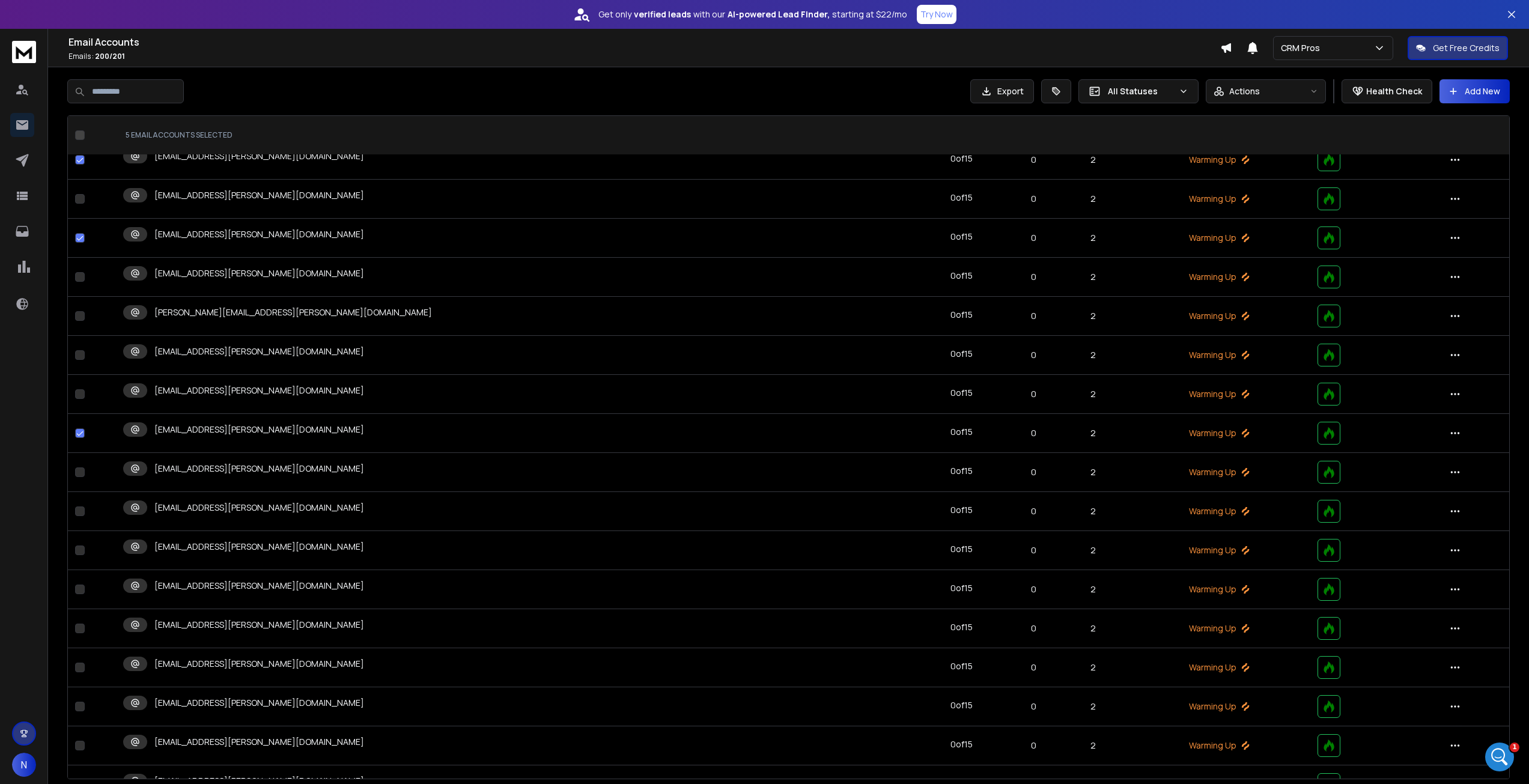
click at [81, 631] on button "button" at bounding box center [80, 628] width 10 height 10
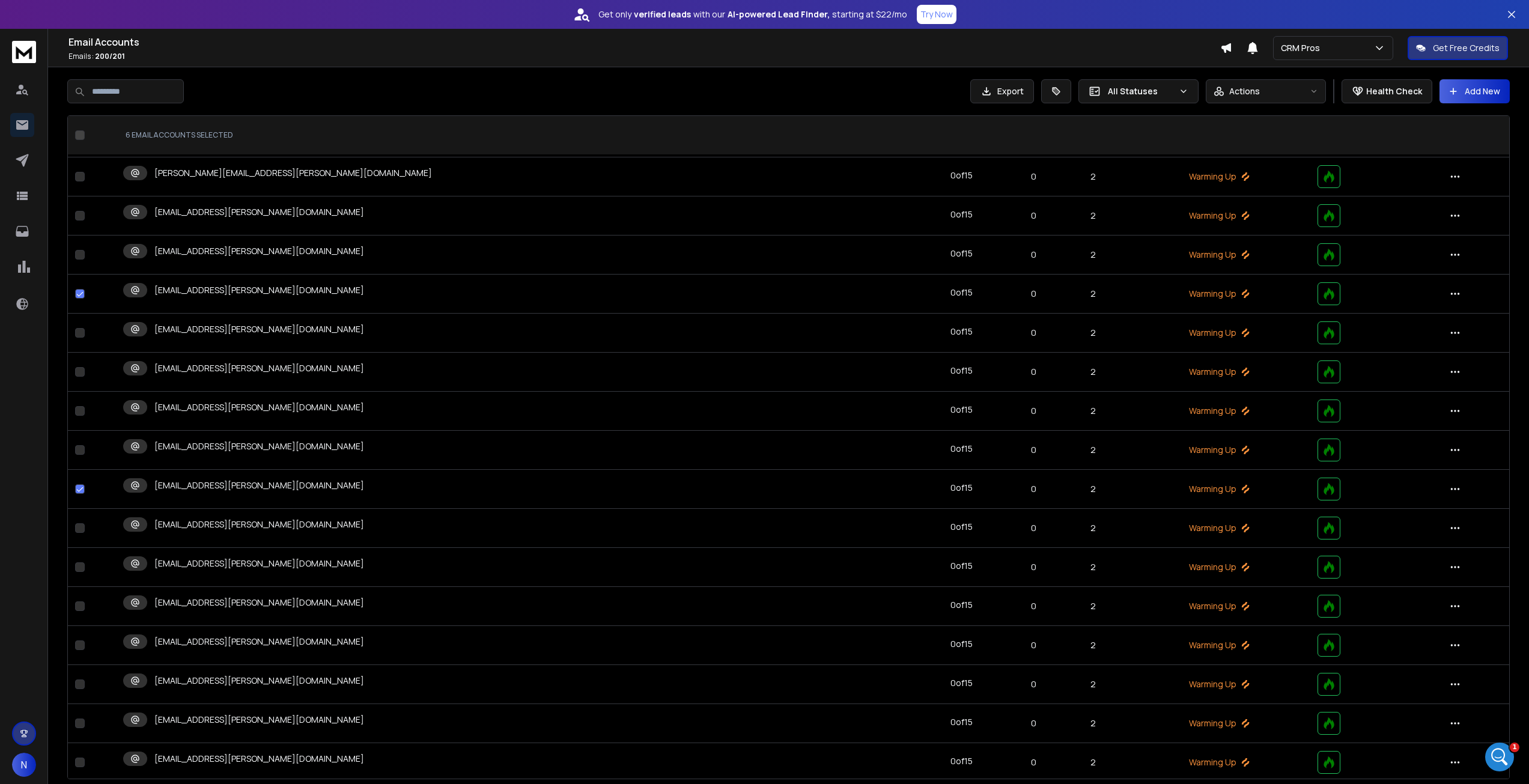
click at [81, 623] on tbody "amy.johnson@crmprosoutbound1.com 0 of 15 0 2 Warming Up amy.johnson@crmprosoutb…" at bounding box center [788, 782] width 1441 height 7809
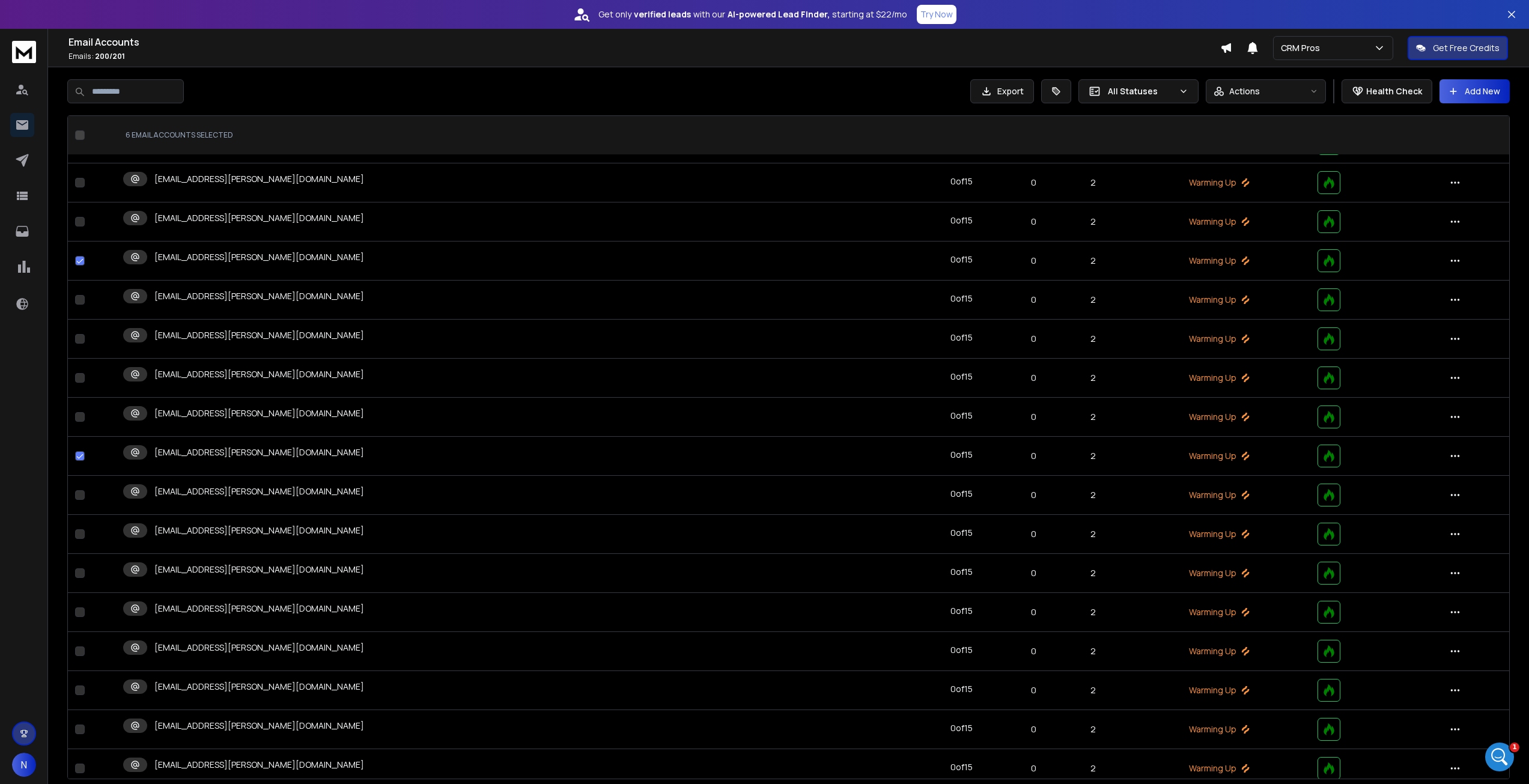
scroll to position [3317, 0]
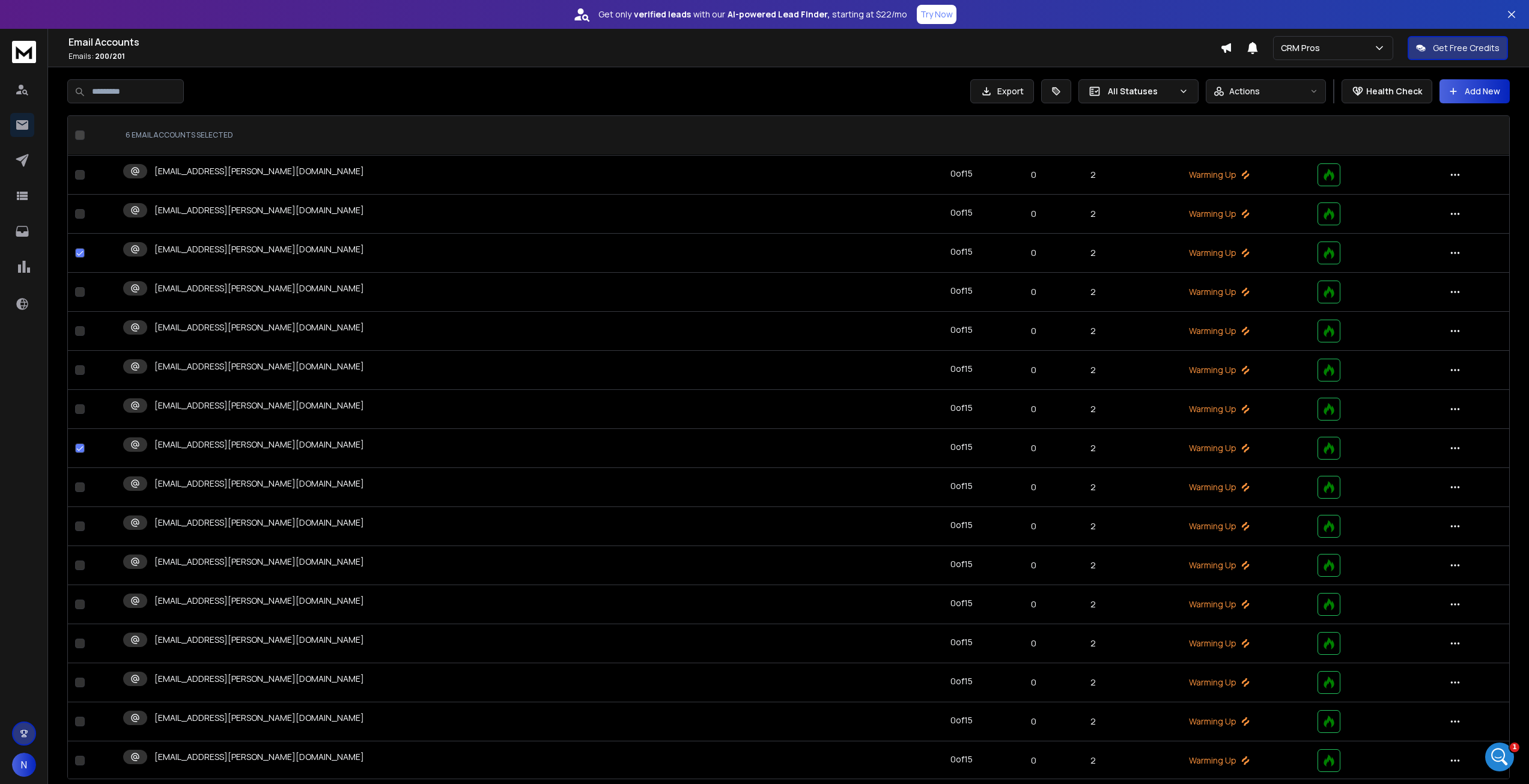
click at [81, 569] on button "button" at bounding box center [80, 565] width 10 height 10
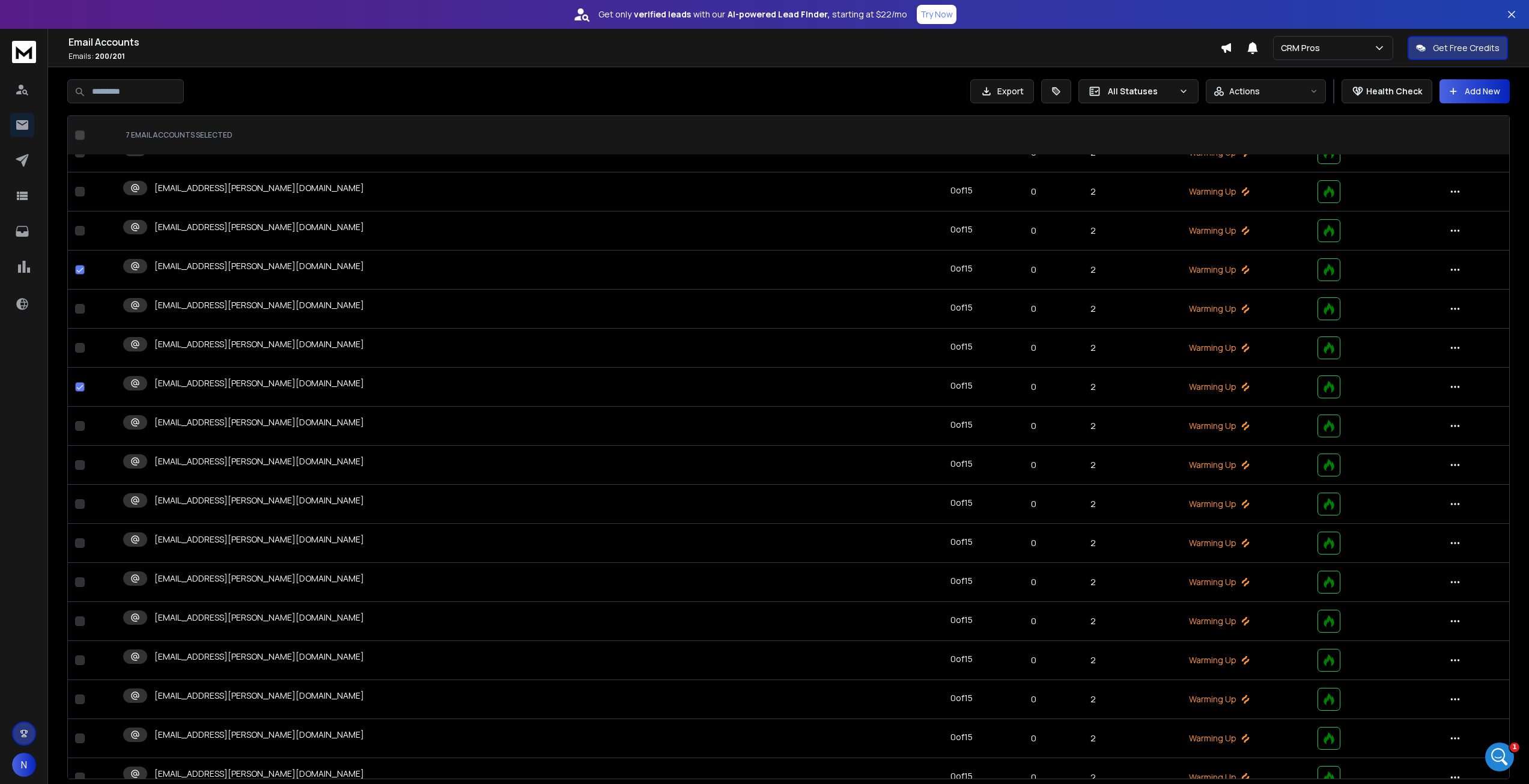
scroll to position [3498, 0]
click at [74, 586] on td at bounding box center [92, 581] width 48 height 39
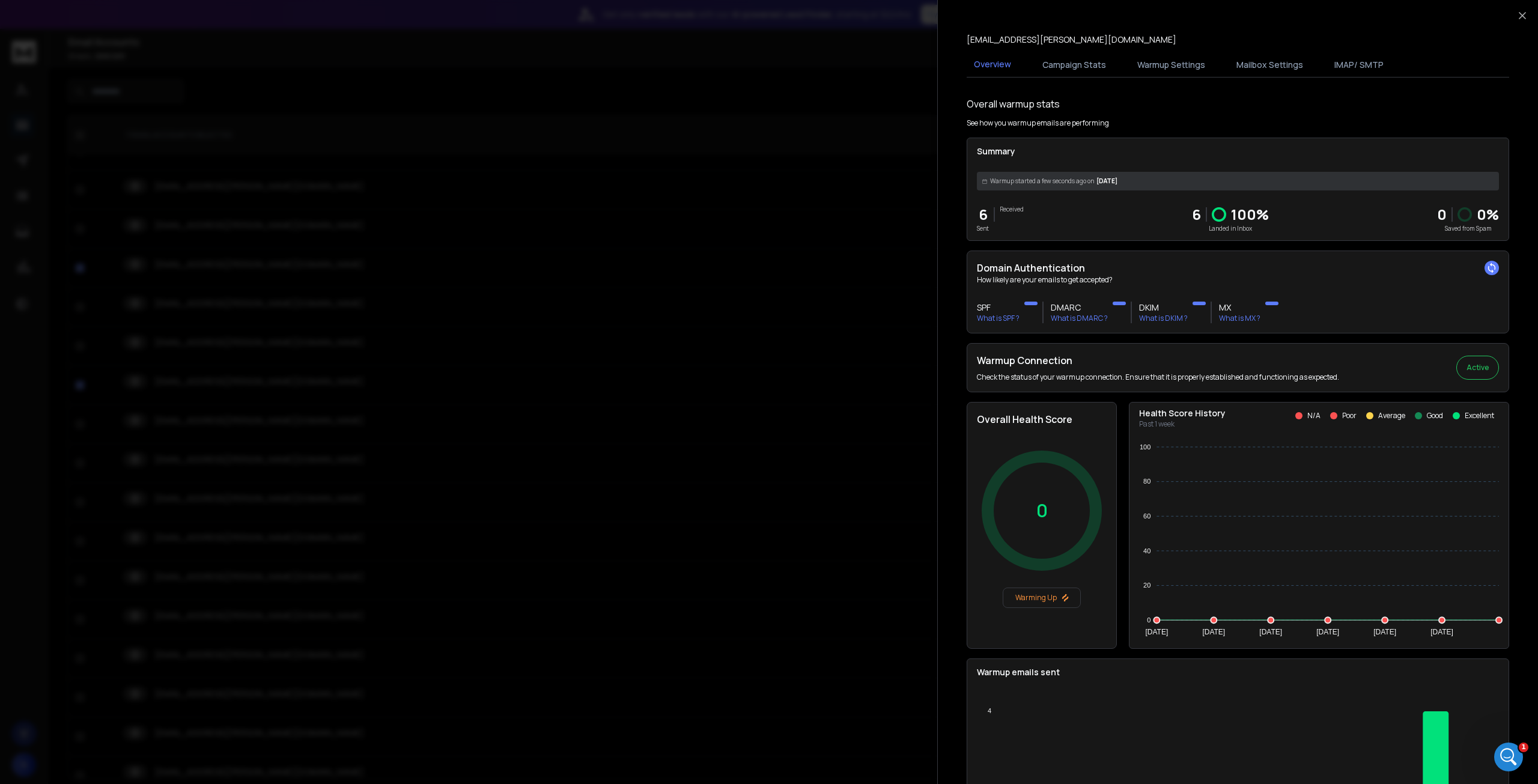
click at [81, 582] on div at bounding box center [769, 392] width 1538 height 784
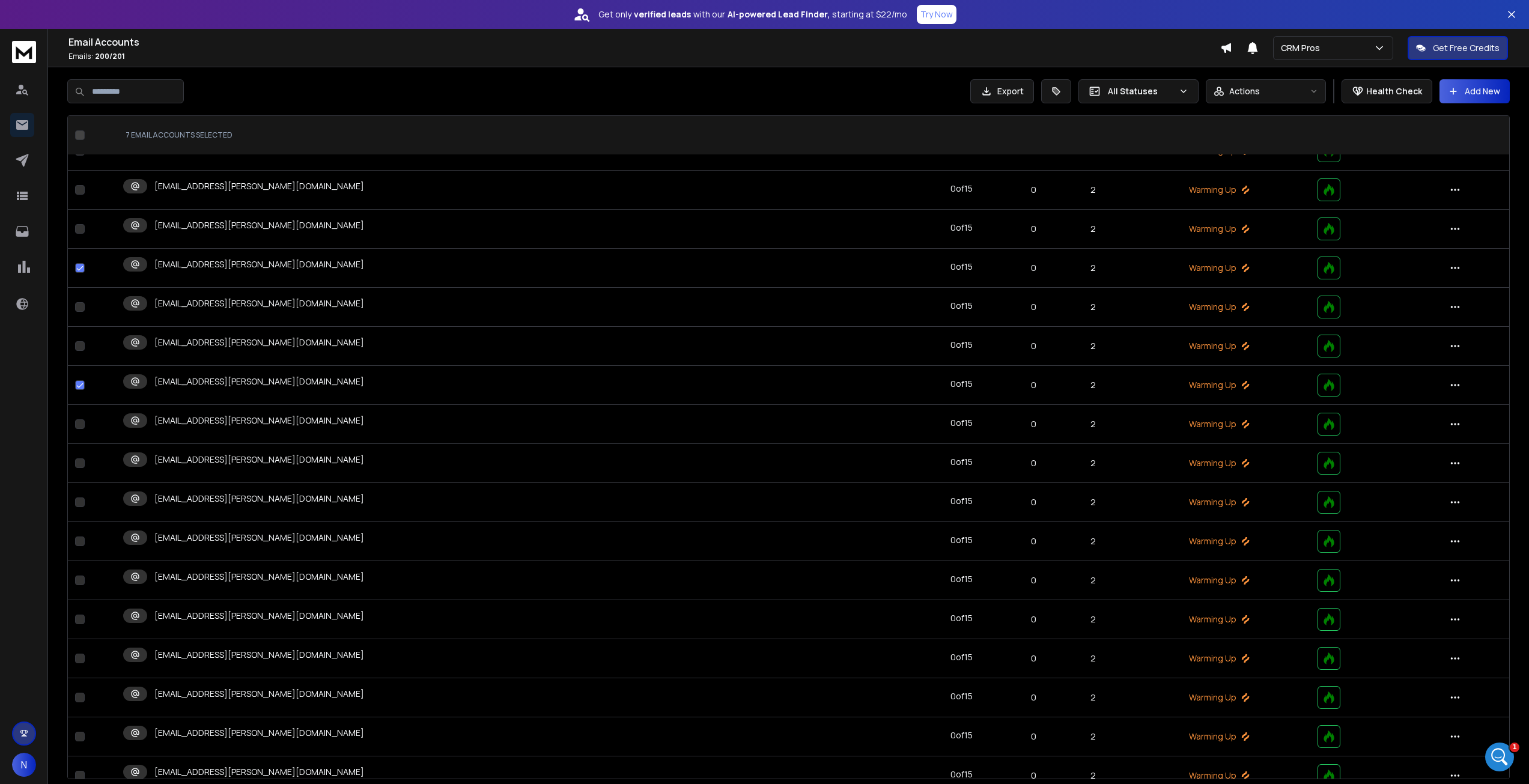
click at [81, 584] on button "button" at bounding box center [80, 580] width 10 height 10
click at [79, 624] on td at bounding box center [92, 619] width 48 height 39
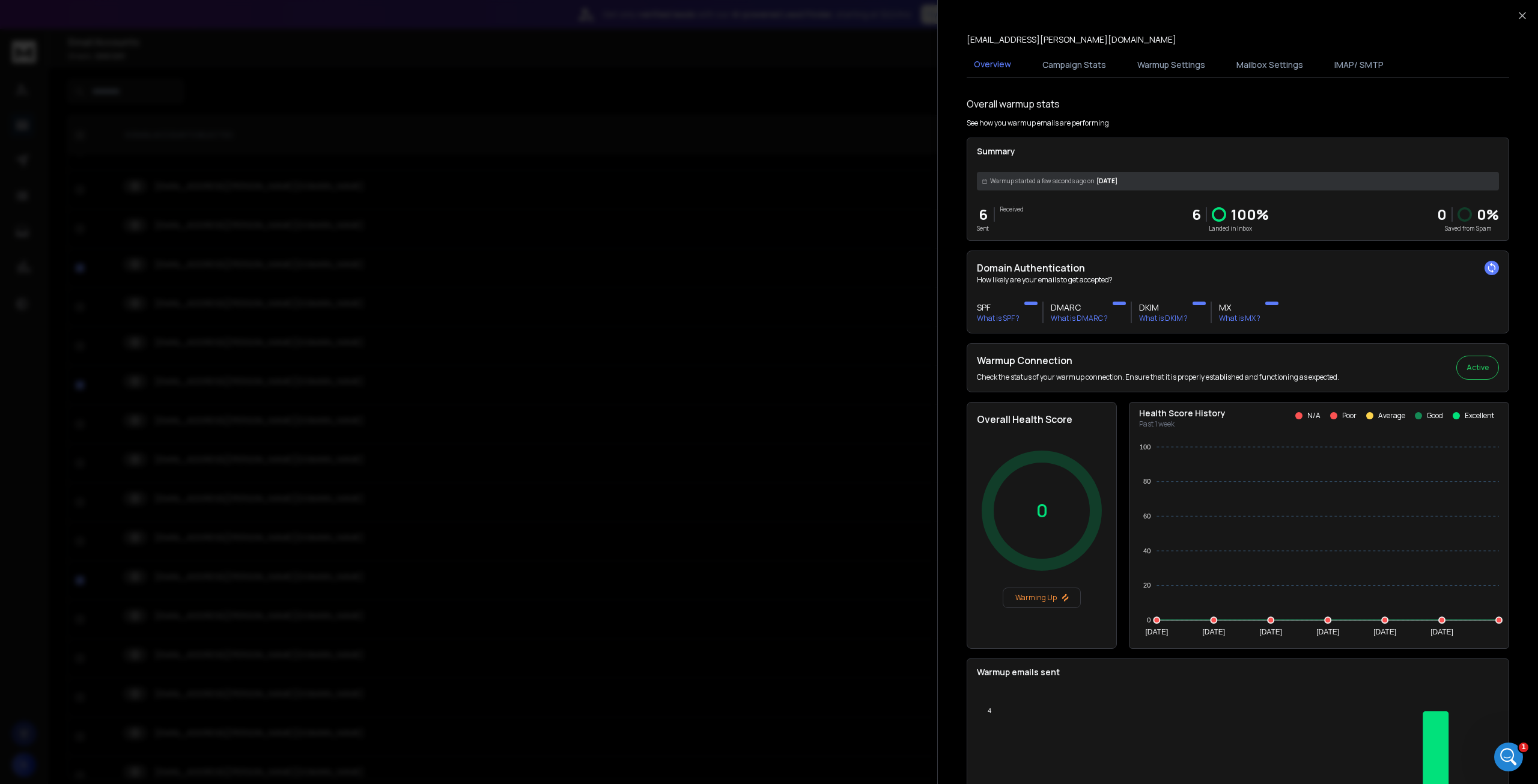
click at [78, 624] on div at bounding box center [769, 392] width 1538 height 784
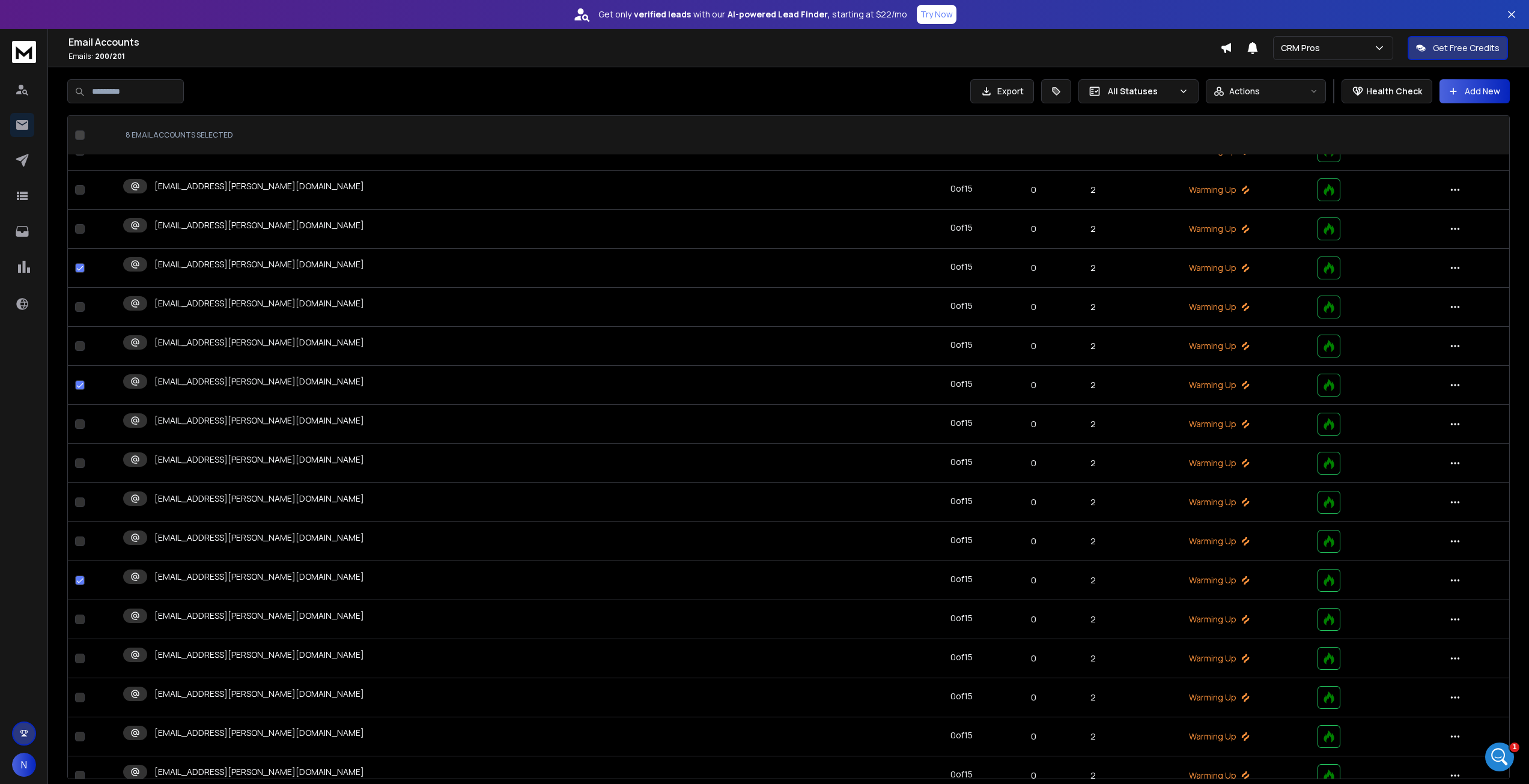
click at [81, 618] on button "button" at bounding box center [80, 619] width 10 height 10
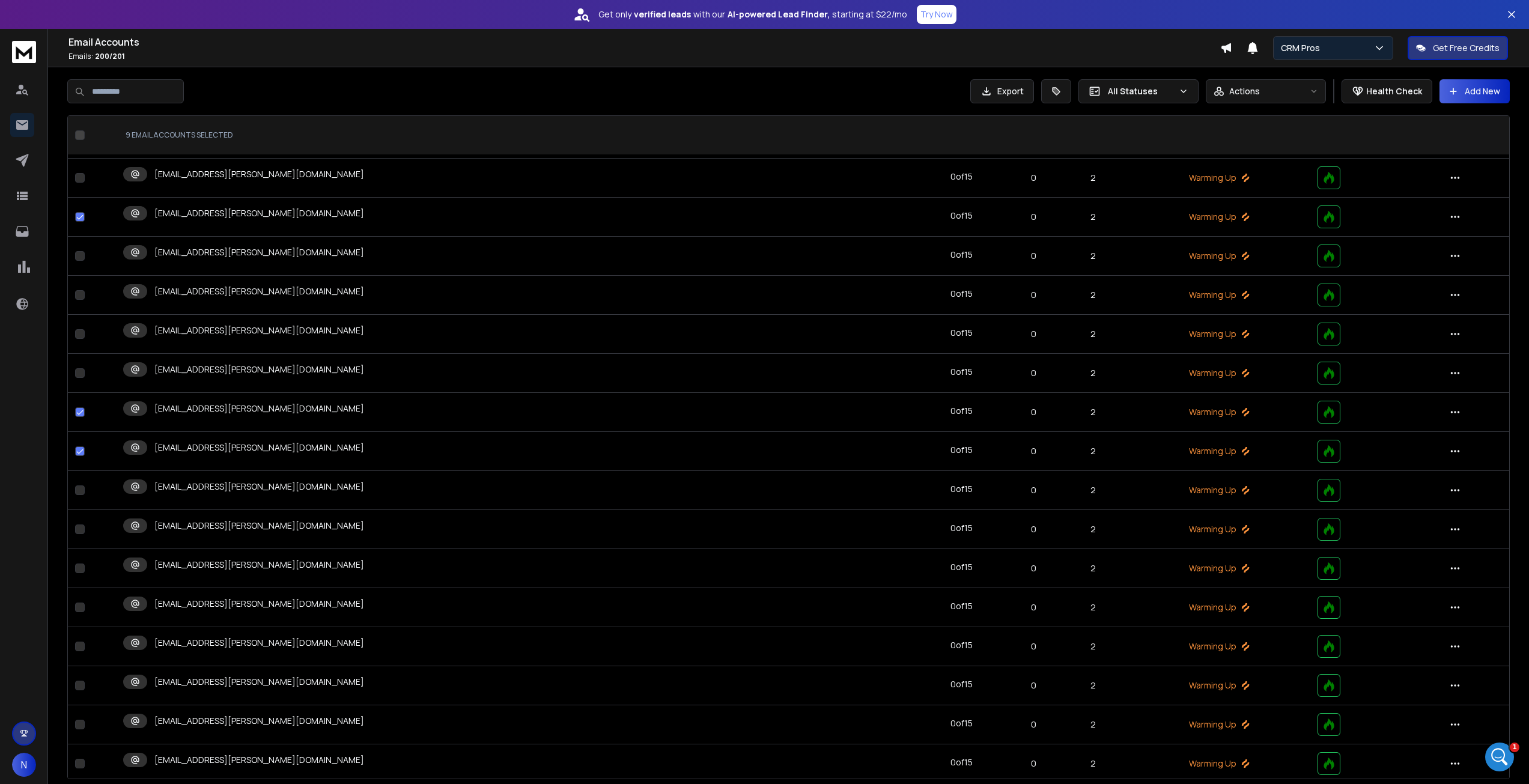
scroll to position [4877, 0]
click at [81, 452] on button "button" at bounding box center [80, 451] width 10 height 10
click at [1286, 92] on div "Actions" at bounding box center [1259, 91] width 91 height 12
click at [1255, 119] on div "Bulk Edit" at bounding box center [1251, 118] width 51 height 12
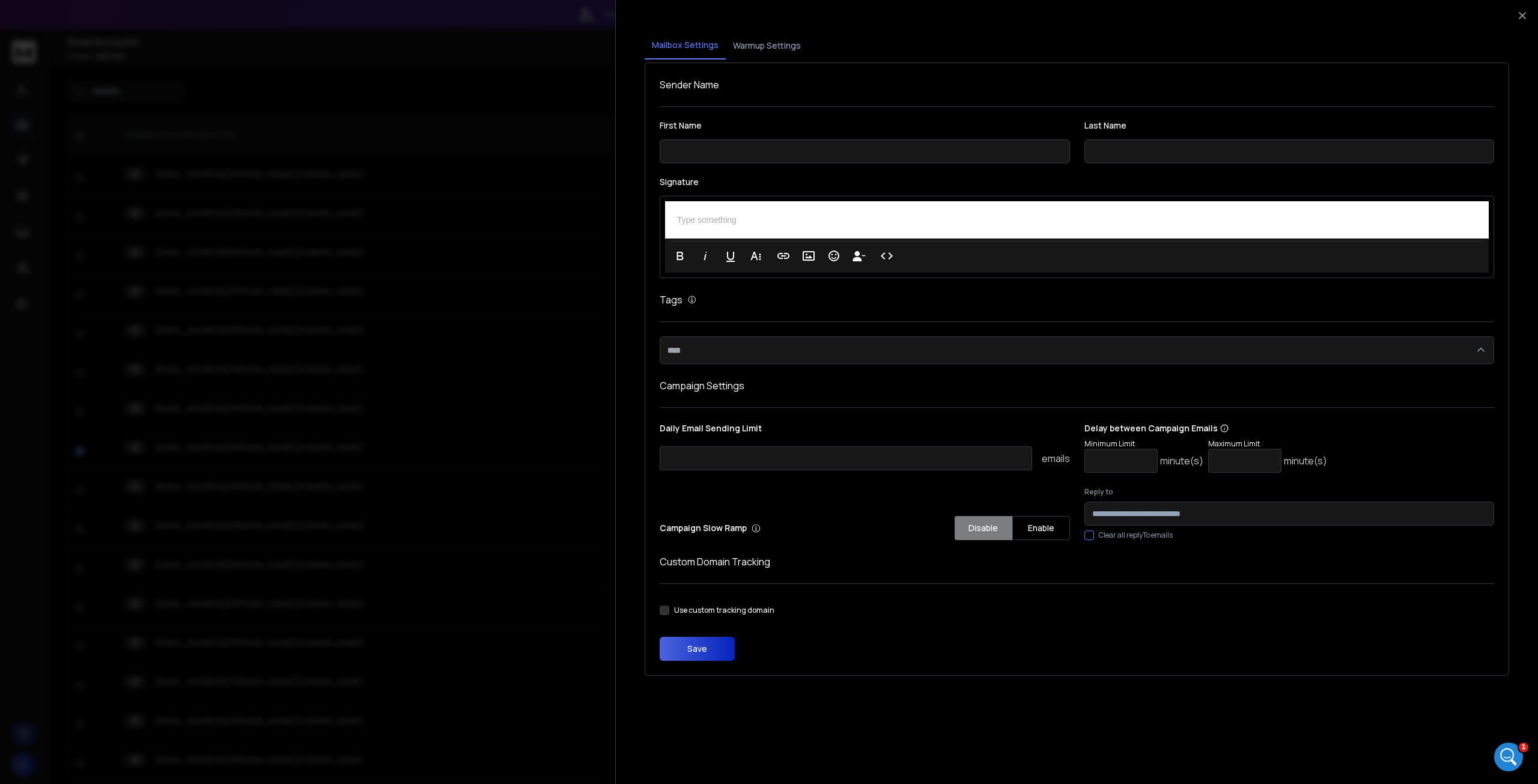
click at [757, 226] on div at bounding box center [1076, 219] width 800 height 13
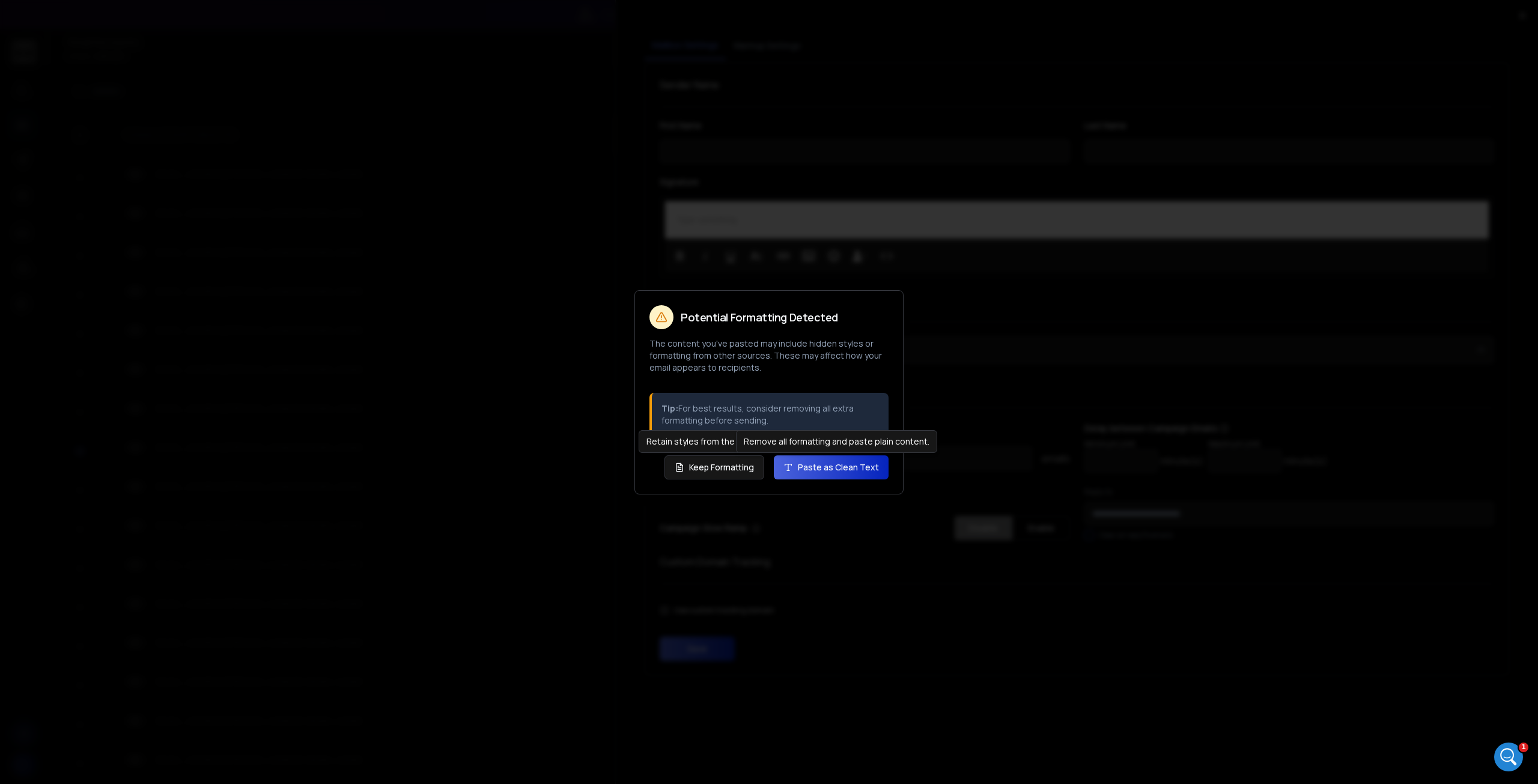
click at [801, 462] on button "Paste as Clean Text" at bounding box center [831, 467] width 115 height 24
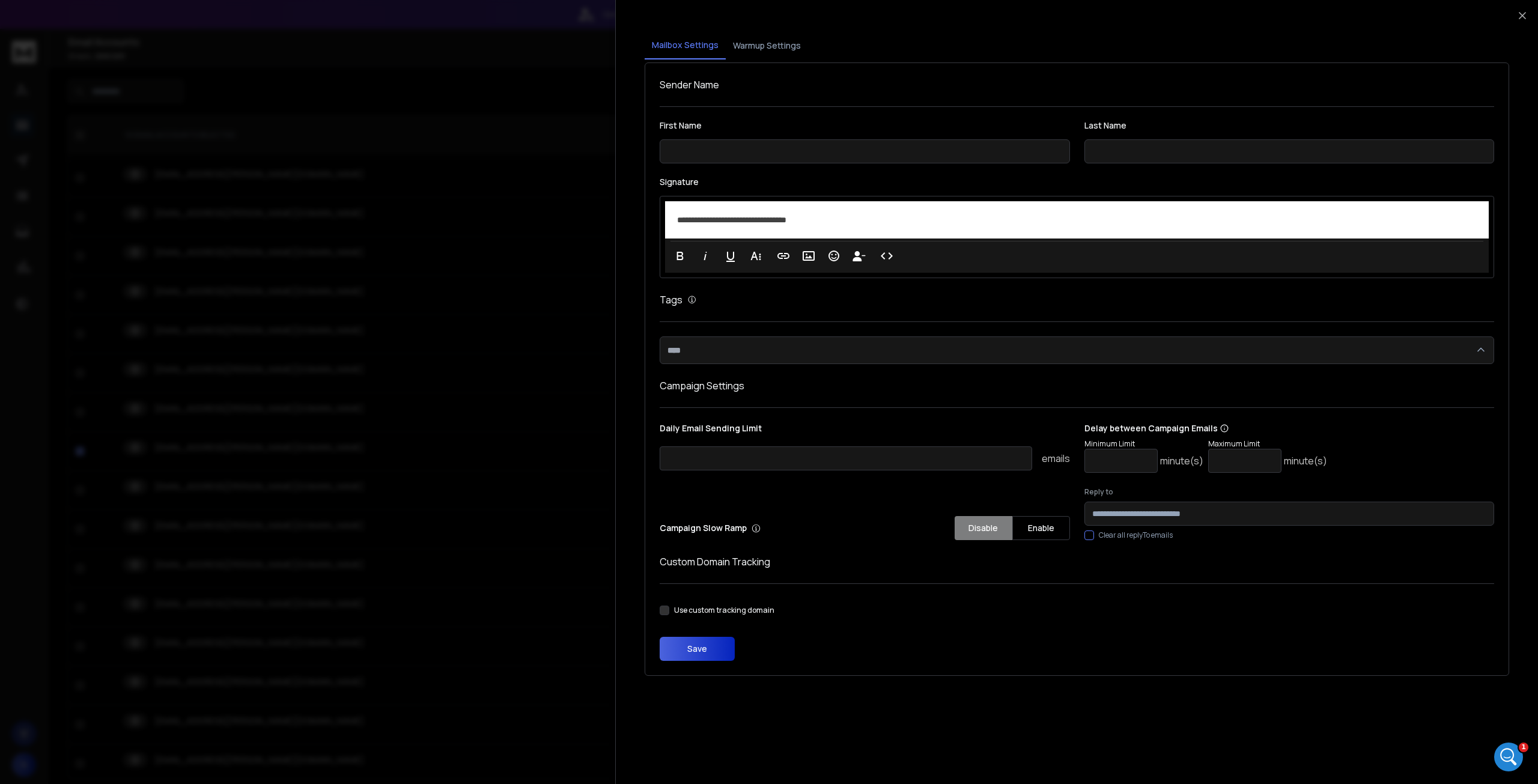
click at [733, 219] on div "**********" at bounding box center [1076, 219] width 800 height 13
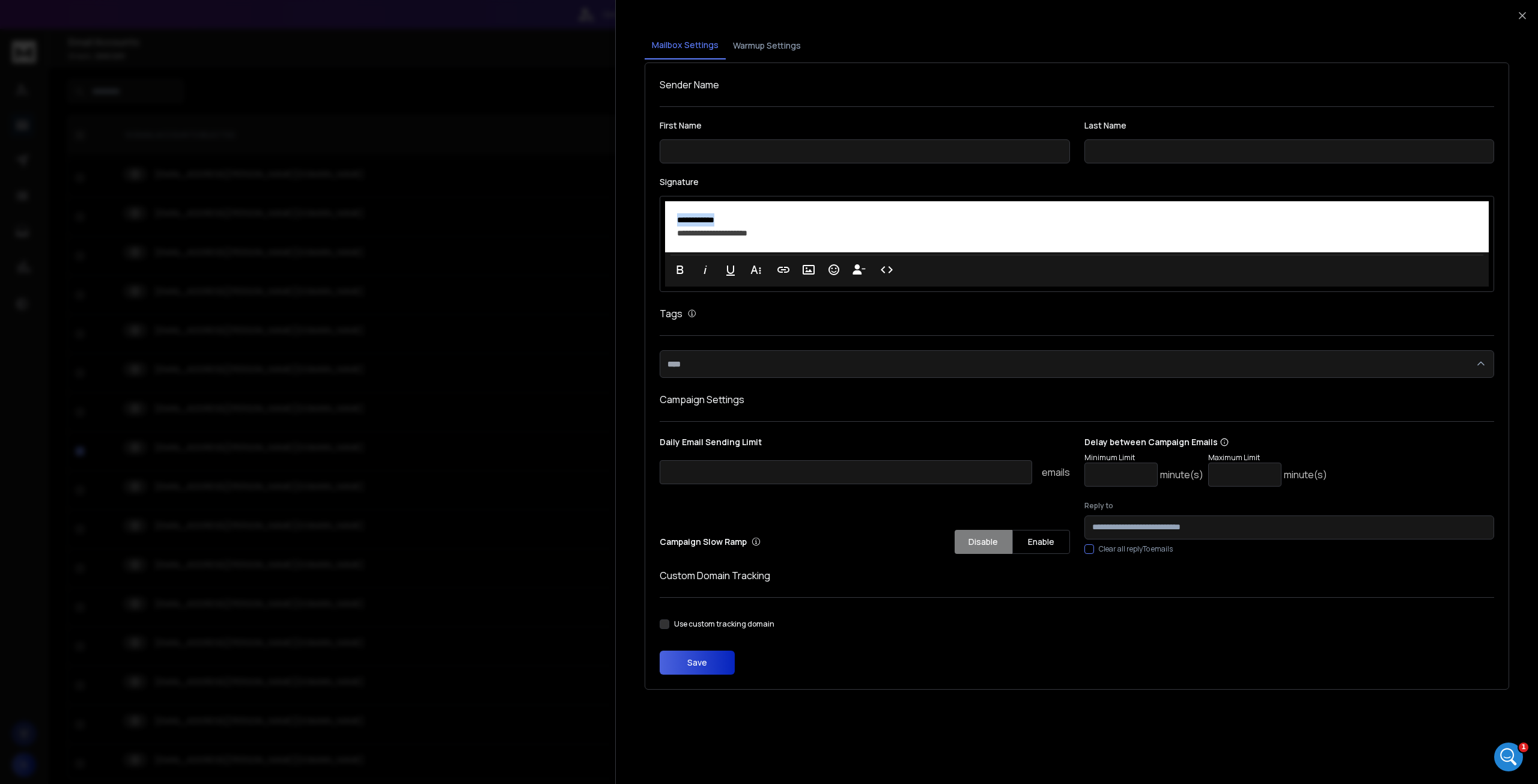
drag, startPoint x: 739, startPoint y: 222, endPoint x: 673, endPoint y: 219, distance: 66.1
click at [673, 219] on div "**********" at bounding box center [1076, 226] width 824 height 51
click at [920, 206] on div "**********" at bounding box center [1076, 226] width 824 height 51
drag, startPoint x: 739, startPoint y: 219, endPoint x: 675, endPoint y: 219, distance: 64.0
click at [675, 219] on div "**********" at bounding box center [1076, 226] width 824 height 51
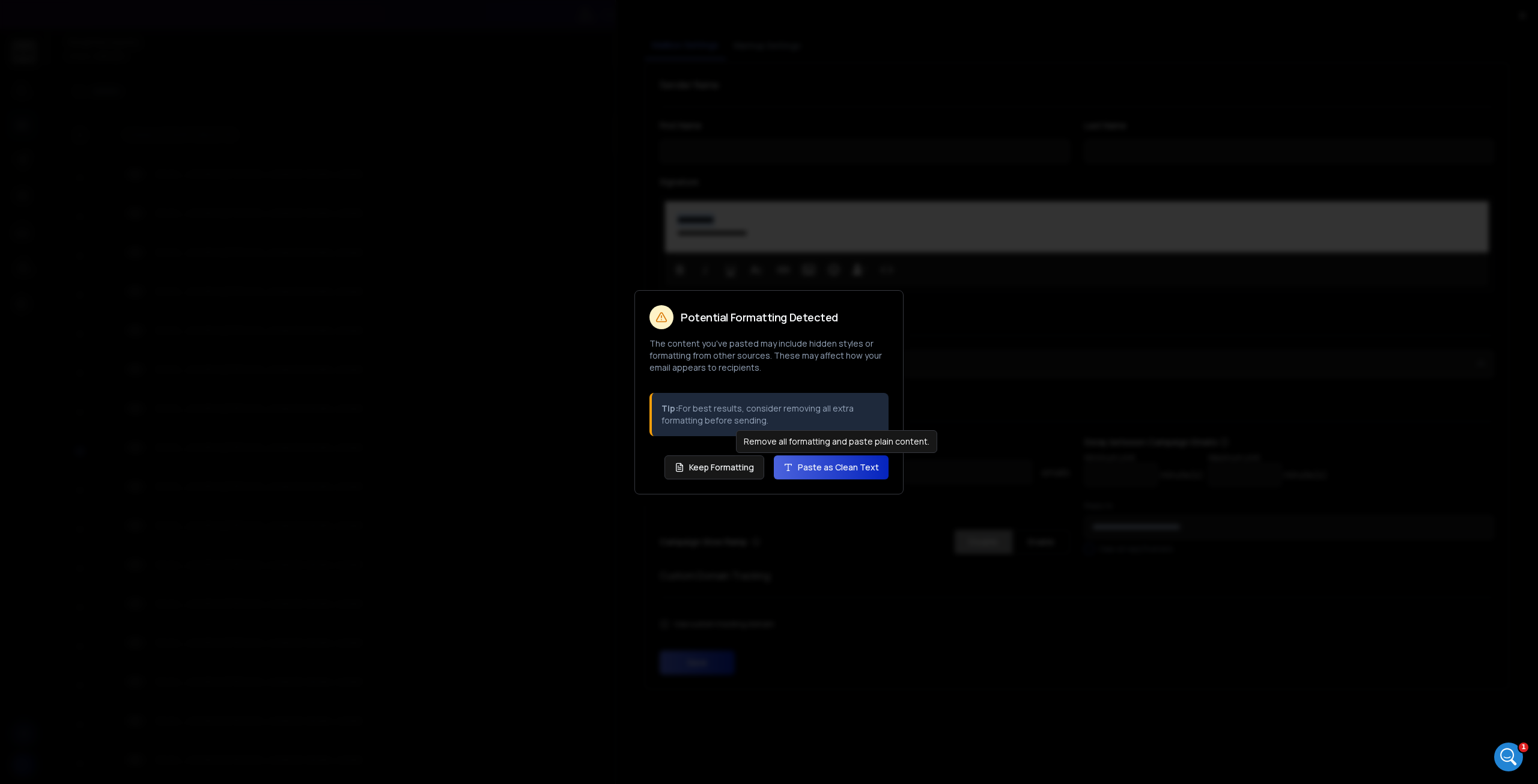
click at [801, 465] on button "Paste as Clean Text" at bounding box center [831, 467] width 115 height 24
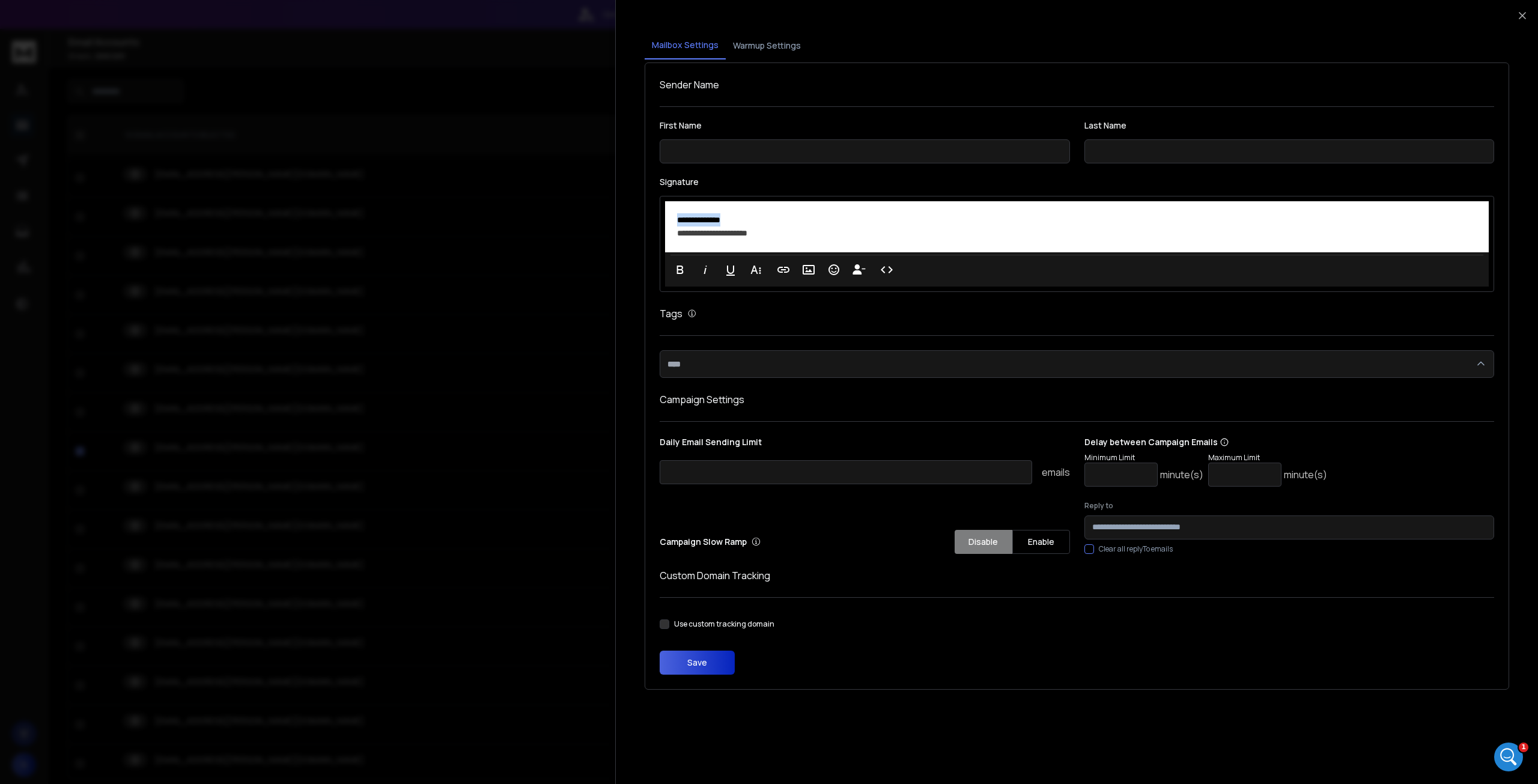
drag, startPoint x: 725, startPoint y: 223, endPoint x: 662, endPoint y: 223, distance: 63.0
click at [662, 223] on div "**********" at bounding box center [1077, 244] width 834 height 96
click at [680, 266] on icon "button" at bounding box center [680, 269] width 6 height 8
click at [783, 220] on div "**********" at bounding box center [1076, 219] width 800 height 13
click at [707, 672] on button "Save" at bounding box center [697, 662] width 75 height 24
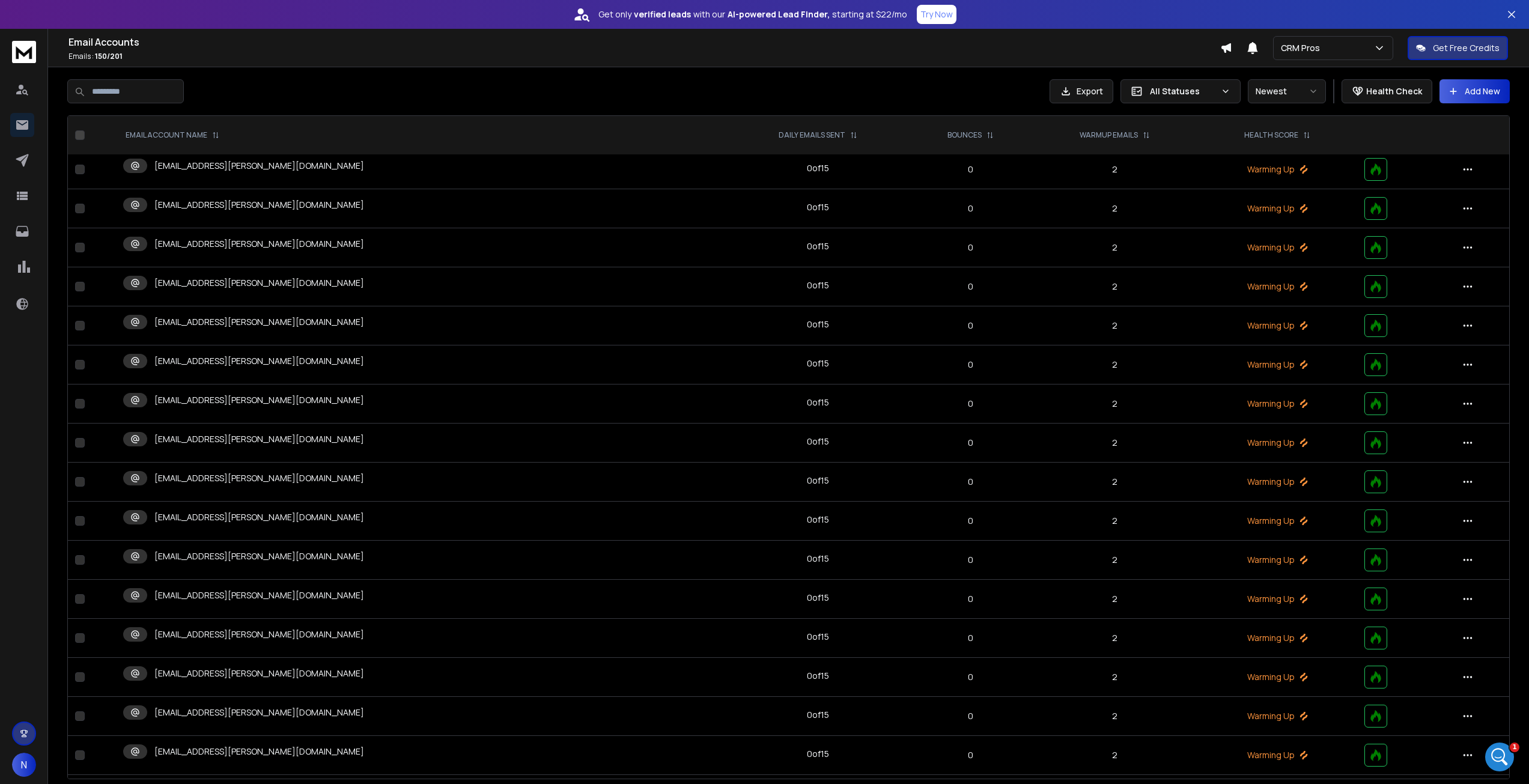
scroll to position [2531, 0]
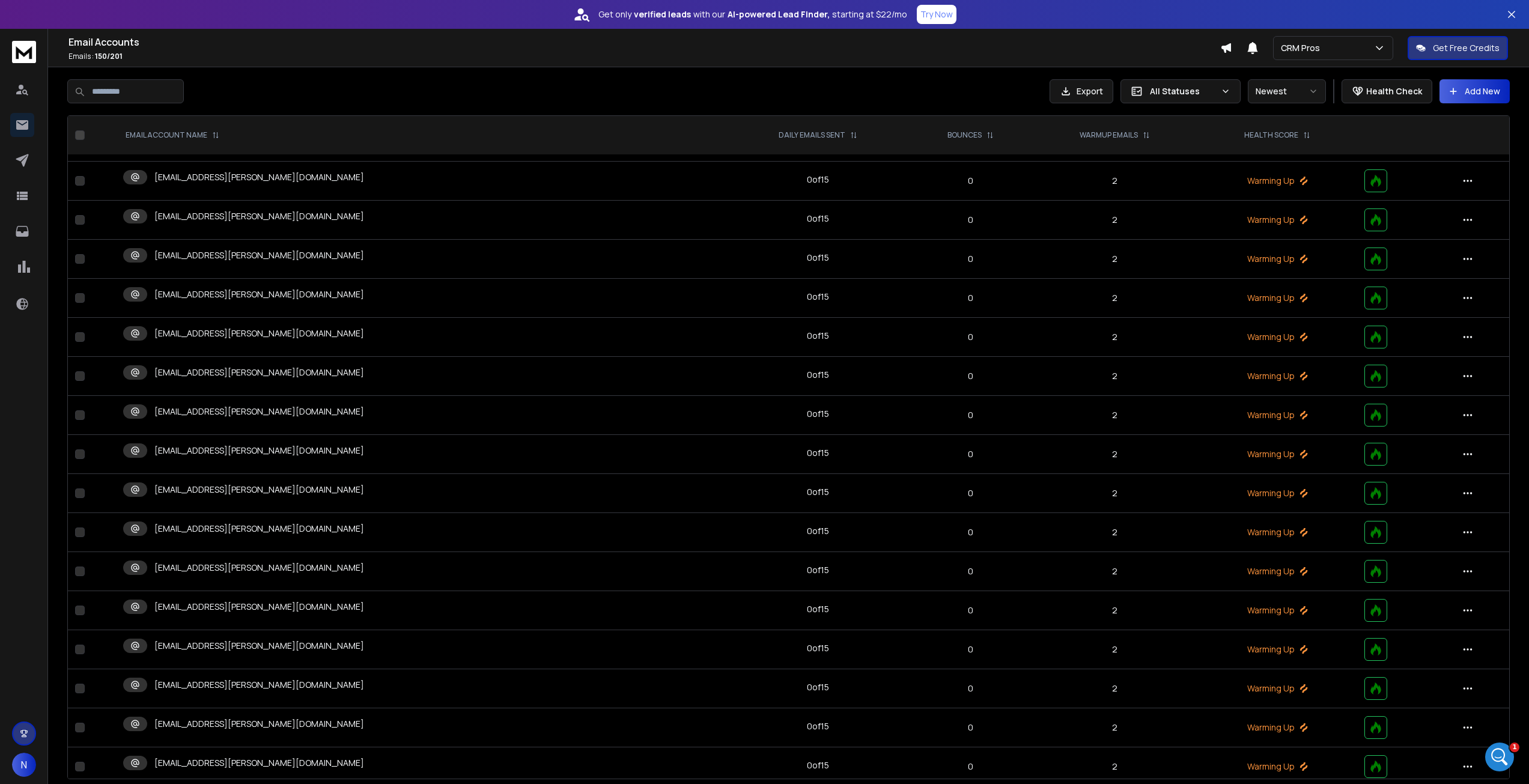
click at [84, 565] on td at bounding box center [92, 571] width 48 height 39
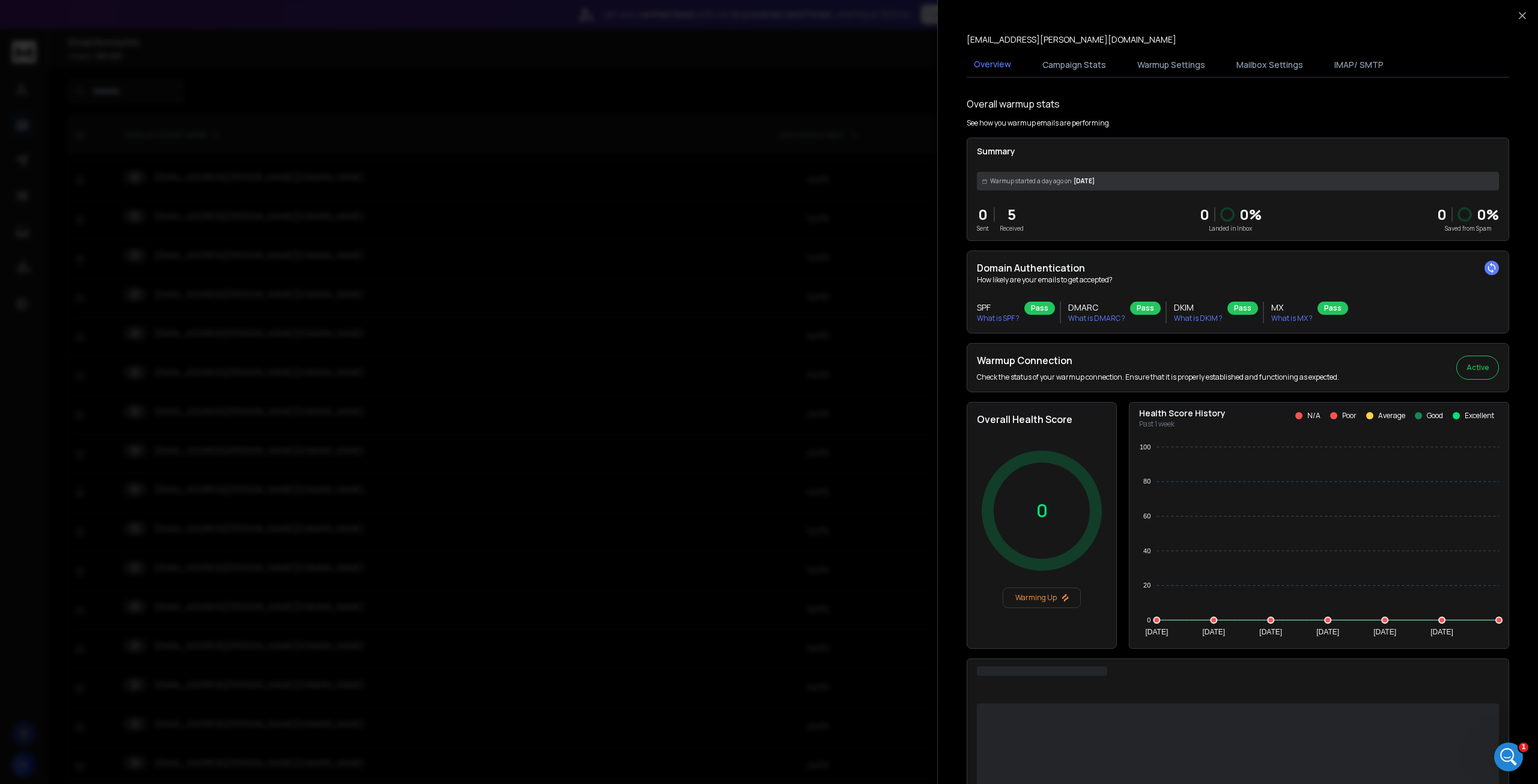
click at [1512, 14] on div "Multi Select Table Sheet bianca.simms@medspaoutbound07.com Overview Campaign St…" at bounding box center [1238, 392] width 601 height 784
click at [1521, 14] on icon "button" at bounding box center [1522, 15] width 6 height 6
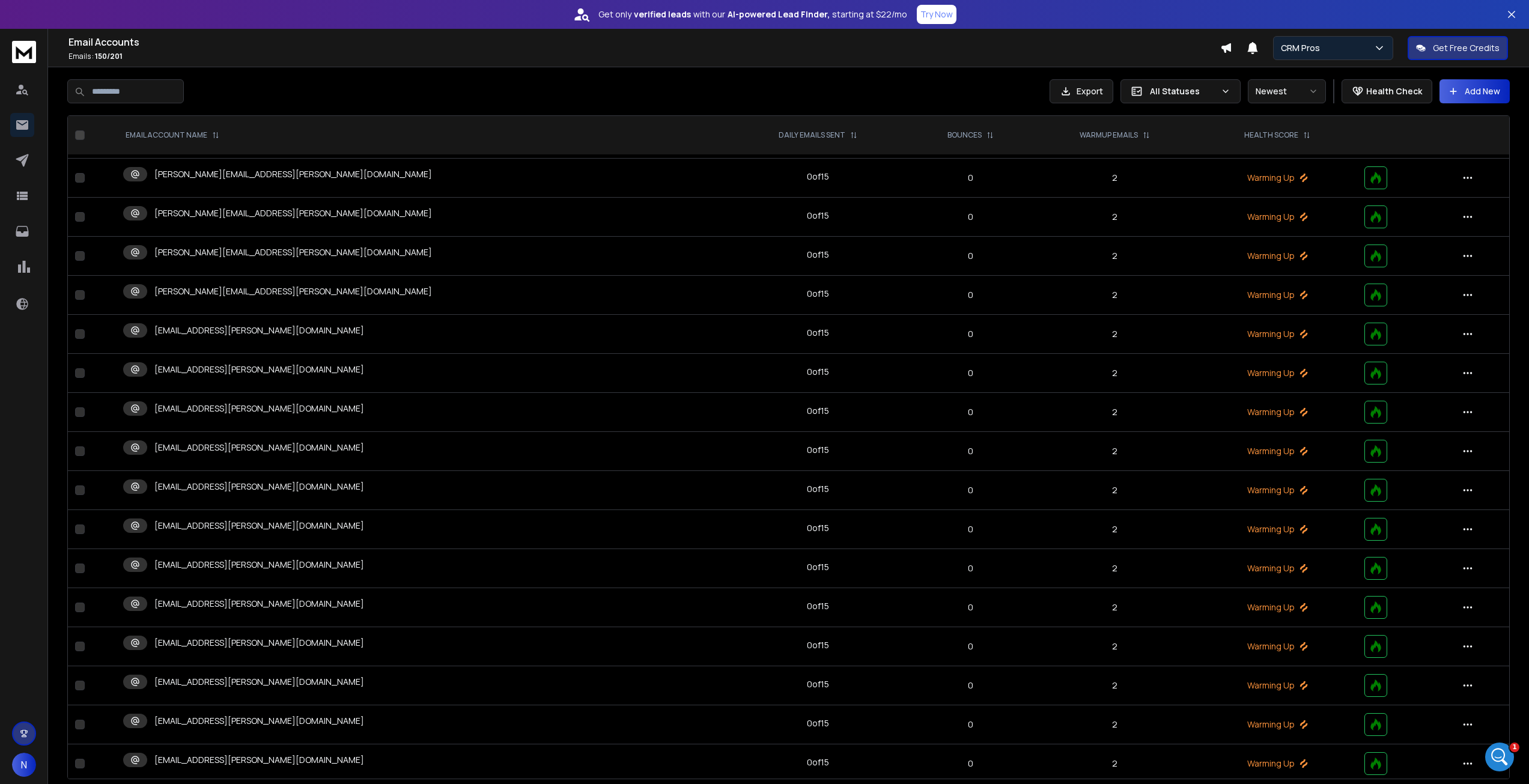
scroll to position [2729, 0]
click at [76, 371] on button "button" at bounding box center [80, 373] width 10 height 10
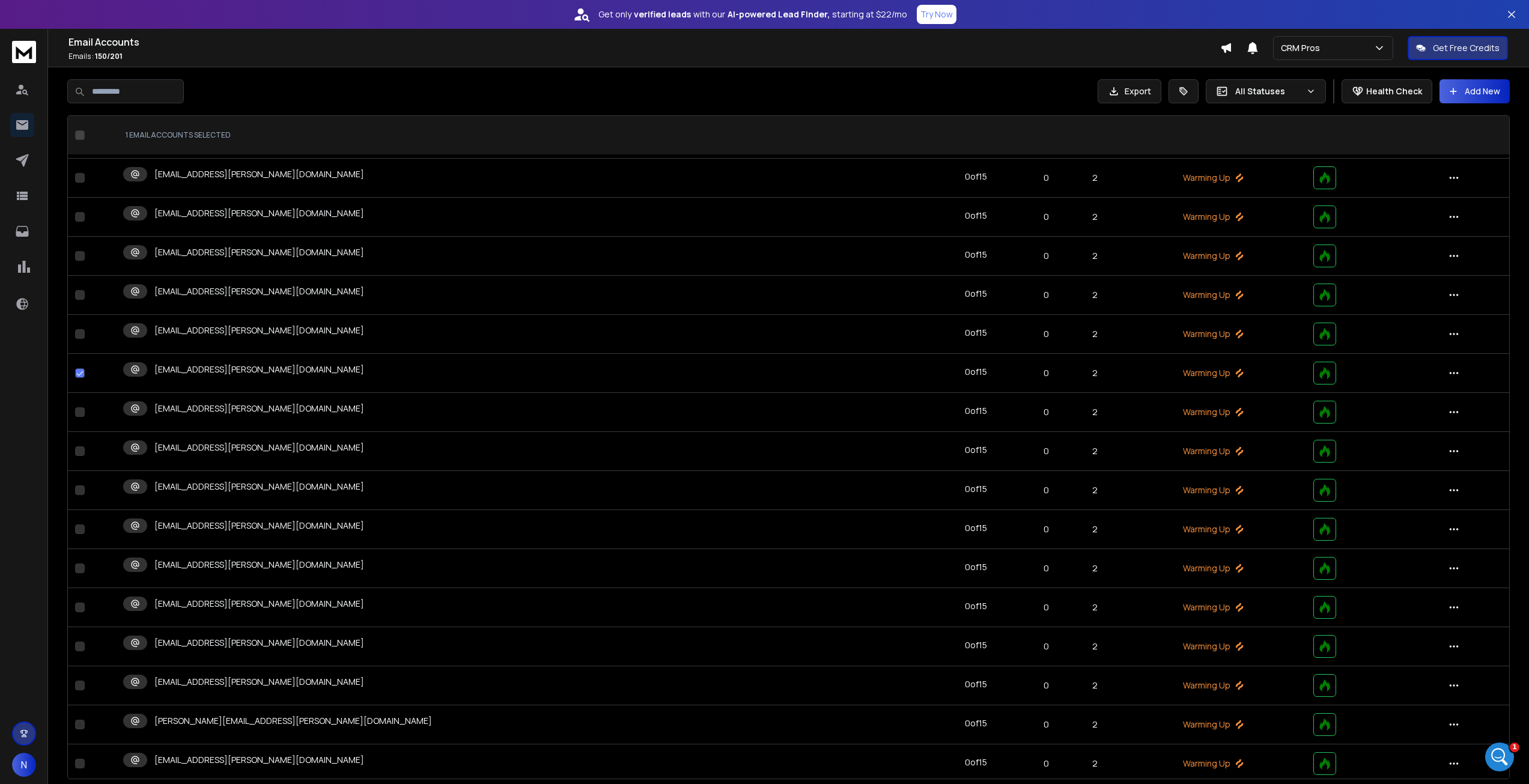
click at [83, 455] on button "button" at bounding box center [80, 451] width 10 height 10
click at [81, 603] on button "button" at bounding box center [80, 607] width 10 height 10
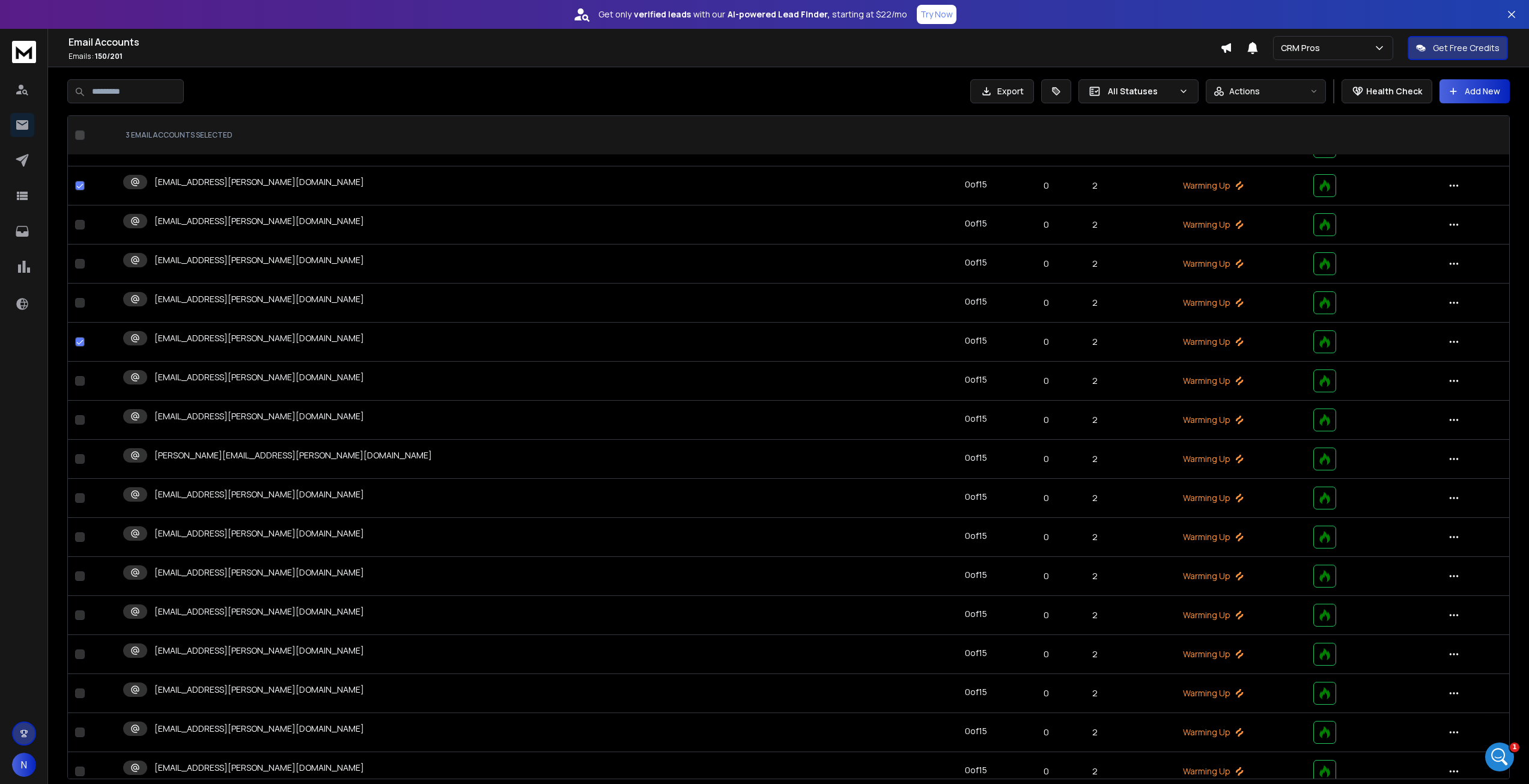
scroll to position [3030, 0]
click at [81, 505] on button "button" at bounding box center [80, 503] width 10 height 10
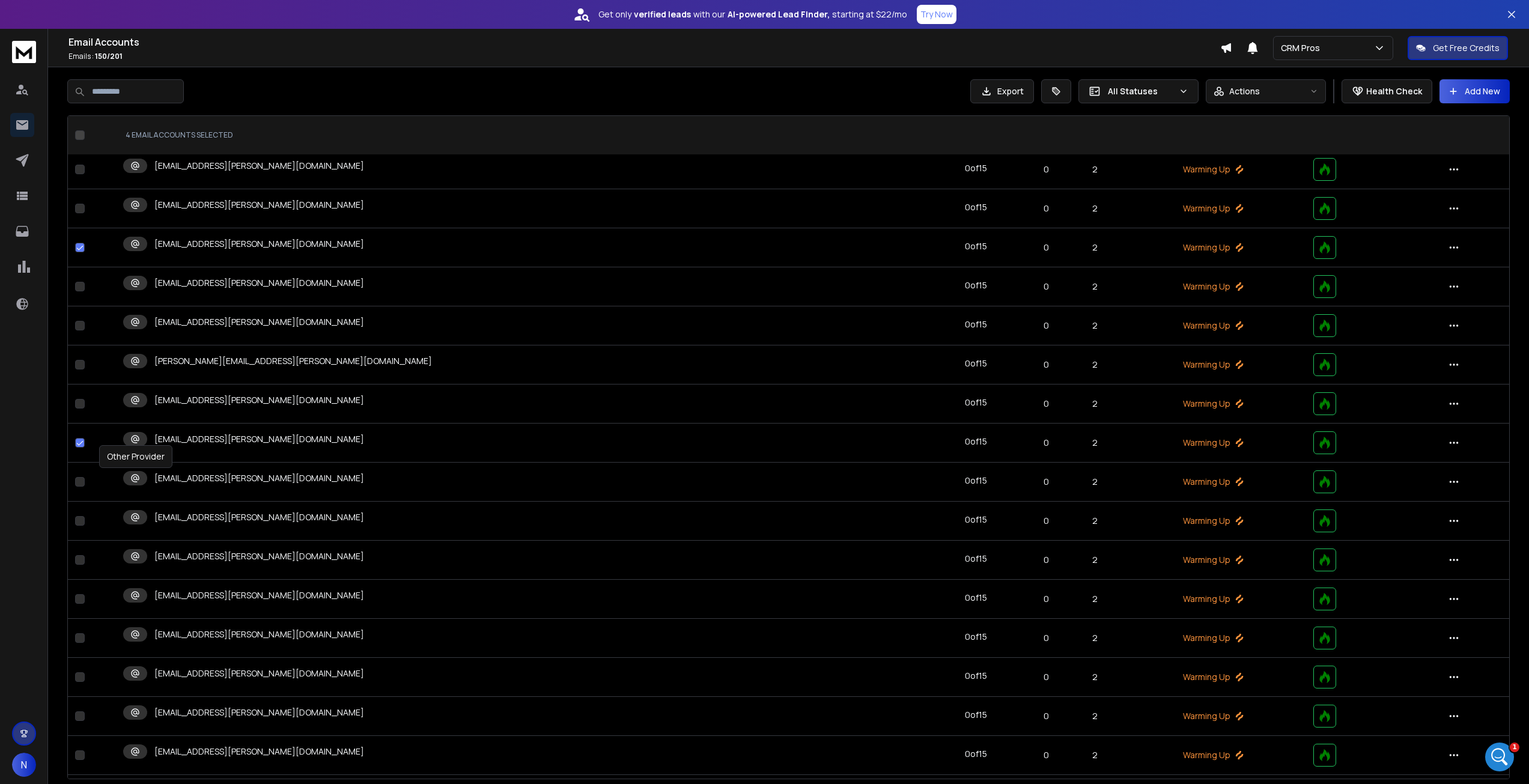
scroll to position [3090, 0]
click at [86, 562] on div at bounding box center [95, 559] width 41 height 10
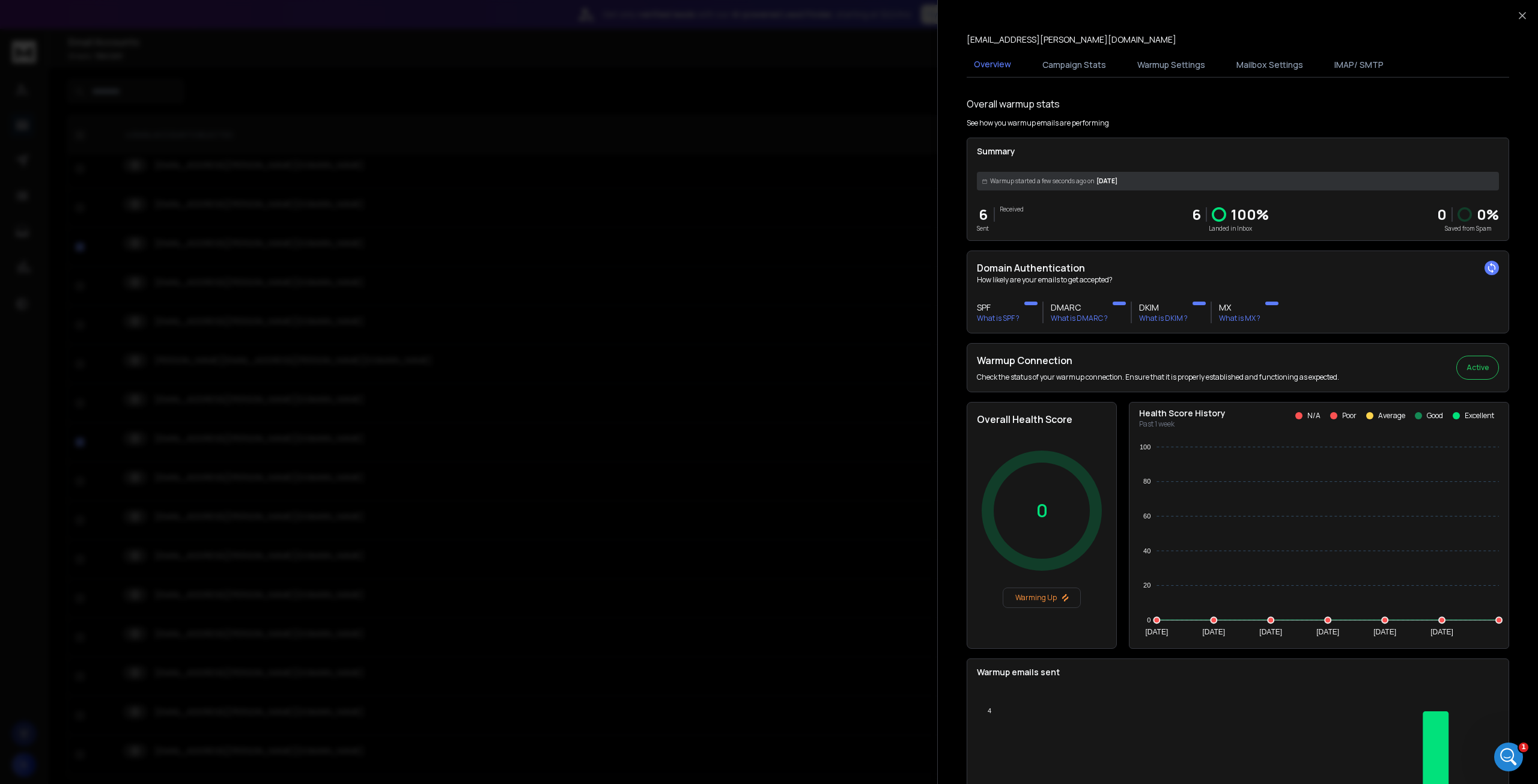
click at [86, 562] on div at bounding box center [769, 392] width 1538 height 784
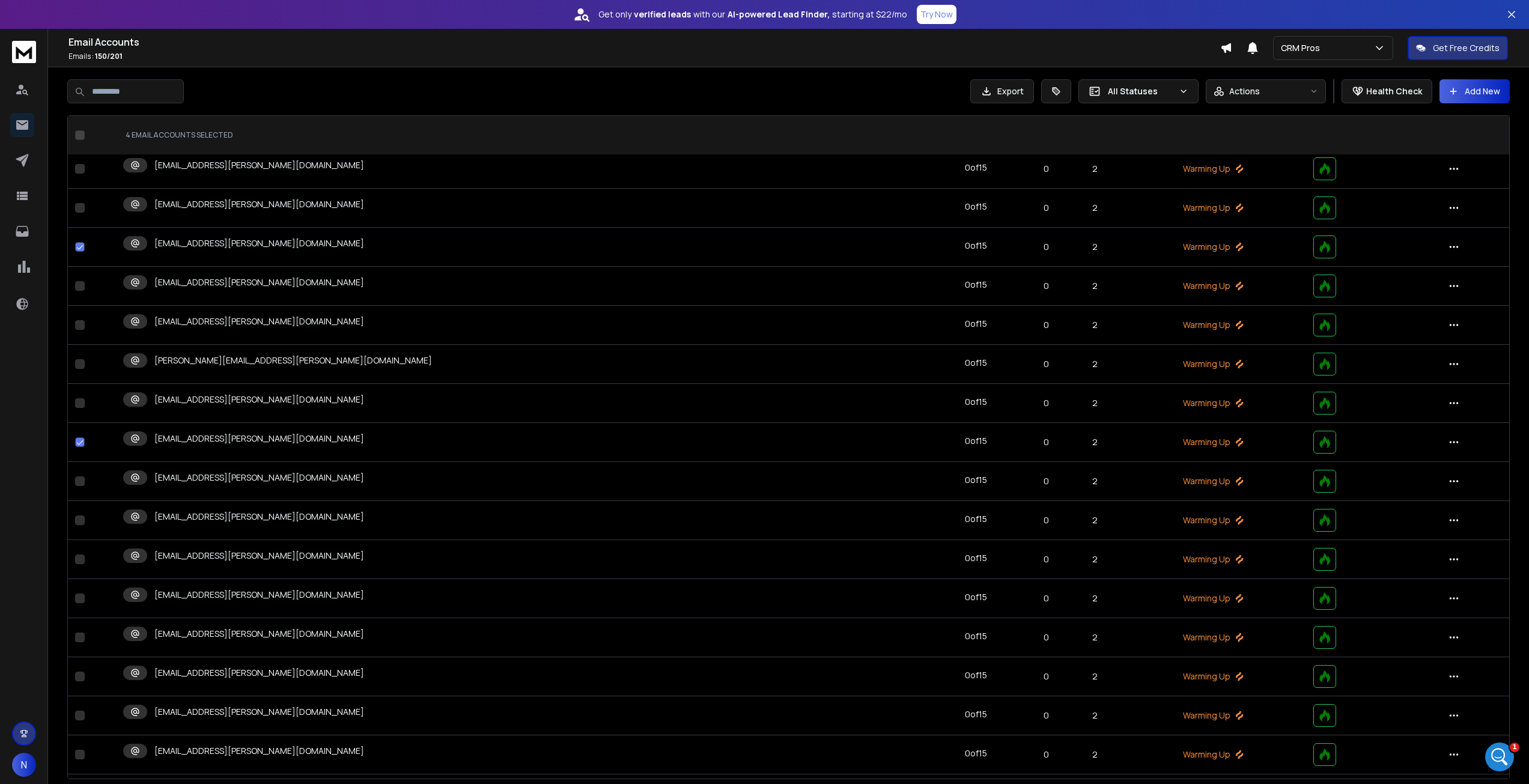
click at [79, 557] on button "button" at bounding box center [80, 559] width 10 height 10
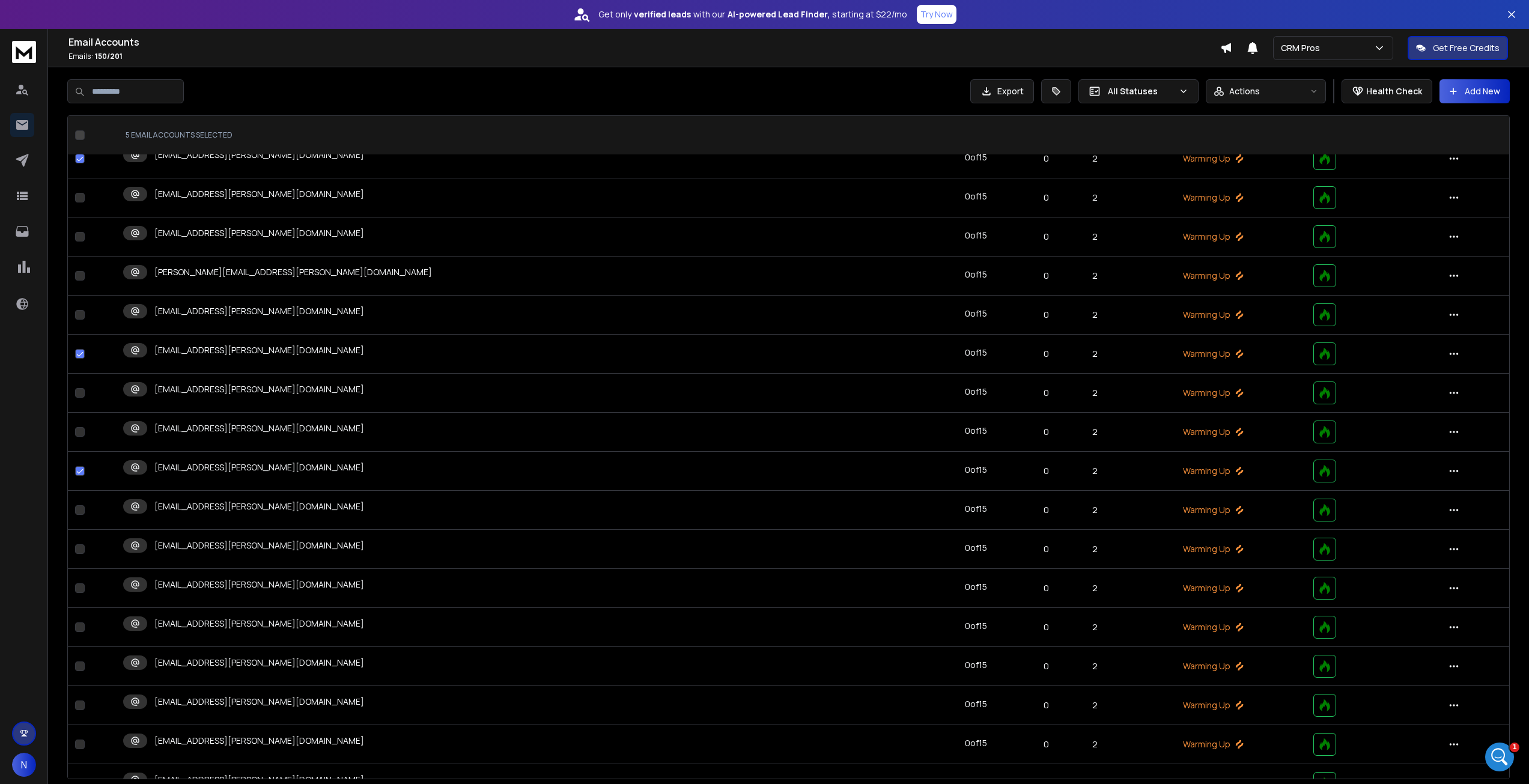
scroll to position [3270, 0]
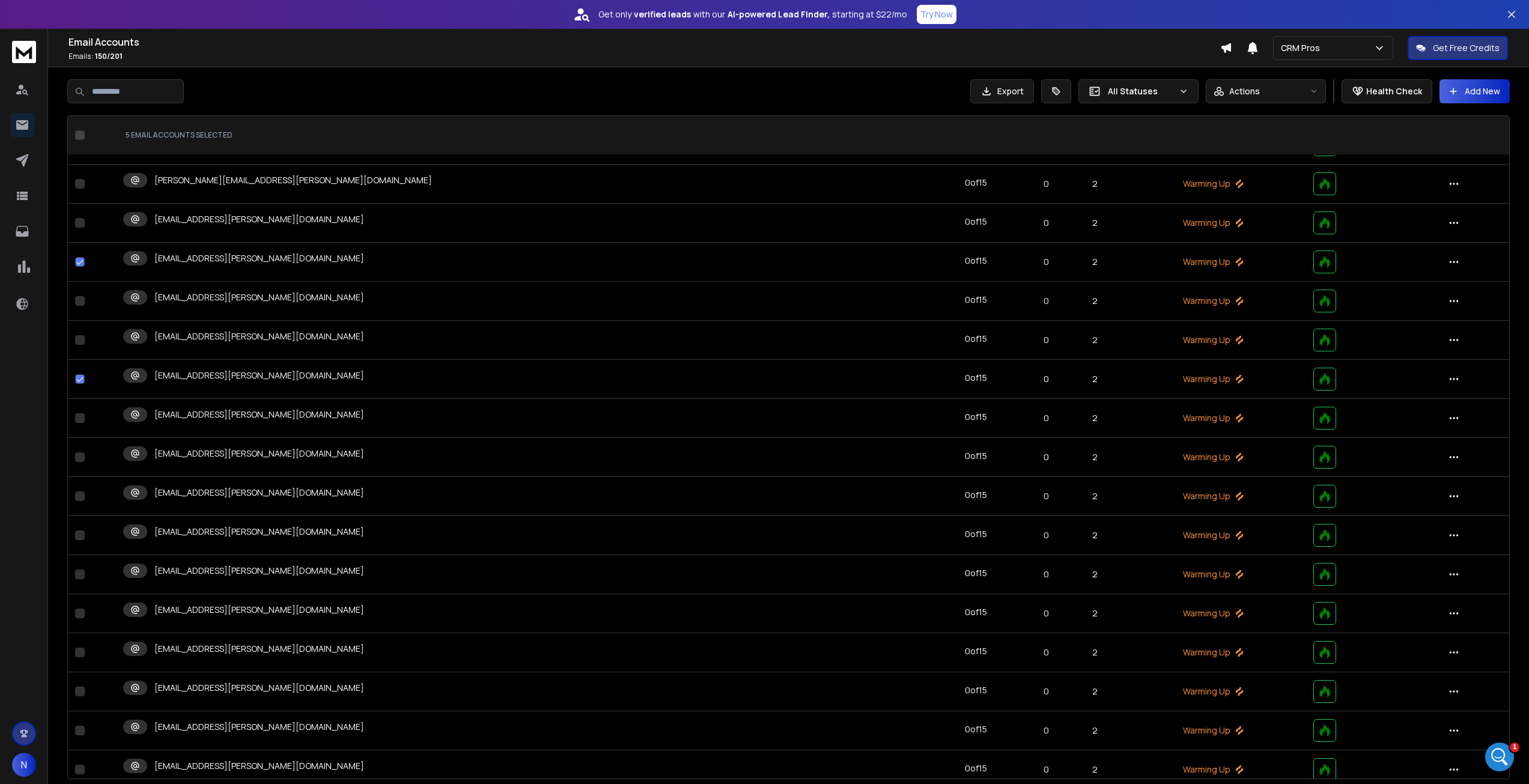
click at [80, 572] on button "button" at bounding box center [80, 574] width 10 height 10
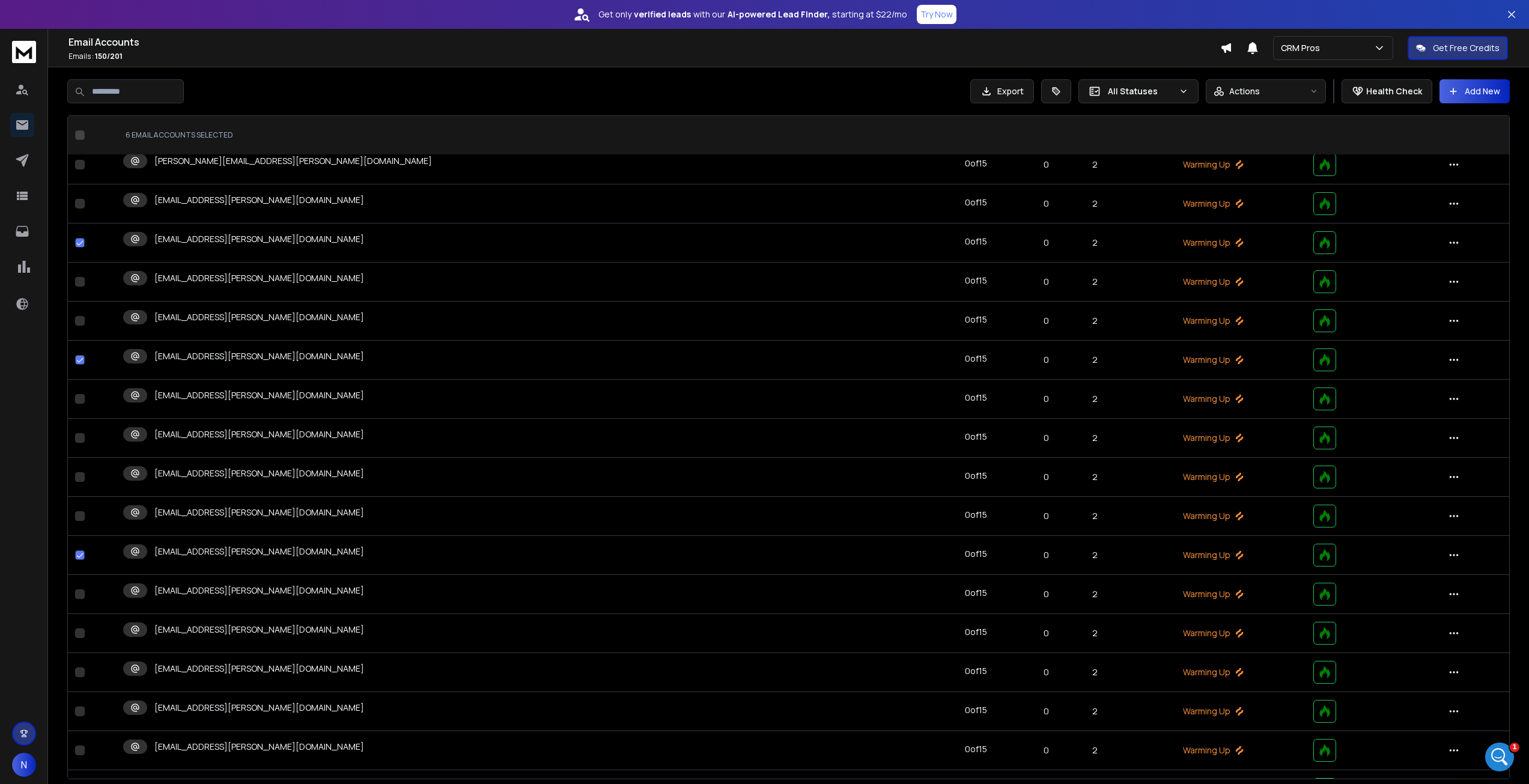
scroll to position [3330, 0]
click at [77, 670] on button "button" at bounding box center [80, 670] width 10 height 10
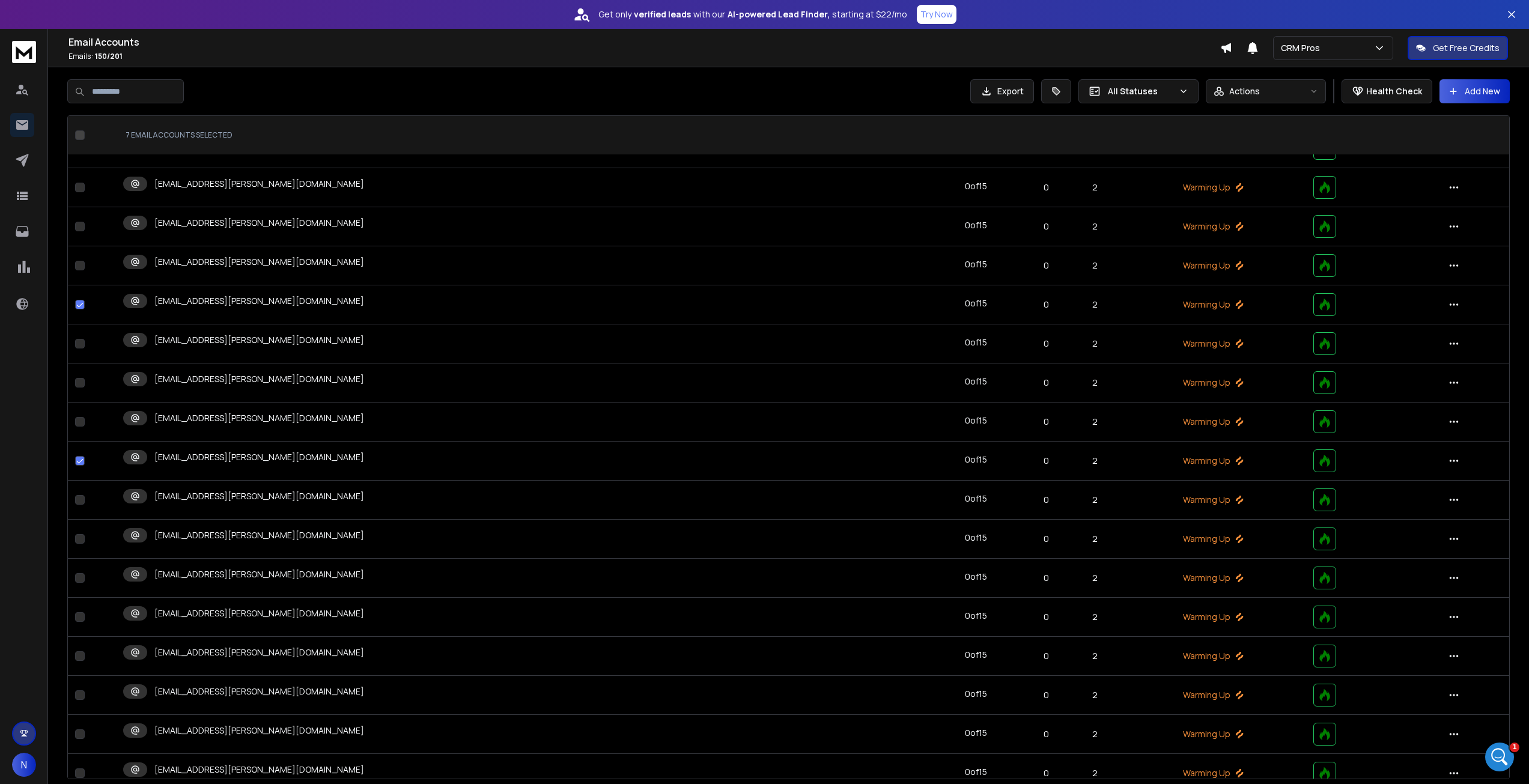
scroll to position [3630, 0]
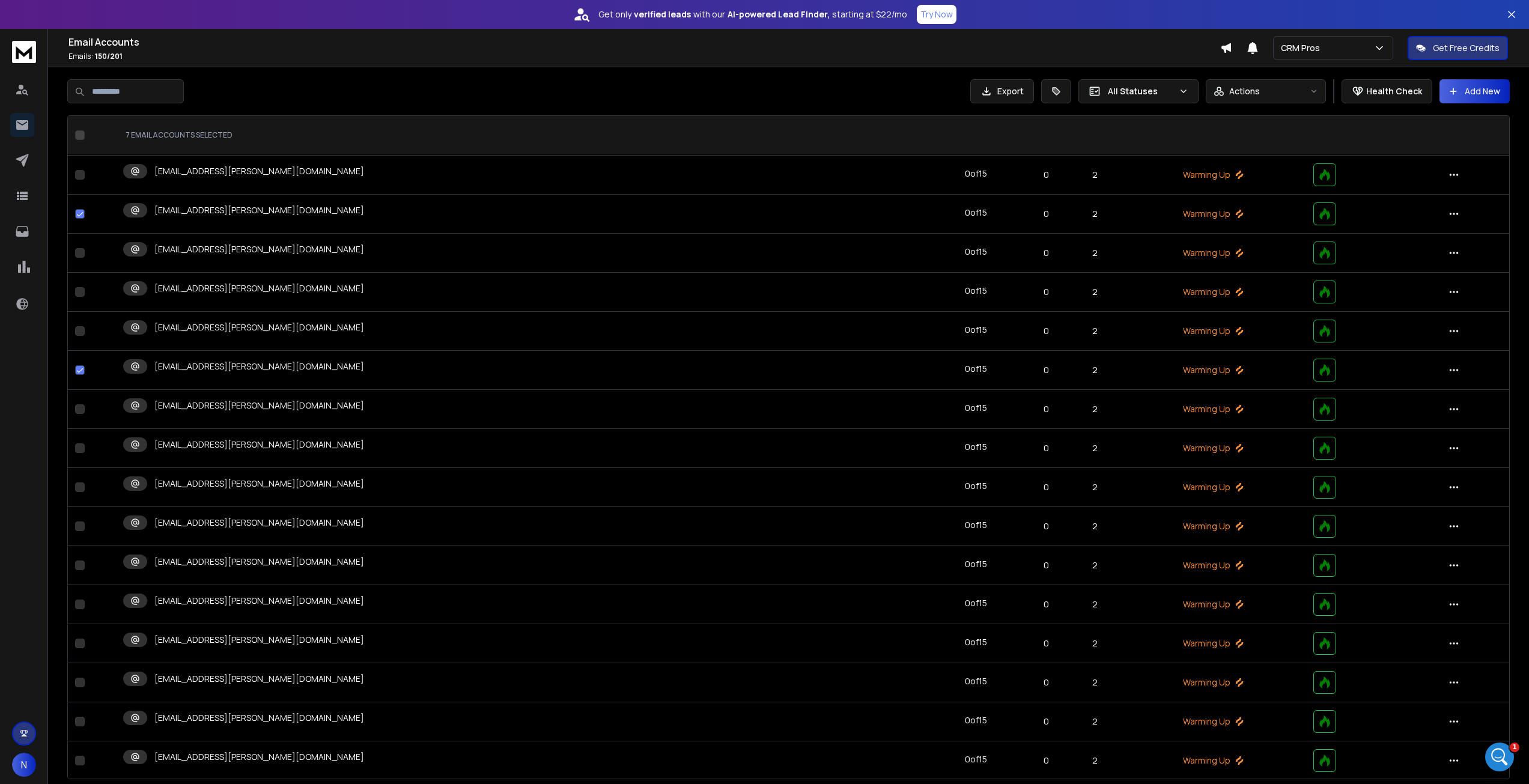
click at [79, 608] on button "button" at bounding box center [80, 604] width 10 height 10
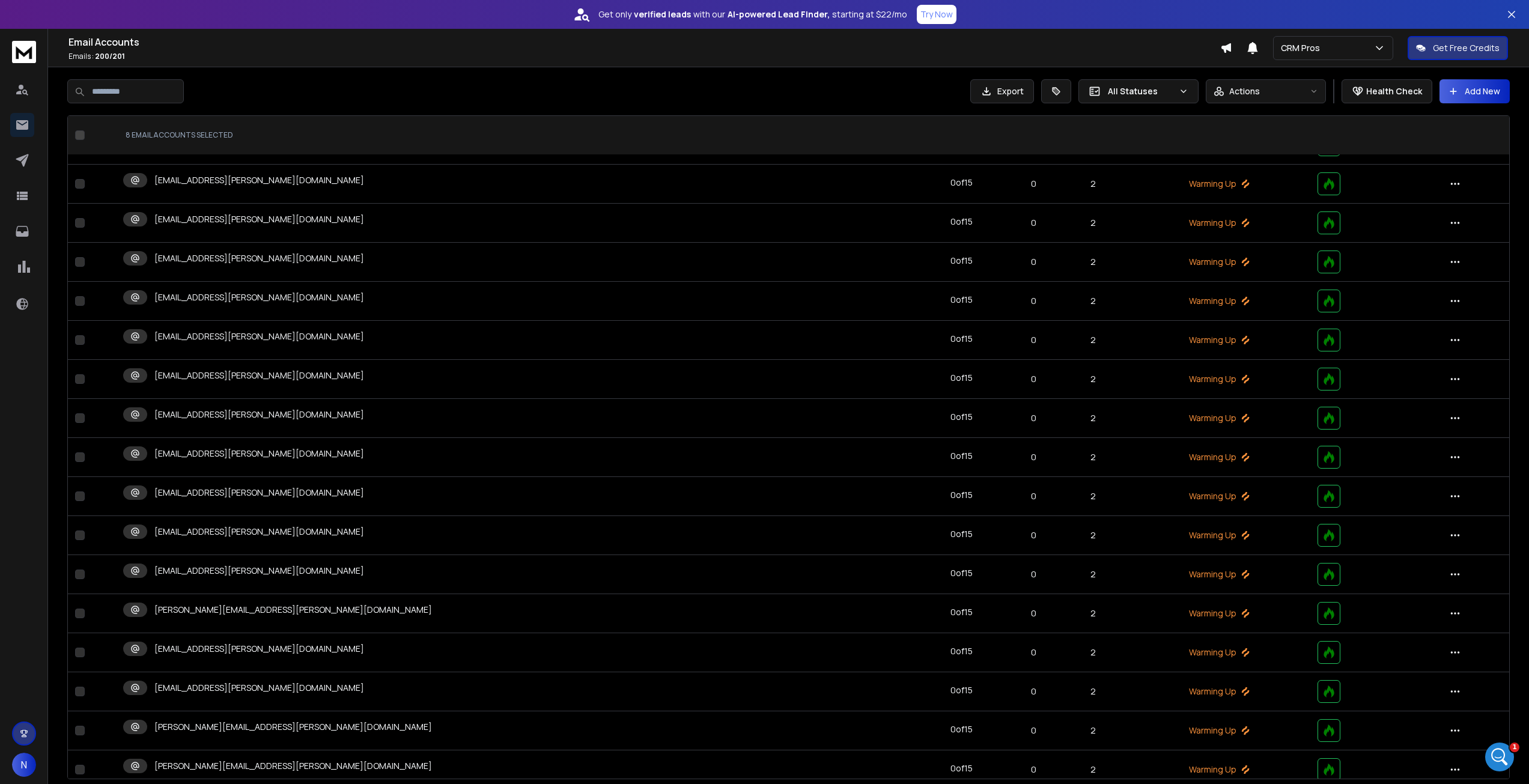
click at [86, 694] on div at bounding box center [95, 691] width 41 height 10
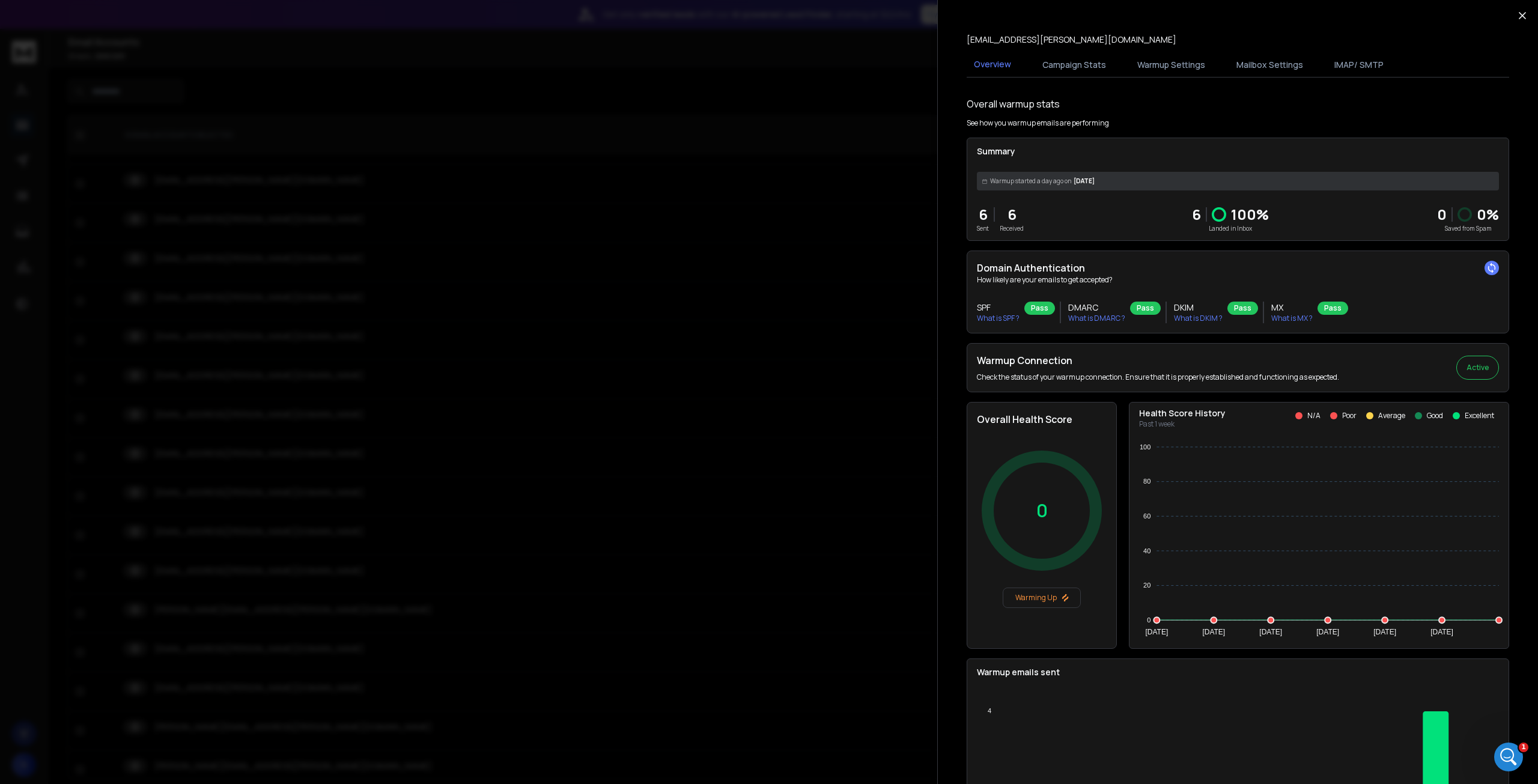
click at [1519, 15] on icon "button" at bounding box center [1522, 15] width 6 height 6
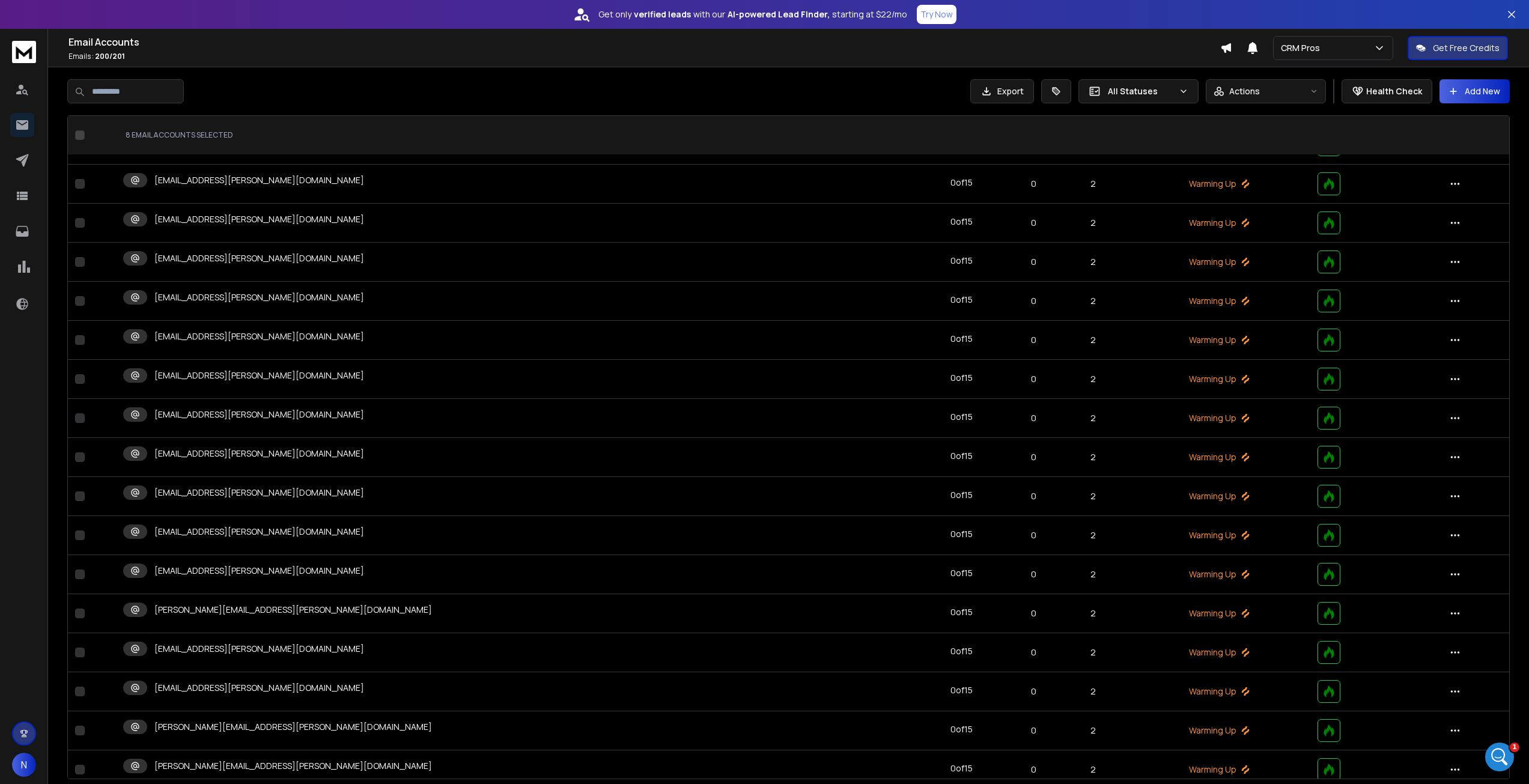
click at [77, 686] on button "button" at bounding box center [80, 691] width 10 height 10
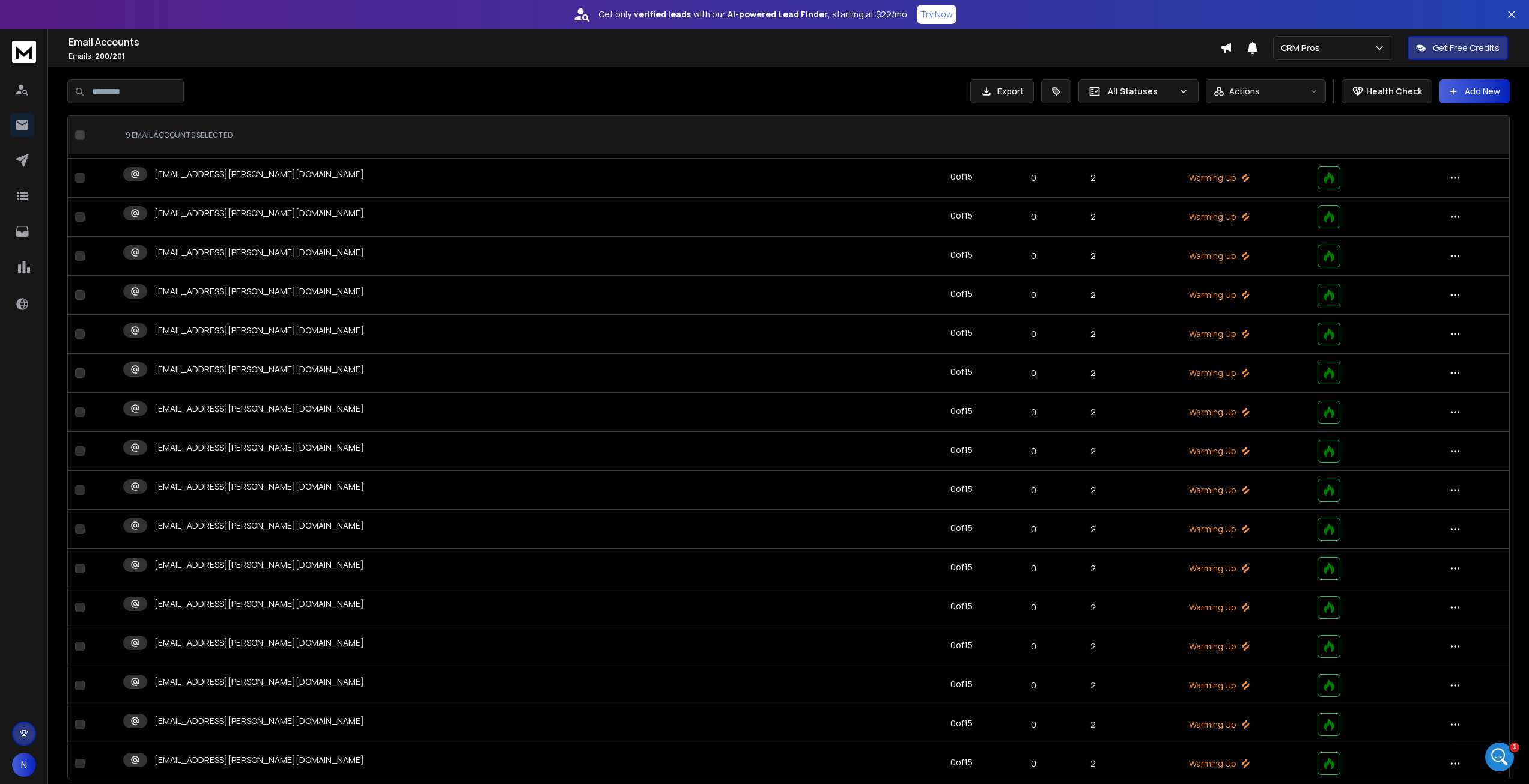
click at [77, 455] on button "button" at bounding box center [80, 451] width 10 height 10
click at [1314, 89] on icon "button" at bounding box center [1314, 91] width 8 height 10
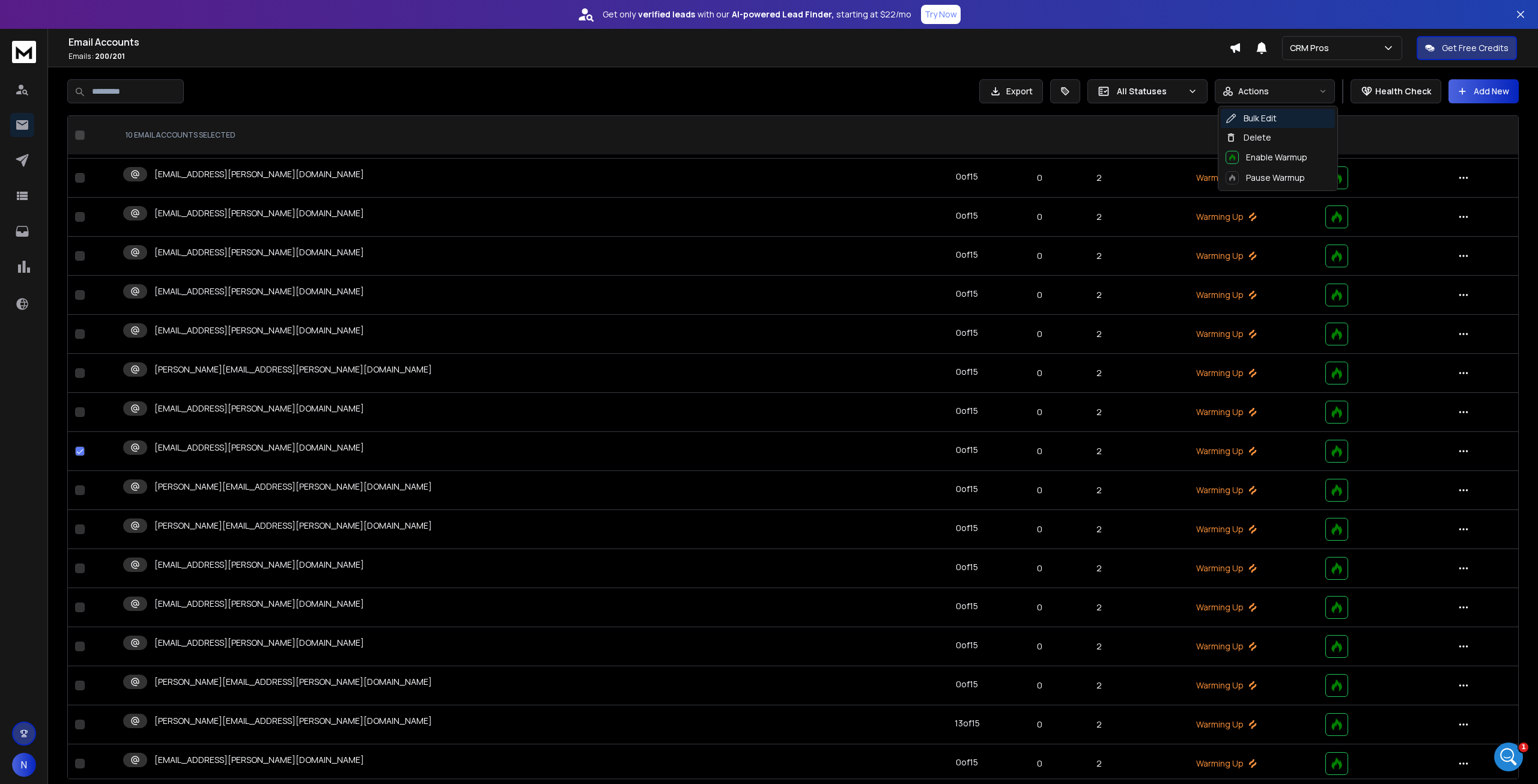
click at [1284, 121] on div "Bulk Edit" at bounding box center [1277, 119] width 114 height 19
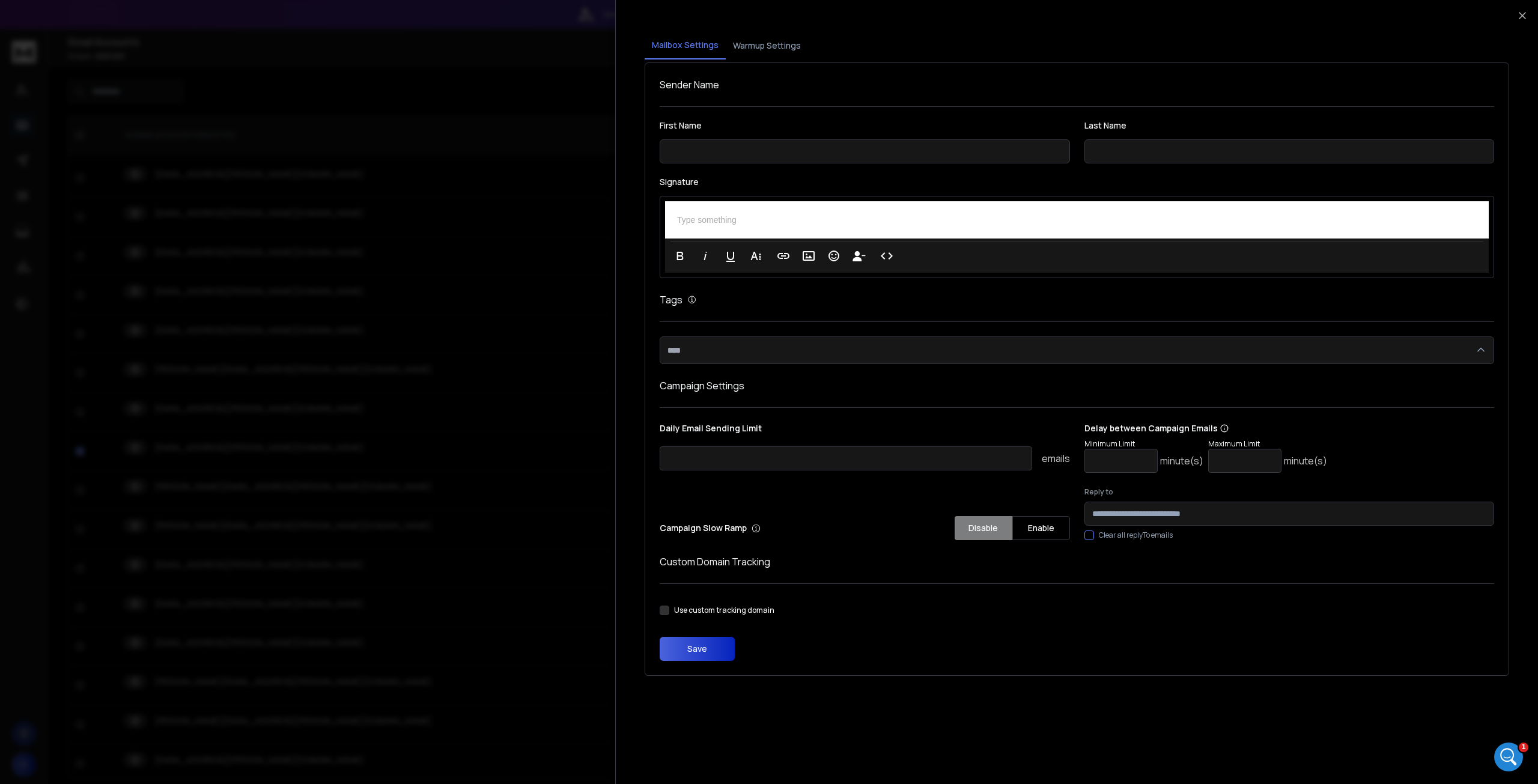
click at [714, 213] on div at bounding box center [1076, 219] width 800 height 13
click at [702, 222] on div at bounding box center [1076, 219] width 800 height 13
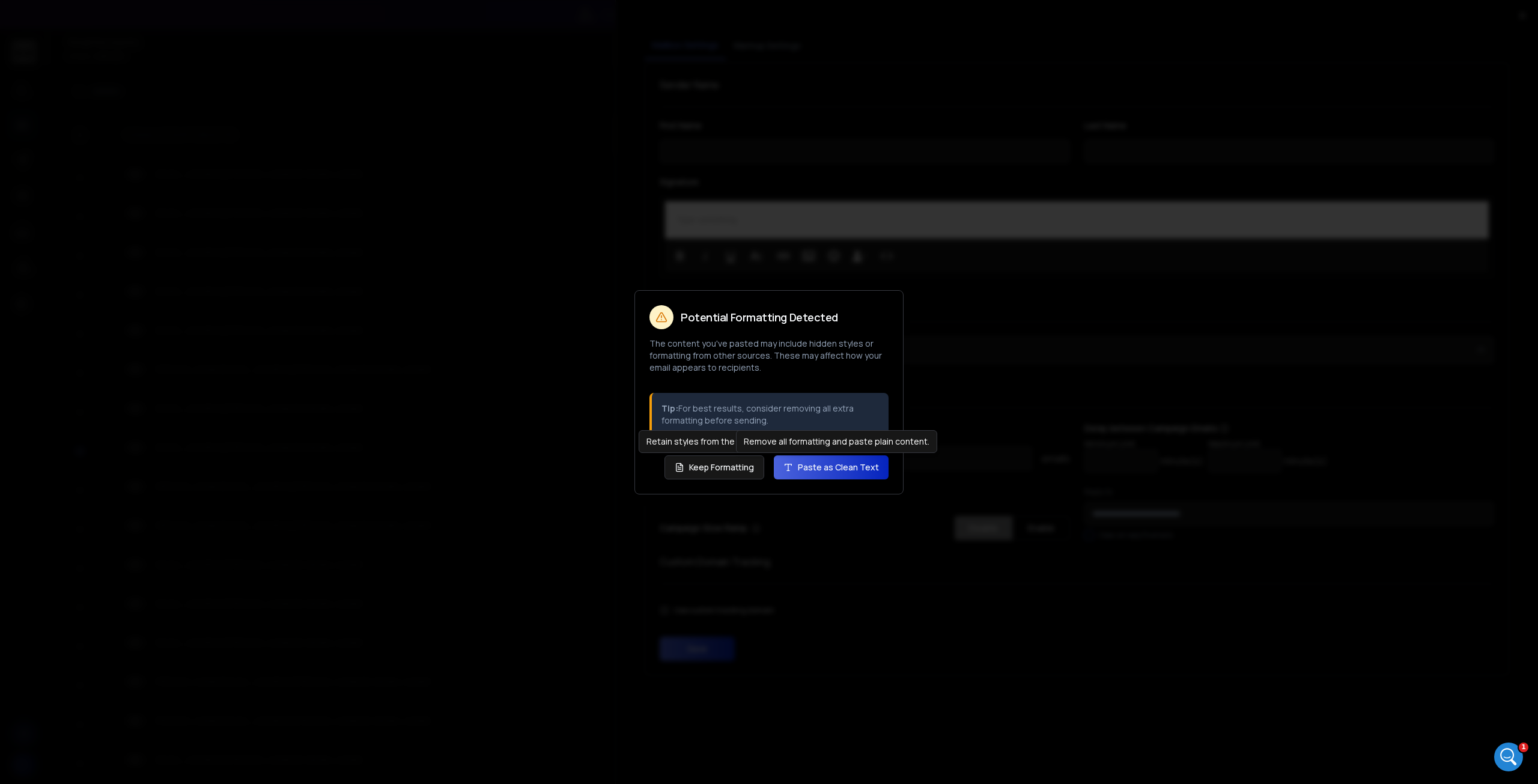
click at [834, 474] on button "Paste as Clean Text" at bounding box center [831, 467] width 115 height 24
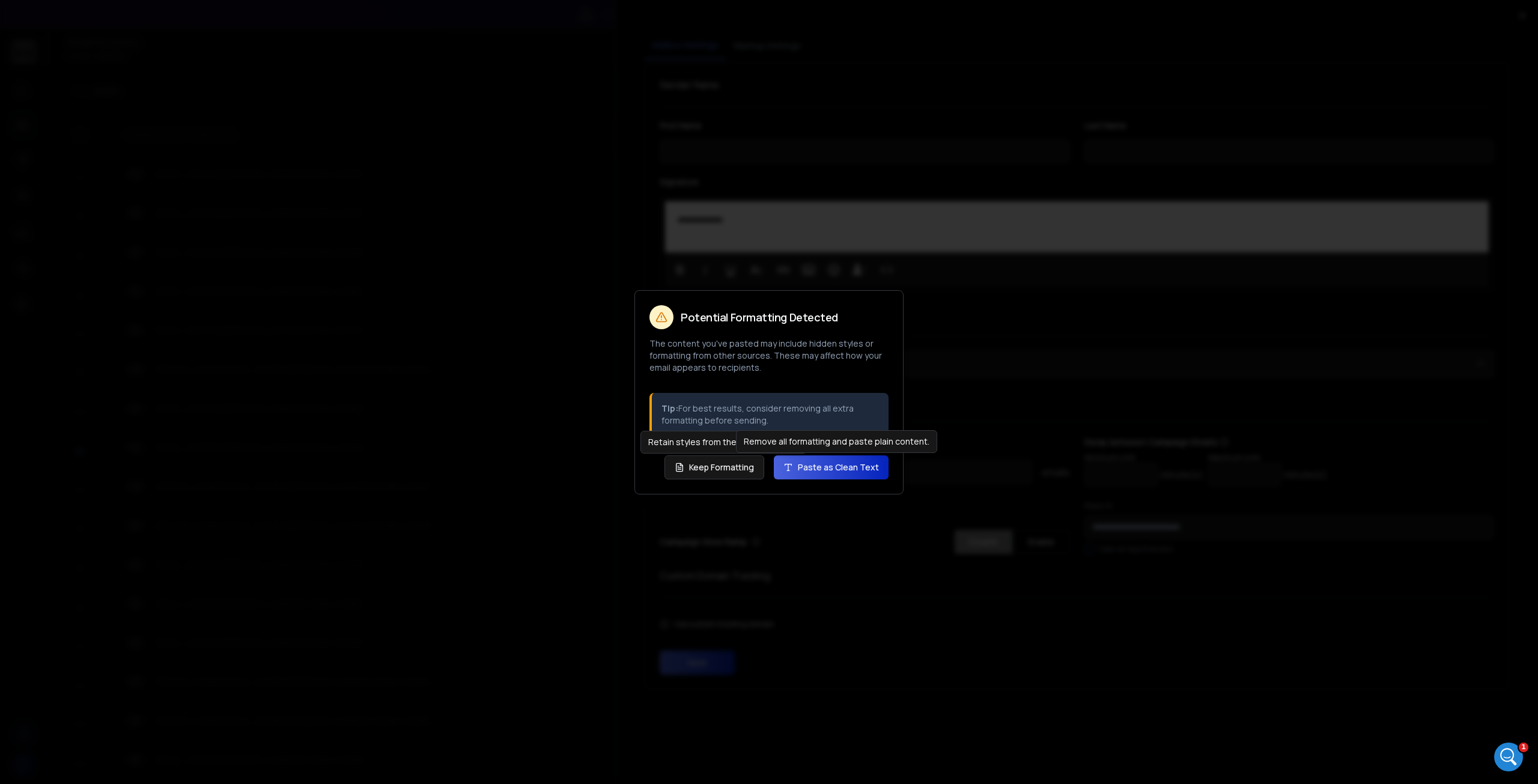
click at [801, 470] on button "Paste as Clean Text" at bounding box center [831, 467] width 115 height 24
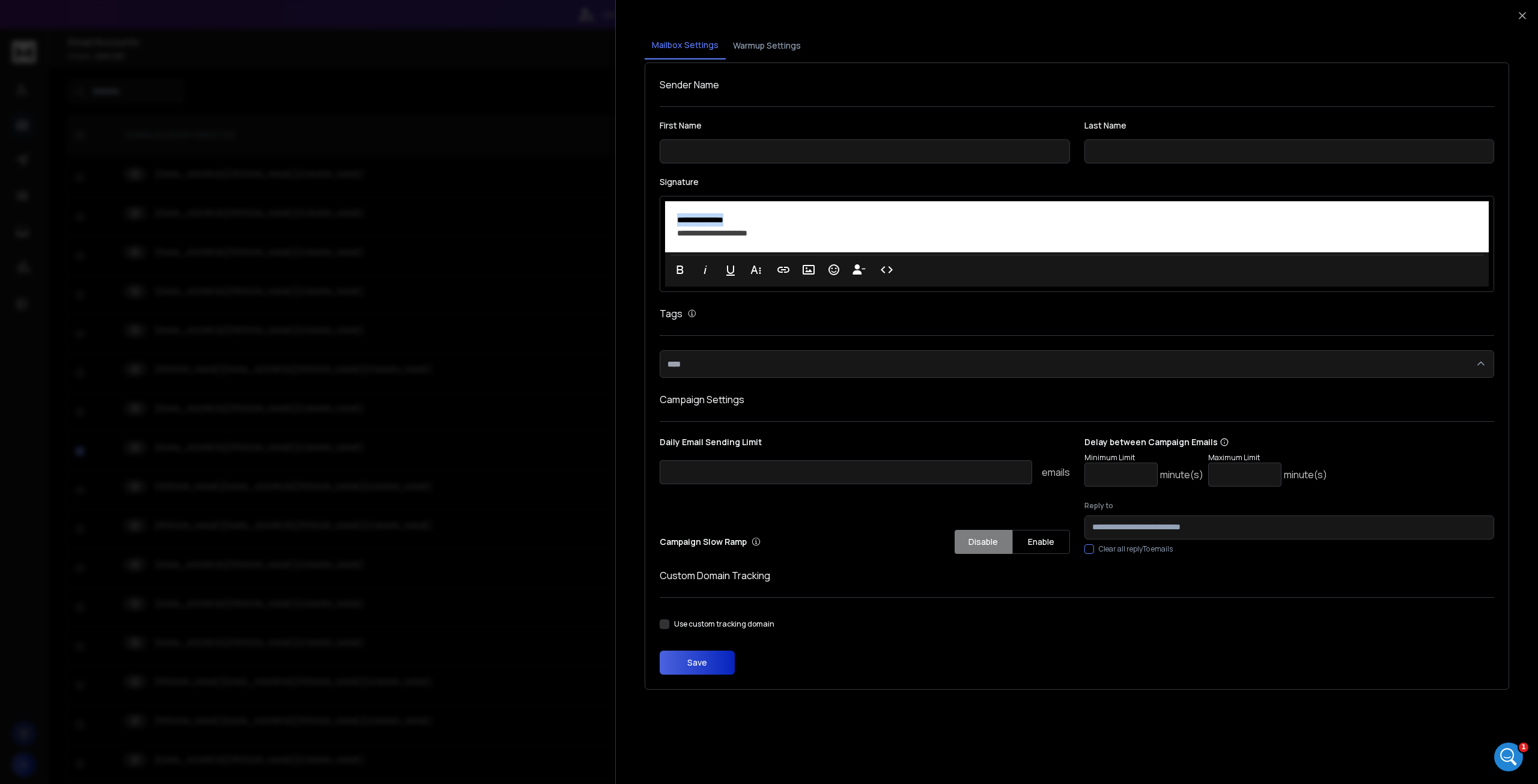
drag, startPoint x: 749, startPoint y: 215, endPoint x: 672, endPoint y: 220, distance: 77.2
click at [672, 220] on div "**********" at bounding box center [1076, 226] width 824 height 51
click at [681, 269] on icon "button" at bounding box center [680, 269] width 15 height 15
click at [823, 222] on div "**********" at bounding box center [1076, 219] width 800 height 13
click at [688, 660] on button "Save" at bounding box center [697, 662] width 75 height 24
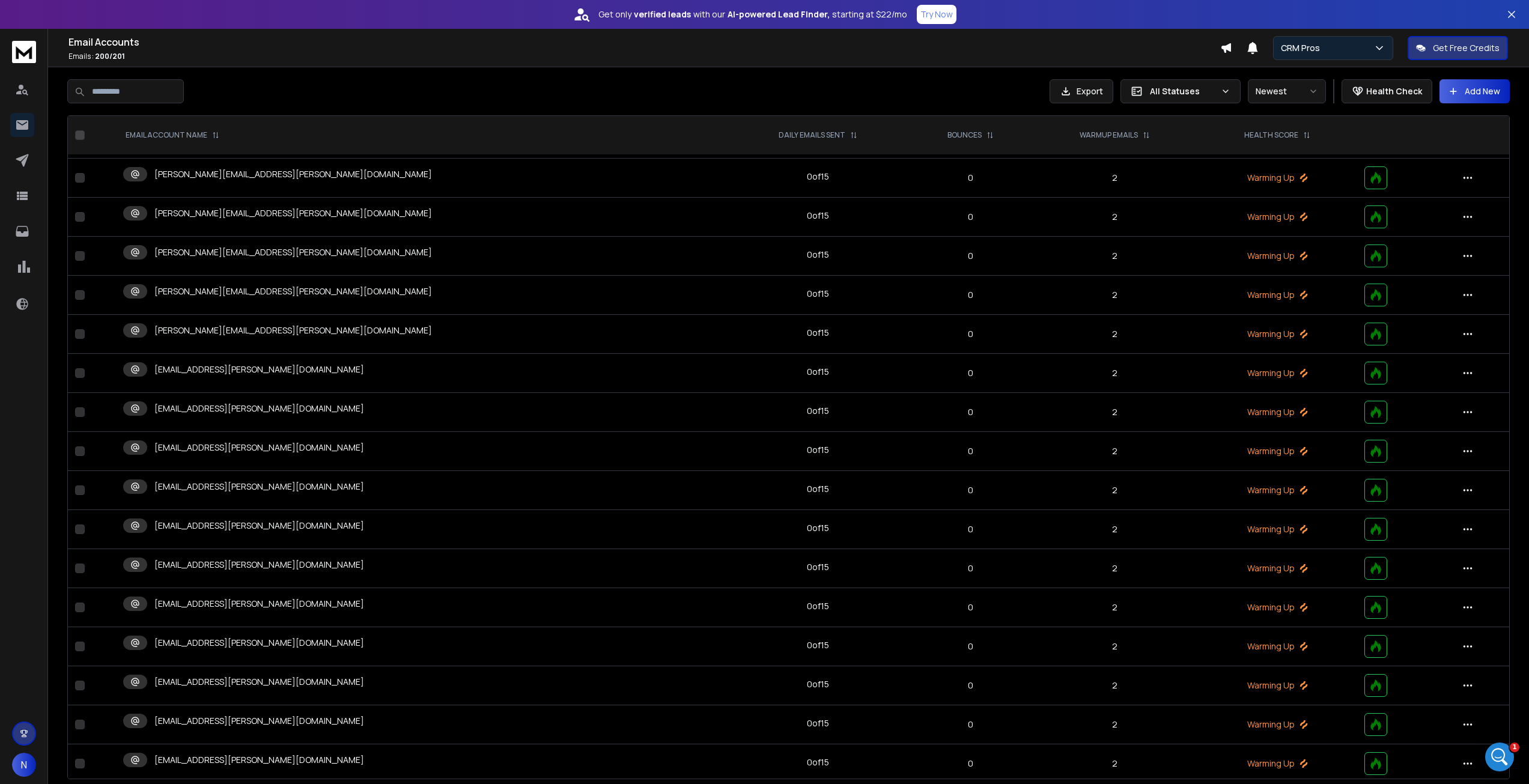
scroll to position [2456, 0]
click at [84, 531] on button "button" at bounding box center [80, 529] width 10 height 10
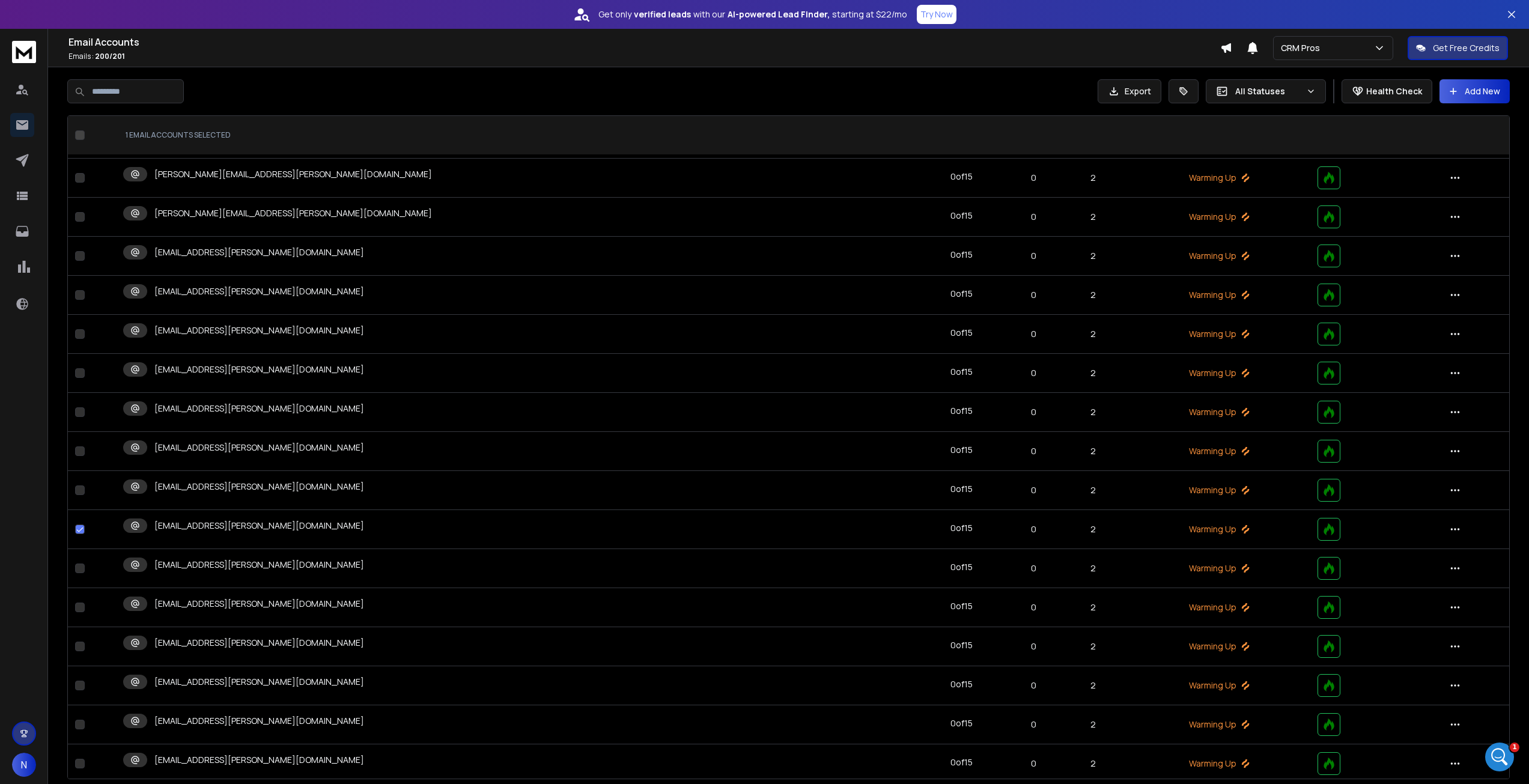
click at [81, 610] on button "button" at bounding box center [80, 607] width 10 height 10
click at [79, 452] on button "button" at bounding box center [80, 451] width 10 height 10
click at [74, 686] on td at bounding box center [92, 686] width 48 height 39
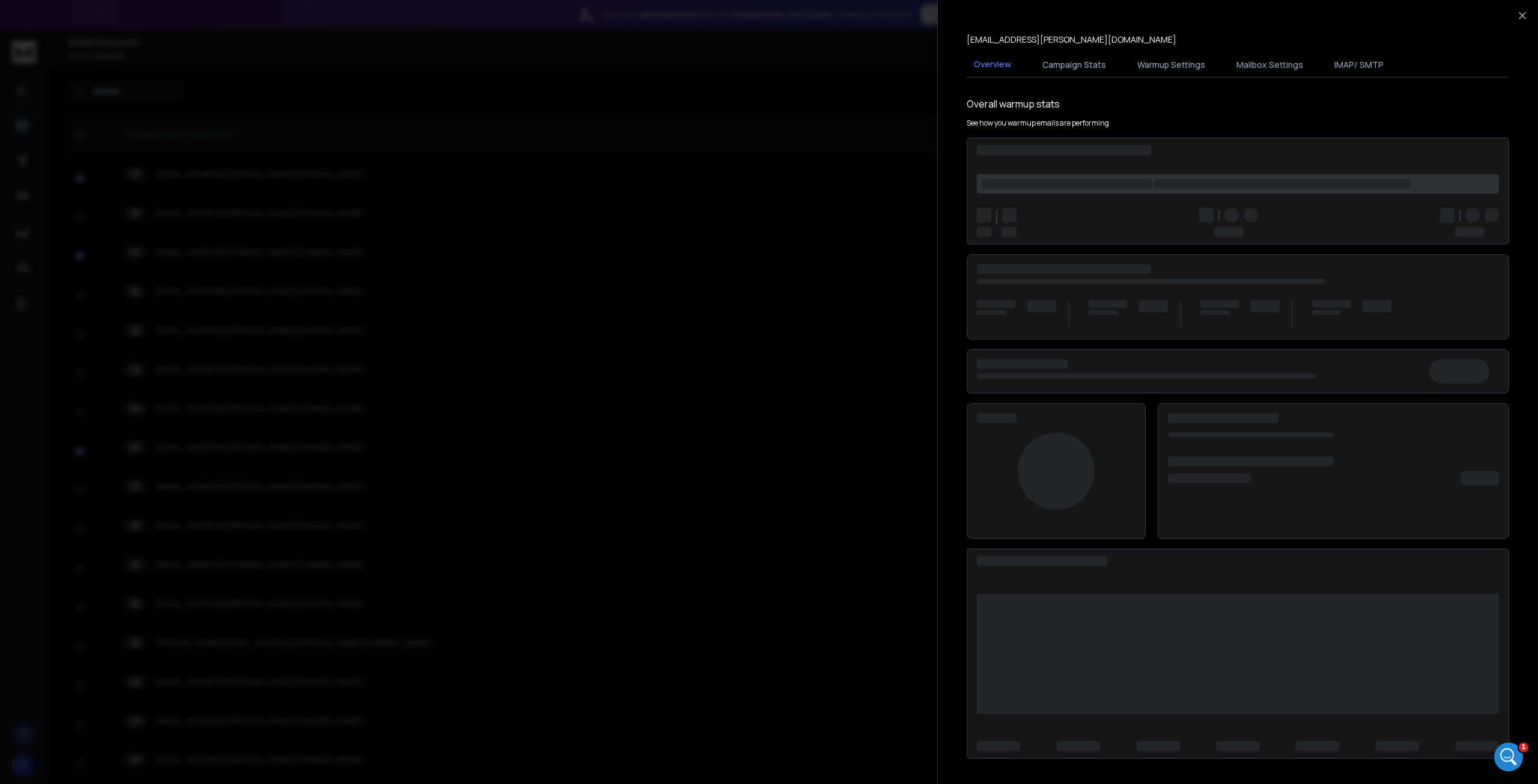
click at [74, 686] on div at bounding box center [769, 392] width 1538 height 784
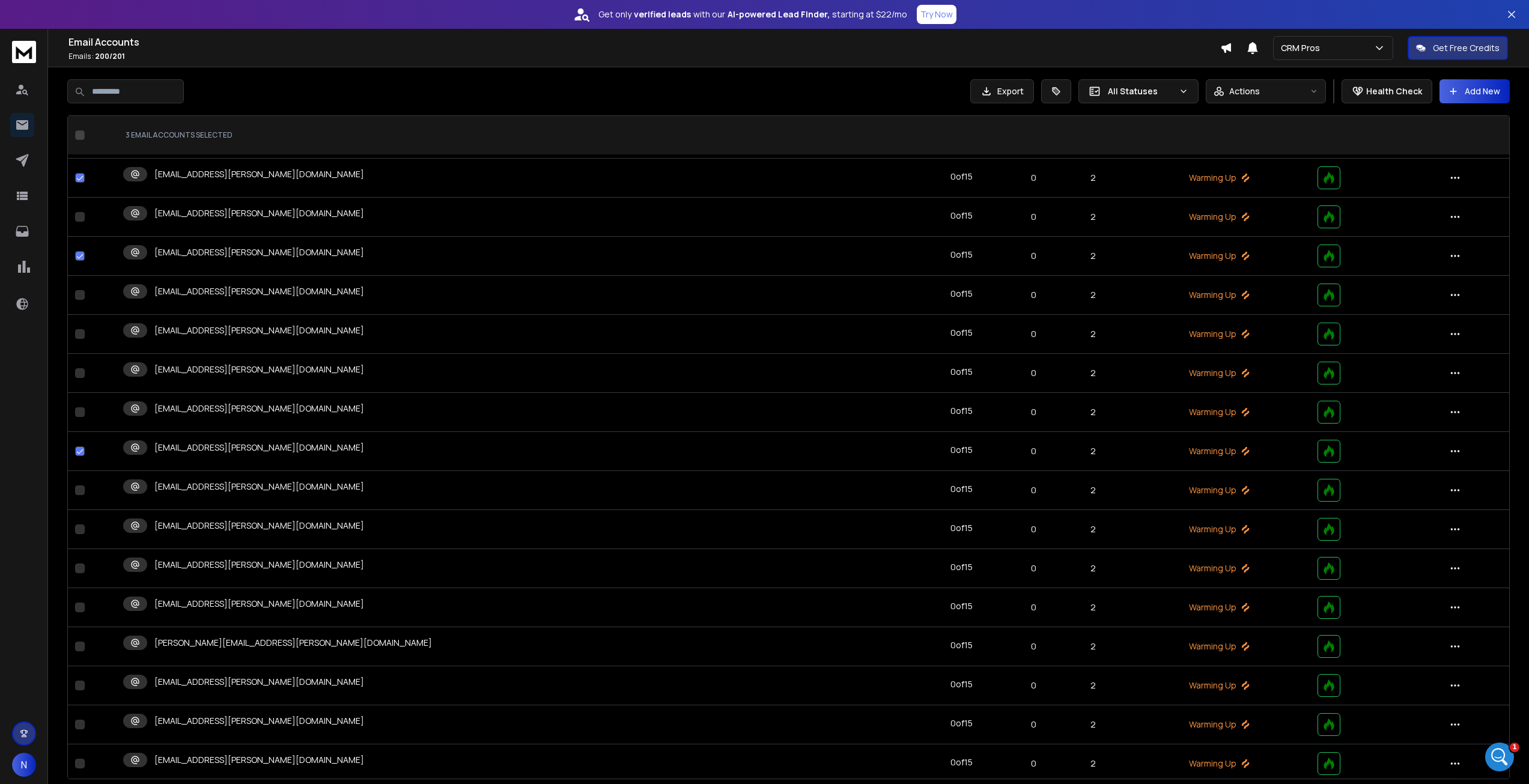
click at [83, 690] on td at bounding box center [92, 686] width 48 height 39
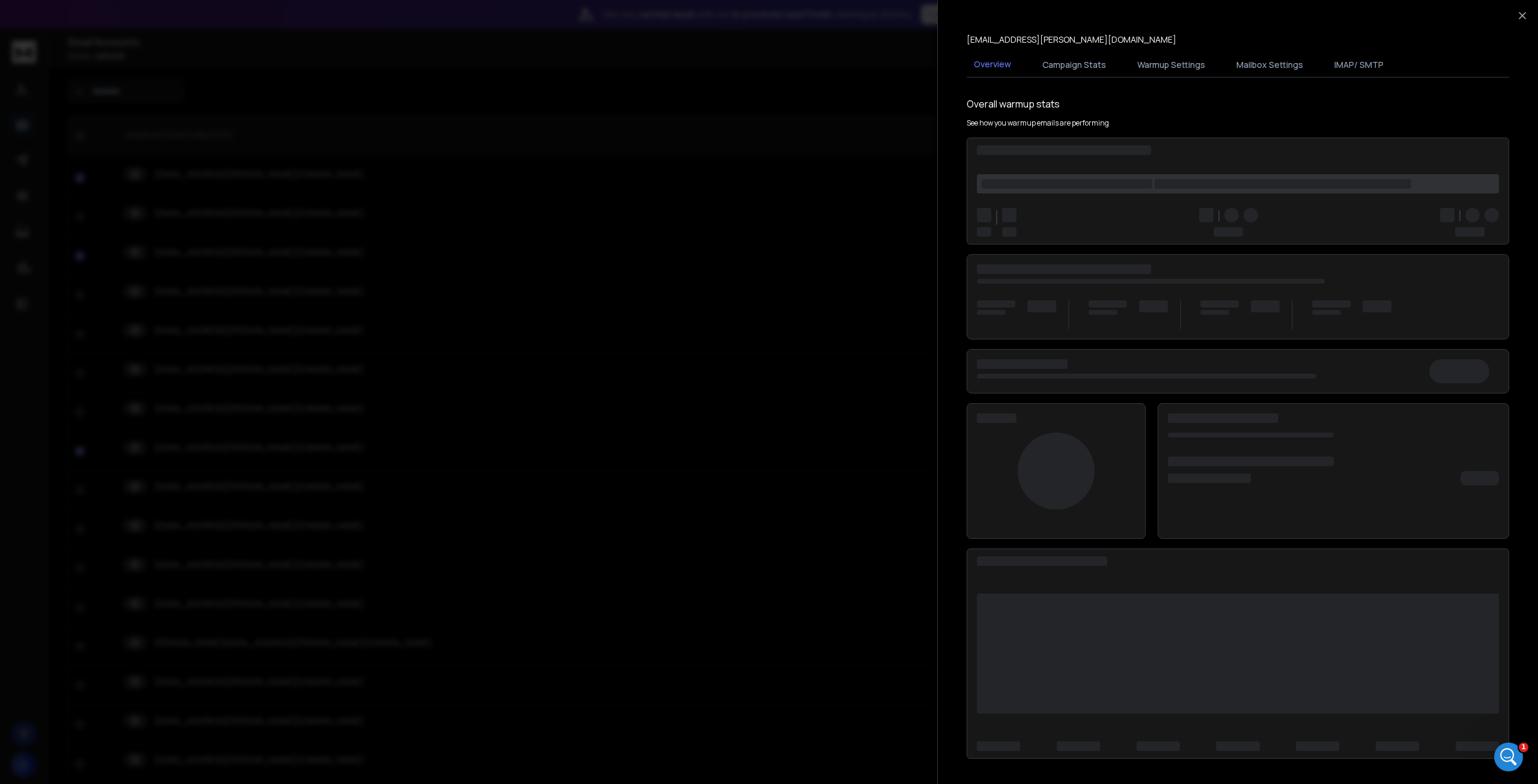
click at [81, 686] on div at bounding box center [769, 392] width 1538 height 784
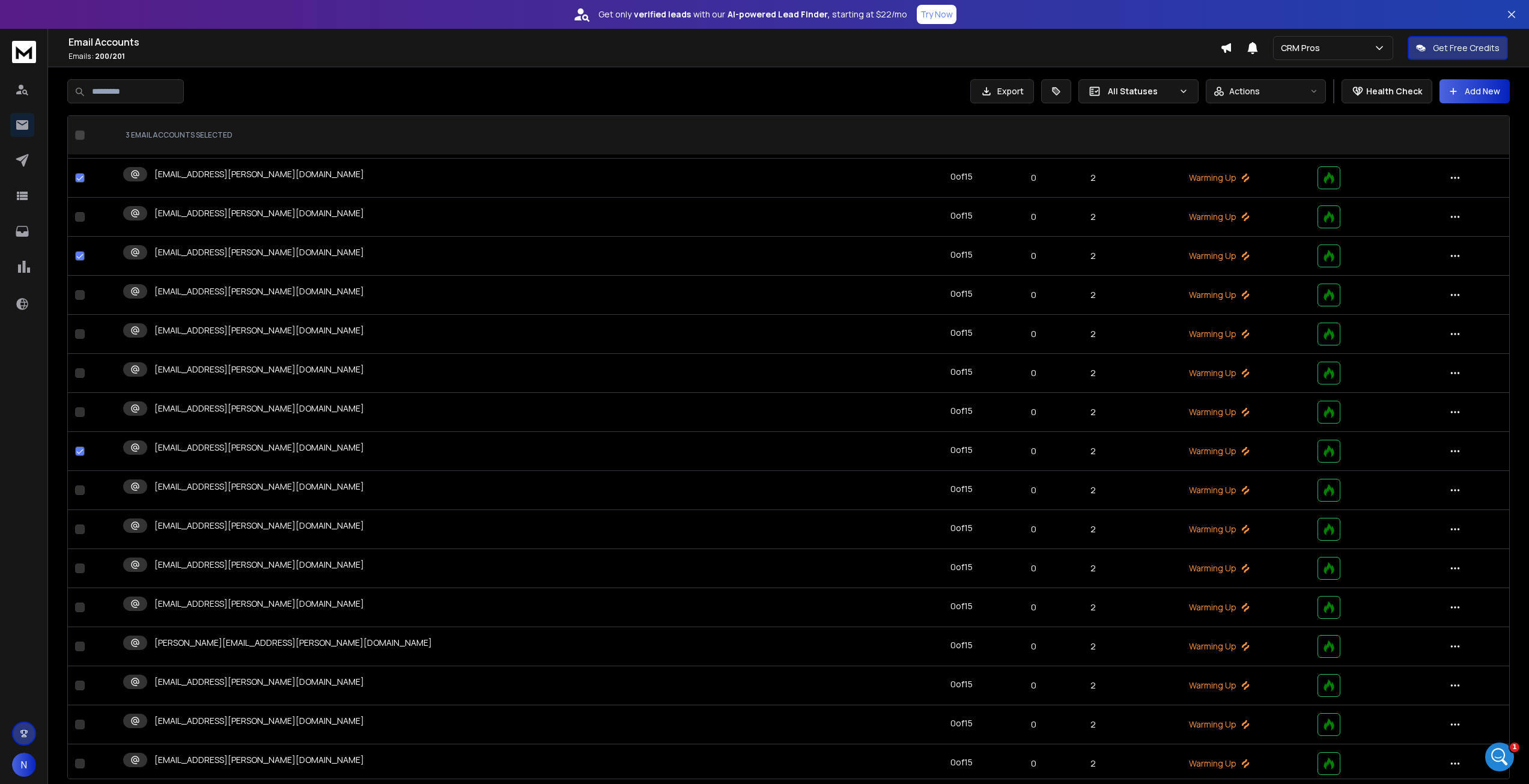
click at [81, 686] on button "button" at bounding box center [80, 686] width 10 height 10
click at [81, 448] on button "button" at bounding box center [80, 451] width 10 height 10
click at [73, 686] on td at bounding box center [92, 686] width 48 height 39
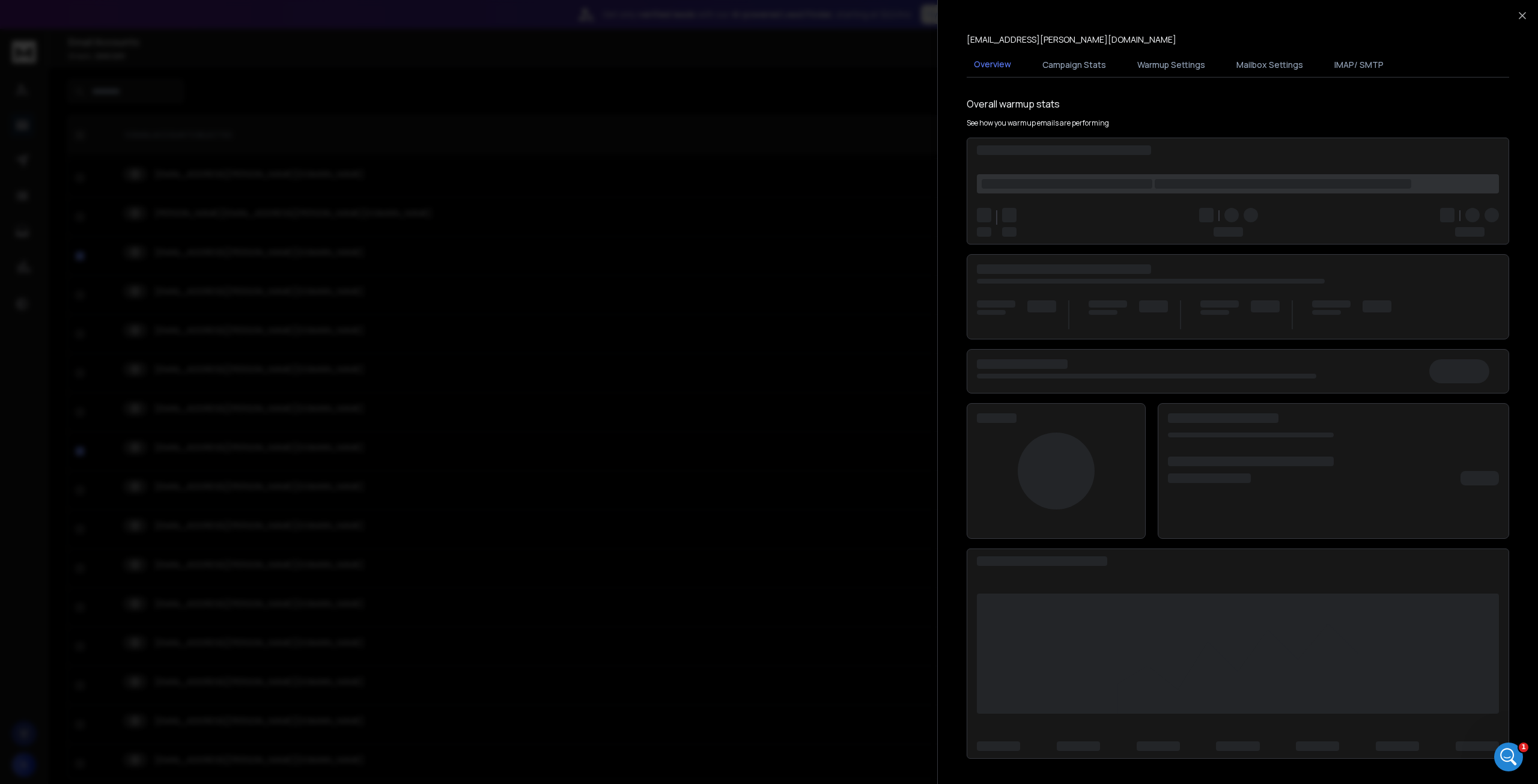
click at [77, 686] on div at bounding box center [769, 392] width 1538 height 784
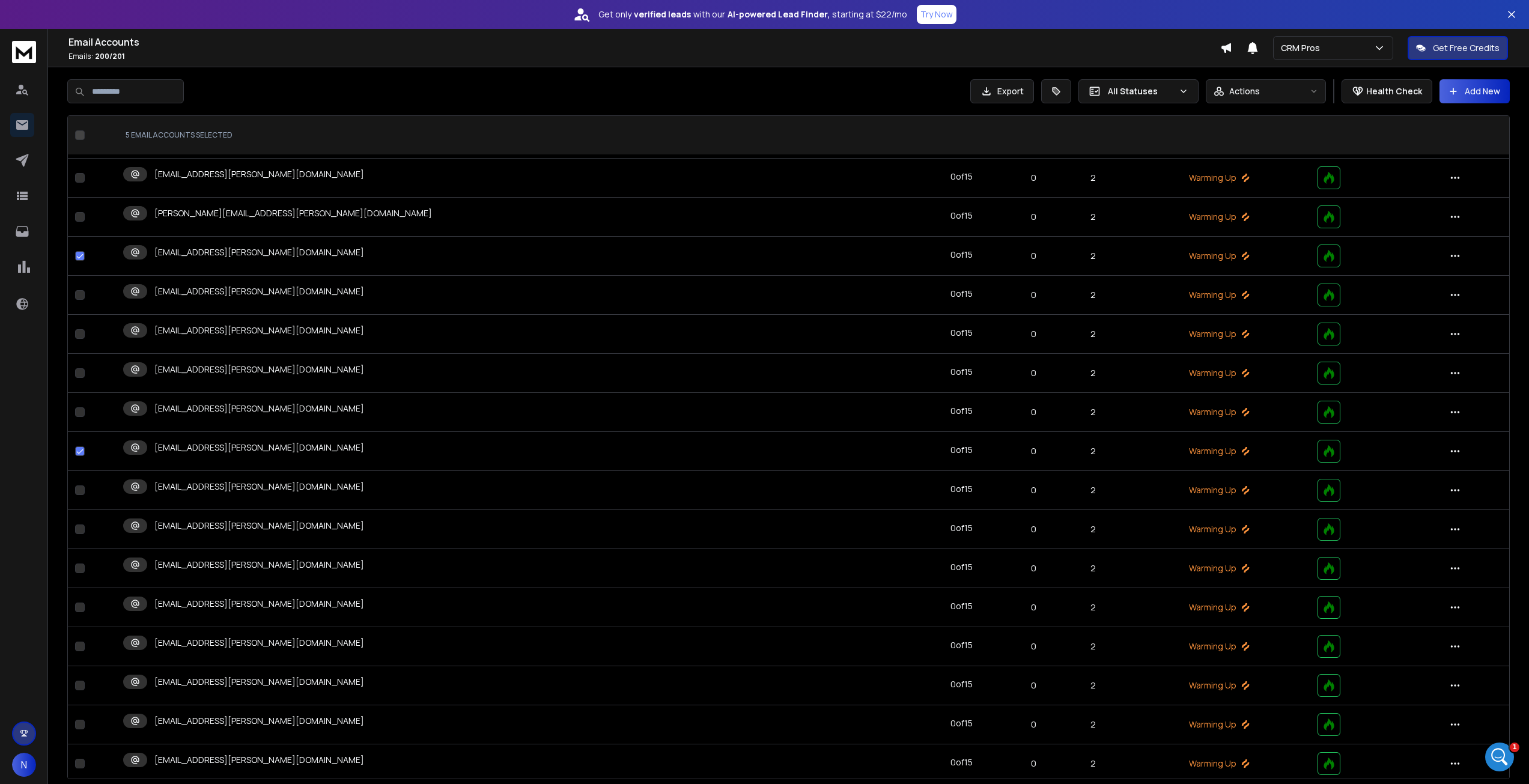
click at [81, 686] on button "button" at bounding box center [80, 686] width 10 height 10
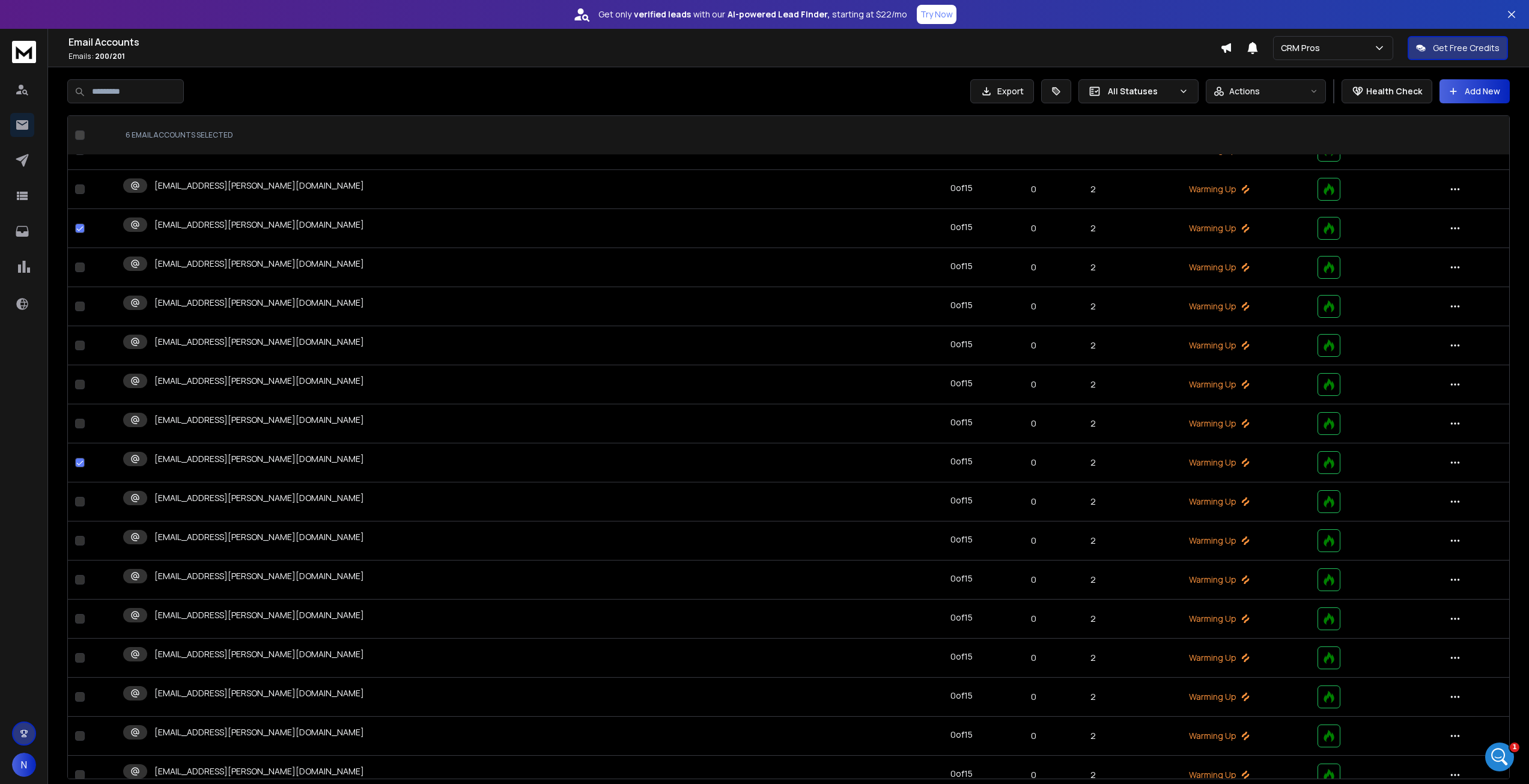
scroll to position [3495, 0]
click at [80, 540] on button "button" at bounding box center [80, 544] width 10 height 10
click at [84, 661] on button "button" at bounding box center [80, 661] width 10 height 10
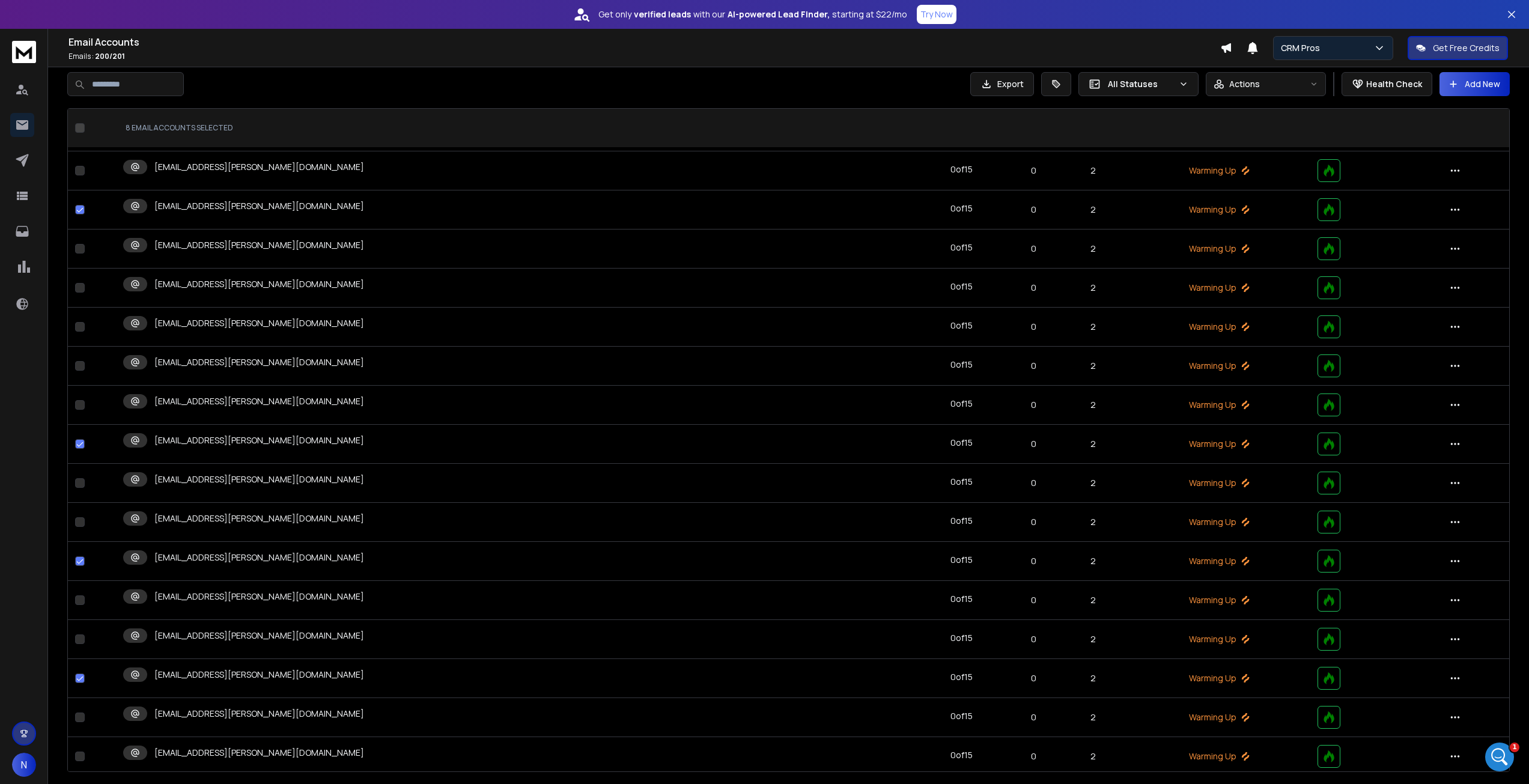
scroll to position [4955, 0]
click at [81, 441] on button "button" at bounding box center [80, 444] width 10 height 10
click at [82, 446] on button "button" at bounding box center [80, 444] width 10 height 10
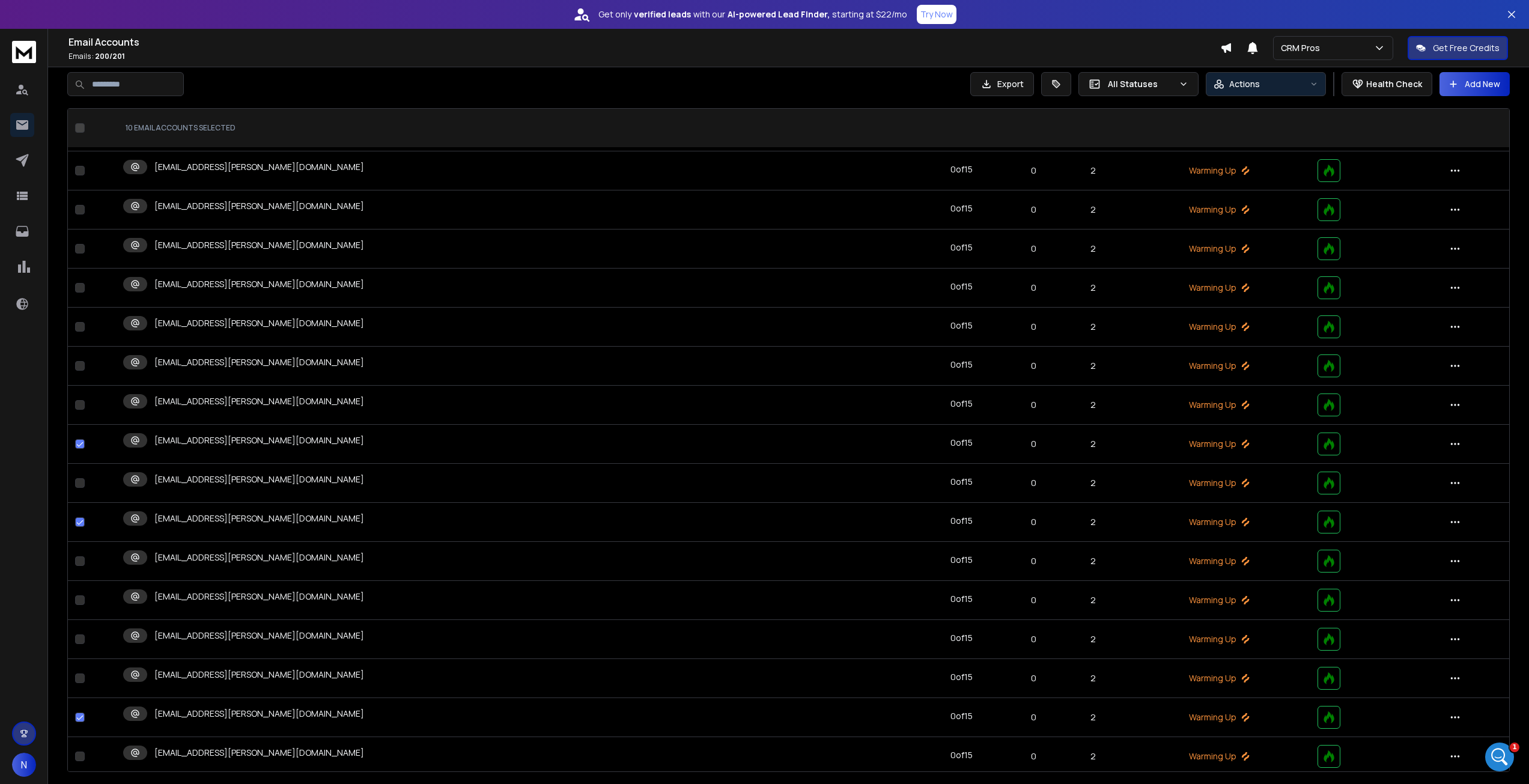
click at [1289, 78] on div "Actions" at bounding box center [1259, 84] width 91 height 12
click at [1273, 112] on div "Bulk Edit" at bounding box center [1251, 111] width 51 height 12
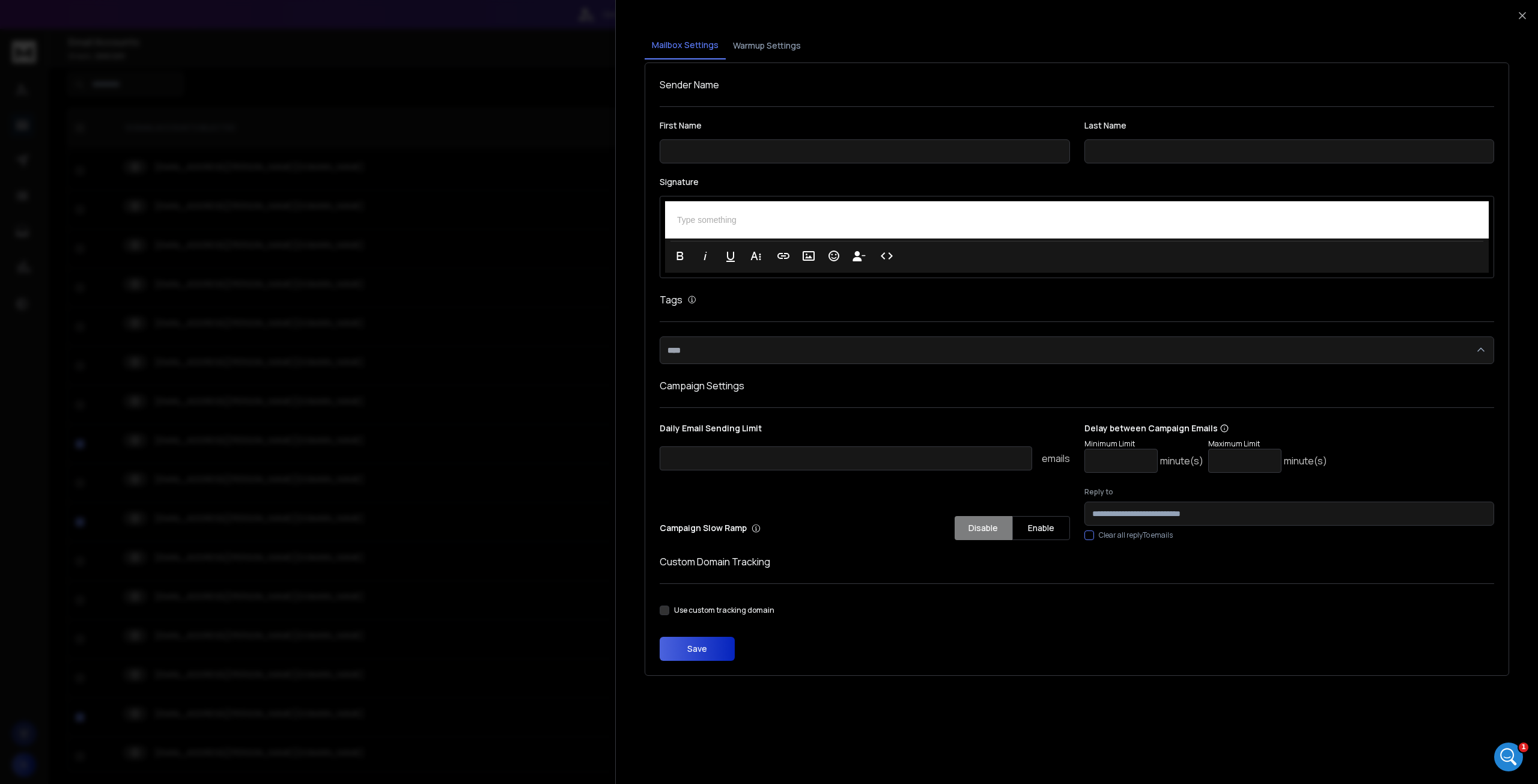
click at [716, 221] on div at bounding box center [1076, 219] width 800 height 13
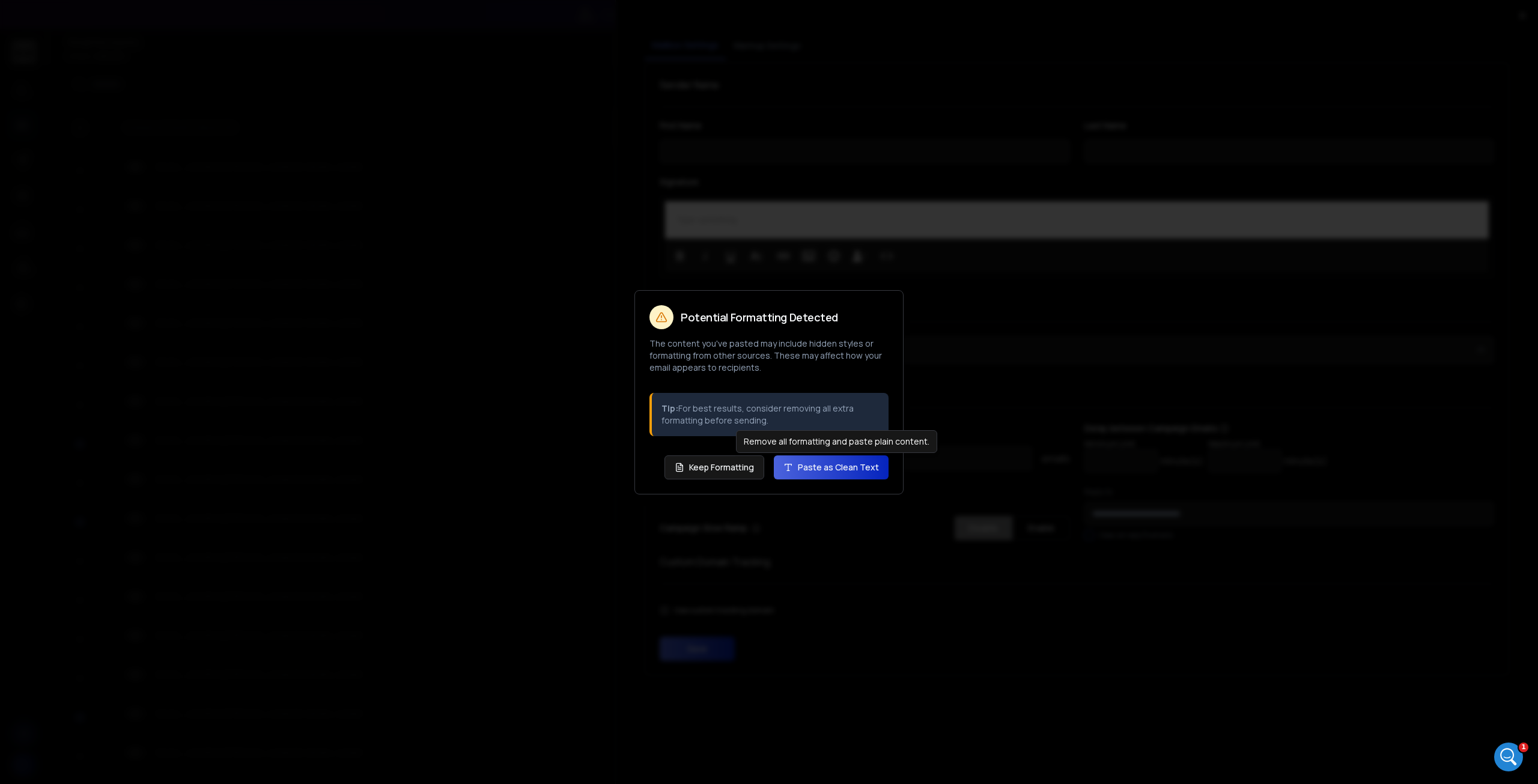
click at [819, 472] on button "Paste as Clean Text" at bounding box center [831, 467] width 115 height 24
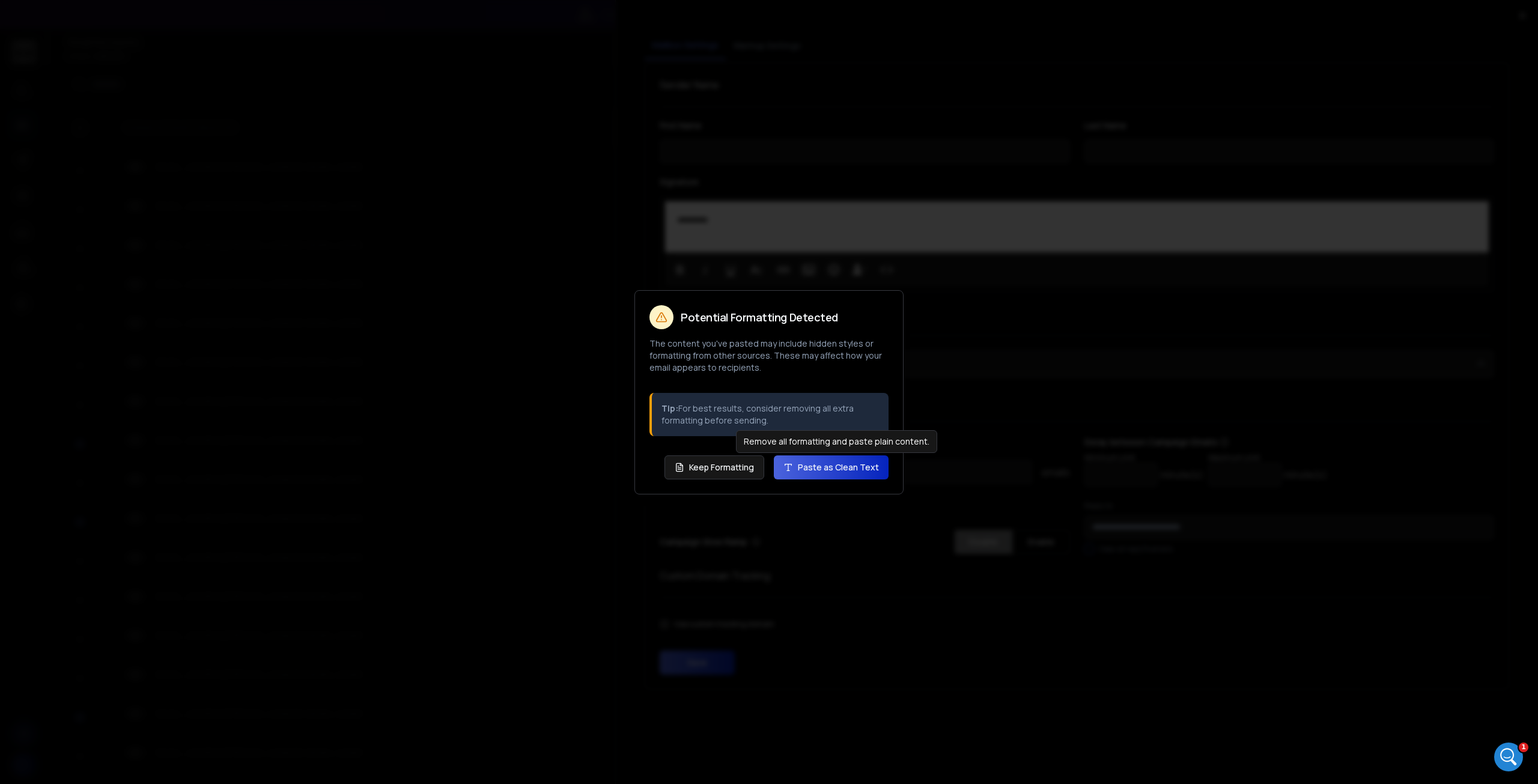
click at [806, 468] on button "Paste as Clean Text" at bounding box center [831, 467] width 115 height 24
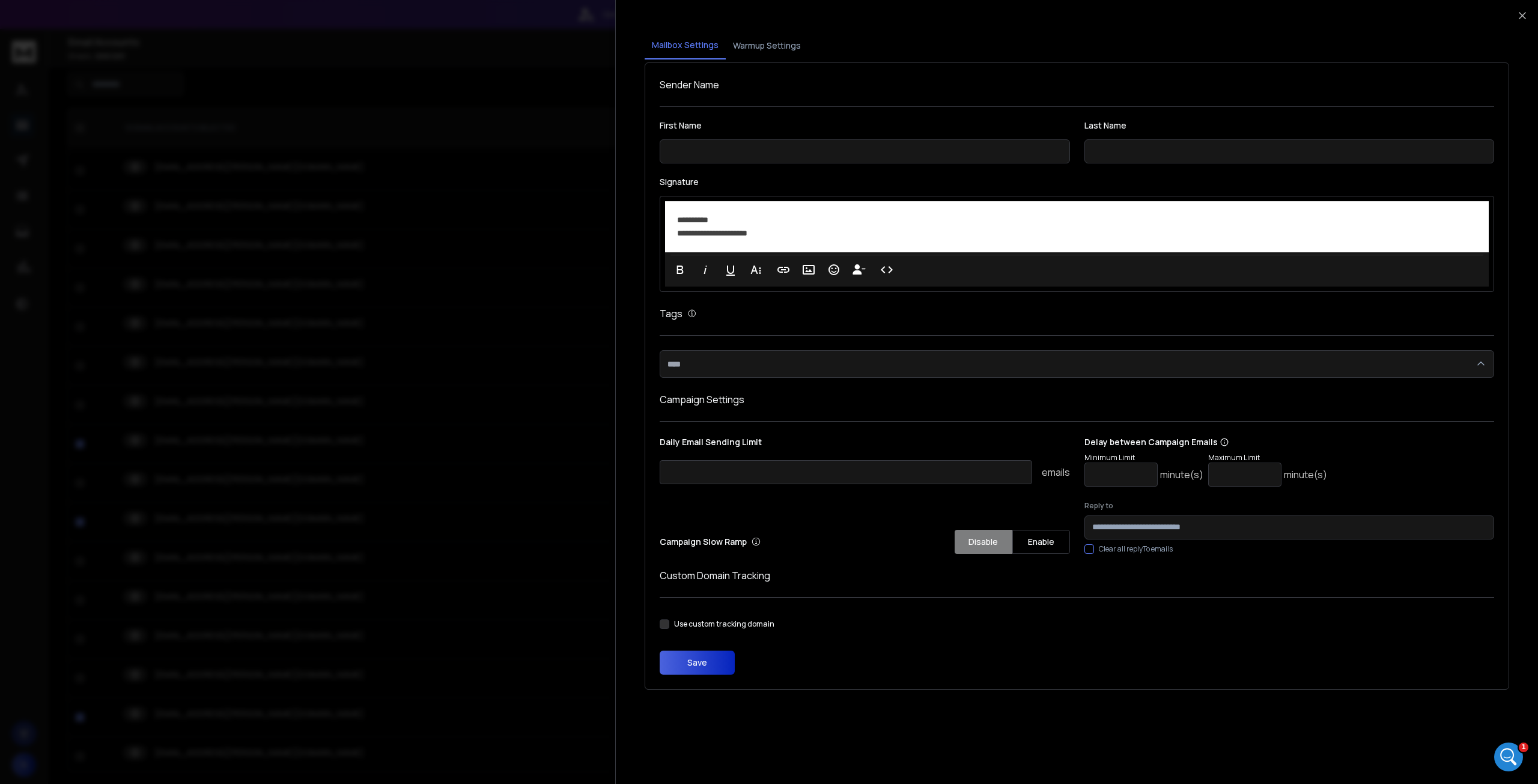
click at [681, 234] on div "**********" at bounding box center [1076, 233] width 800 height 13
click at [678, 234] on div "**********" at bounding box center [1076, 233] width 800 height 13
drag, startPoint x: 733, startPoint y: 217, endPoint x: 662, endPoint y: 220, distance: 71.1
click at [662, 220] on div "**********" at bounding box center [1077, 244] width 834 height 96
click at [674, 265] on icon "button" at bounding box center [680, 269] width 15 height 15
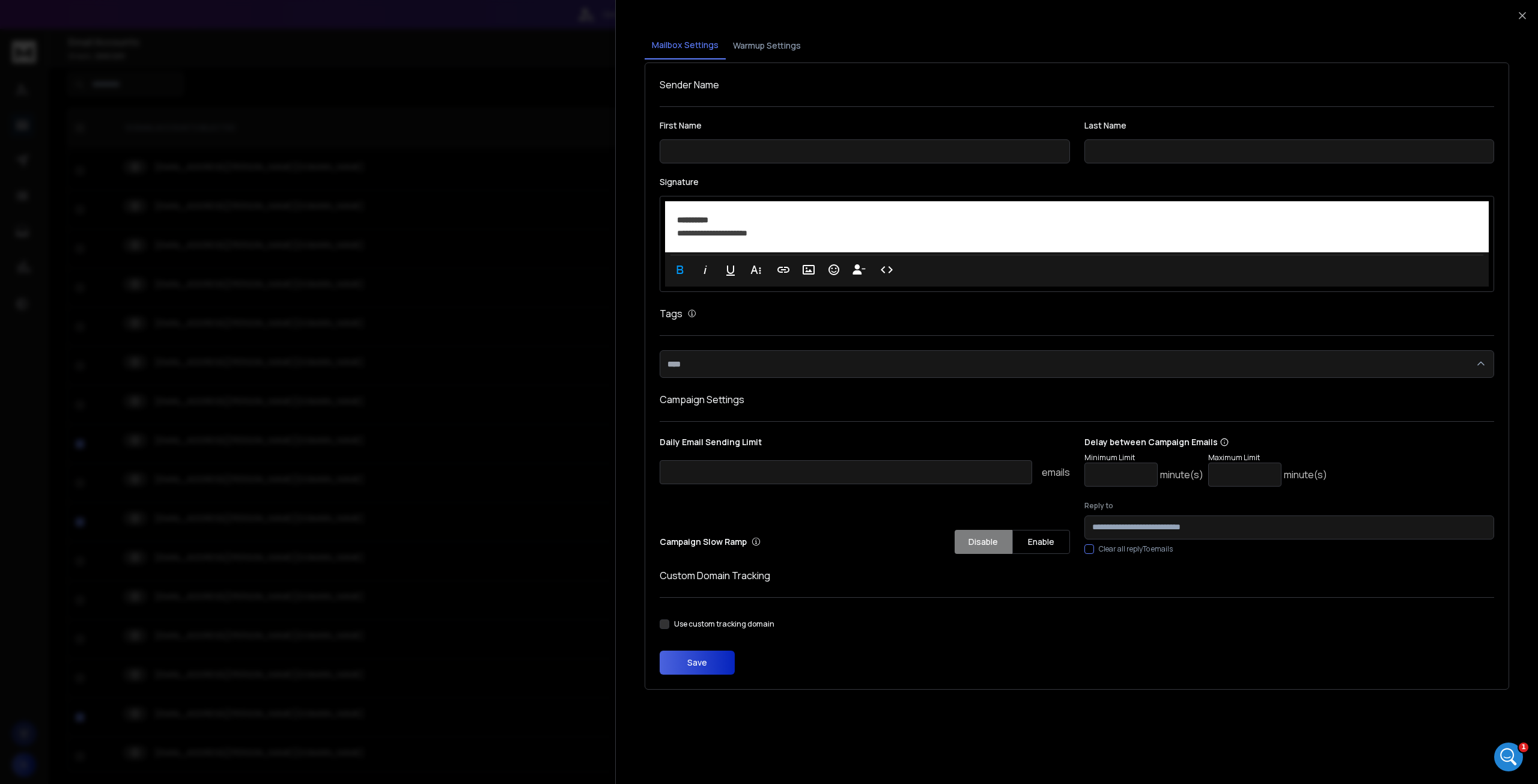
click at [713, 670] on button "Save" at bounding box center [697, 662] width 75 height 24
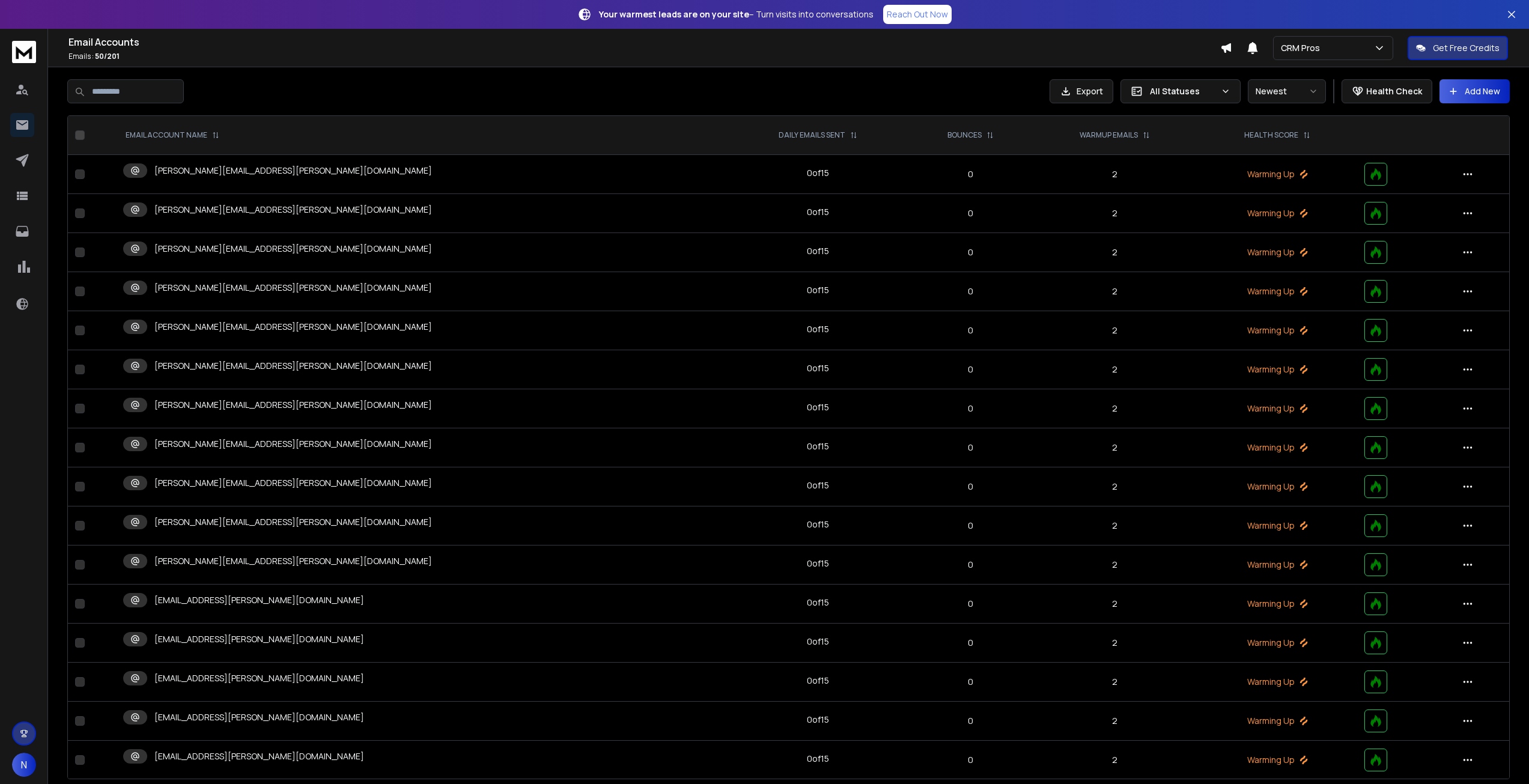
scroll to position [7, 0]
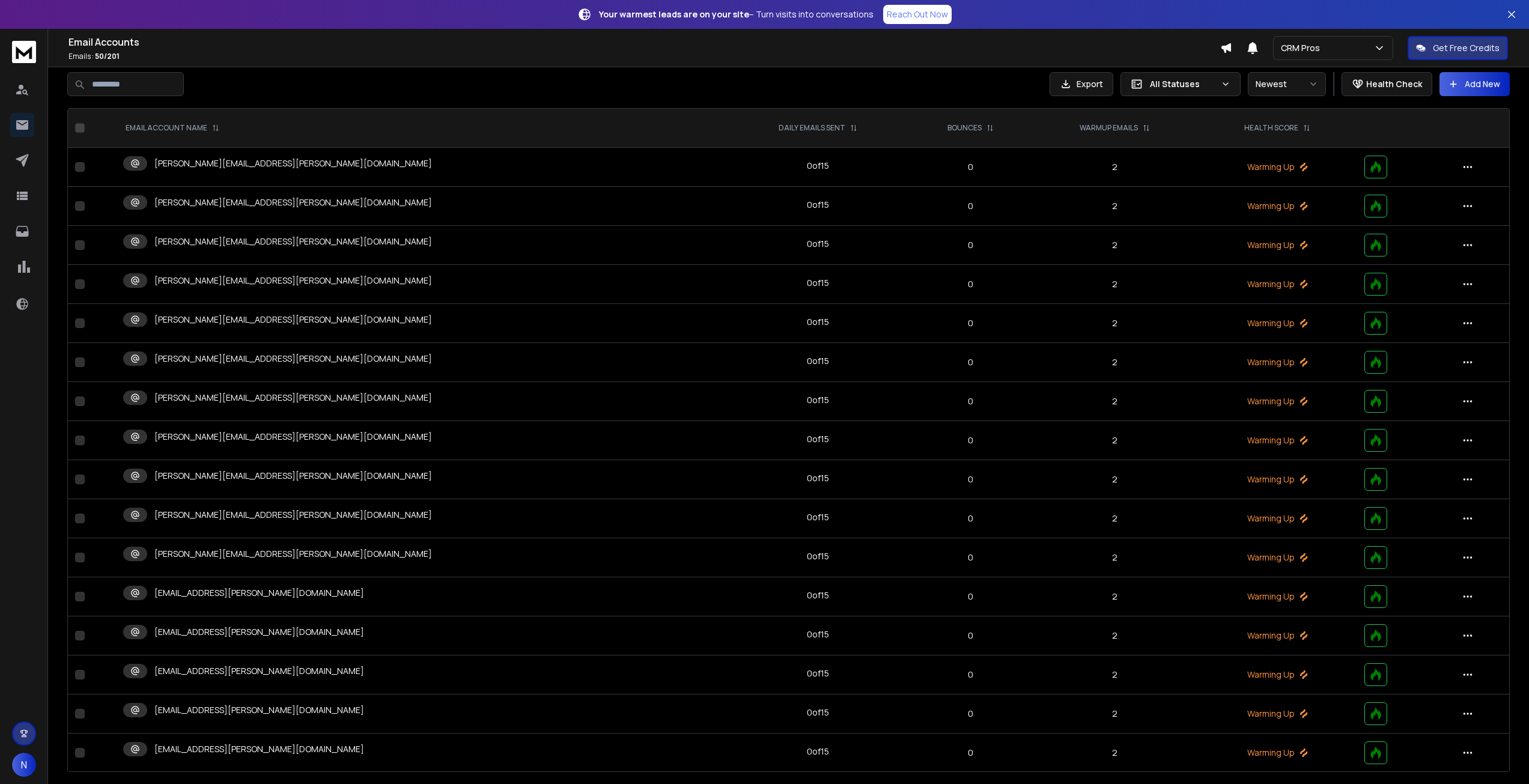
click at [28, 57] on img at bounding box center [24, 52] width 24 height 23
click at [23, 159] on icon at bounding box center [23, 161] width 15 height 15
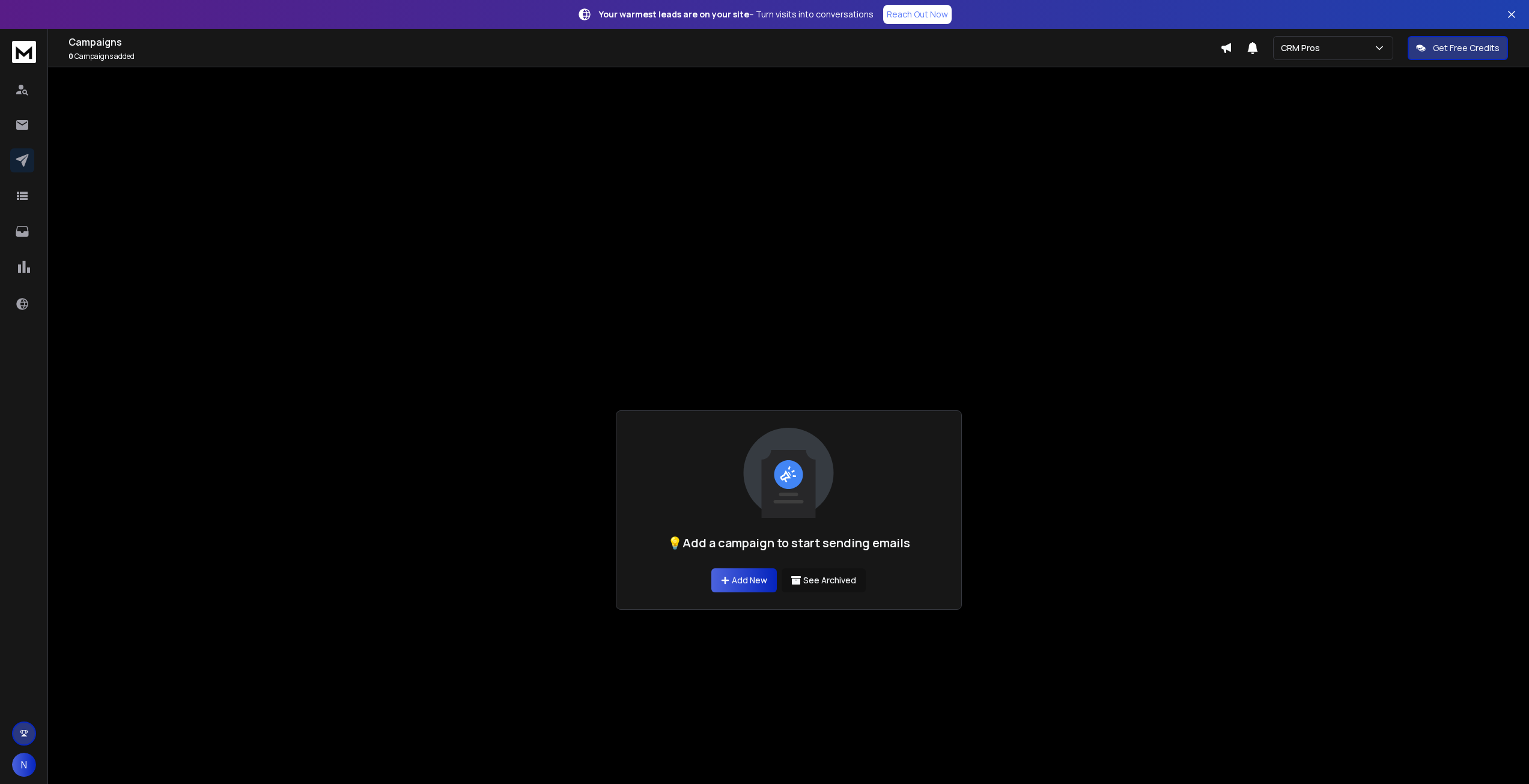
click at [756, 583] on link "Add New" at bounding box center [744, 580] width 65 height 24
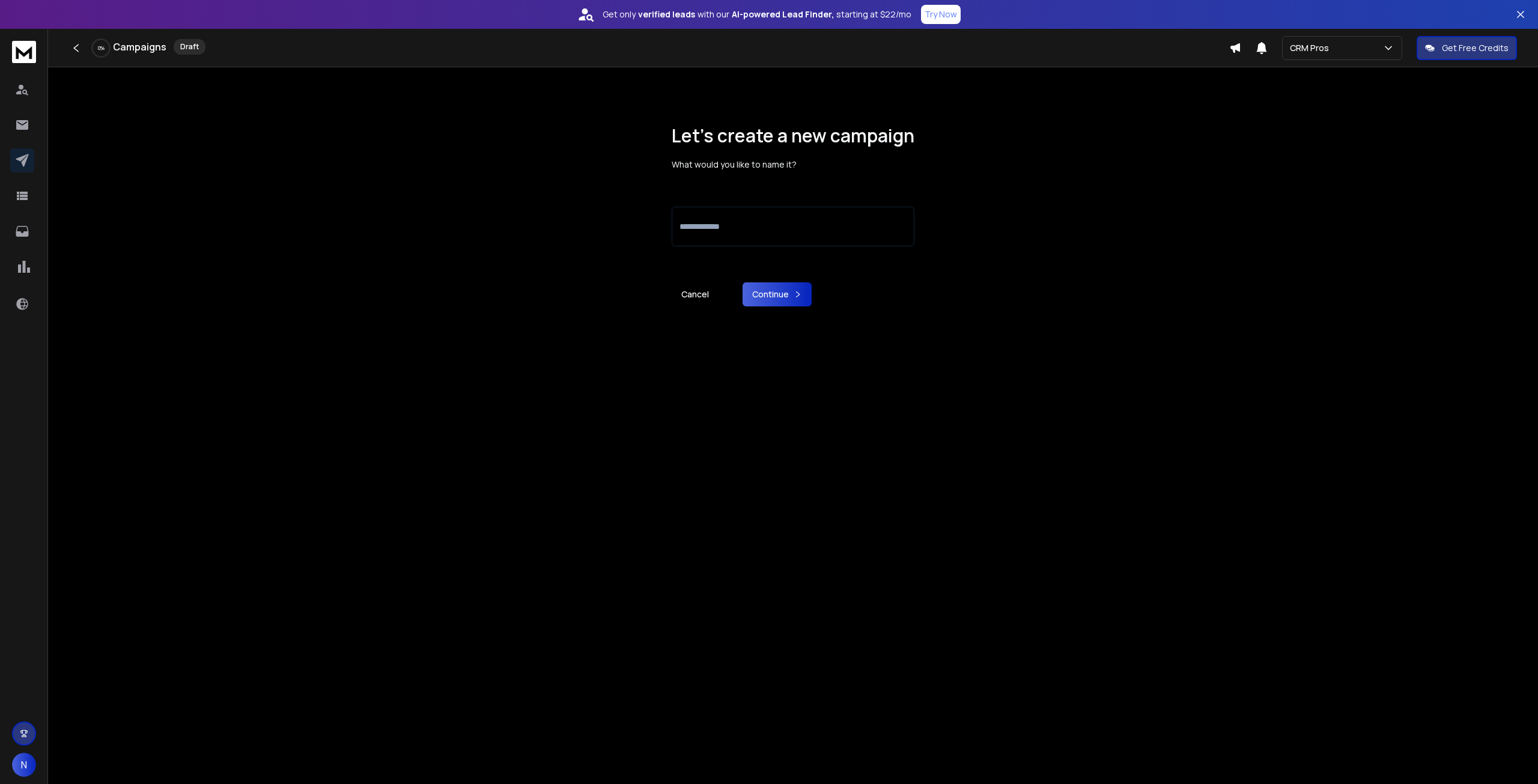
click at [692, 301] on link "Cancel" at bounding box center [696, 294] width 47 height 24
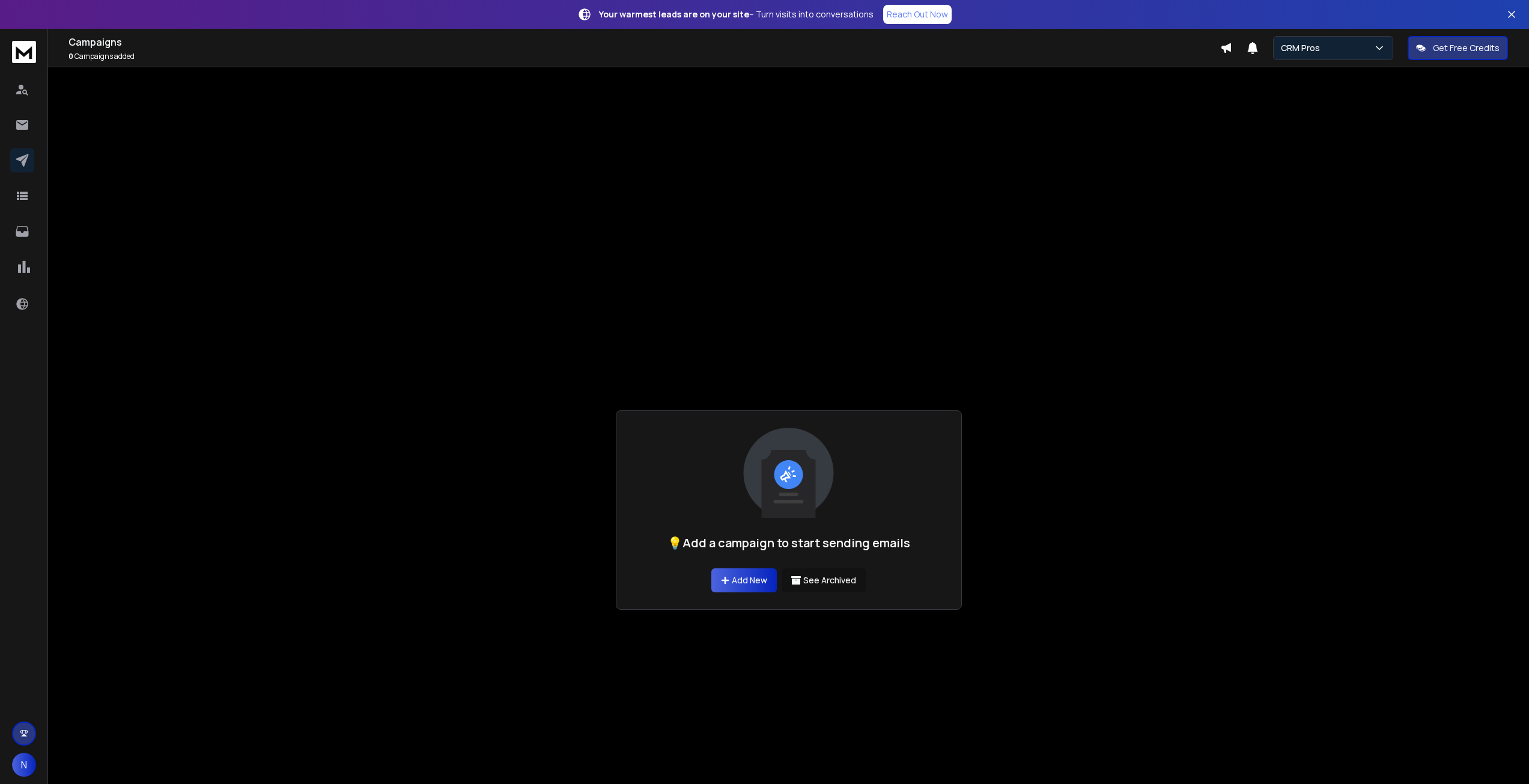
click at [1373, 52] on div "CRM Pros" at bounding box center [1334, 48] width 105 height 12
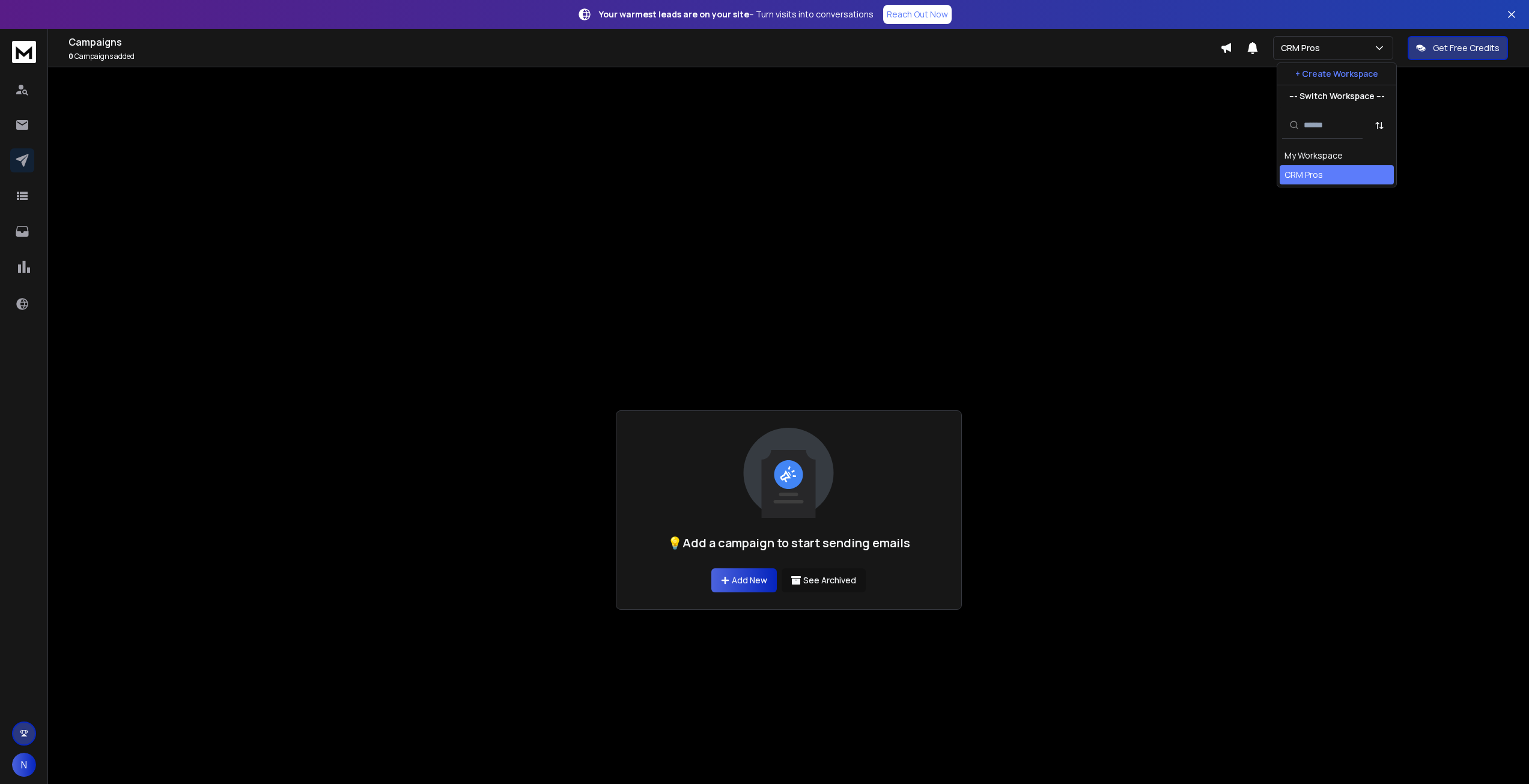
click at [957, 311] on div "💡Add a campaign to start sending emails Add New See Archived" at bounding box center [788, 510] width 1443 height 707
click at [267, 133] on div "💡Add a campaign to start sending emails Add New See Archived" at bounding box center [788, 471] width 1443 height 784
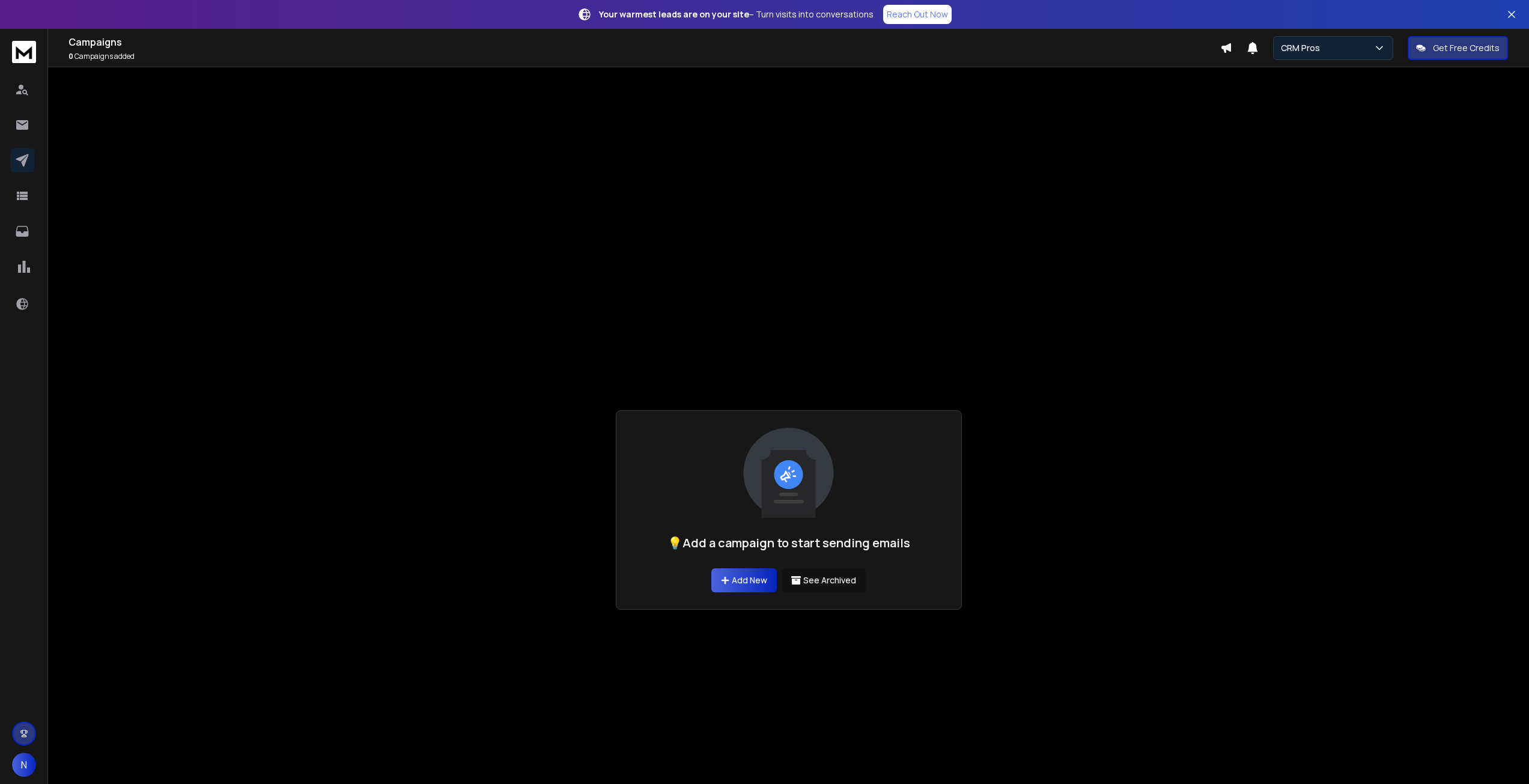
click at [1331, 48] on div "CRM Pros" at bounding box center [1334, 48] width 105 height 12
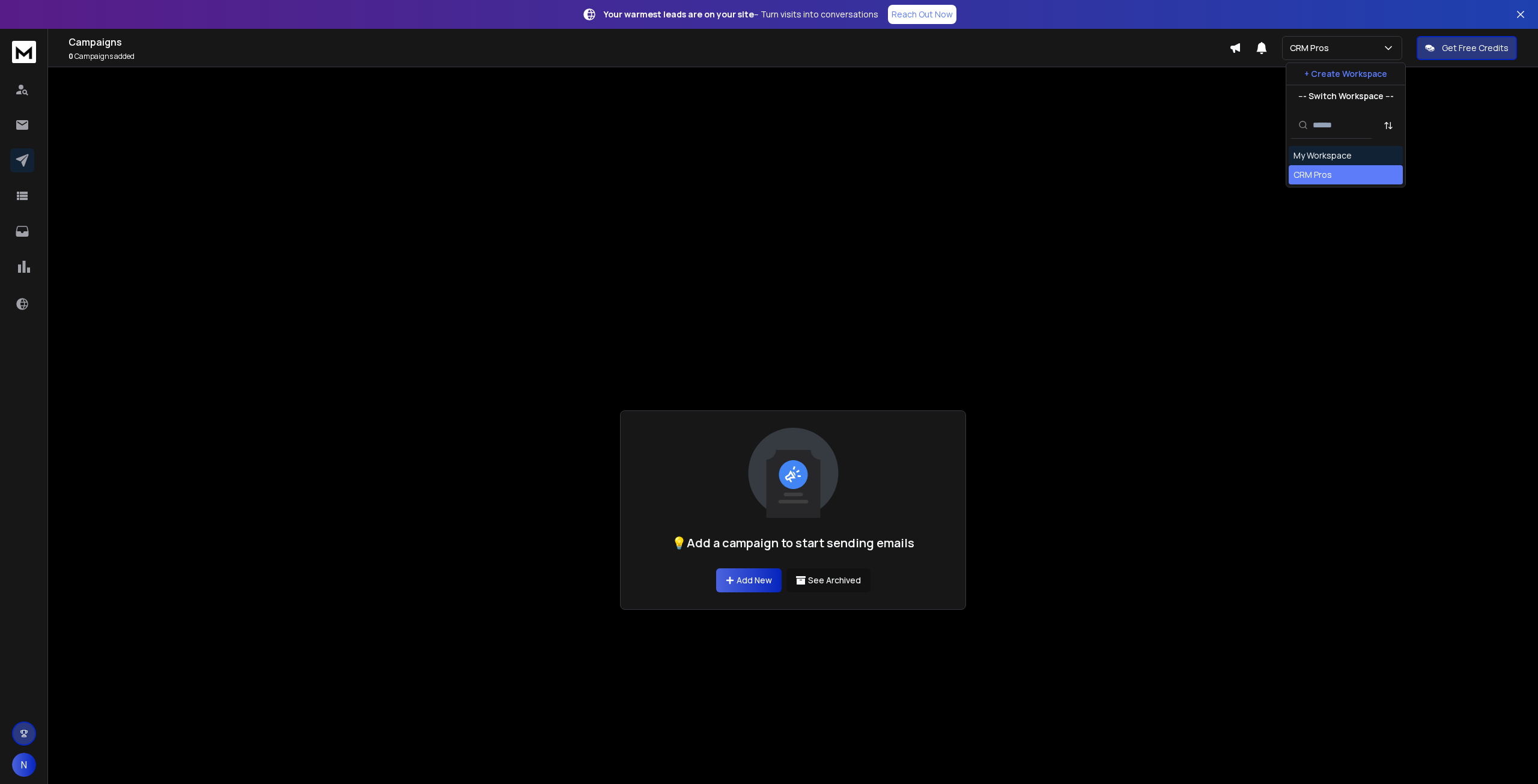
click at [1348, 95] on p "--- Switch Workspace ---" at bounding box center [1346, 96] width 95 height 12
click at [1126, 35] on h1 "Campaigns" at bounding box center [645, 42] width 1152 height 15
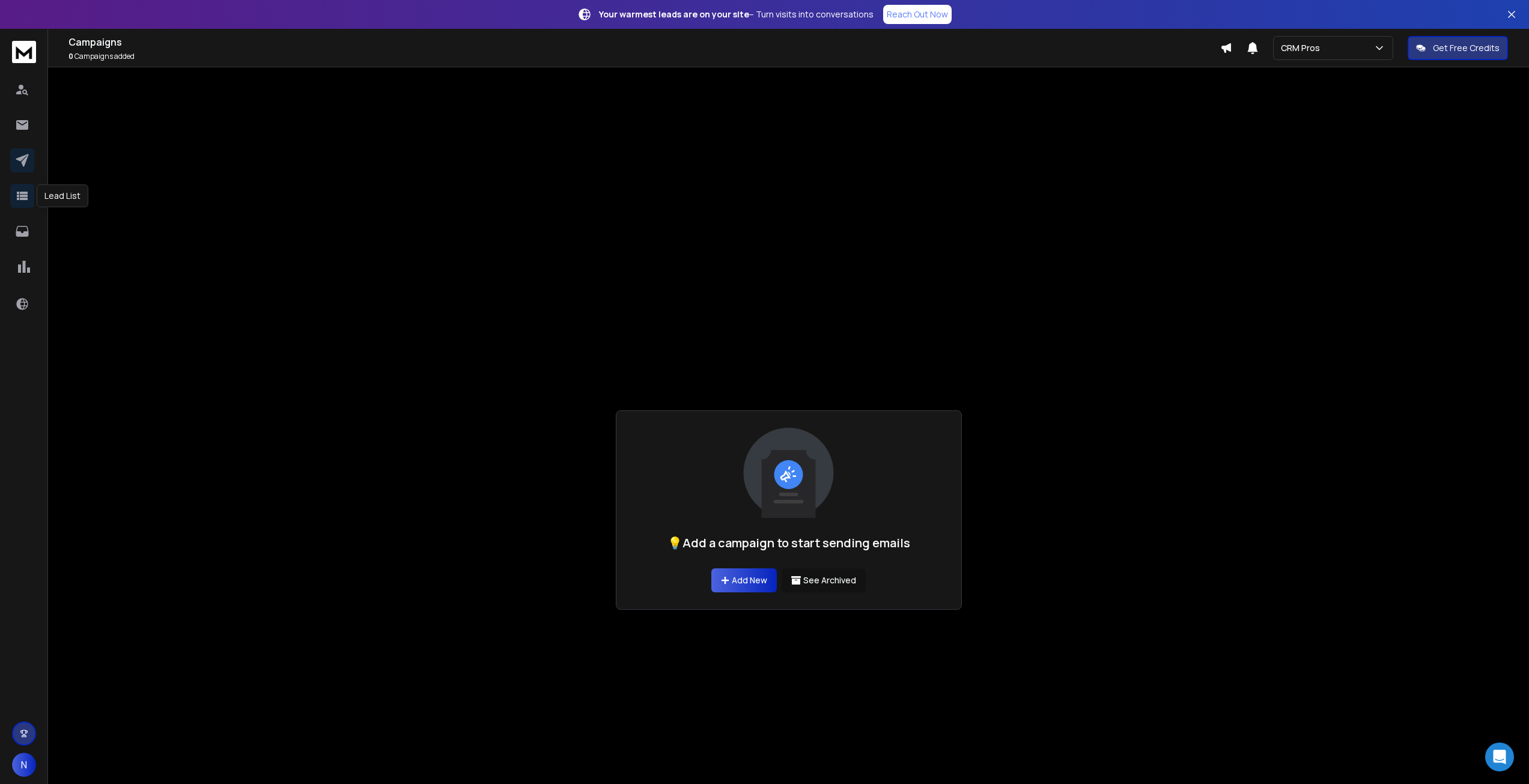
click at [24, 200] on icon at bounding box center [23, 196] width 15 height 15
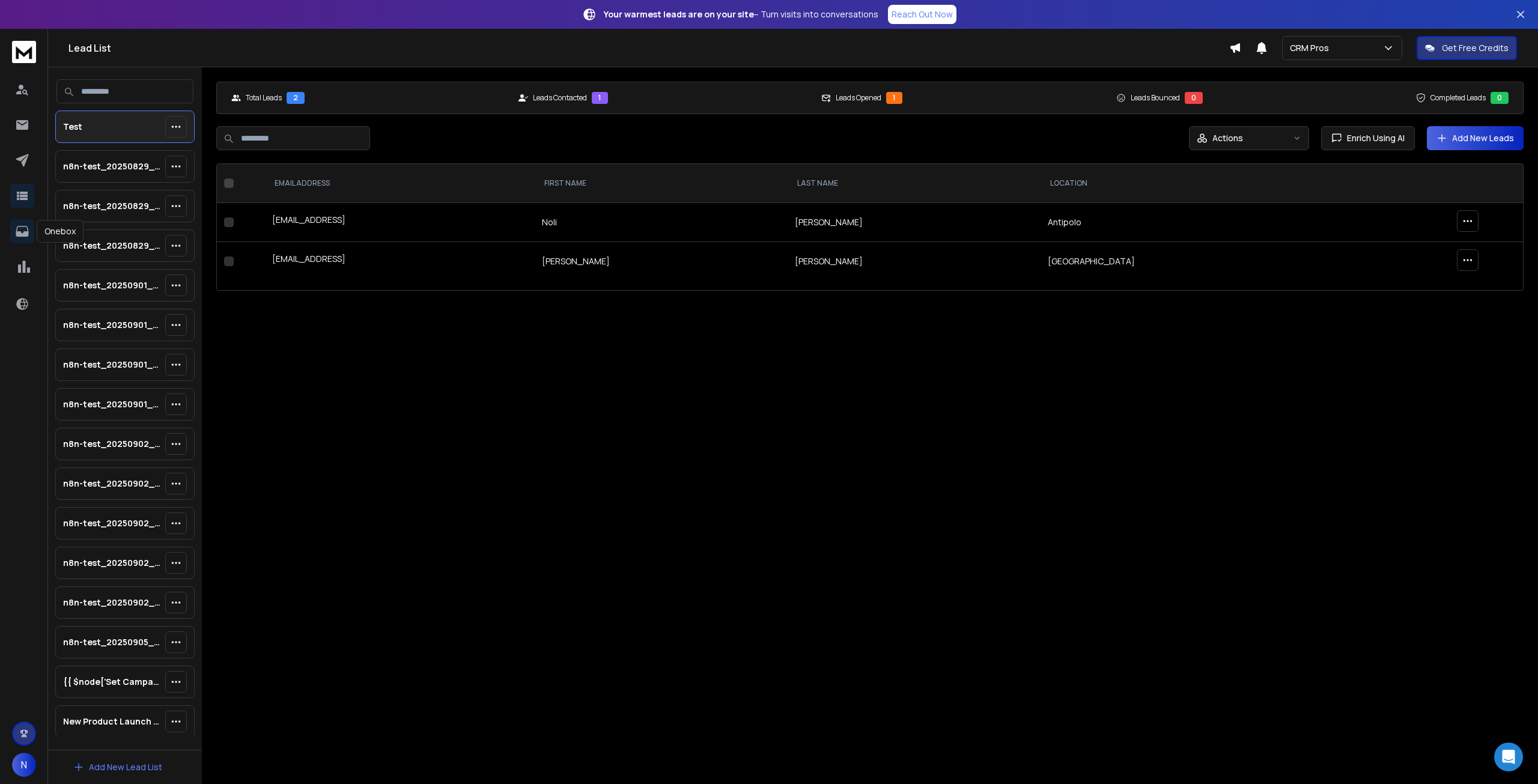
click at [24, 229] on icon at bounding box center [23, 231] width 15 height 15
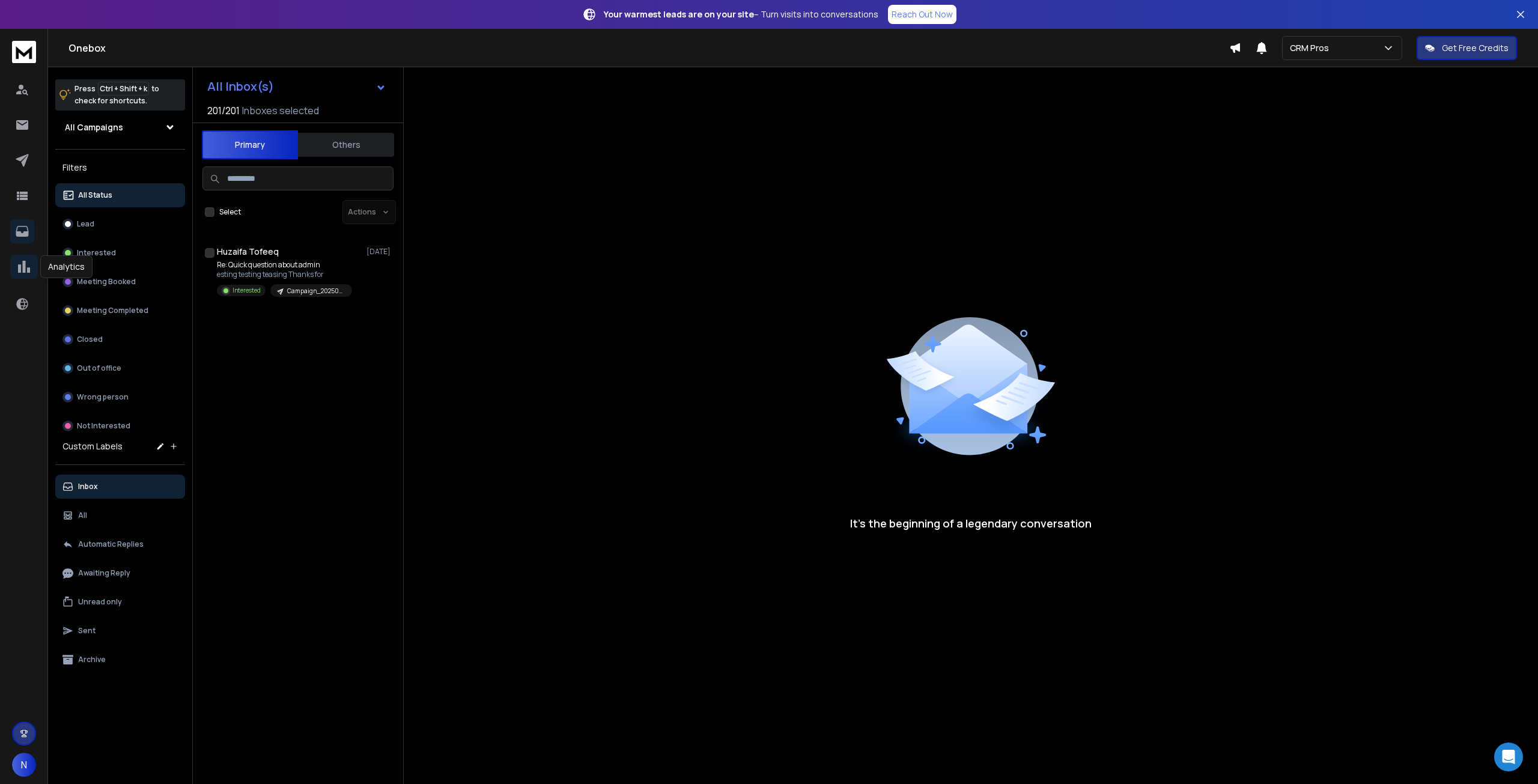
click at [25, 277] on link at bounding box center [24, 267] width 27 height 27
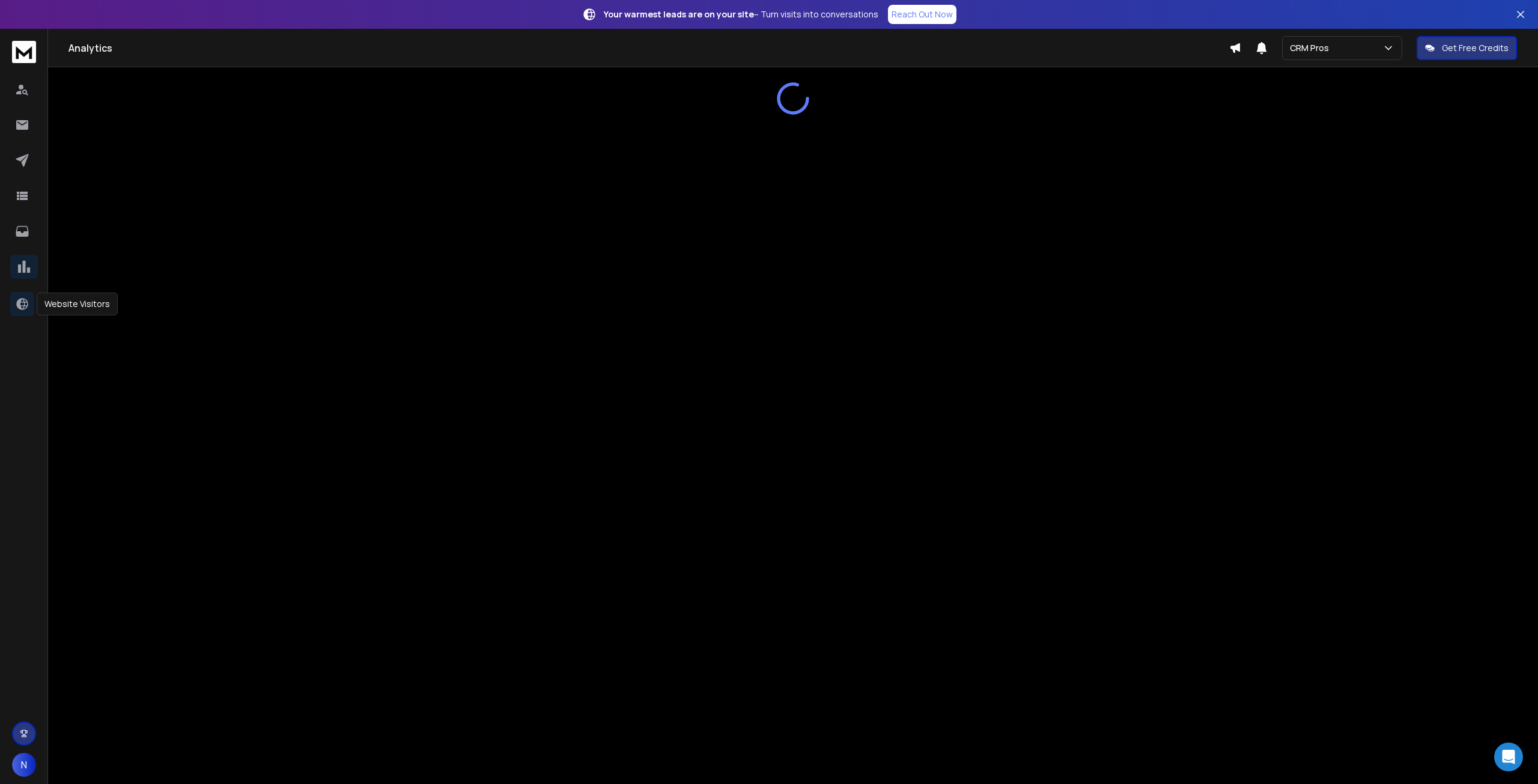
click at [20, 298] on icon at bounding box center [23, 304] width 15 height 15
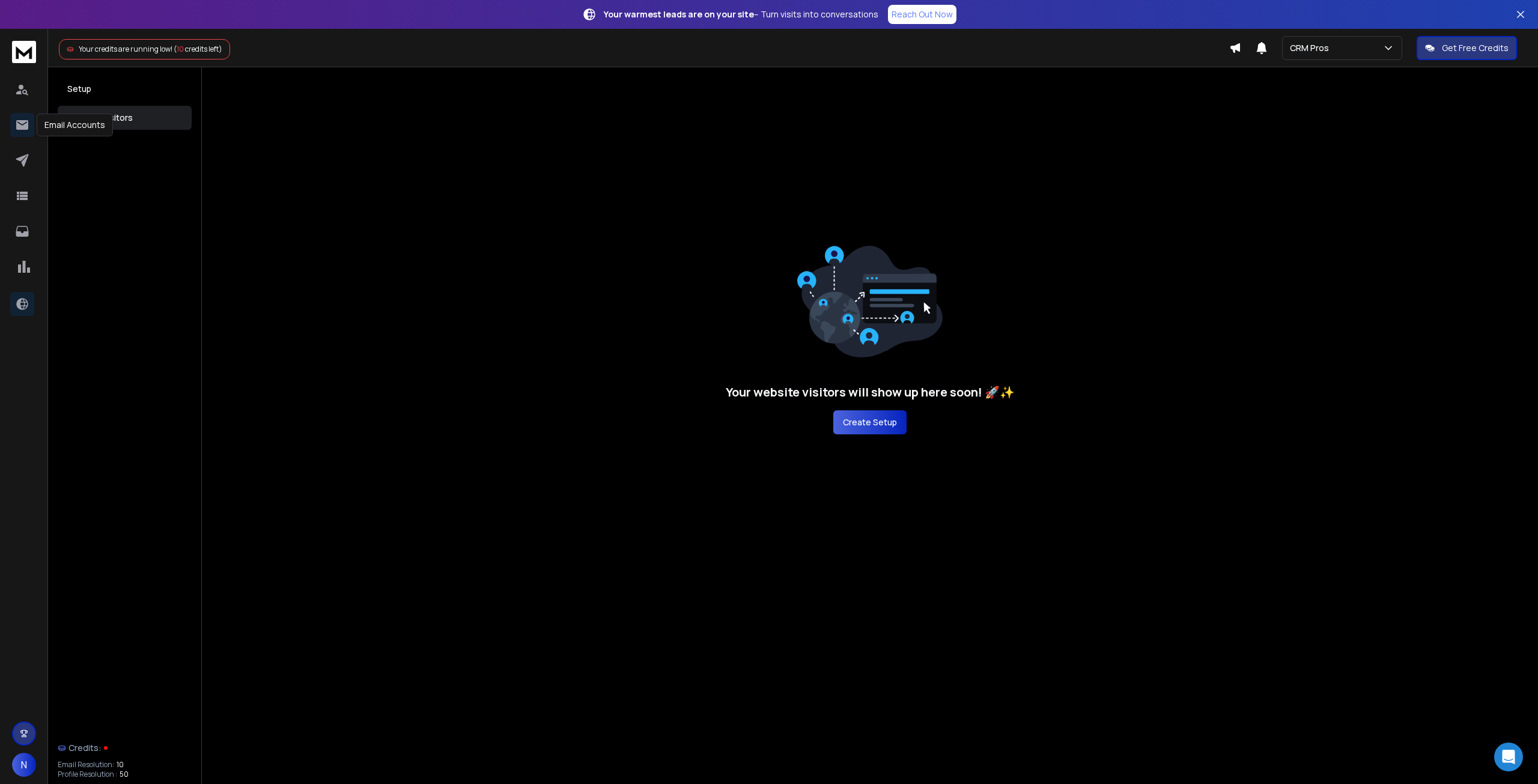
click at [25, 125] on icon at bounding box center [22, 125] width 12 height 10
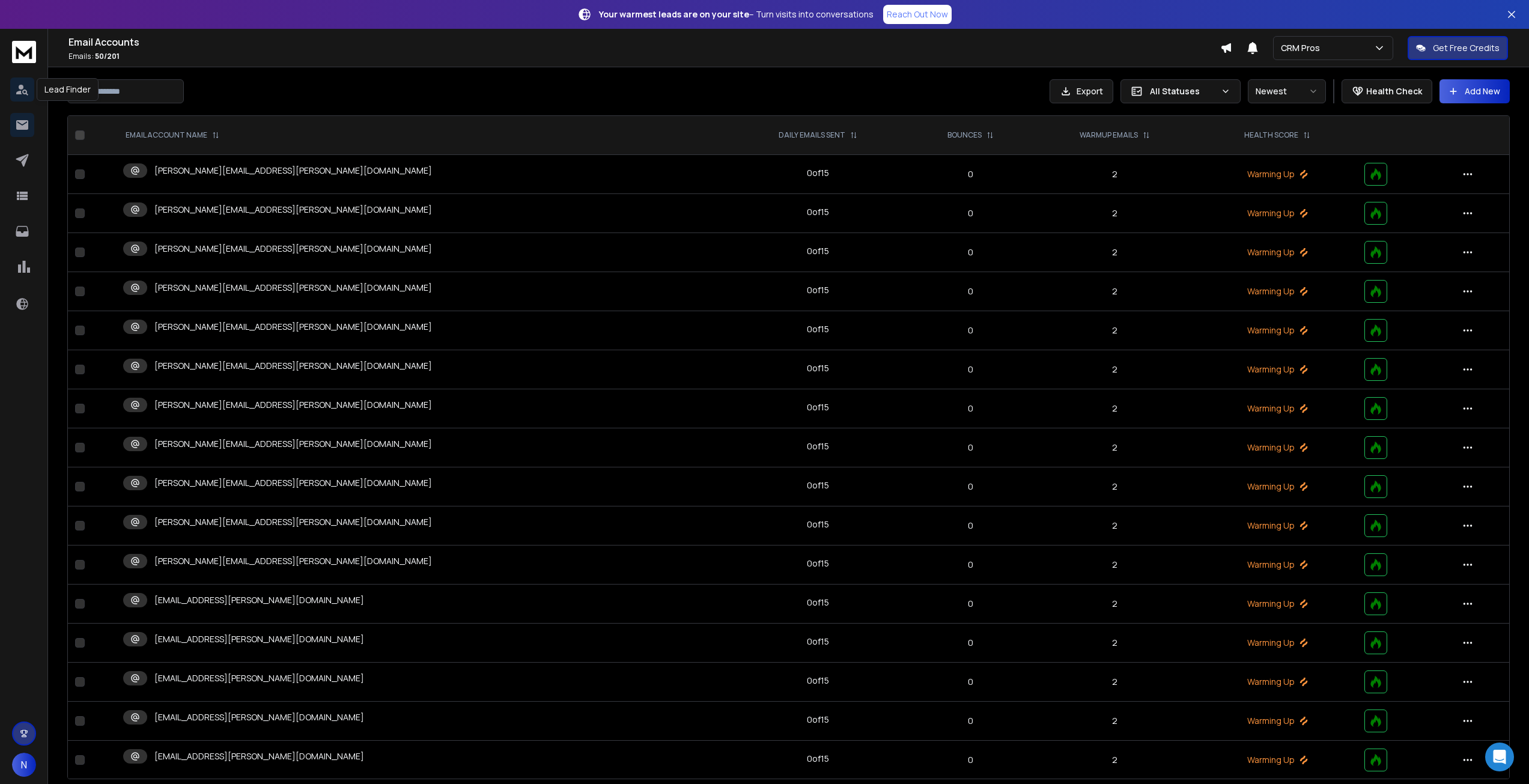
click at [16, 80] on link at bounding box center [23, 90] width 24 height 24
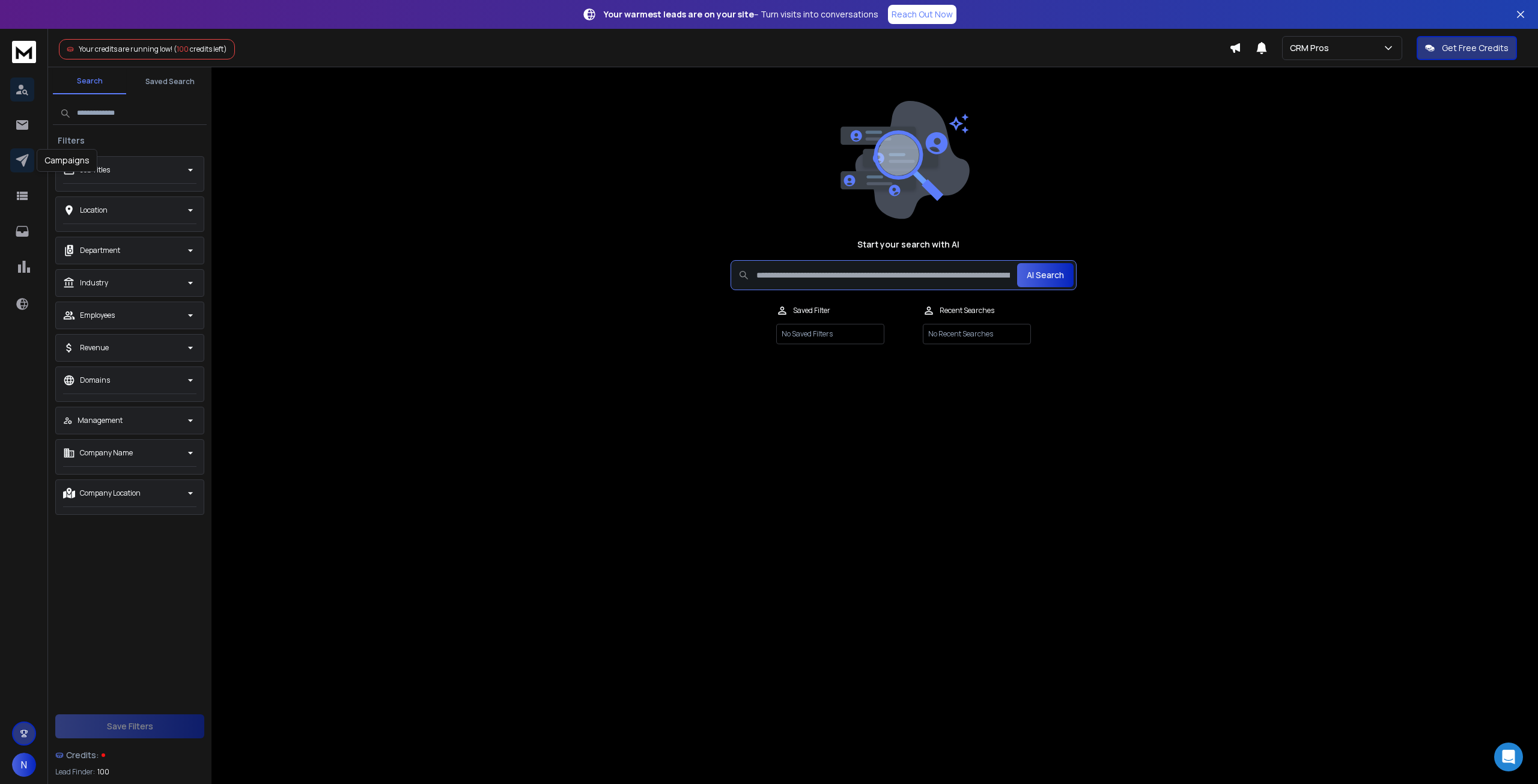
click at [17, 170] on link at bounding box center [23, 161] width 24 height 24
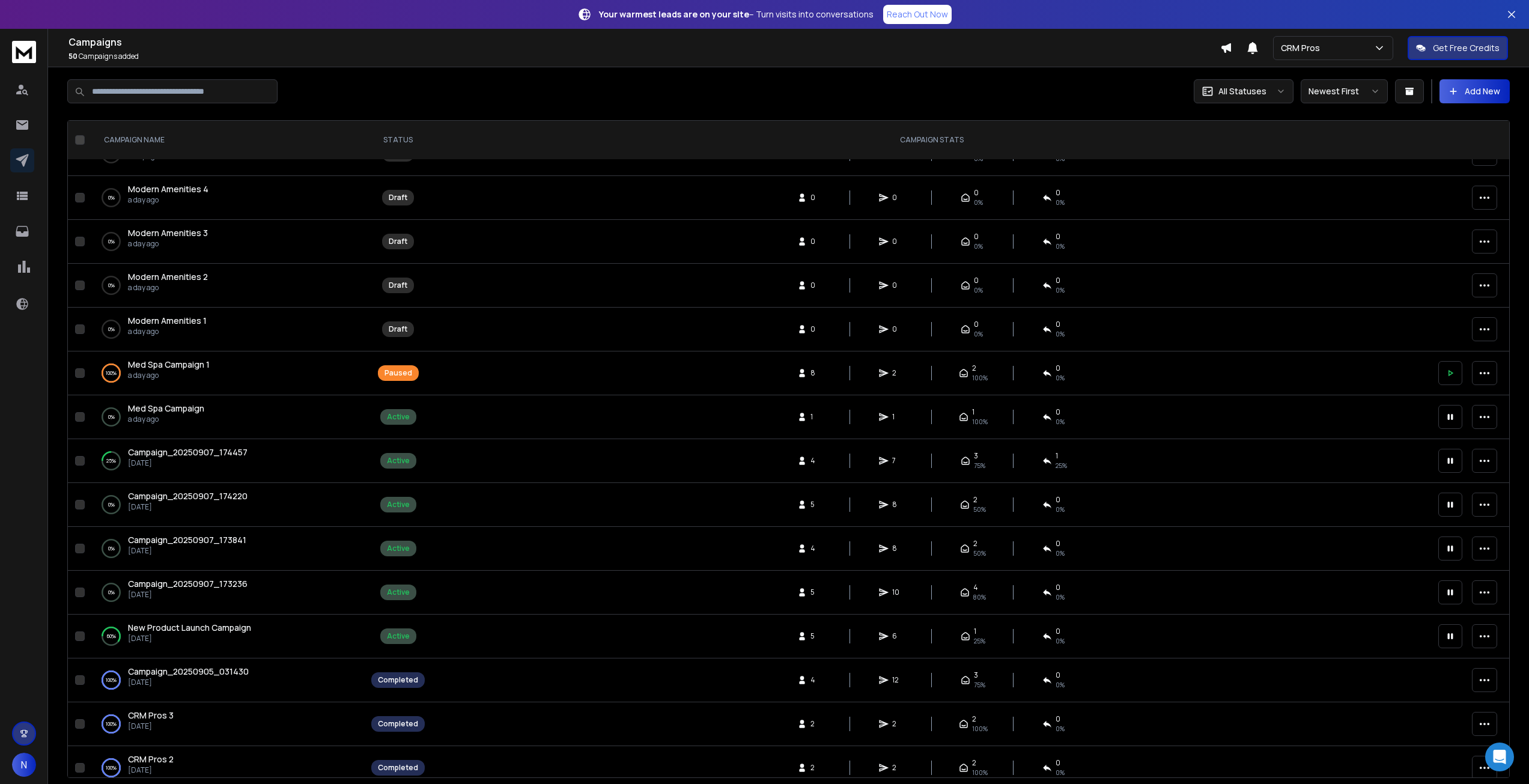
scroll to position [623, 0]
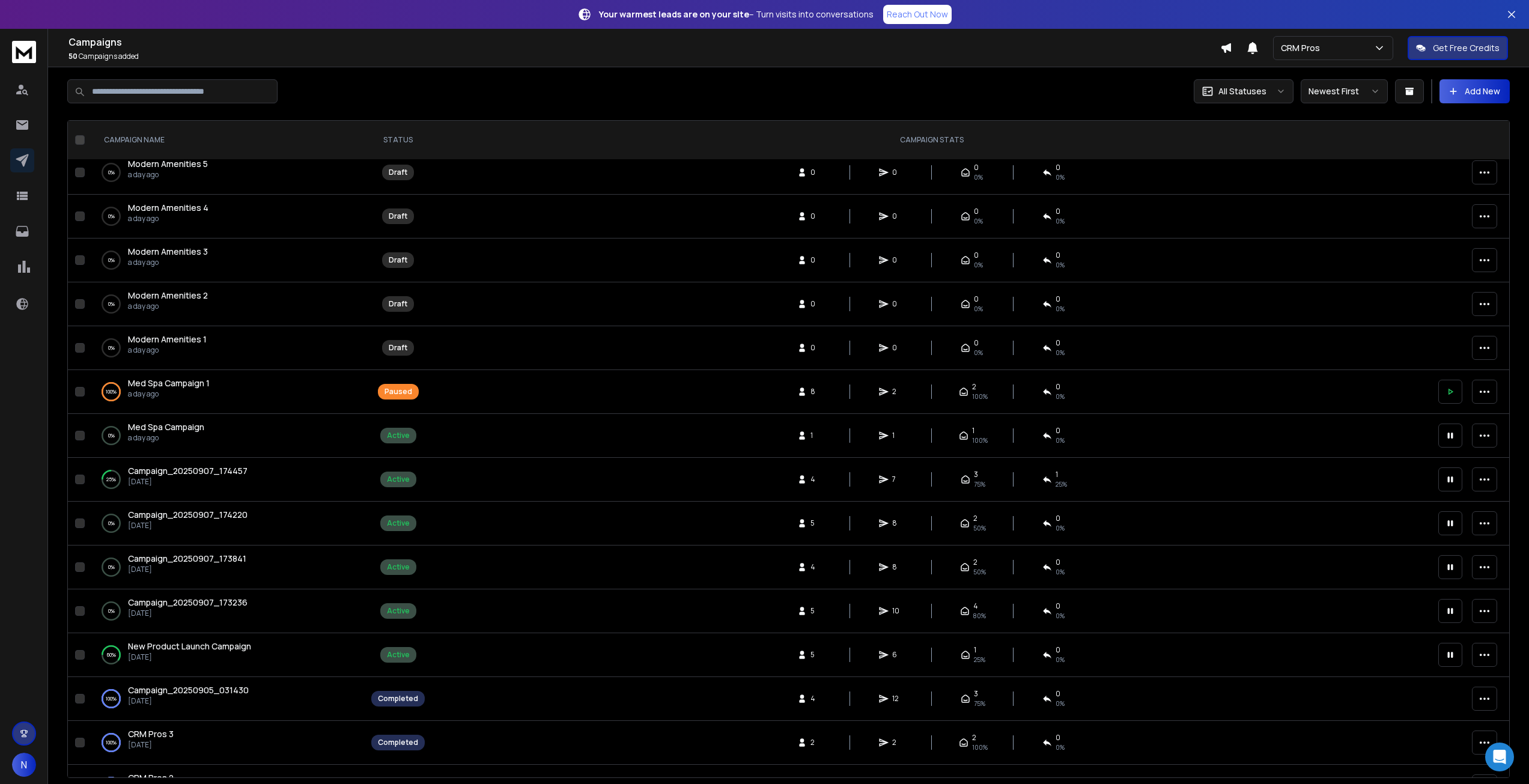
click at [187, 340] on span "Modern Amenities 1" at bounding box center [168, 339] width 79 height 11
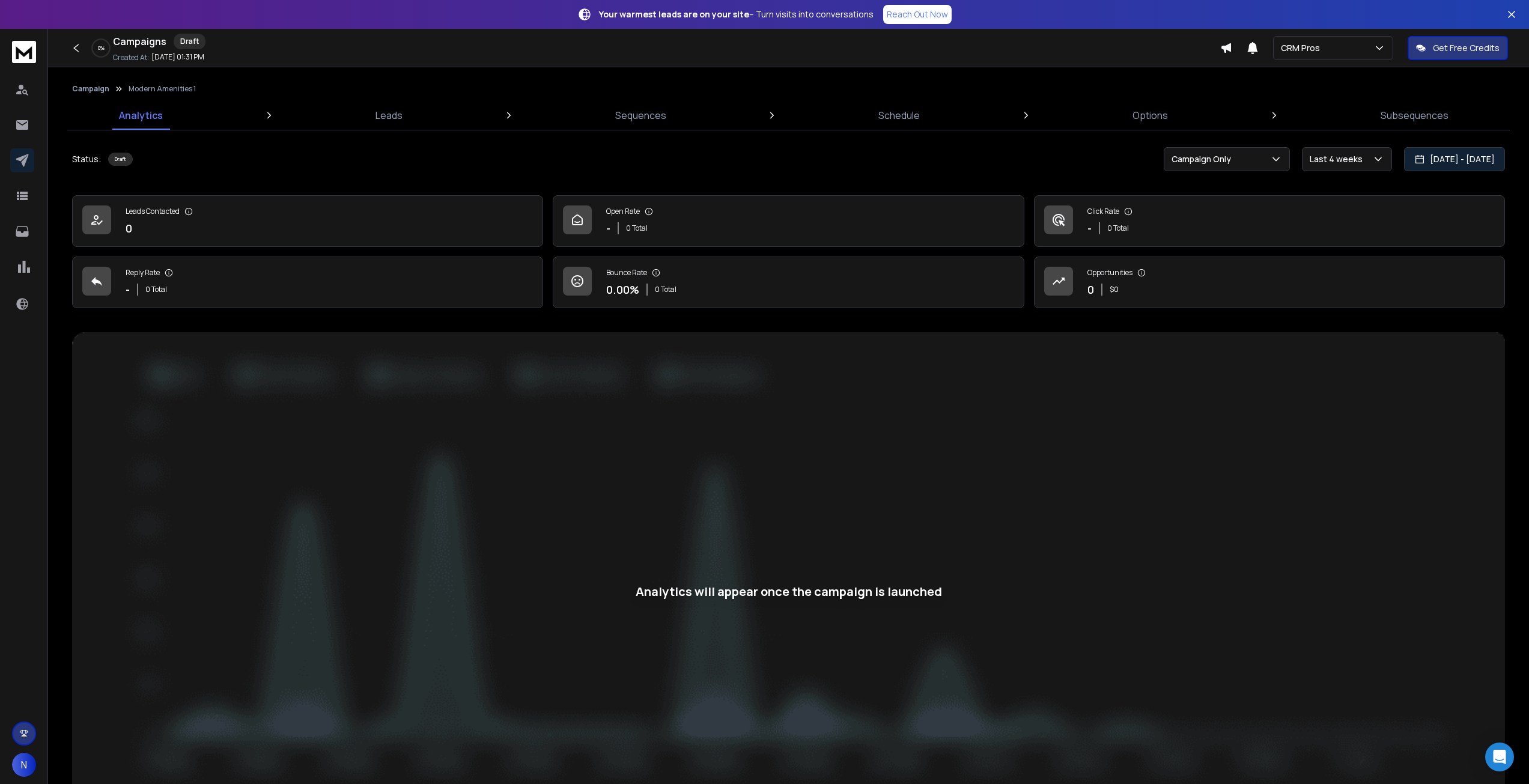
click at [1404, 166] on button "[DATE] - [DATE]" at bounding box center [1454, 159] width 101 height 24
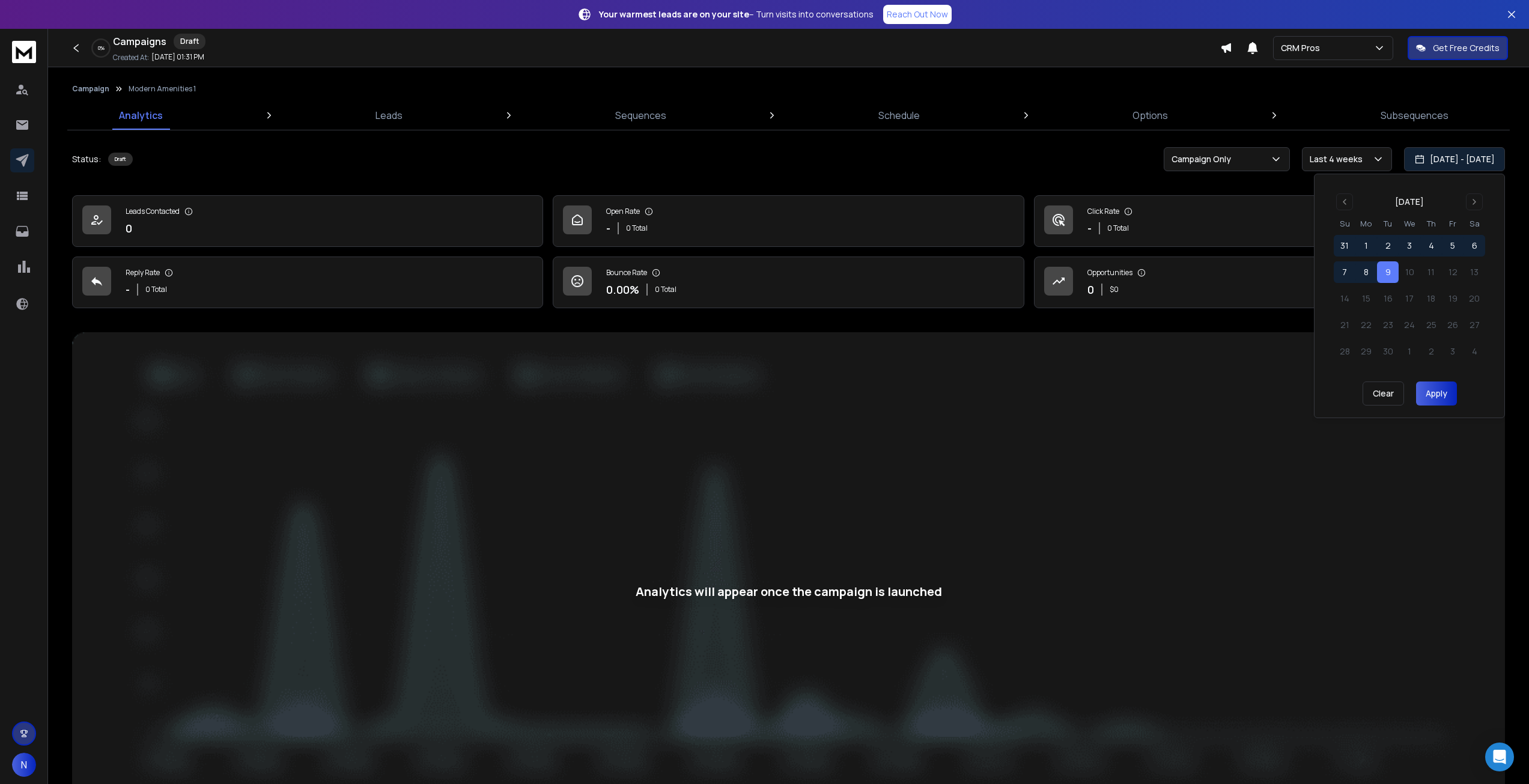
click at [1404, 166] on button "[DATE] - [DATE]" at bounding box center [1454, 159] width 101 height 24
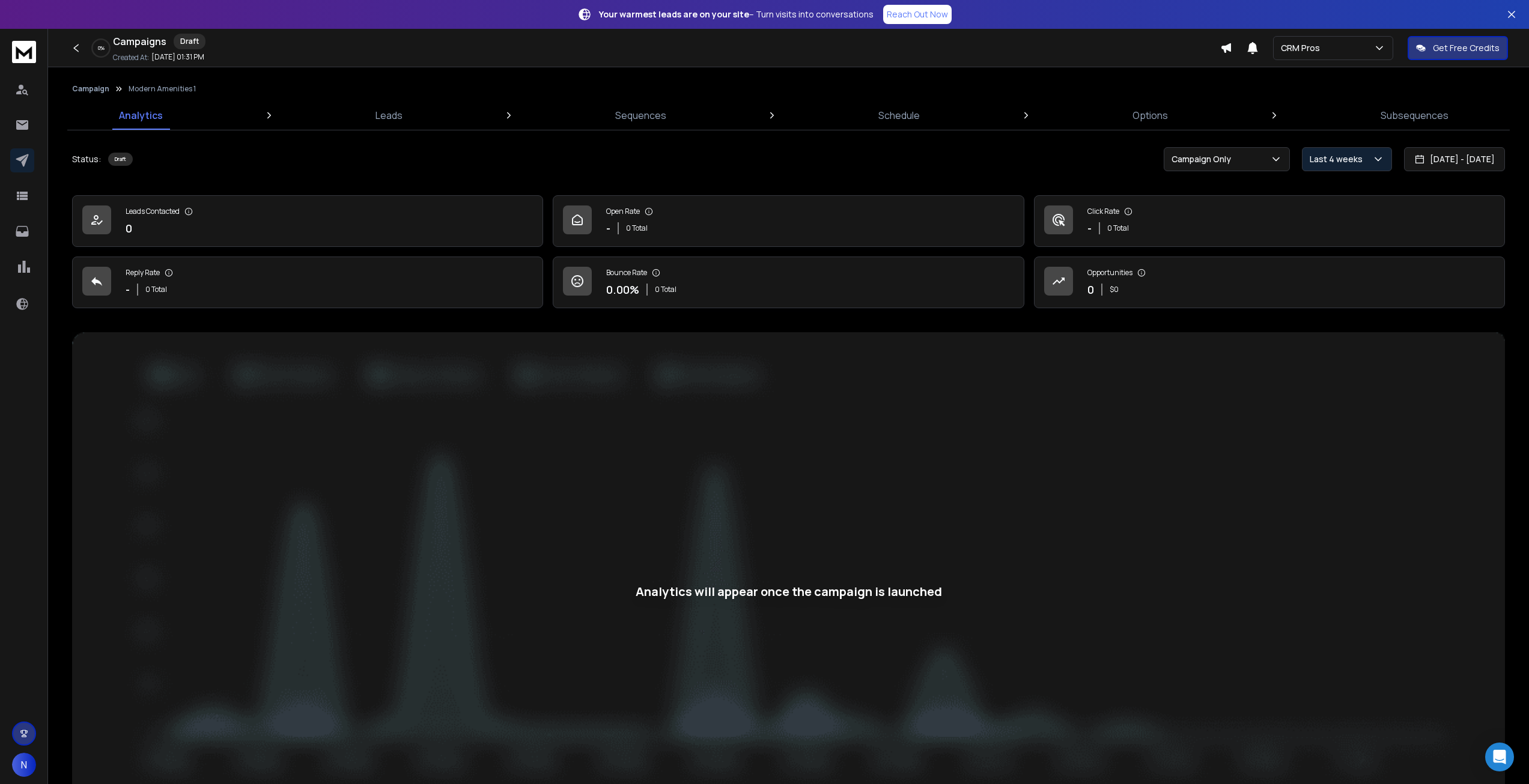
click at [1331, 160] on div "Last 4 weeks" at bounding box center [1347, 159] width 74 height 12
click at [1331, 160] on p "Last 4 weeks" at bounding box center [1347, 159] width 57 height 12
click at [1270, 161] on icon at bounding box center [1276, 159] width 12 height 12
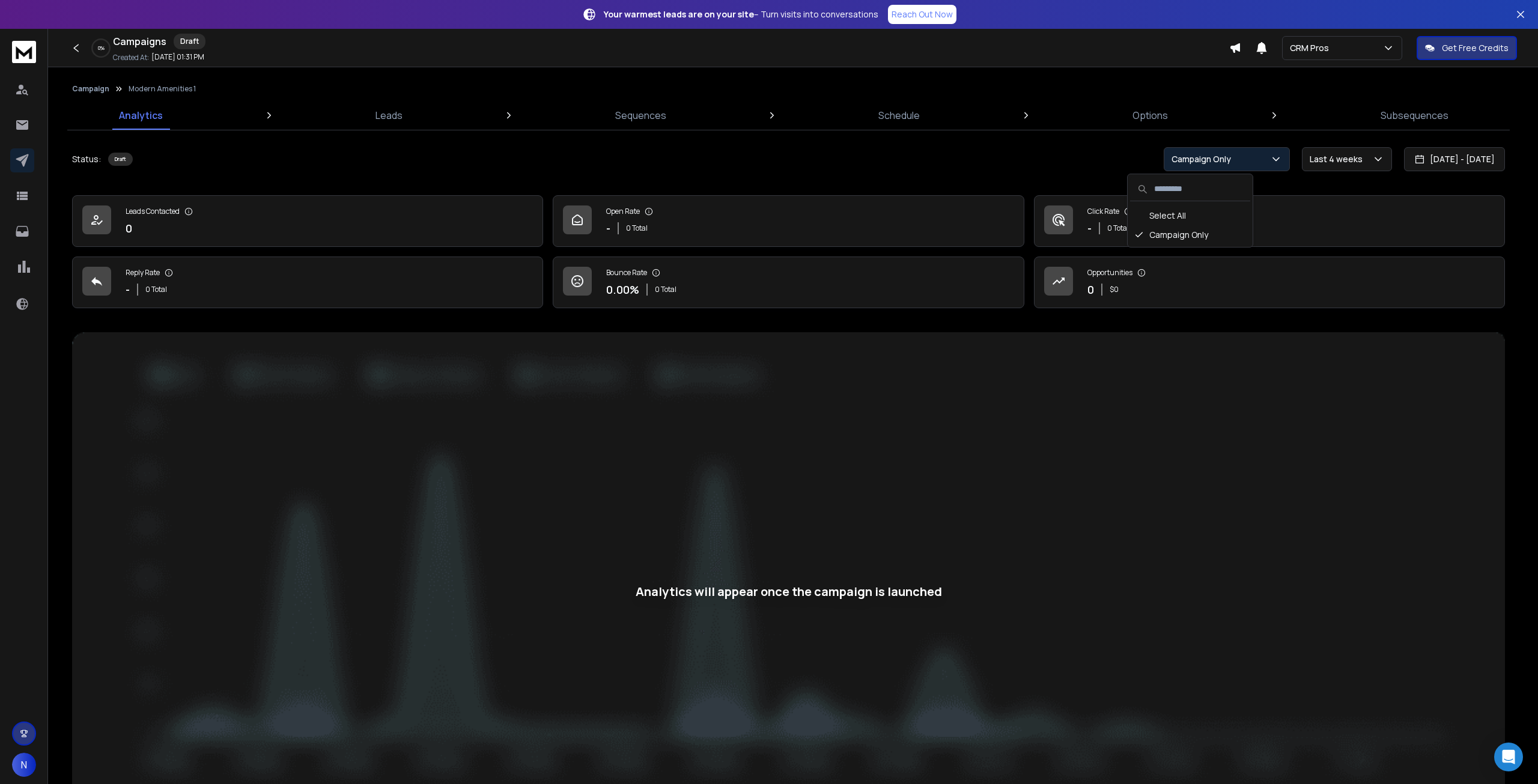
click at [1270, 161] on icon at bounding box center [1276, 159] width 12 height 12
click at [860, 164] on div "Status: Draft Campaign Only Last 4 weeks 11 Aug 2025 - 09 Sep 2025" at bounding box center [788, 159] width 1433 height 24
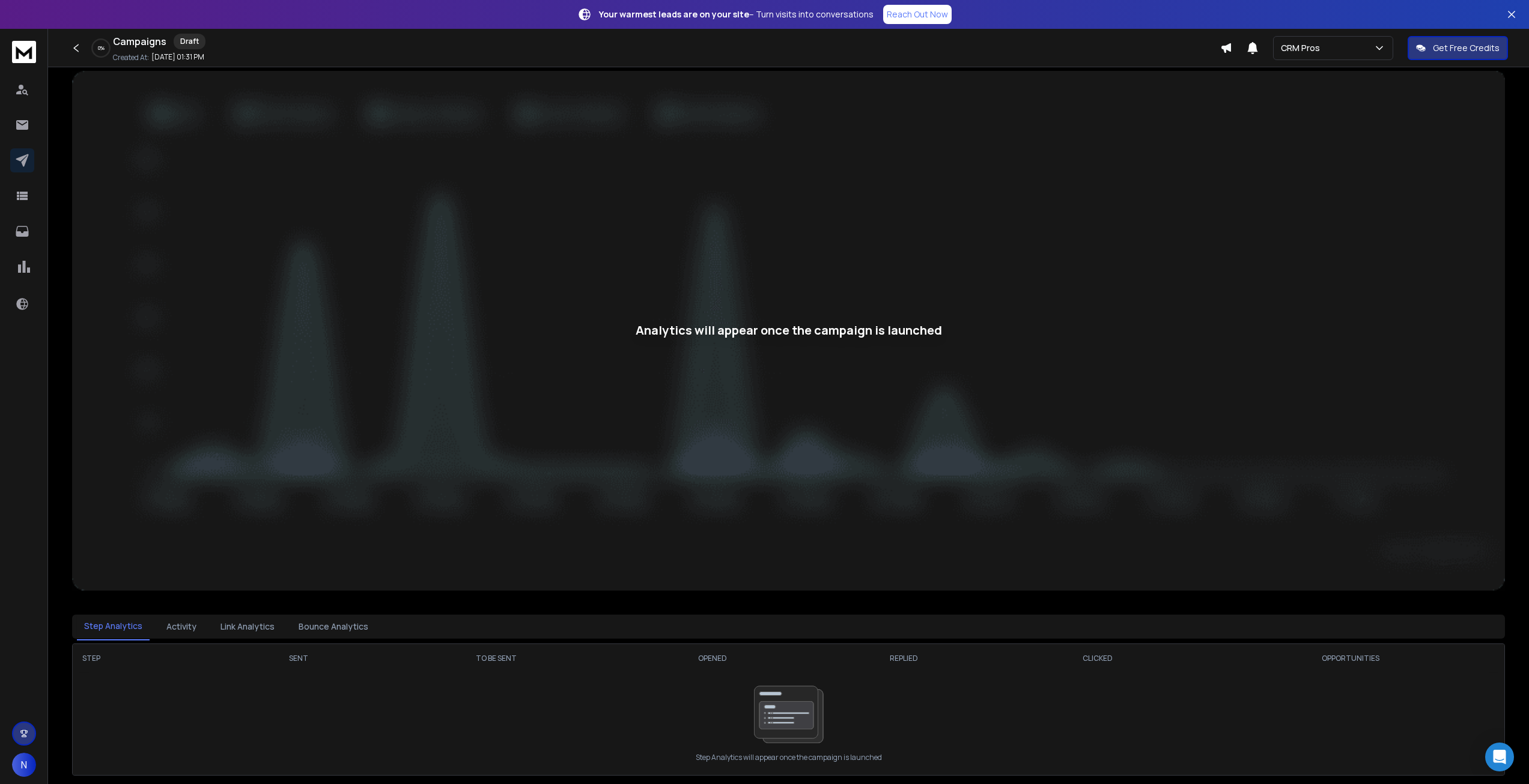
scroll to position [274, 0]
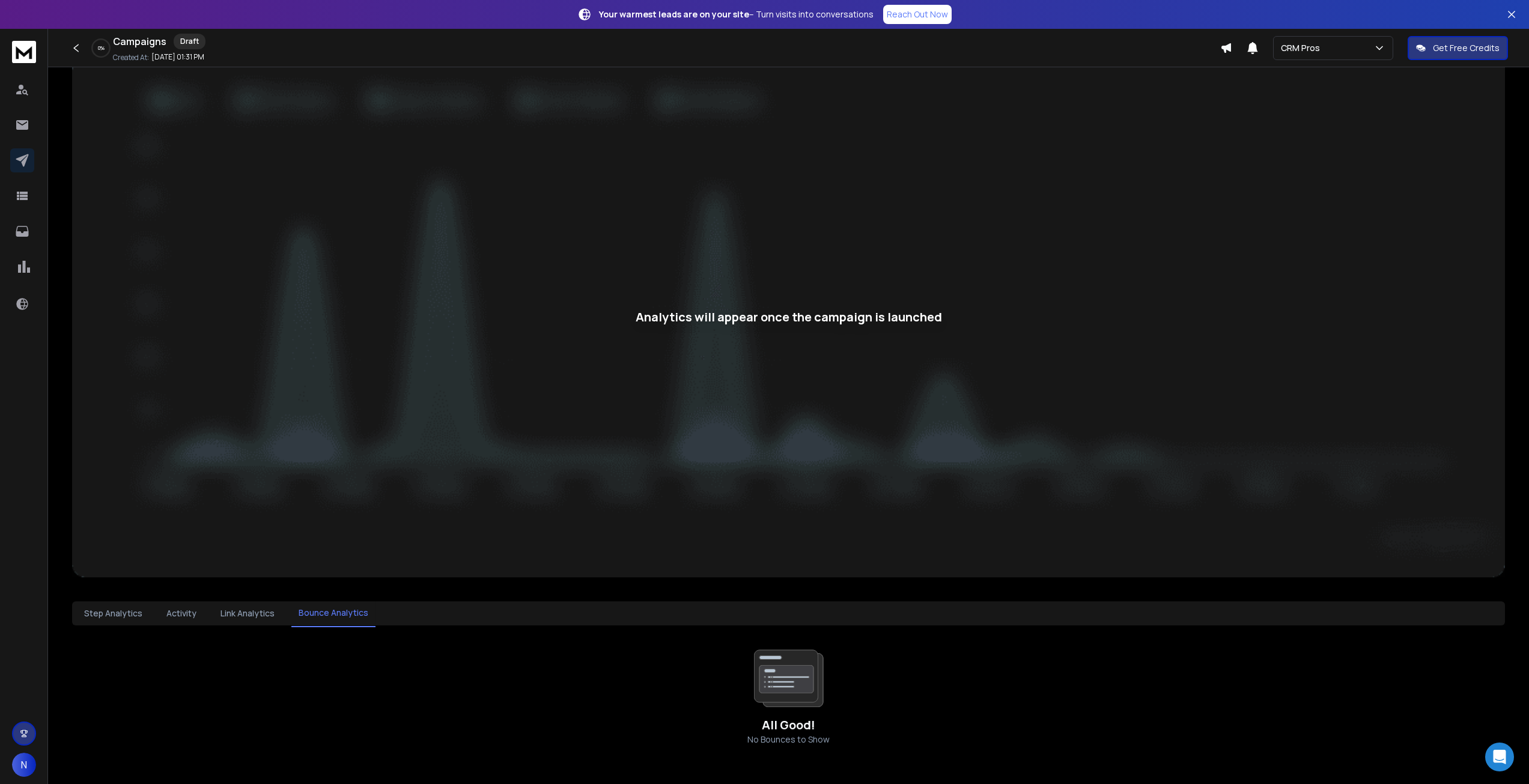
click at [303, 612] on button "Bounce Analytics" at bounding box center [333, 613] width 84 height 27
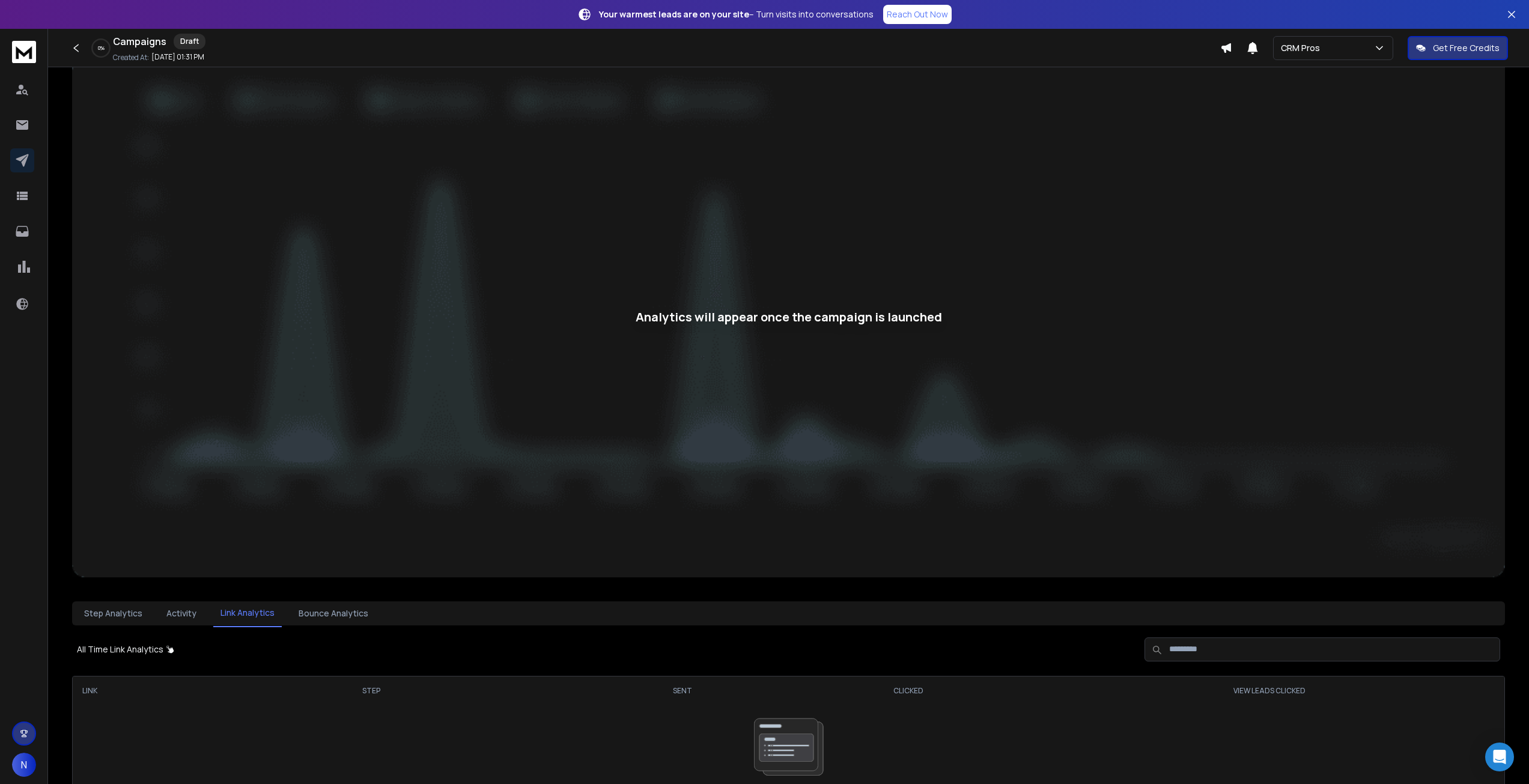
drag, startPoint x: 258, startPoint y: 613, endPoint x: 214, endPoint y: 615, distance: 44.0
click at [257, 613] on button "Link Analytics" at bounding box center [247, 613] width 69 height 27
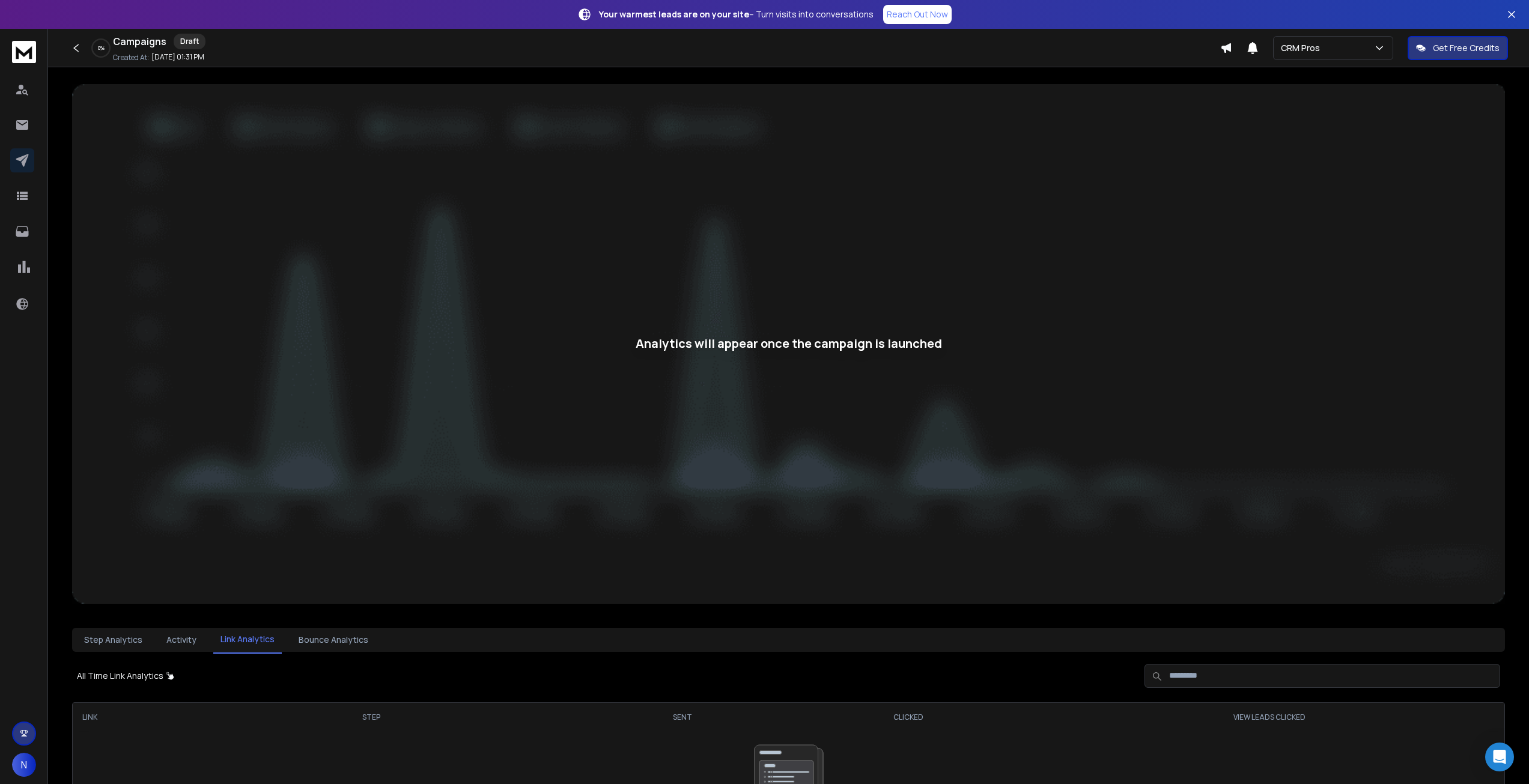
click at [189, 613] on div "Leads Contacted 0 Open Rate - 0 Total Click Rate - 0 Total Reply Rate - 0 Total…" at bounding box center [788, 393] width 1433 height 892
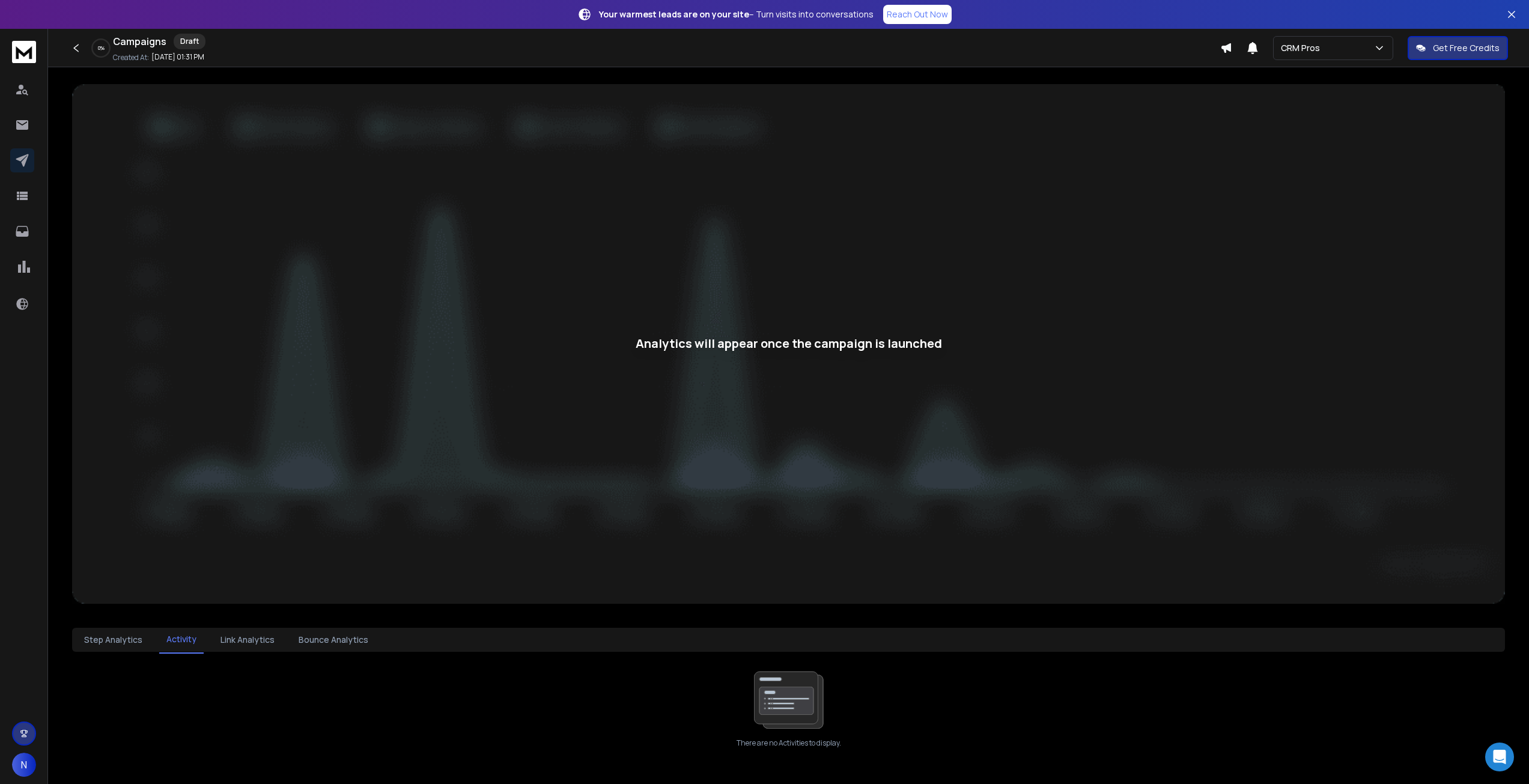
click at [236, 636] on button "Link Analytics" at bounding box center [247, 640] width 69 height 27
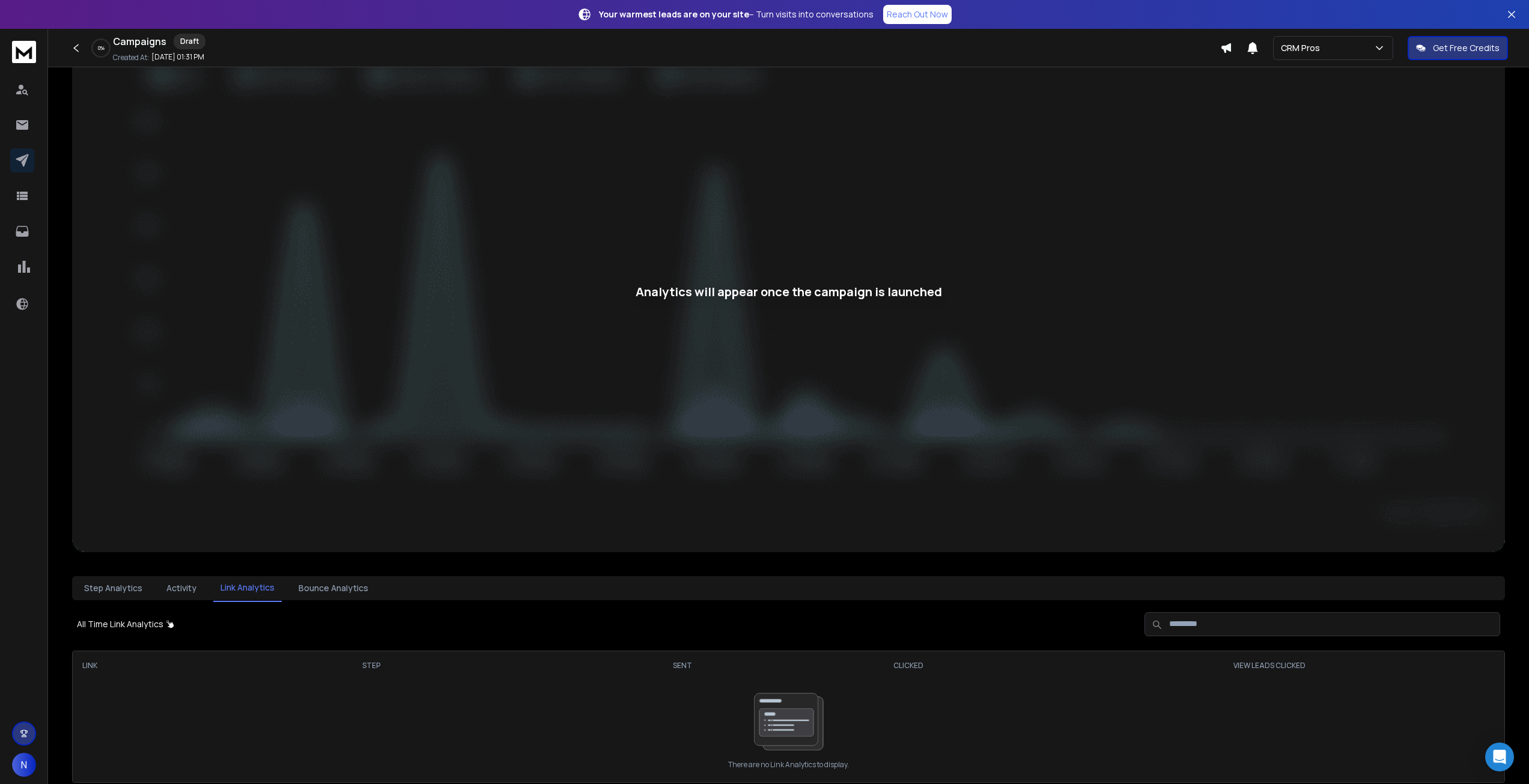
scroll to position [320, 0]
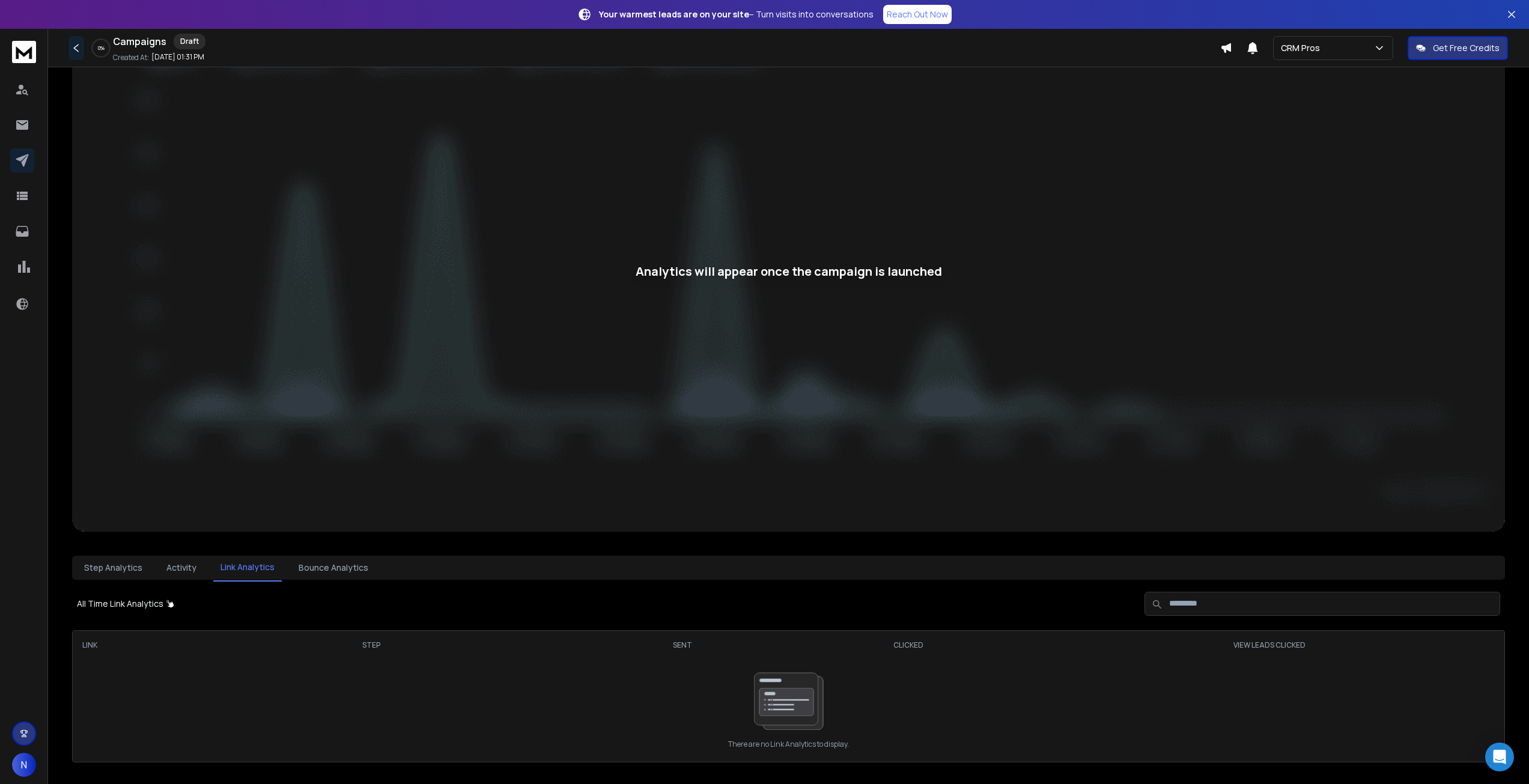
click at [78, 49] on icon at bounding box center [76, 48] width 10 height 10
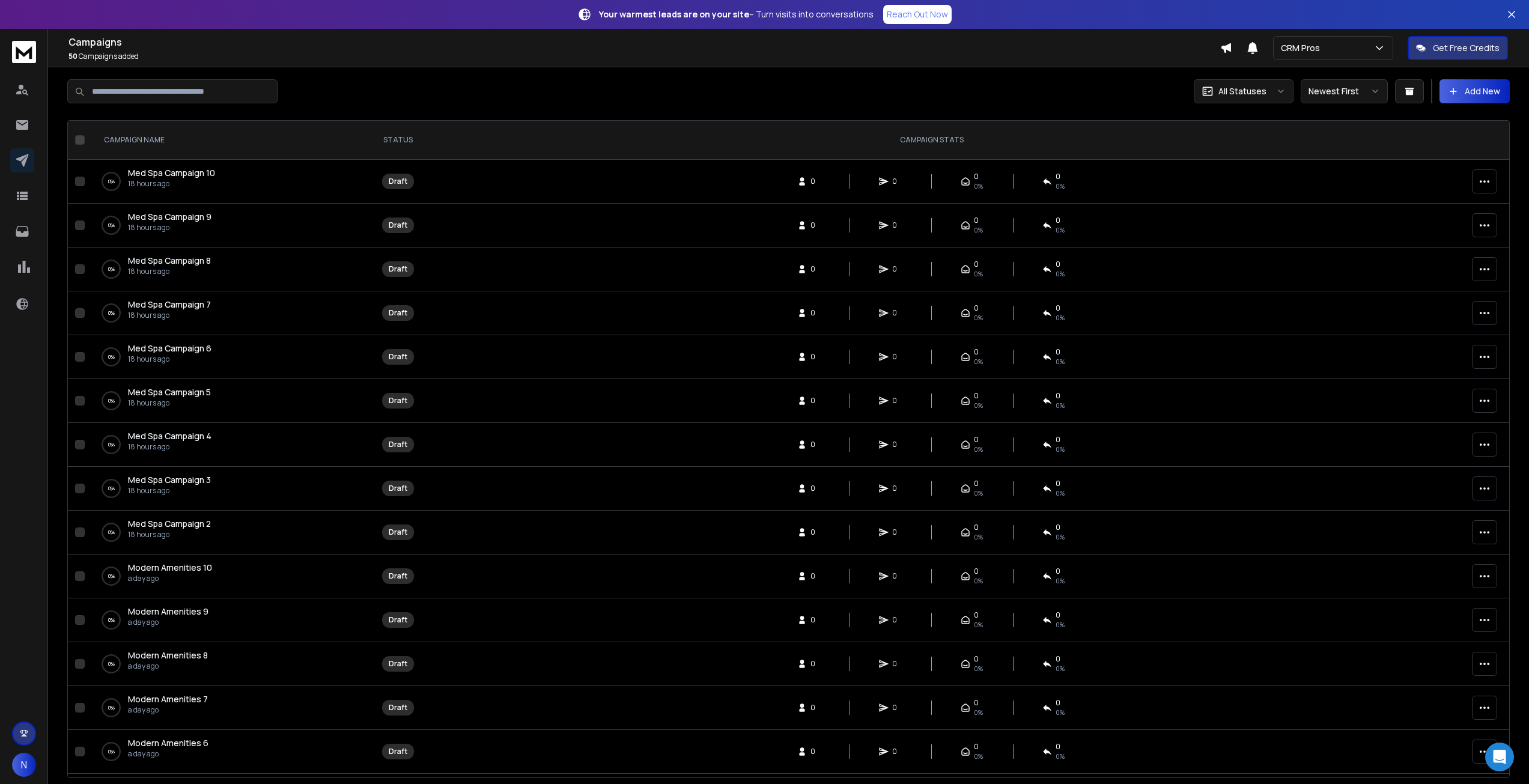
click at [866, 93] on div "Campaigns 50 Campaigns Added All Statuses Newest First Add New" at bounding box center [1150, 91] width 721 height 24
click at [13, 92] on link at bounding box center [23, 90] width 24 height 24
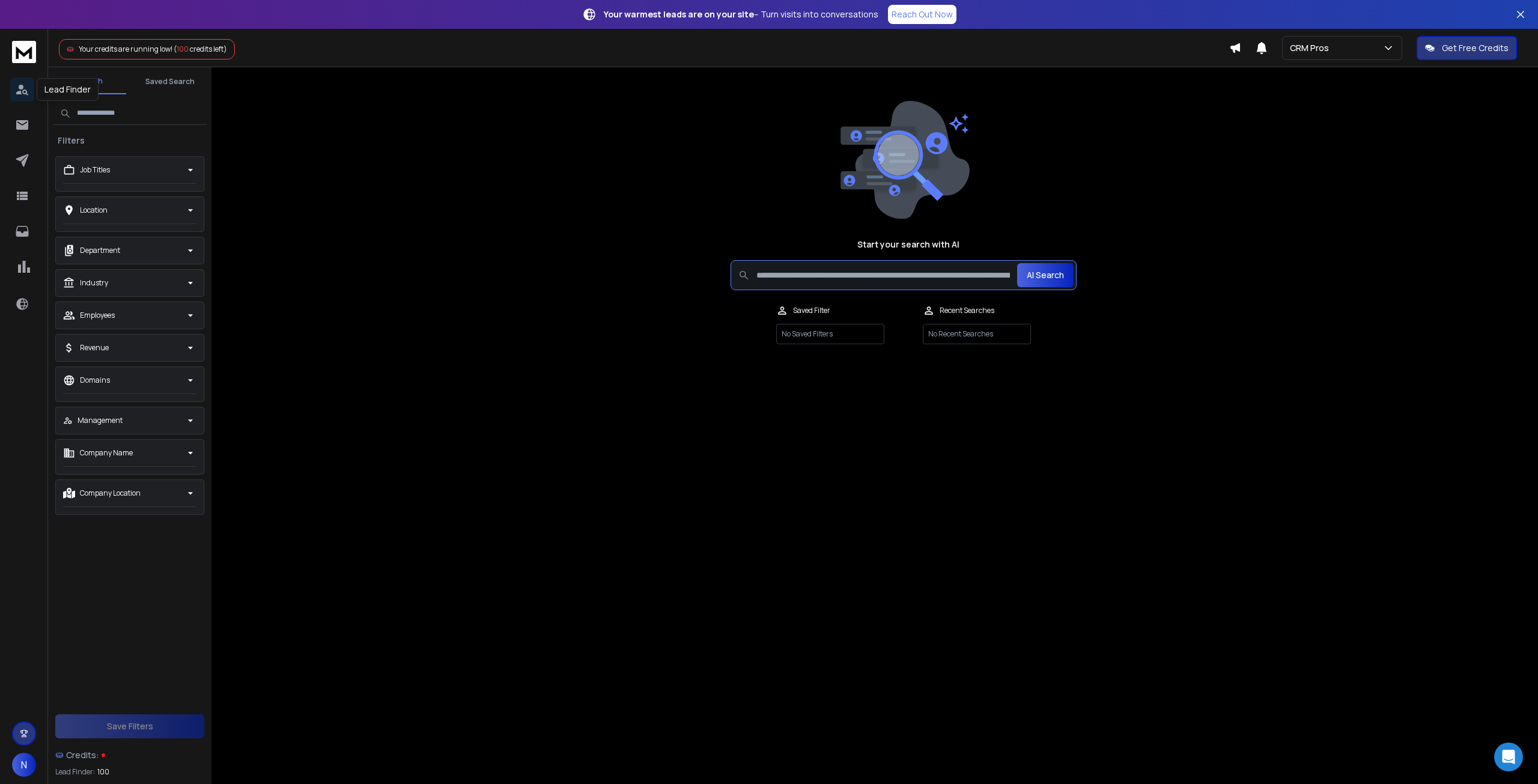
click at [1331, 216] on div "Start your search with AI" at bounding box center [904, 165] width 1346 height 169
click at [25, 156] on icon at bounding box center [23, 161] width 15 height 15
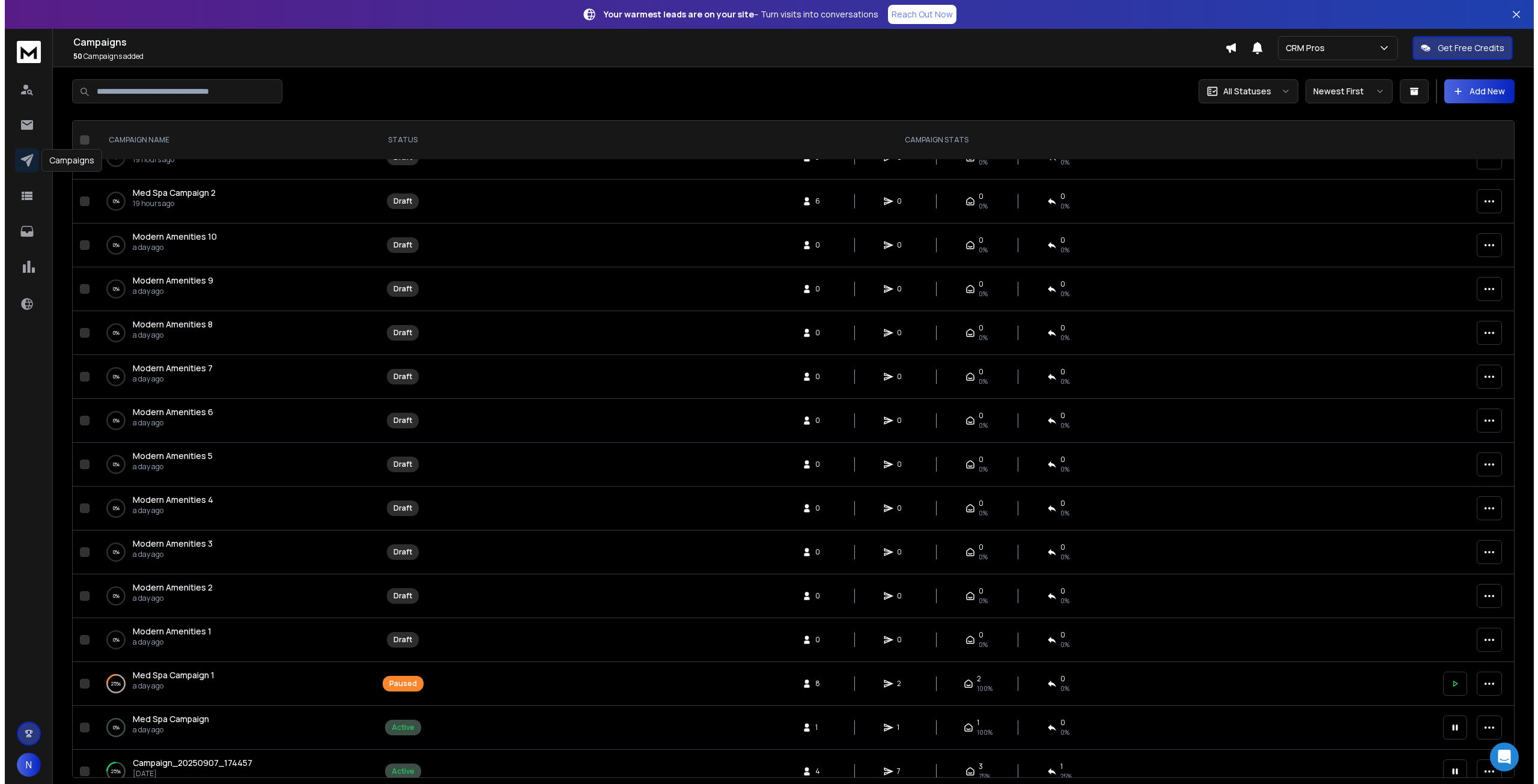
scroll to position [361, 0]
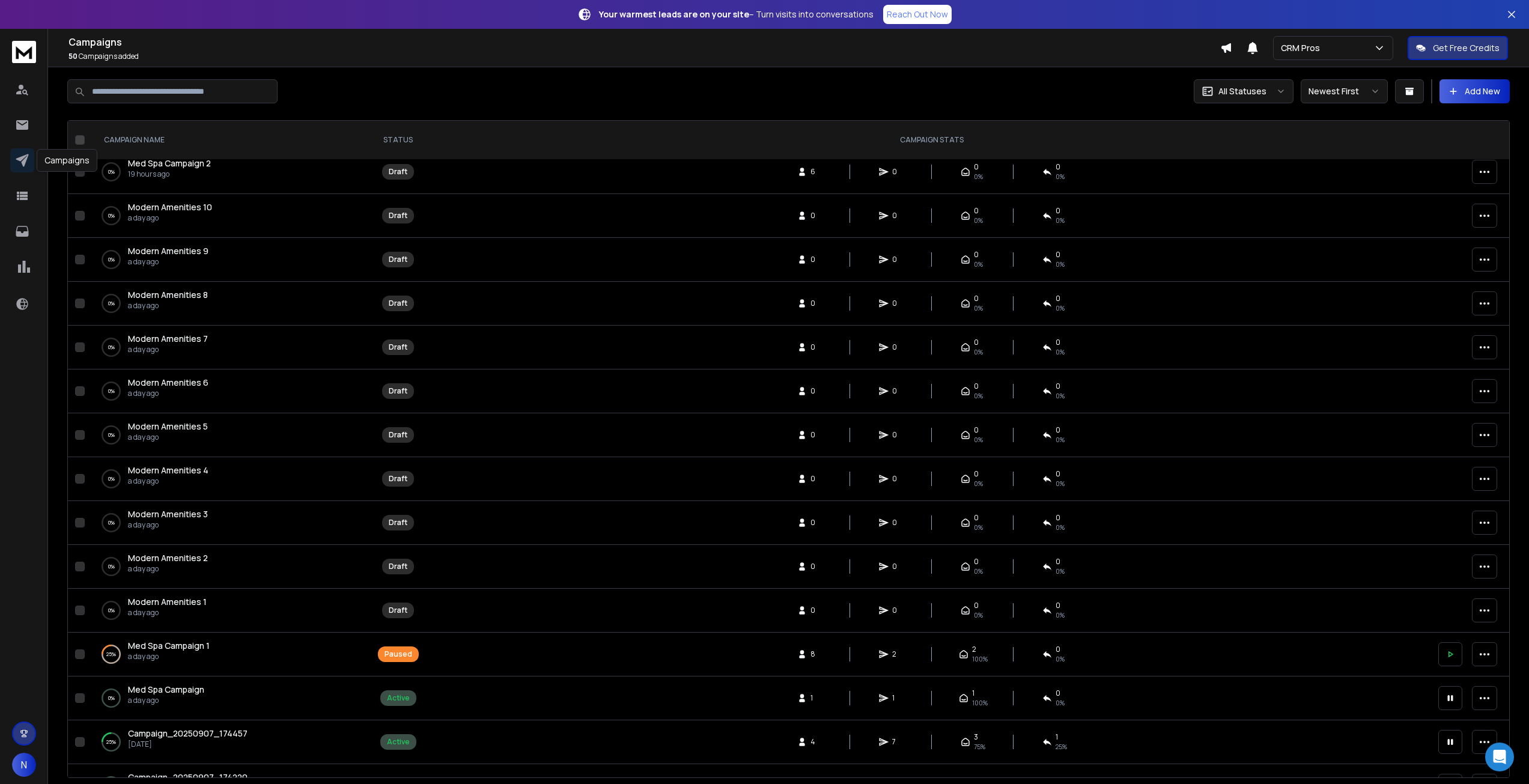
click at [144, 646] on span "Med Spa Campaign 1" at bounding box center [169, 645] width 81 height 11
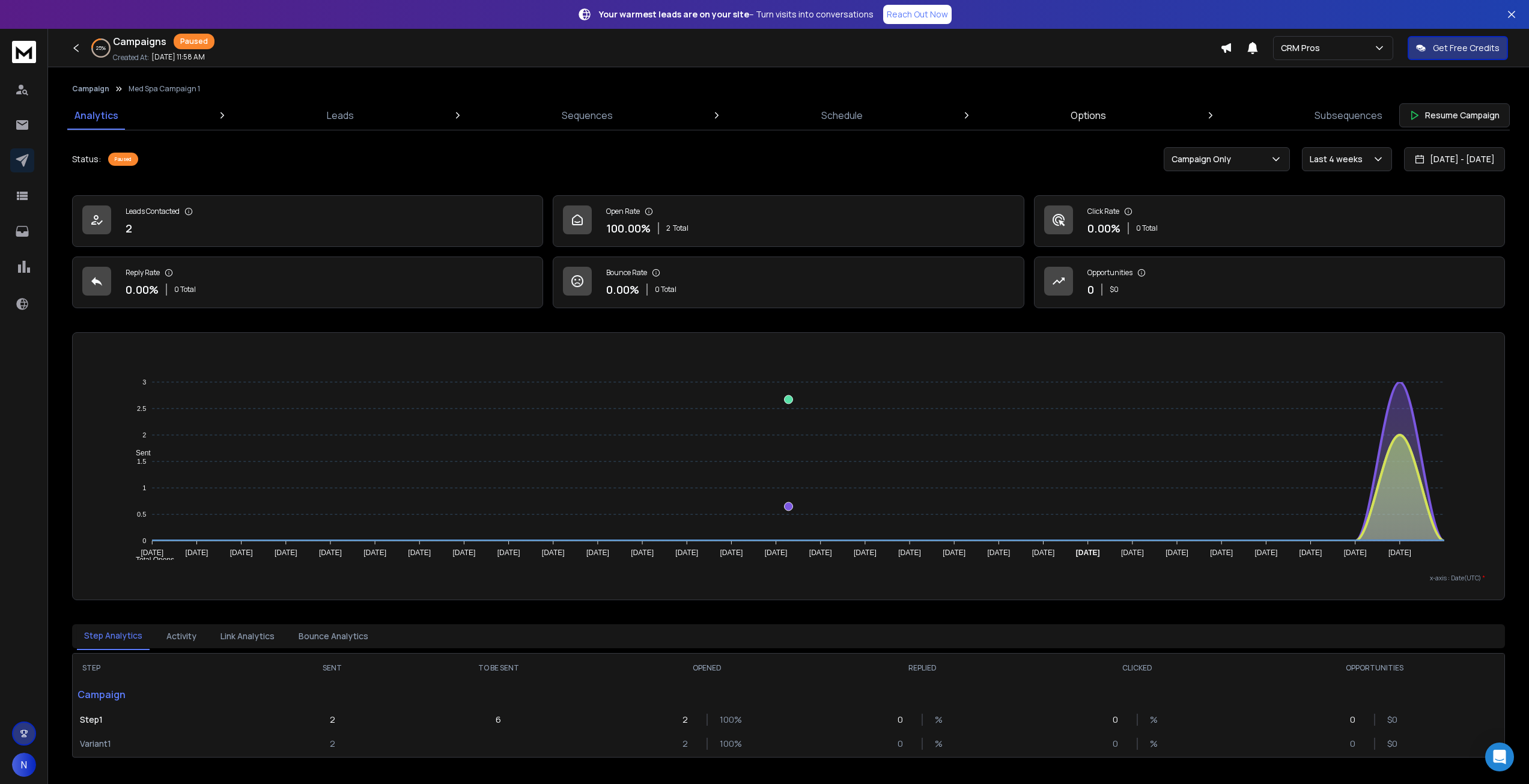
click at [1088, 118] on p "Options" at bounding box center [1088, 115] width 36 height 15
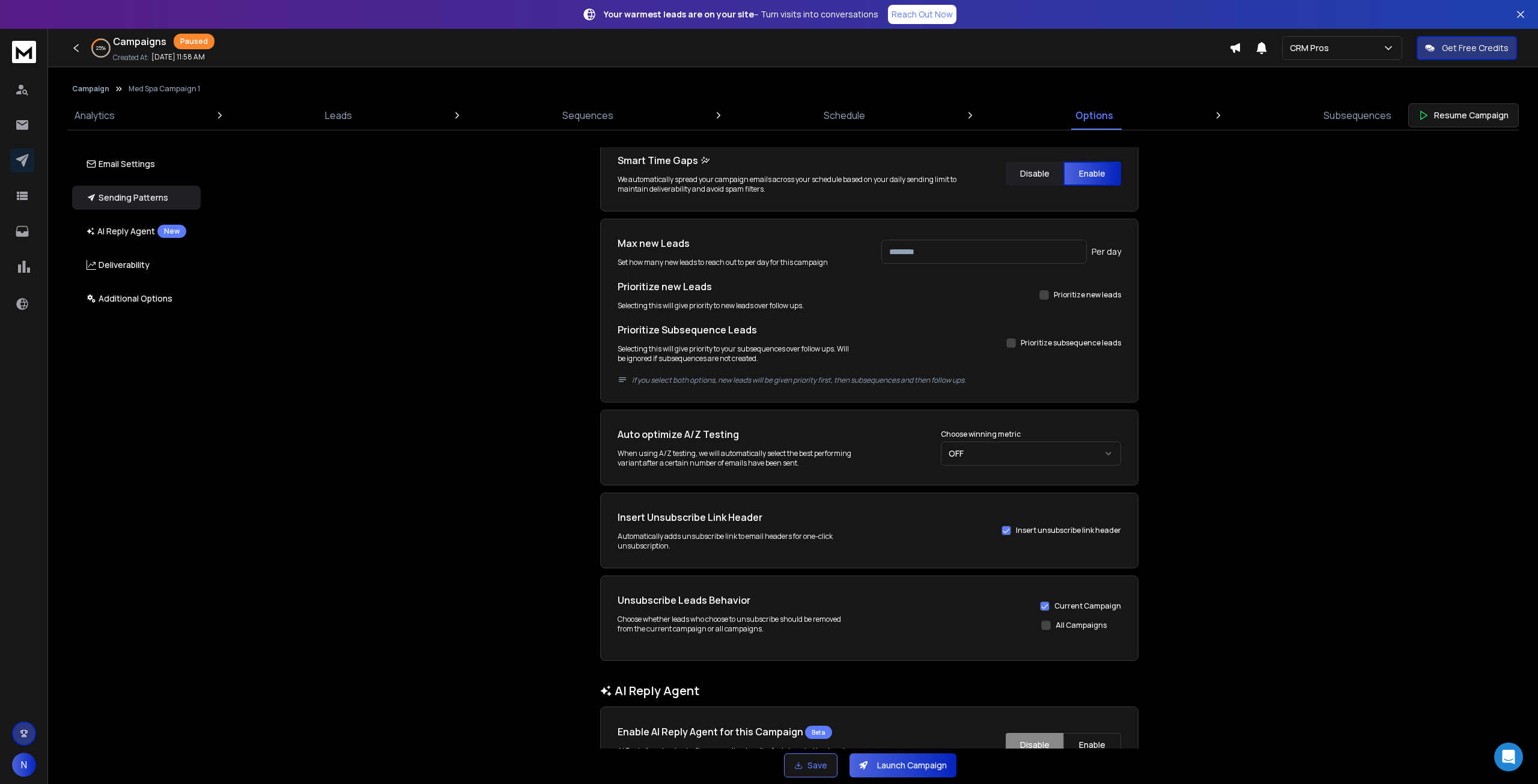
scroll to position [481, 0]
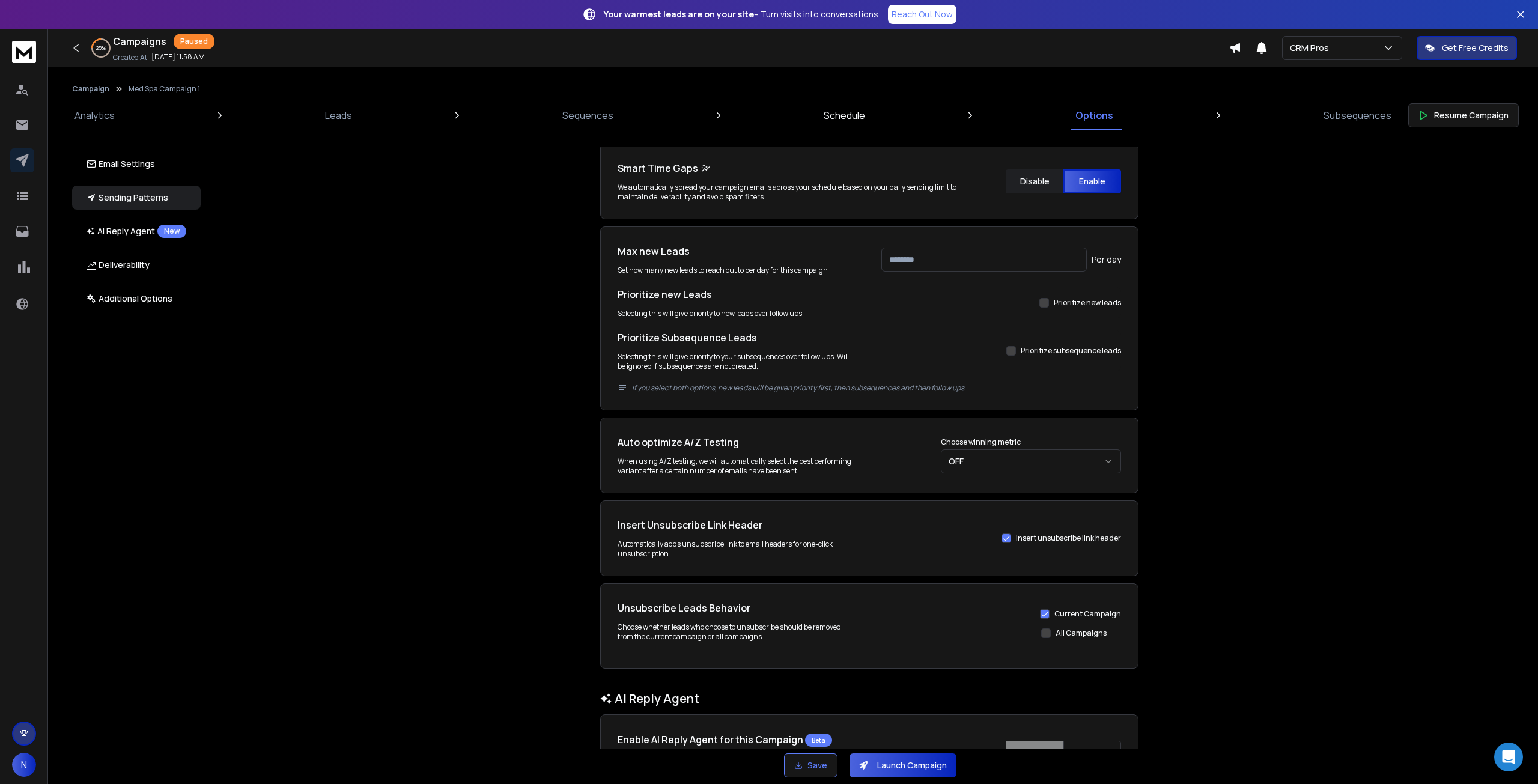
click at [834, 115] on p "Schedule" at bounding box center [844, 115] width 41 height 15
click at [586, 112] on p "Sequences" at bounding box center [587, 115] width 51 height 15
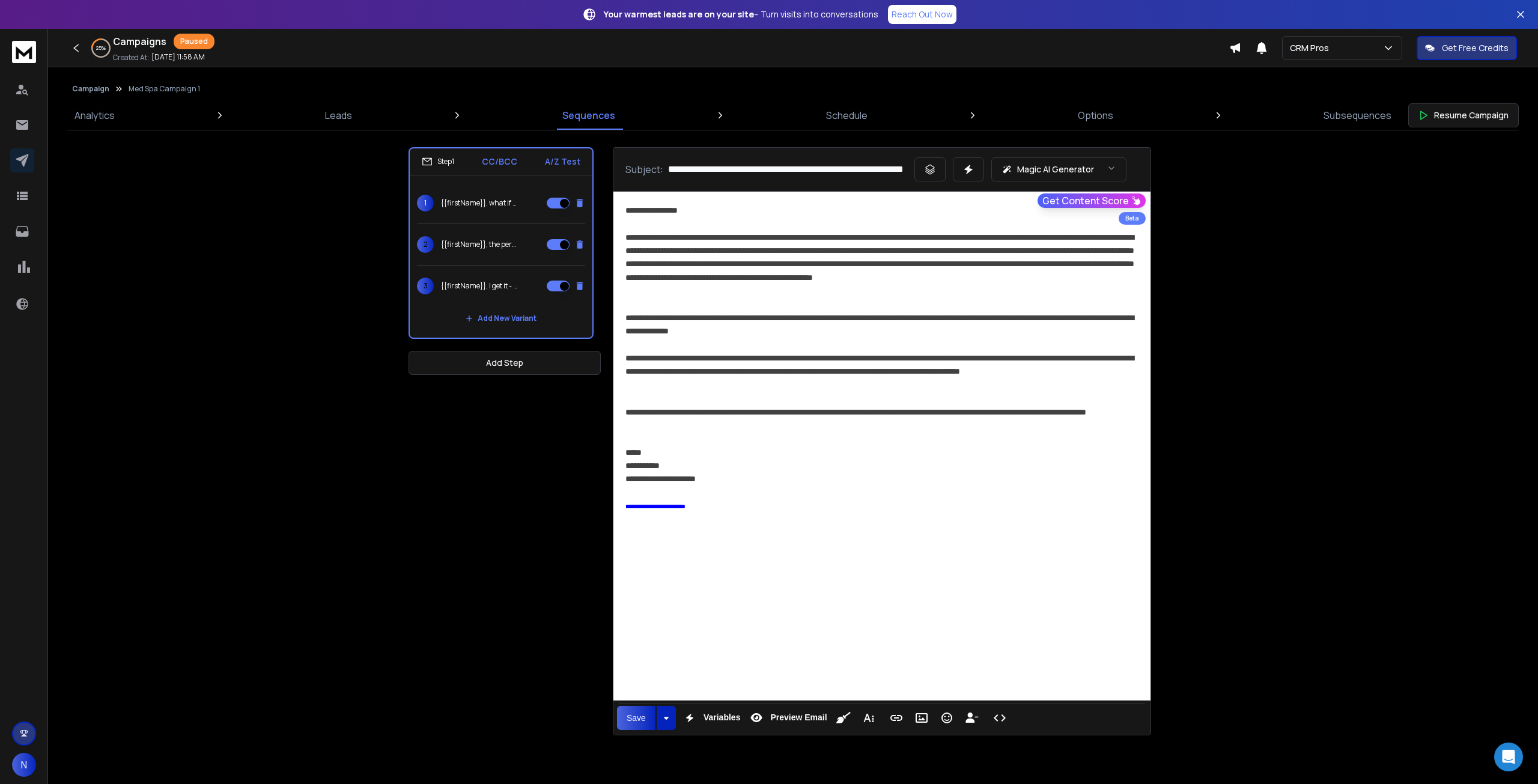
click at [1059, 570] on div "**********" at bounding box center [882, 446] width 537 height 509
click at [362, 118] on div "Analytics Leads Sequences Schedule Options Subsequences" at bounding box center [733, 115] width 1331 height 29
click at [354, 119] on link "Leads" at bounding box center [338, 115] width 41 height 29
click at [608, 126] on link "Sequences" at bounding box center [588, 115] width 67 height 29
click at [867, 122] on p "Schedule" at bounding box center [846, 115] width 41 height 15
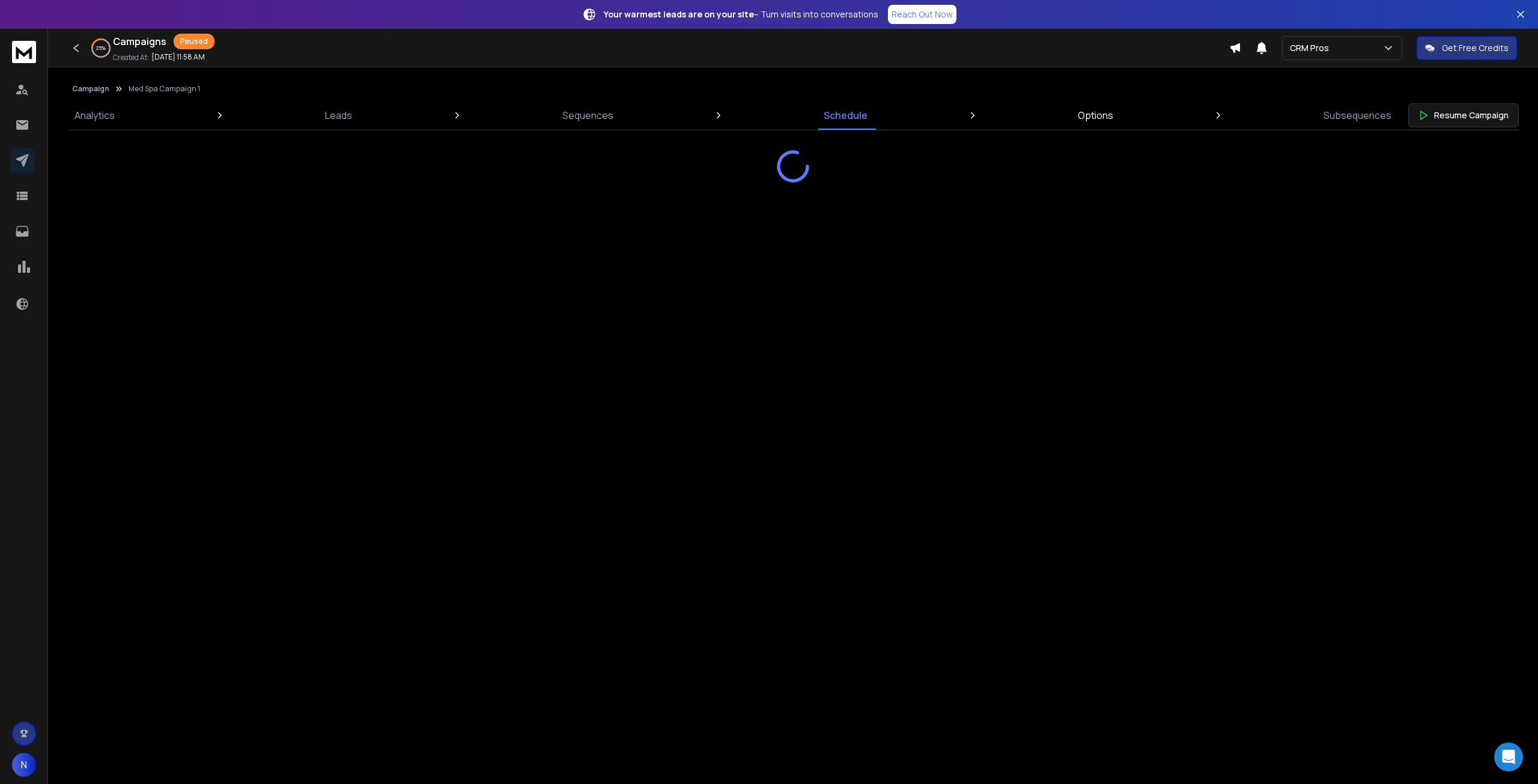
click at [1109, 122] on p "Options" at bounding box center [1096, 115] width 36 height 15
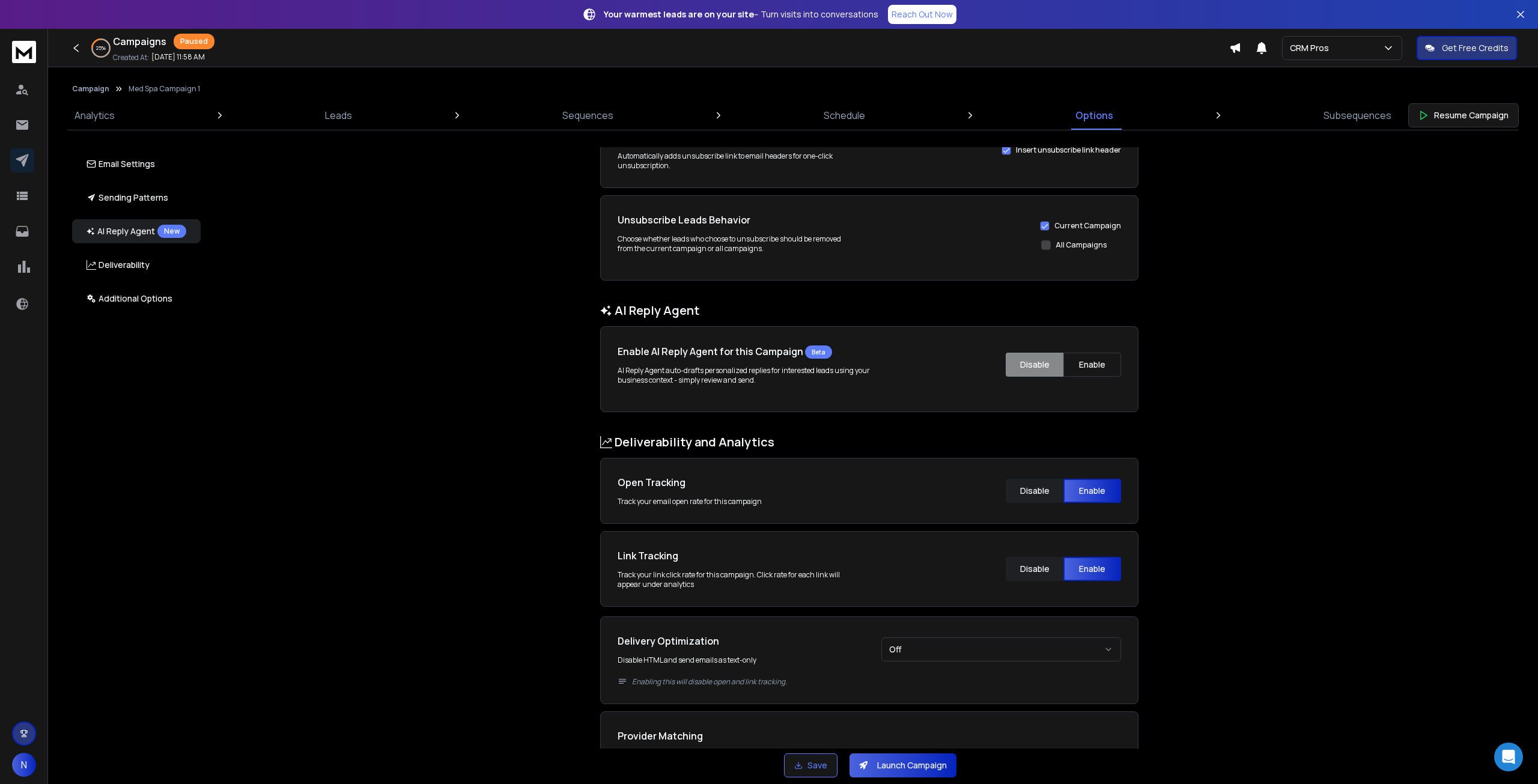
scroll to position [961, 0]
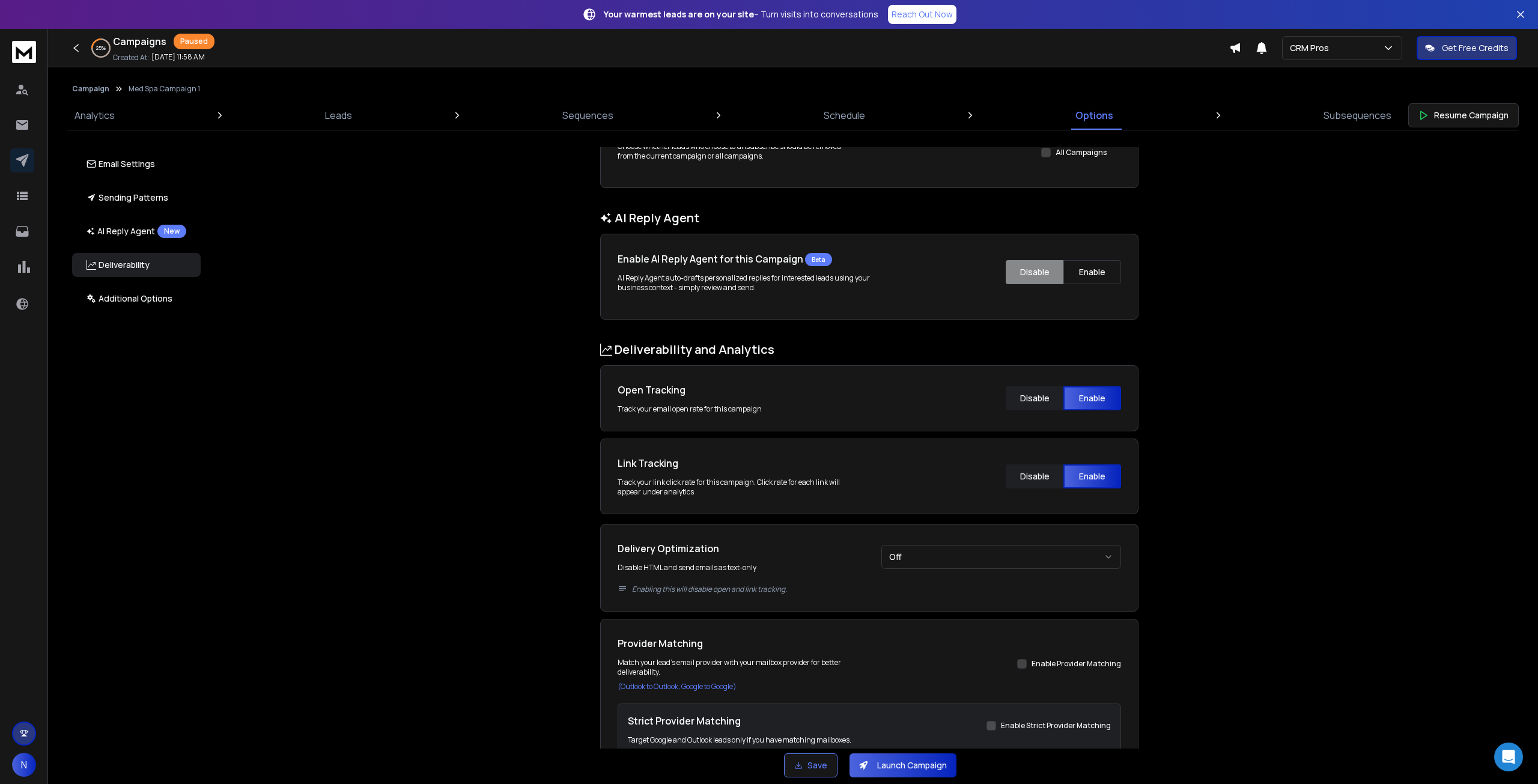
click at [482, 392] on div "Email Accounts Accounts to Use Select one or more accounts to send emails from …" at bounding box center [877, 447] width 1314 height 601
click at [1001, 101] on div "Analytics Leads Sequences Schedule Options Subsequences" at bounding box center [733, 115] width 1331 height 29
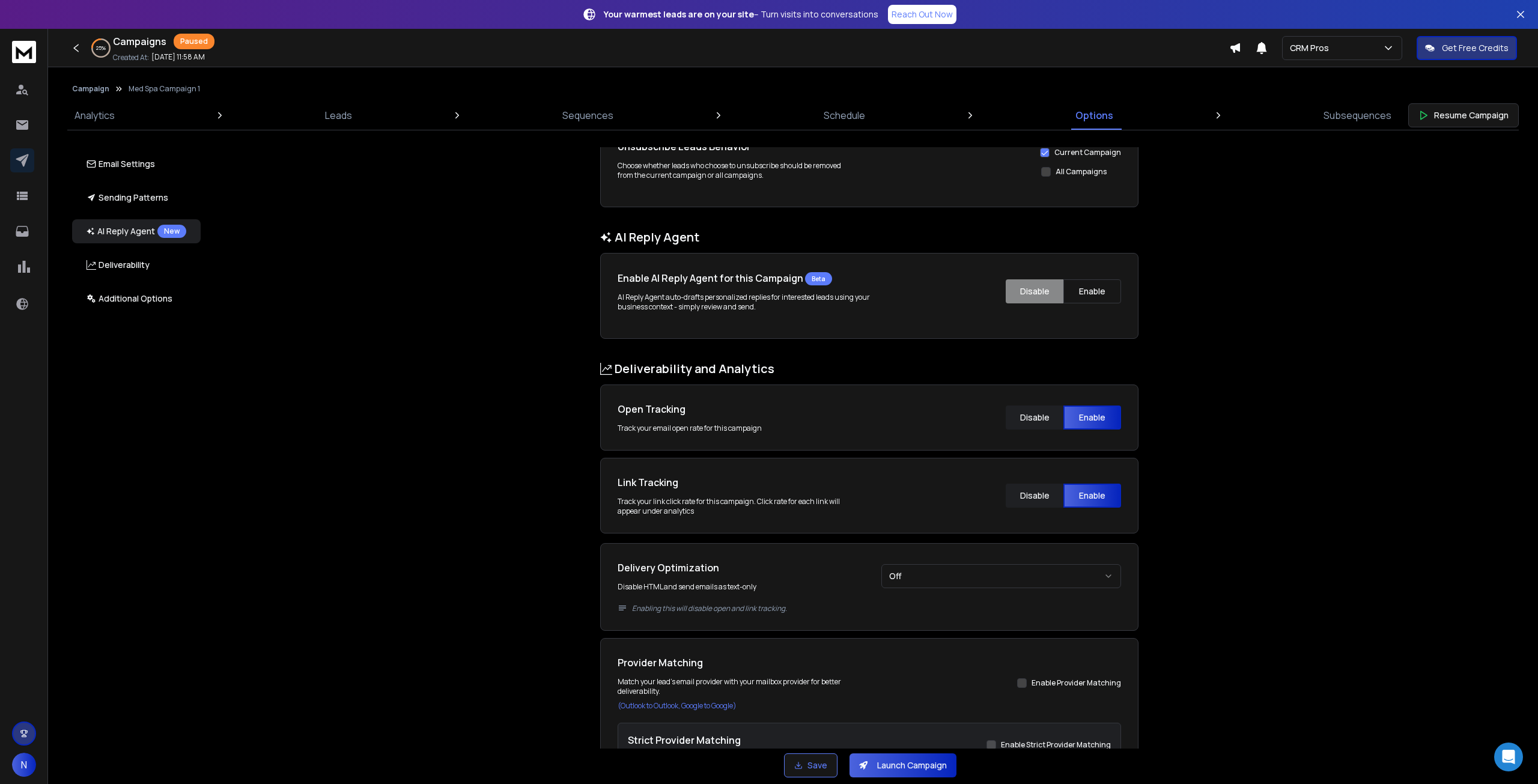
scroll to position [901, 0]
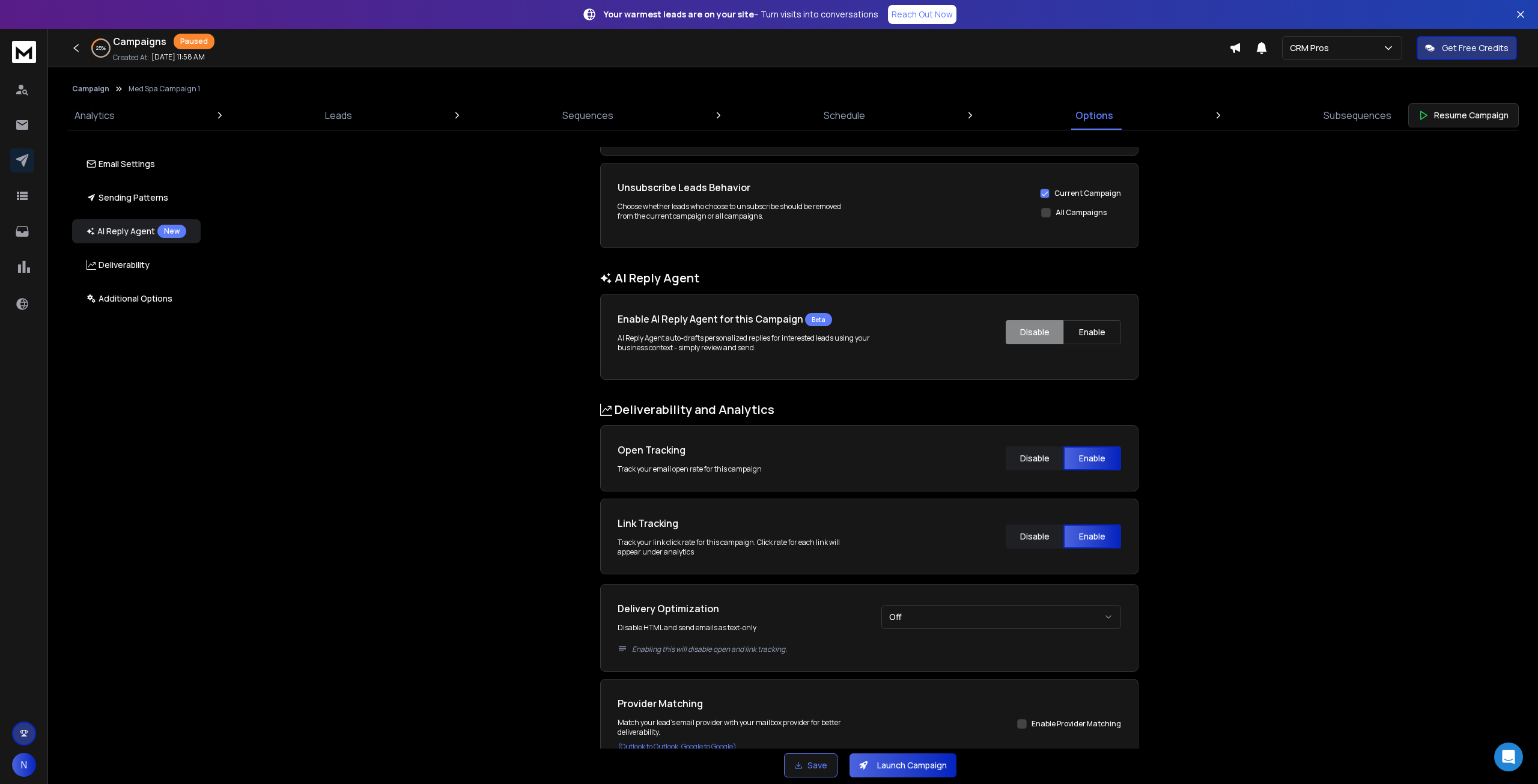
click at [1214, 381] on div "Email Accounts Accounts to Use Select one or more accounts to send emails from …" at bounding box center [877, 447] width 1314 height 601
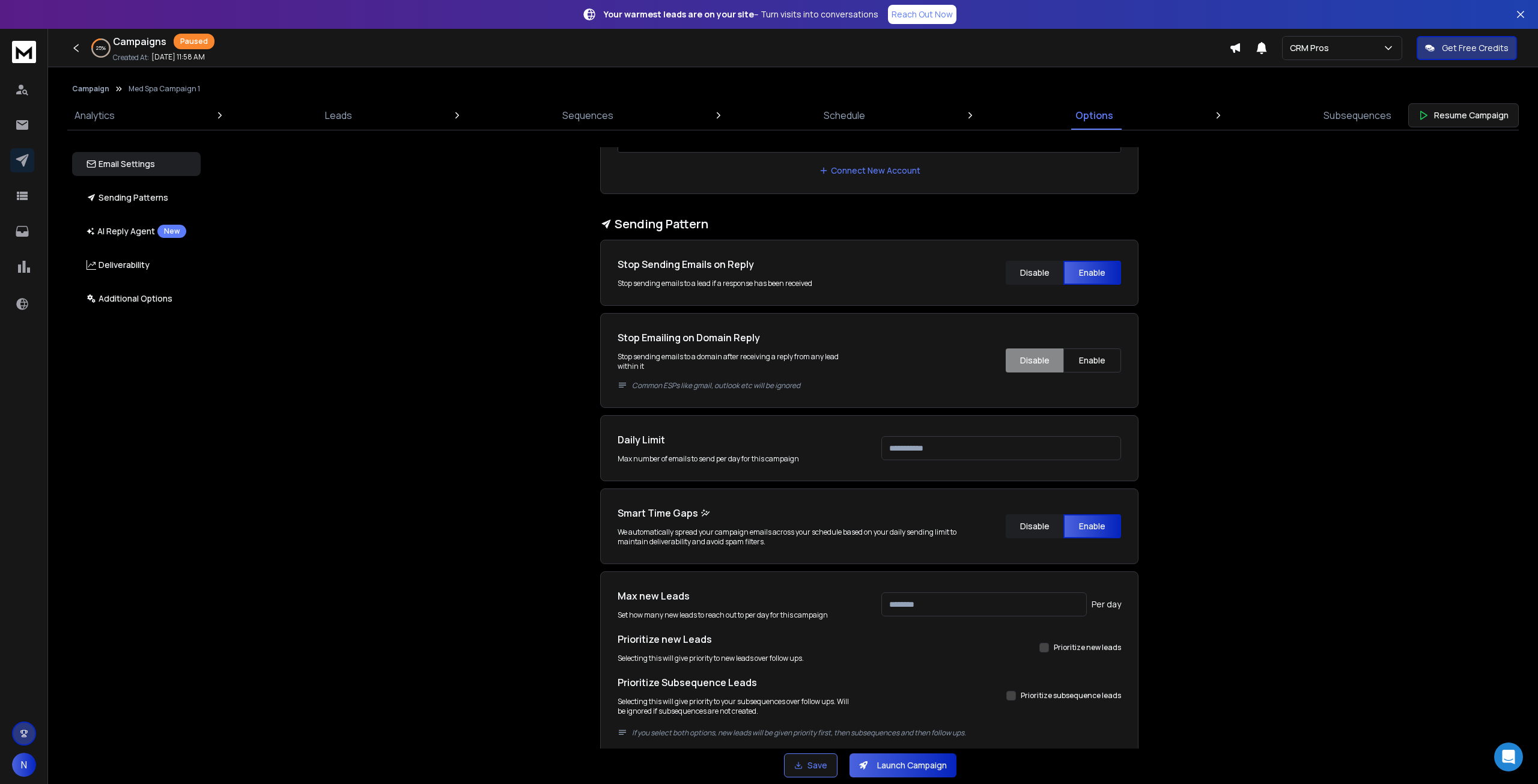
scroll to position [0, 0]
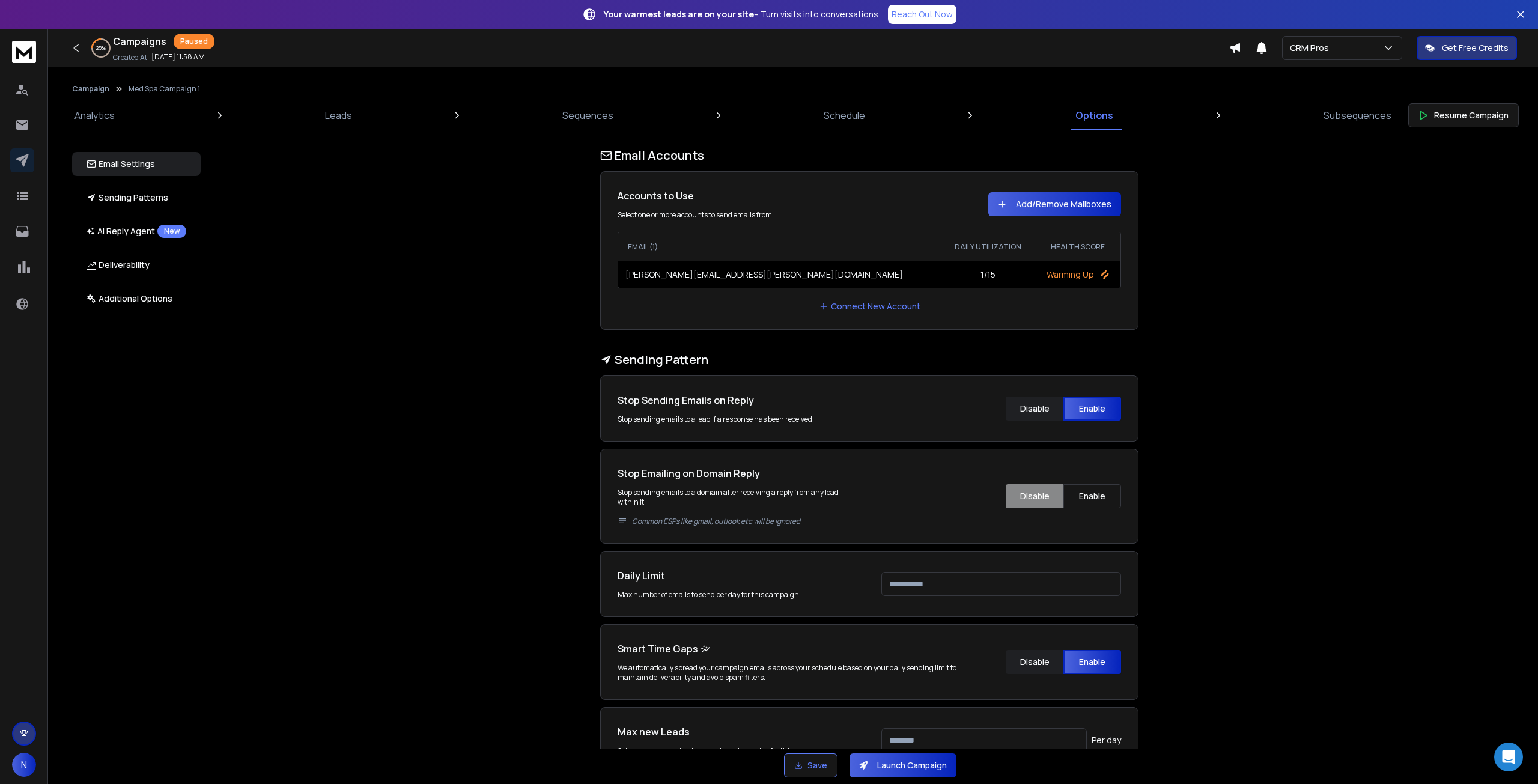
click at [554, 121] on div "Analytics Leads Sequences Schedule Options Subsequences" at bounding box center [733, 115] width 1331 height 29
click at [566, 119] on p "Sequences" at bounding box center [587, 115] width 51 height 15
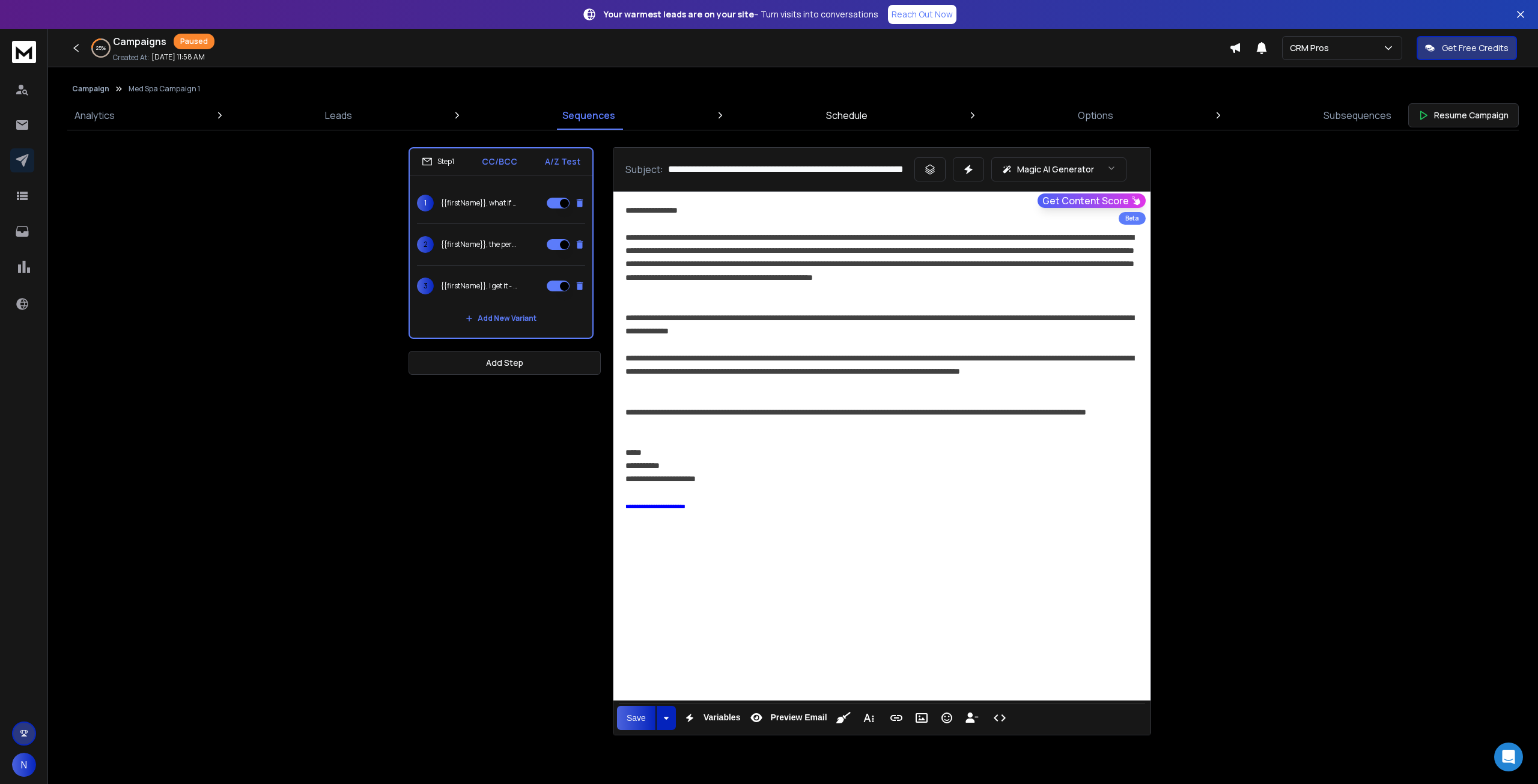
click at [837, 118] on p "Schedule" at bounding box center [846, 115] width 41 height 15
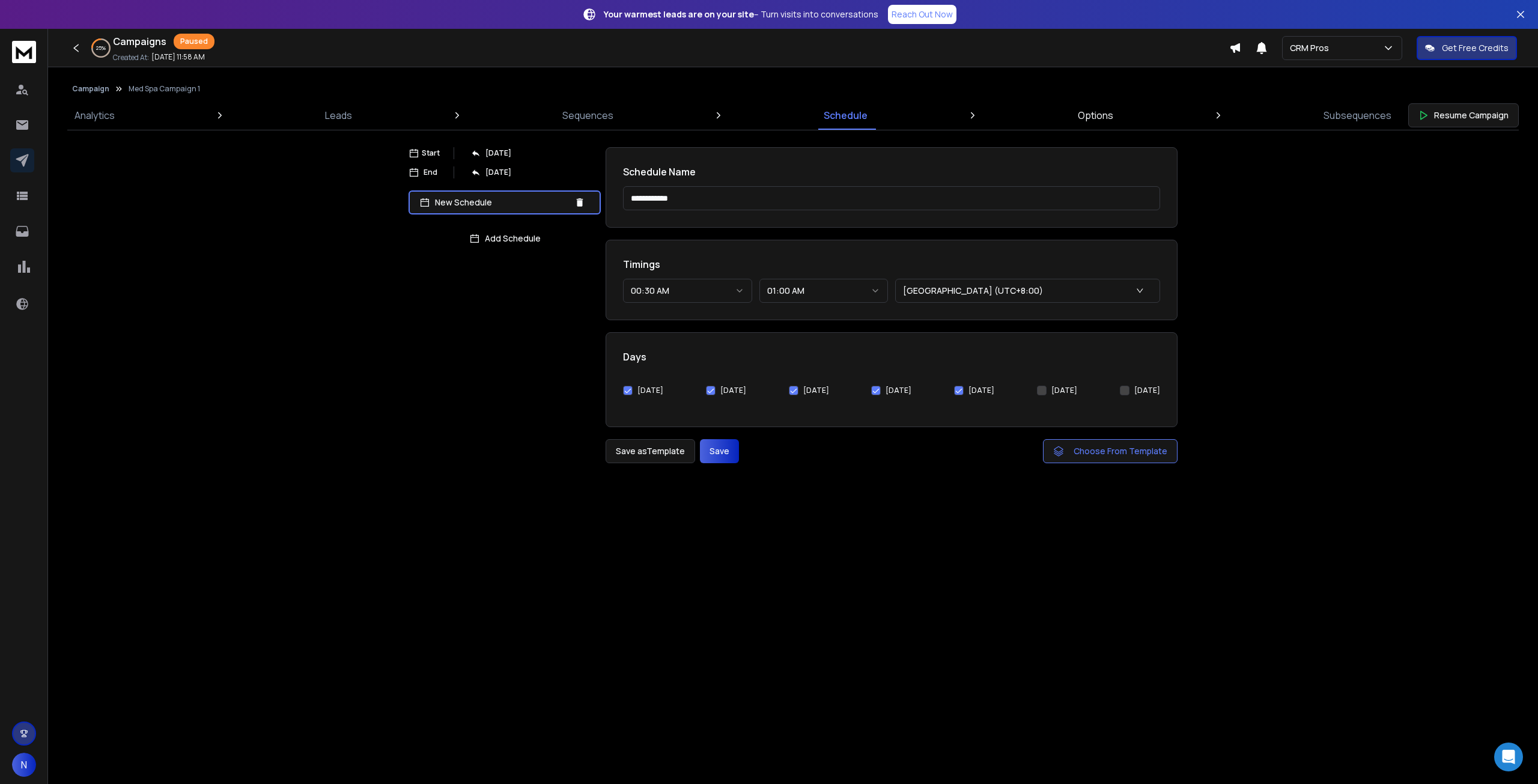
click at [1090, 119] on p "Options" at bounding box center [1096, 115] width 36 height 15
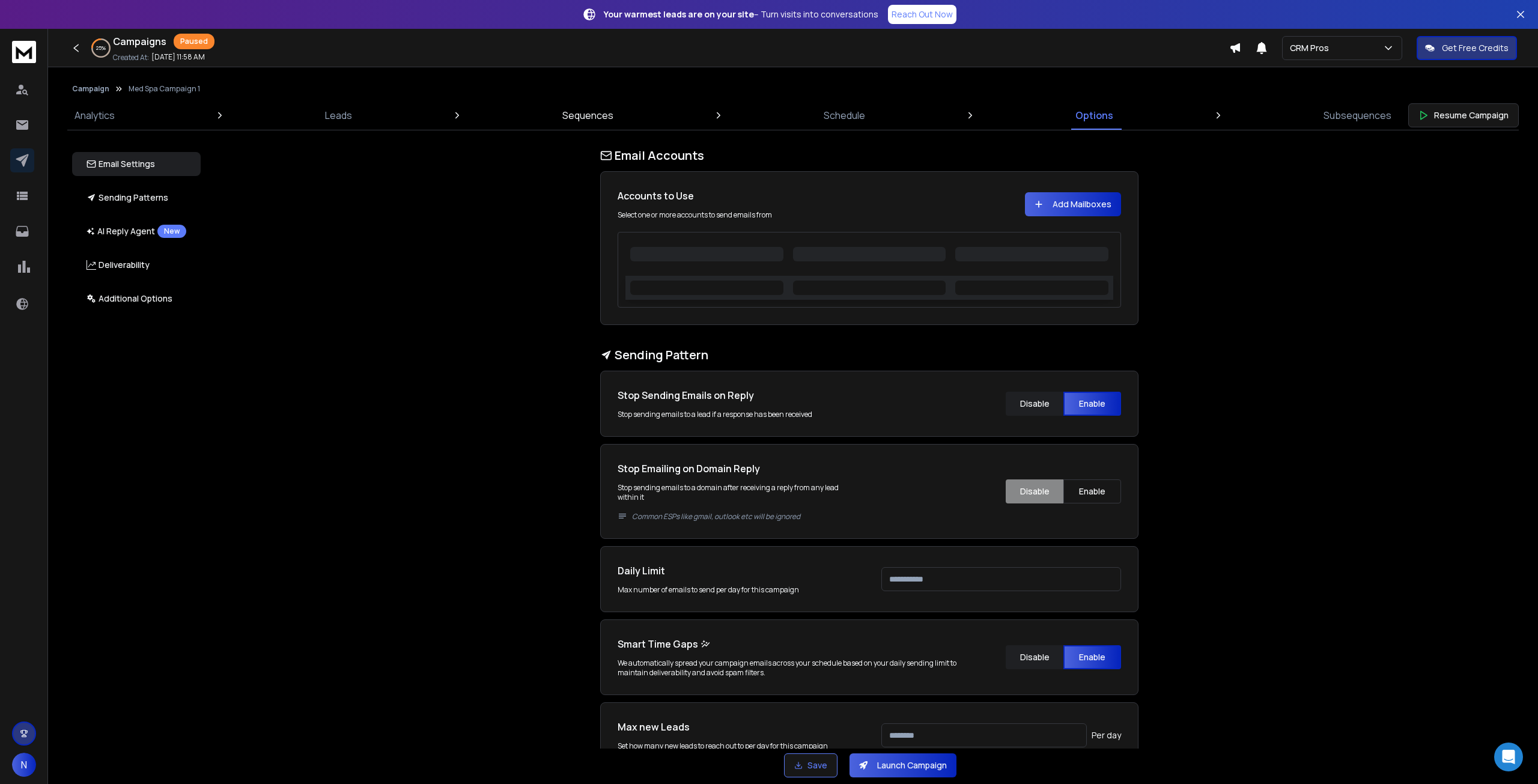
click at [598, 114] on p "Sequences" at bounding box center [587, 115] width 51 height 15
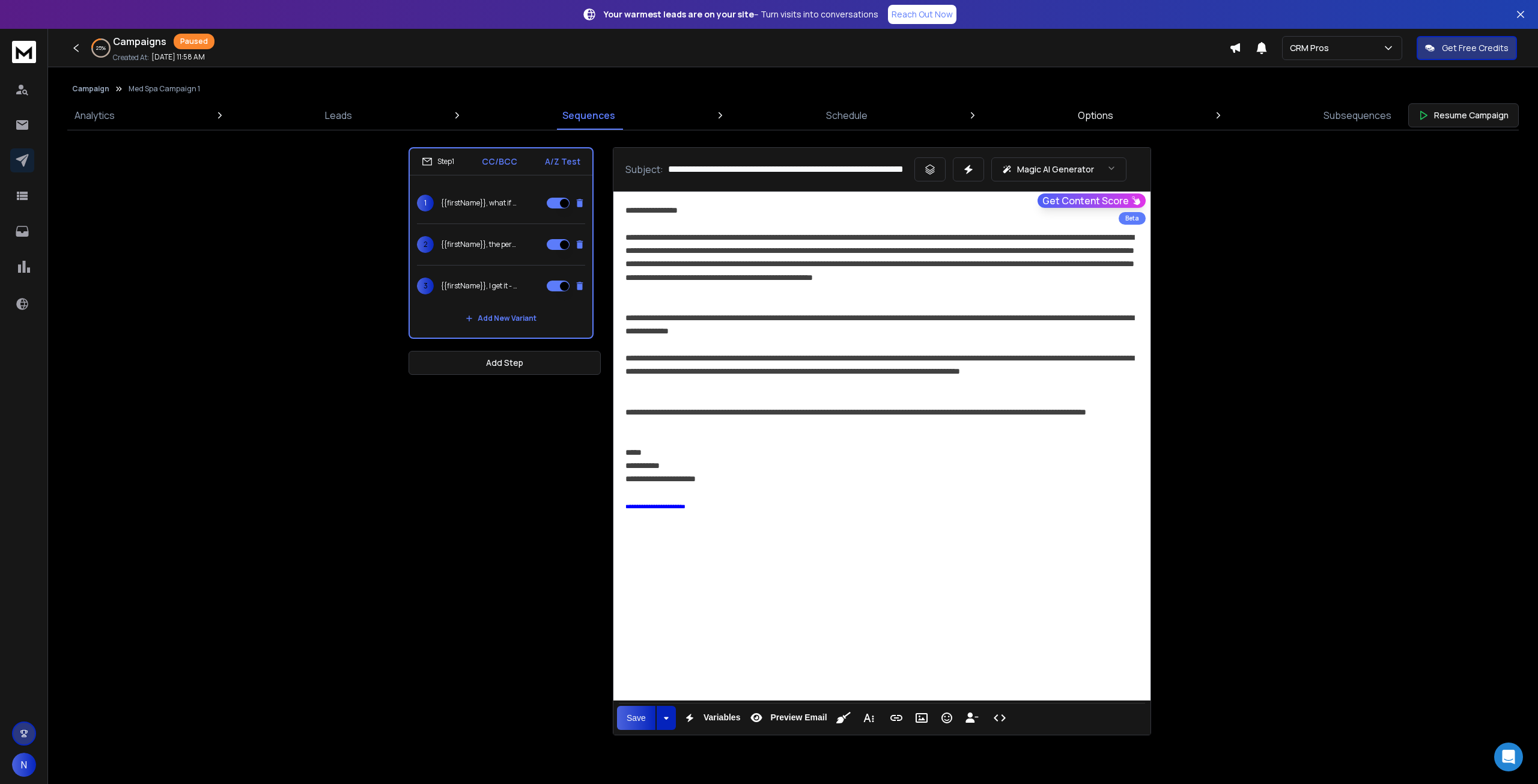
click at [1095, 112] on p "Options" at bounding box center [1096, 115] width 36 height 15
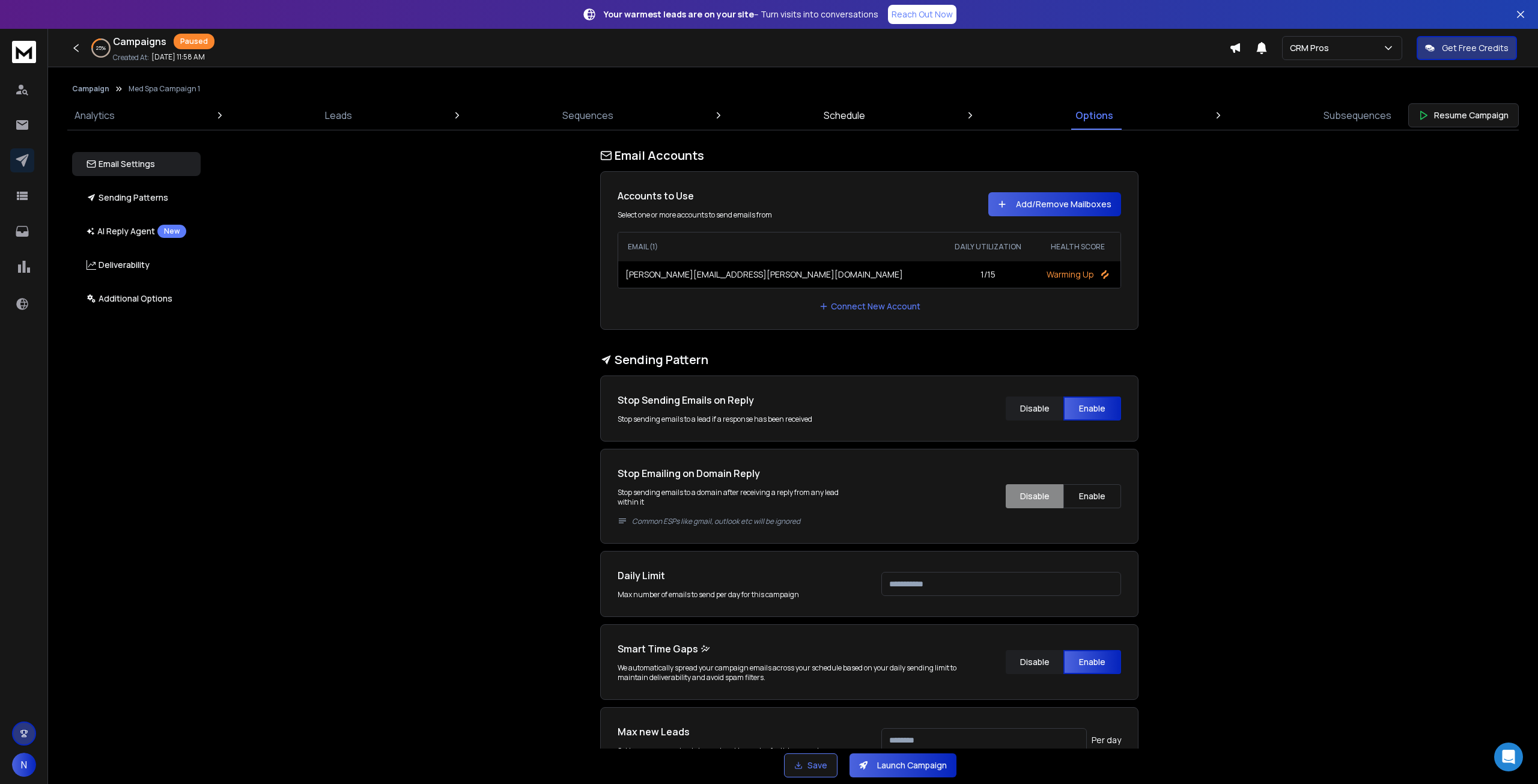
drag, startPoint x: 832, startPoint y: 101, endPoint x: 836, endPoint y: 111, distance: 10.8
click at [832, 101] on link "Schedule" at bounding box center [844, 115] width 56 height 29
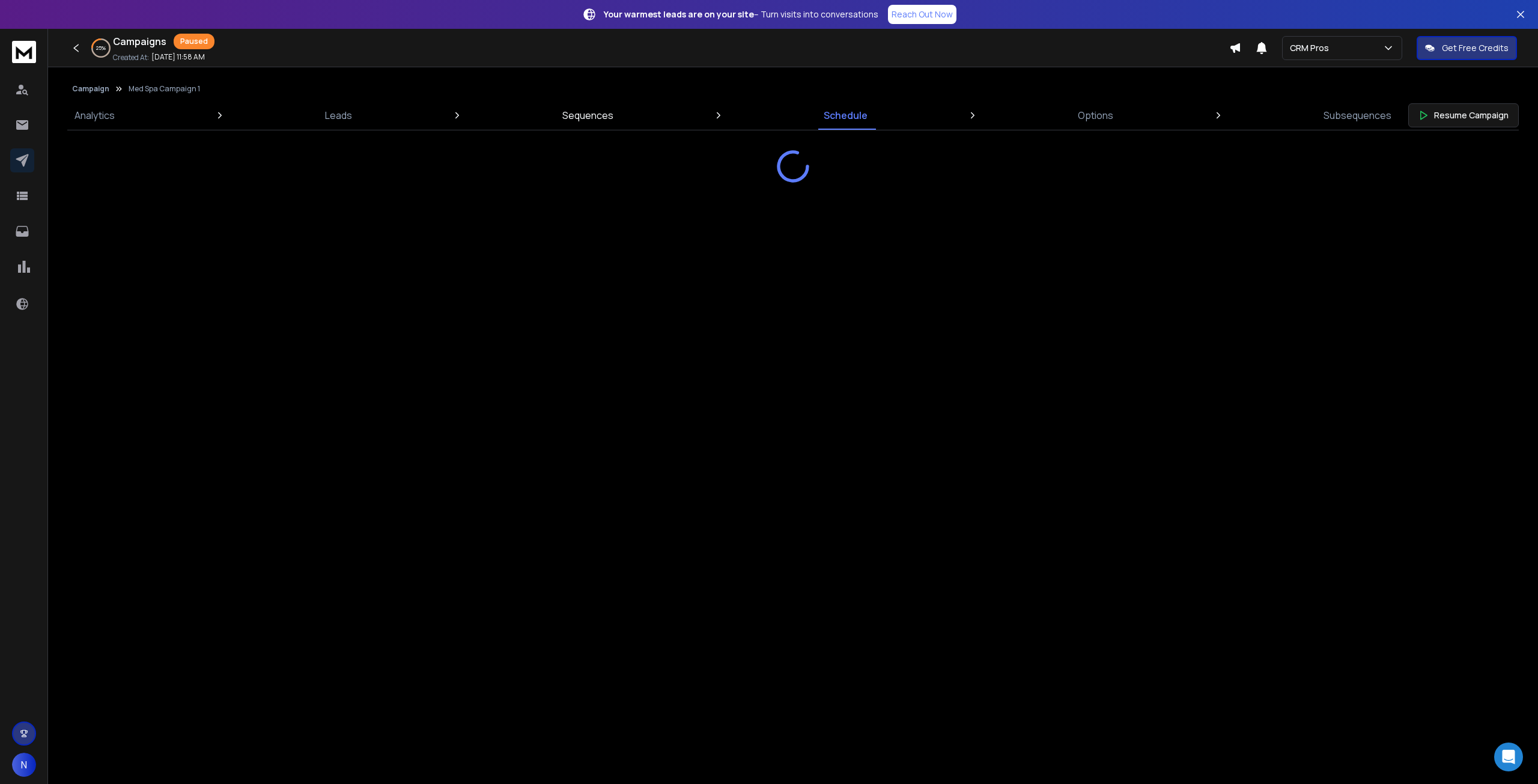
click at [559, 107] on link "Sequences" at bounding box center [587, 115] width 65 height 29
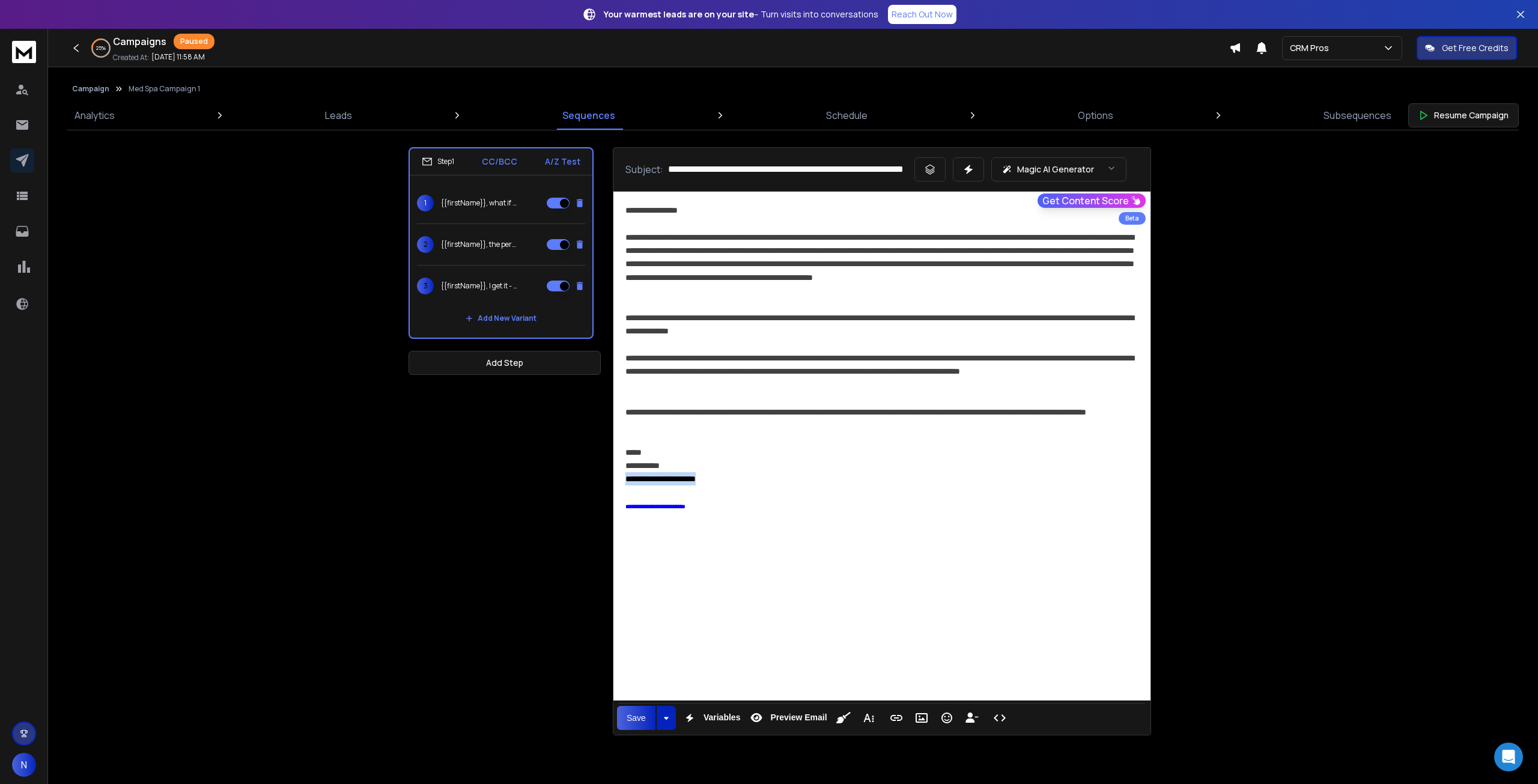
drag, startPoint x: 742, startPoint y: 479, endPoint x: 621, endPoint y: 479, distance: 121.0
click at [621, 479] on div "**********" at bounding box center [882, 446] width 537 height 509
click at [733, 472] on div "**********" at bounding box center [882, 478] width 513 height 13
click at [704, 494] on div at bounding box center [882, 492] width 513 height 13
drag, startPoint x: 736, startPoint y: 479, endPoint x: 622, endPoint y: 473, distance: 114.2
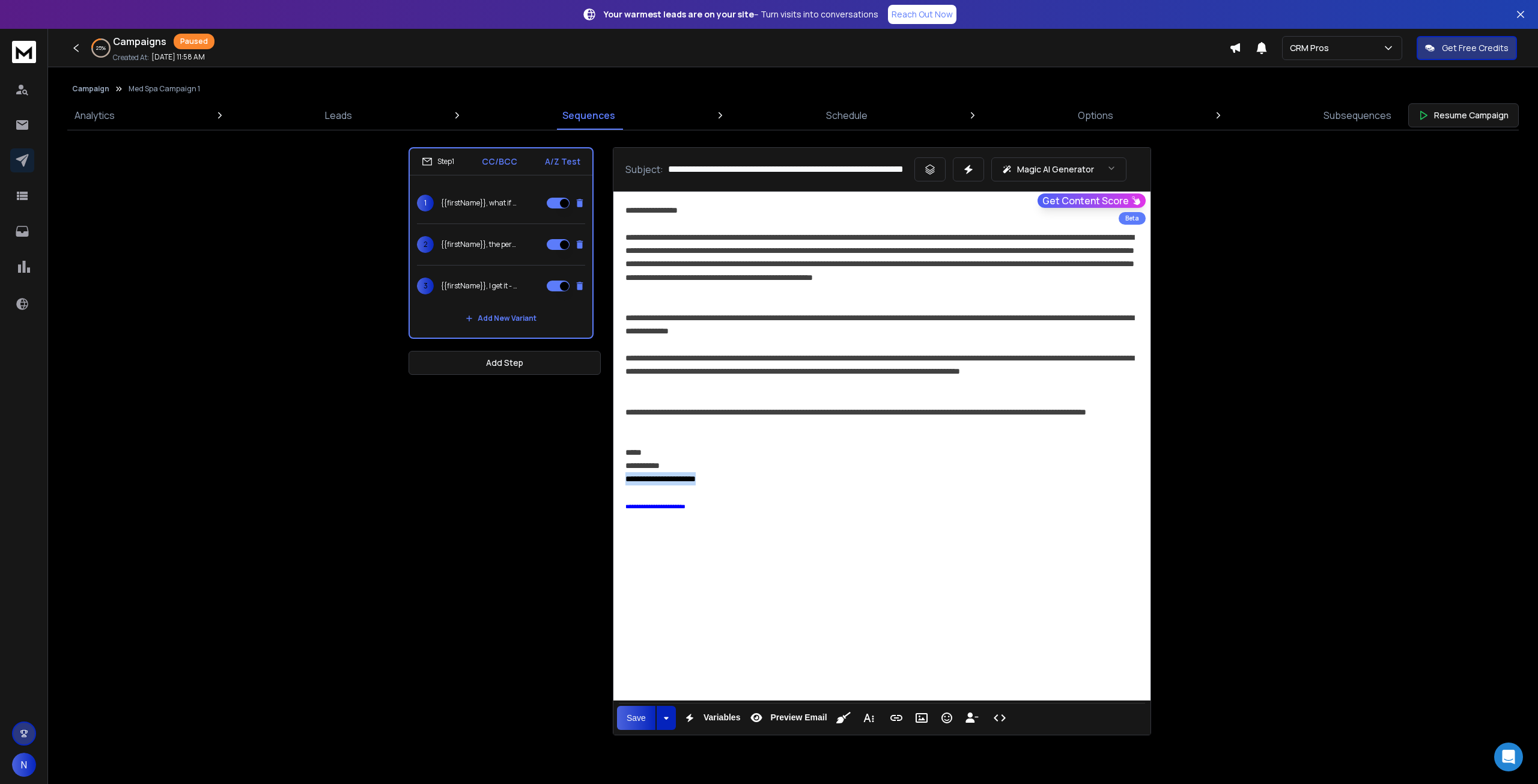
click at [622, 473] on div "**********" at bounding box center [882, 446] width 537 height 509
copy div "**********"
click at [718, 490] on div at bounding box center [882, 492] width 513 height 13
drag, startPoint x: 742, startPoint y: 486, endPoint x: 616, endPoint y: 481, distance: 126.1
click at [616, 481] on div "**********" at bounding box center [882, 446] width 537 height 509
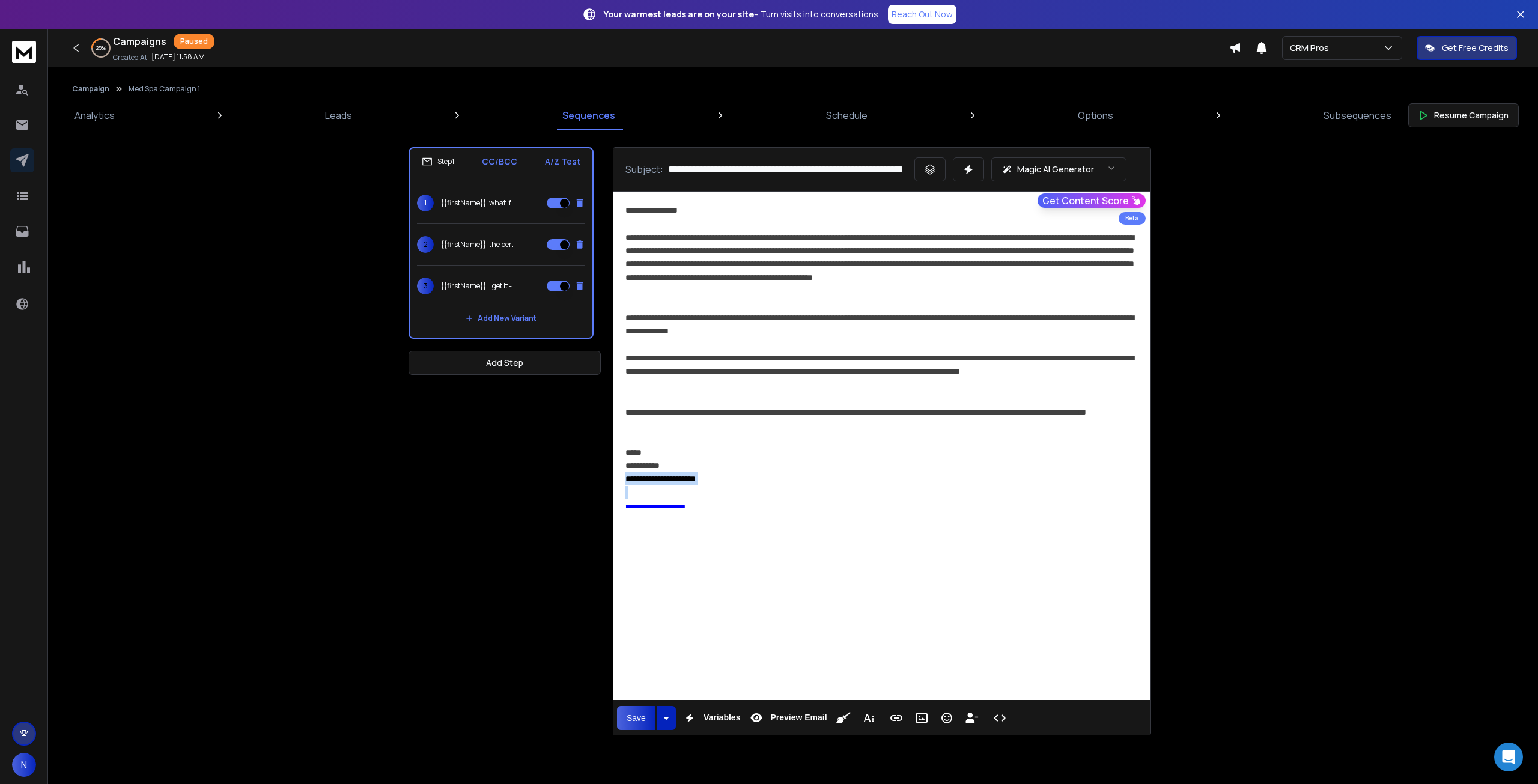
copy div "**********"
click at [858, 124] on link "Schedule" at bounding box center [846, 115] width 56 height 29
click at [1112, 119] on p "Options" at bounding box center [1096, 115] width 36 height 15
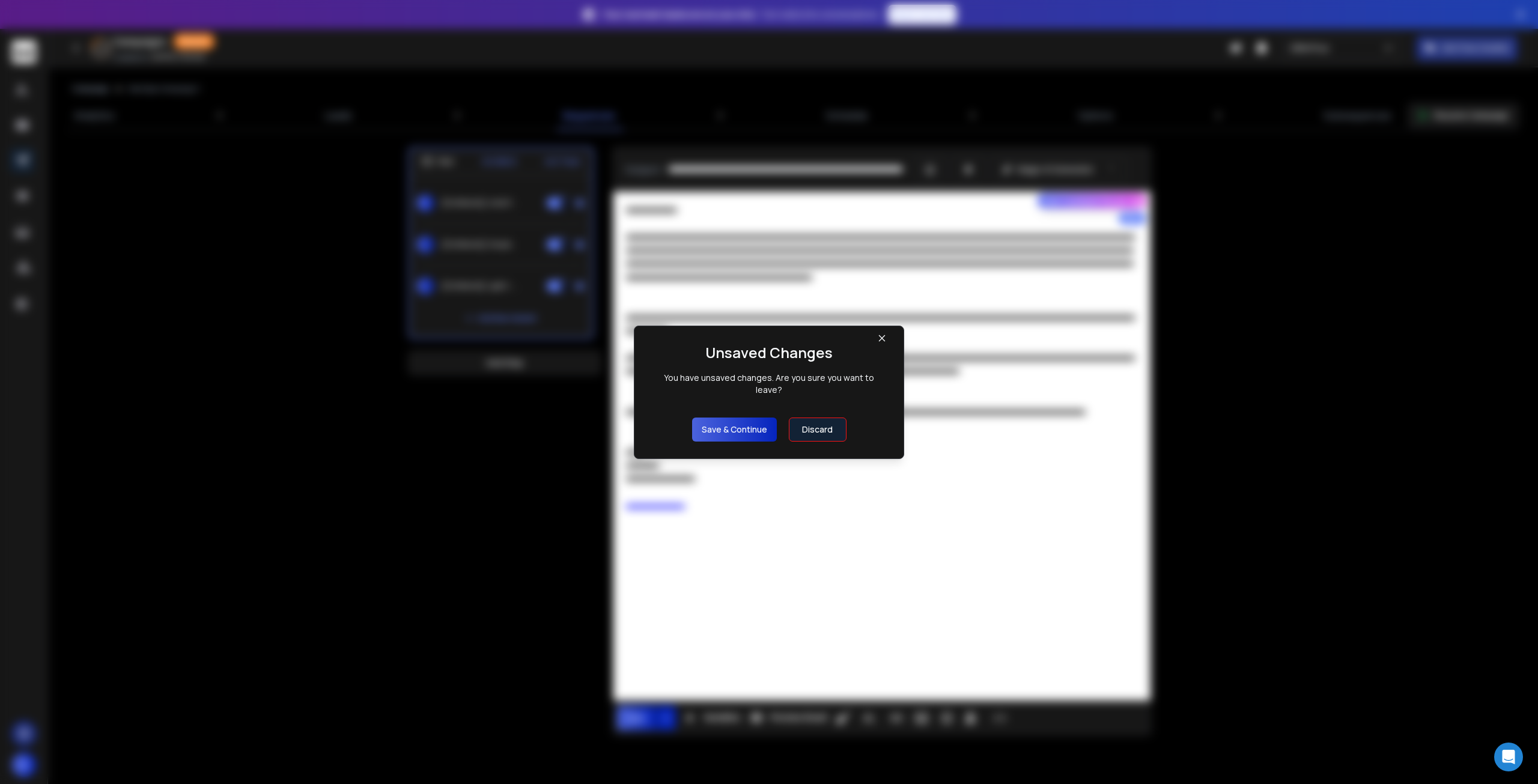
click at [833, 419] on button "Discard" at bounding box center [817, 430] width 57 height 24
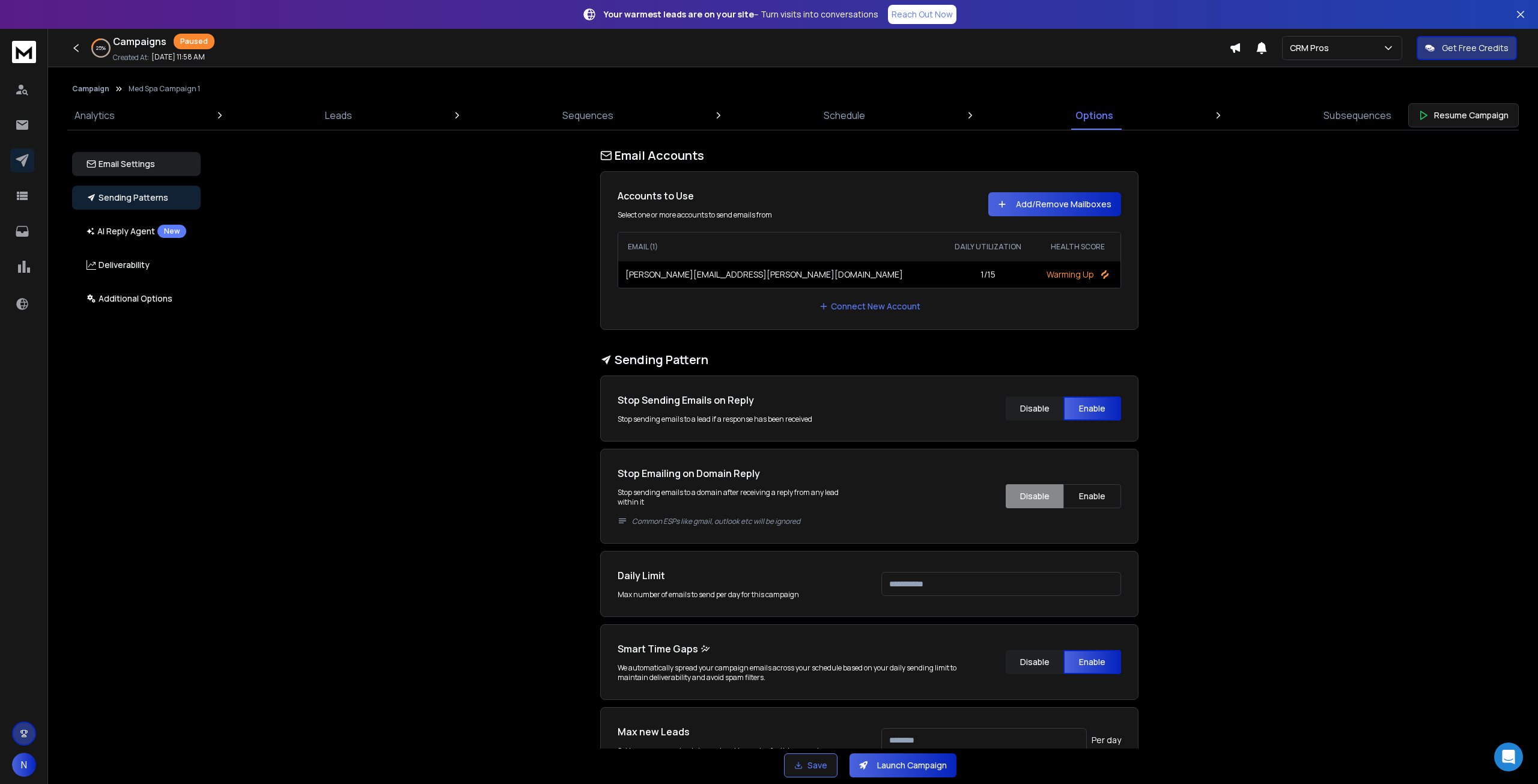
click at [121, 203] on button "Sending Patterns" at bounding box center [136, 198] width 128 height 24
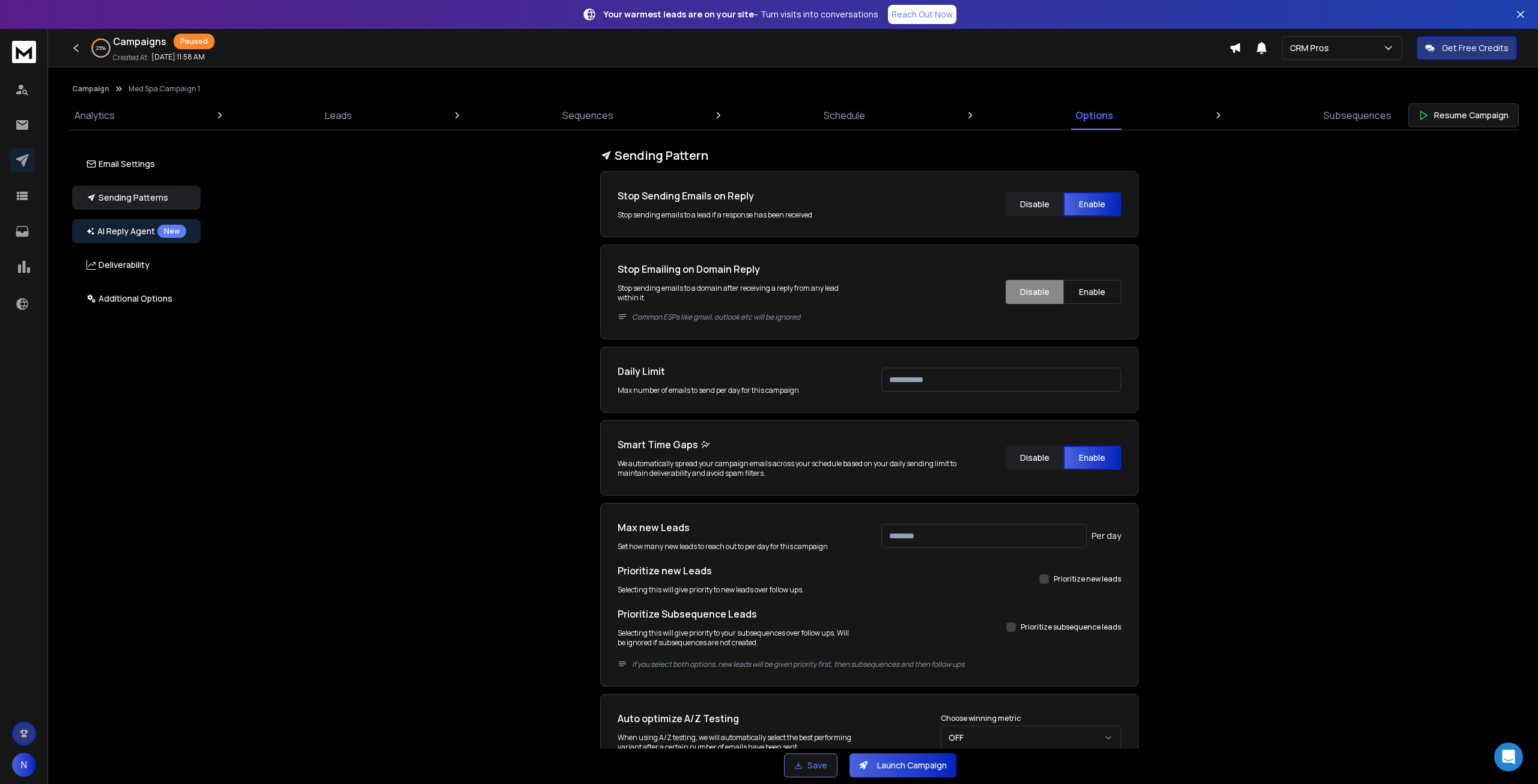
click at [123, 223] on button "AI Reply Agent New" at bounding box center [136, 231] width 128 height 24
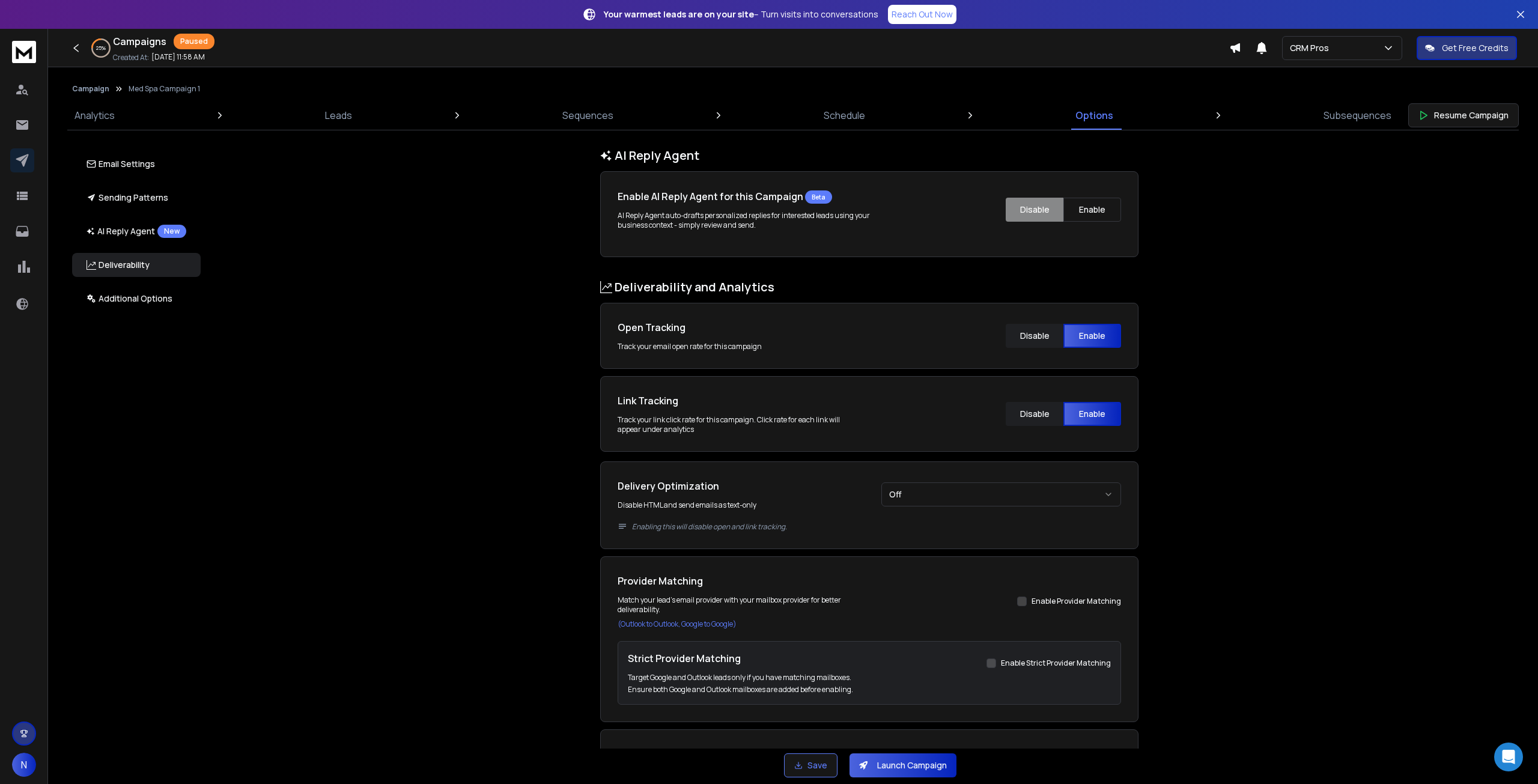
click at [127, 260] on p "Deliverability" at bounding box center [118, 265] width 63 height 12
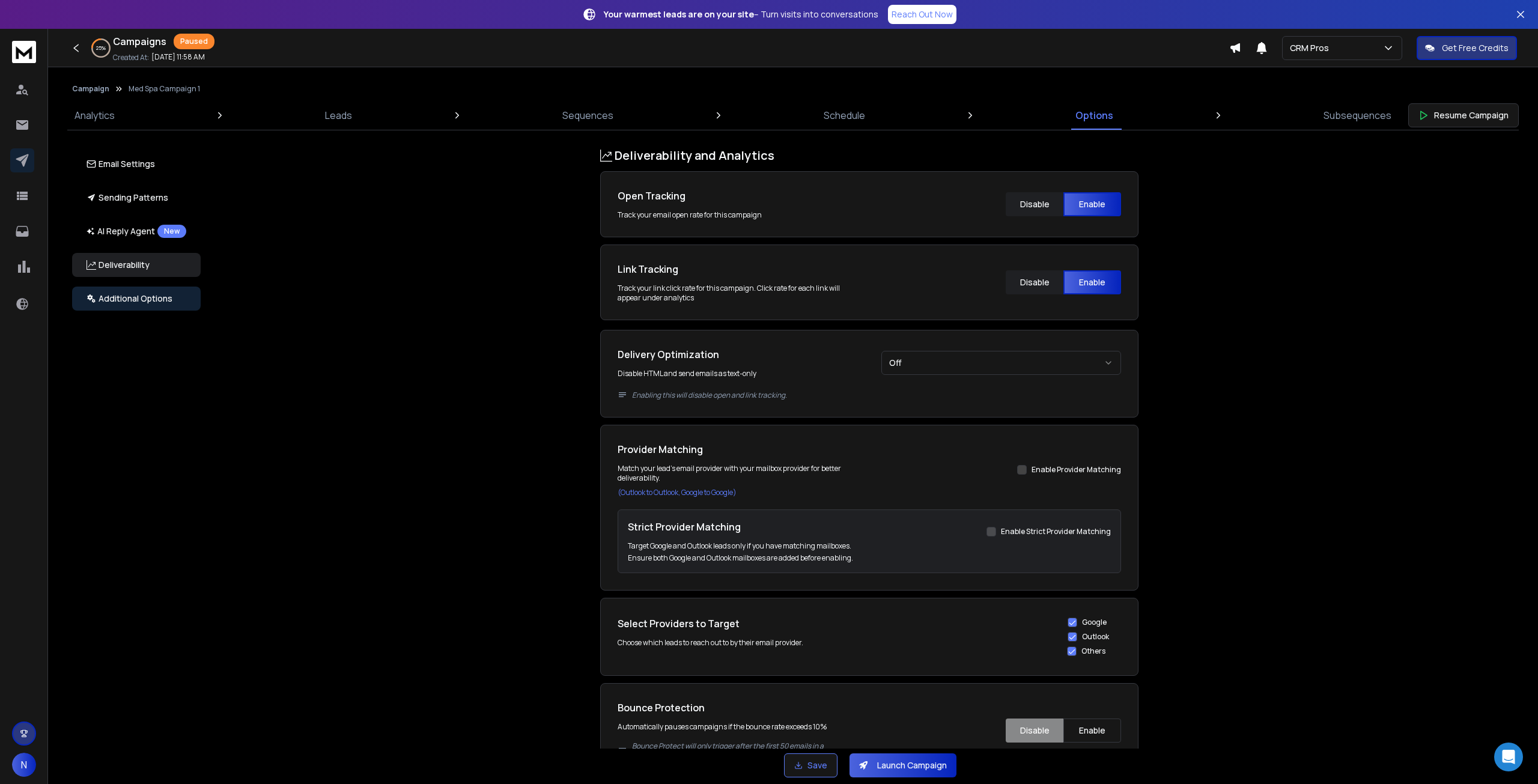
click at [124, 294] on p "Additional Options" at bounding box center [129, 298] width 86 height 12
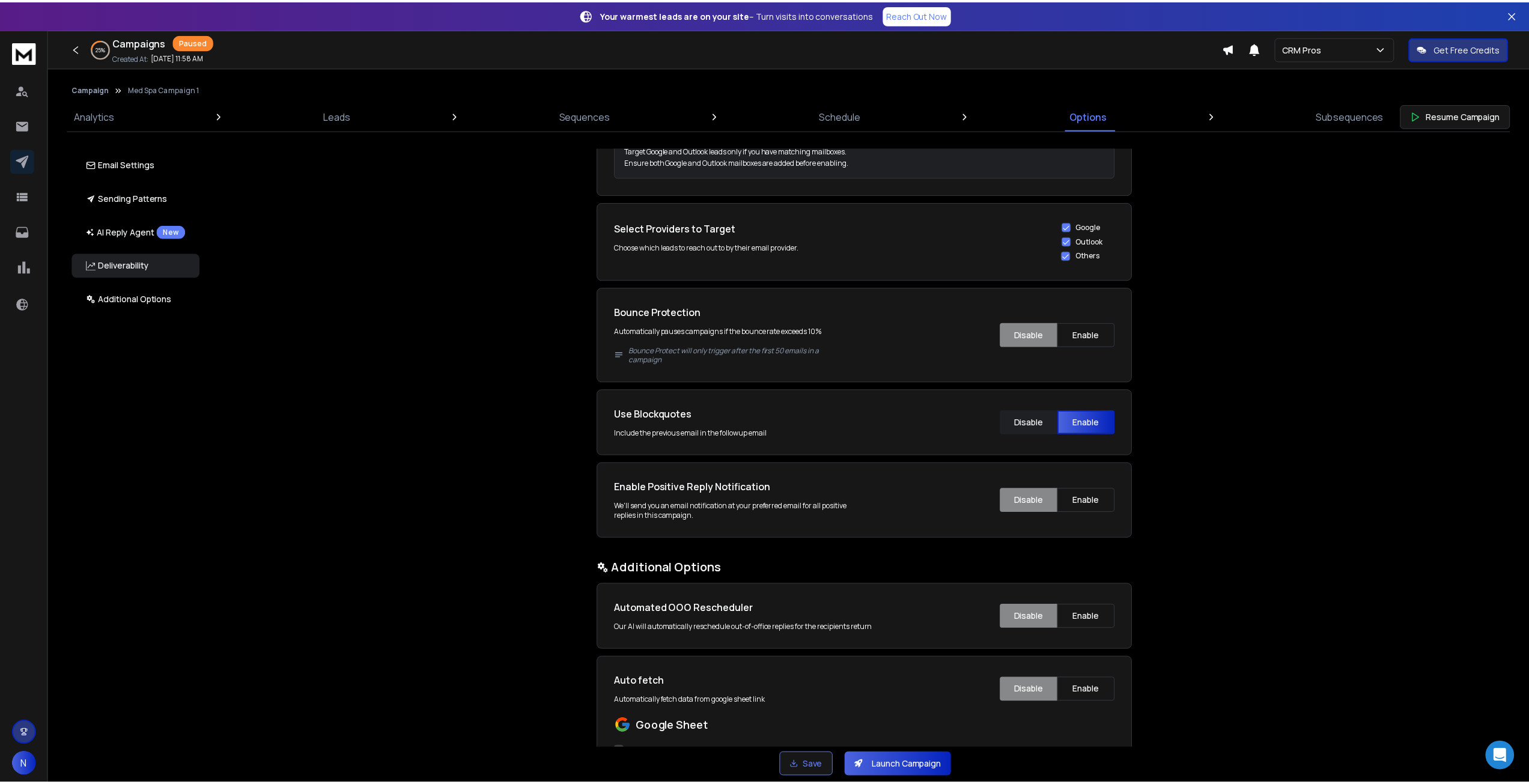
scroll to position [1543, 0]
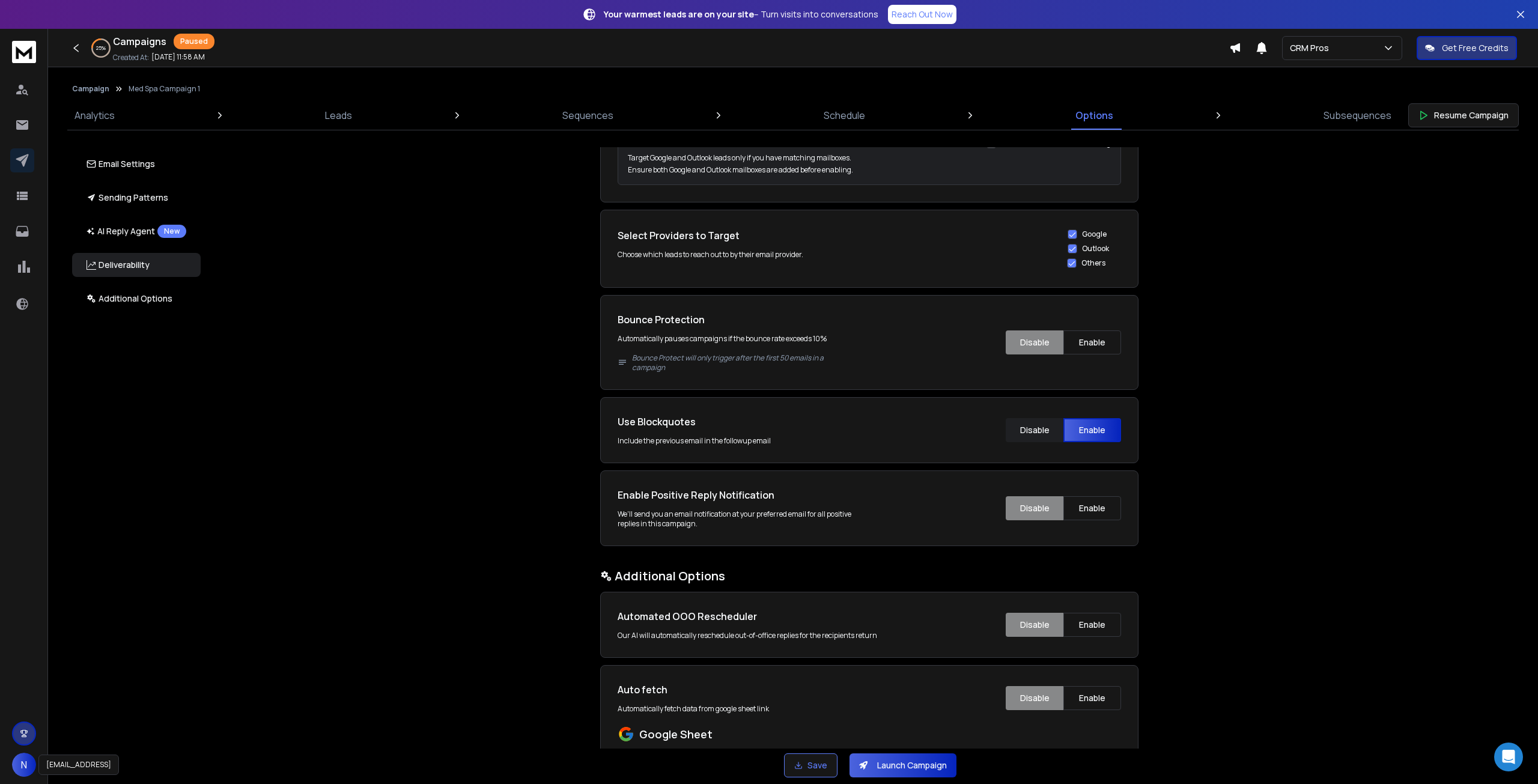
click at [19, 765] on span "N" at bounding box center [24, 765] width 24 height 24
click at [81, 749] on p "Settings" at bounding box center [73, 744] width 33 height 12
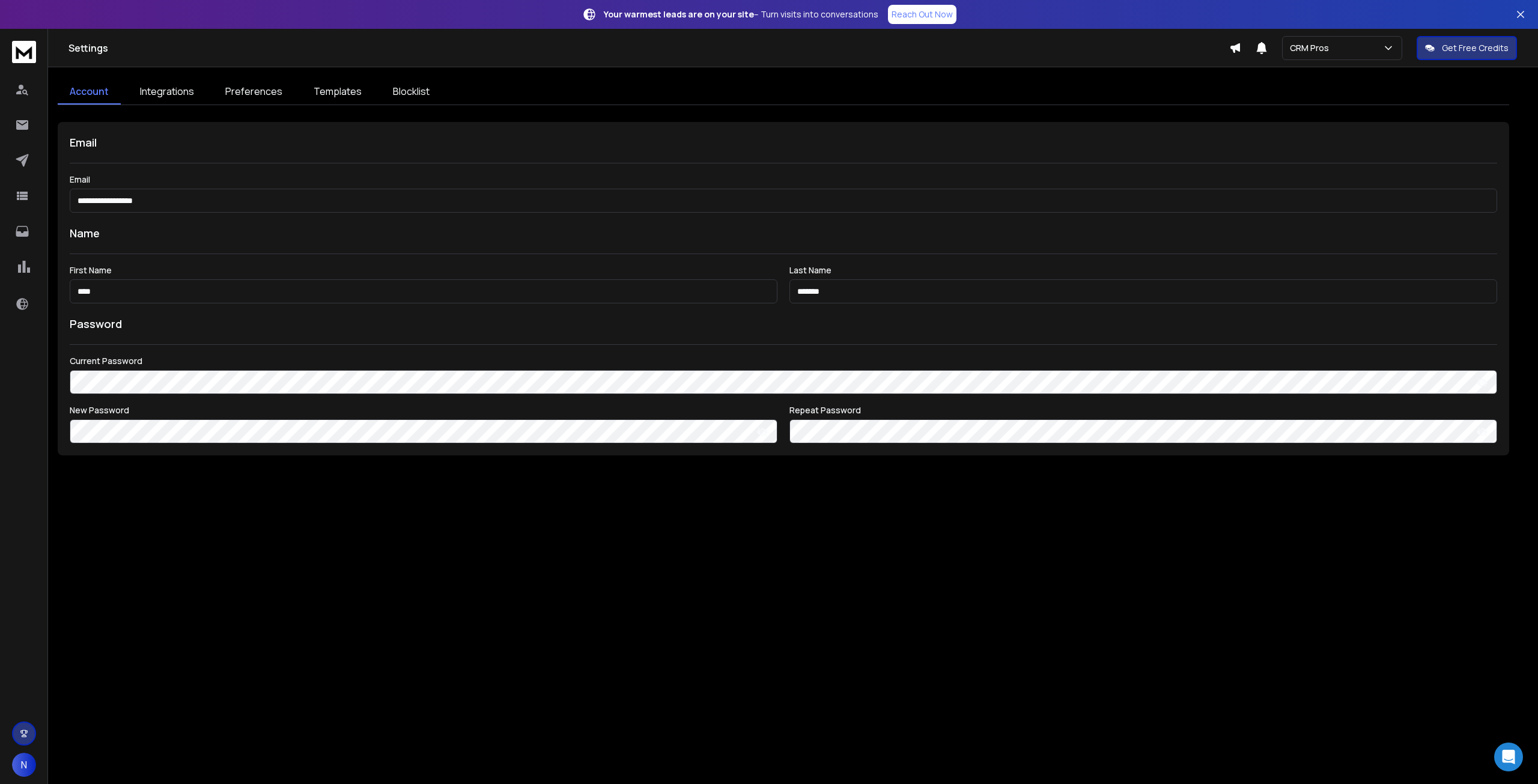
click at [181, 95] on link "Integrations" at bounding box center [167, 91] width 78 height 25
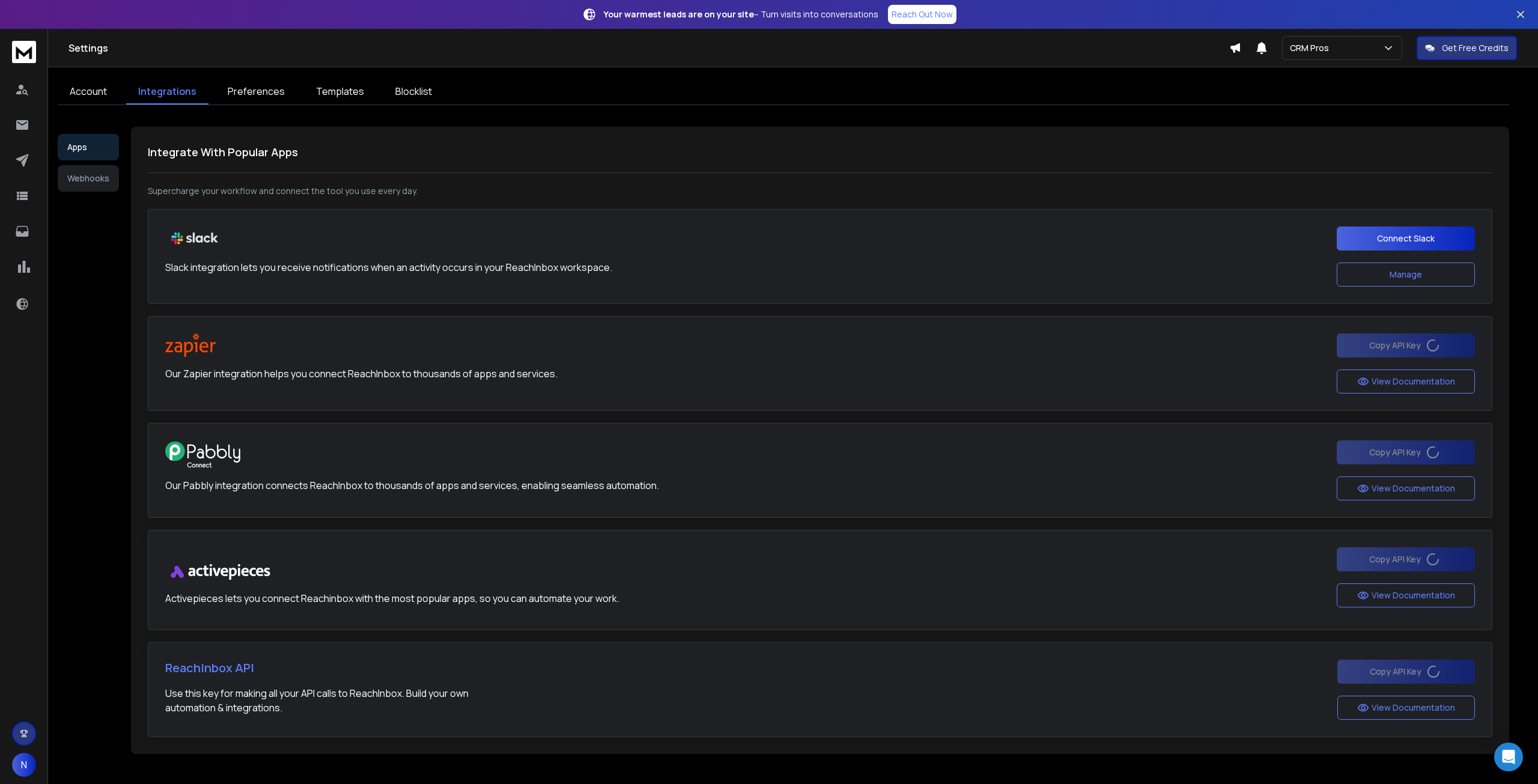
click at [316, 93] on link "Templates" at bounding box center [340, 91] width 72 height 25
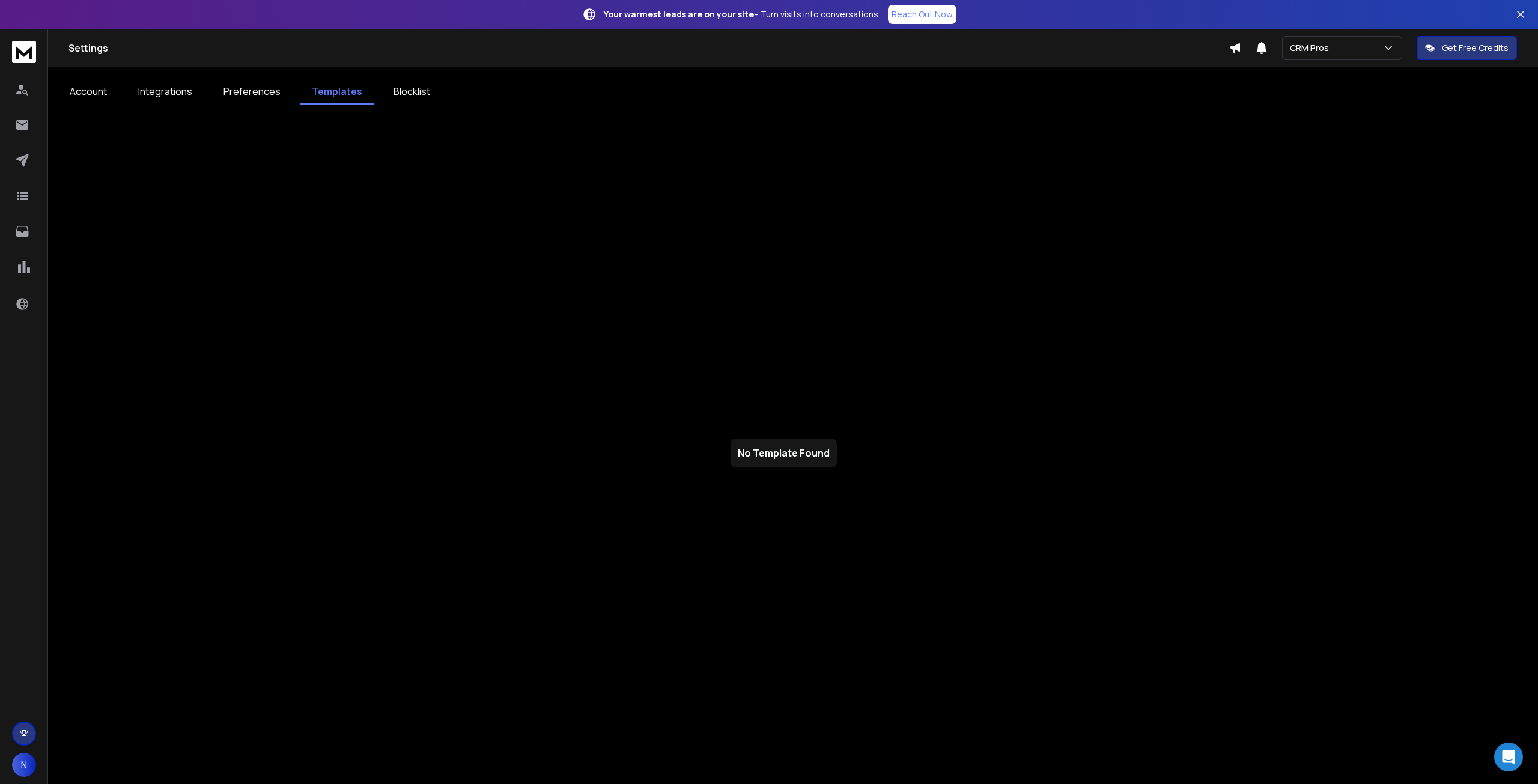
click at [406, 88] on link "Blocklist" at bounding box center [412, 91] width 61 height 25
click at [242, 88] on link "Preferences" at bounding box center [252, 91] width 81 height 25
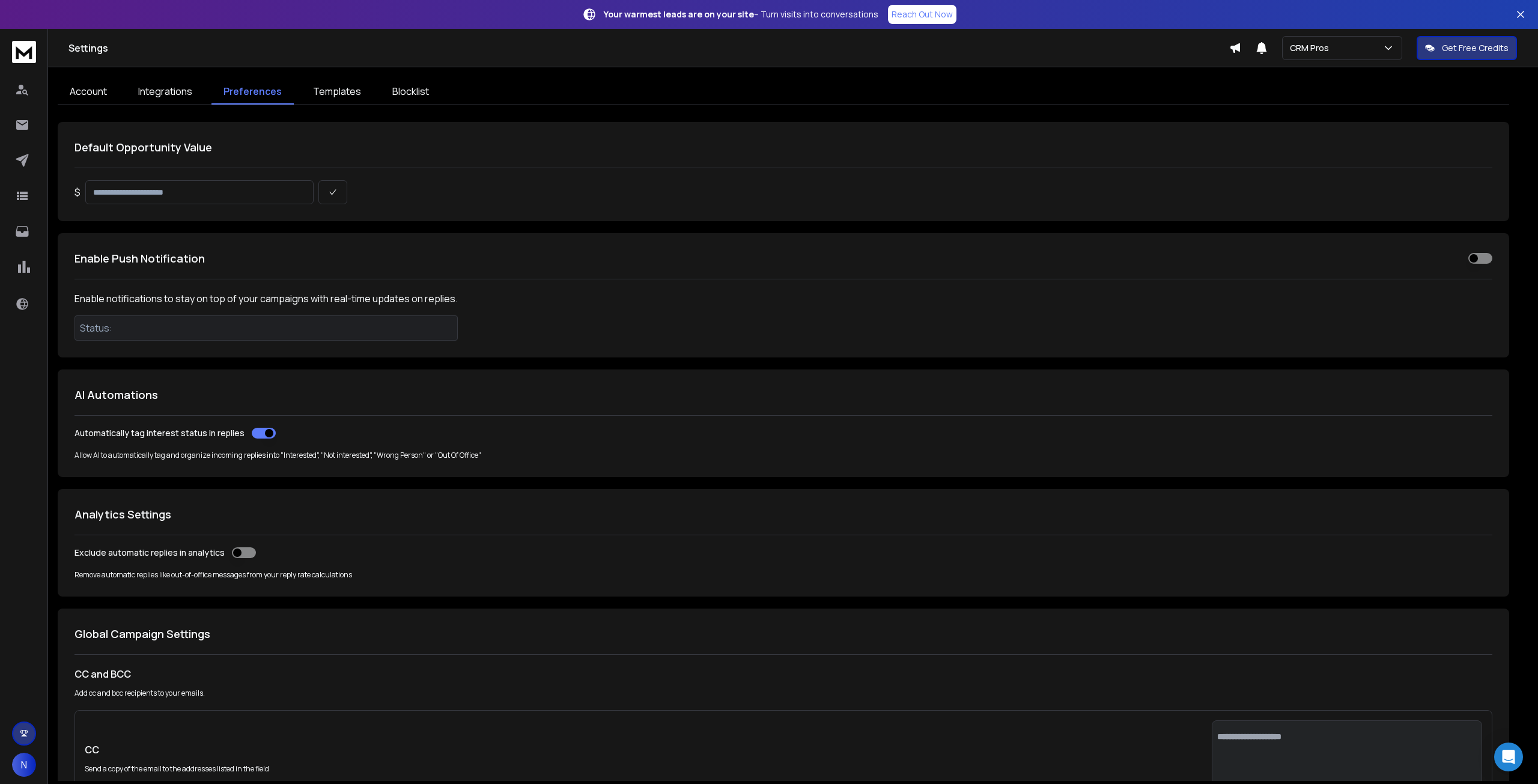
click at [166, 88] on link "Integrations" at bounding box center [165, 91] width 78 height 25
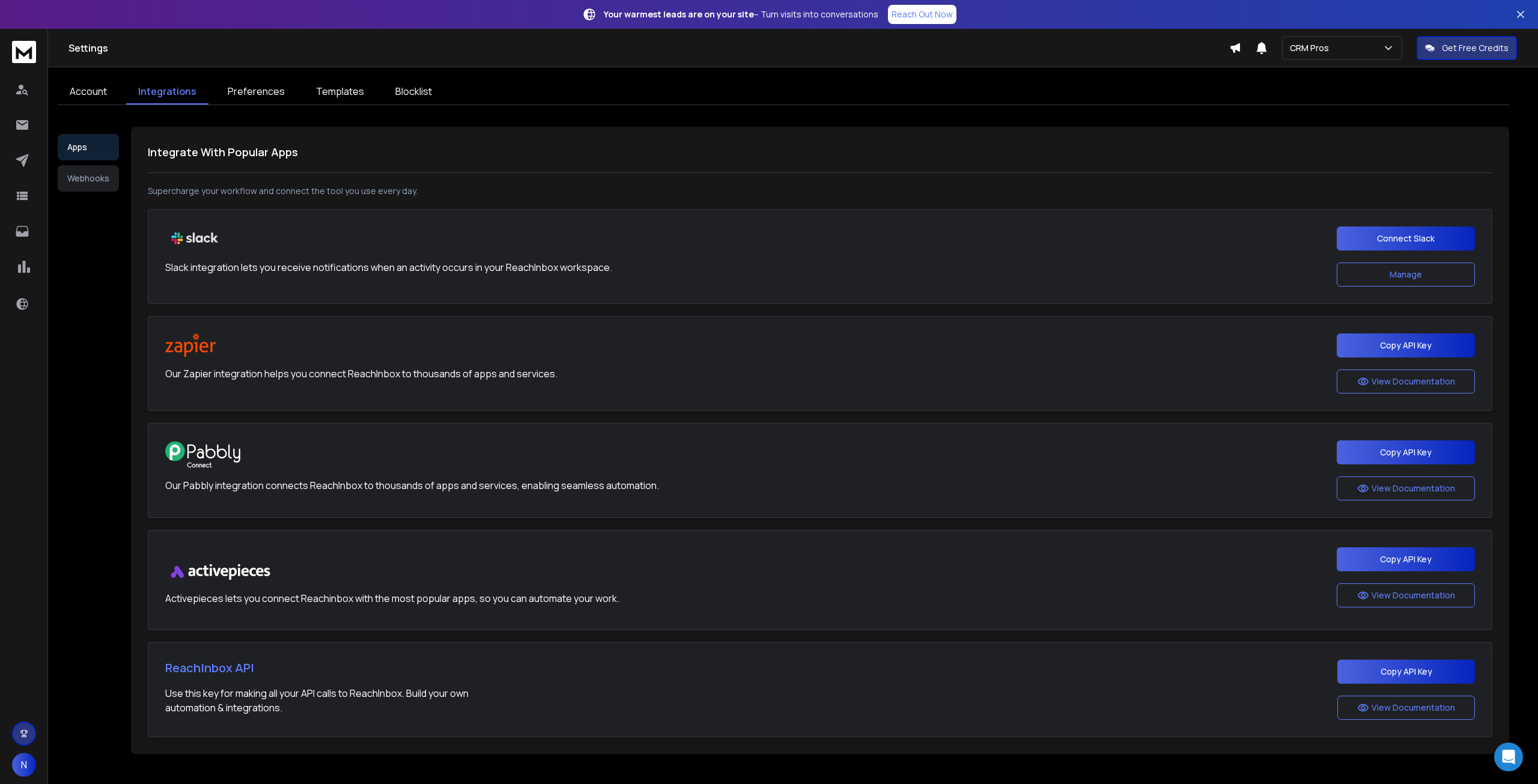
click at [98, 92] on link "Account" at bounding box center [88, 91] width 61 height 25
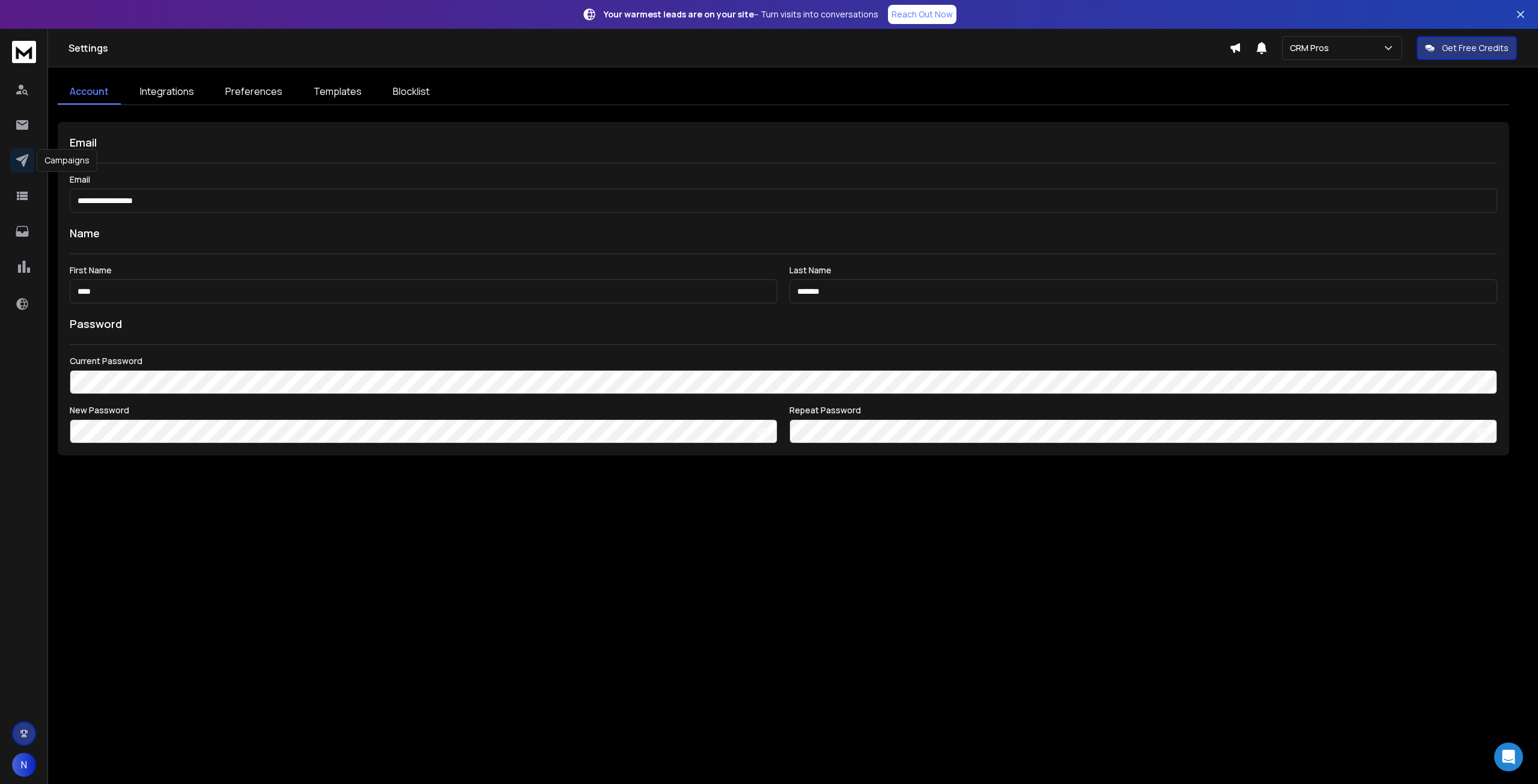
click at [25, 156] on icon at bounding box center [22, 161] width 13 height 13
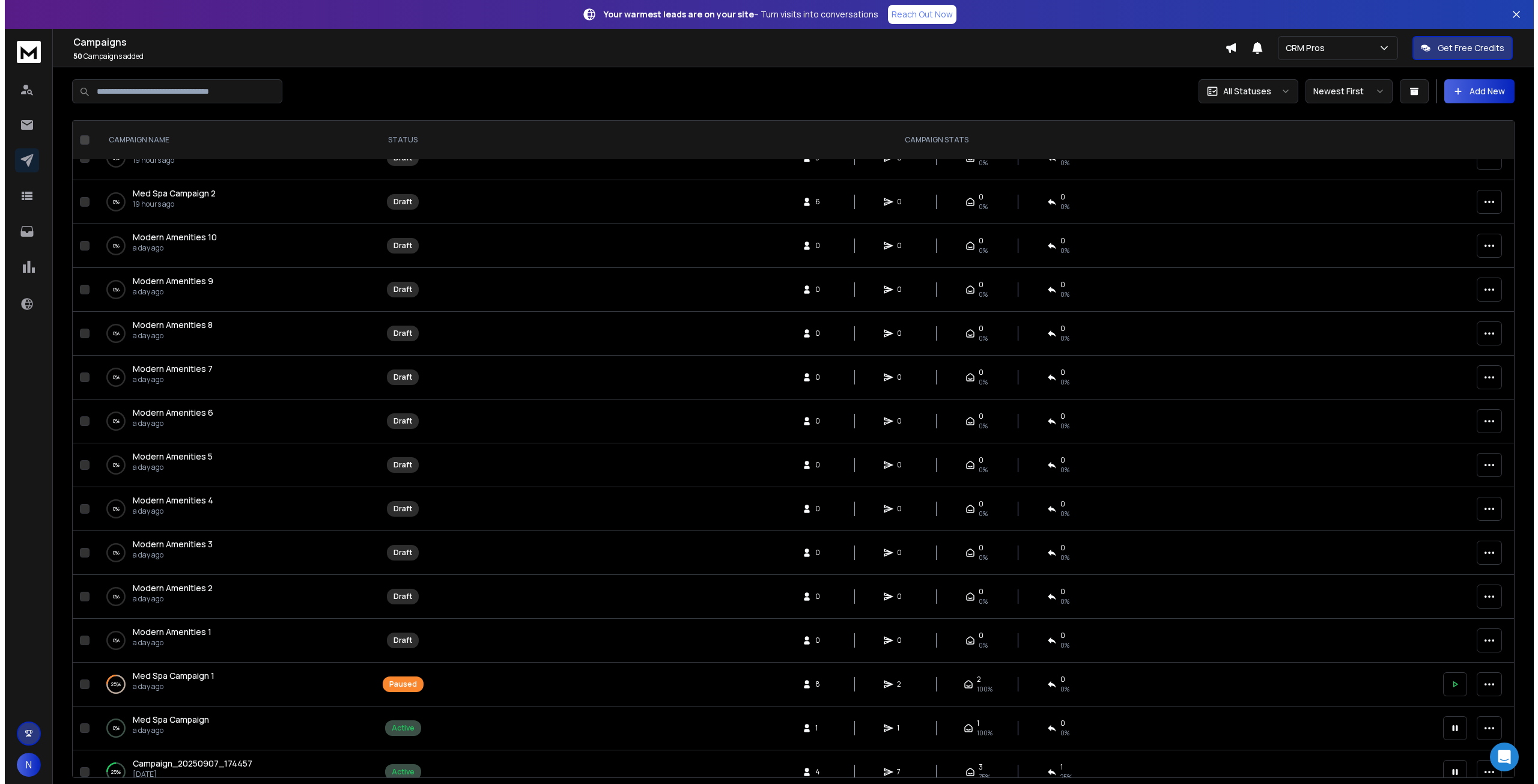
scroll to position [361, 0]
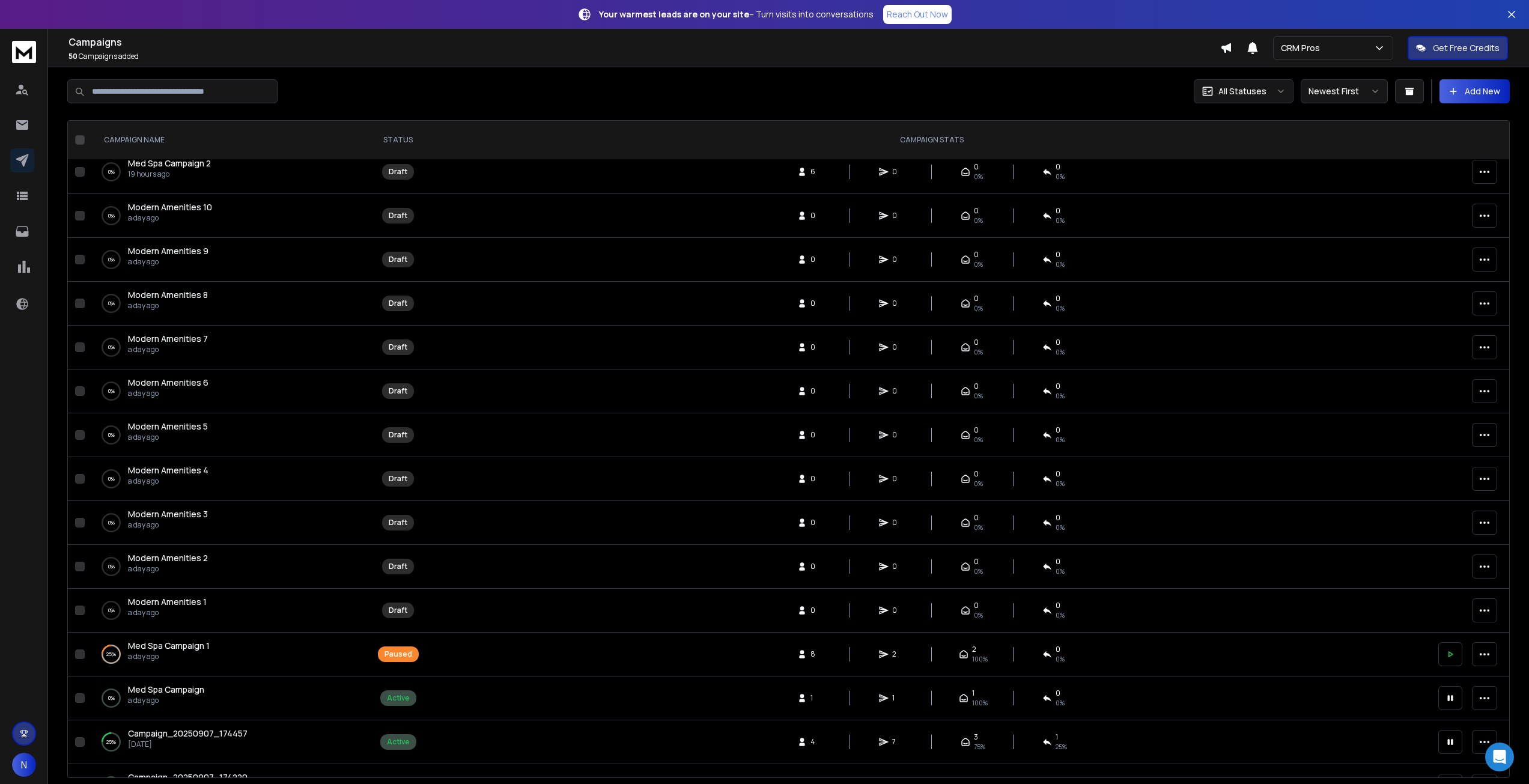
click at [152, 601] on span "Modern Amenities 1" at bounding box center [168, 602] width 79 height 11
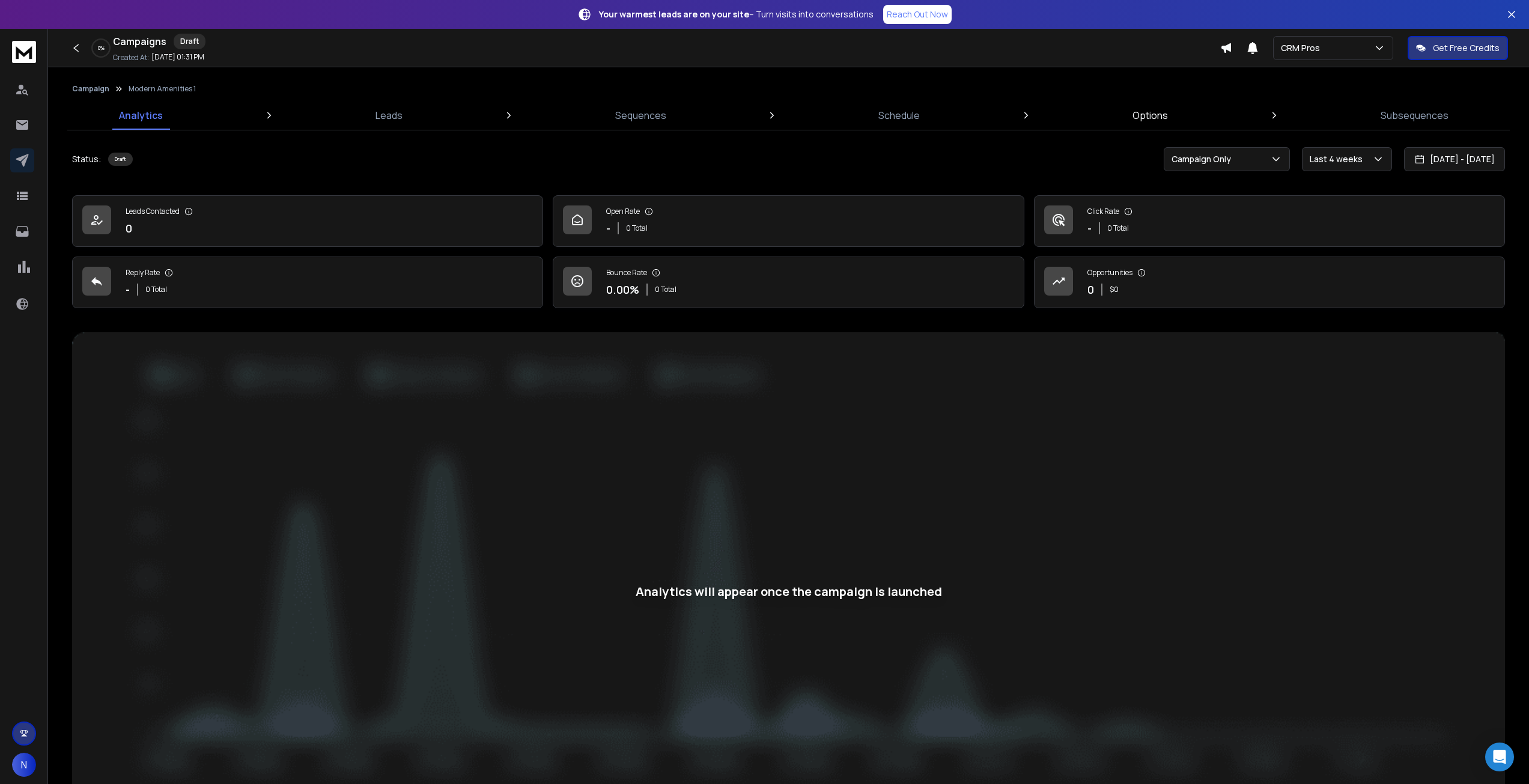
click at [1147, 115] on p "Options" at bounding box center [1151, 115] width 36 height 15
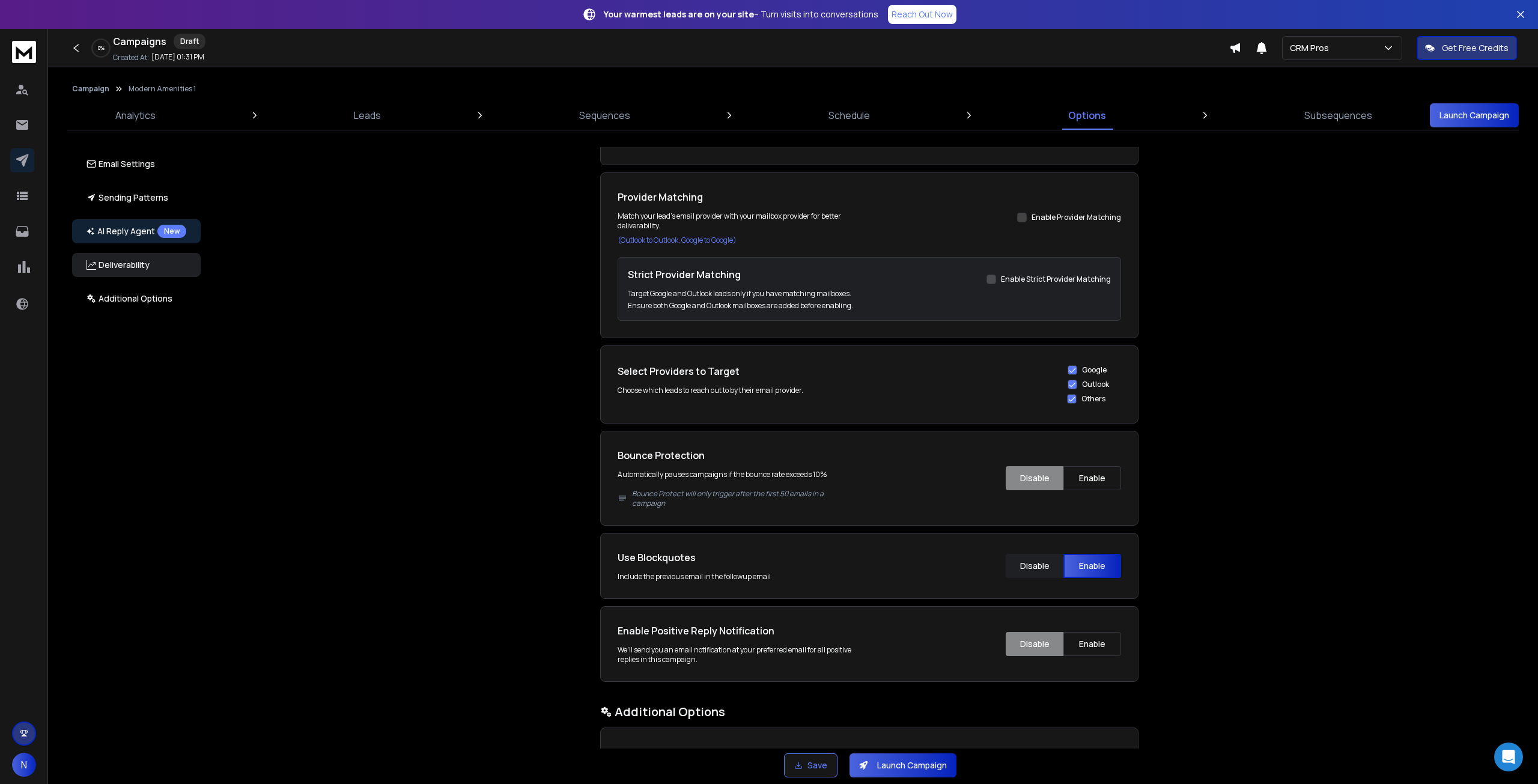
scroll to position [1347, 0]
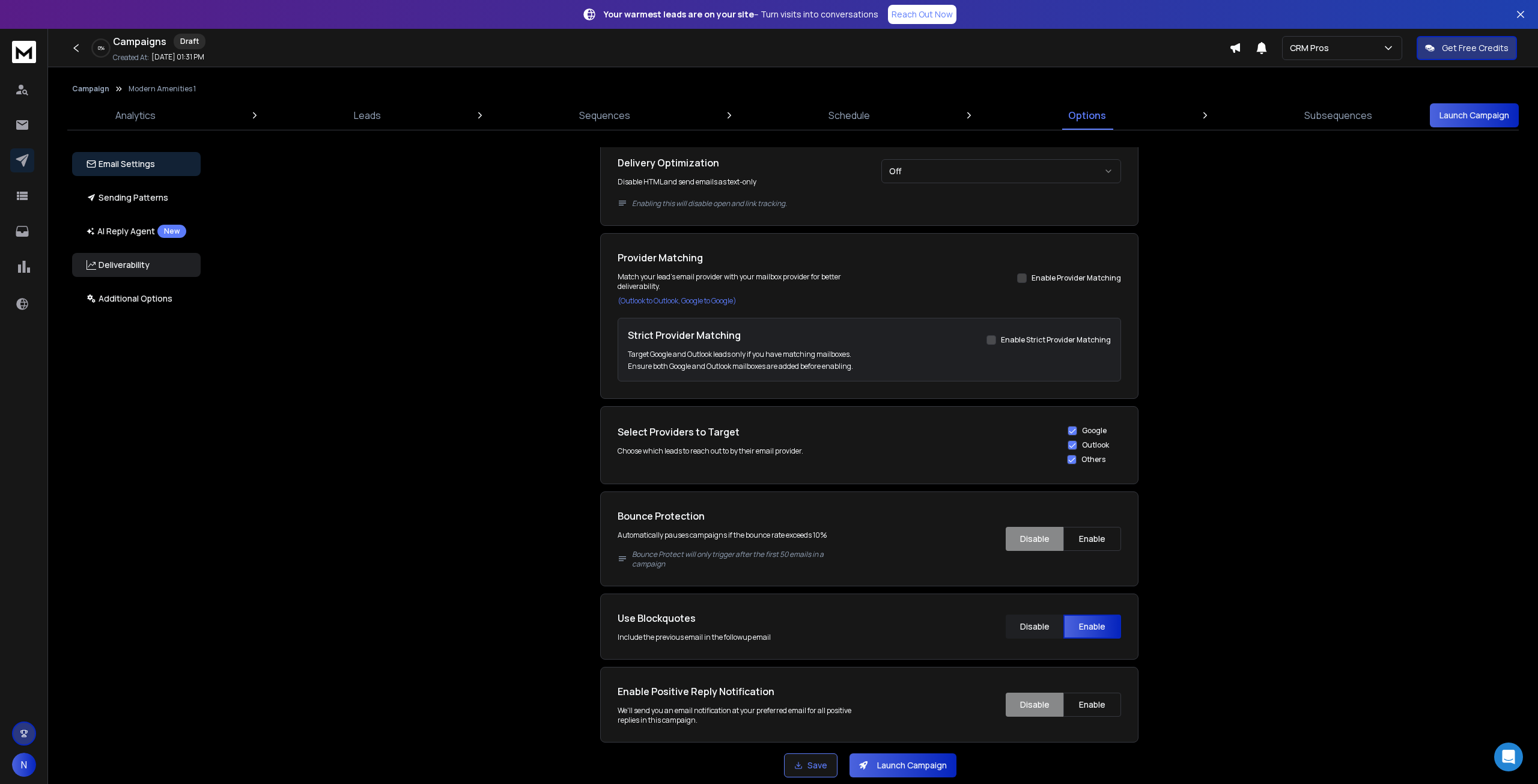
click at [159, 168] on button "Email Settings" at bounding box center [136, 164] width 128 height 24
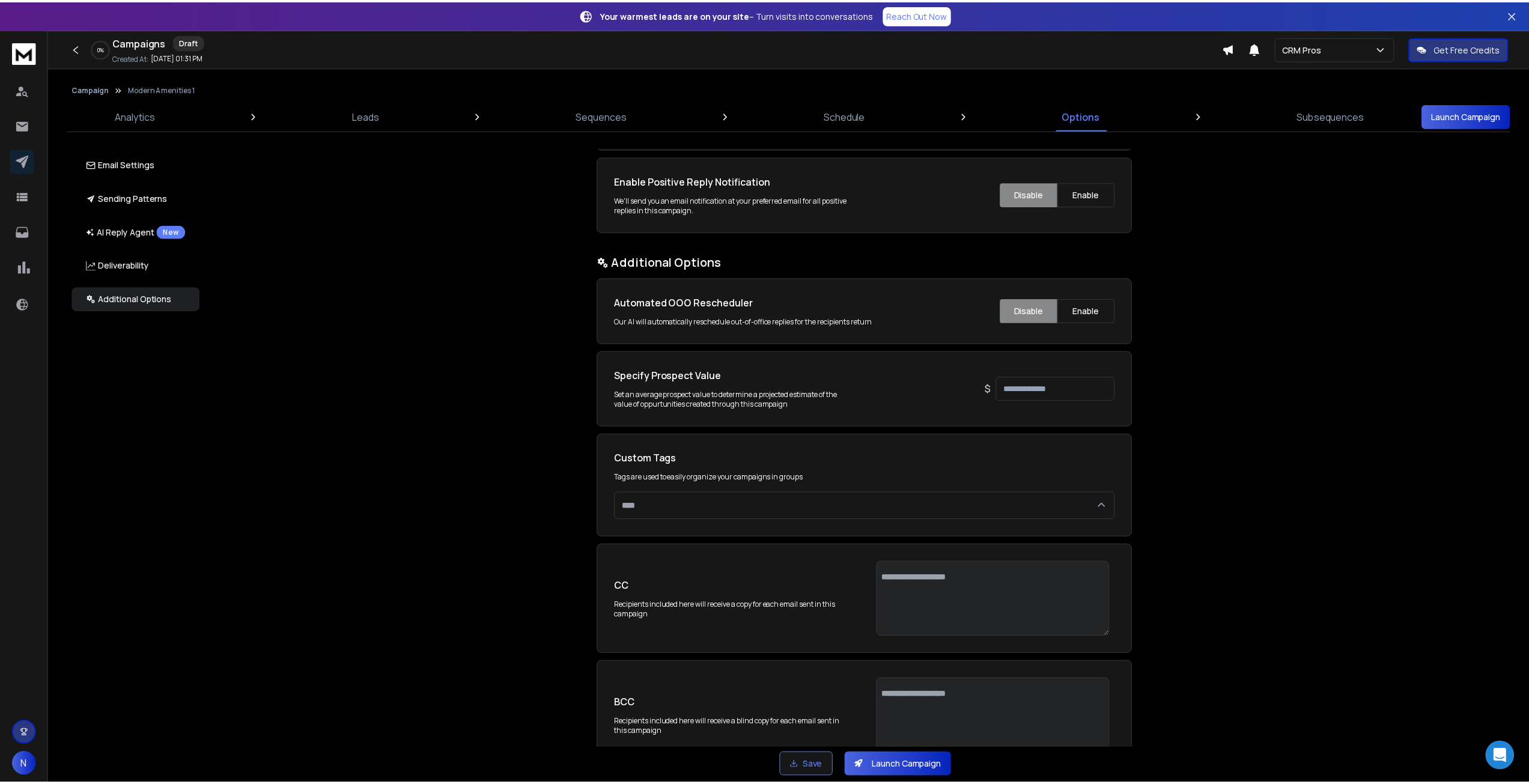
scroll to position [1887, 0]
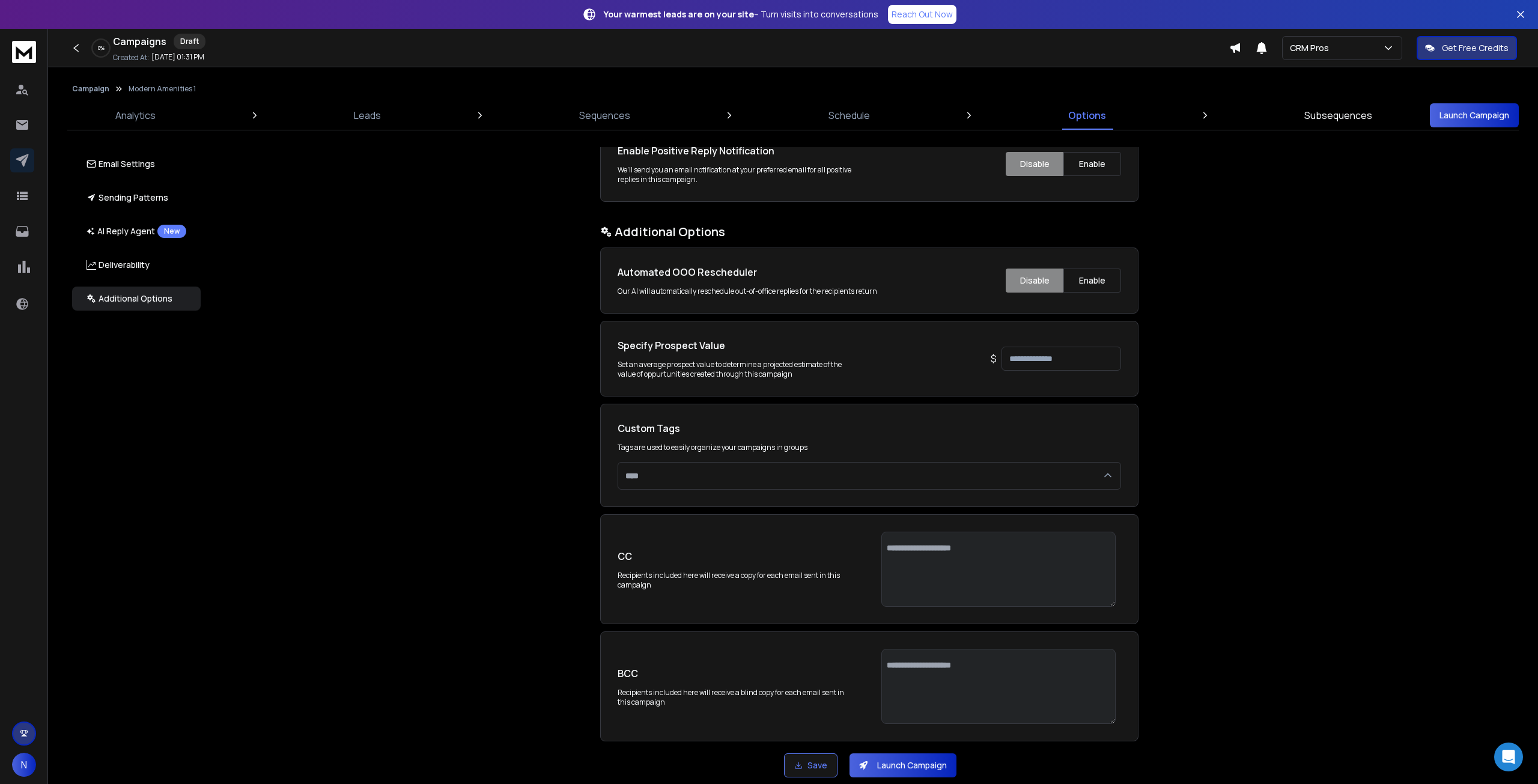
click at [1330, 118] on p "Subsequences" at bounding box center [1339, 115] width 68 height 15
click at [1333, 118] on p "Subsequences" at bounding box center [1339, 115] width 68 height 15
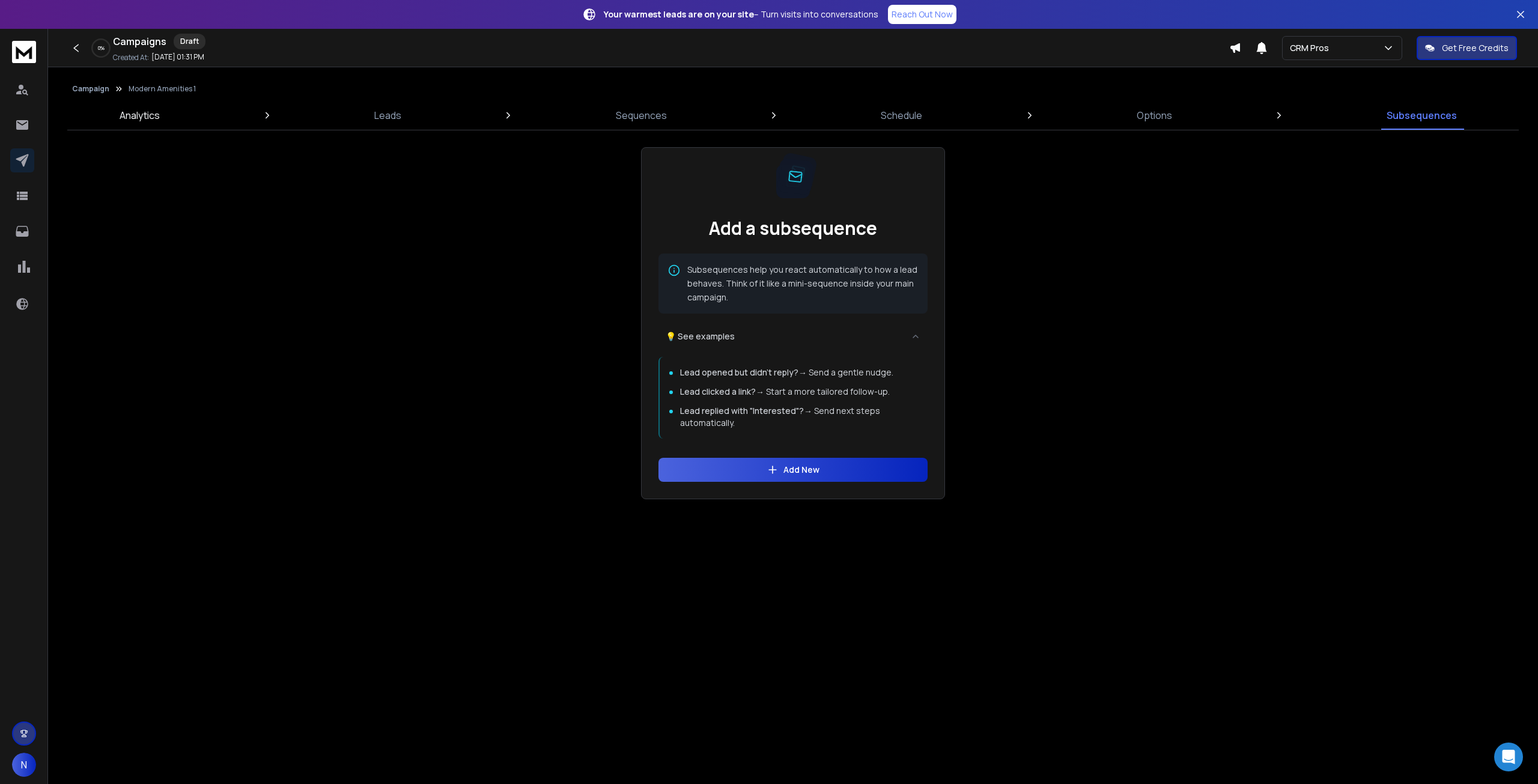
click at [132, 111] on p "Analytics" at bounding box center [140, 115] width 40 height 15
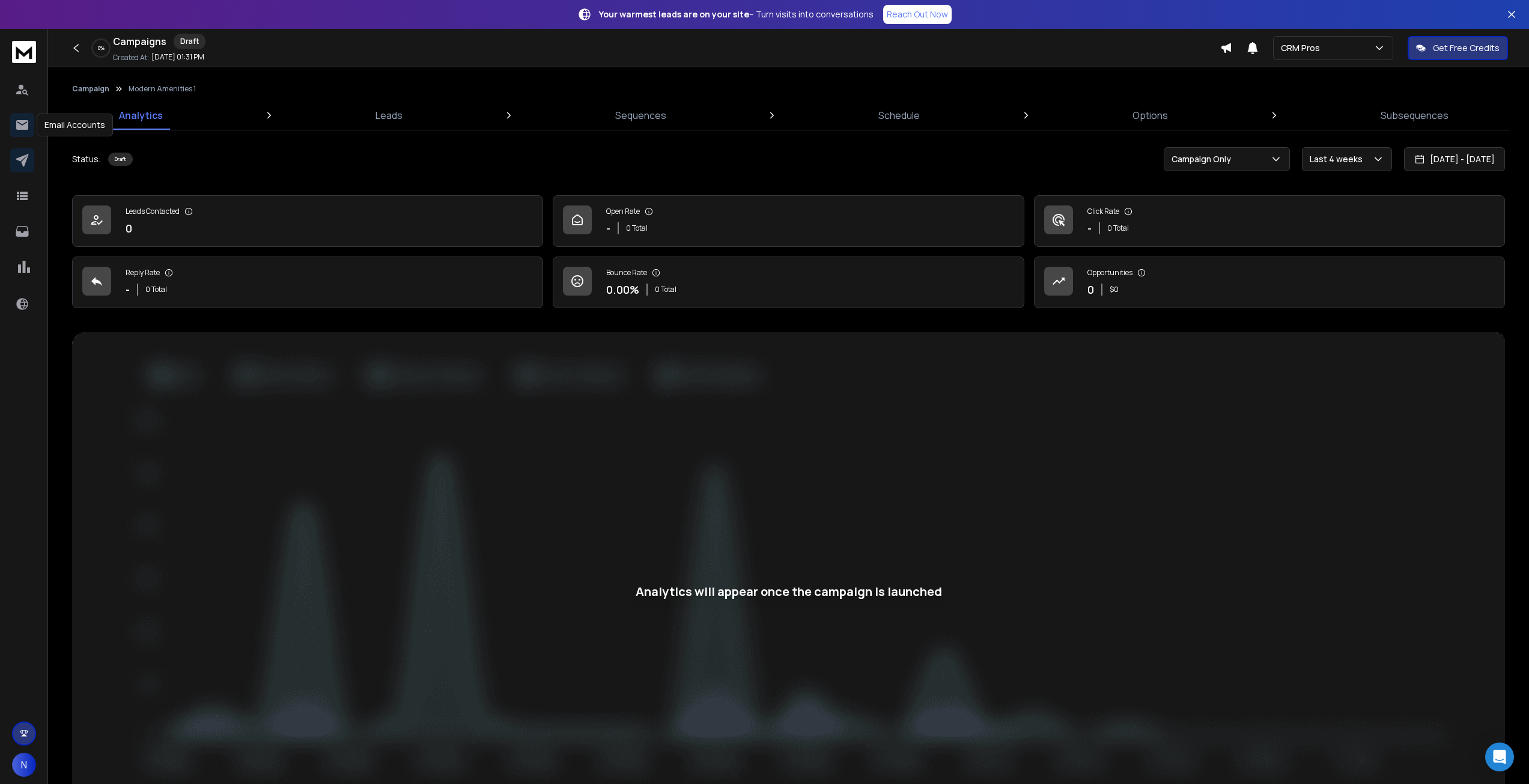
click at [29, 119] on link at bounding box center [23, 125] width 24 height 24
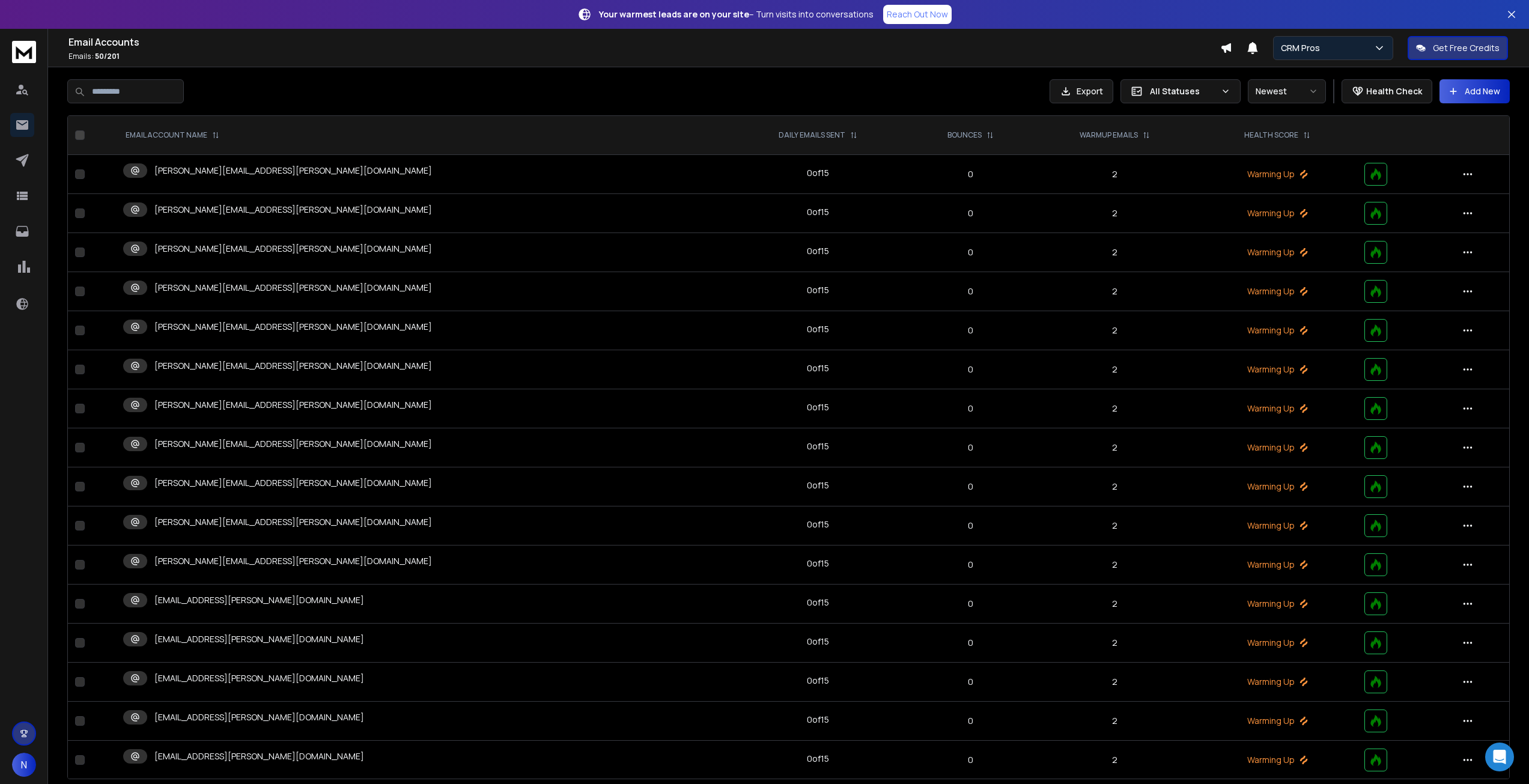
click at [1321, 51] on p "CRM Pros" at bounding box center [1303, 48] width 44 height 12
click at [1340, 147] on div "My Workspace" at bounding box center [1345, 156] width 114 height 19
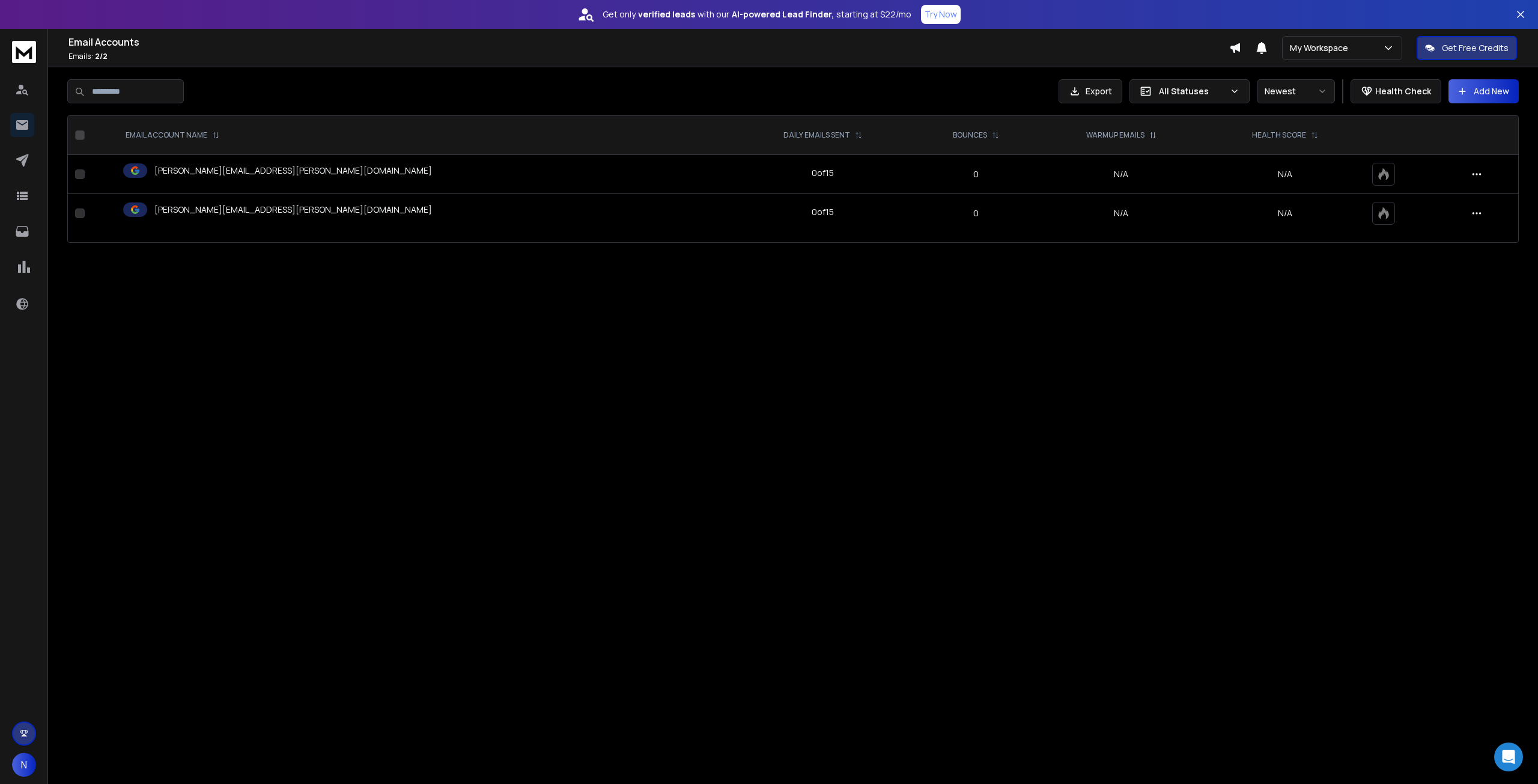
click at [83, 169] on td at bounding box center [92, 174] width 48 height 39
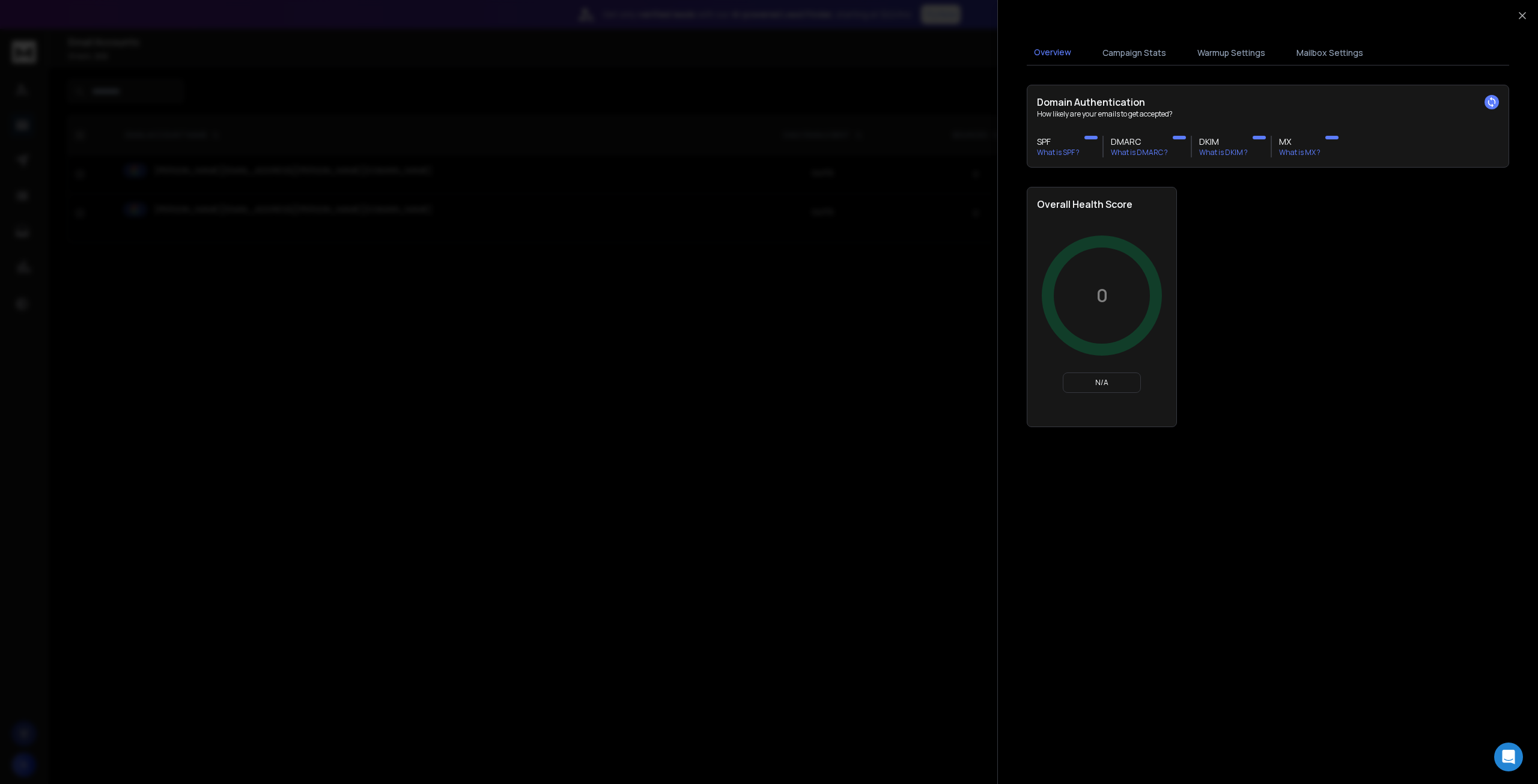
click at [1523, 22] on div "Multi Select Table Sheet Overview Campaign Stats Warmup Settings Mailbox Settin…" at bounding box center [1268, 392] width 541 height 784
click at [1519, 10] on icon "button" at bounding box center [1523, 15] width 12 height 12
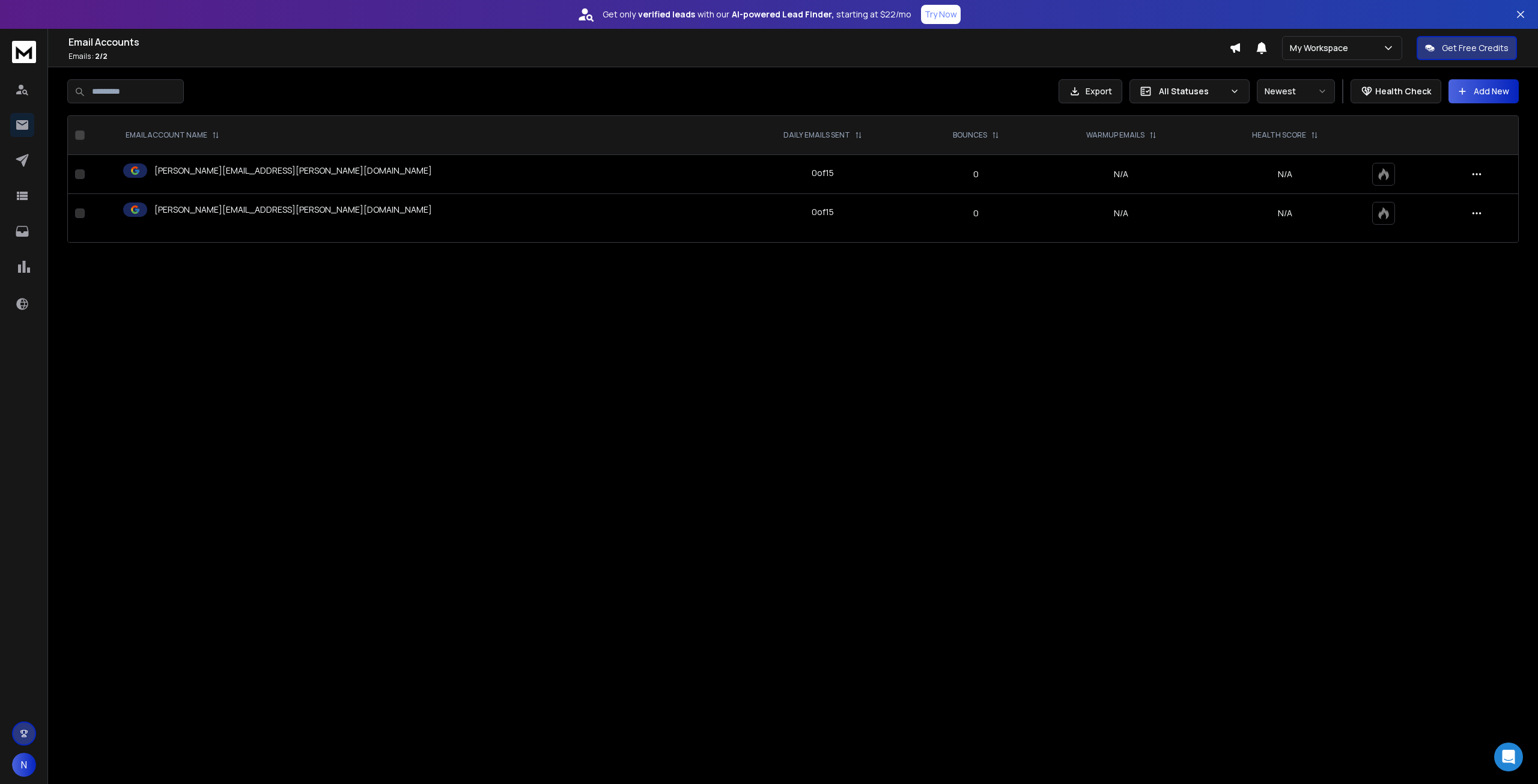
click at [280, 173] on p "amy.johnson@moderneamenities.com" at bounding box center [293, 170] width 278 height 12
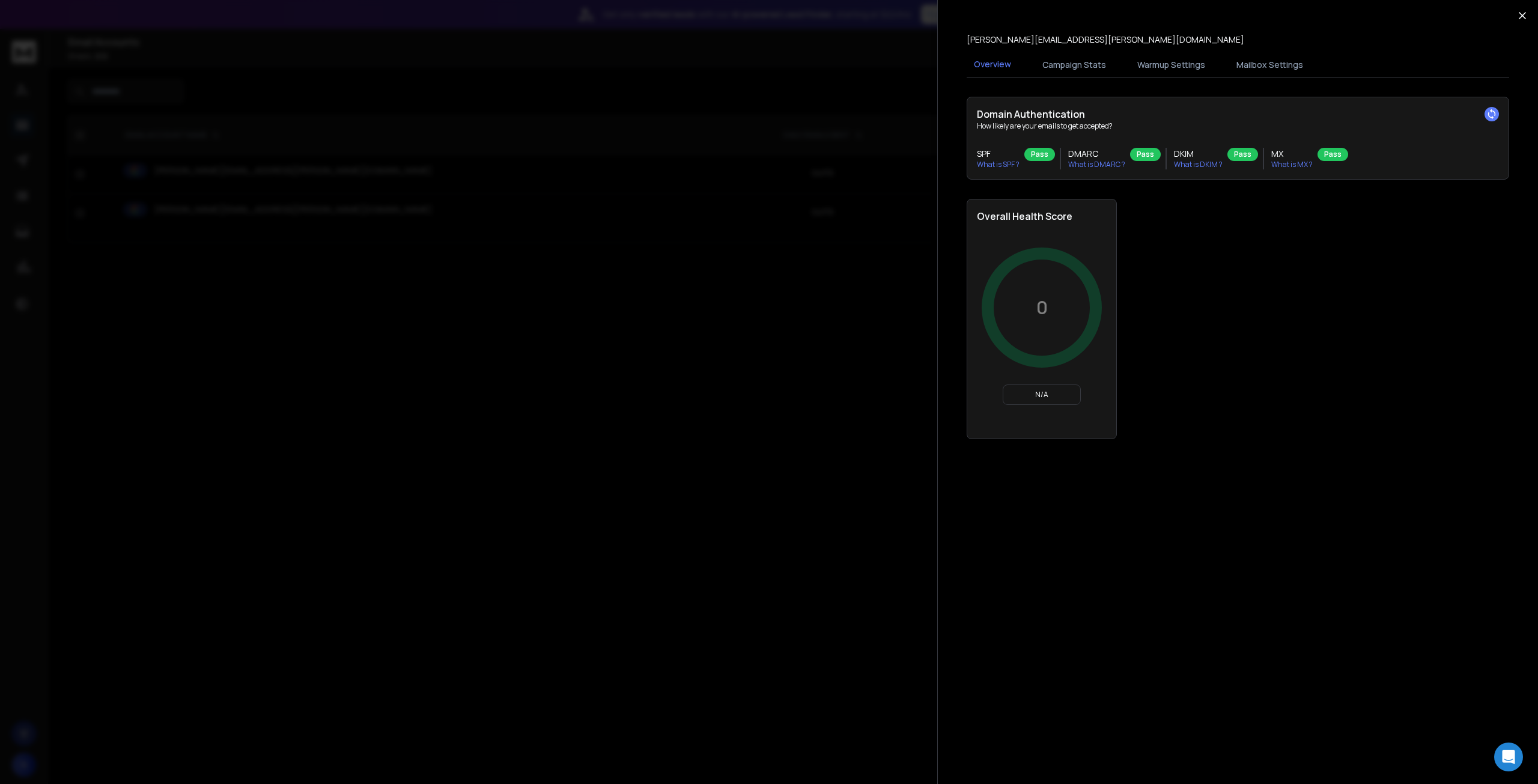
click at [1524, 21] on icon "button" at bounding box center [1523, 15] width 12 height 12
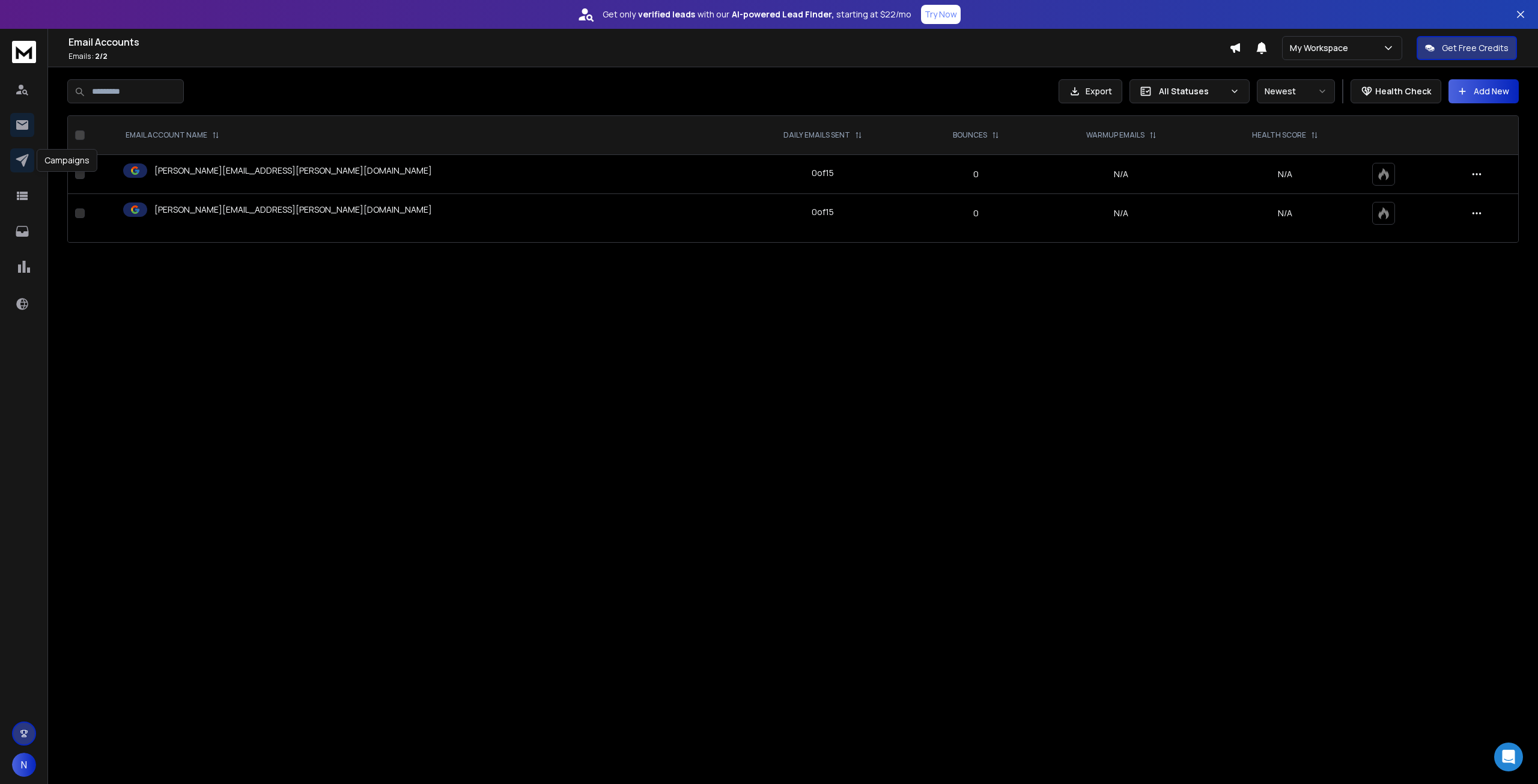
click at [29, 155] on icon at bounding box center [23, 161] width 15 height 15
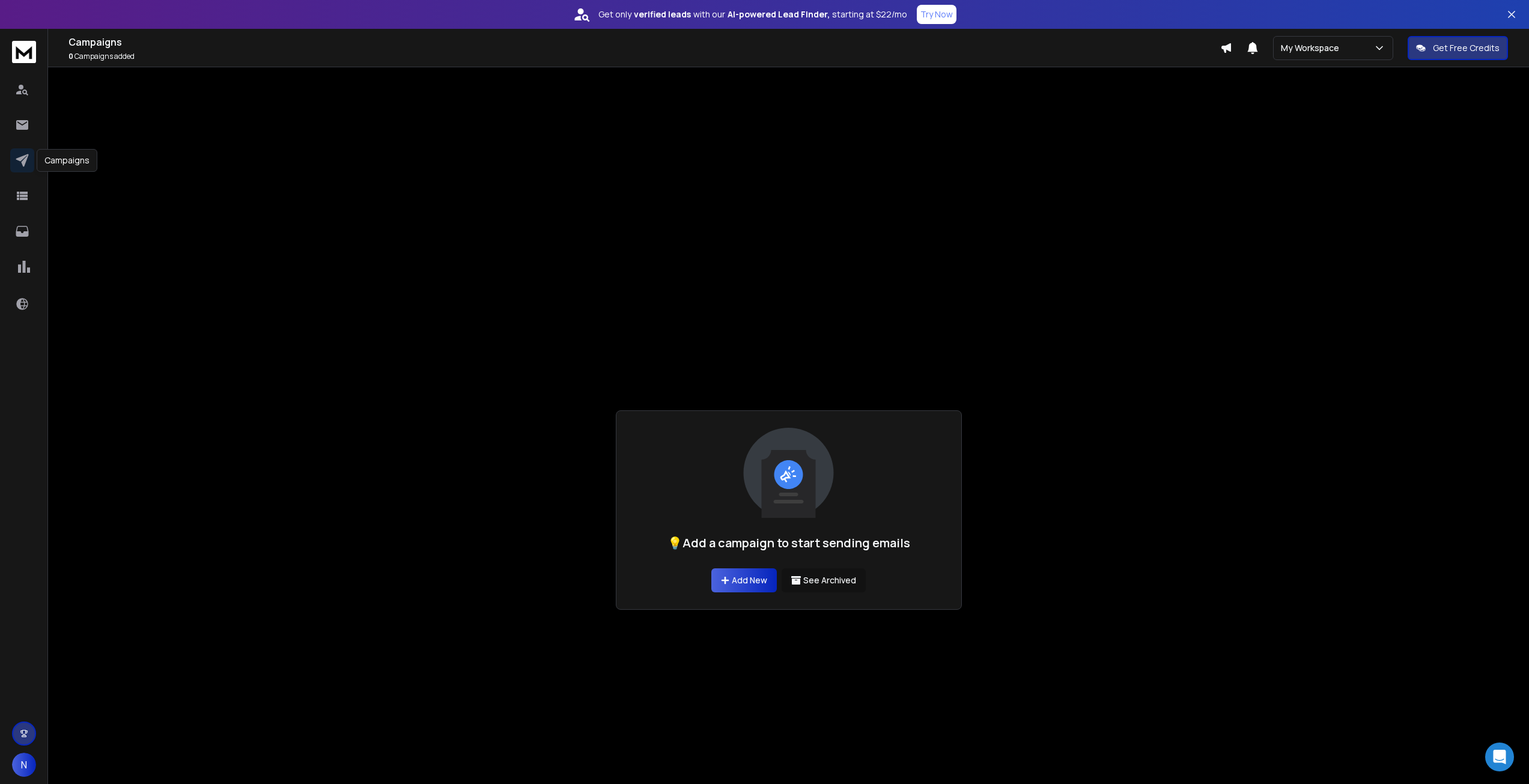
click at [16, 157] on icon at bounding box center [23, 161] width 15 height 15
click at [1378, 39] on button "My Workspace" at bounding box center [1333, 48] width 120 height 24
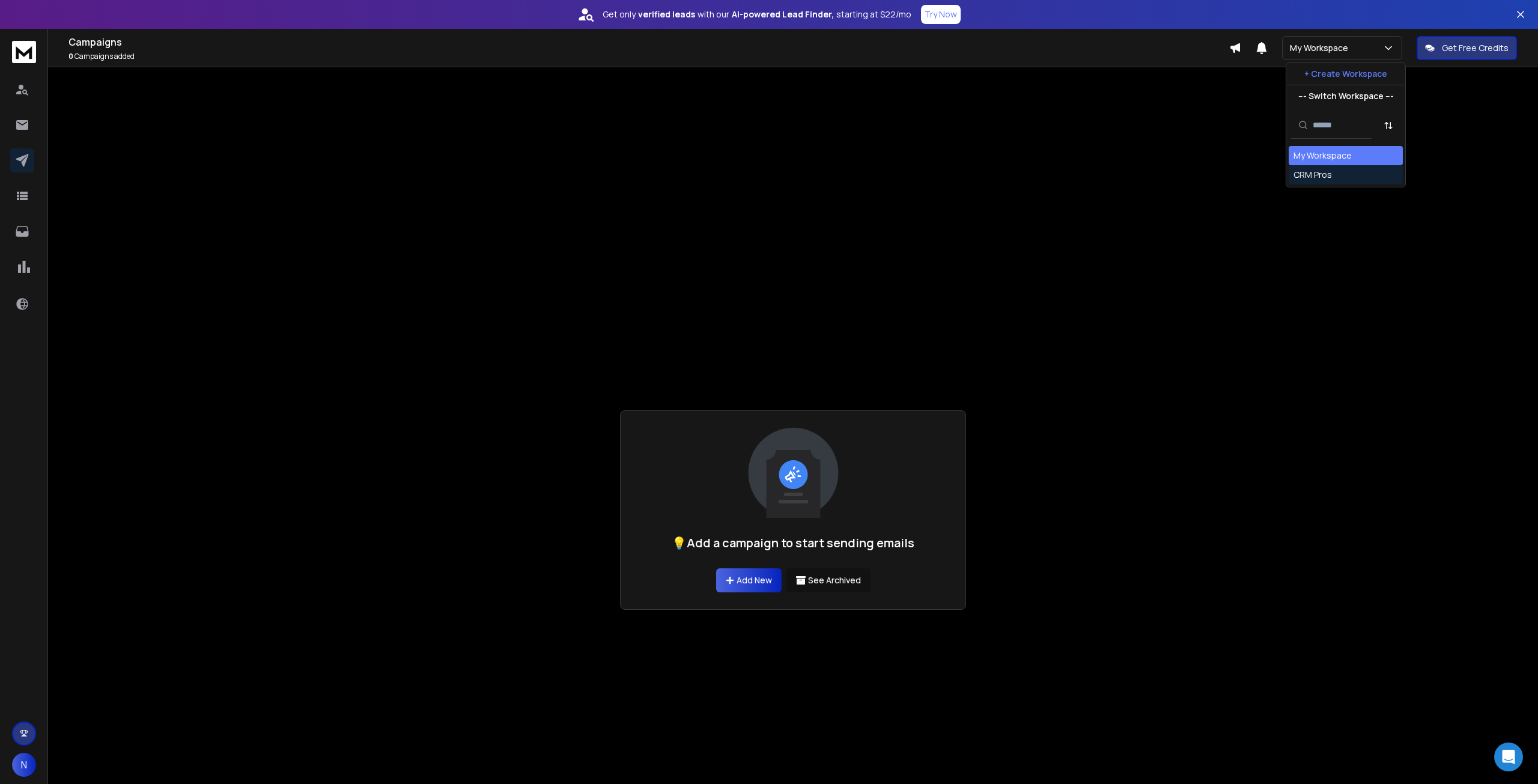
click at [1312, 175] on div "CRM Pros" at bounding box center [1313, 174] width 39 height 12
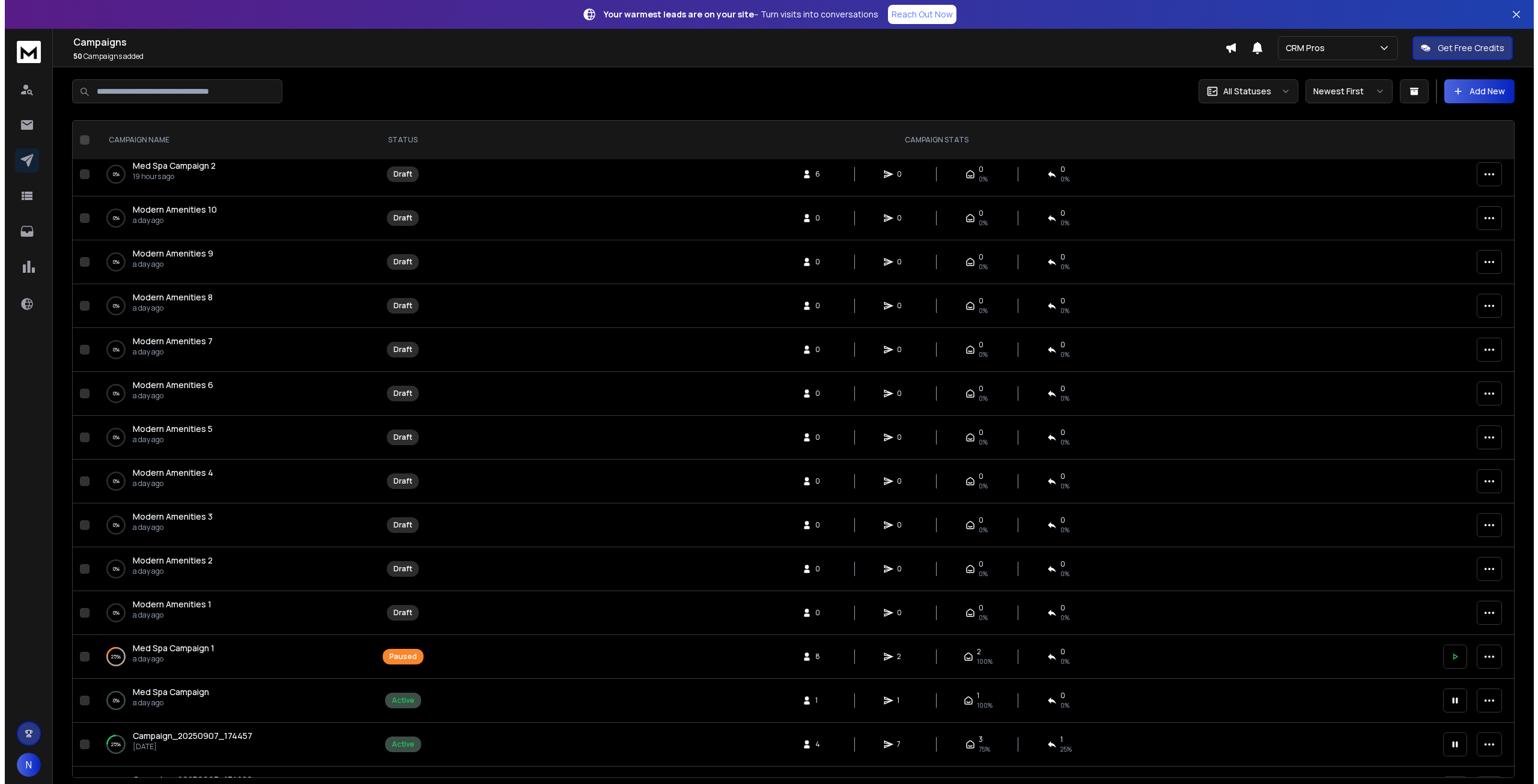
scroll to position [361, 0]
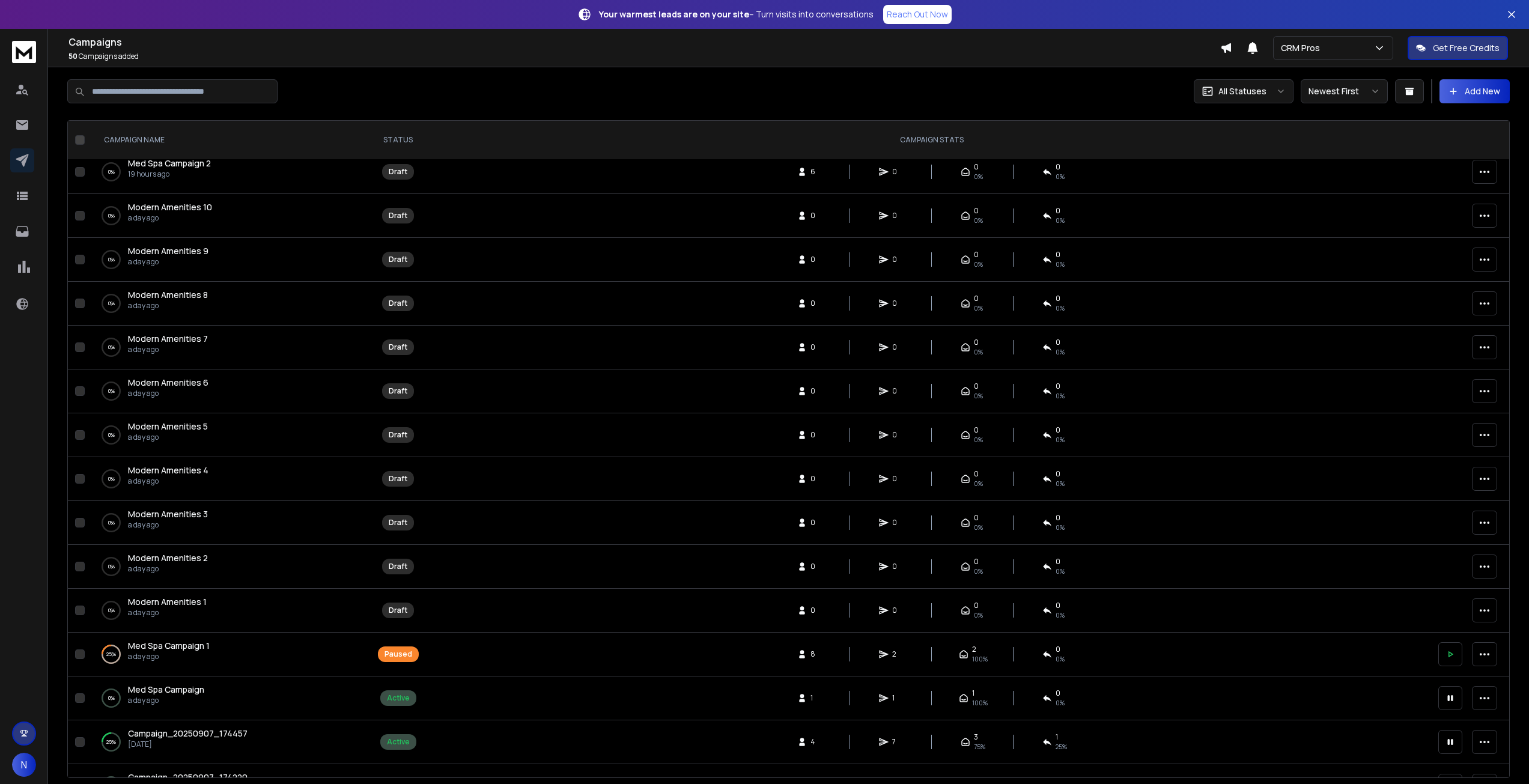
click at [161, 599] on span "Modern Amenities 1" at bounding box center [168, 602] width 79 height 11
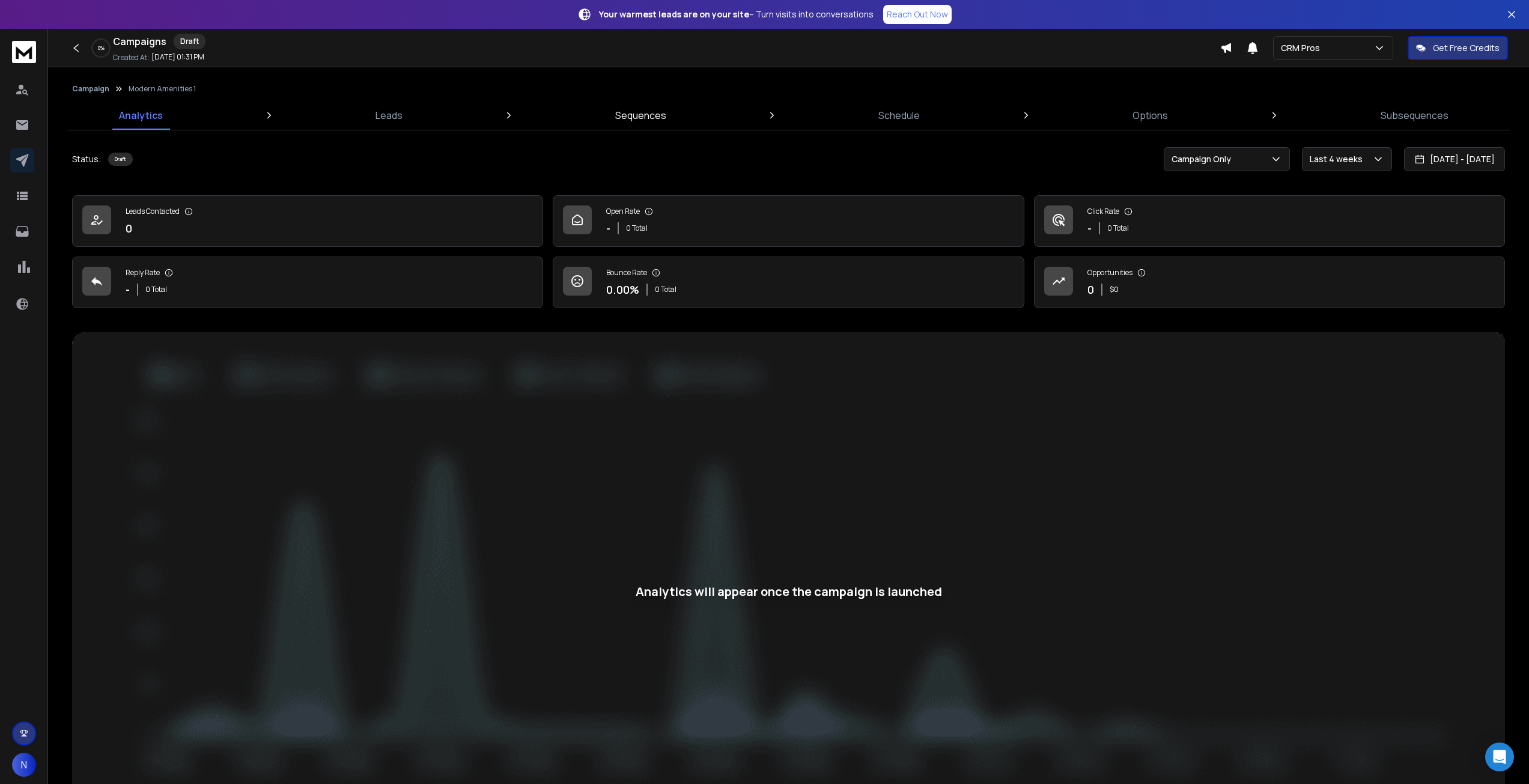
click at [619, 116] on p "Sequences" at bounding box center [641, 115] width 51 height 15
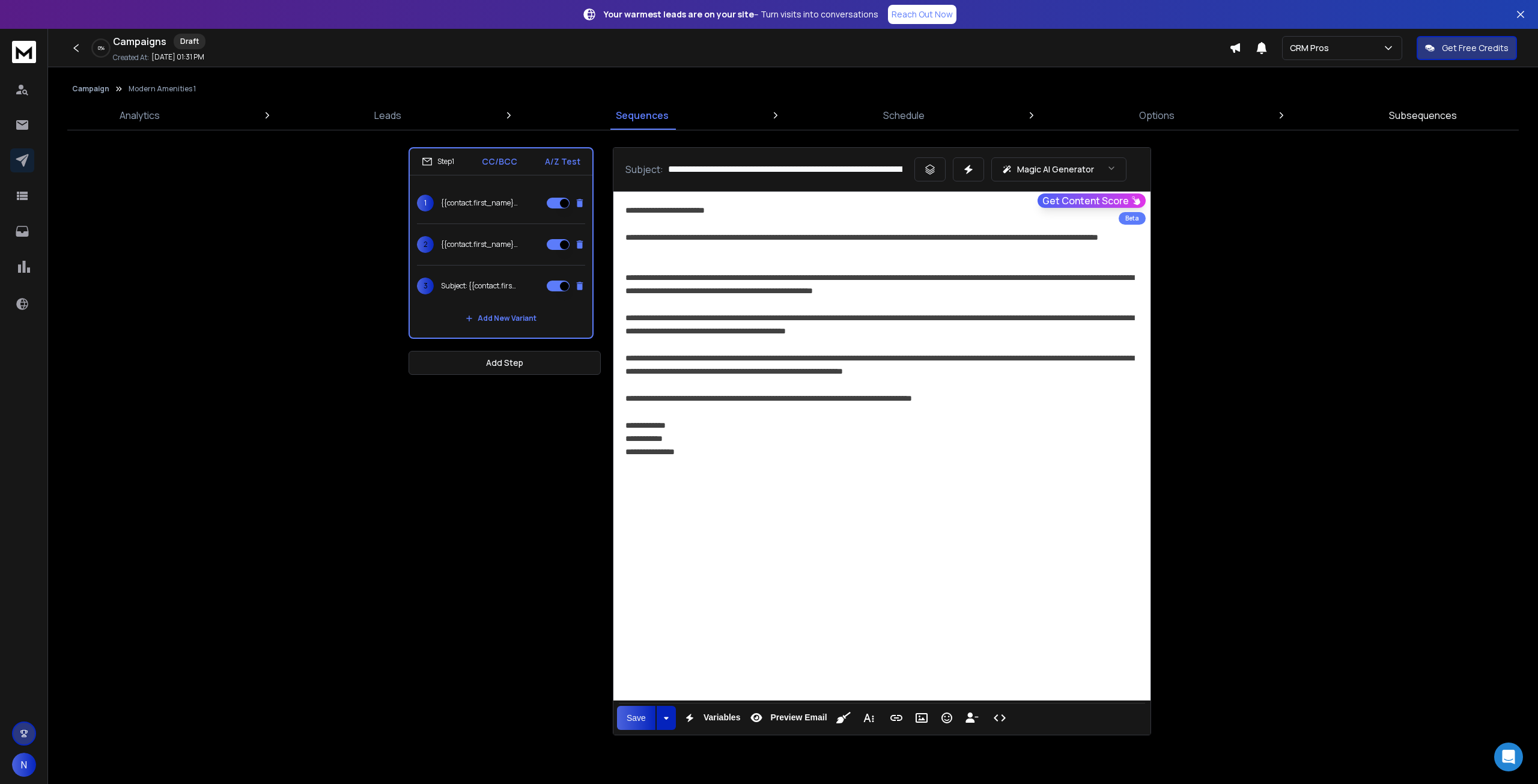
click at [1403, 123] on link "Subsequences" at bounding box center [1423, 115] width 82 height 29
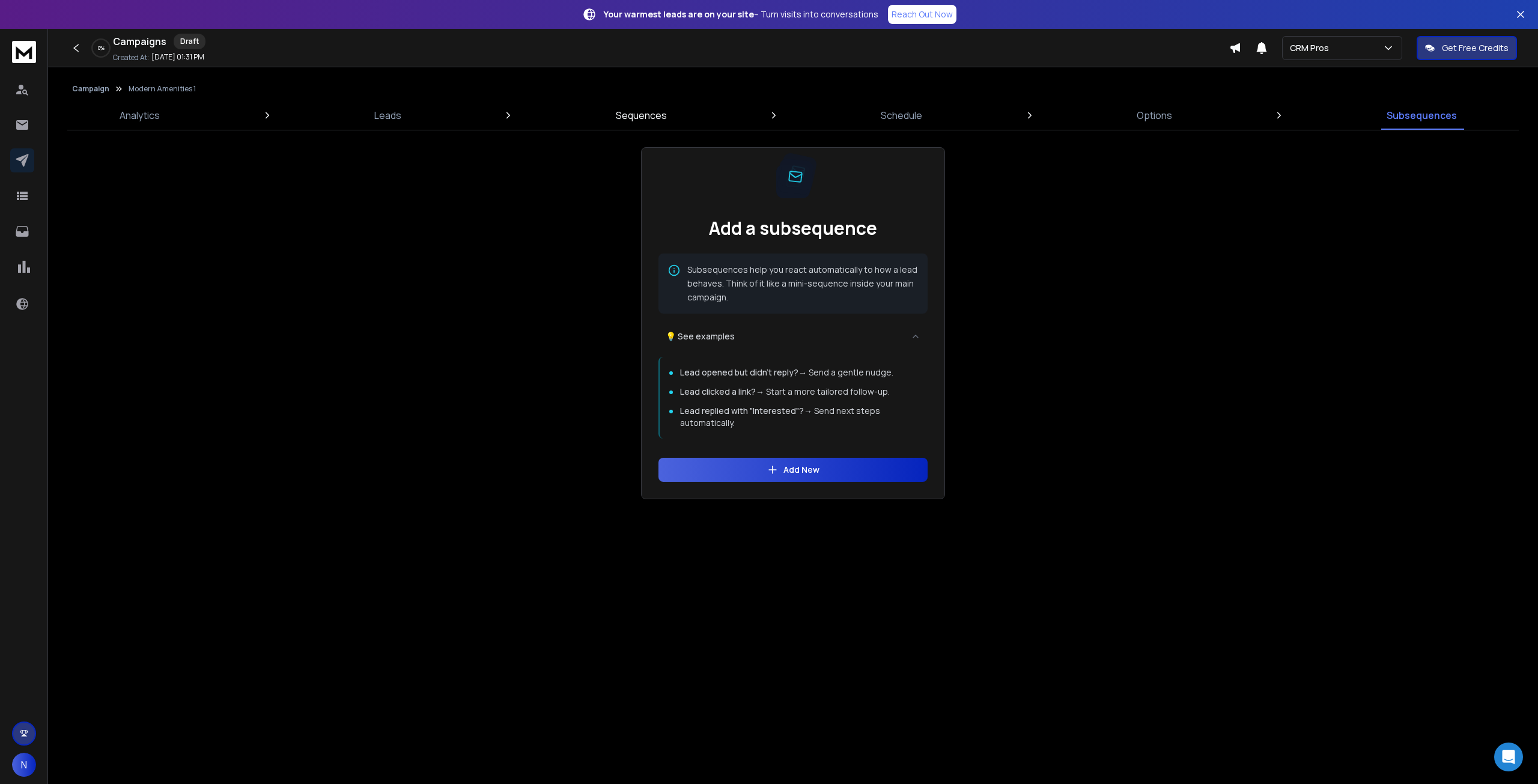
click at [648, 119] on p "Sequences" at bounding box center [641, 115] width 51 height 15
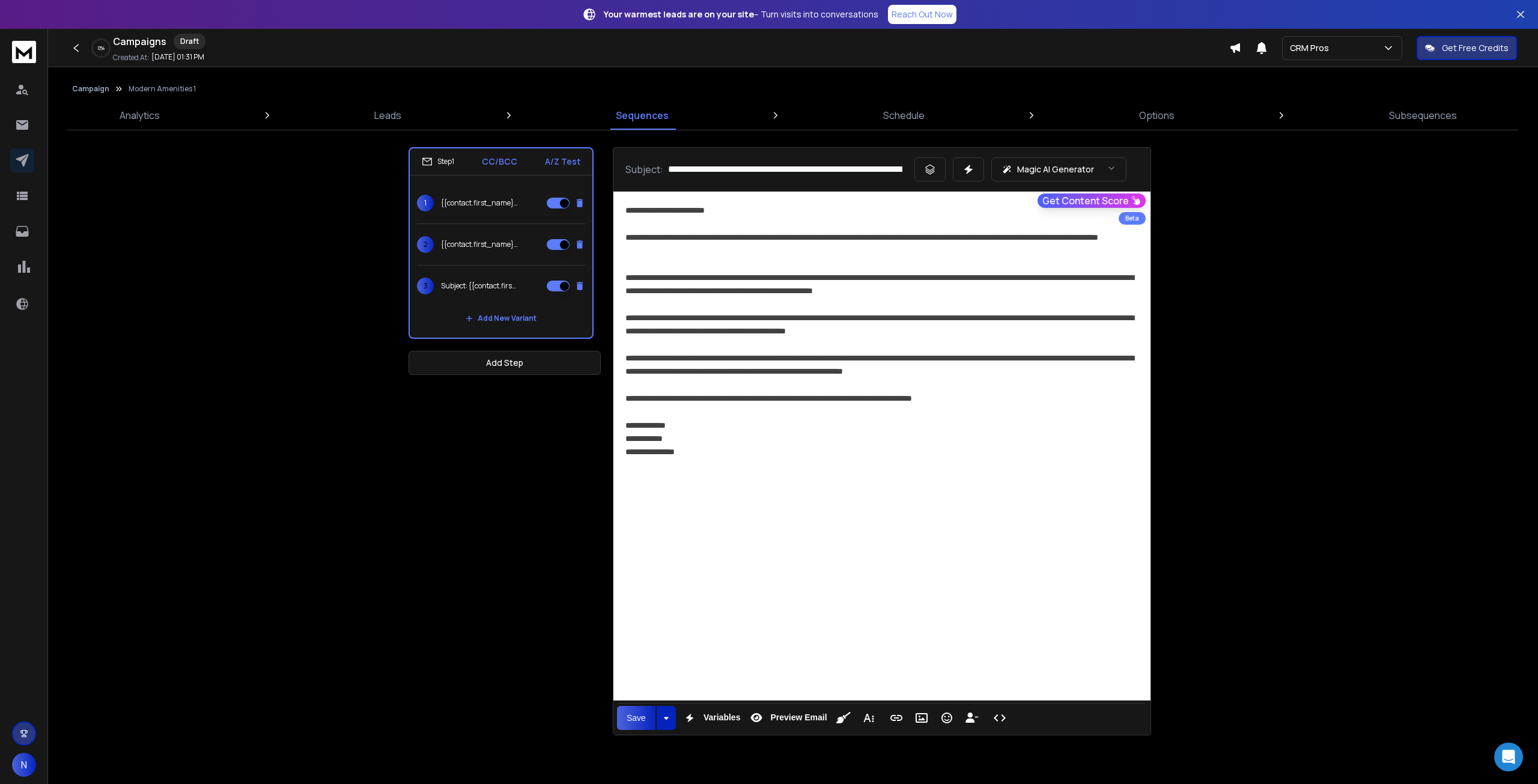
click at [714, 432] on div "**********" at bounding box center [882, 438] width 513 height 13
click at [713, 463] on div "**********" at bounding box center [882, 446] width 537 height 509
drag, startPoint x: 710, startPoint y: 462, endPoint x: 566, endPoint y: 436, distance: 146.3
click at [566, 436] on div "**********" at bounding box center [792, 440] width 769 height 588
click at [723, 543] on div "**********" at bounding box center [882, 446] width 537 height 509
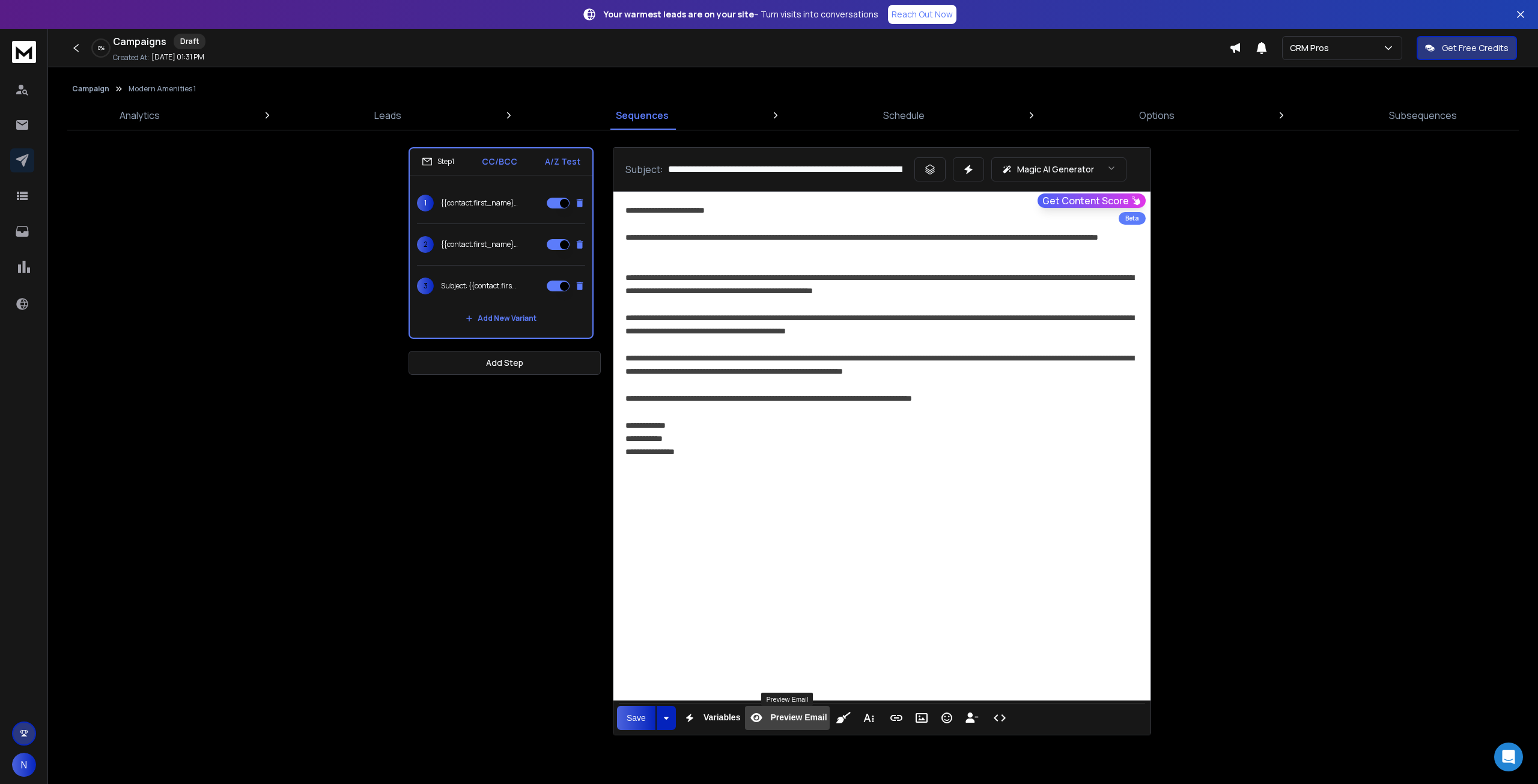
click at [792, 719] on span "Preview Email" at bounding box center [799, 717] width 61 height 10
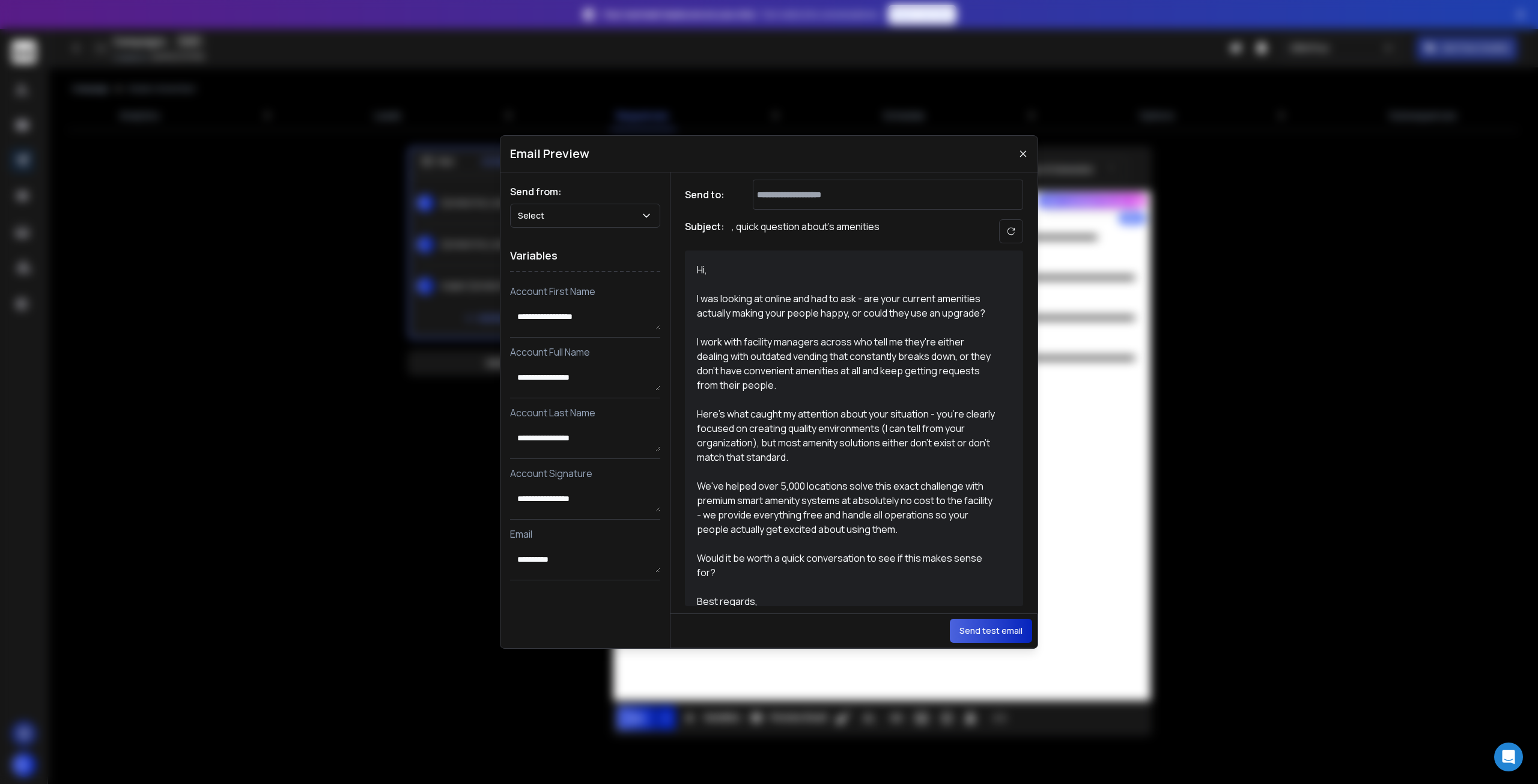
type textarea "***"
type textarea "**********"
type textarea "*******"
type textarea "***"
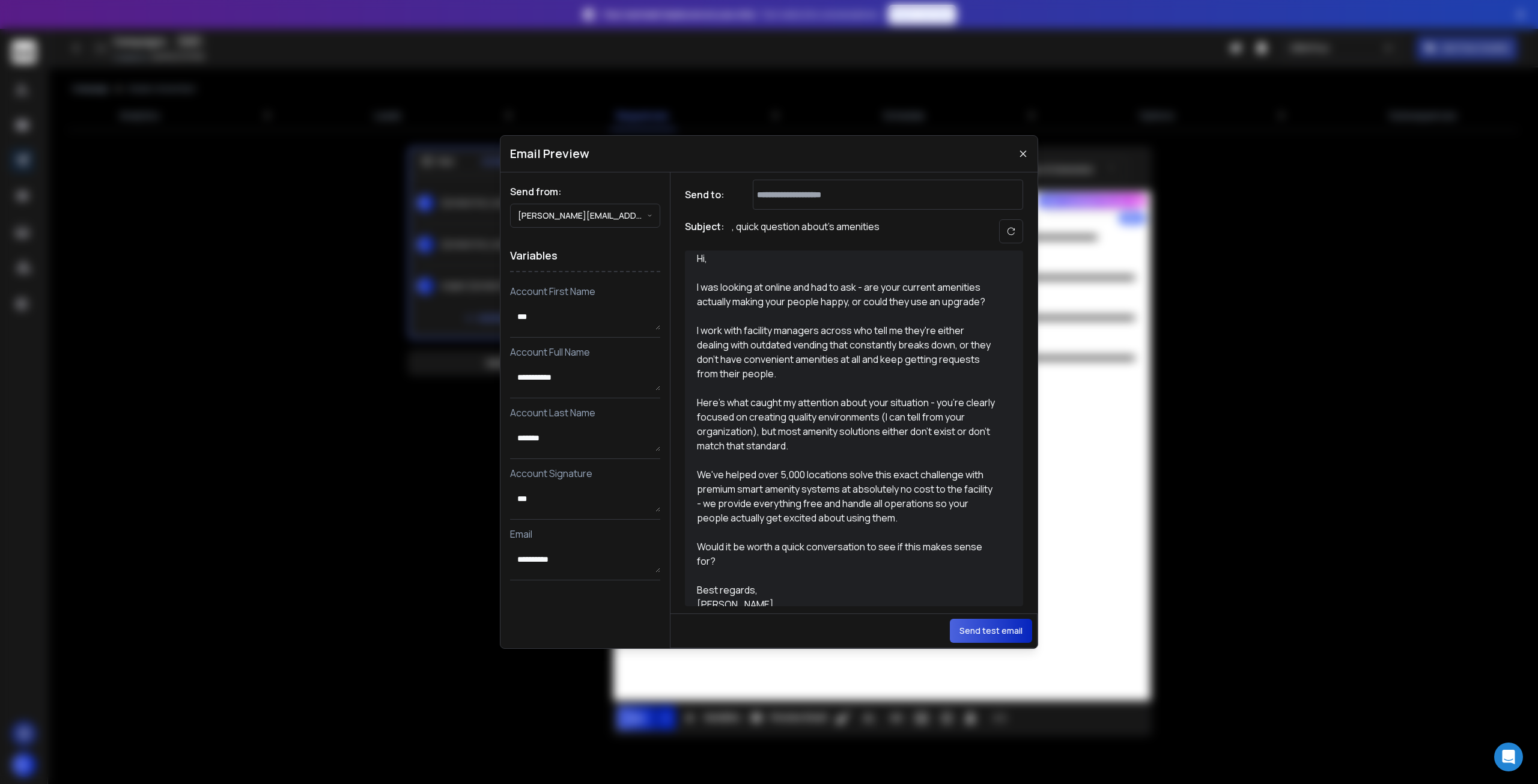
scroll to position [31, 0]
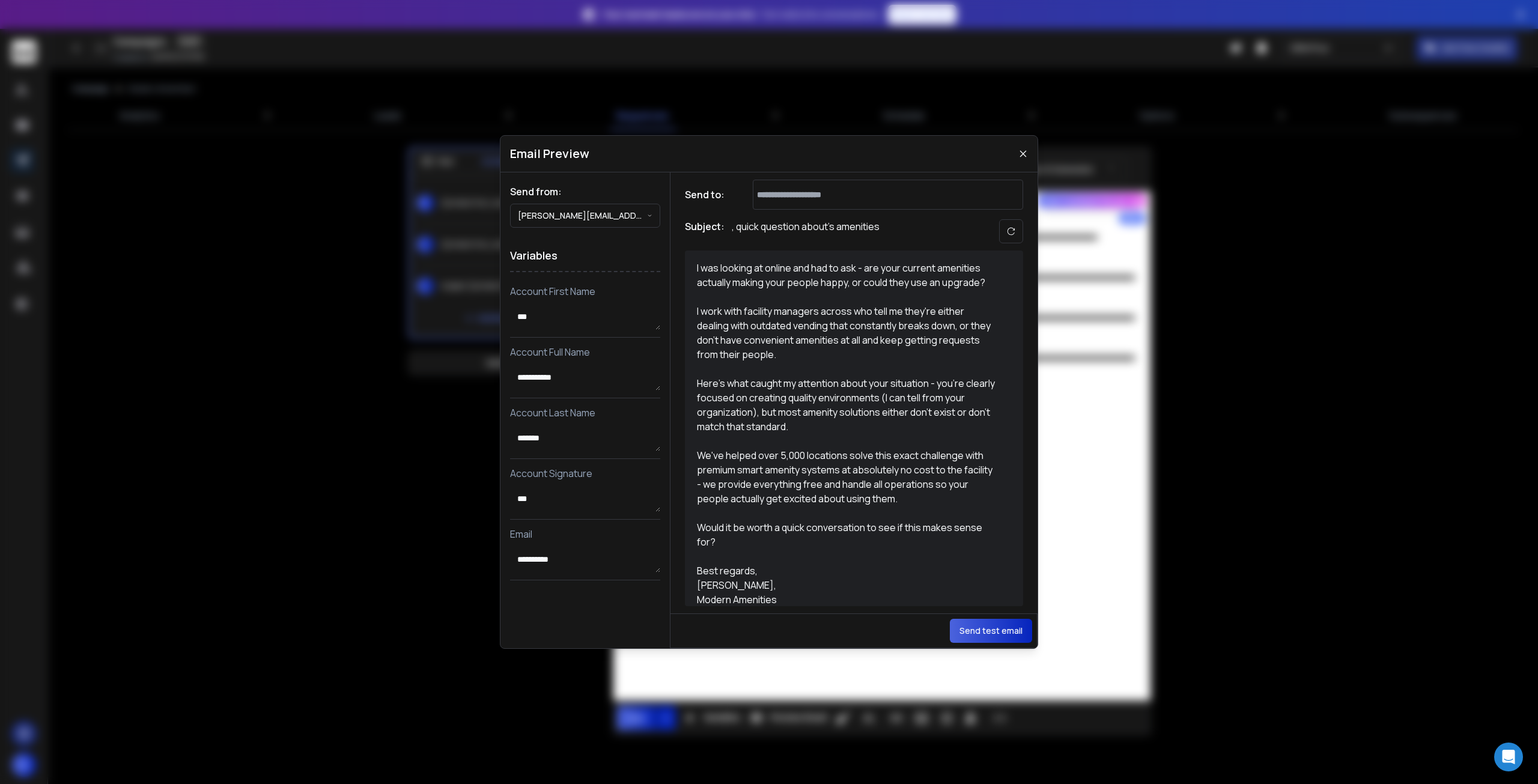
click at [1019, 158] on icon at bounding box center [1023, 154] width 10 height 10
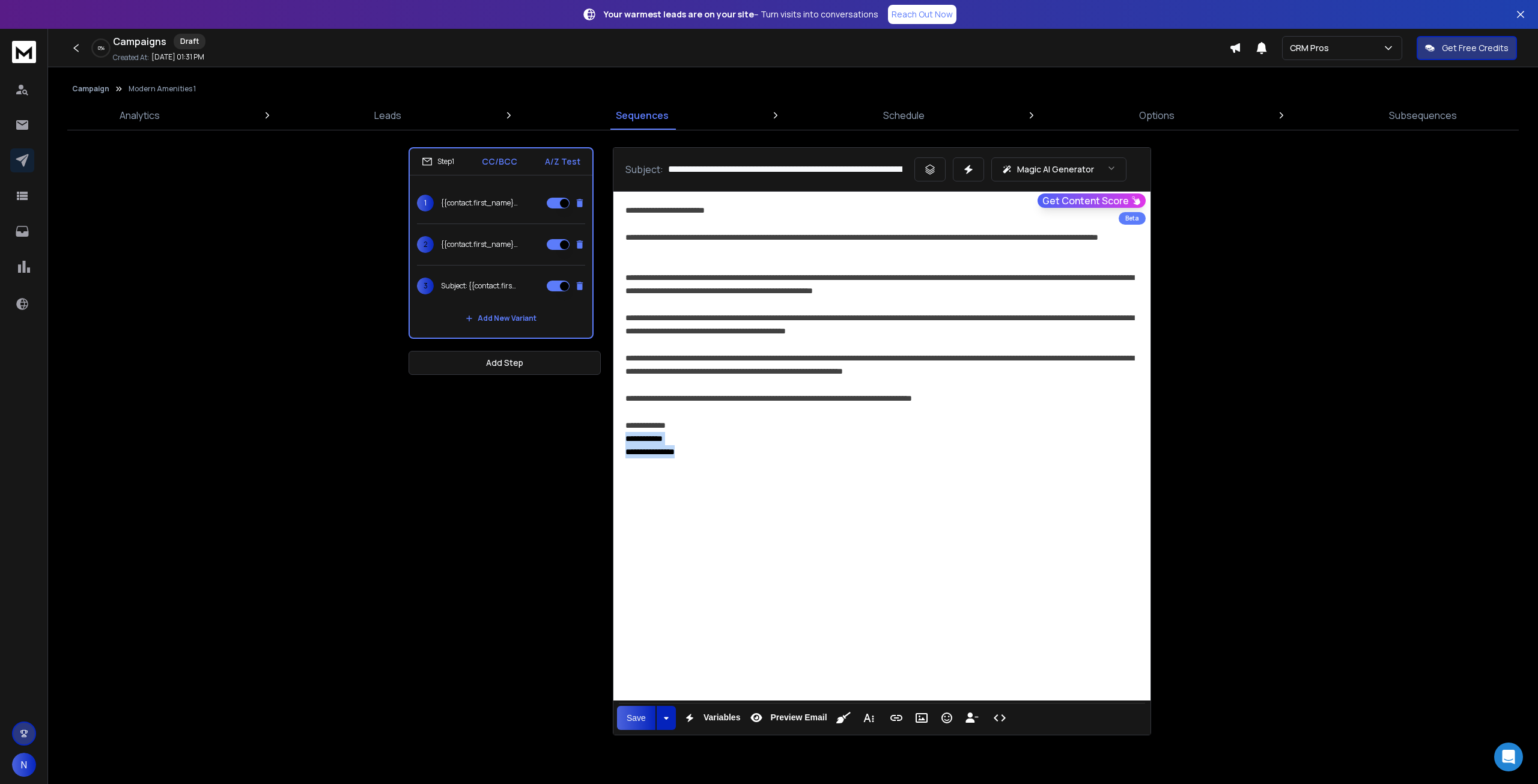
drag, startPoint x: 745, startPoint y: 465, endPoint x: 616, endPoint y: 444, distance: 130.7
click at [616, 444] on div "**********" at bounding box center [882, 446] width 537 height 509
copy div "**********"
click at [919, 590] on div "**********" at bounding box center [882, 446] width 537 height 509
click at [739, 462] on div "**********" at bounding box center [882, 446] width 537 height 509
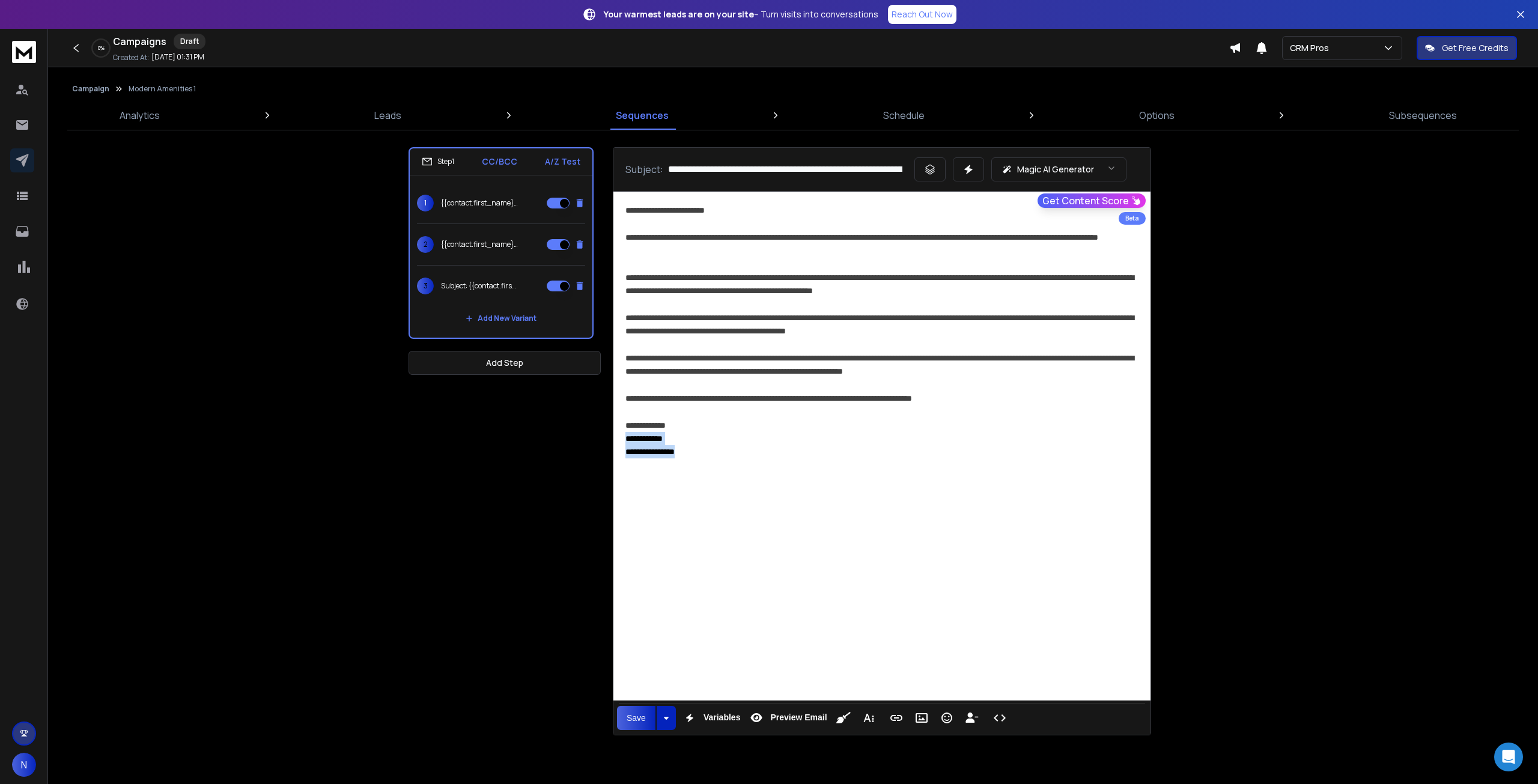
drag, startPoint x: 739, startPoint y: 462, endPoint x: 583, endPoint y: 444, distance: 157.0
click at [583, 444] on div "**********" at bounding box center [792, 440] width 769 height 588
click at [843, 444] on div "**********" at bounding box center [882, 438] width 513 height 13
click at [626, 455] on div "**********" at bounding box center [882, 452] width 513 height 13
click at [709, 454] on div "**********" at bounding box center [882, 452] width 513 height 13
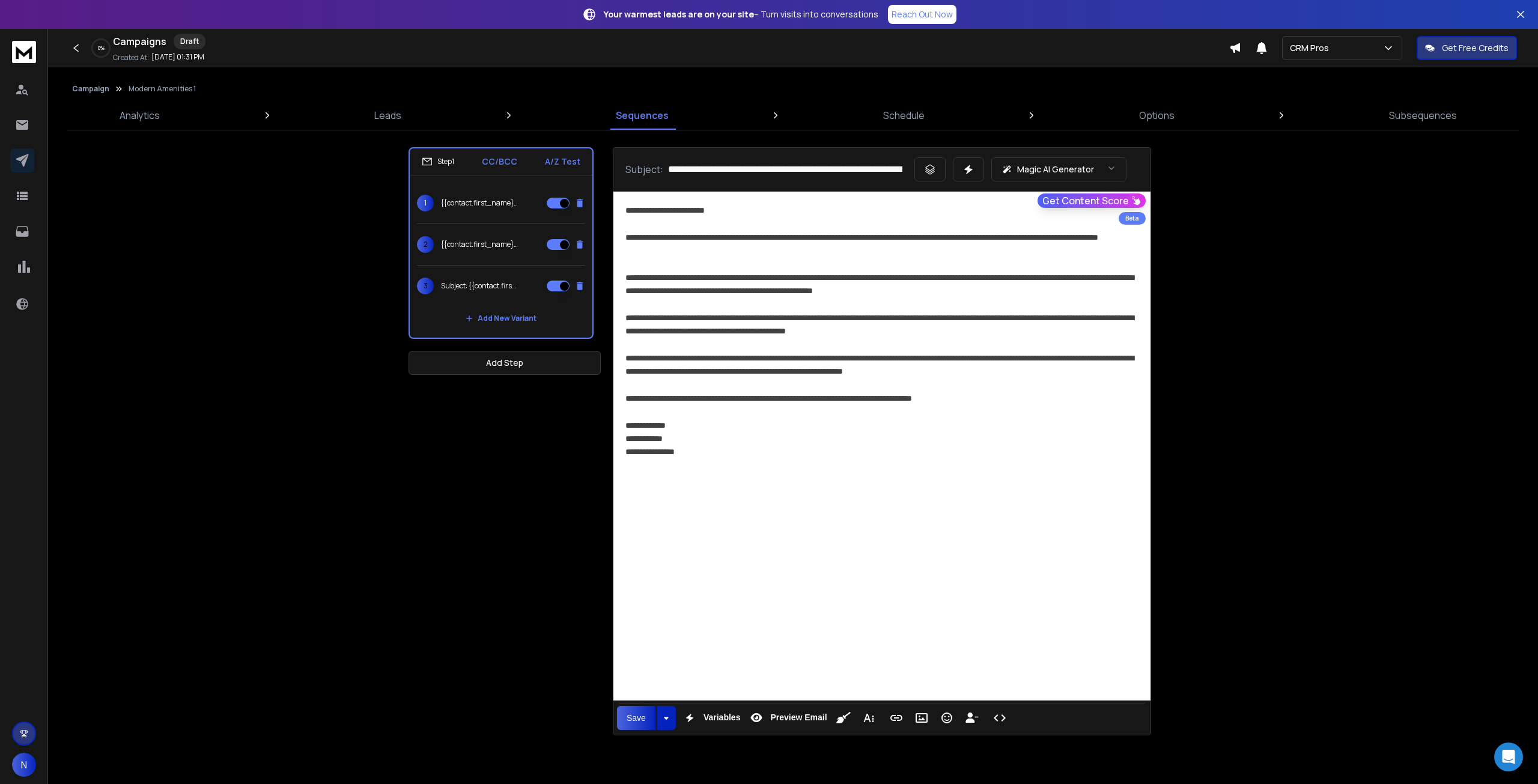
click at [768, 532] on div "**********" at bounding box center [882, 446] width 537 height 509
drag, startPoint x: 757, startPoint y: 460, endPoint x: 578, endPoint y: 439, distance: 180.2
click at [578, 439] on div "**********" at bounding box center [792, 440] width 769 height 588
